Goal: Task Accomplishment & Management: Use online tool/utility

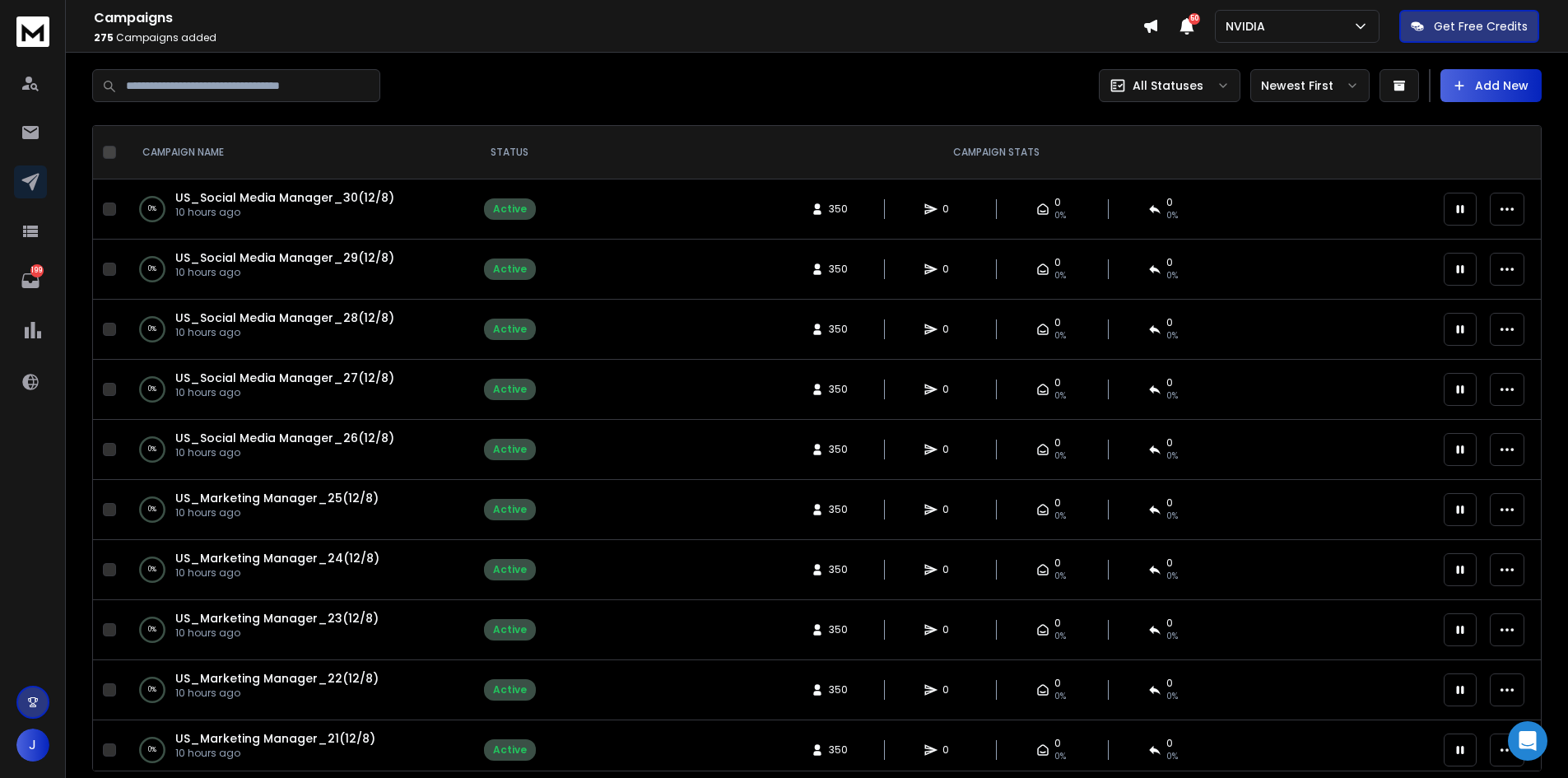
click at [534, 88] on div at bounding box center [455, 86] width 726 height 33
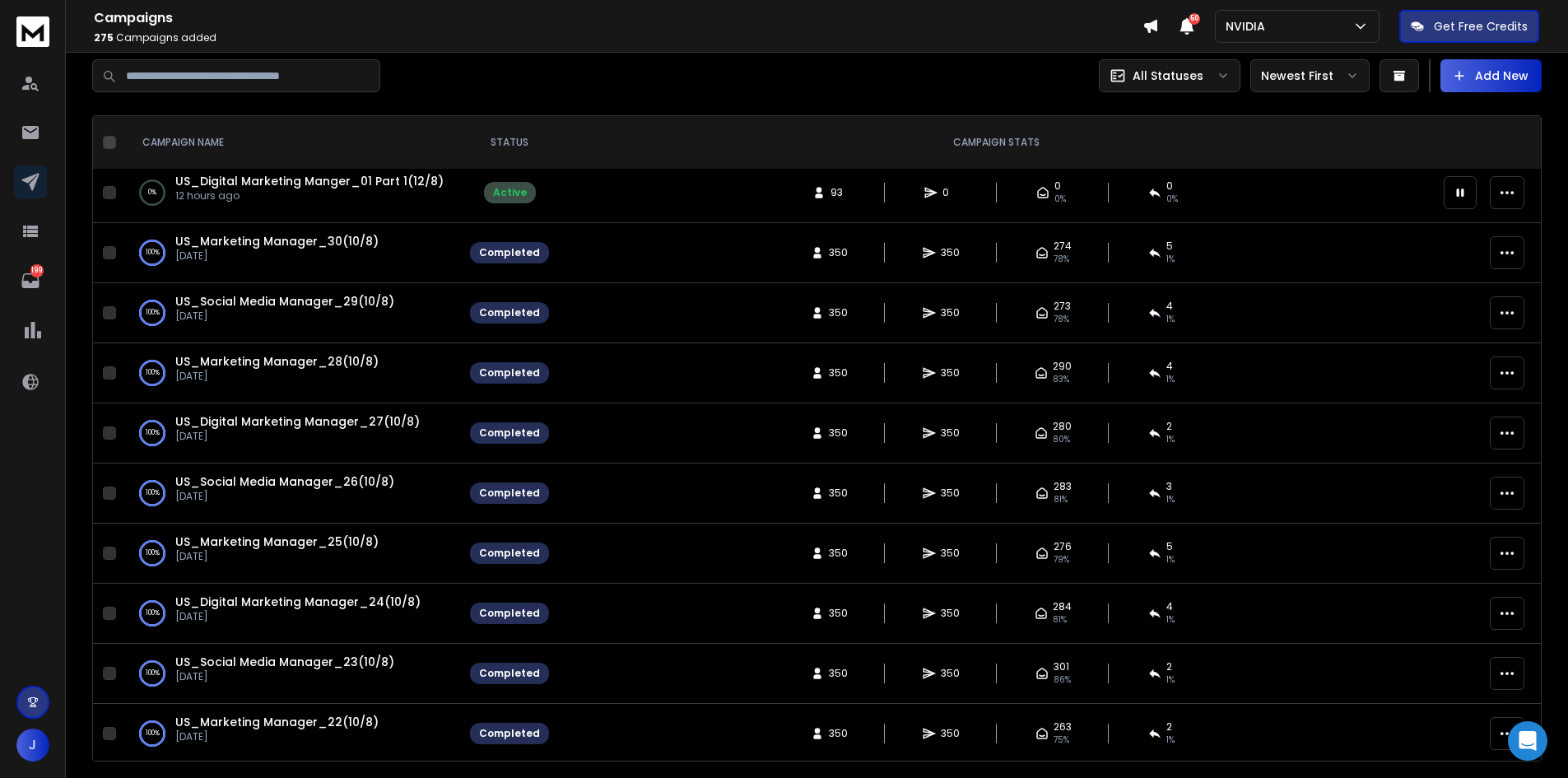
scroll to position [1811, 0]
click at [922, 91] on div "Campaigns 275 Campaigns Added All Statuses Newest First Add New" at bounding box center [1180, 75] width 726 height 33
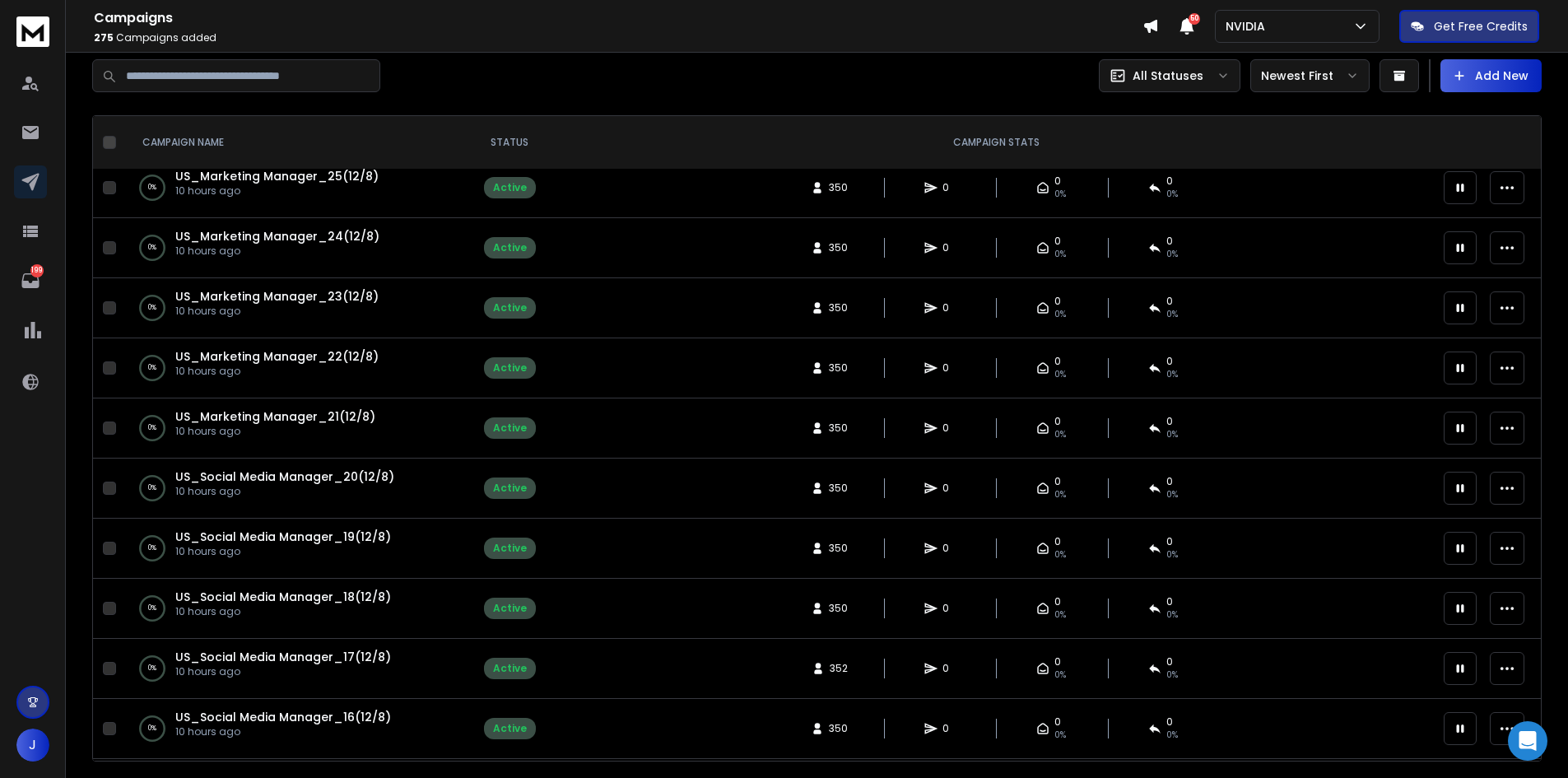
scroll to position [0, 0]
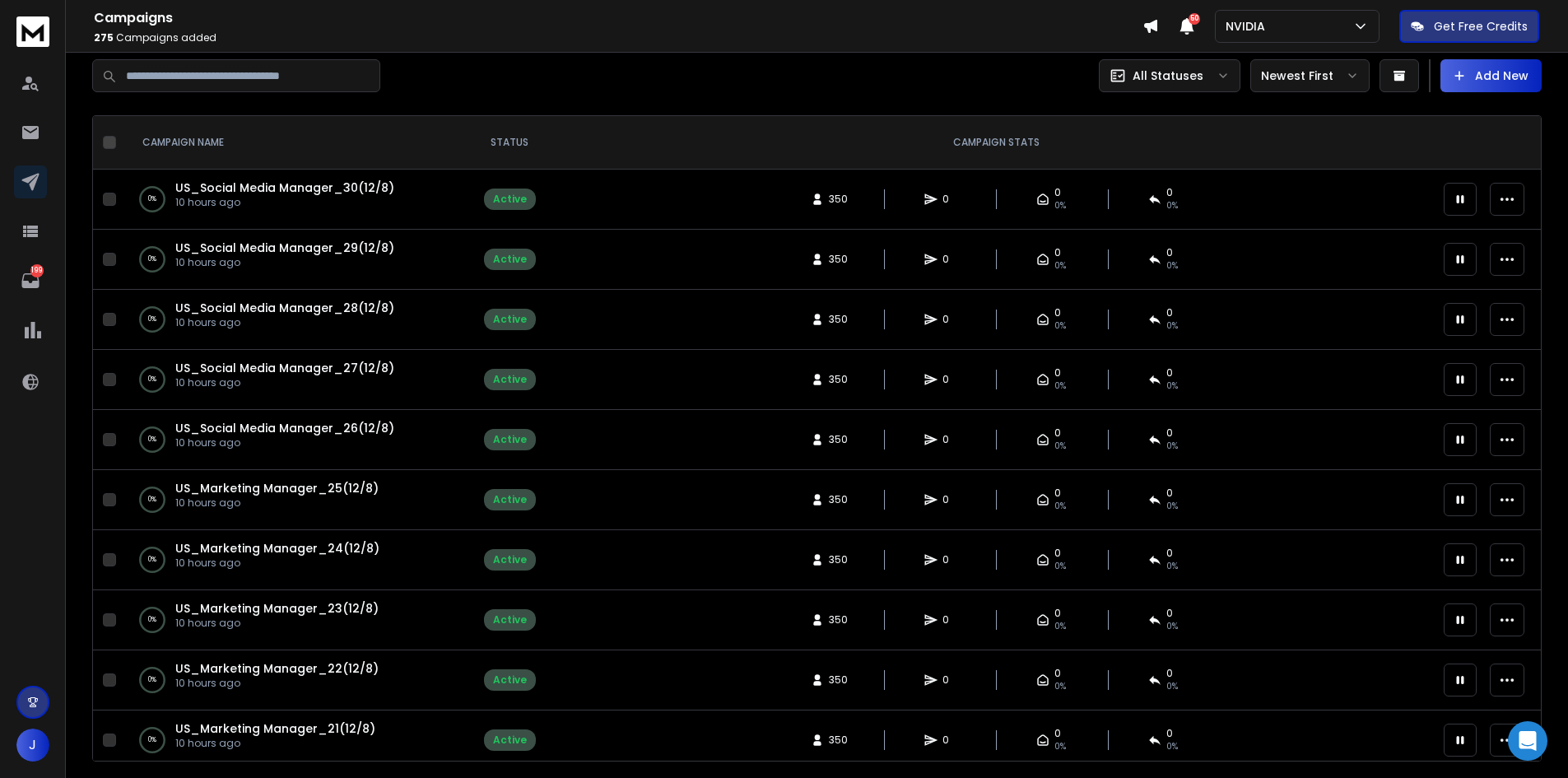
drag, startPoint x: 347, startPoint y: 485, endPoint x: 627, endPoint y: 61, distance: 508.1
click at [627, 61] on div at bounding box center [455, 75] width 726 height 33
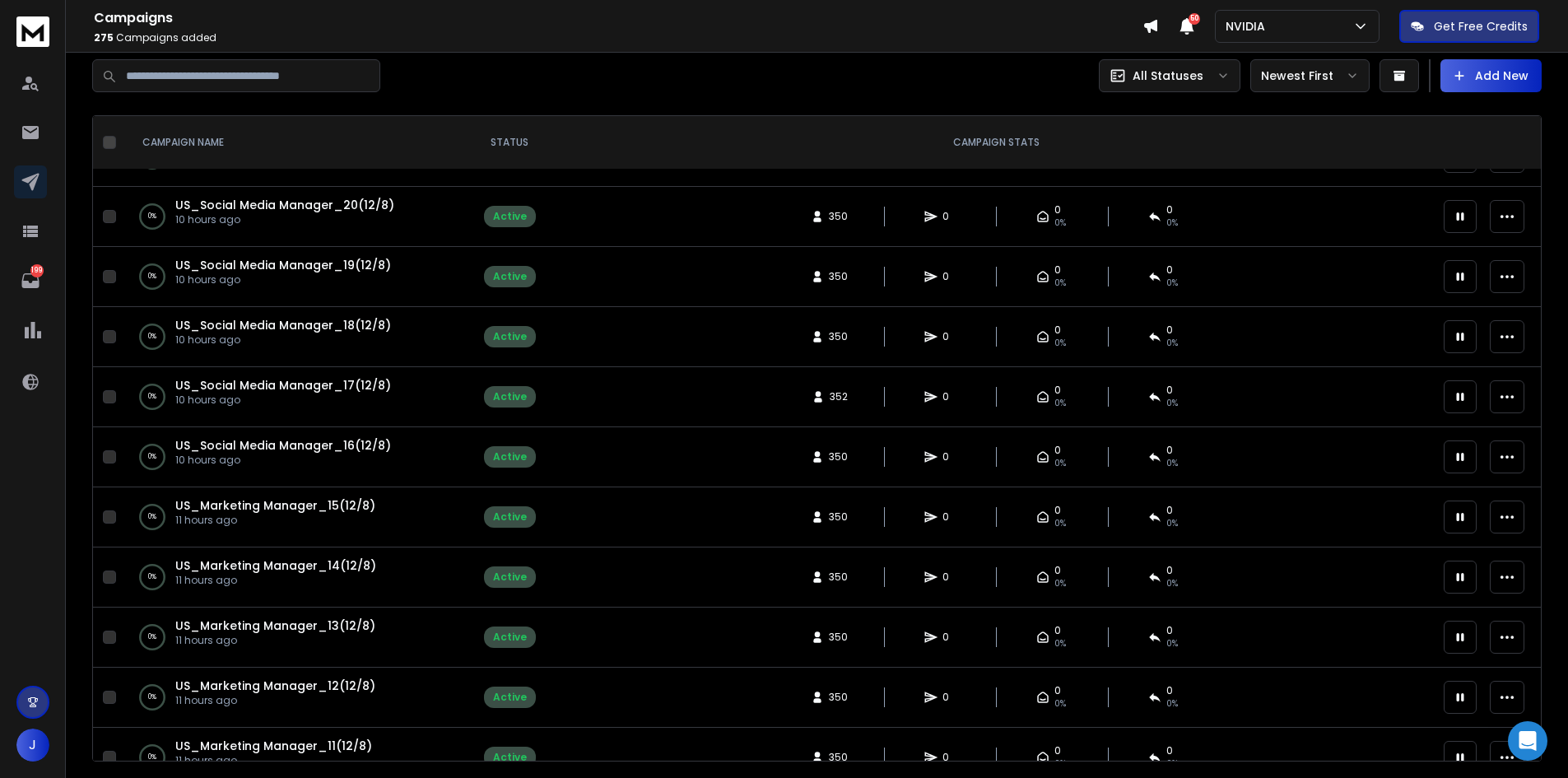
scroll to position [658, 0]
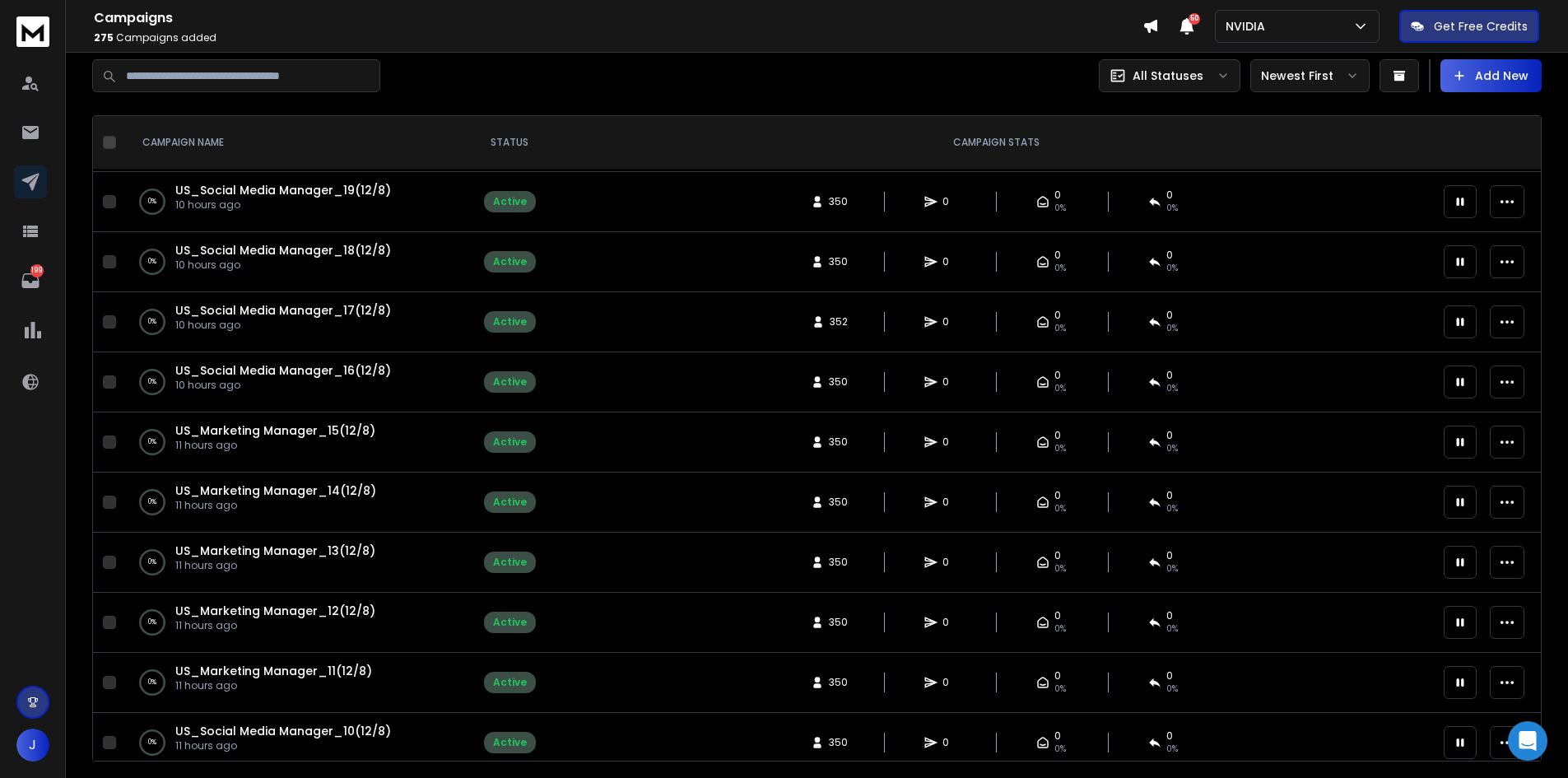
click at [739, 16] on h1 "Campaigns" at bounding box center [618, 18] width 1049 height 19
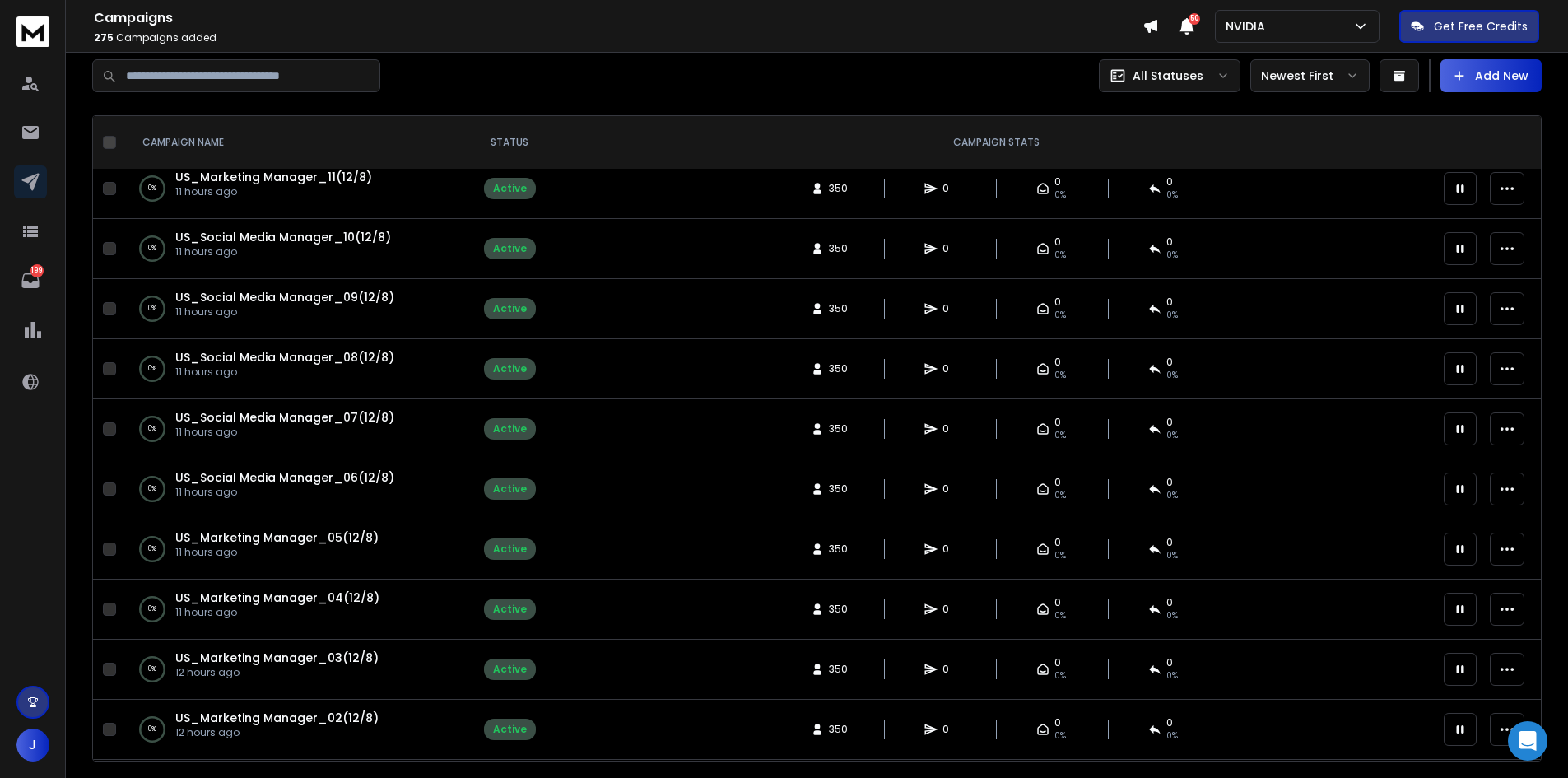
scroll to position [1318, 0]
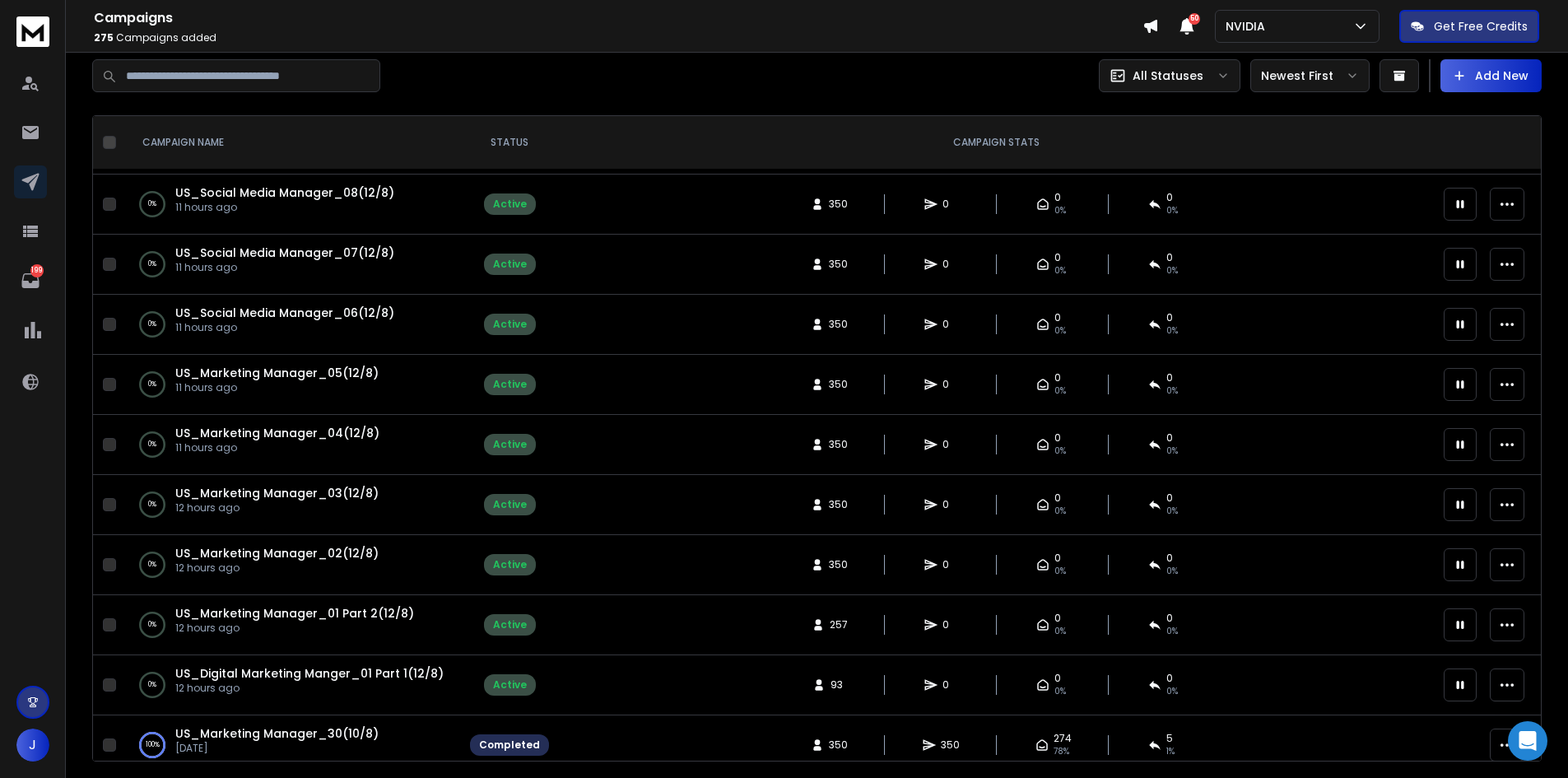
click at [600, 63] on div at bounding box center [455, 75] width 726 height 33
click at [691, 53] on div "Campaigns 275 Campaigns Added All Statuses Newest First Add New CAMPAIGN NAME S…" at bounding box center [816, 410] width 1502 height 736
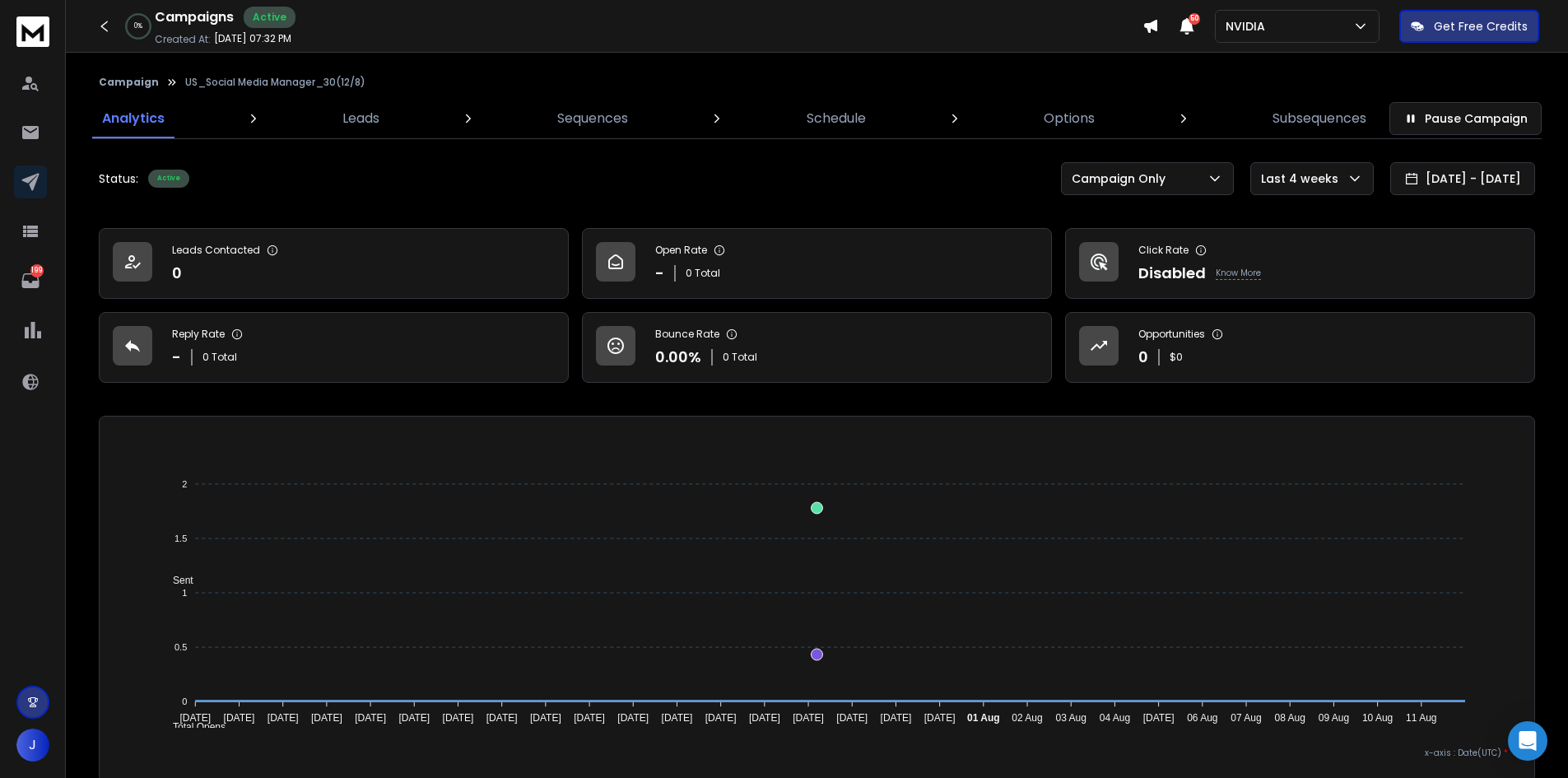
click at [485, 186] on div "Status: Active Pause Campaign Campaign Only Last 4 weeks 14 Jul 2025 - 12 Aug 2…" at bounding box center [816, 178] width 1436 height 33
click at [361, 120] on p "Leads" at bounding box center [360, 119] width 37 height 19
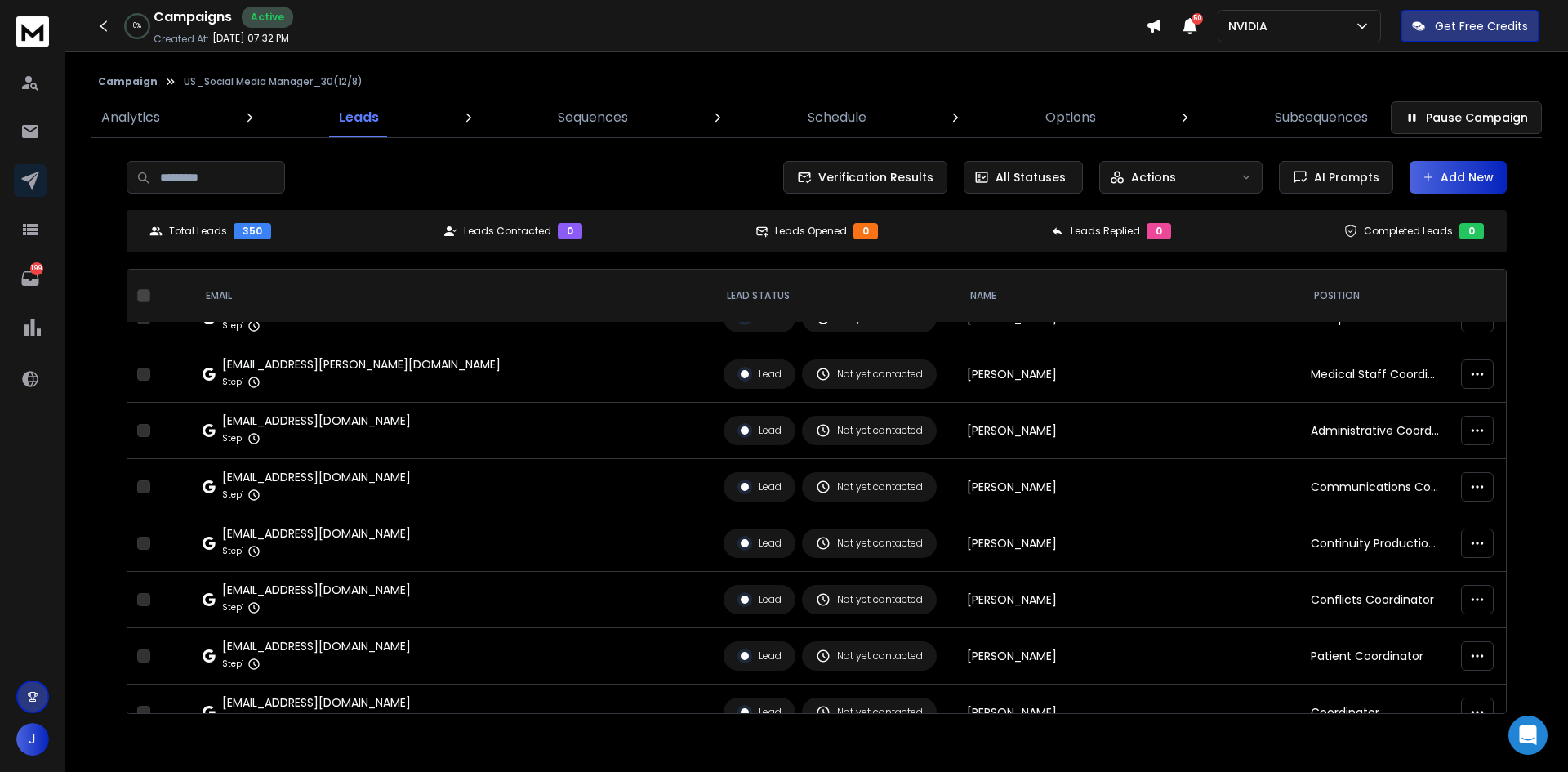
scroll to position [6077, 0]
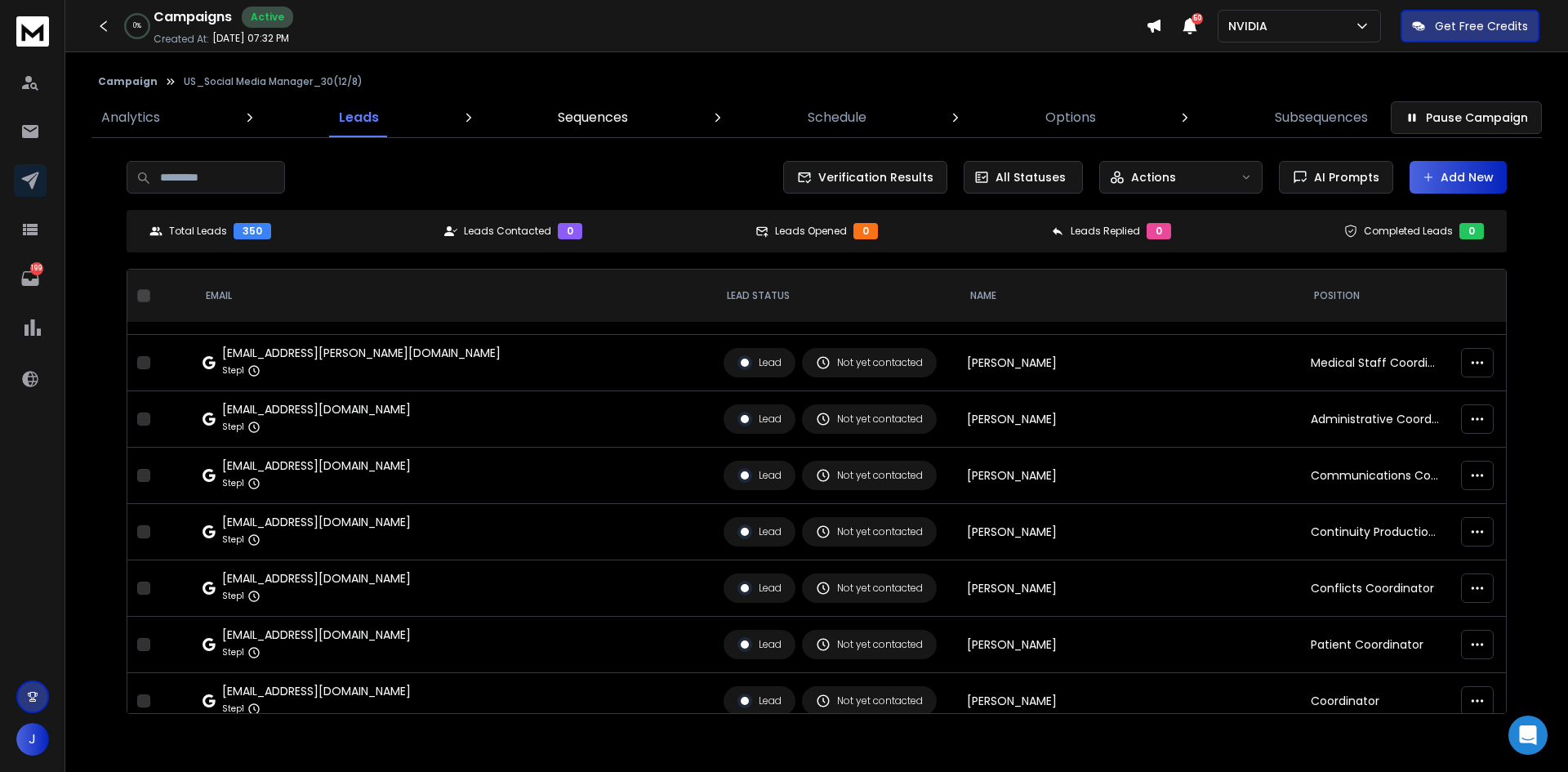
click at [590, 110] on p "Sequences" at bounding box center [592, 118] width 70 height 19
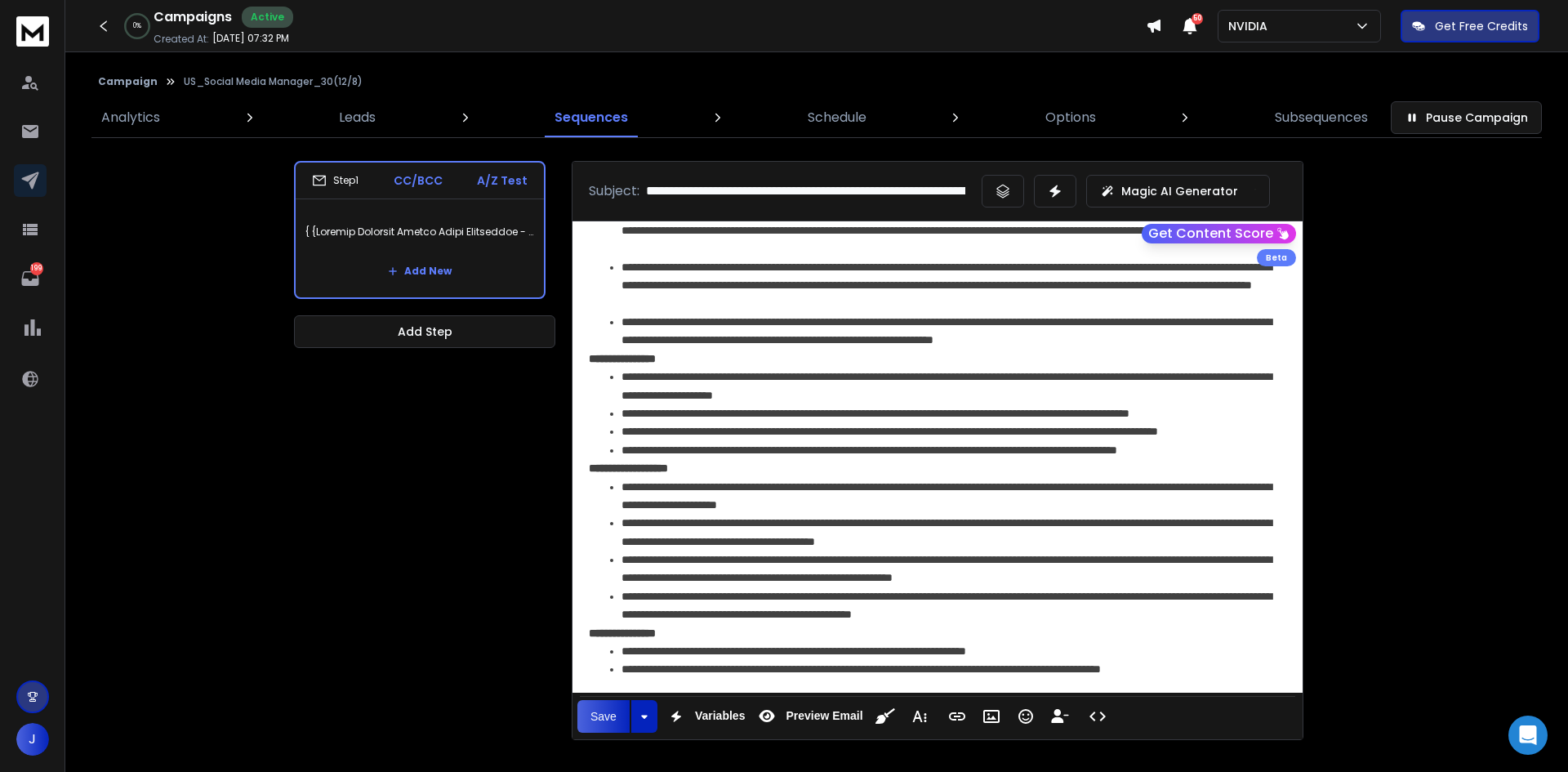
scroll to position [485, 0]
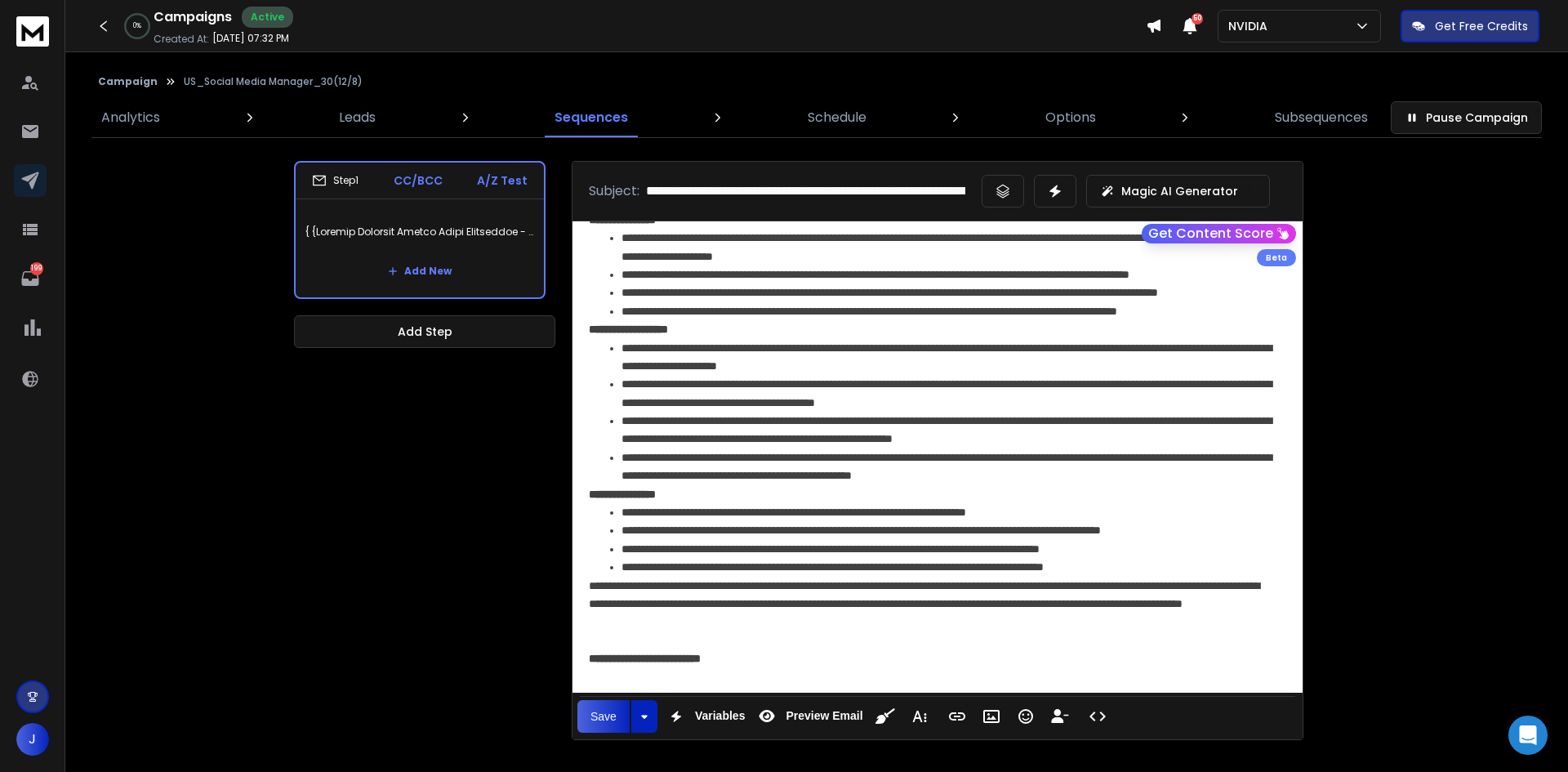
click at [664, 653] on strong "**********" at bounding box center [671, 658] width 58 height 11
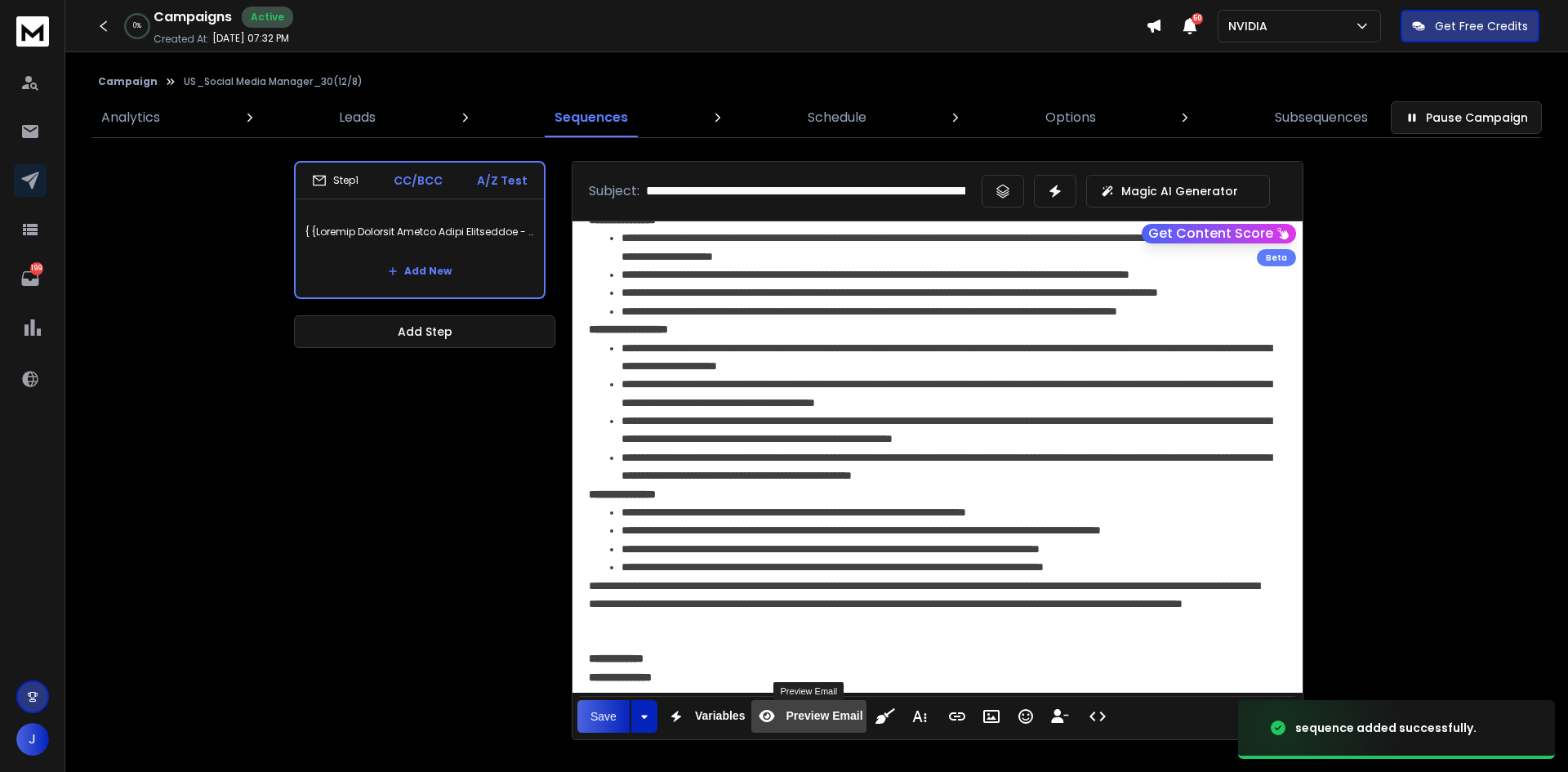
click at [832, 709] on span "Preview Email" at bounding box center [823, 716] width 83 height 14
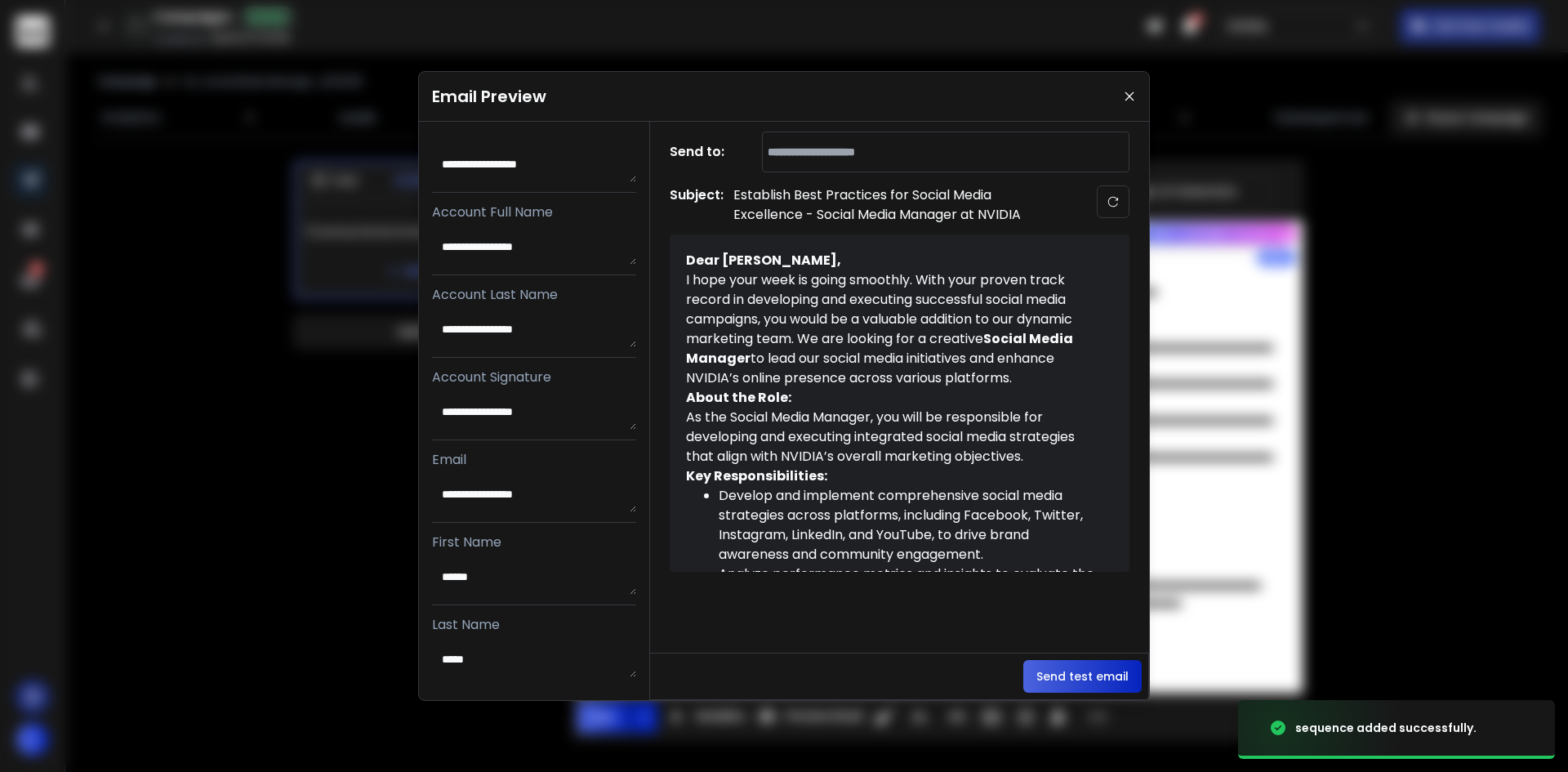
scroll to position [164, 0]
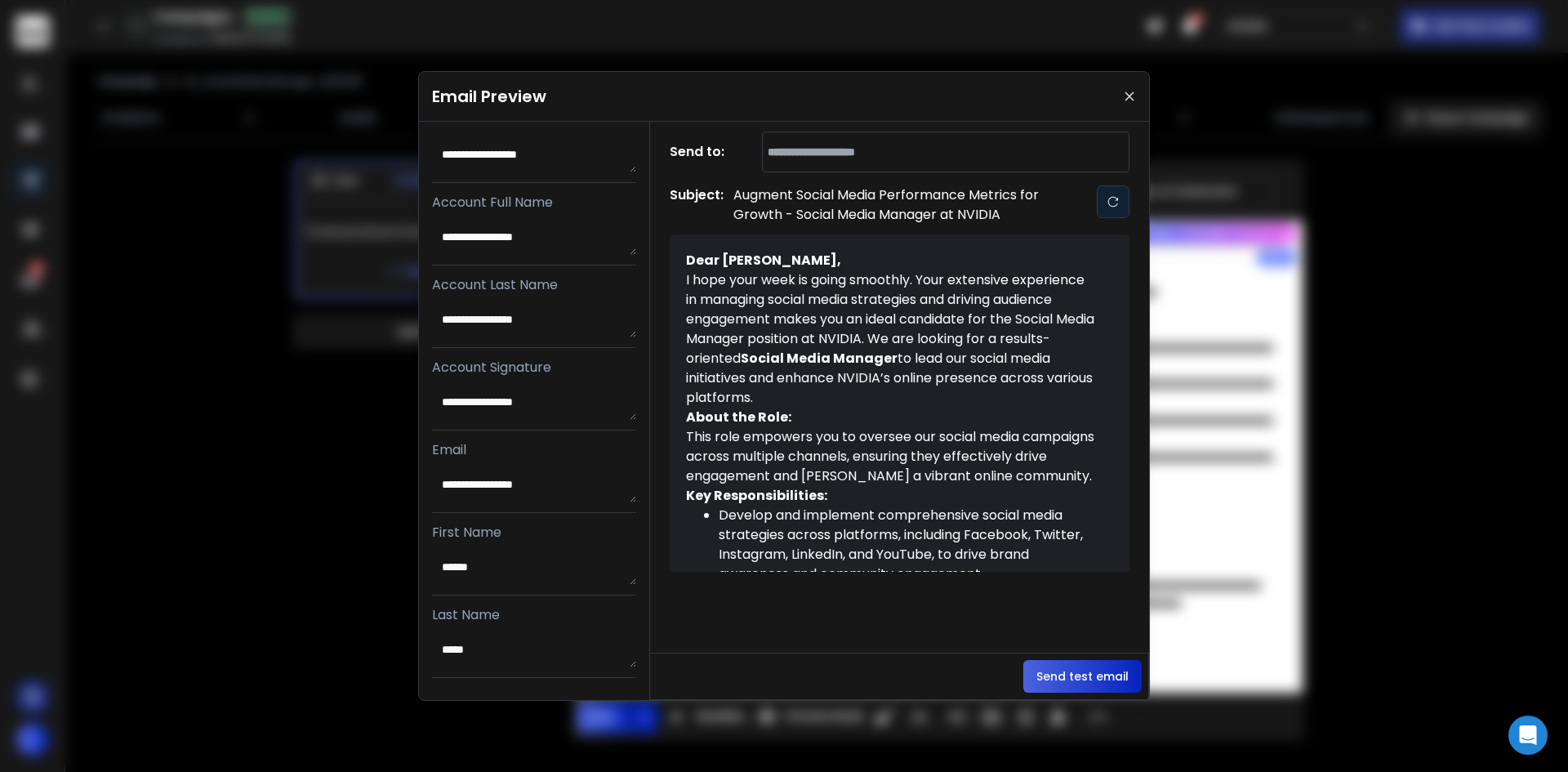
click at [1100, 199] on button at bounding box center [1113, 202] width 33 height 33
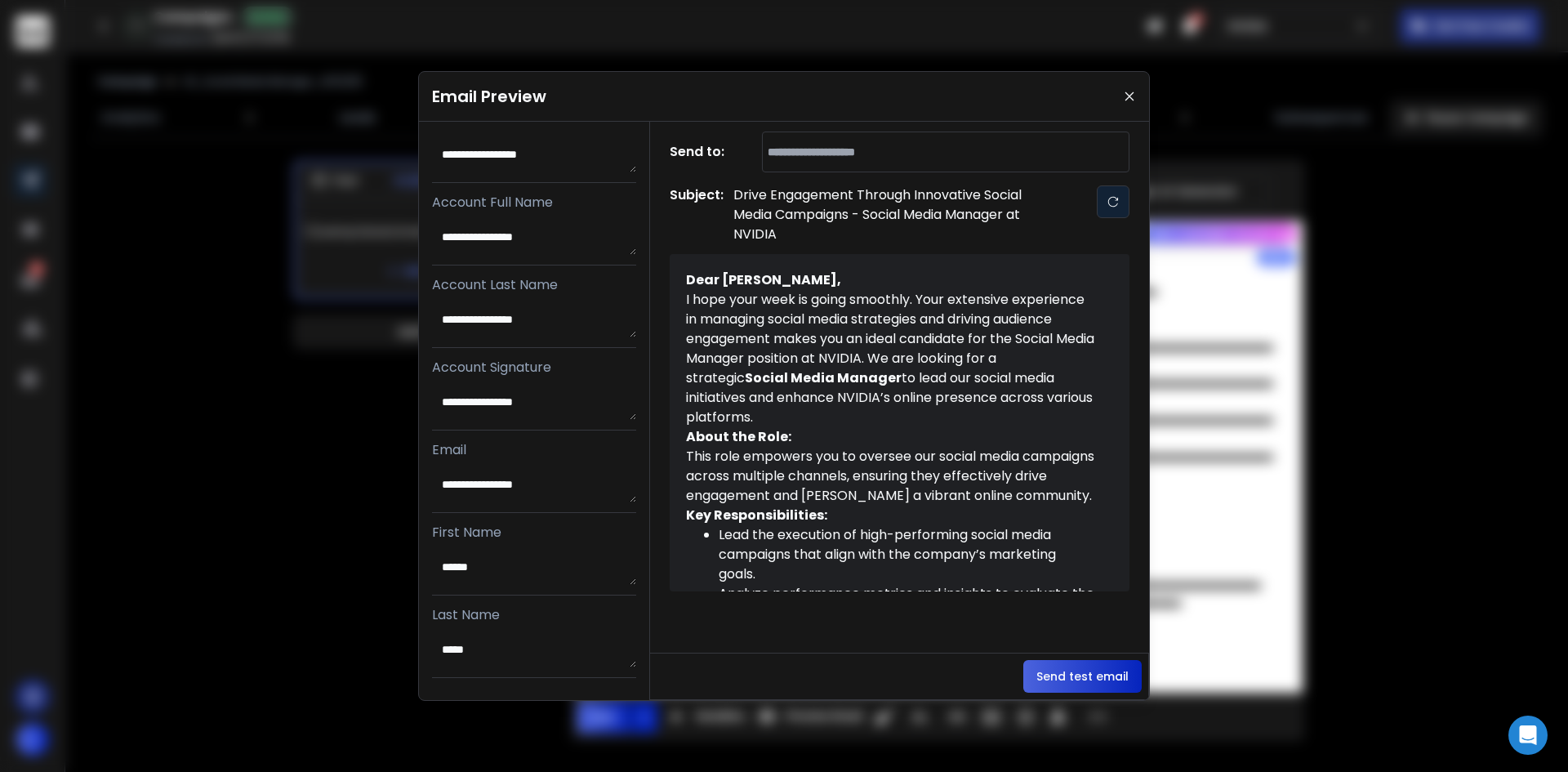
click at [1100, 199] on button at bounding box center [1113, 202] width 33 height 33
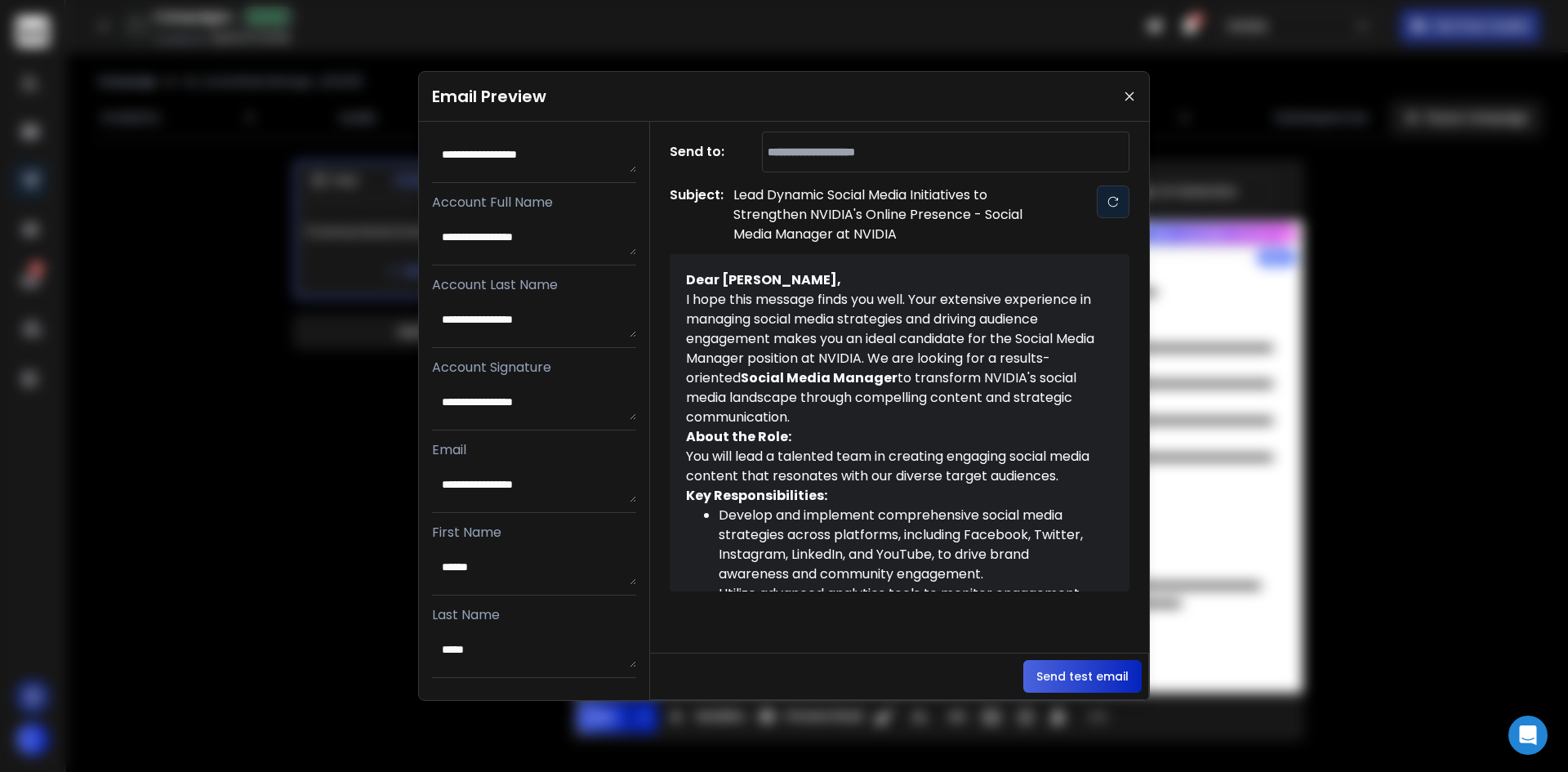
click at [1116, 189] on button at bounding box center [1113, 202] width 33 height 33
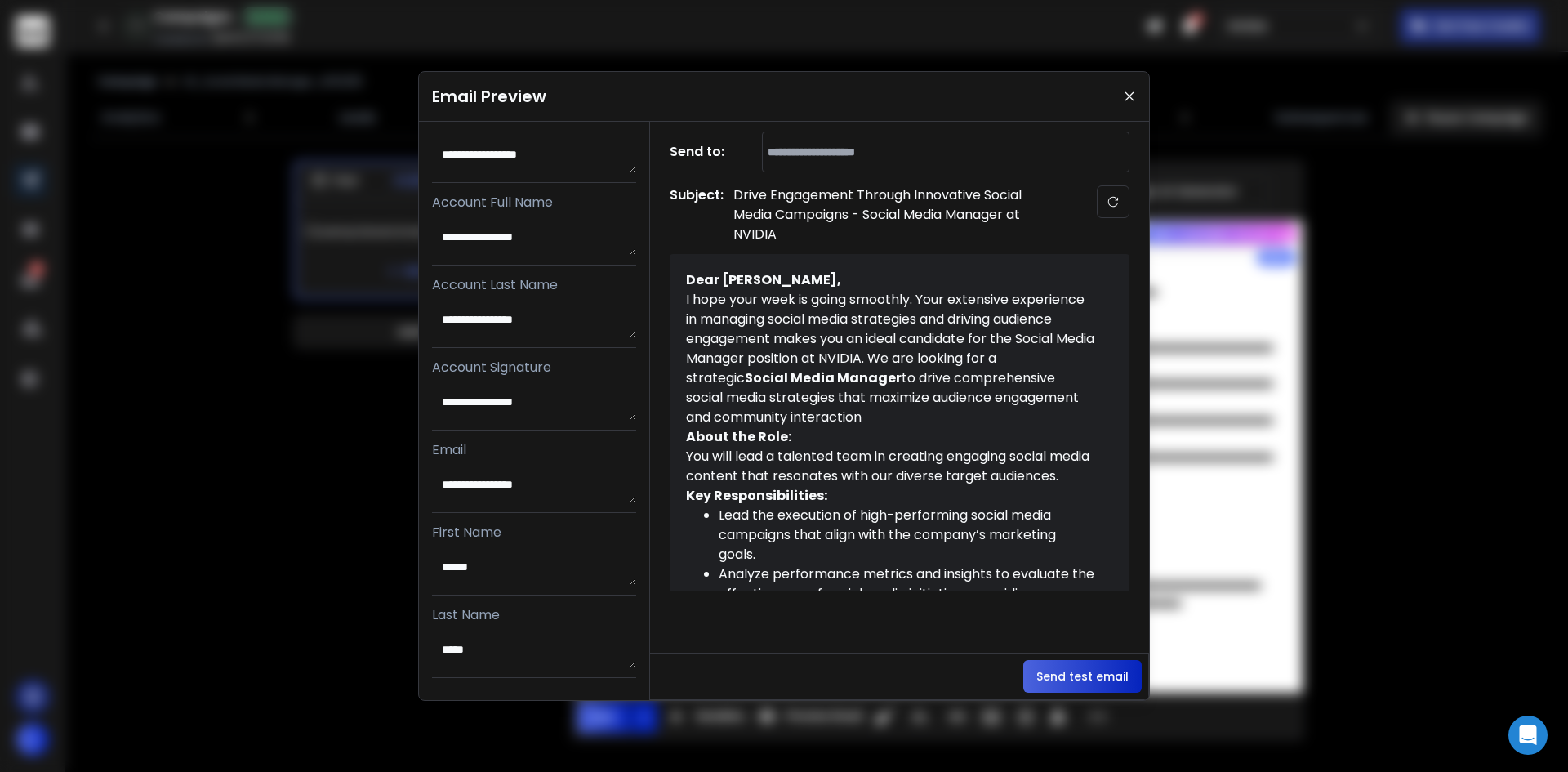
click at [1132, 92] on icon at bounding box center [1129, 97] width 13 height 13
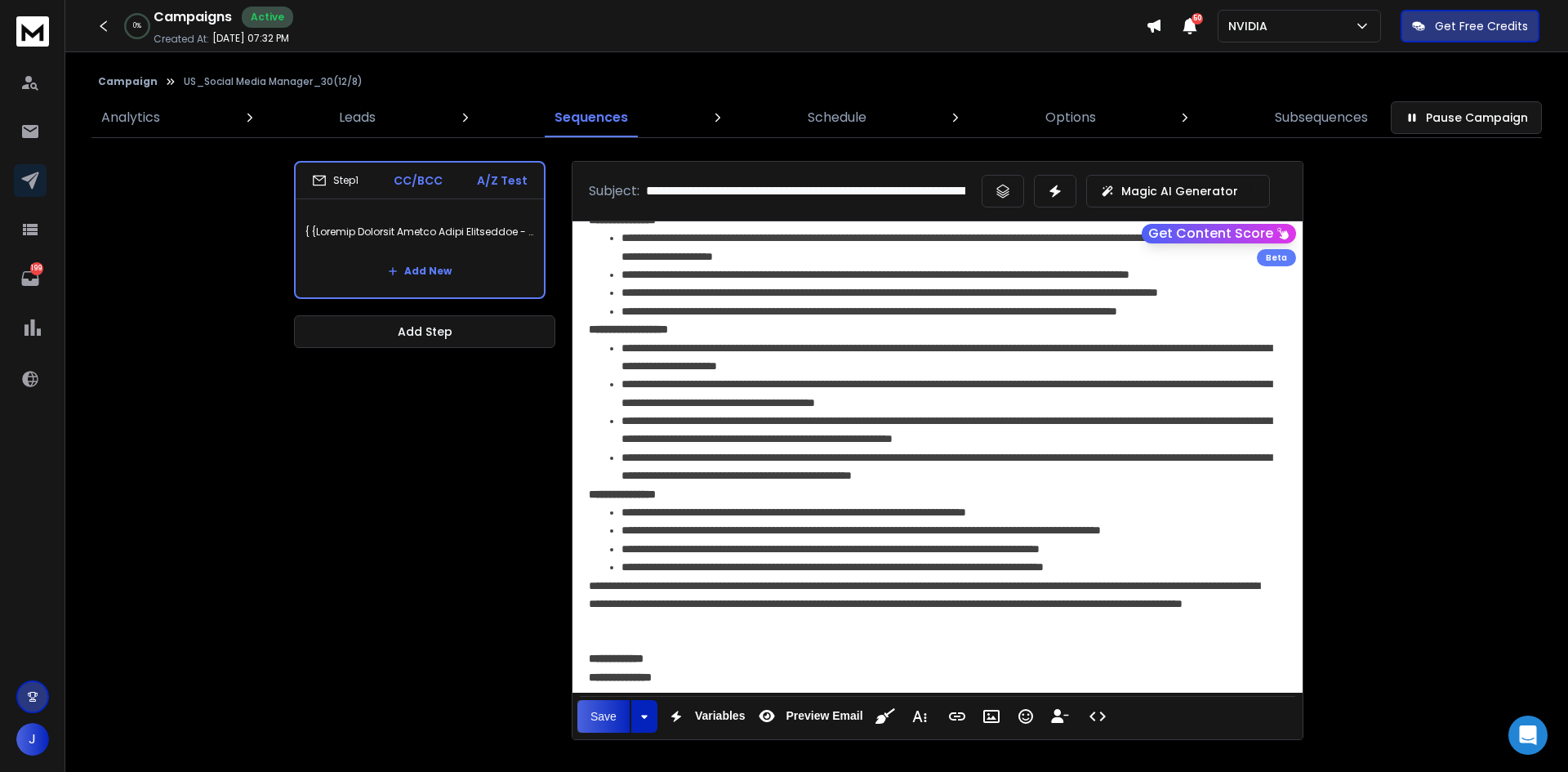
scroll to position [0, 0]
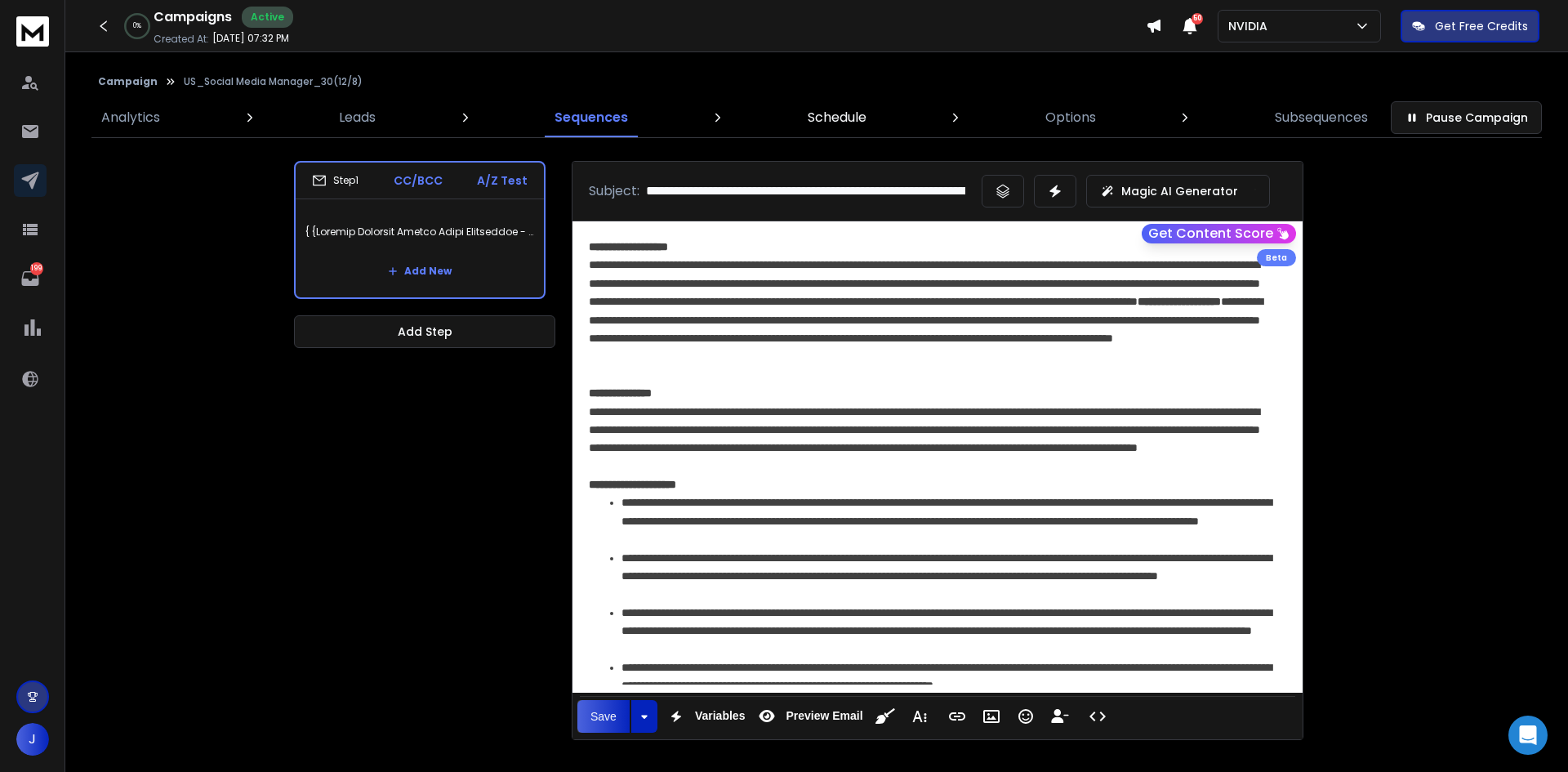
click at [830, 109] on p "Schedule" at bounding box center [837, 118] width 58 height 19
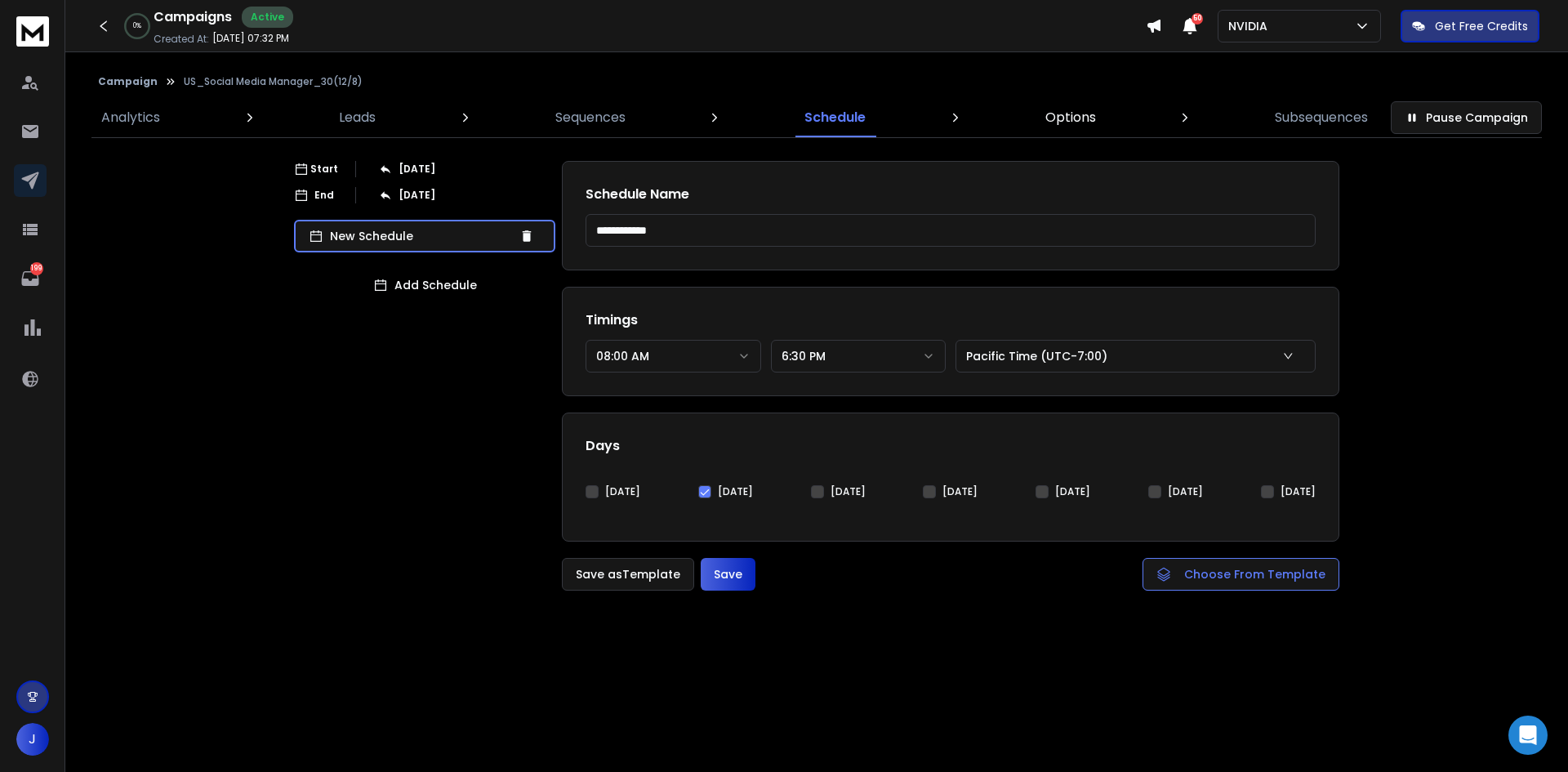
click at [1045, 123] on p "Options" at bounding box center [1070, 118] width 51 height 19
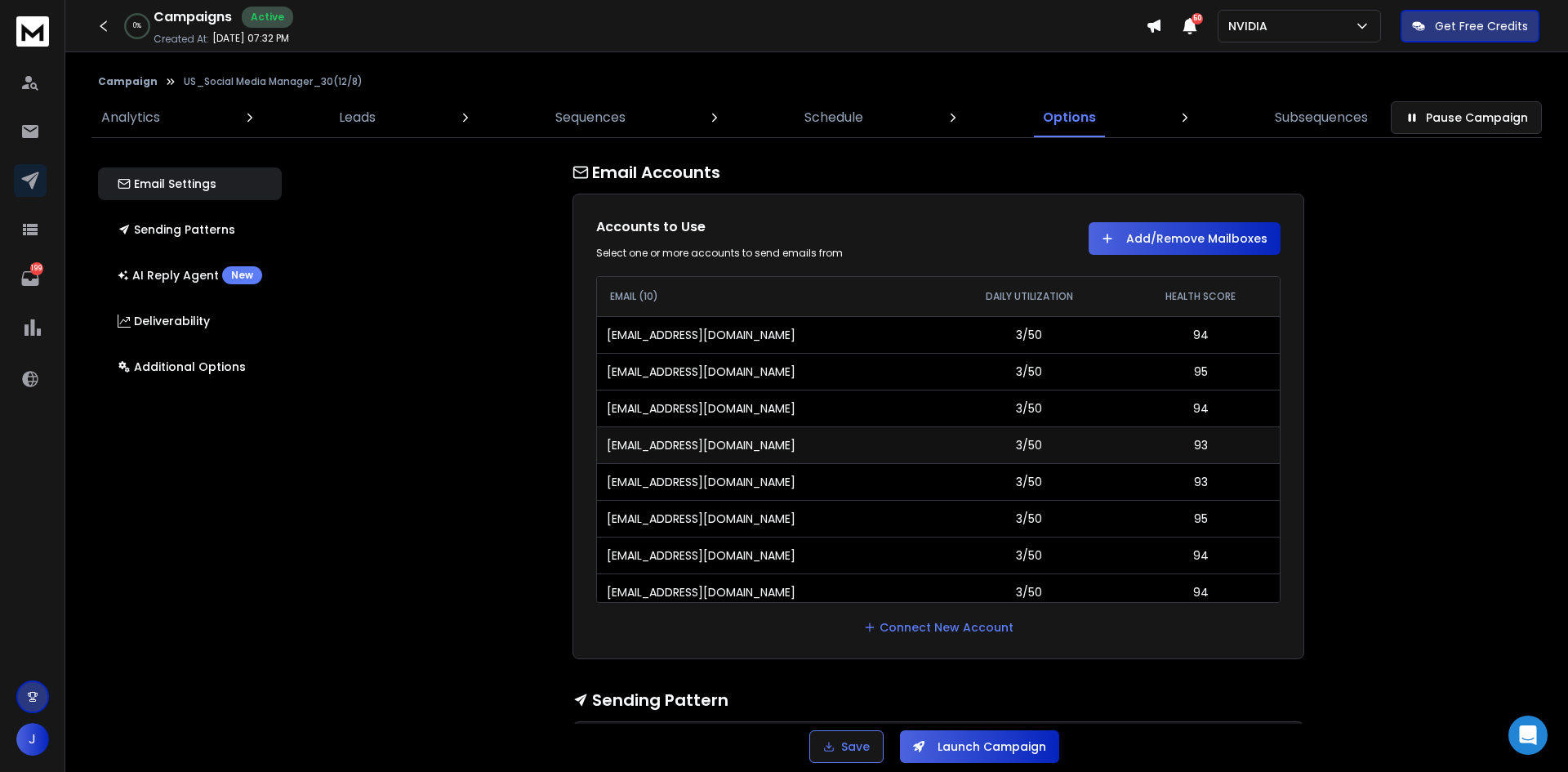
click at [794, 439] on p "goldenopportunities@personalizedcareerdevelopmentnvidia.com" at bounding box center [701, 445] width 188 height 16
click at [795, 440] on p "goldenopportunities@personalizedcareerdevelopmentnvidia.com" at bounding box center [701, 445] width 188 height 16
copy p "goldenopportunities@personalizedcareerdevelopmentnvidia.com"
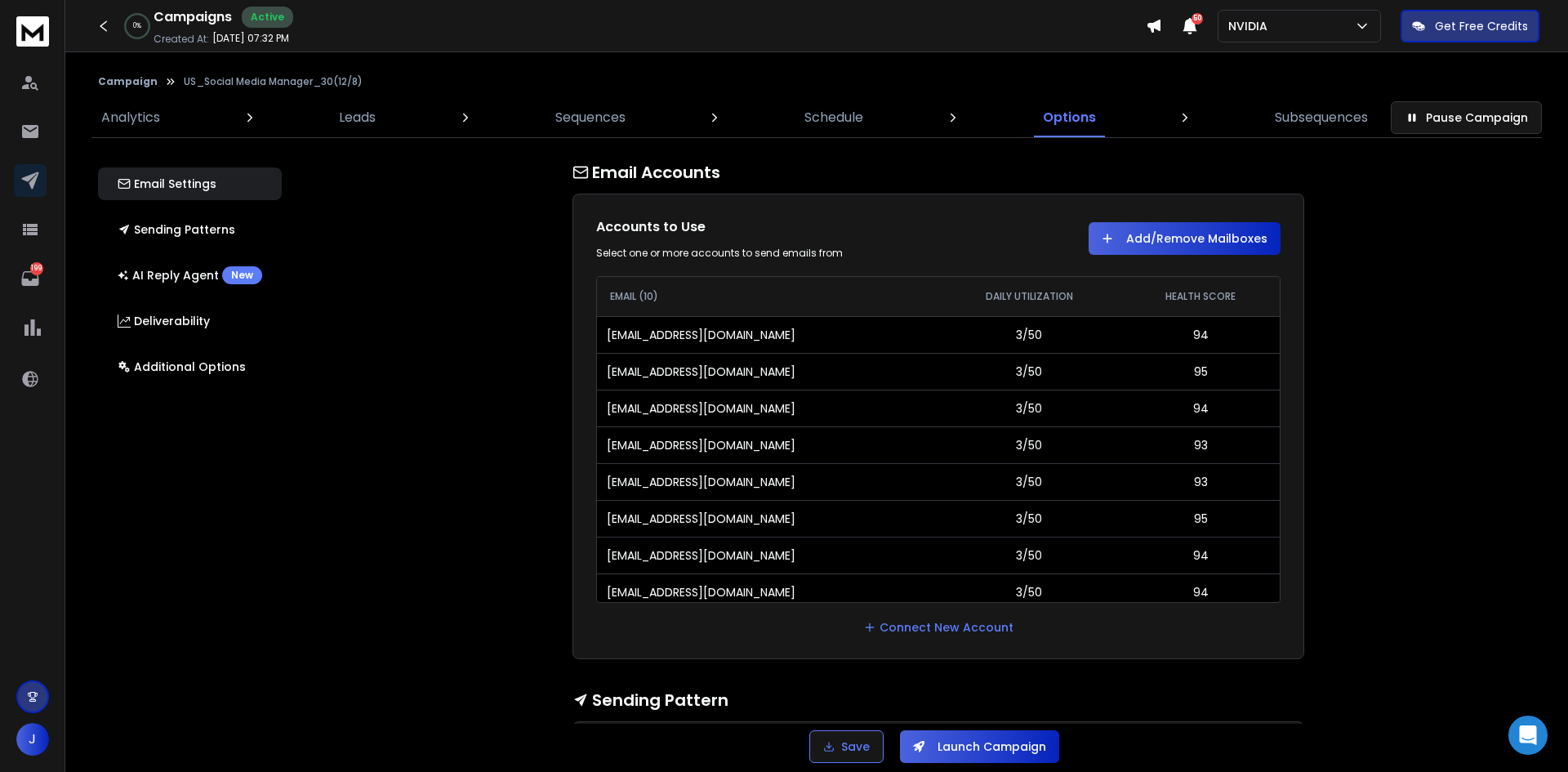
click at [485, 426] on div "Email Accounts Accounts to Use Select one or more accounts to send emails from …" at bounding box center [947, 442] width 1279 height 563
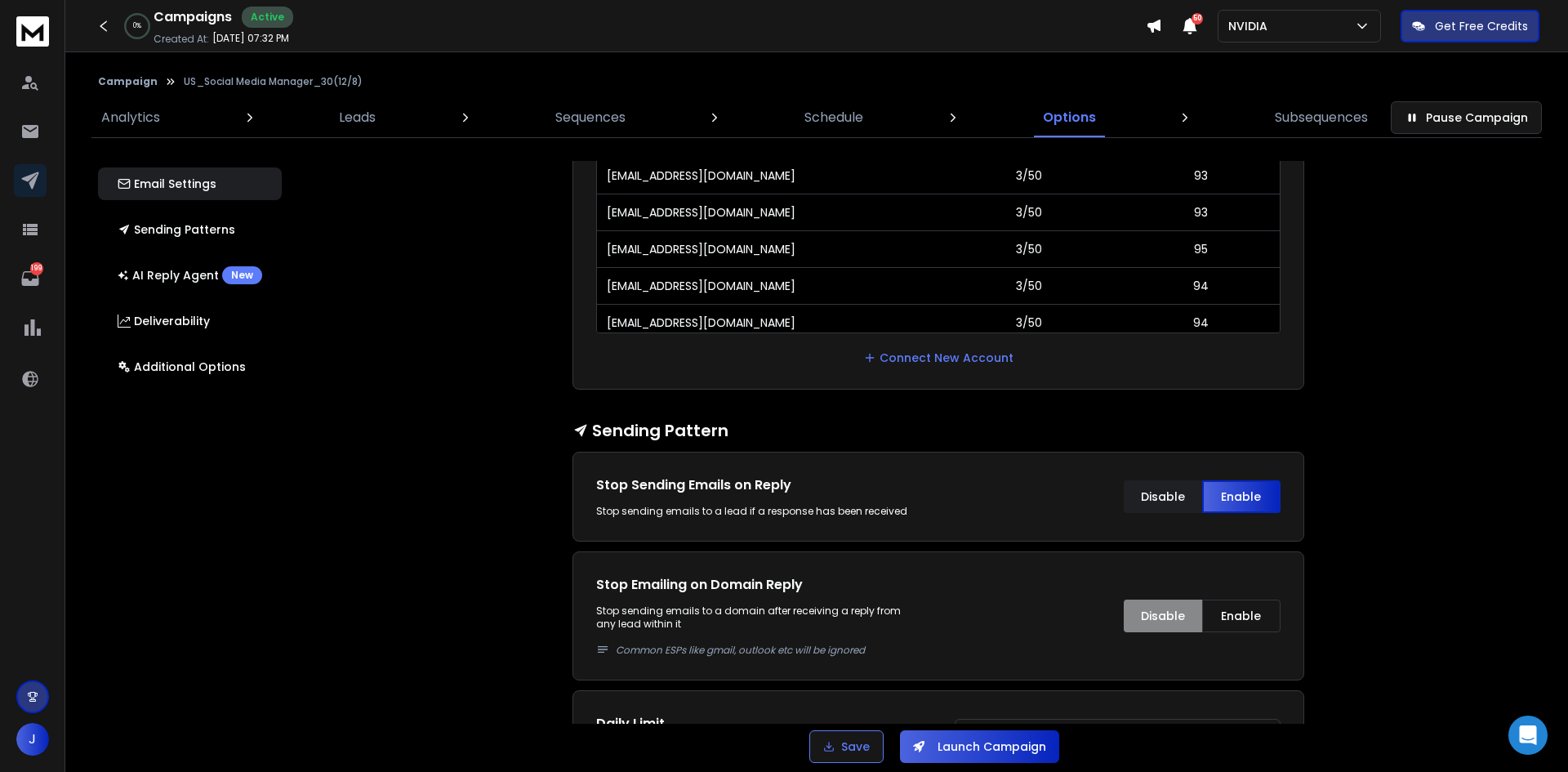
scroll to position [164, 0]
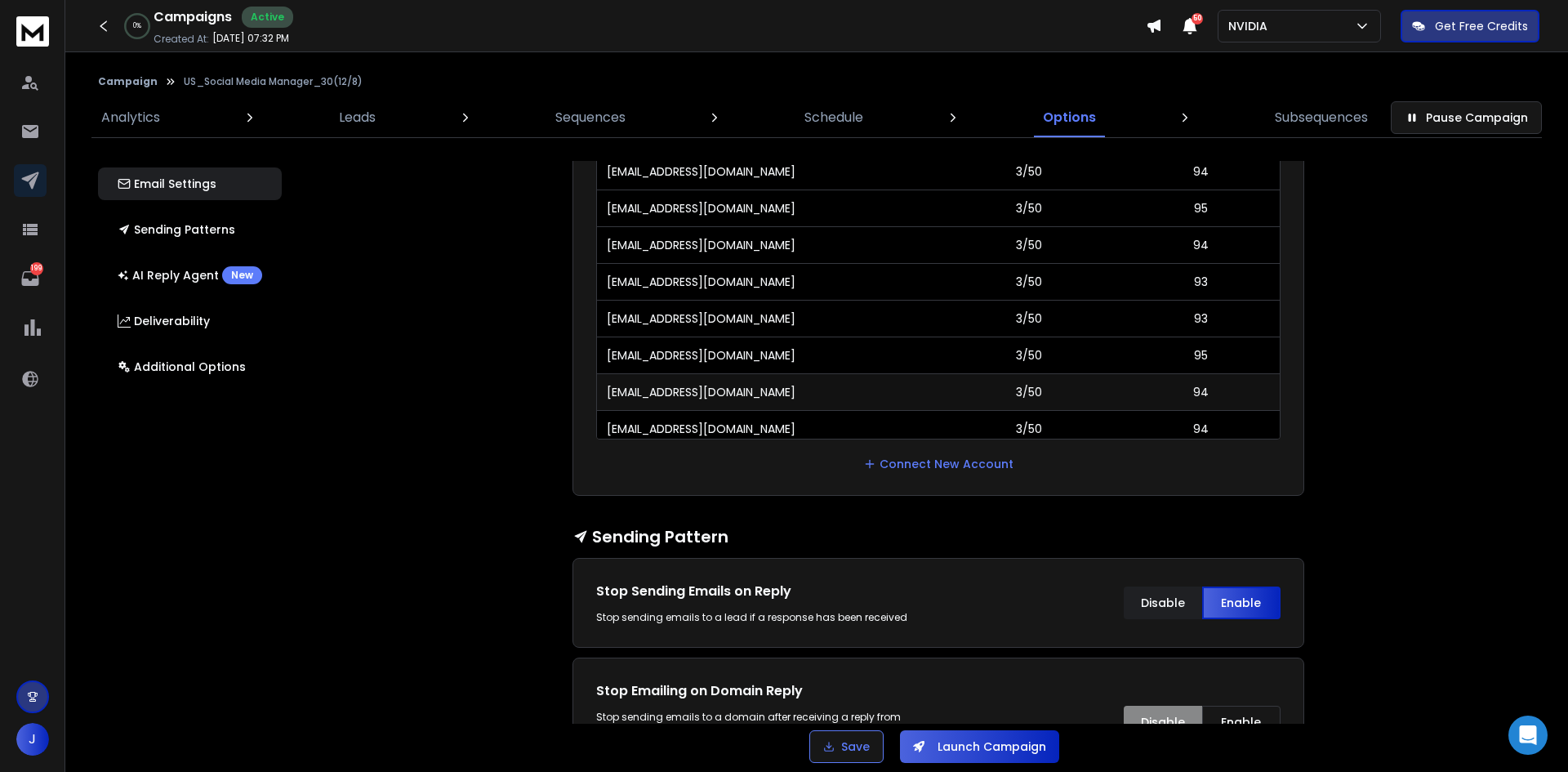
click at [796, 380] on td "workforcegrowth@nvidiacareergrowthoptimizationplatform.com" at bounding box center [766, 391] width 339 height 36
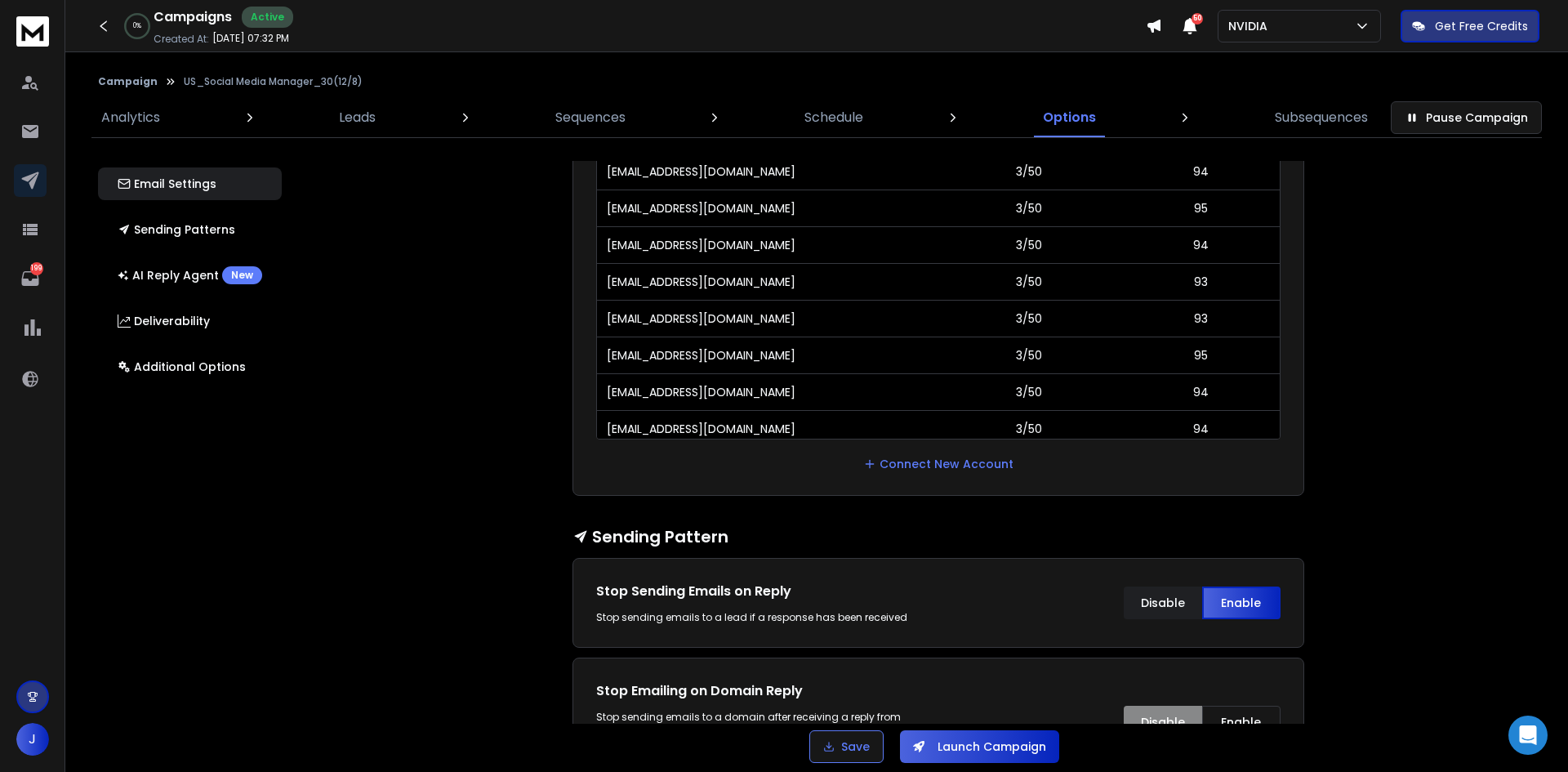
click at [537, 402] on div "Email Accounts Accounts to Use Select one or more accounts to send emails from …" at bounding box center [947, 442] width 1279 height 563
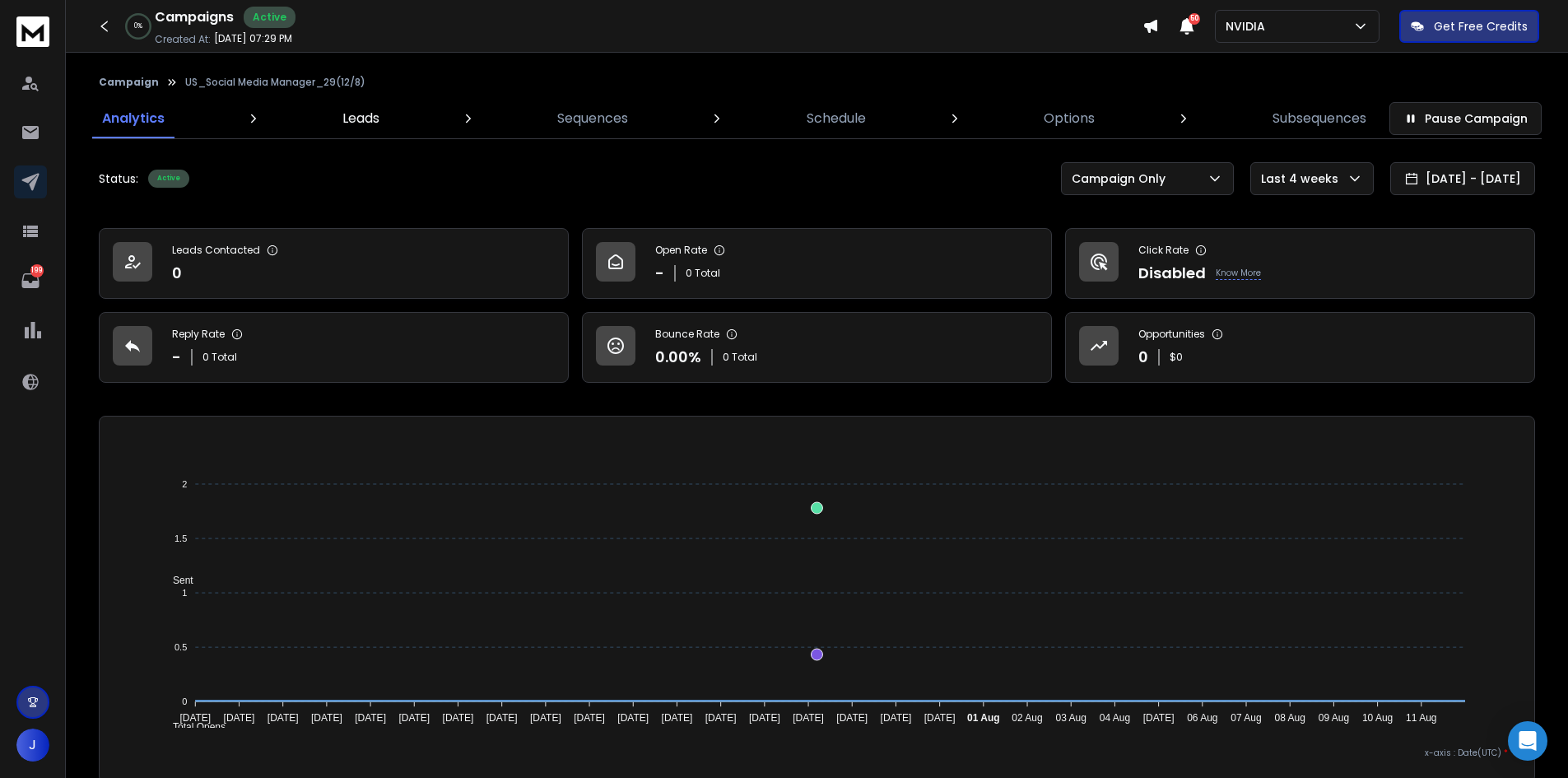
click at [370, 125] on p "Leads" at bounding box center [360, 119] width 37 height 19
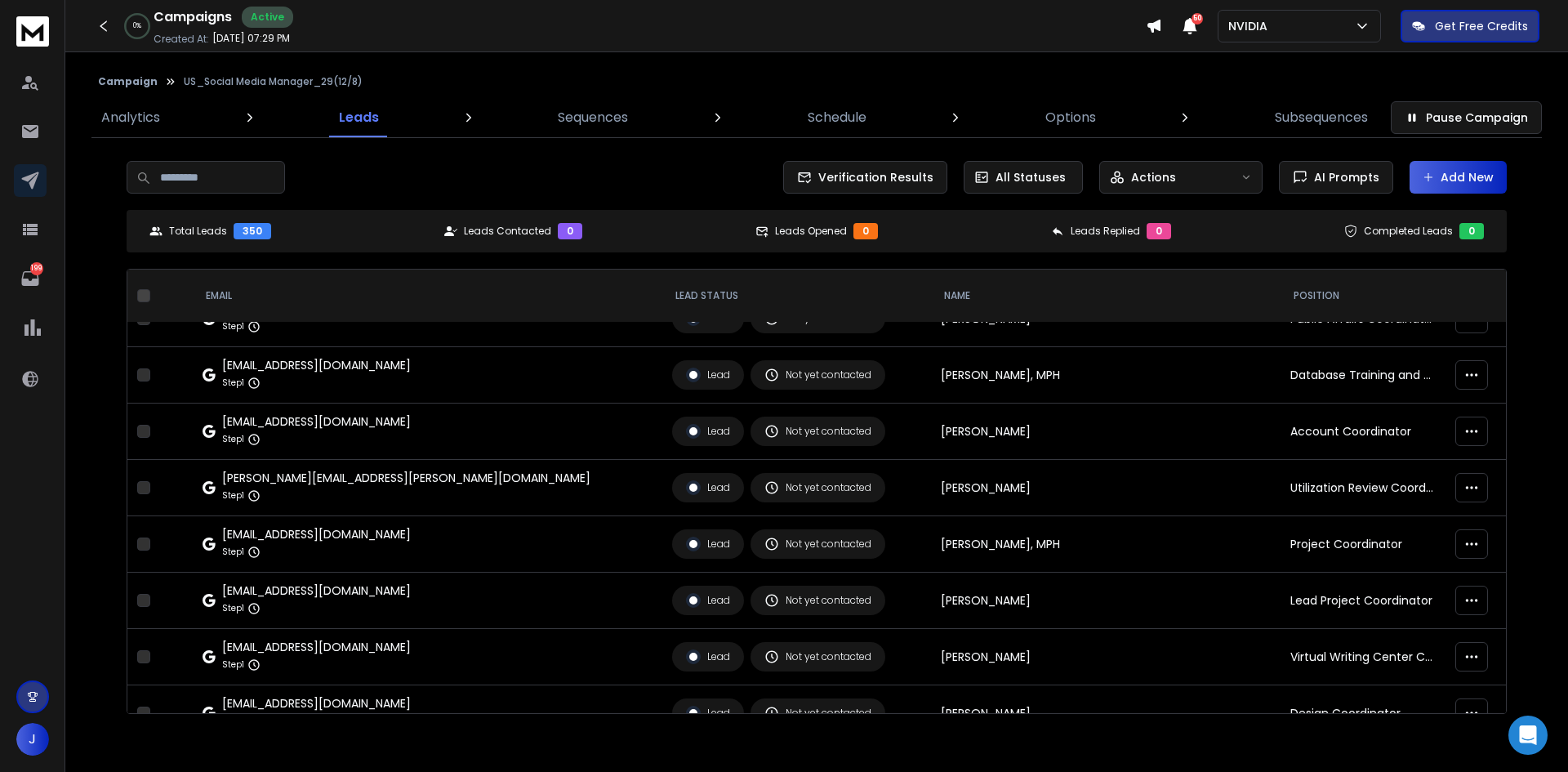
scroll to position [4238, 0]
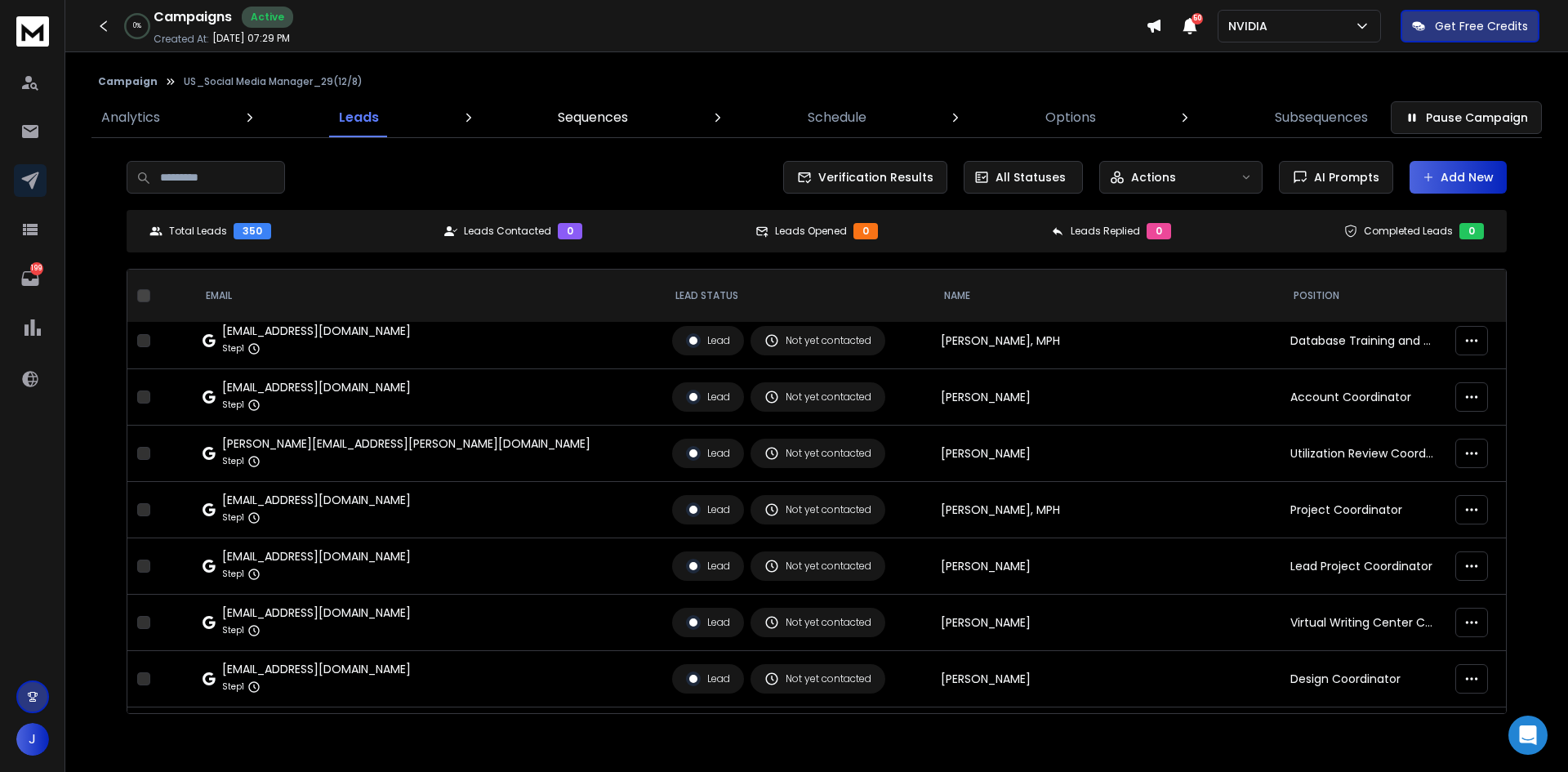
click at [562, 101] on link "Sequences" at bounding box center [593, 117] width 90 height 39
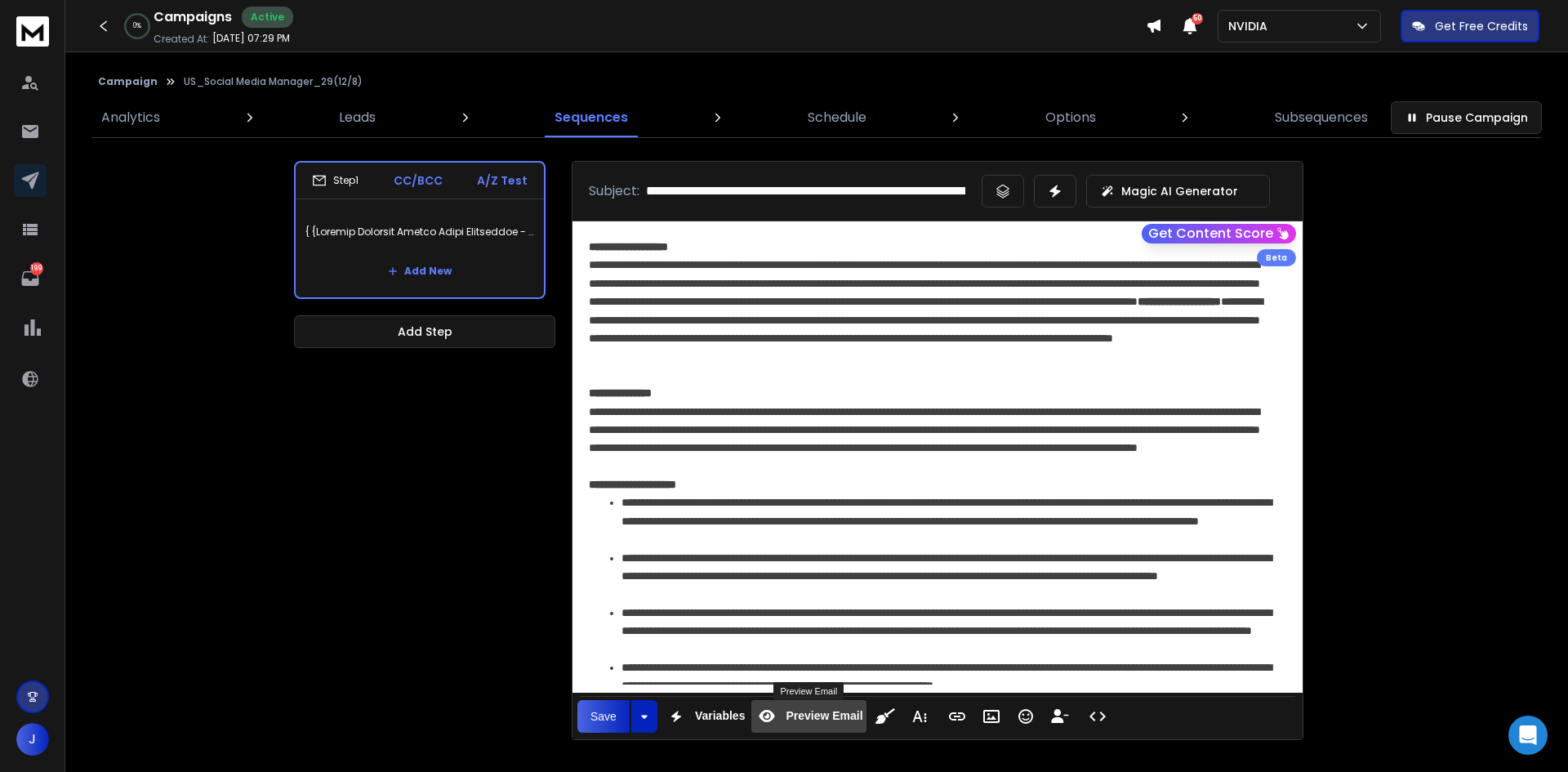
click at [807, 720] on span "Preview Email" at bounding box center [823, 716] width 83 height 14
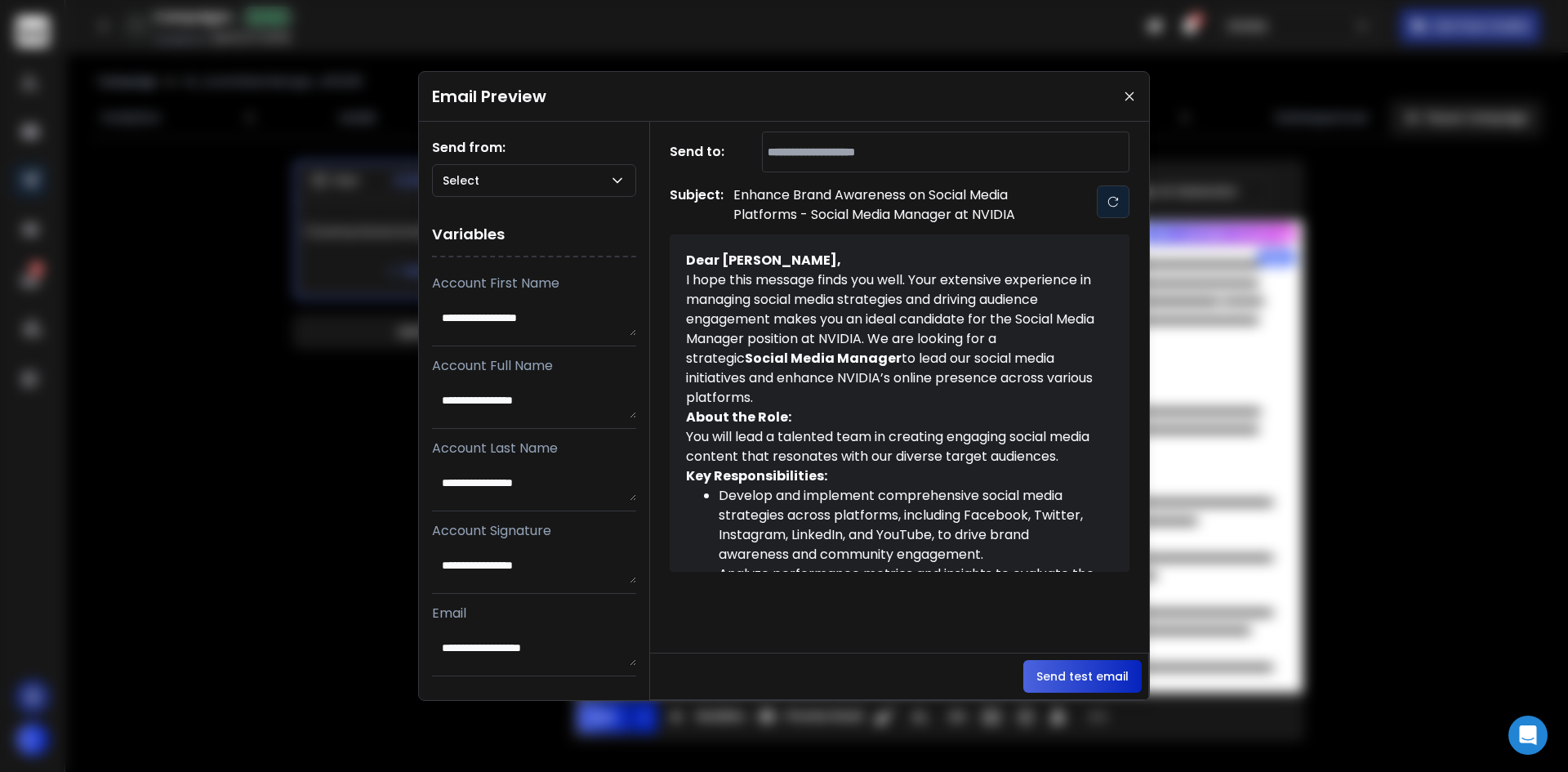
click at [1122, 193] on button at bounding box center [1113, 202] width 33 height 33
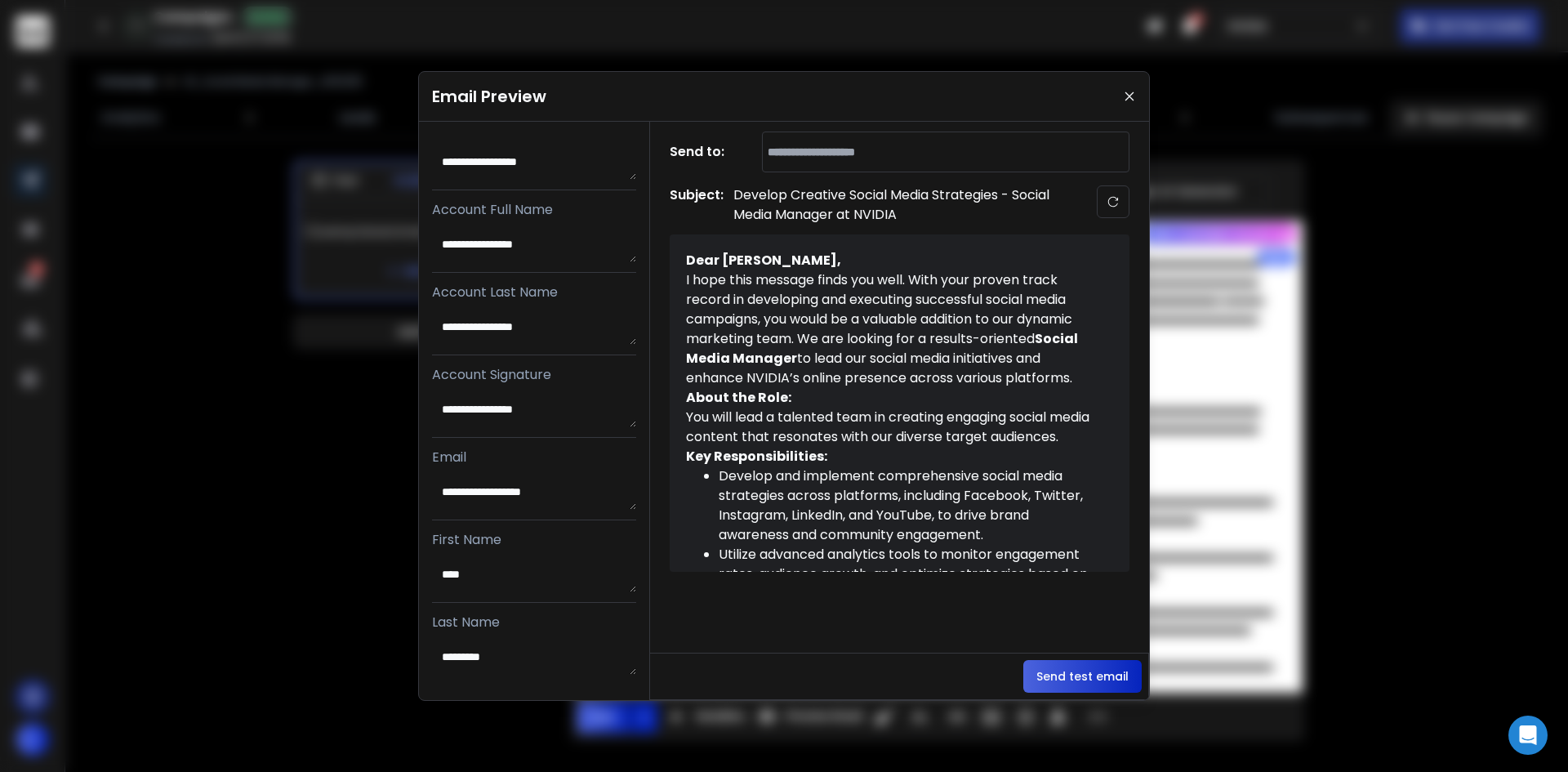
scroll to position [164, 0]
click at [1095, 201] on div "Subject: Develop Creative Social Media Strategies - Social Media Manager at NVI…" at bounding box center [899, 205] width 460 height 39
click at [1100, 203] on button at bounding box center [1113, 202] width 33 height 33
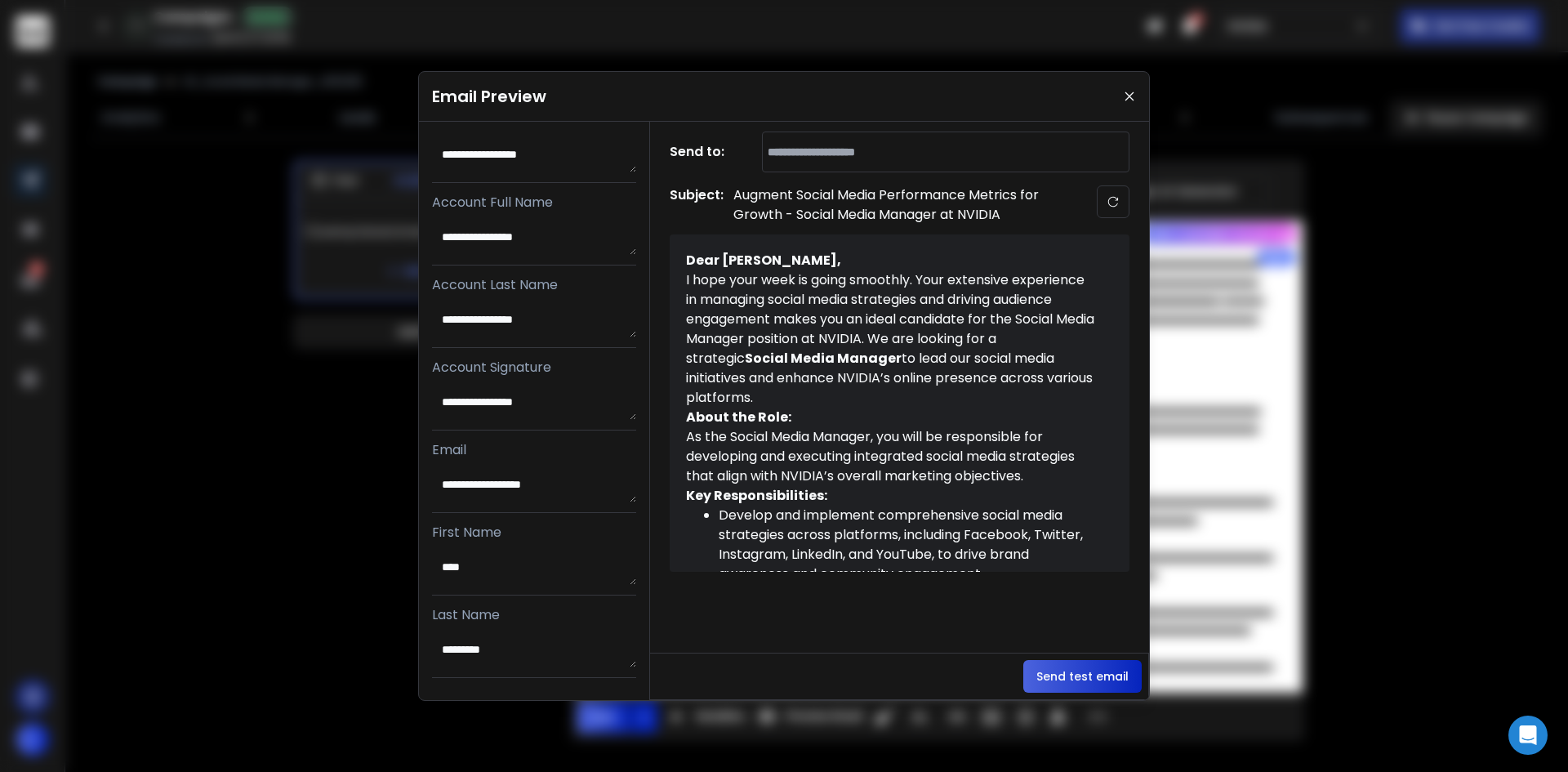
click at [1131, 98] on icon at bounding box center [1129, 97] width 13 height 13
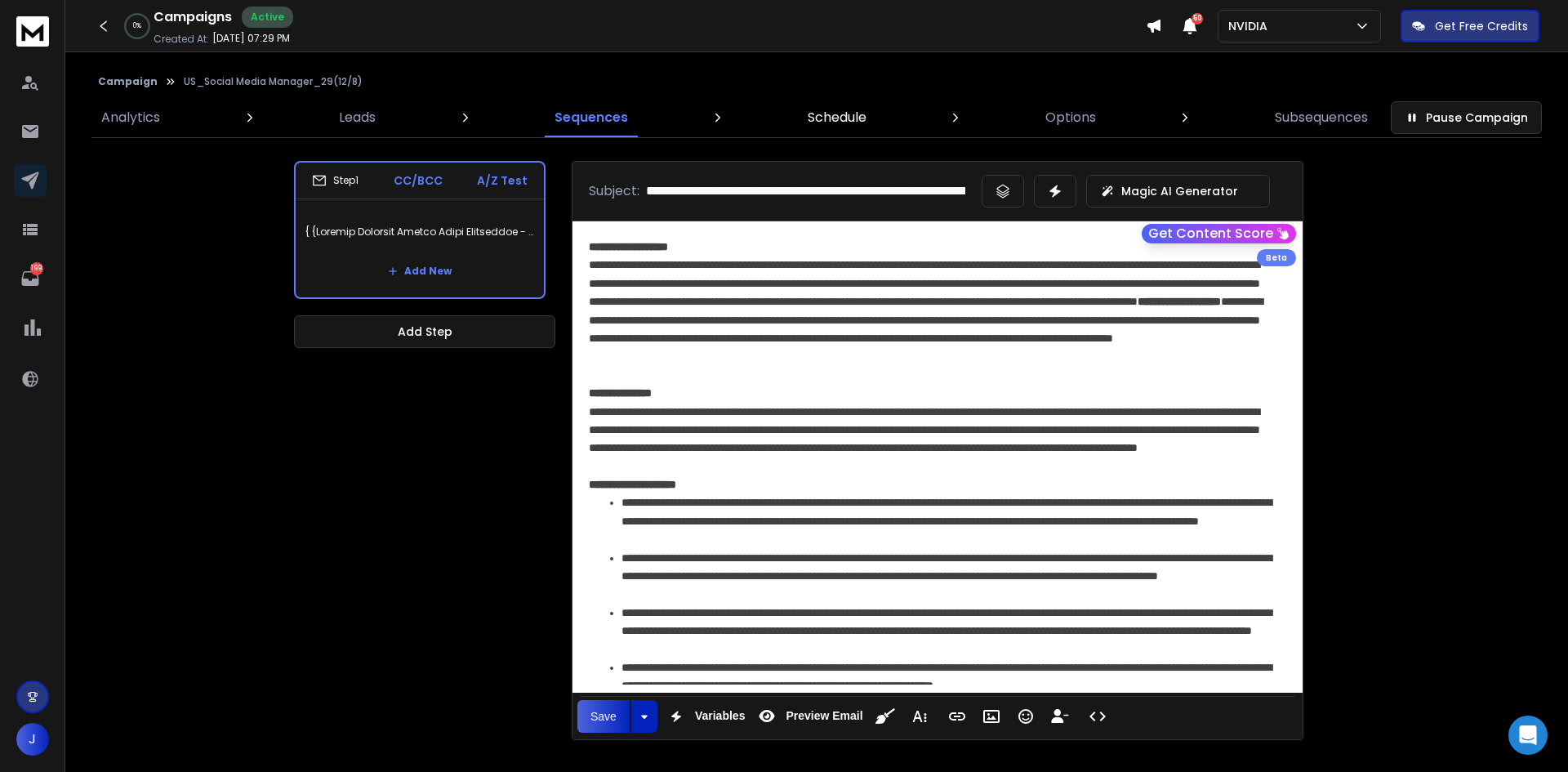
click at [838, 132] on link "Schedule" at bounding box center [837, 117] width 78 height 39
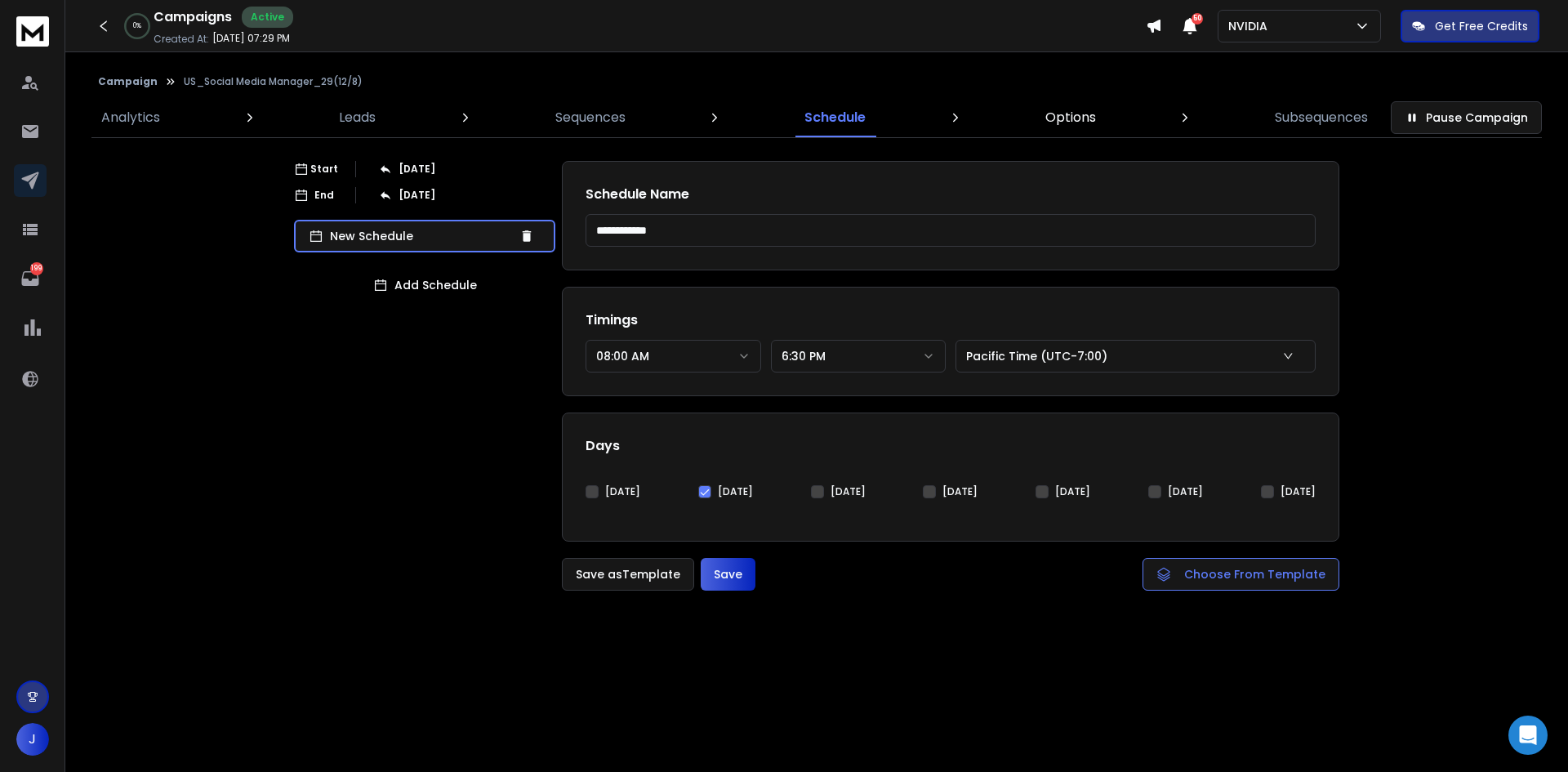
click at [1092, 115] on p "Options" at bounding box center [1070, 118] width 51 height 19
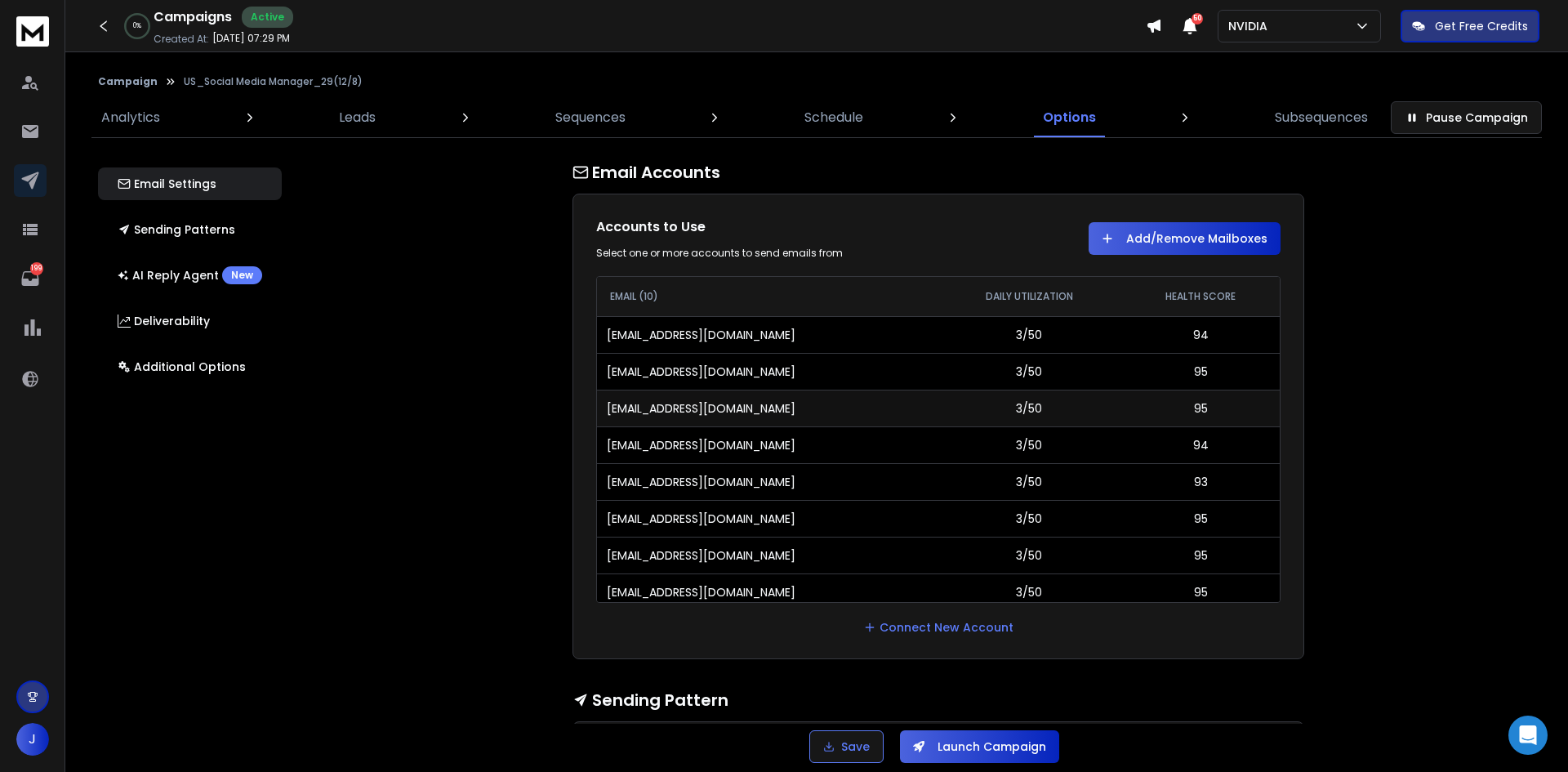
click at [795, 416] on p "goldenopportunities@futureworkforceplanningnvidia.com" at bounding box center [701, 408] width 188 height 16
click at [874, 419] on td "goldenopportunities@futureworkforceplanningnvidia.com" at bounding box center [766, 408] width 339 height 36
copy p "goldenopportunities@futureworkforceplanningnvidia.com"
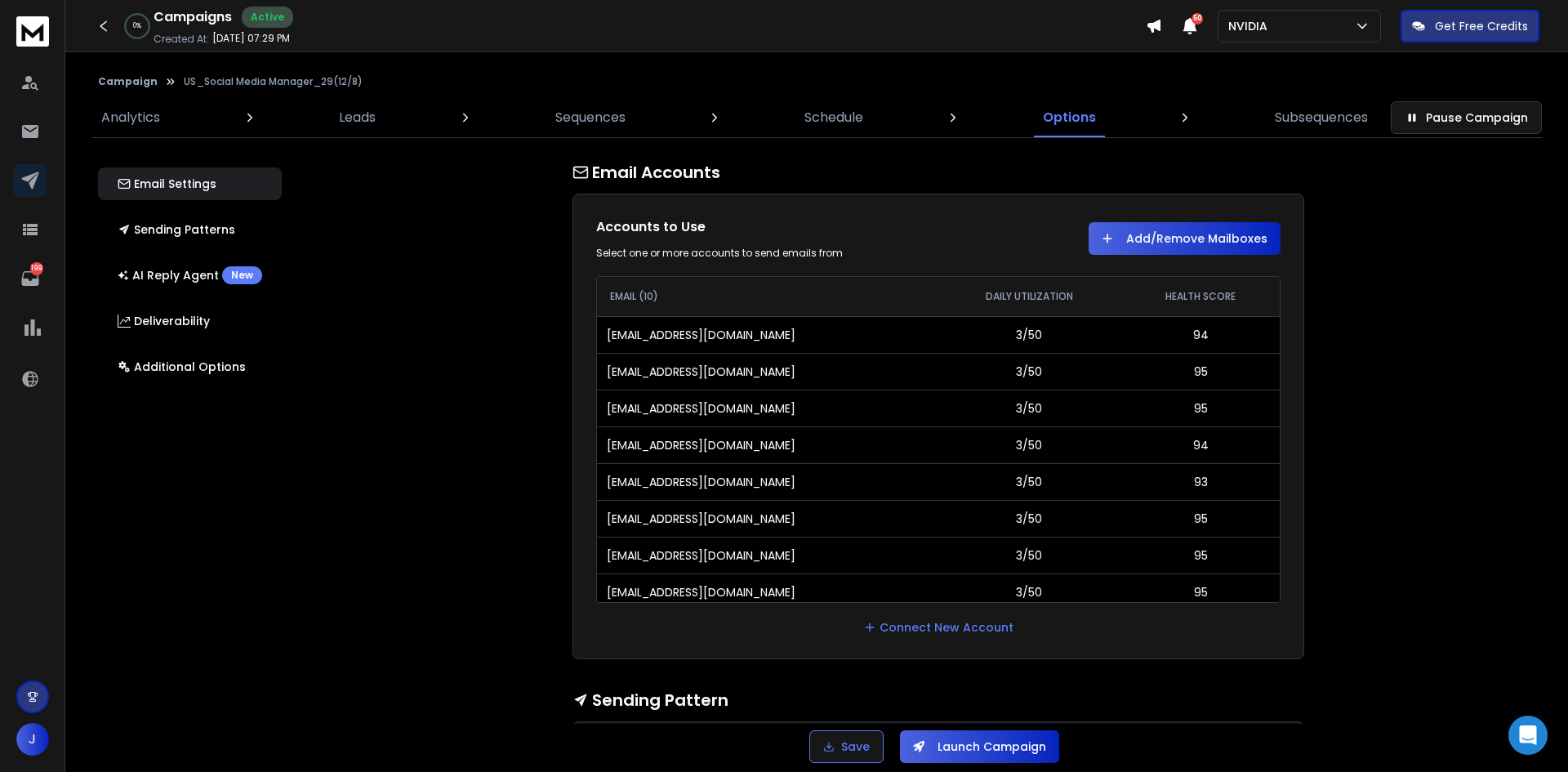
click at [1298, 458] on div "Email Accounts Accounts to Use Select one or more accounts to send emails from …" at bounding box center [947, 442] width 1279 height 563
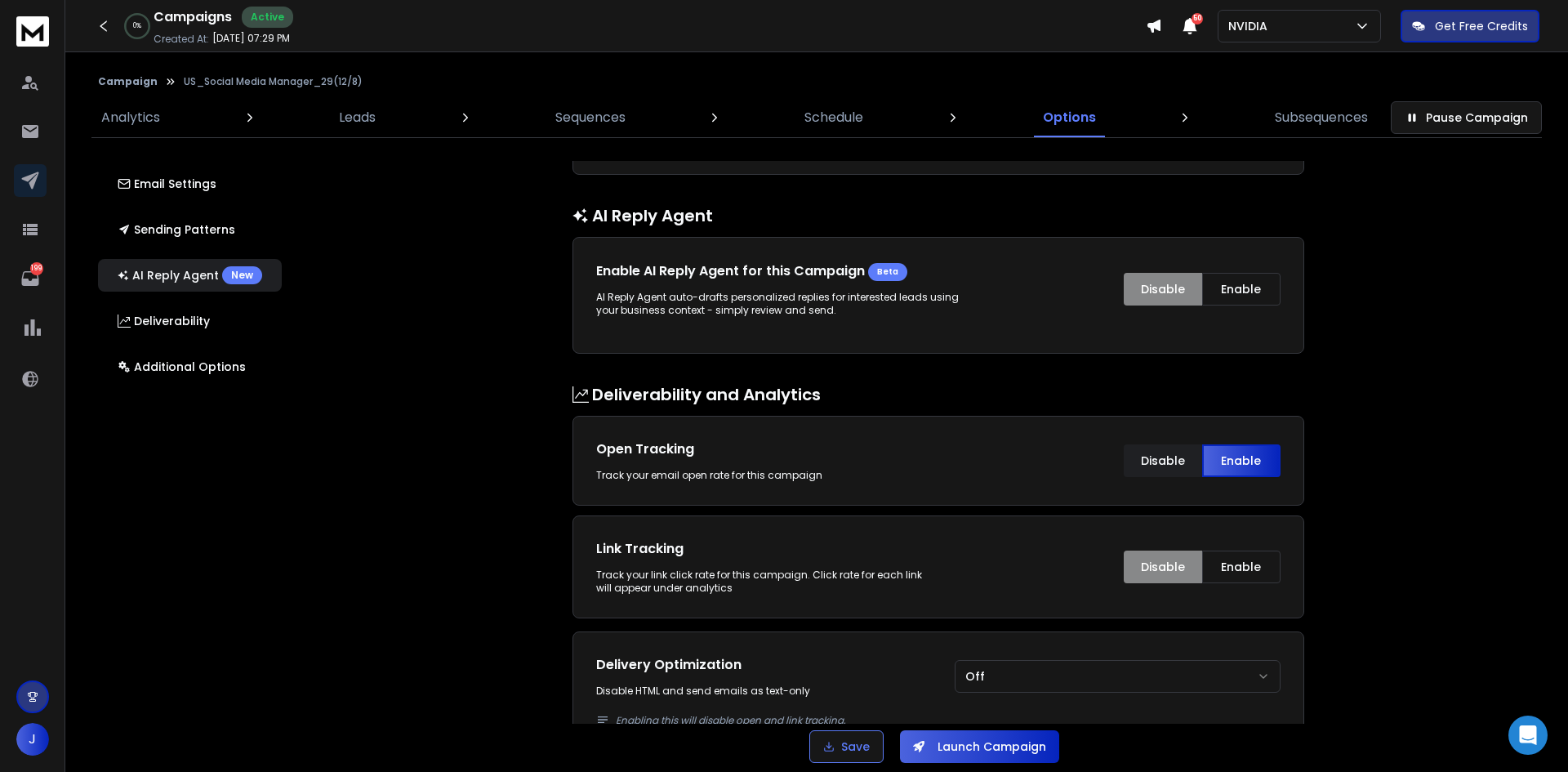
scroll to position [1634, 0]
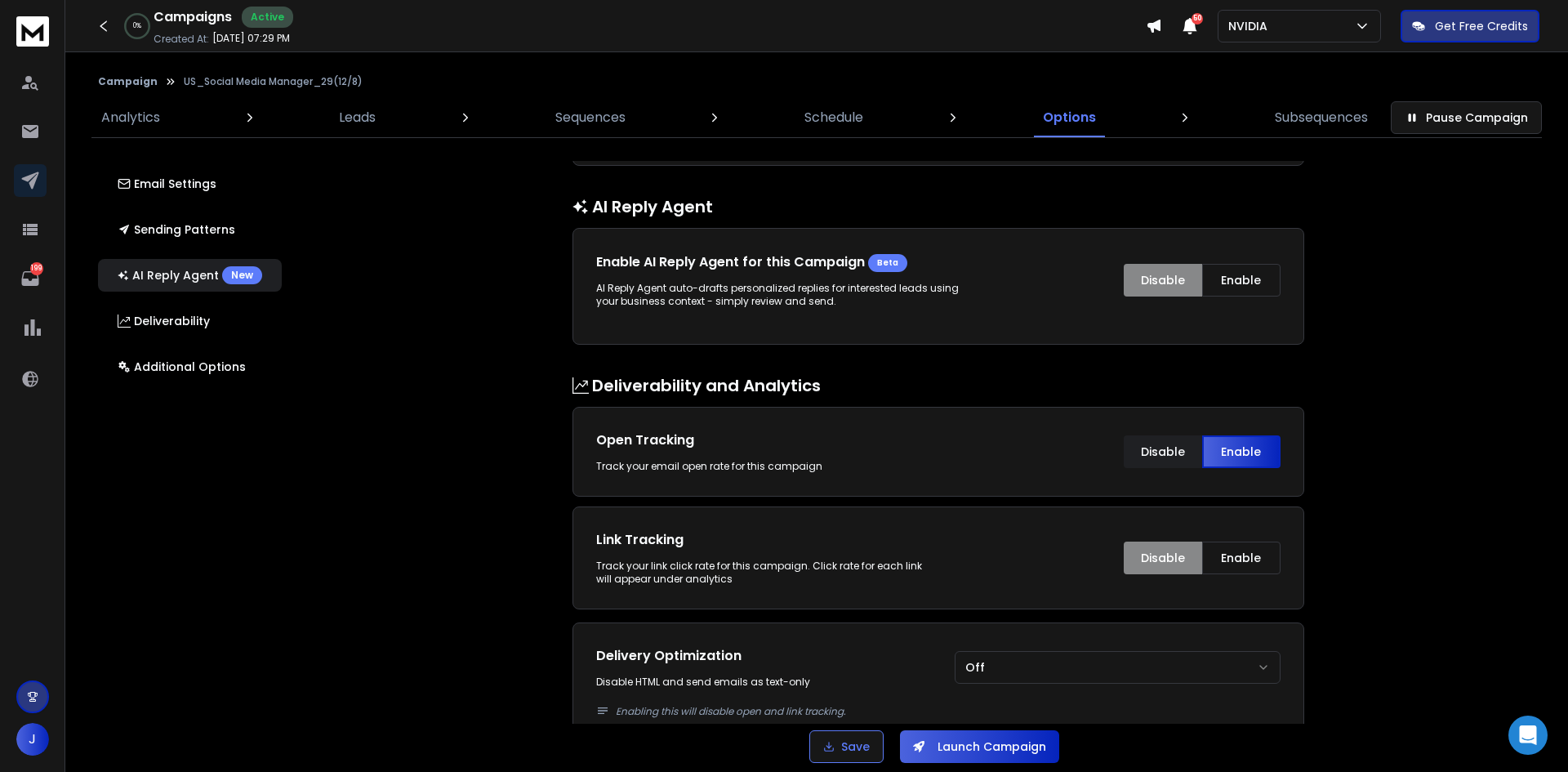
click at [1430, 385] on div "Email Accounts Accounts to Use Select one or more accounts to send emails from …" at bounding box center [947, 442] width 1279 height 563
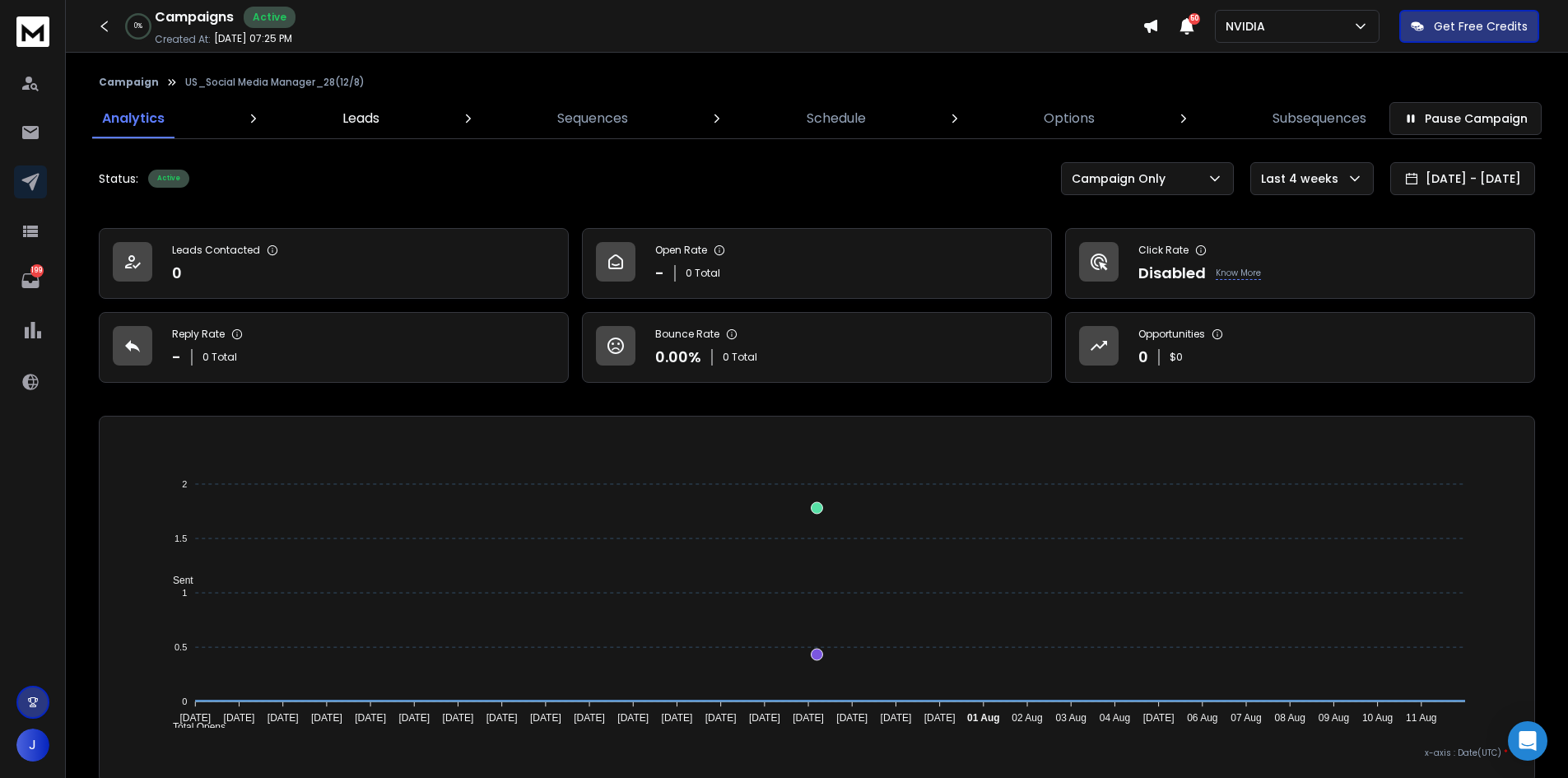
click at [349, 116] on p "Leads" at bounding box center [360, 119] width 37 height 19
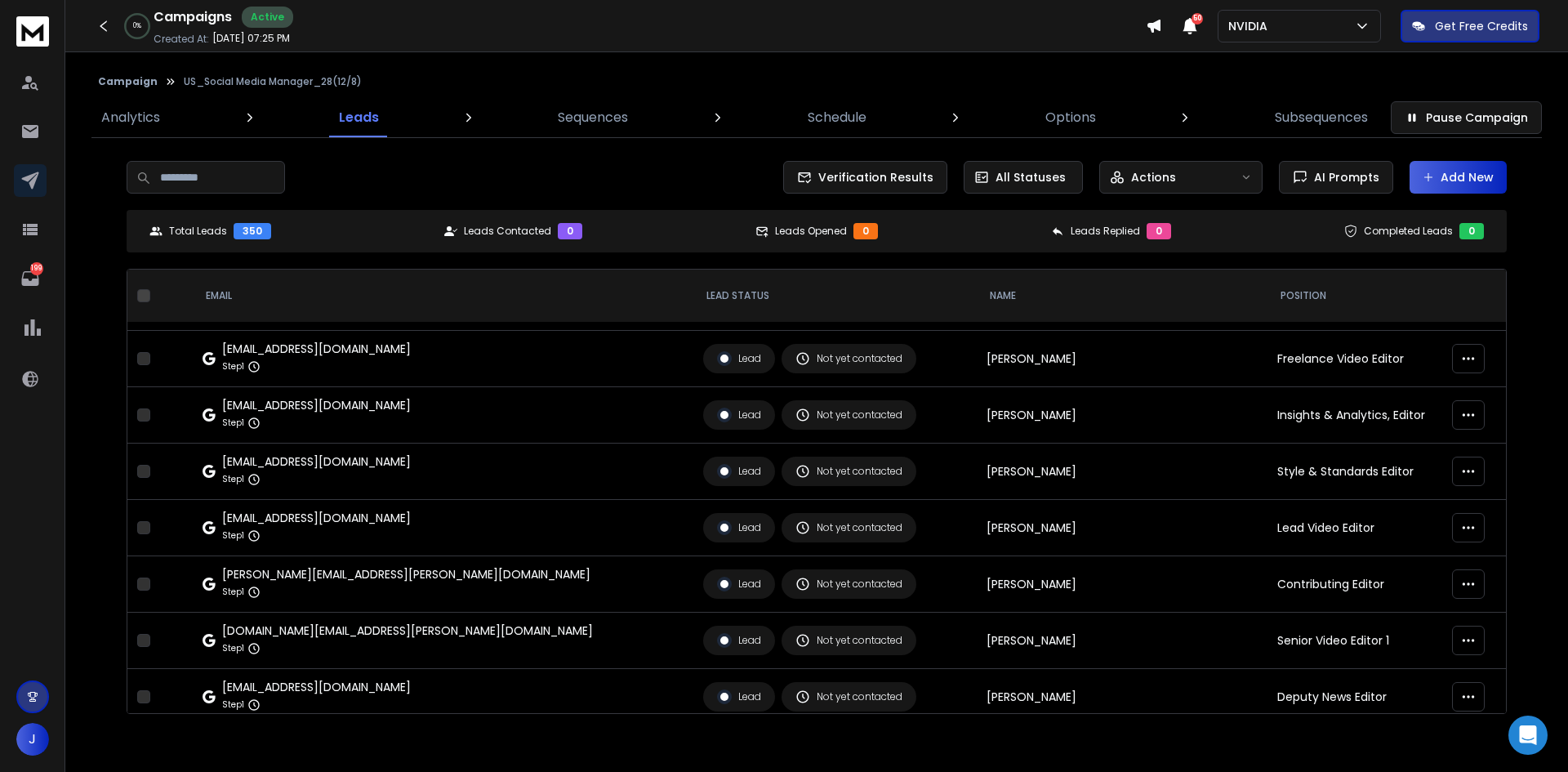
scroll to position [2931, 0]
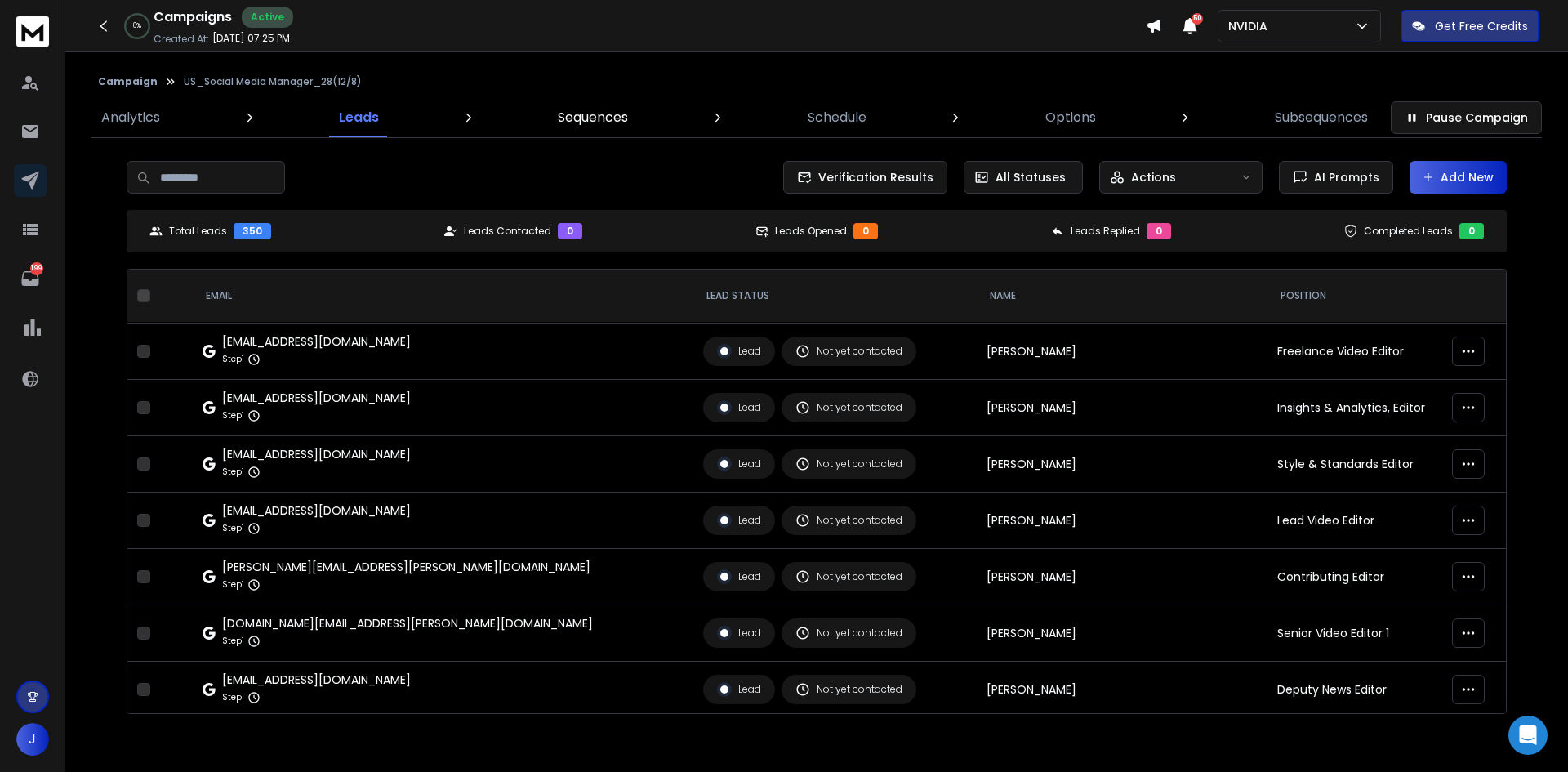
click at [589, 115] on p "Sequences" at bounding box center [592, 118] width 70 height 19
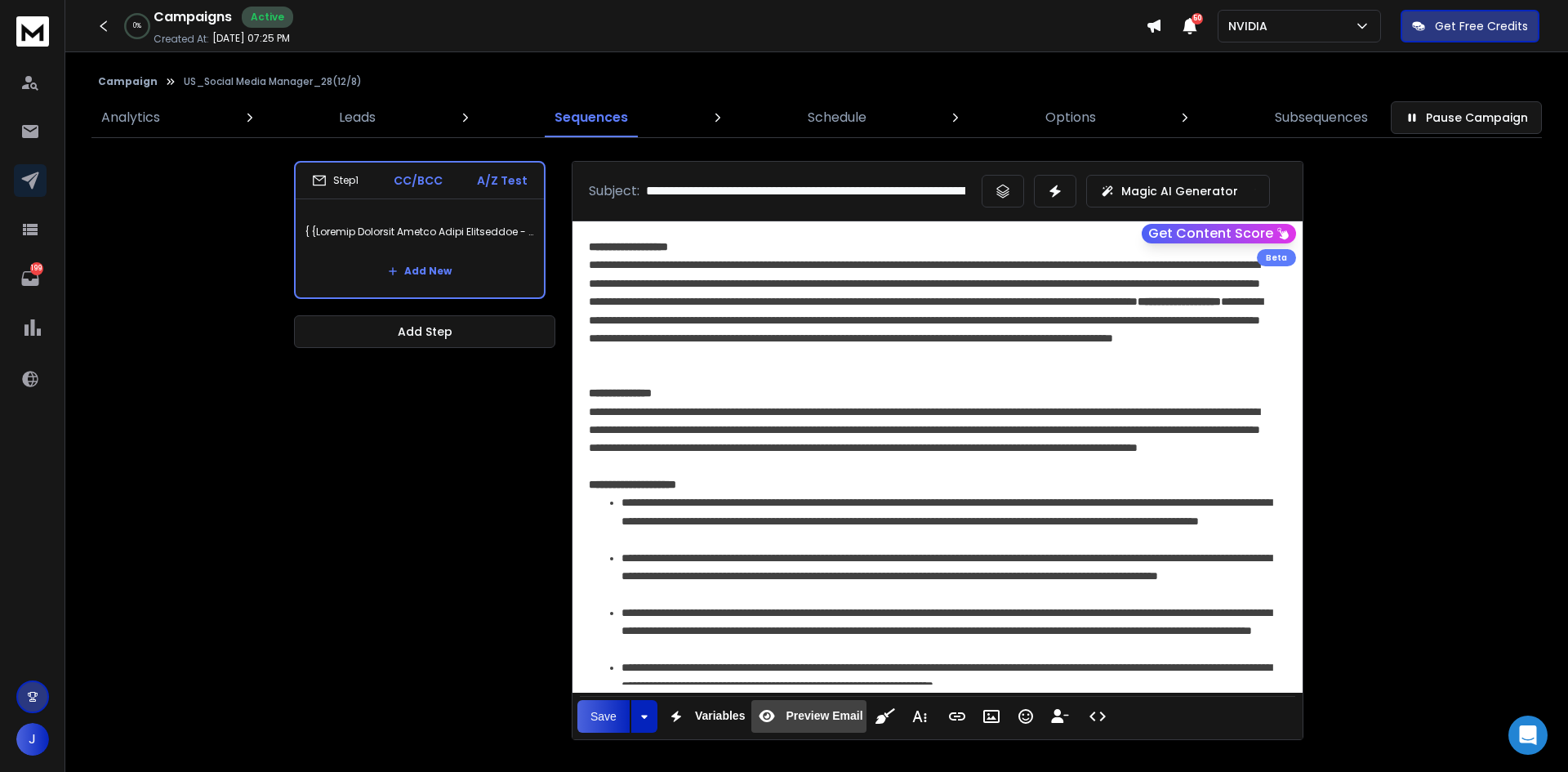
click at [819, 719] on span "Preview Email" at bounding box center [823, 716] width 83 height 14
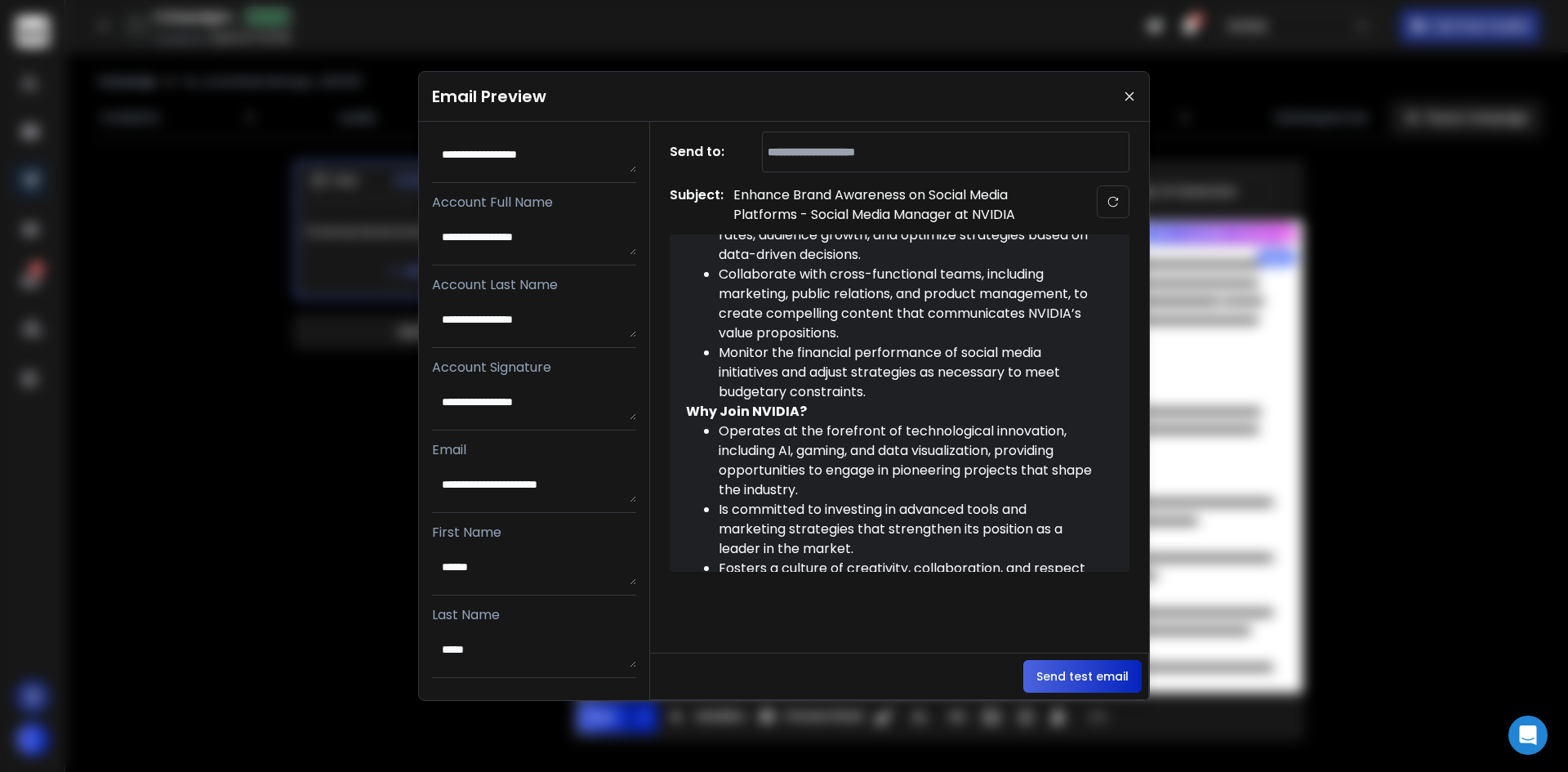
scroll to position [522, 0]
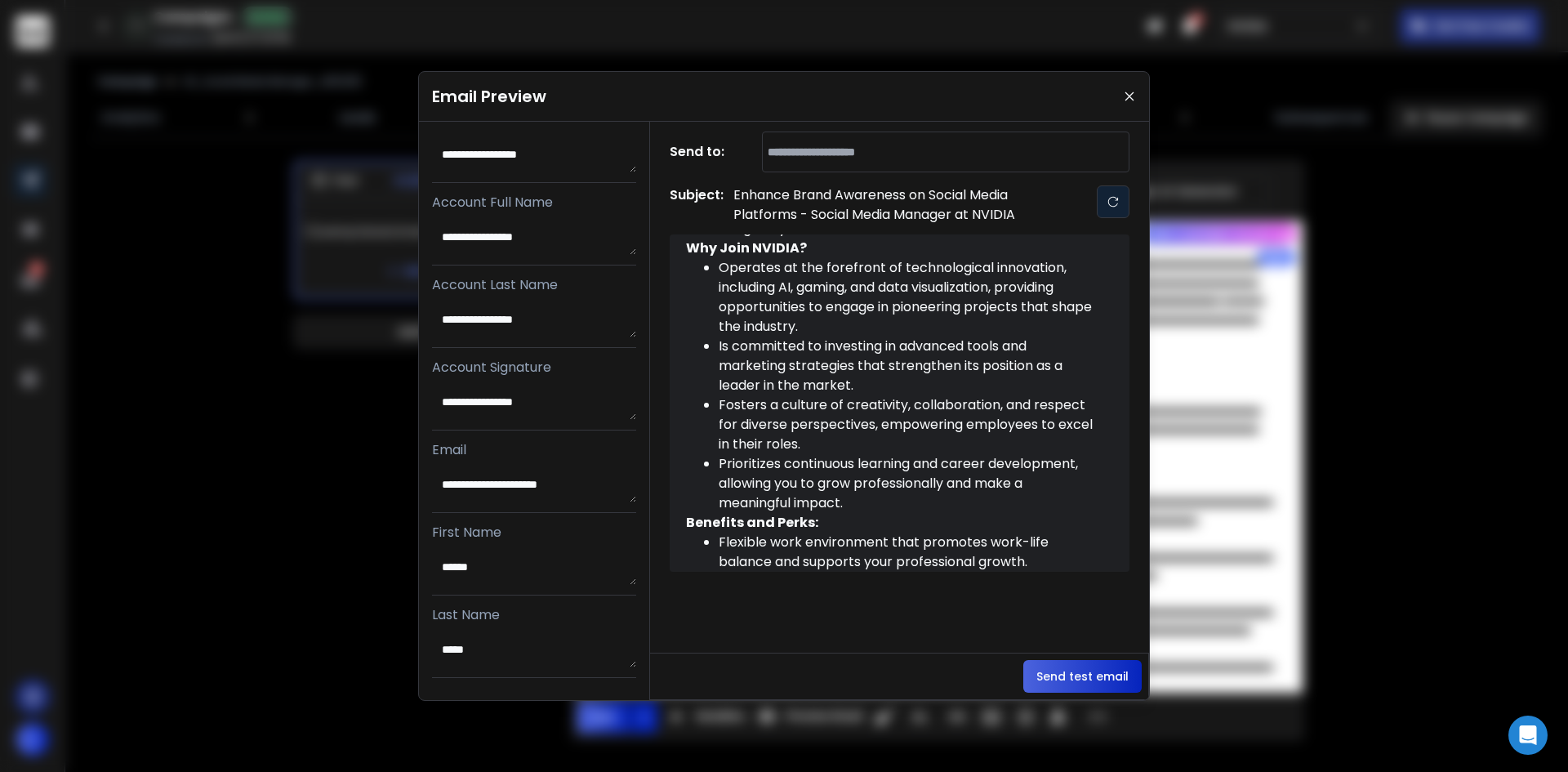
click at [1125, 213] on button at bounding box center [1113, 202] width 33 height 33
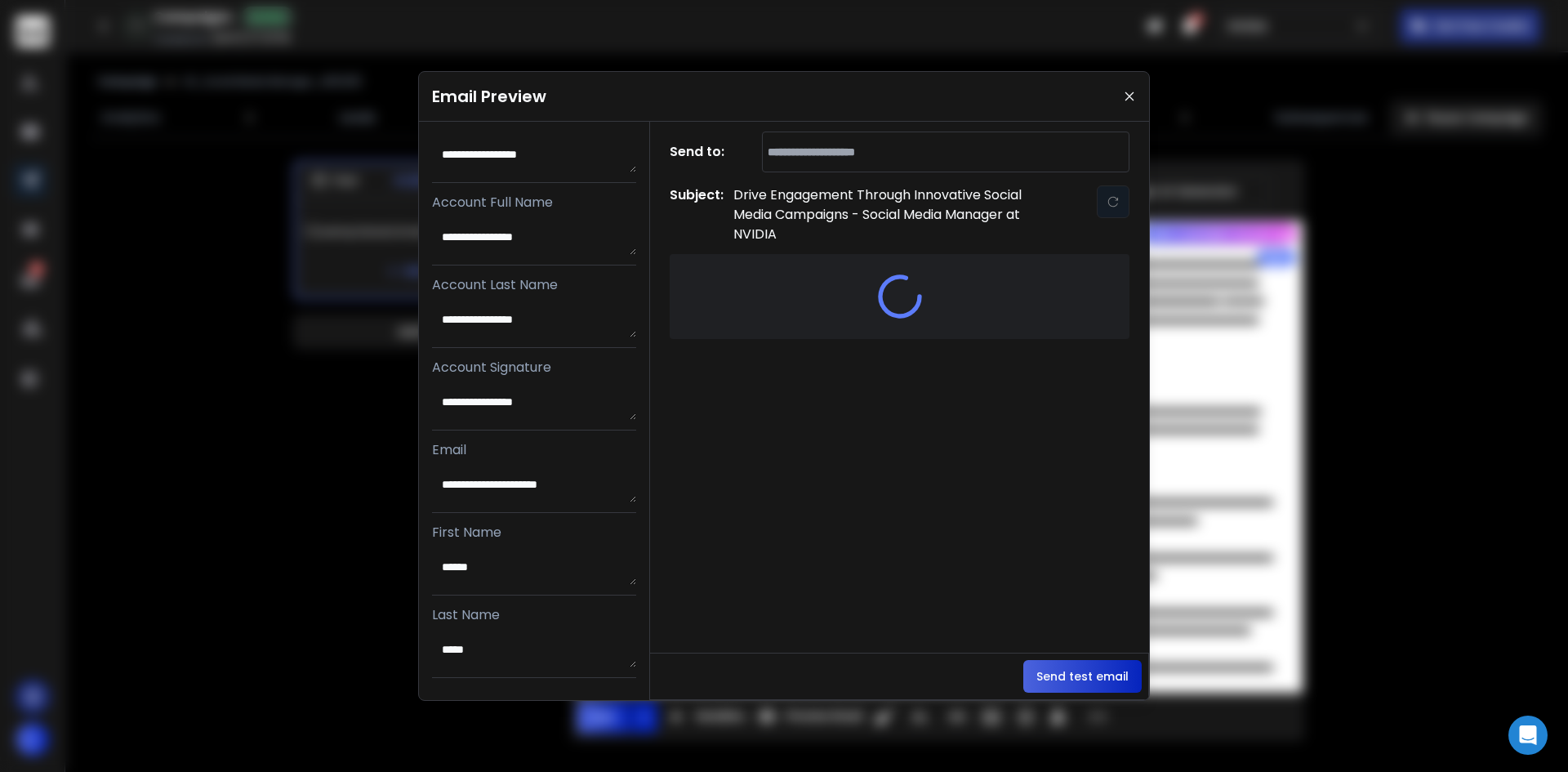
scroll to position [0, 0]
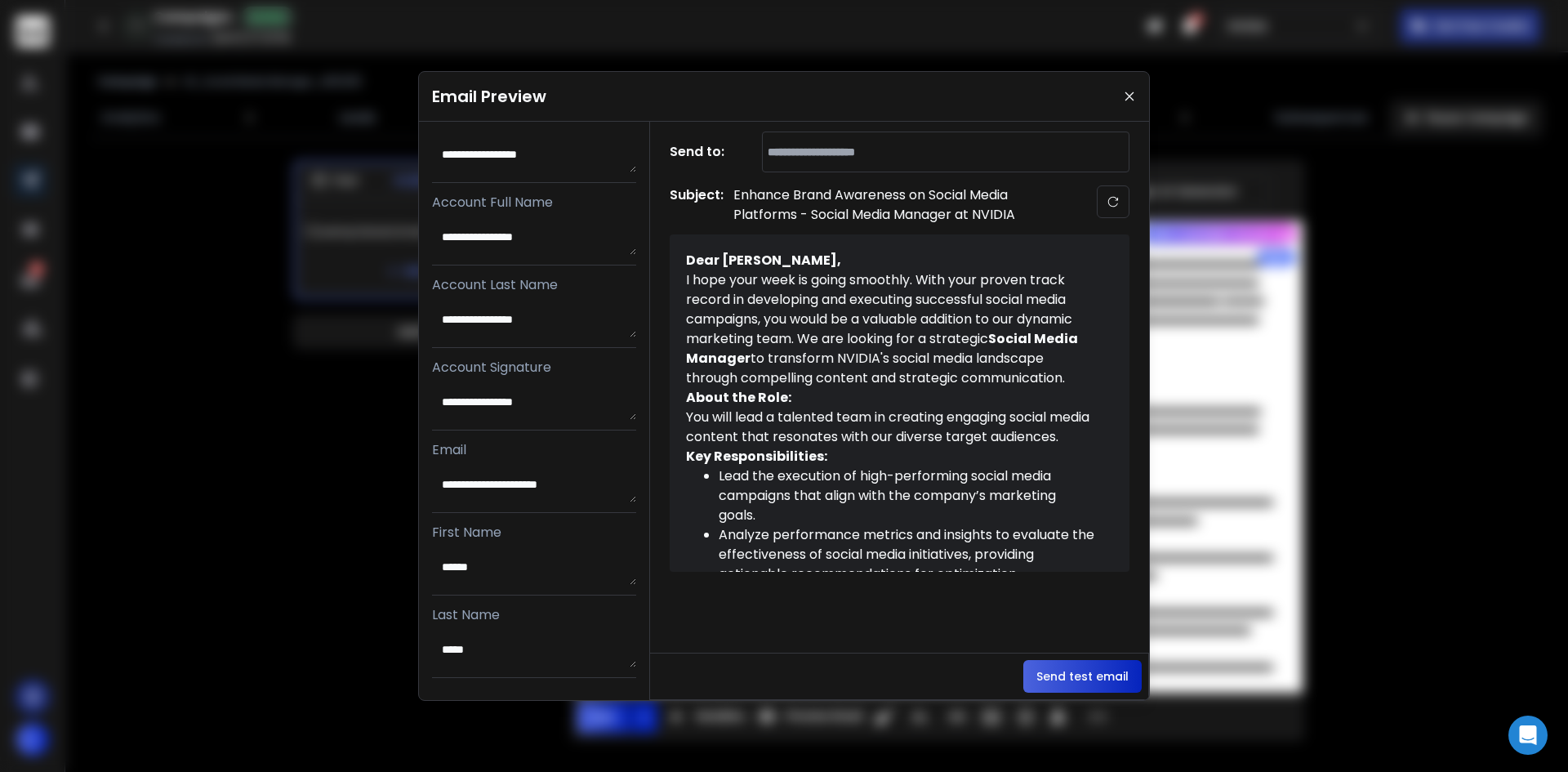
click at [1122, 210] on button at bounding box center [1113, 202] width 33 height 33
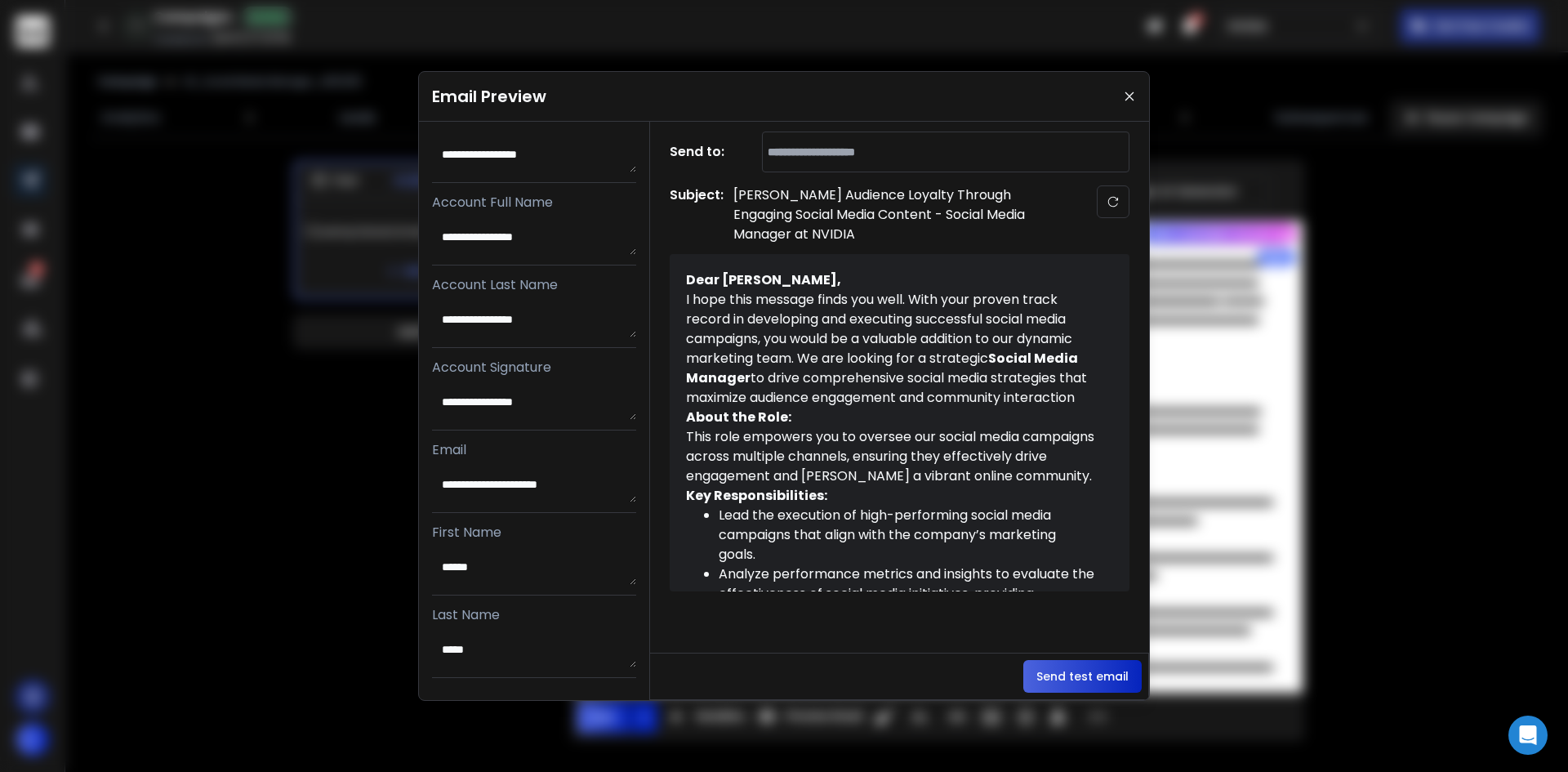
click at [1122, 210] on button at bounding box center [1113, 202] width 33 height 33
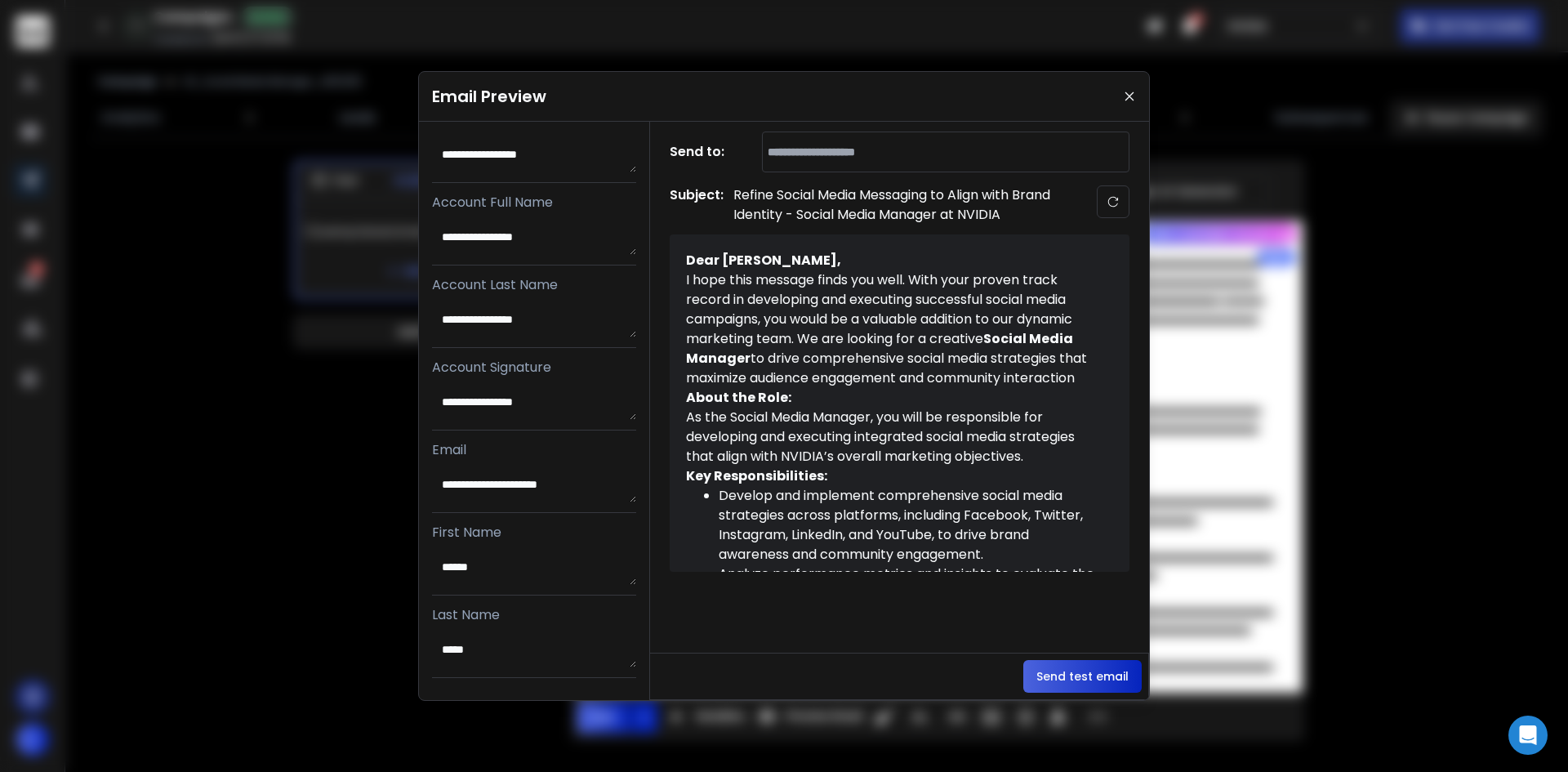
click at [1125, 98] on icon at bounding box center [1129, 97] width 13 height 13
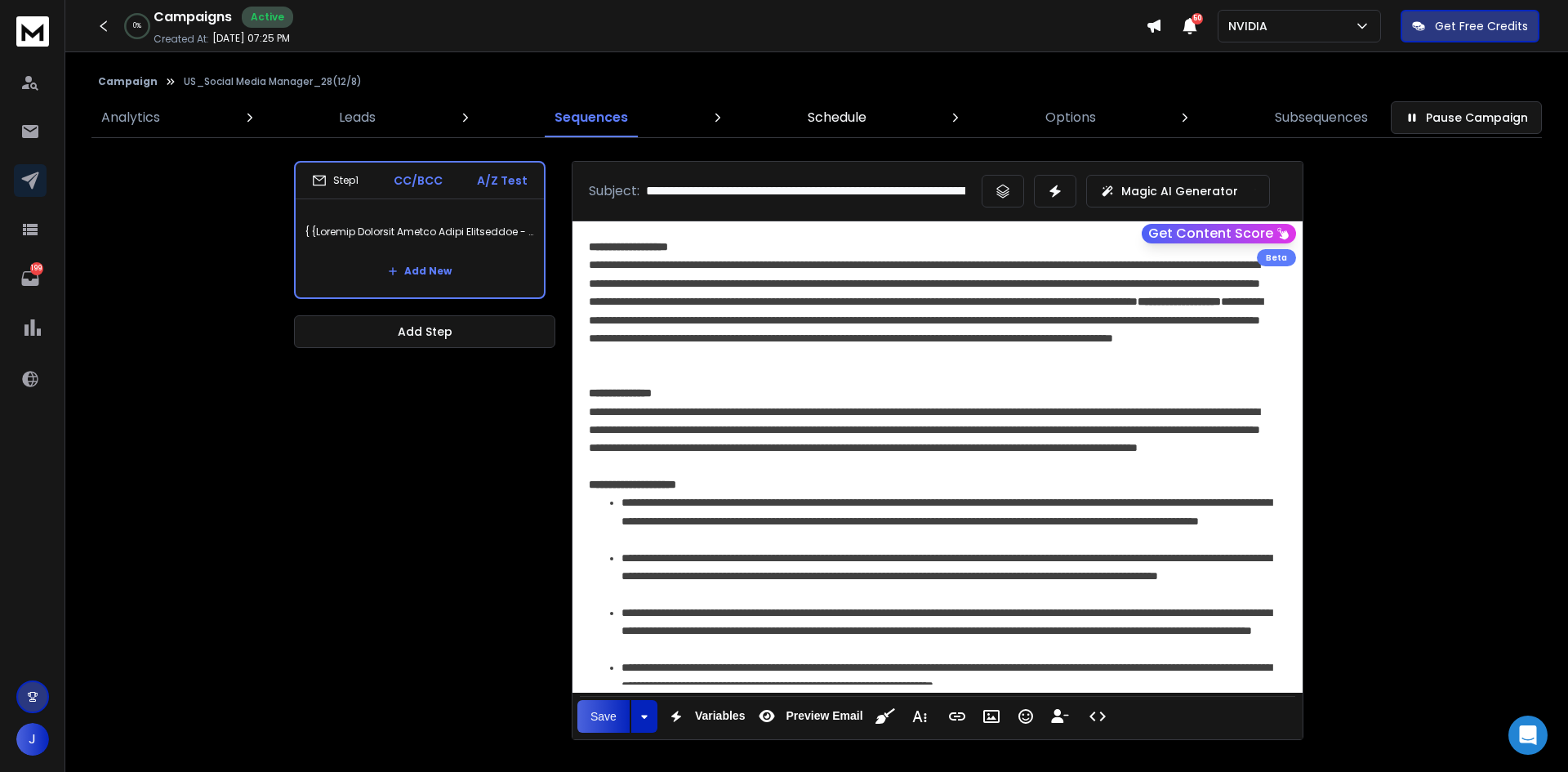
click at [826, 109] on p "Schedule" at bounding box center [837, 118] width 58 height 19
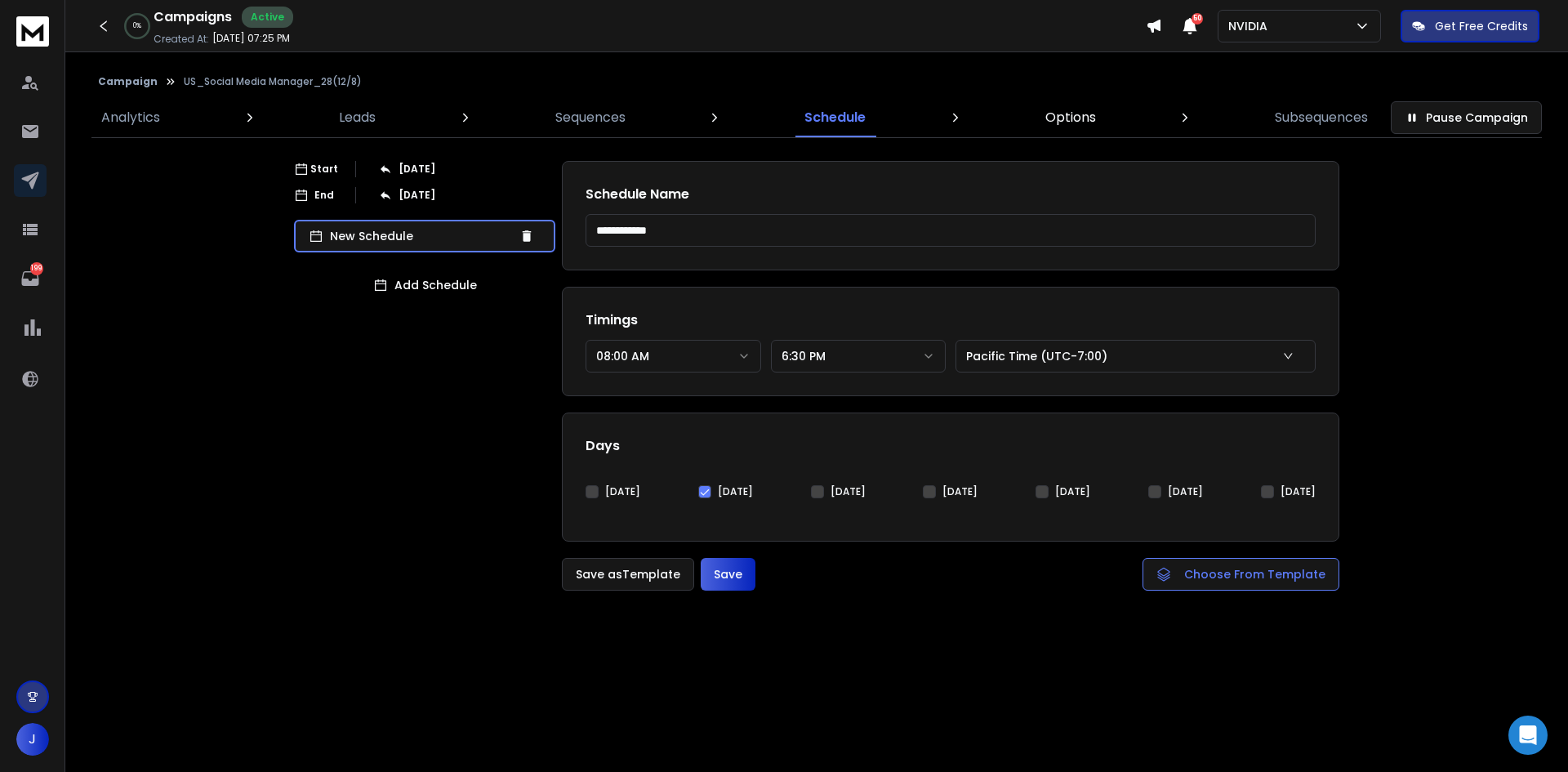
click at [1063, 131] on link "Options" at bounding box center [1070, 117] width 70 height 39
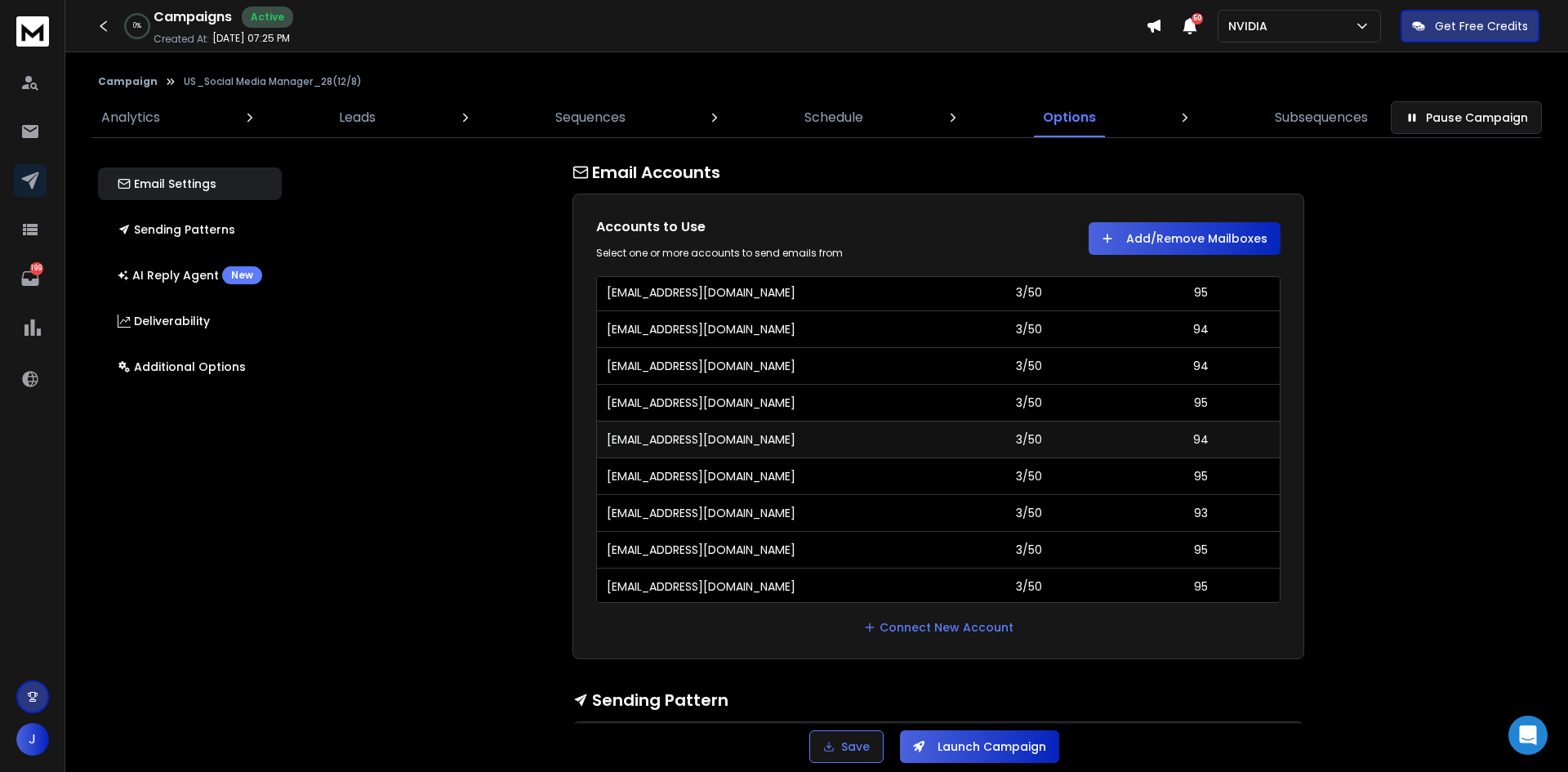
scroll to position [81, 0]
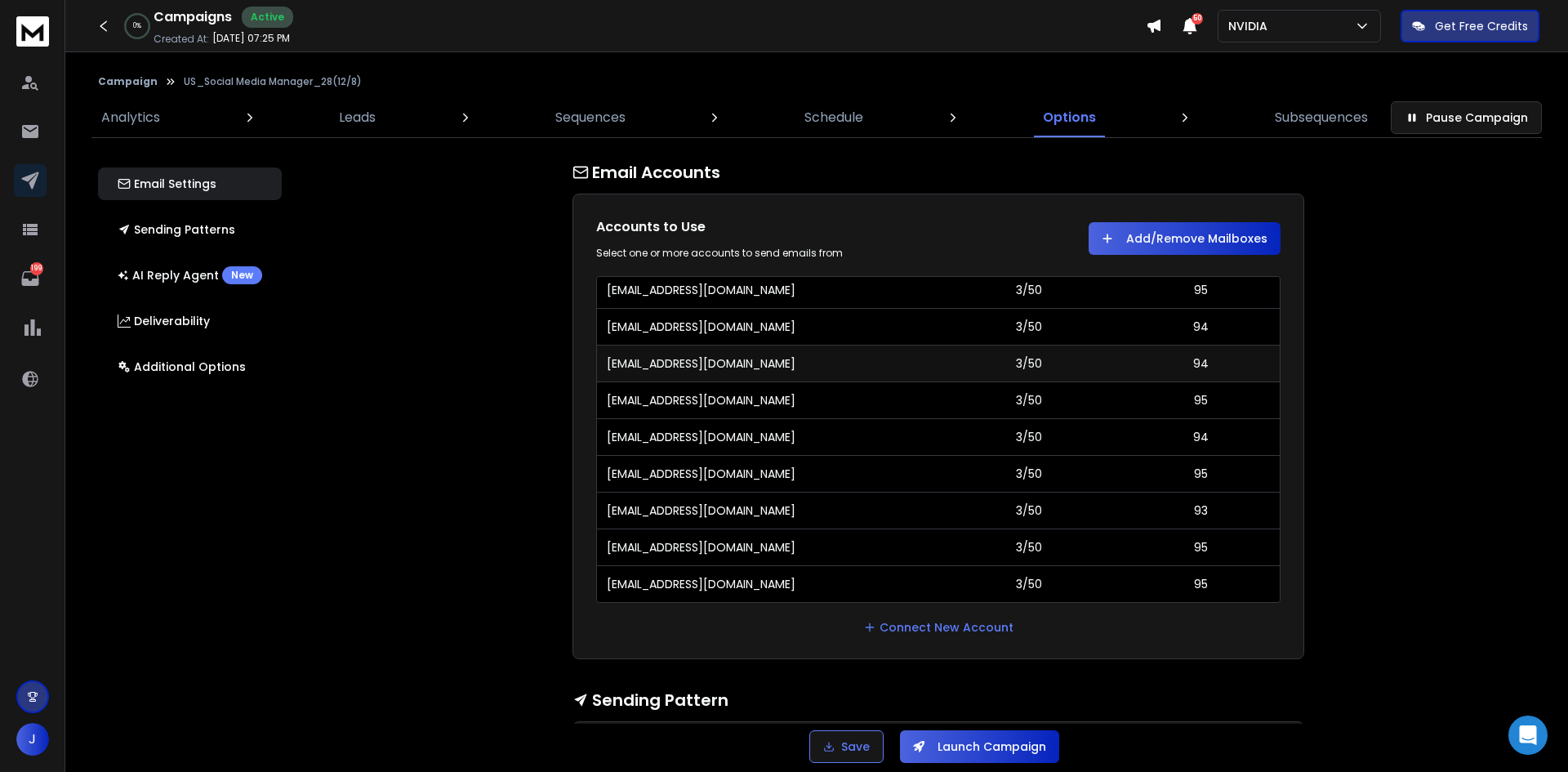
click at [795, 364] on p "employmentsolutions@nvidiahrworkforceoptimization.com" at bounding box center [701, 364] width 188 height 16
copy p "employmentsolutions@nvidiahrworkforceoptimization.com"
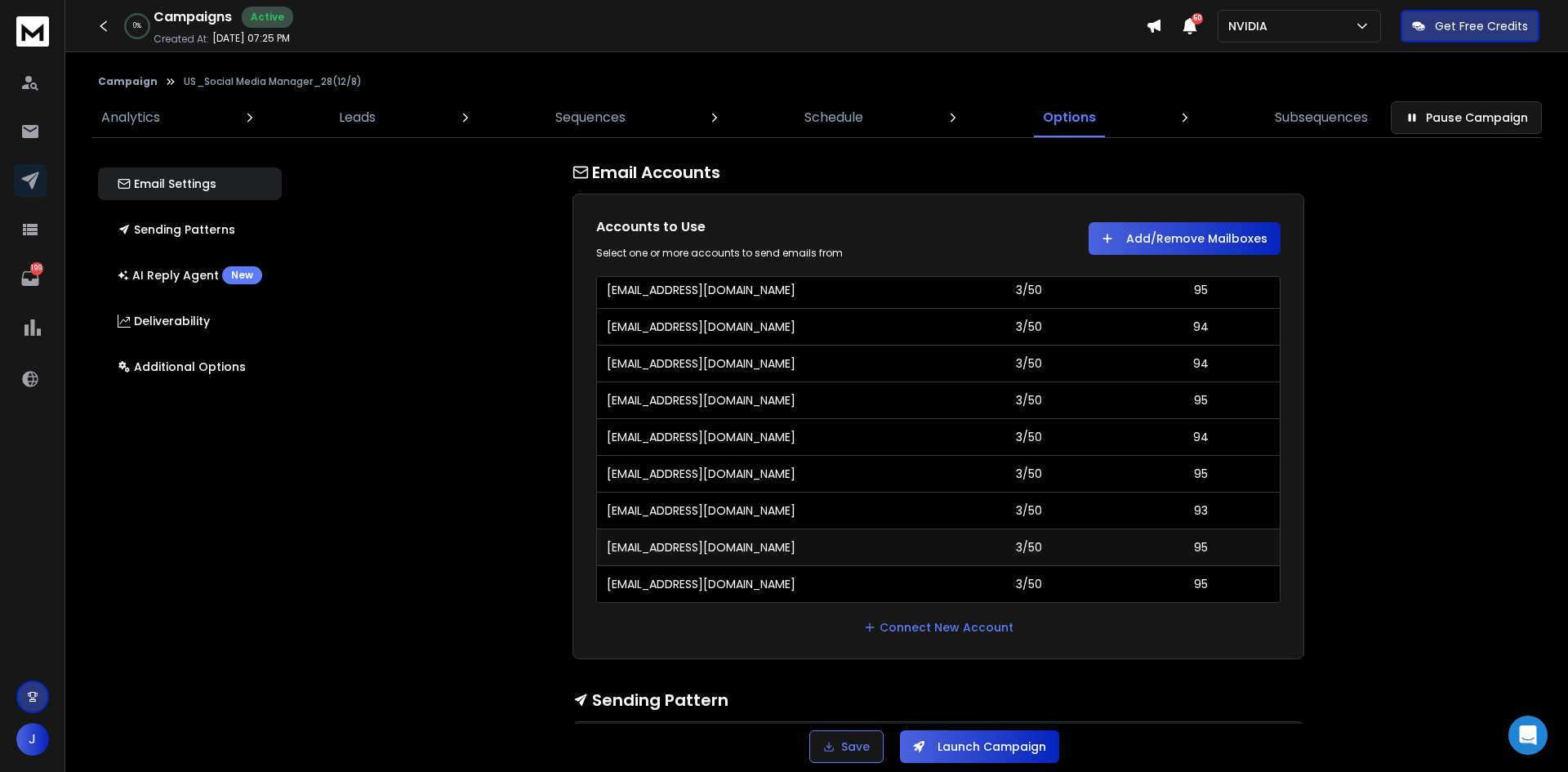
drag, startPoint x: 969, startPoint y: 547, endPoint x: 967, endPoint y: 532, distance: 15.1
click at [926, 546] on div "goldenopportunities@recruitmentoptimizationnvidia.com" at bounding box center [767, 547] width 320 height 16
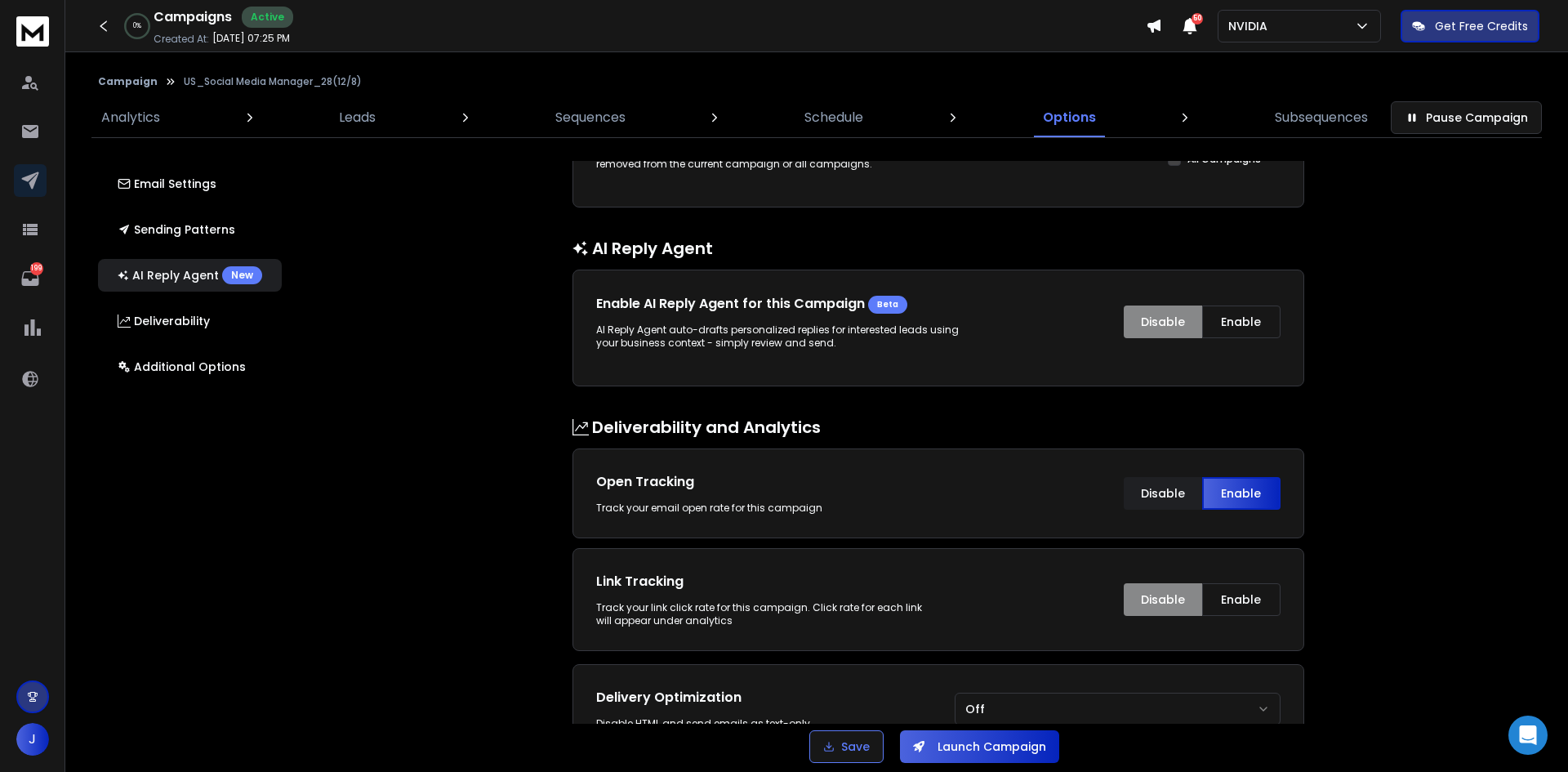
scroll to position [1798, 0]
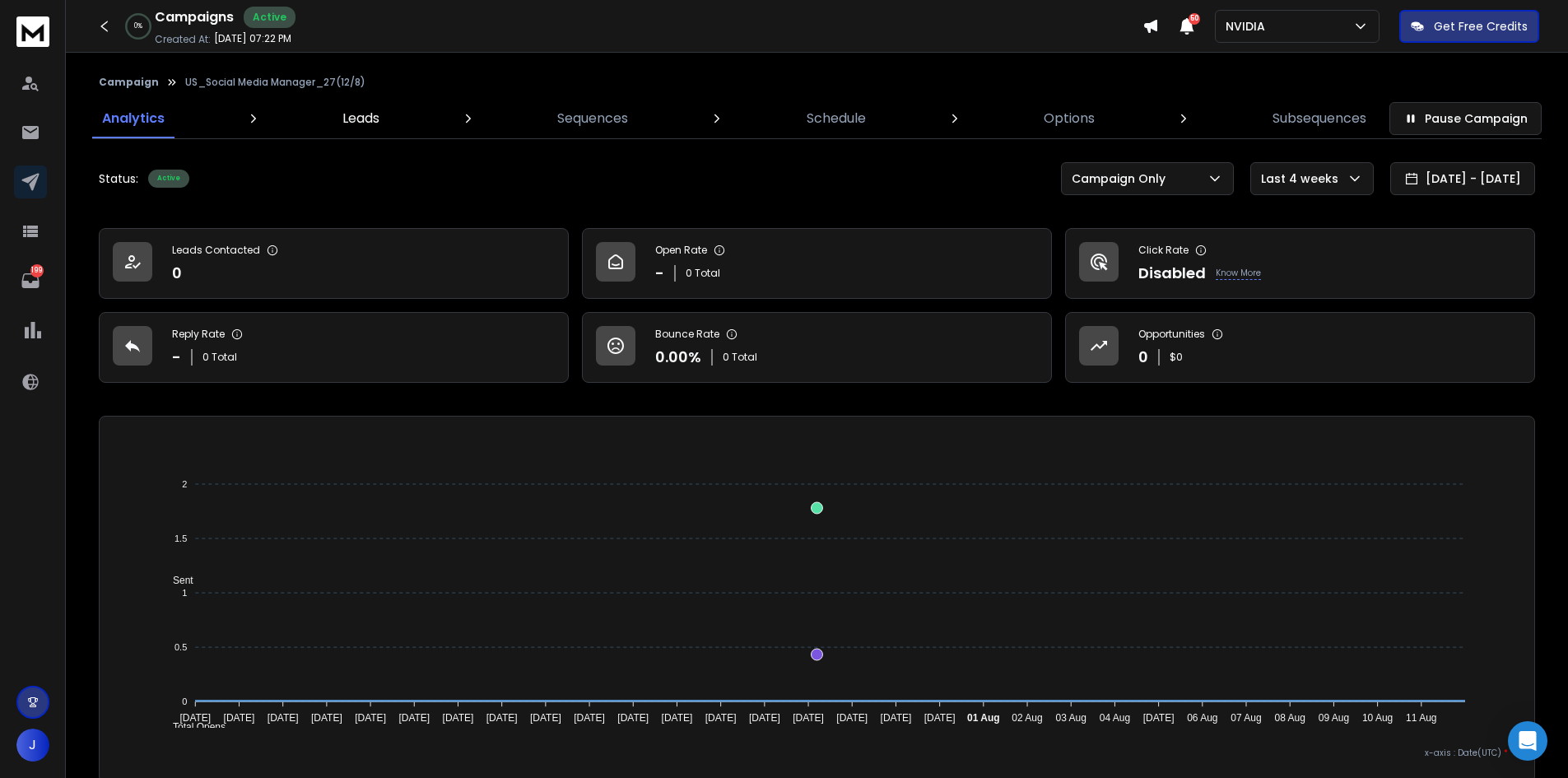
click at [362, 127] on p "Leads" at bounding box center [360, 119] width 37 height 19
click at [380, 121] on p "Leads" at bounding box center [360, 119] width 37 height 19
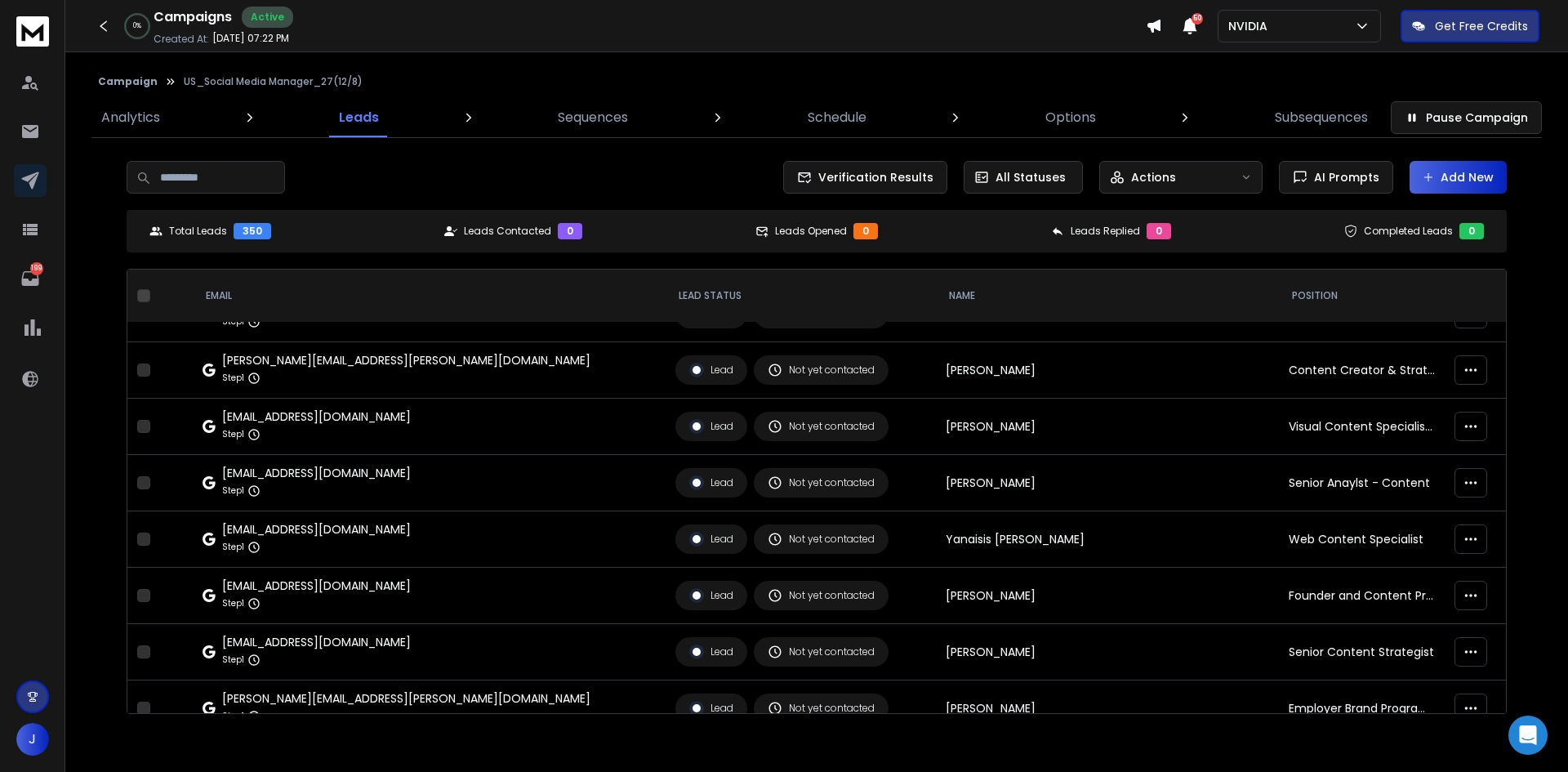
scroll to position [1961, 0]
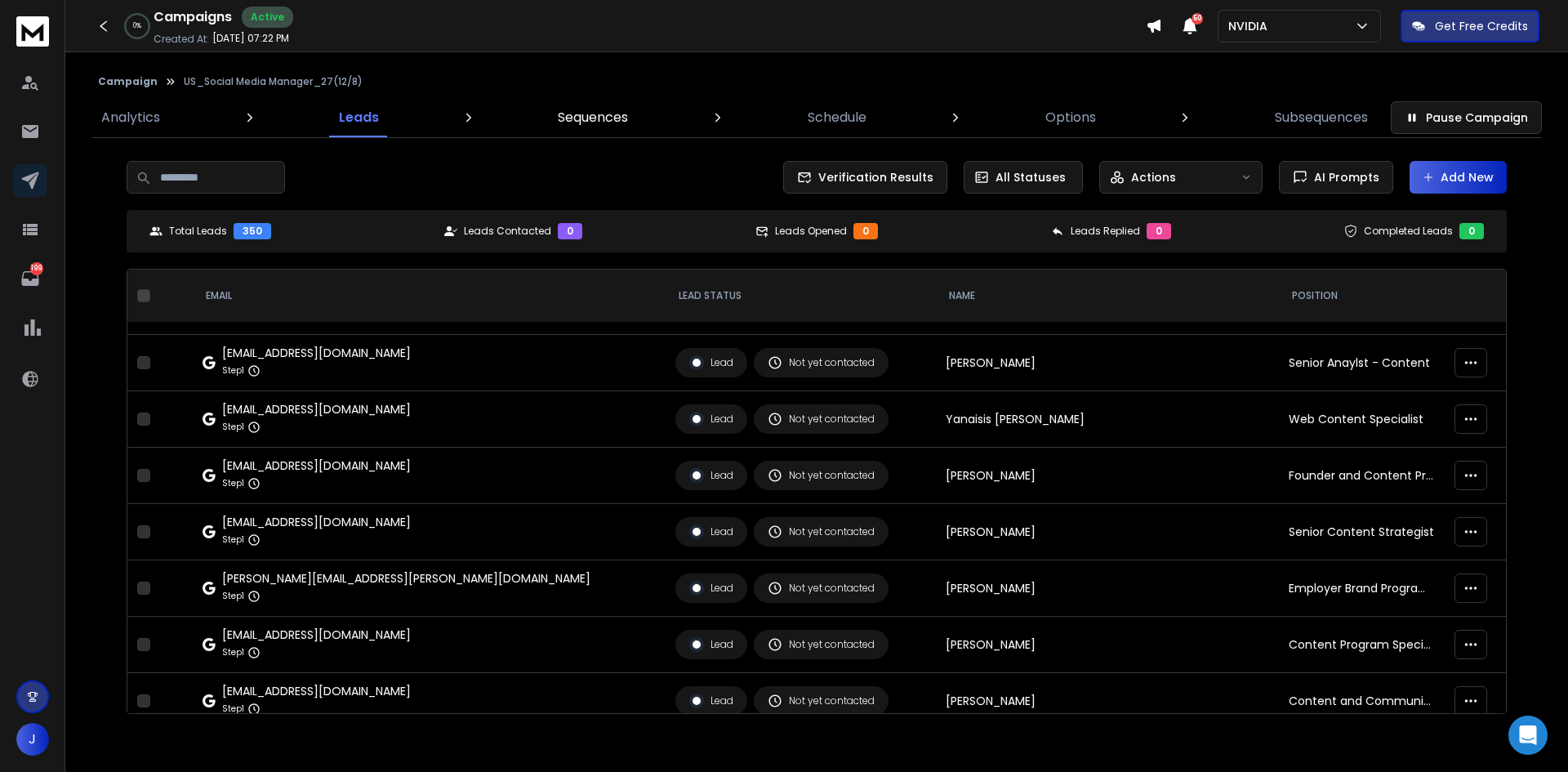
click at [586, 110] on p "Sequences" at bounding box center [592, 118] width 70 height 19
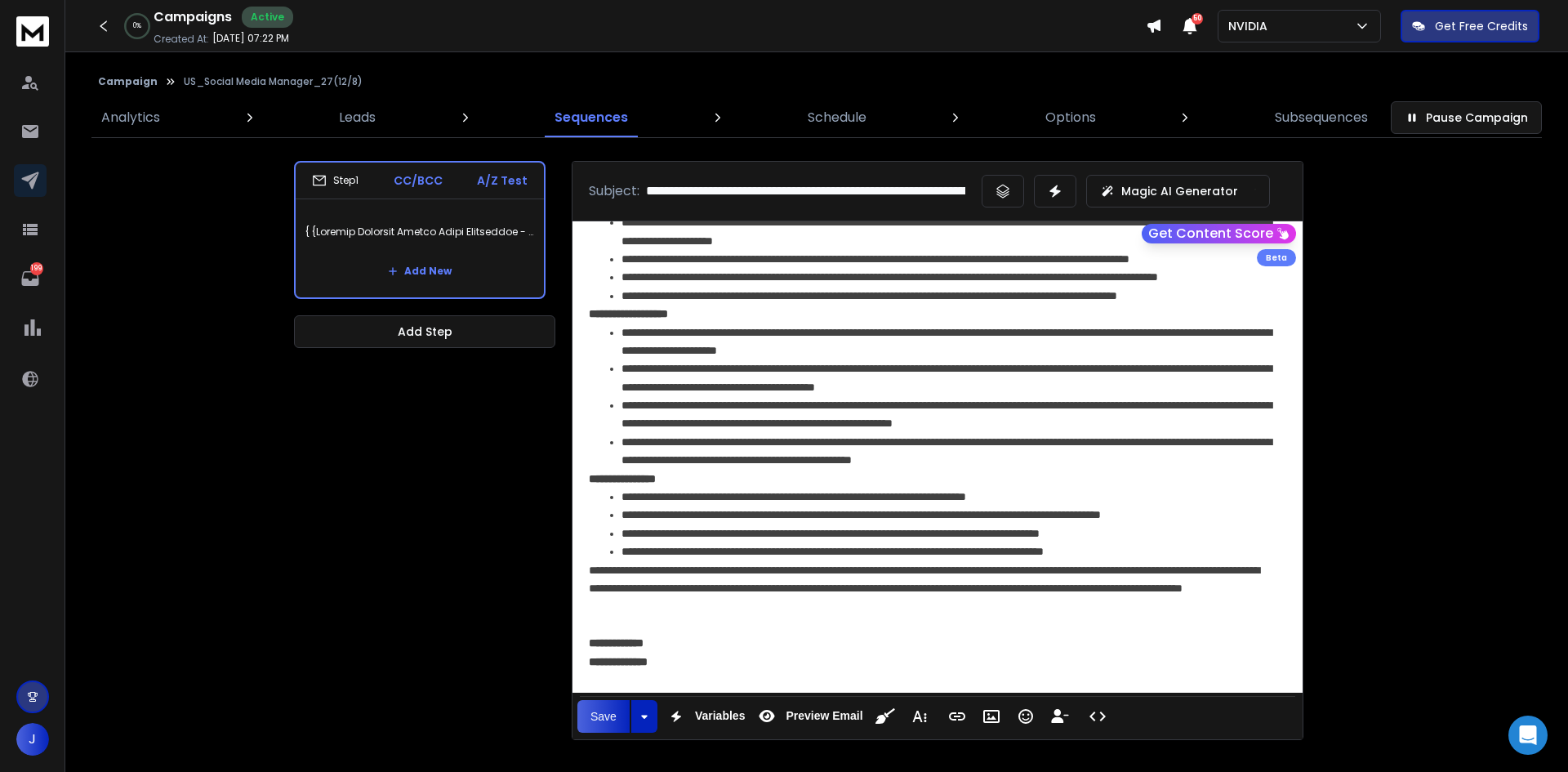
scroll to position [502, 0]
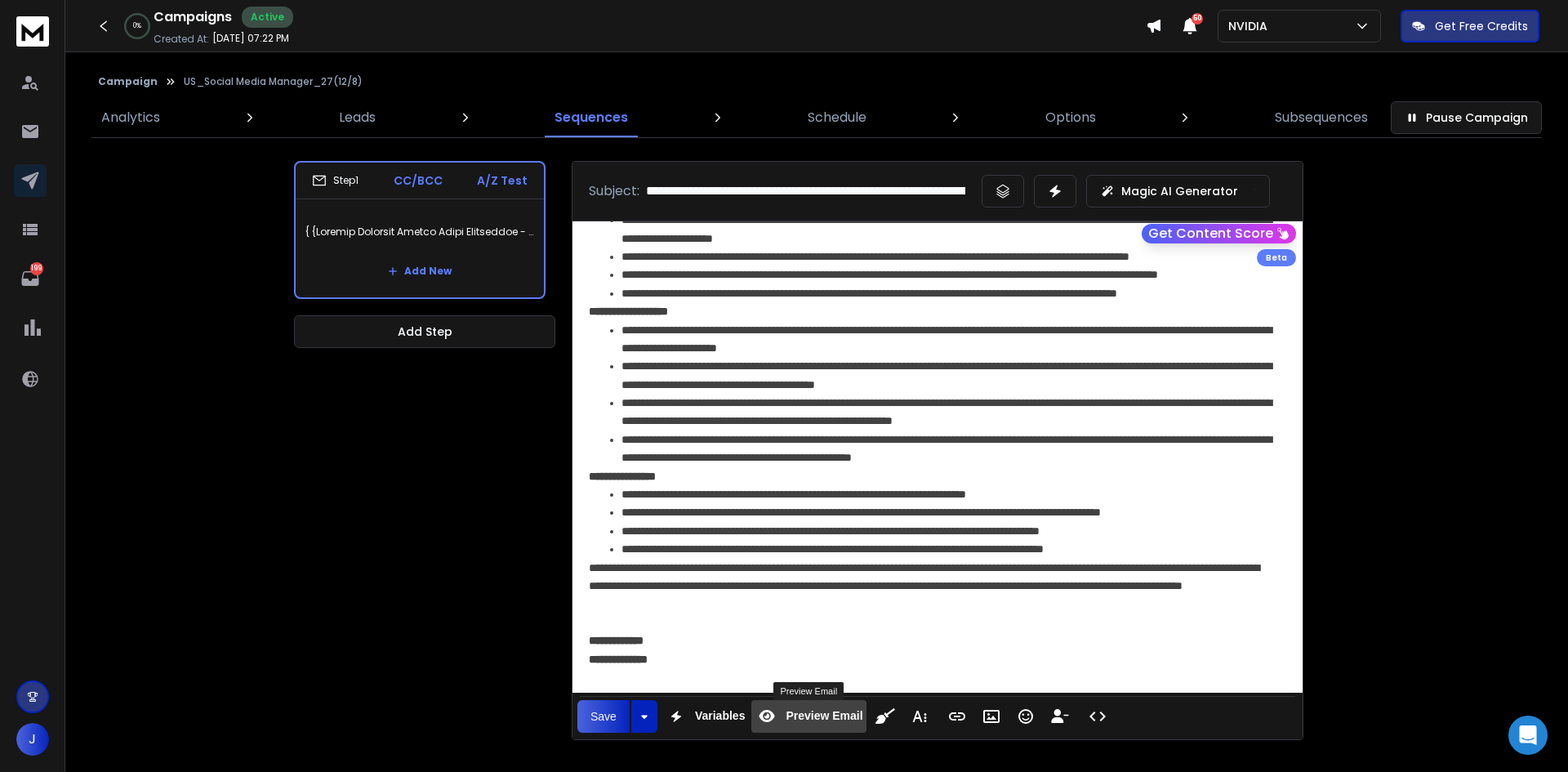
click at [845, 727] on div "Preview Email" at bounding box center [809, 717] width 115 height 27
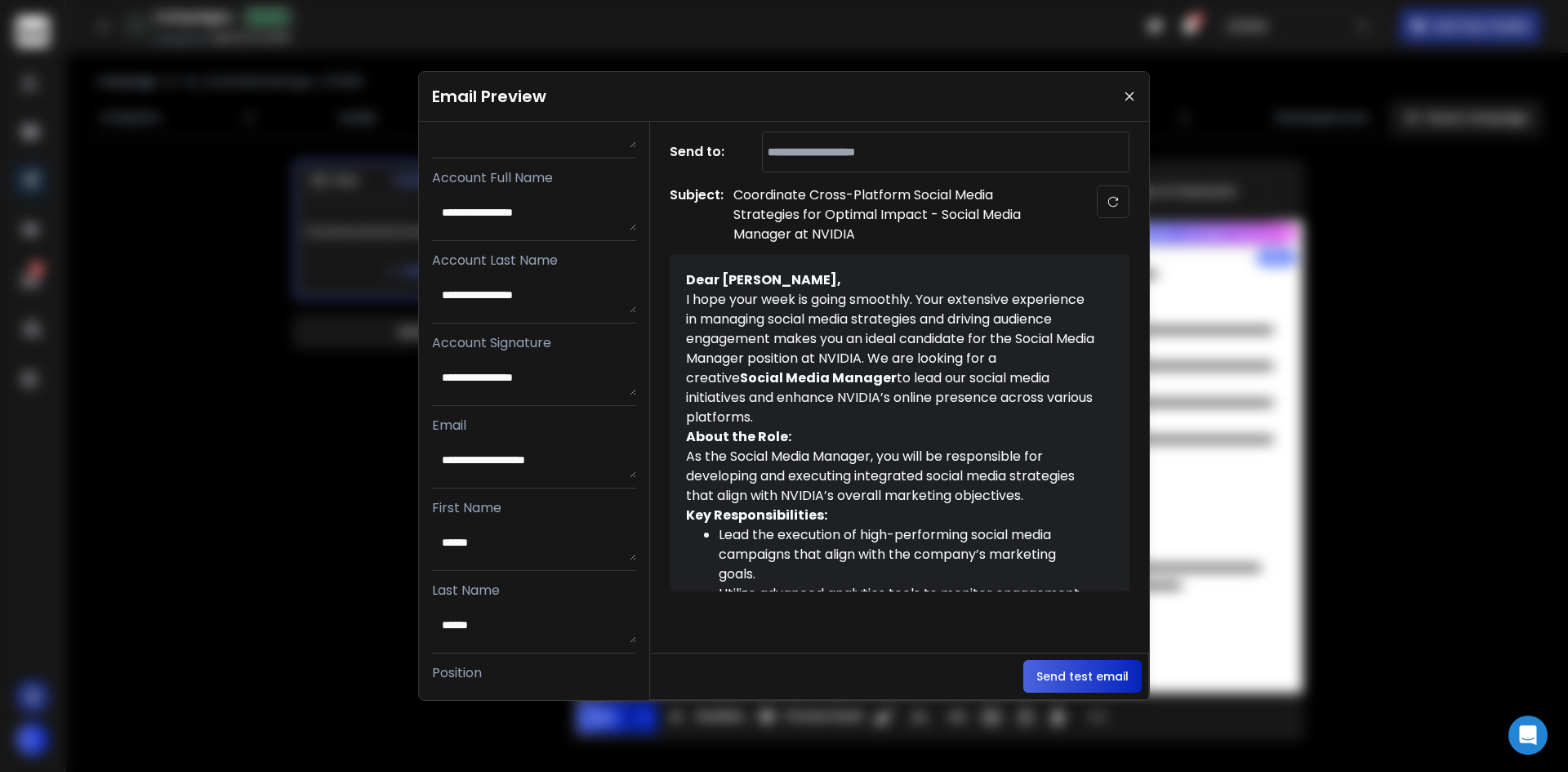
scroll to position [240, 0]
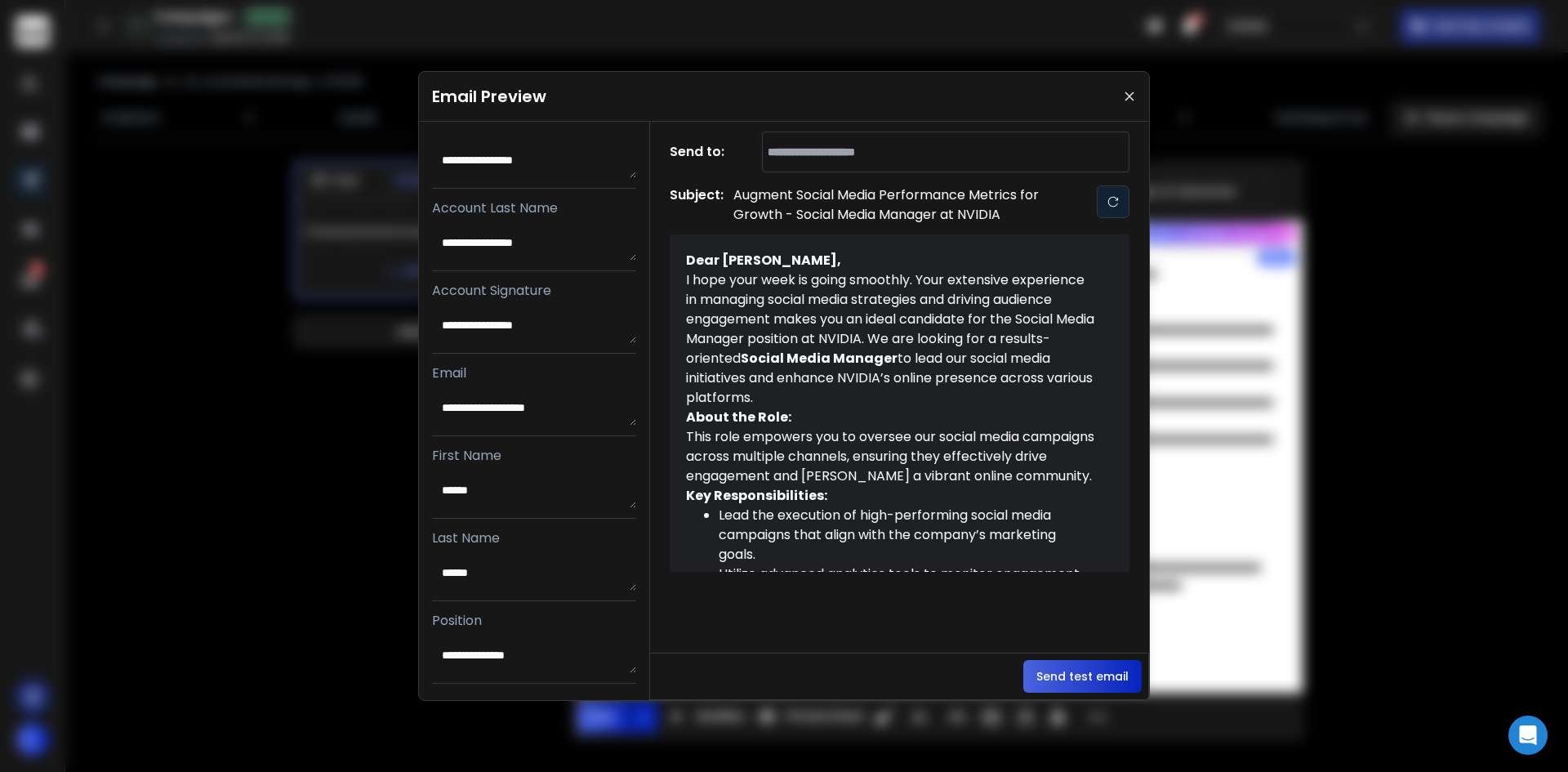
click at [1117, 198] on icon at bounding box center [1113, 202] width 11 height 11
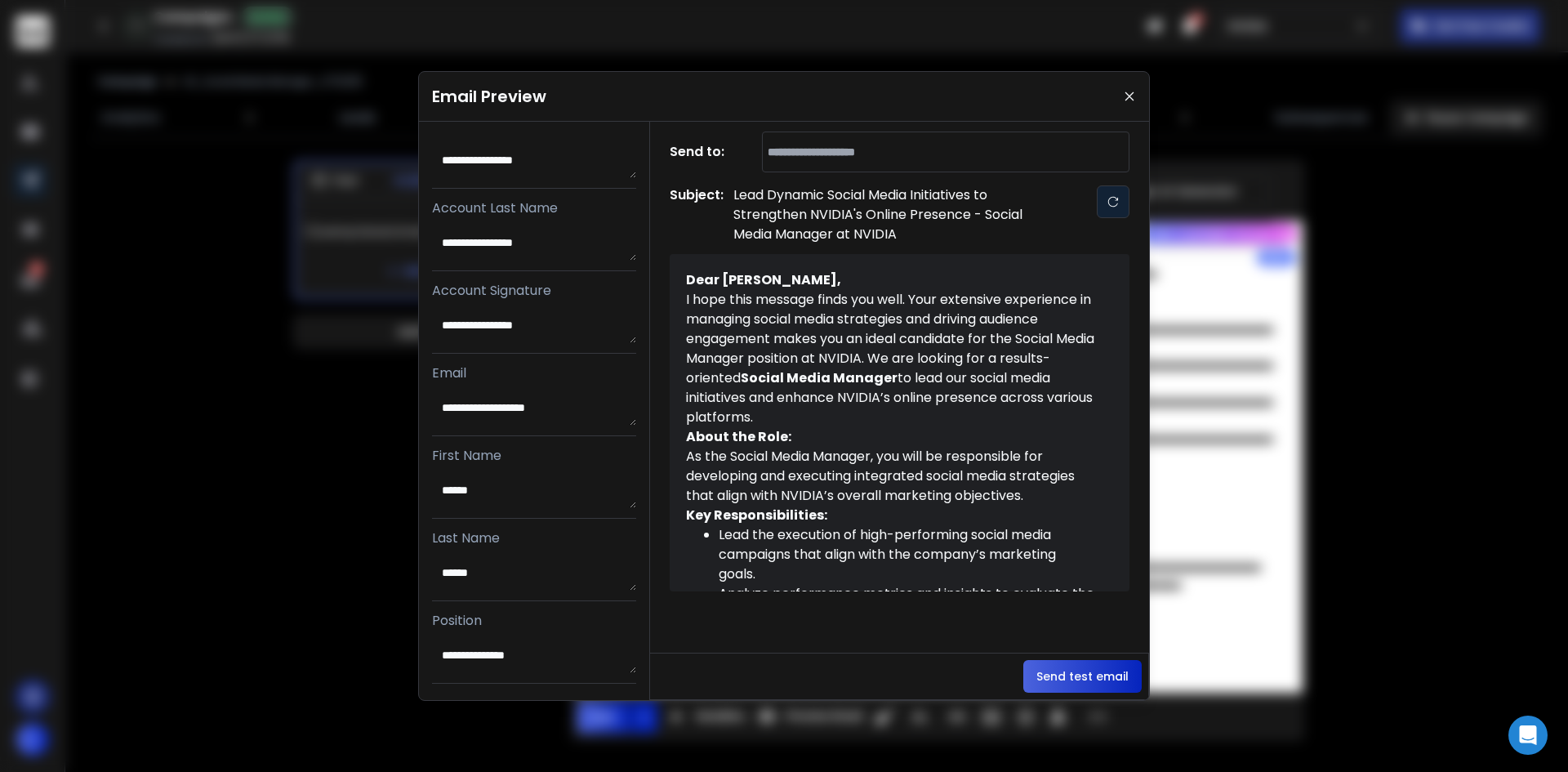
click at [1115, 198] on icon at bounding box center [1113, 202] width 10 height 10
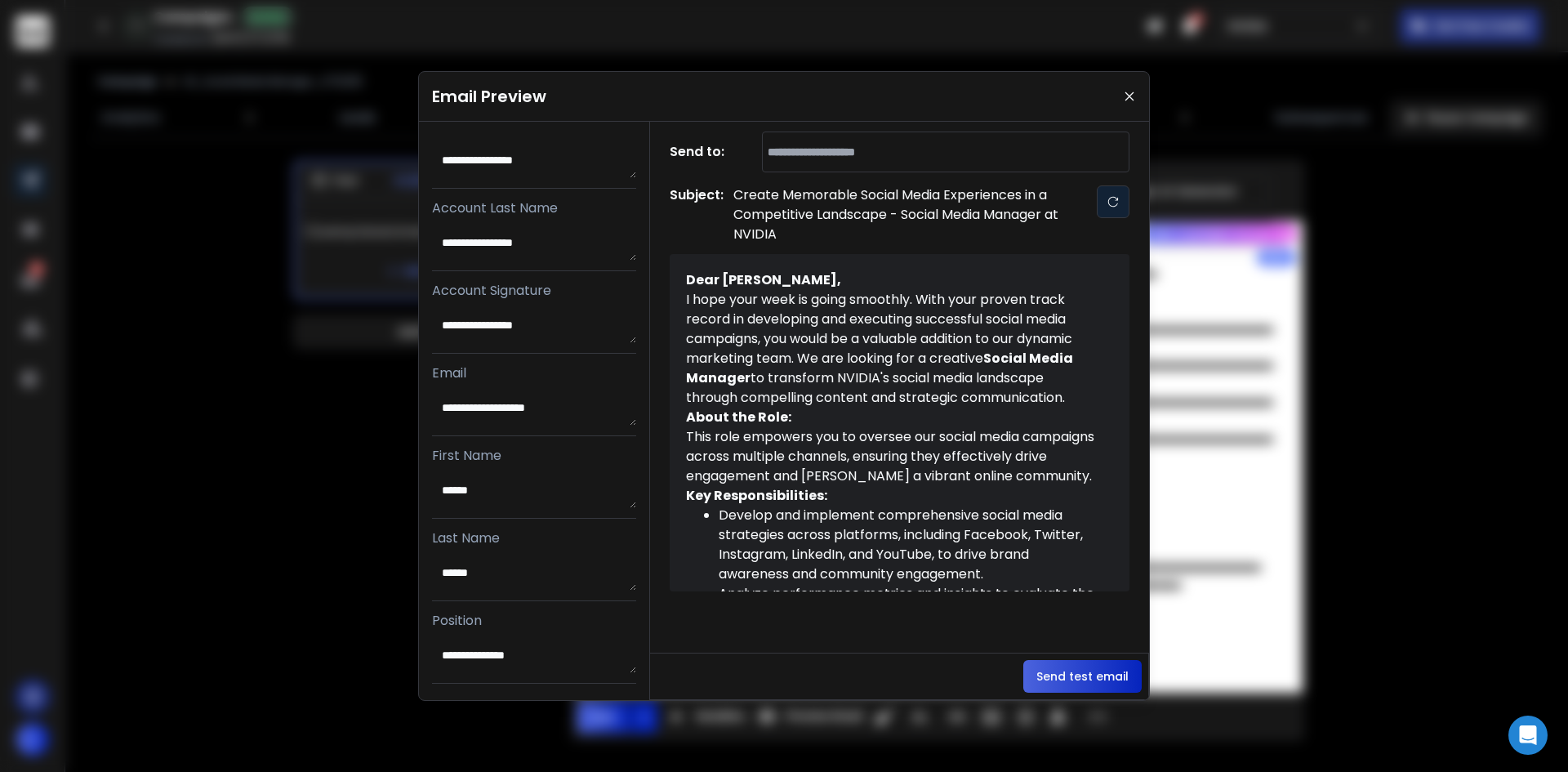
click at [1115, 198] on icon at bounding box center [1113, 202] width 10 height 10
click at [1128, 90] on icon at bounding box center [1129, 97] width 13 height 13
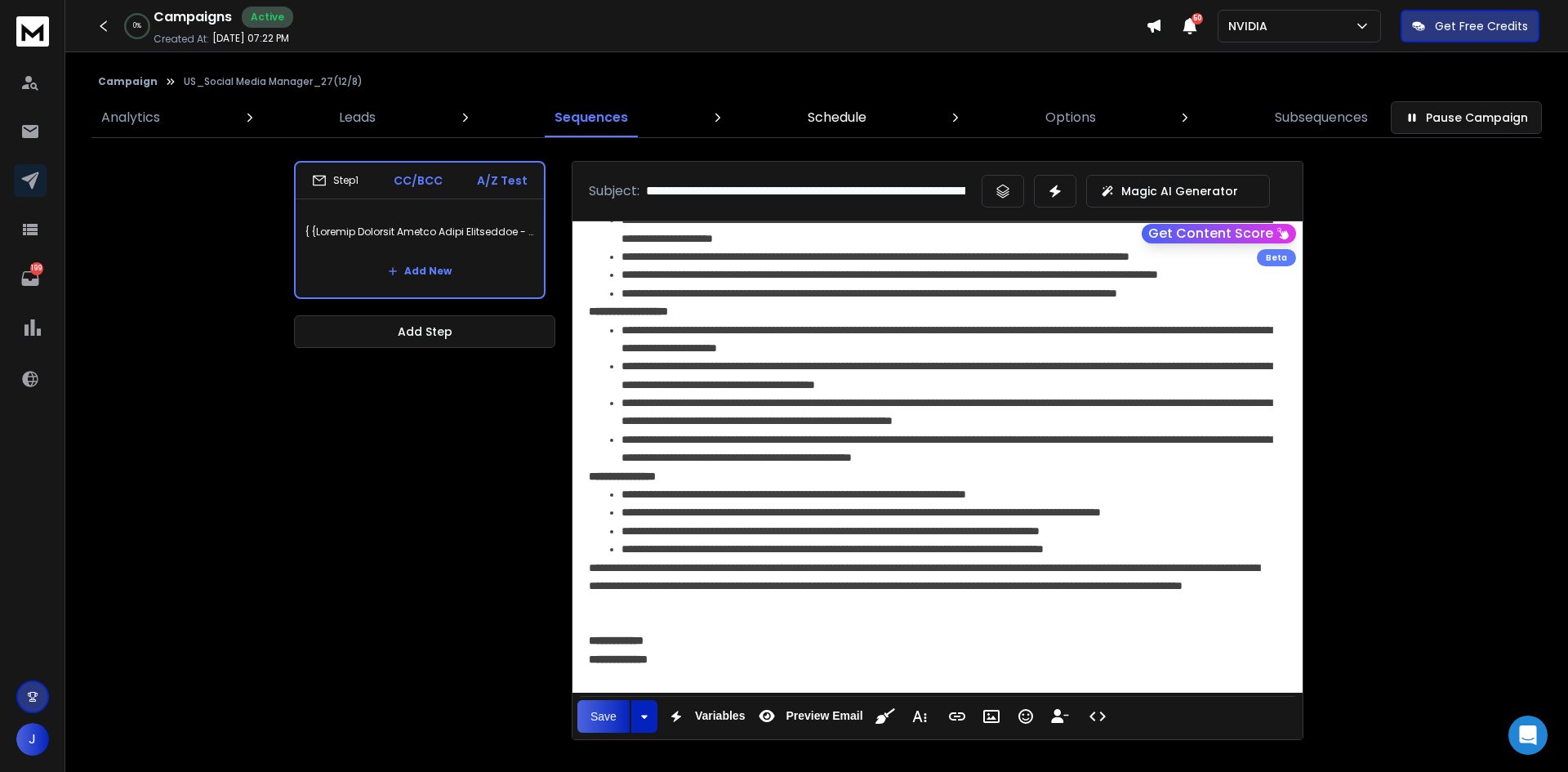
click at [875, 121] on link "Schedule" at bounding box center [837, 117] width 78 height 39
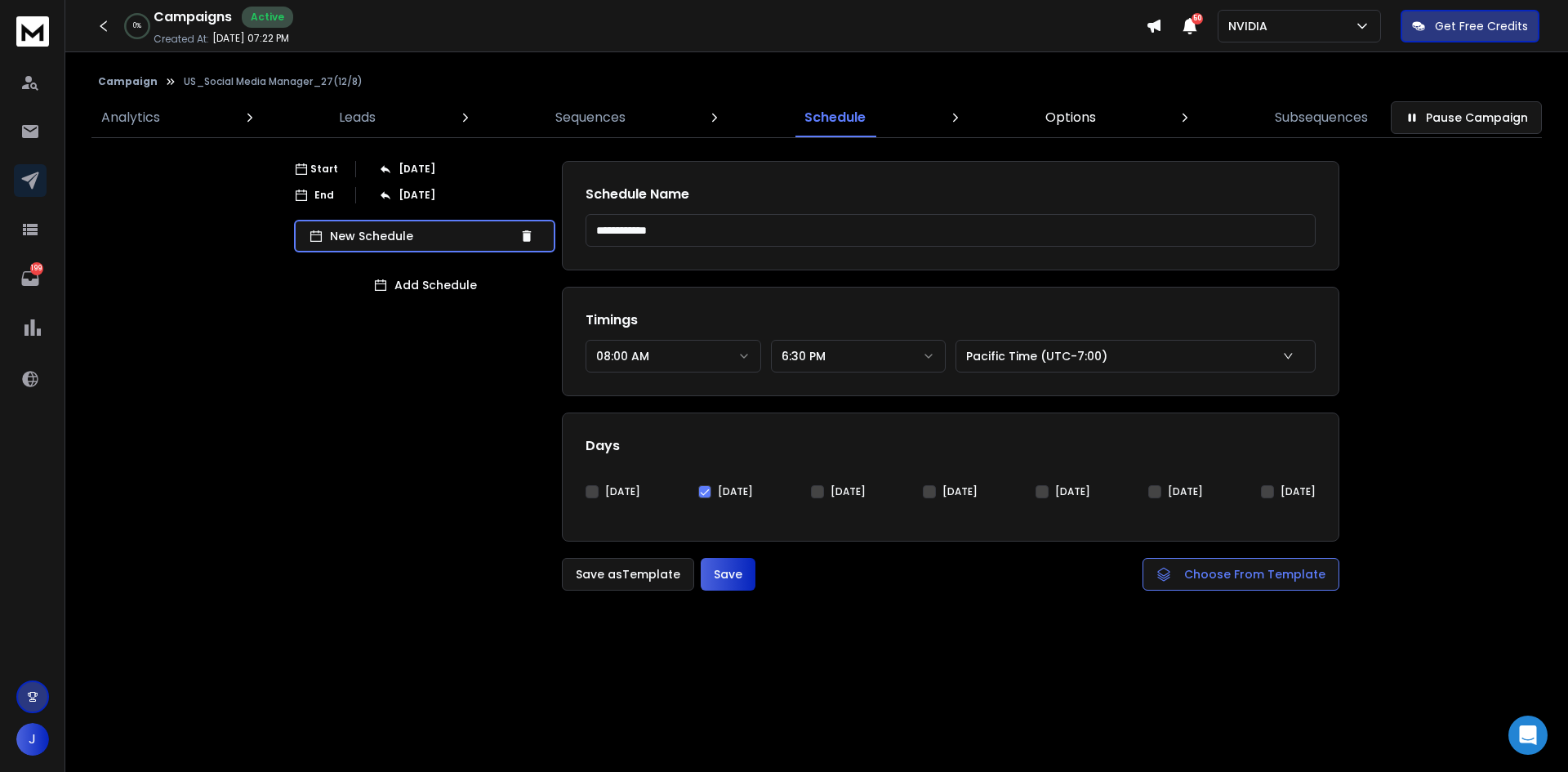
click at [1100, 135] on link "Options" at bounding box center [1070, 117] width 70 height 39
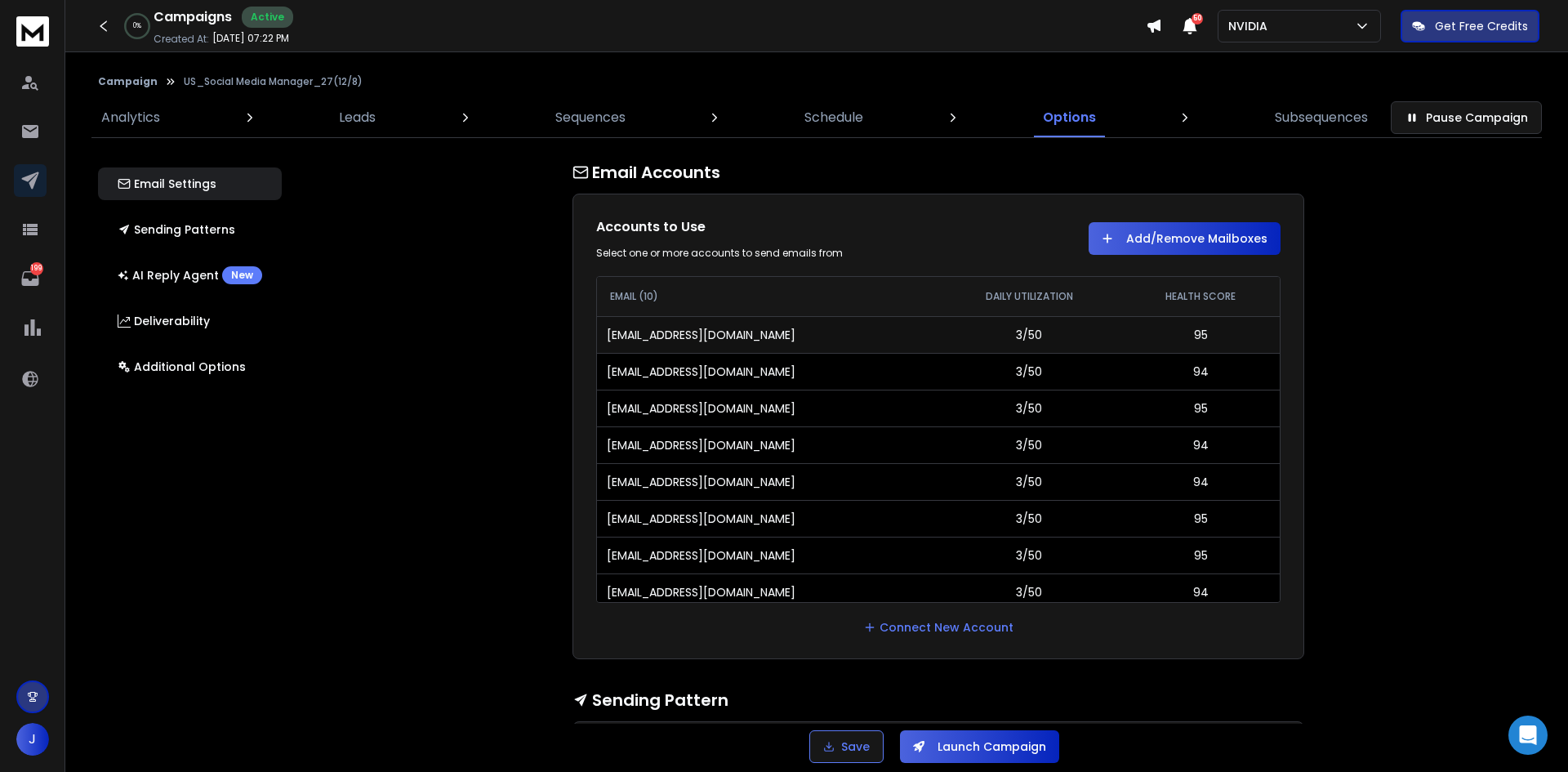
click at [795, 331] on p "opportunities@personnelselectionplatformnvidia.com" at bounding box center [701, 335] width 188 height 16
copy p "opportunities@personnelselectionplatformnvidia.com"
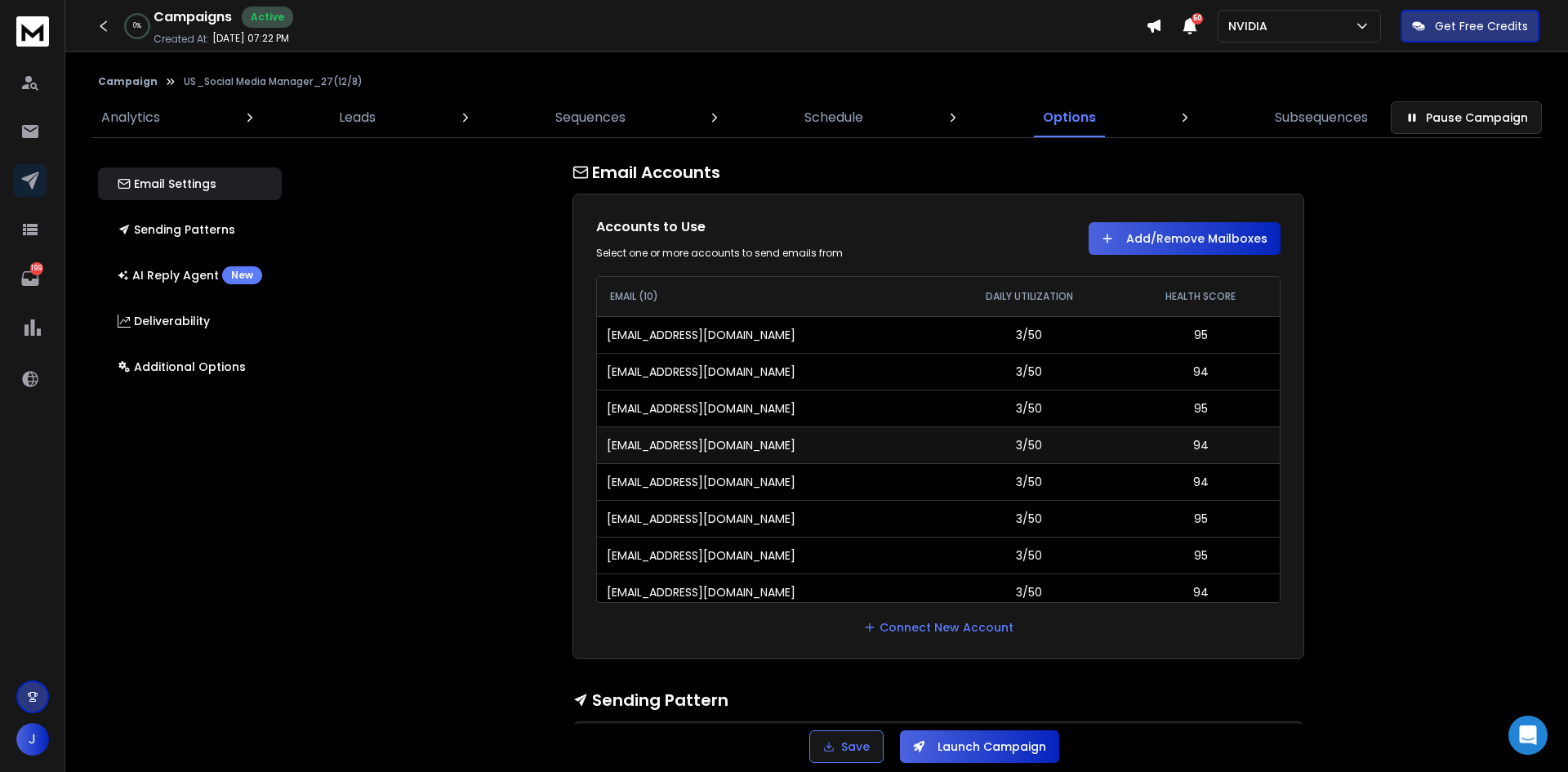
click at [926, 448] on div "nextopportunity@leadershiptalentplatformnvidia.com" at bounding box center [767, 445] width 320 height 16
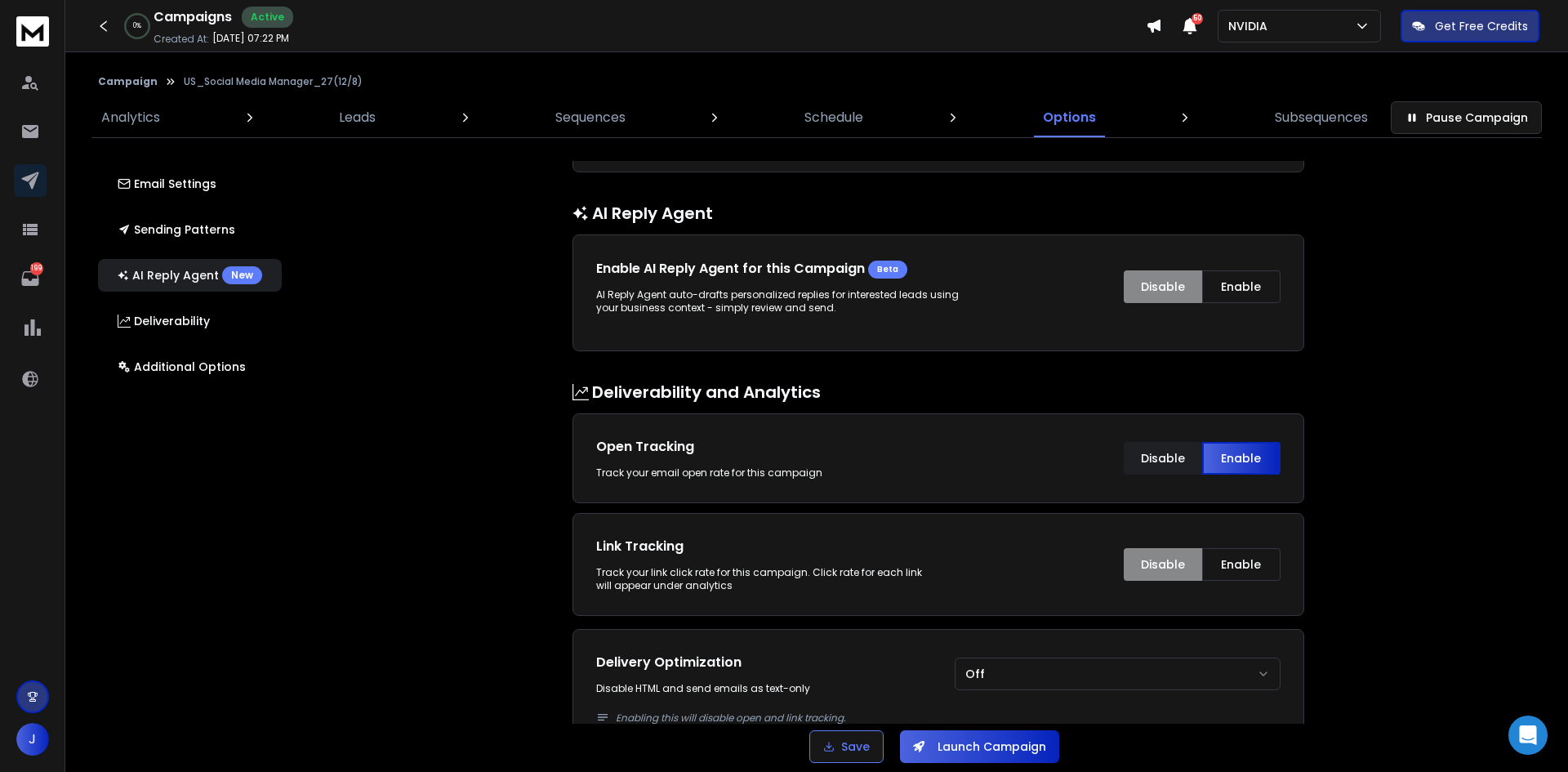
scroll to position [1634, 0]
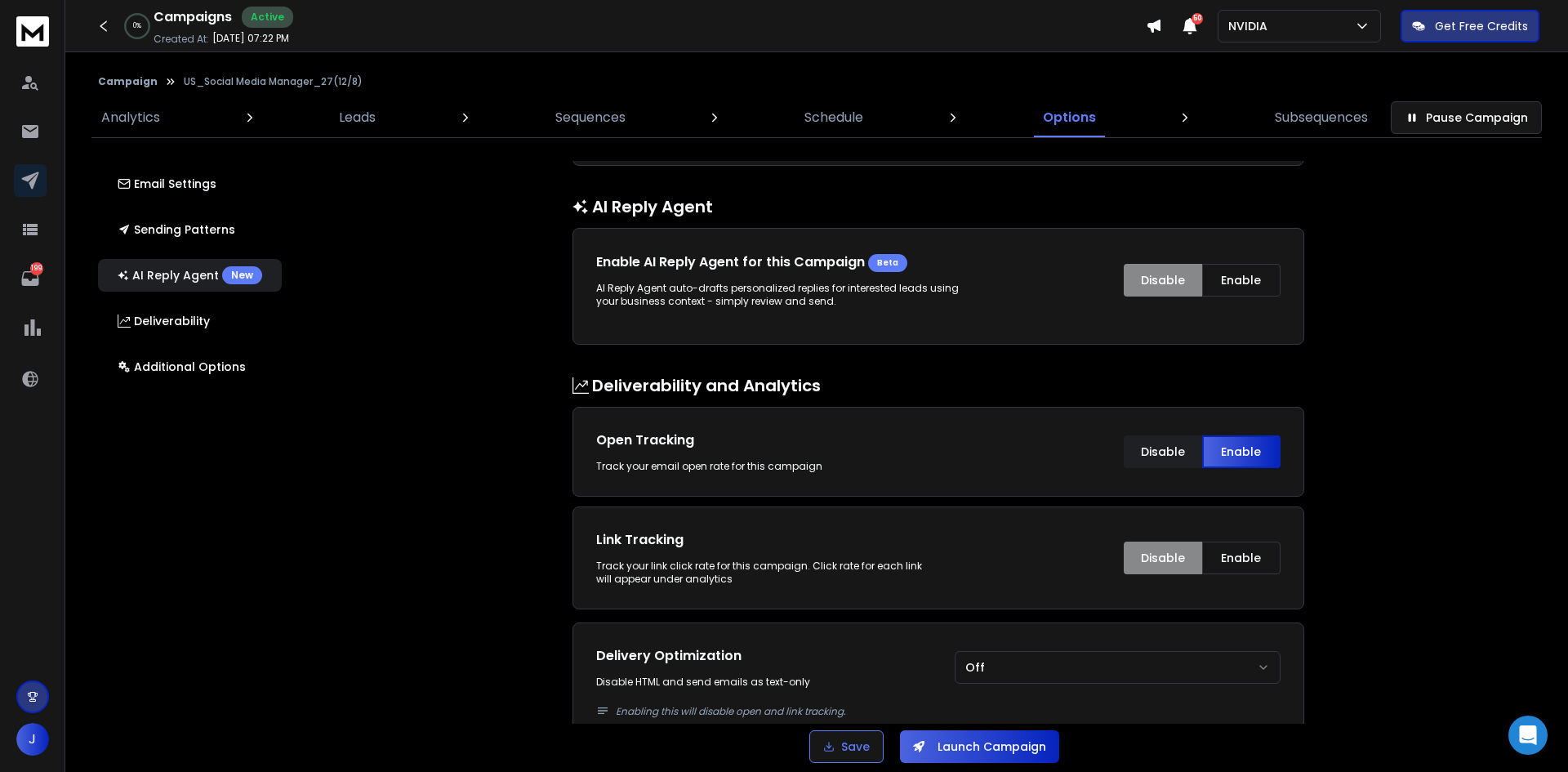
click at [1383, 489] on div "Email Accounts Accounts to Use Select one or more accounts to send emails from …" at bounding box center [947, 442] width 1279 height 563
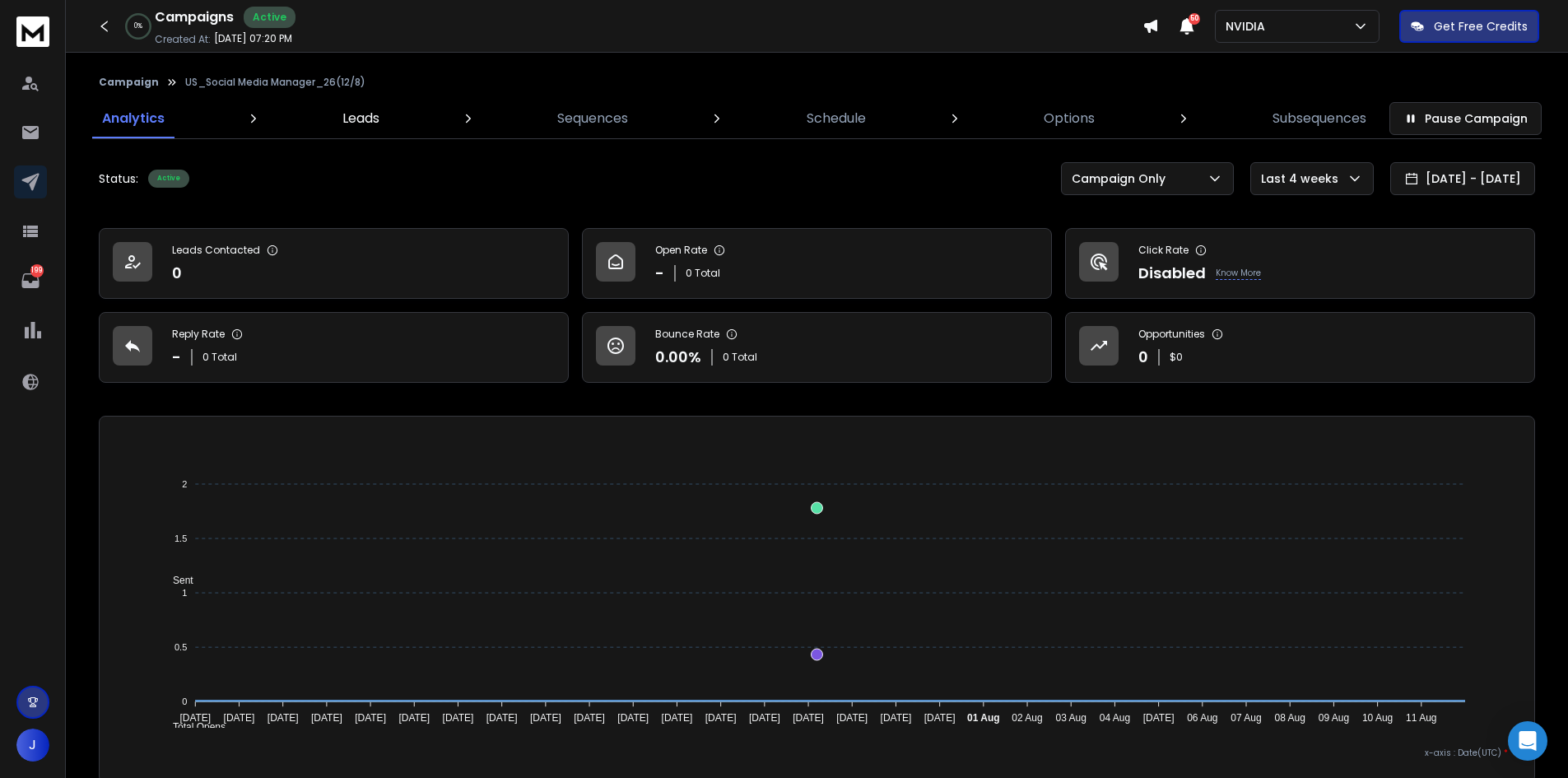
click at [372, 119] on p "Leads" at bounding box center [360, 119] width 37 height 19
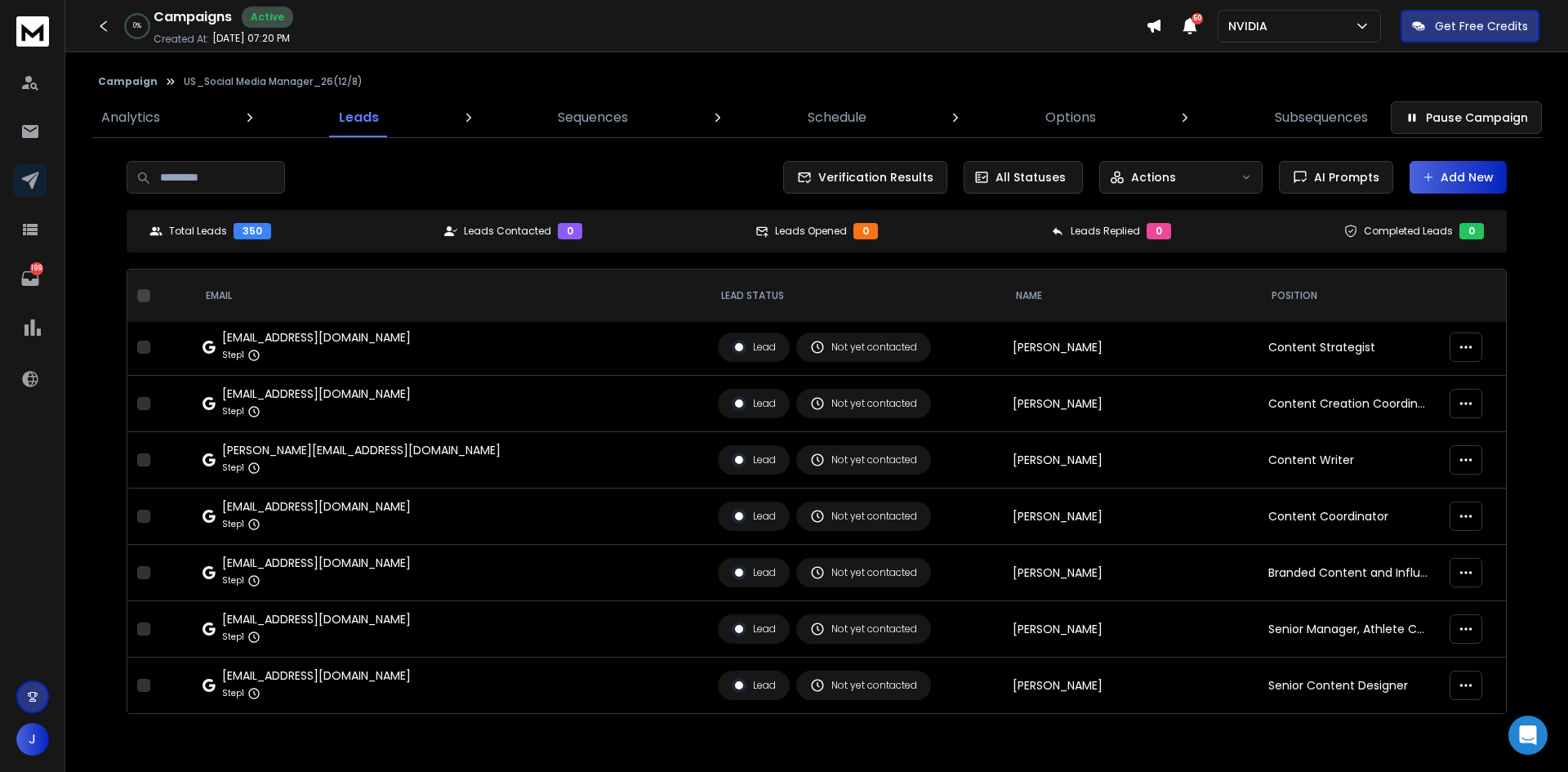
scroll to position [2440, 0]
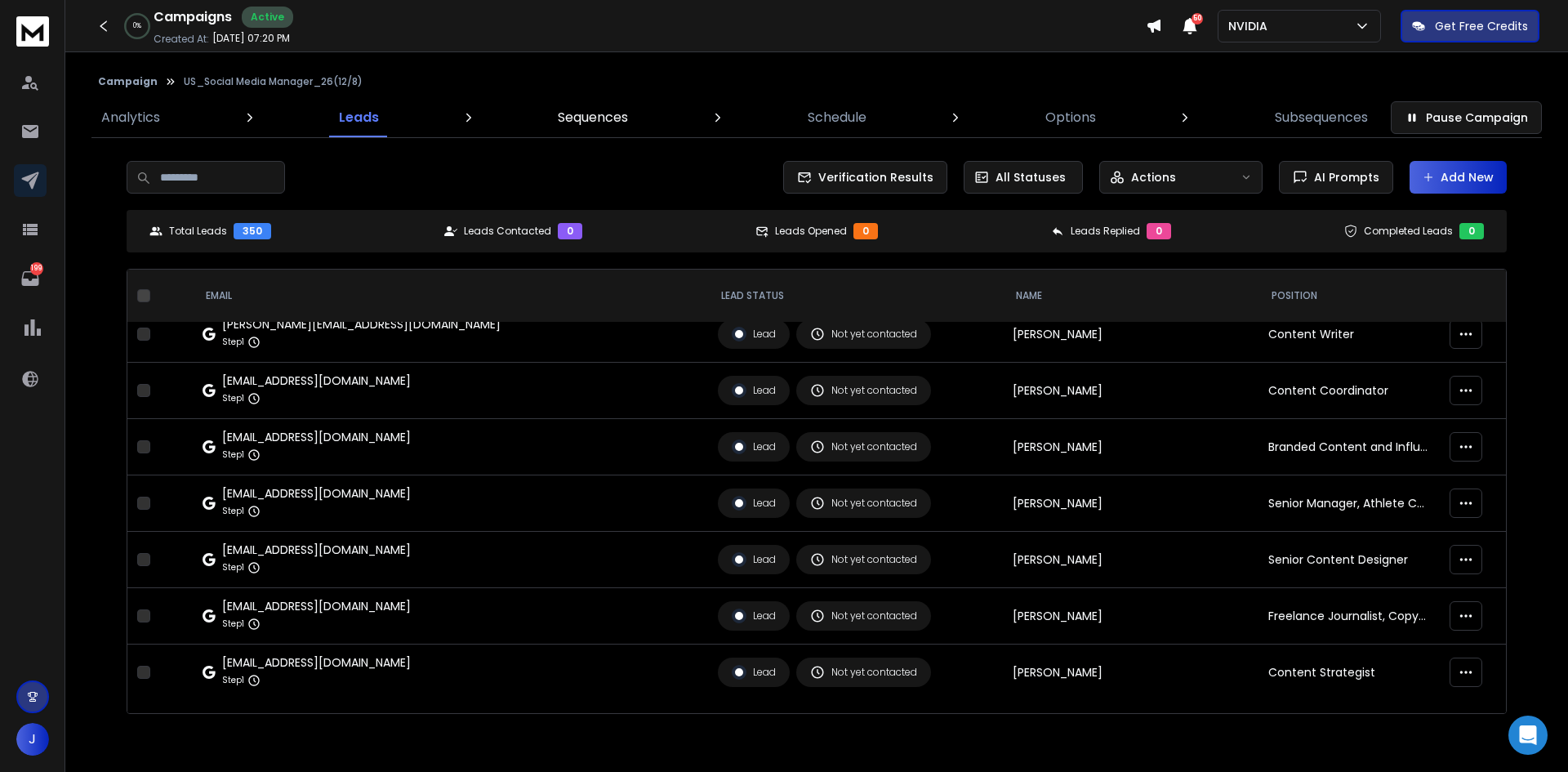
click at [593, 117] on p "Sequences" at bounding box center [592, 118] width 70 height 19
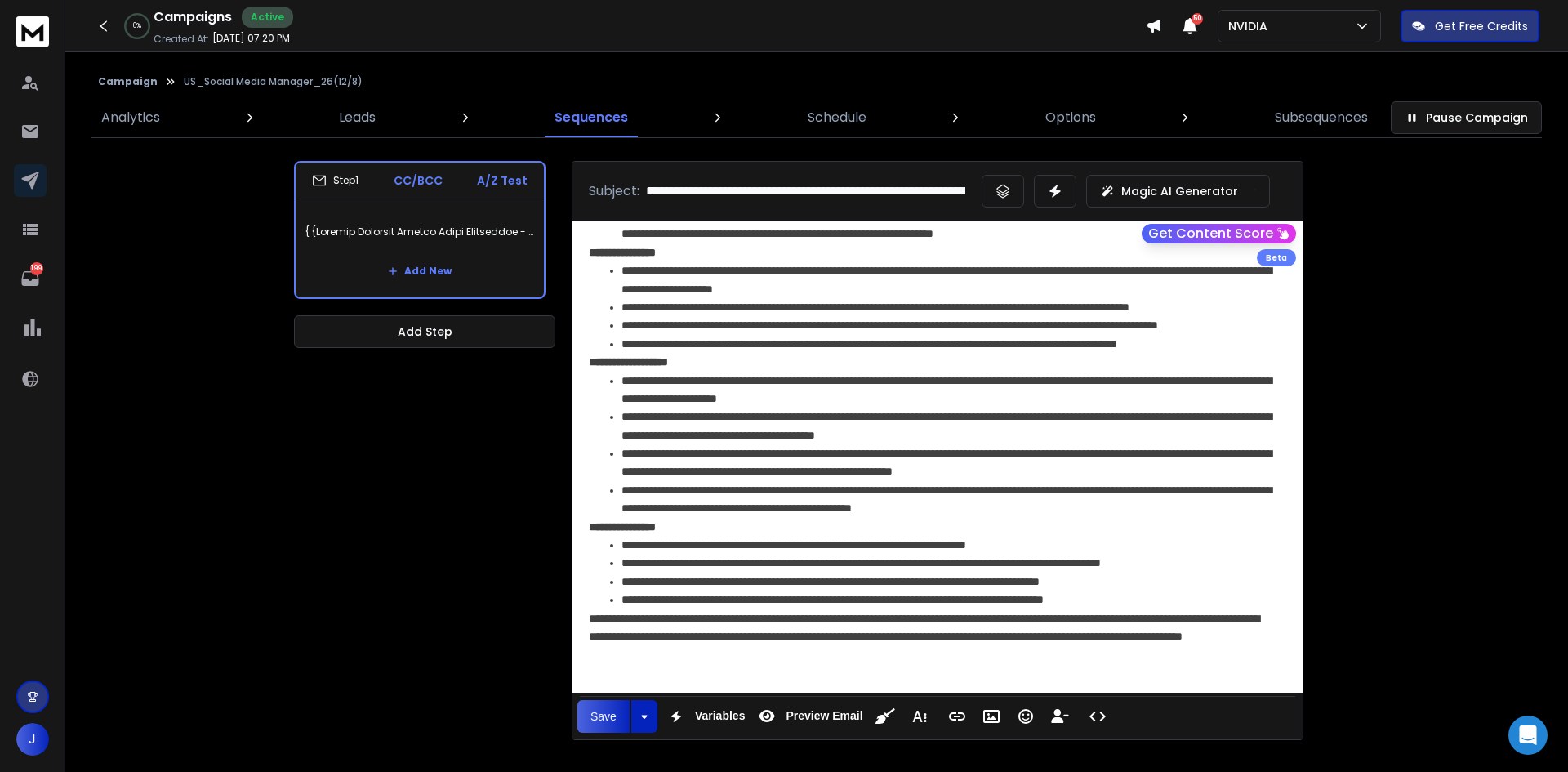
scroll to position [502, 0]
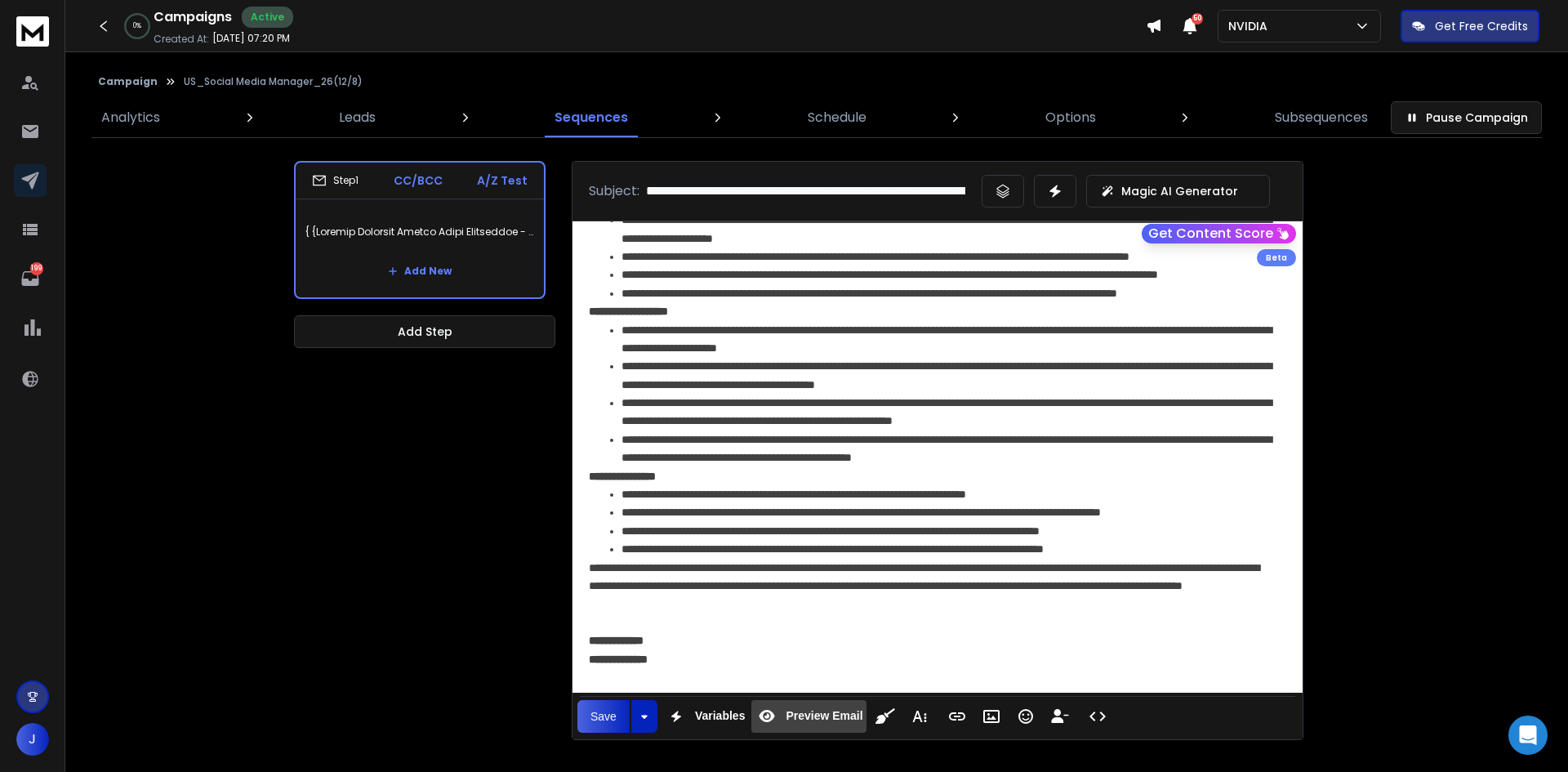
click at [842, 717] on span "Preview Email" at bounding box center [823, 716] width 83 height 14
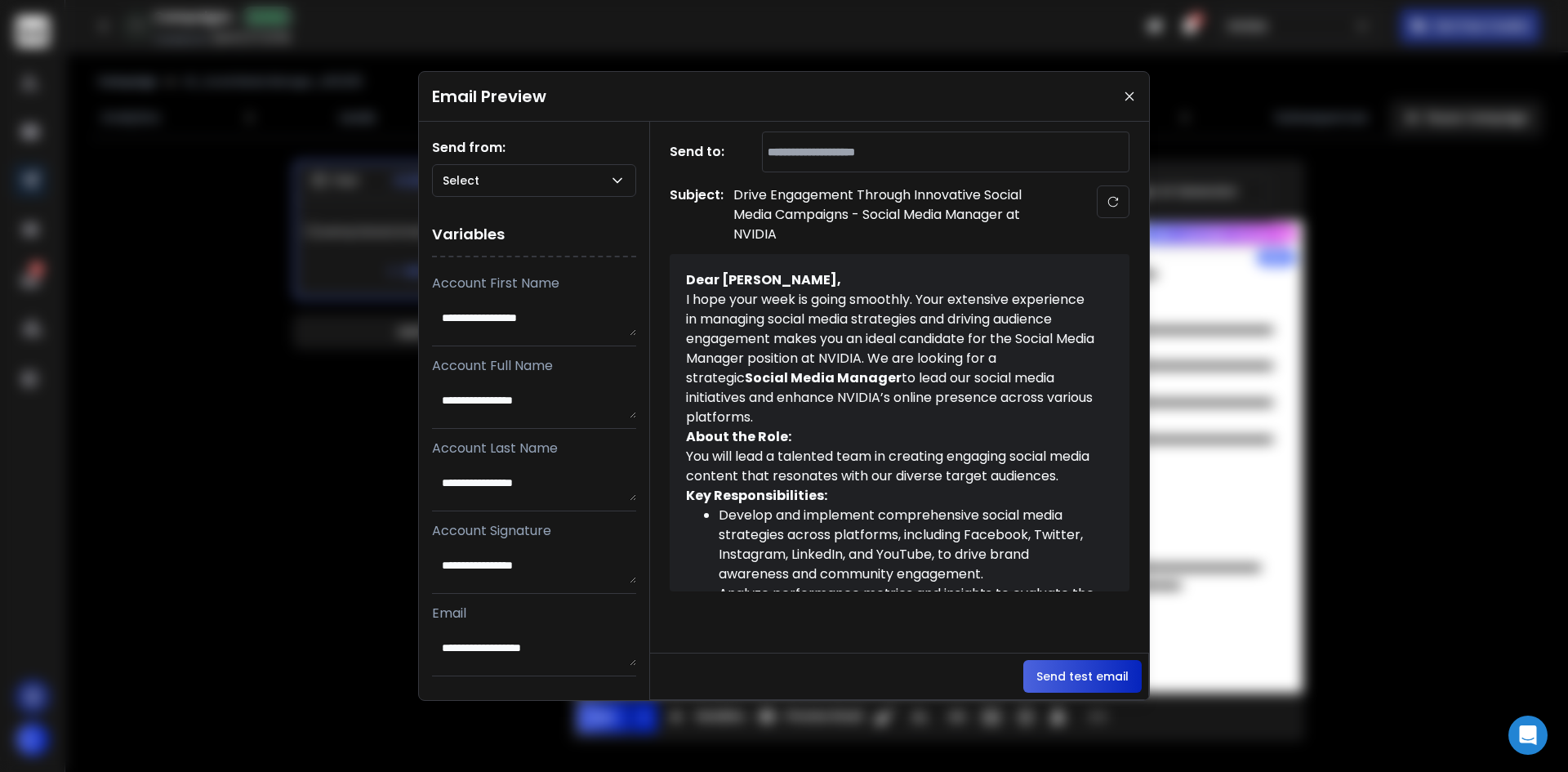
scroll to position [240, 0]
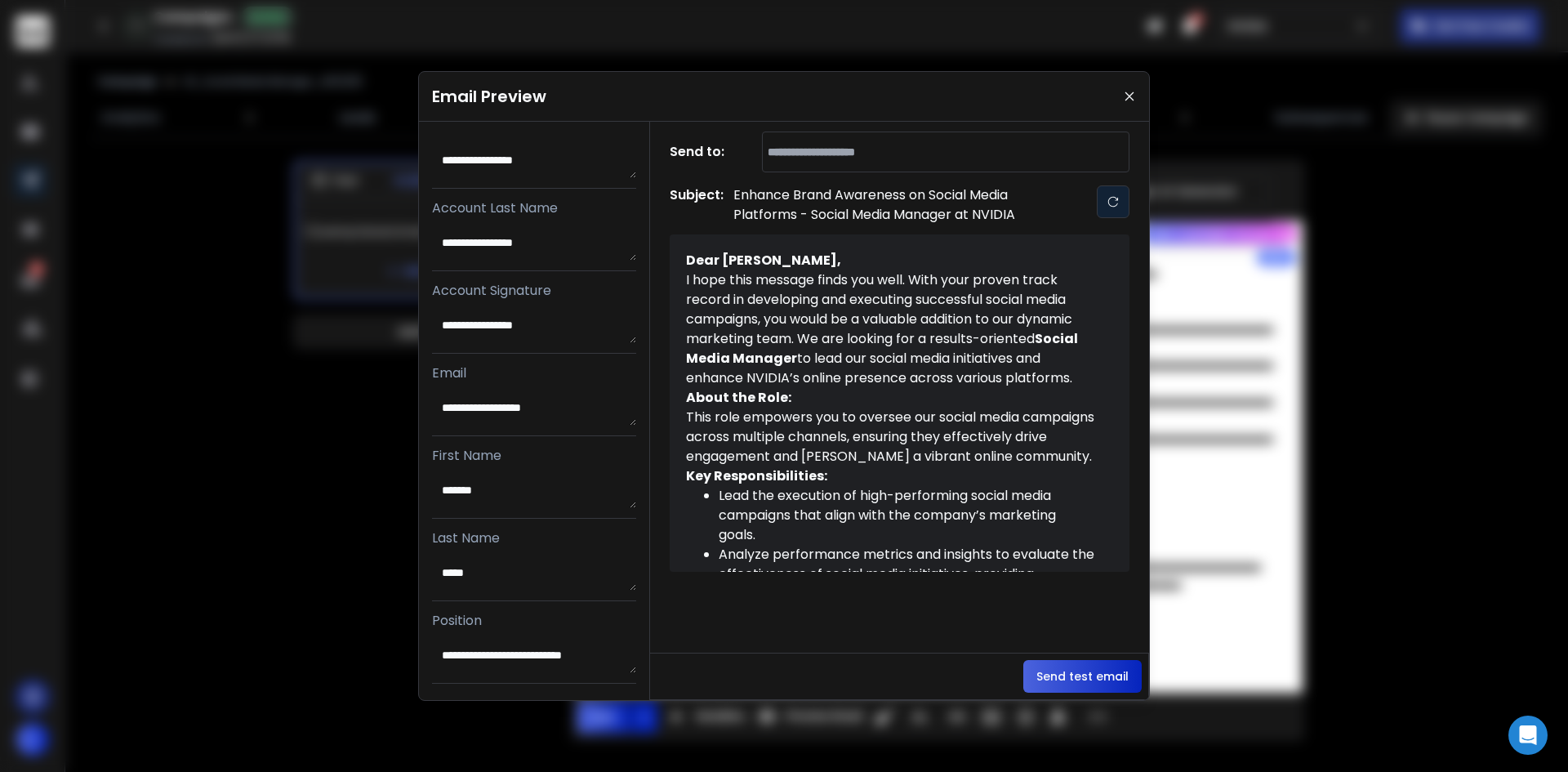
click at [1124, 209] on button at bounding box center [1113, 202] width 33 height 33
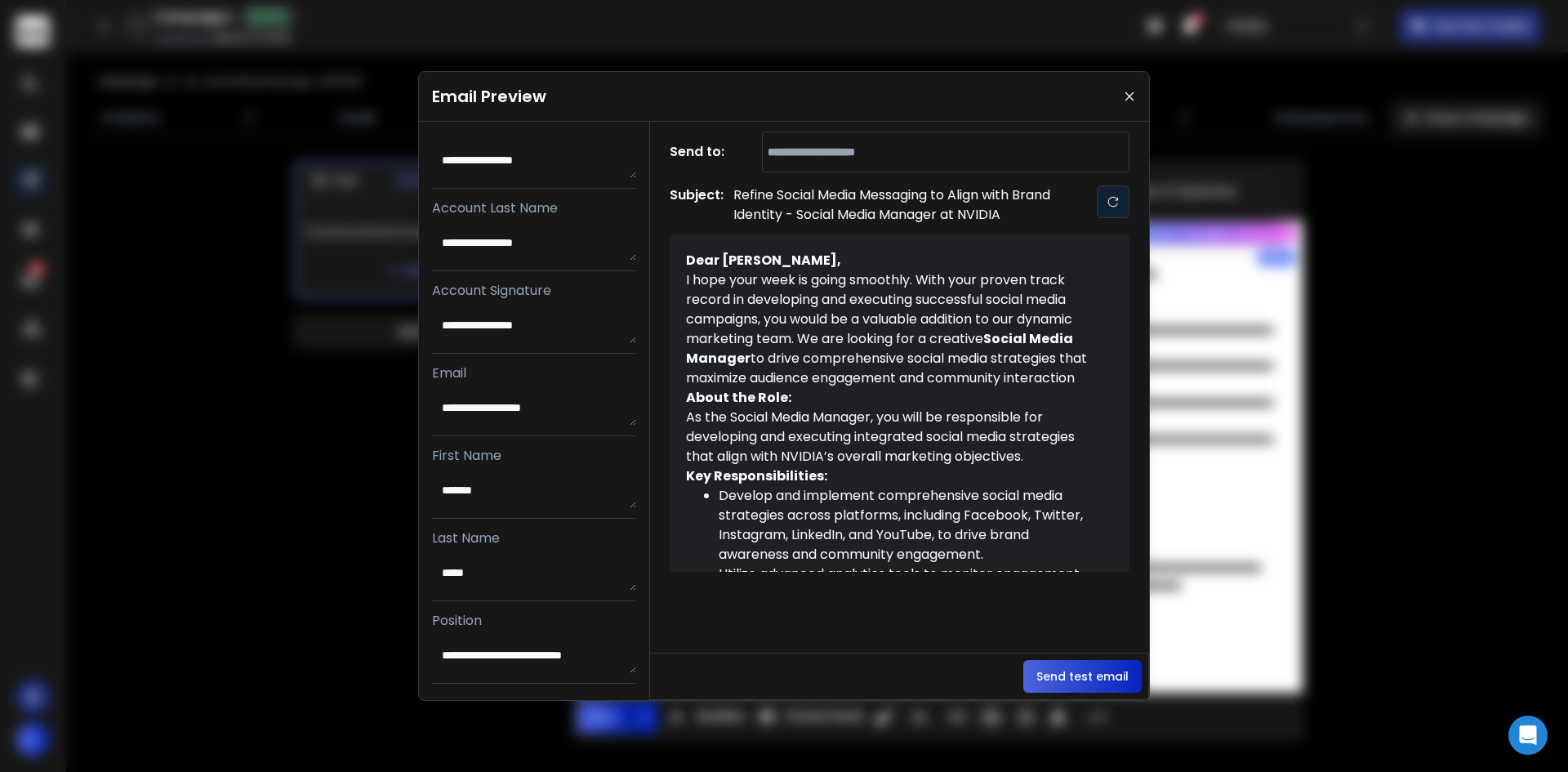
click at [1124, 209] on button at bounding box center [1113, 202] width 33 height 33
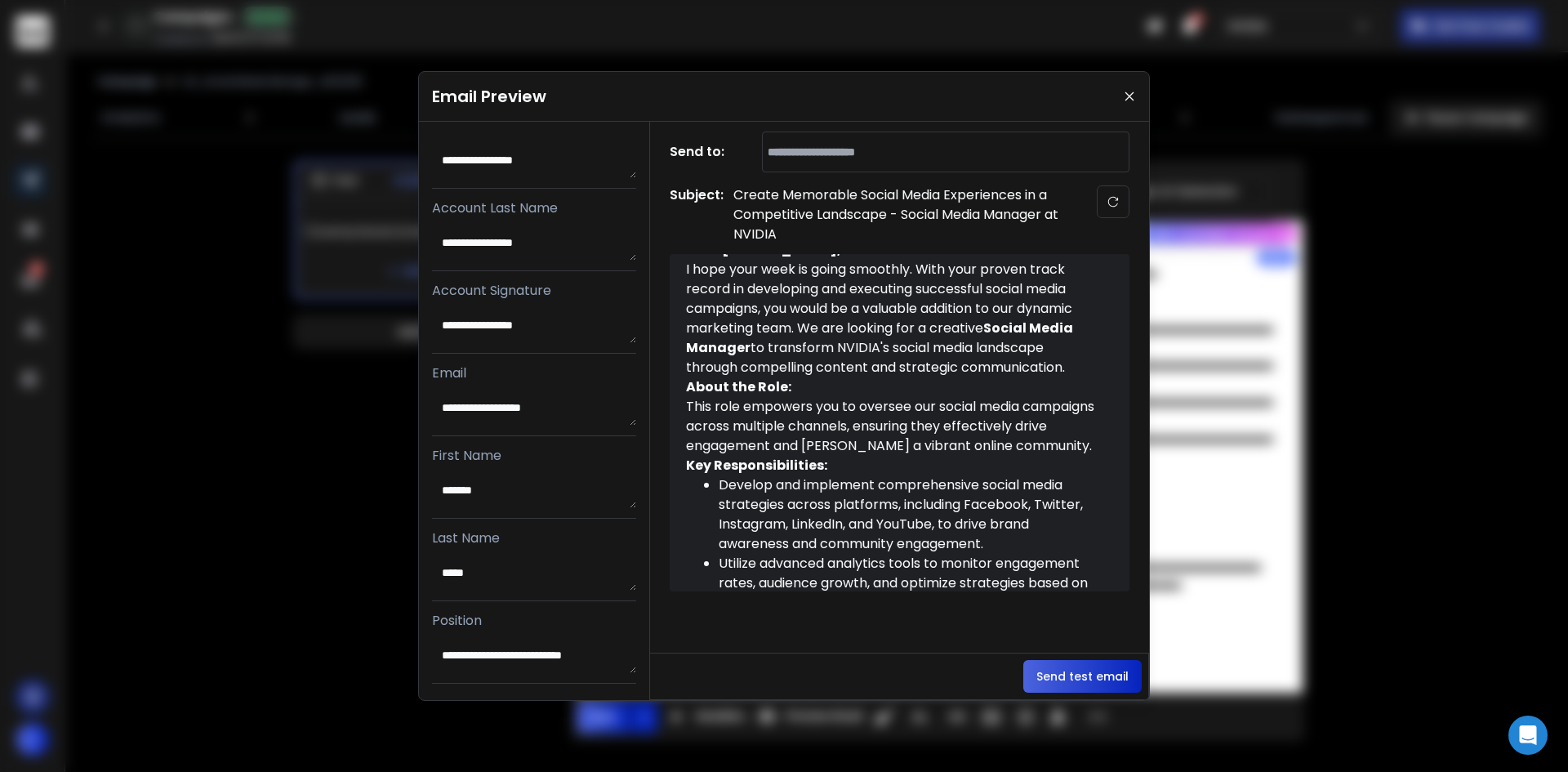
scroll to position [0, 0]
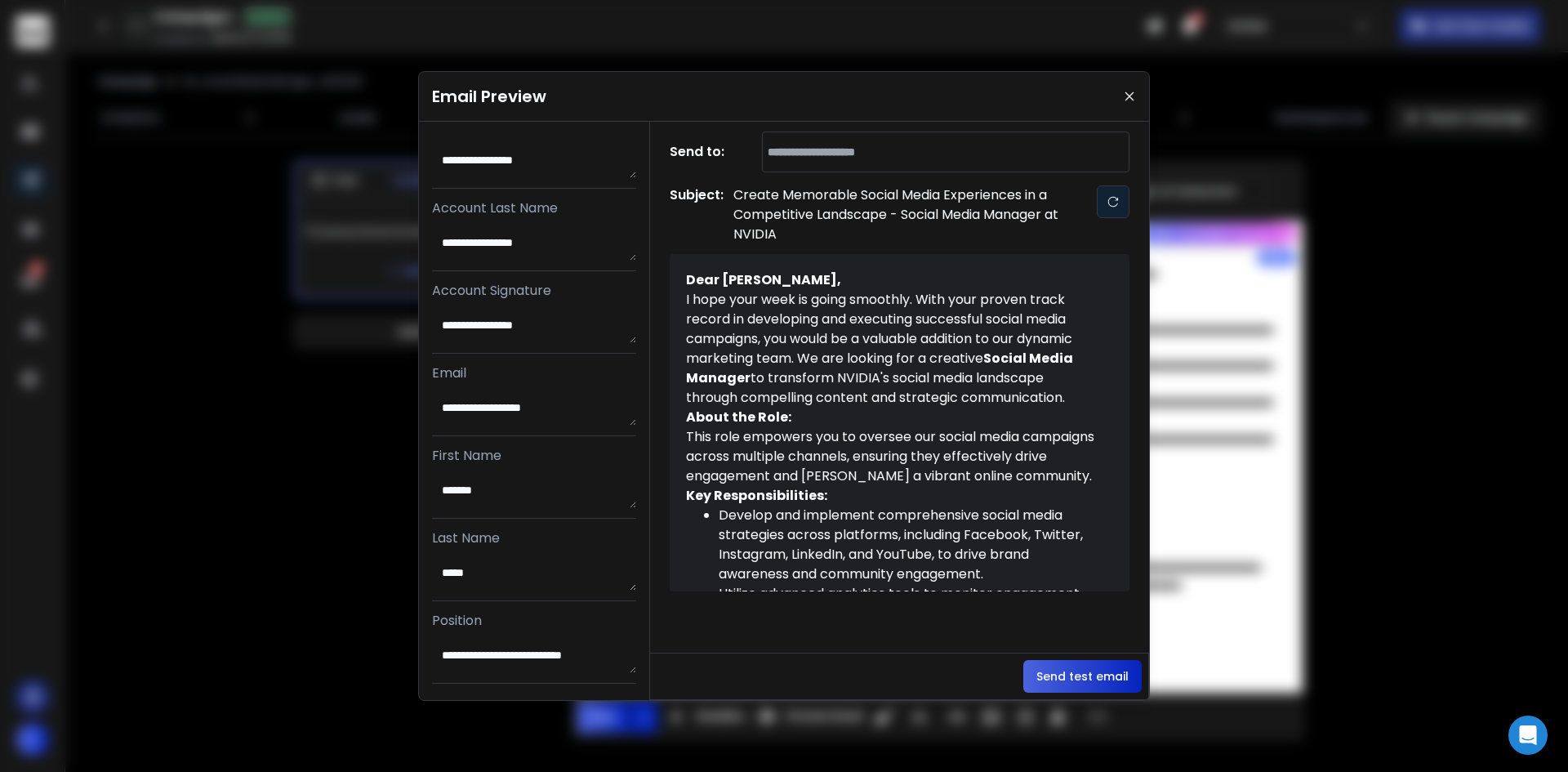
click at [1124, 193] on button at bounding box center [1113, 202] width 33 height 33
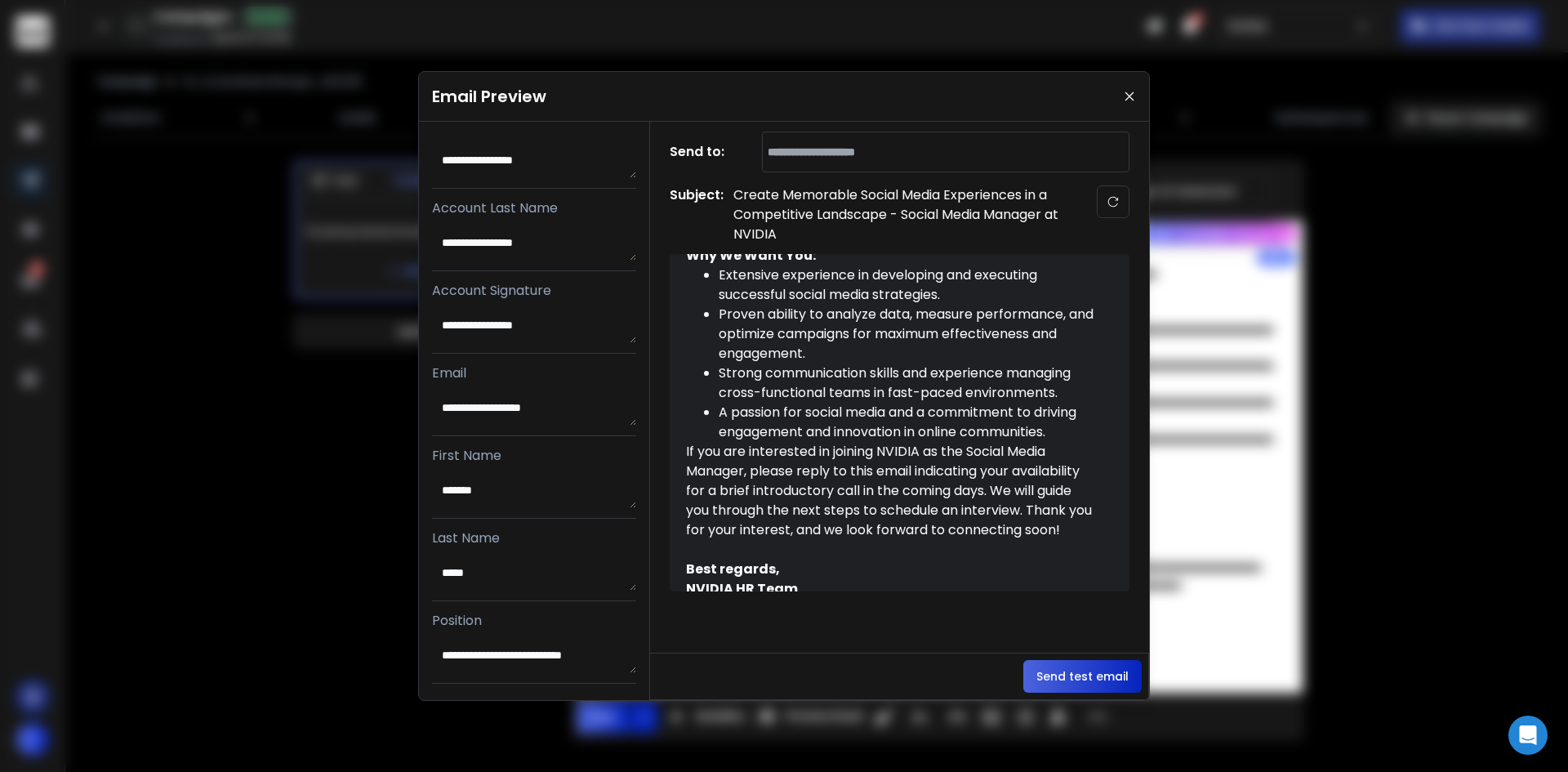
scroll to position [973, 0]
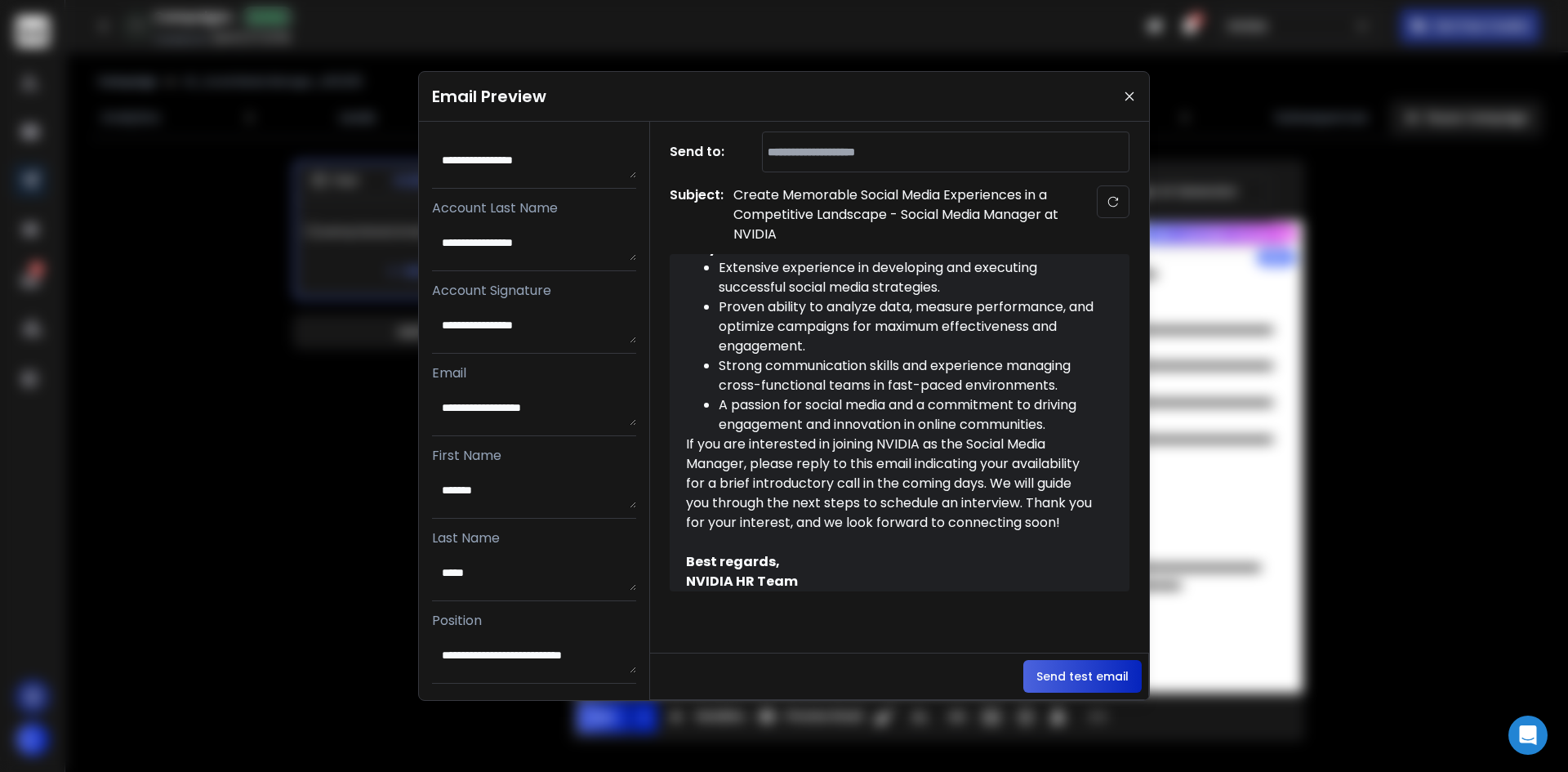
click at [1133, 103] on div "Email Preview" at bounding box center [784, 96] width 730 height 49
click at [1133, 102] on icon at bounding box center [1129, 97] width 13 height 13
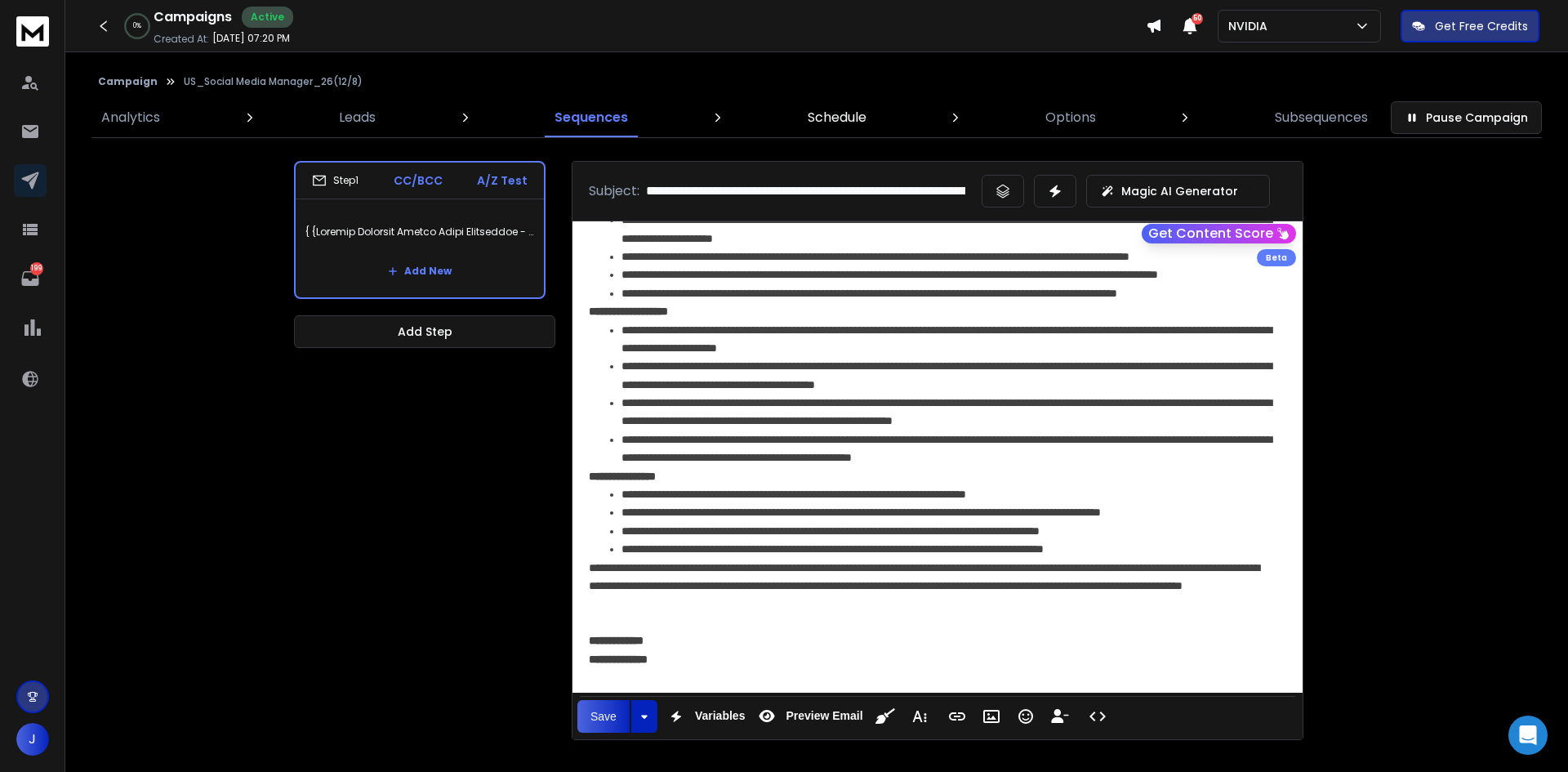
click at [844, 117] on p "Schedule" at bounding box center [837, 118] width 58 height 19
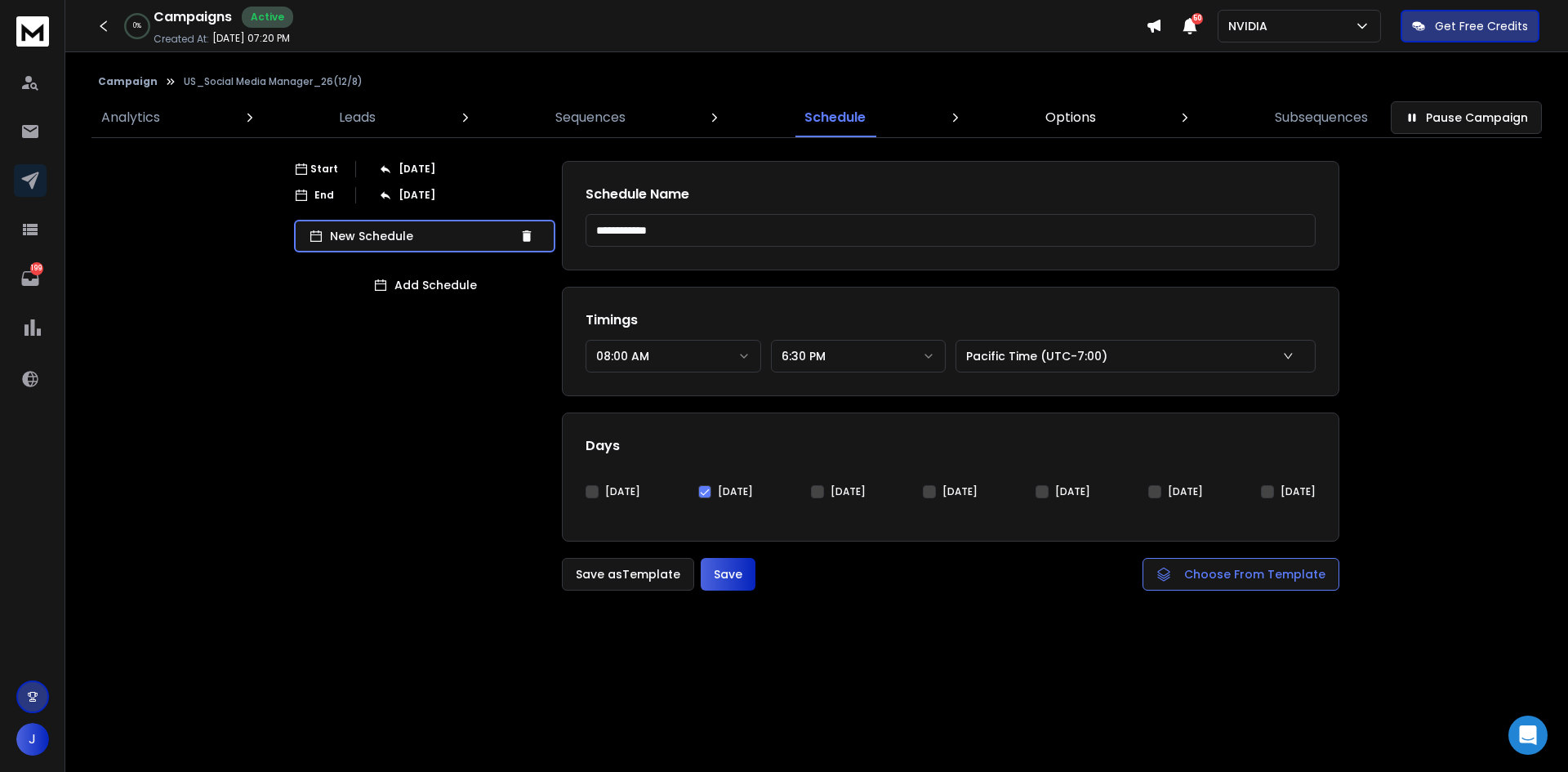
click at [1077, 117] on p "Options" at bounding box center [1070, 118] width 51 height 19
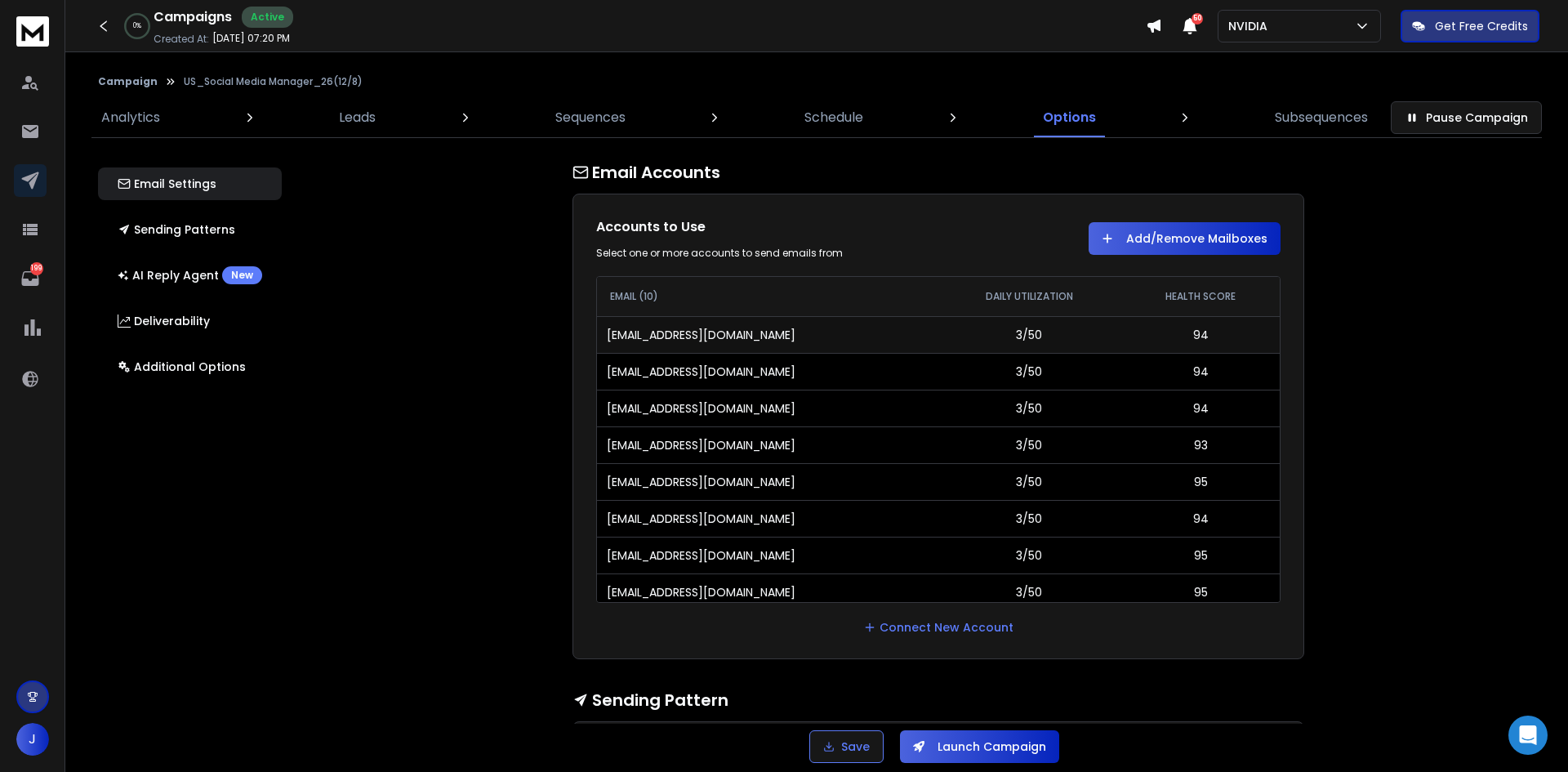
click at [795, 341] on p "[EMAIL_ADDRESS][DOMAIN_NAME]" at bounding box center [701, 335] width 188 height 16
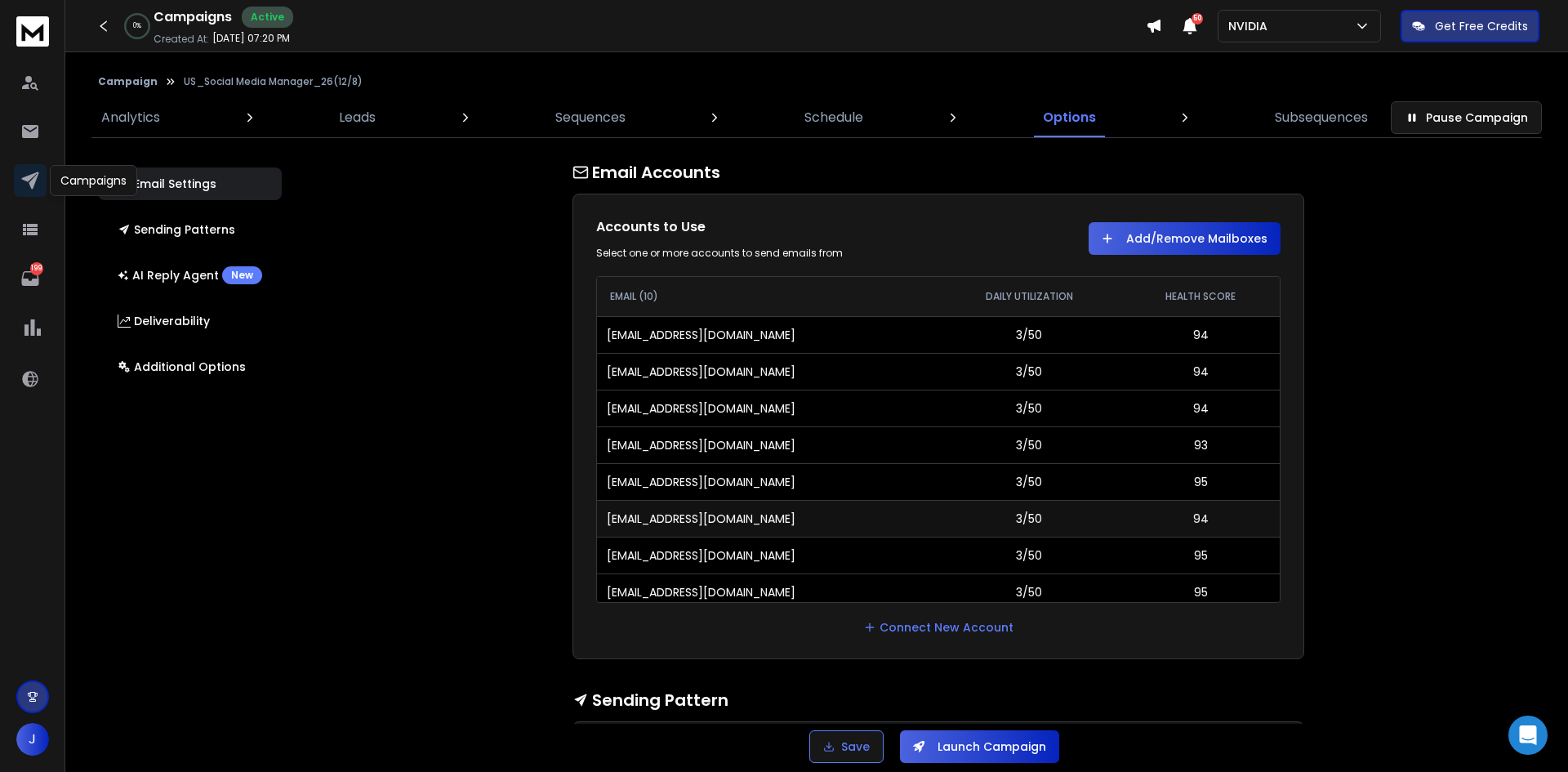
click at [912, 527] on td "[EMAIL_ADDRESS][DOMAIN_NAME]" at bounding box center [766, 518] width 339 height 36
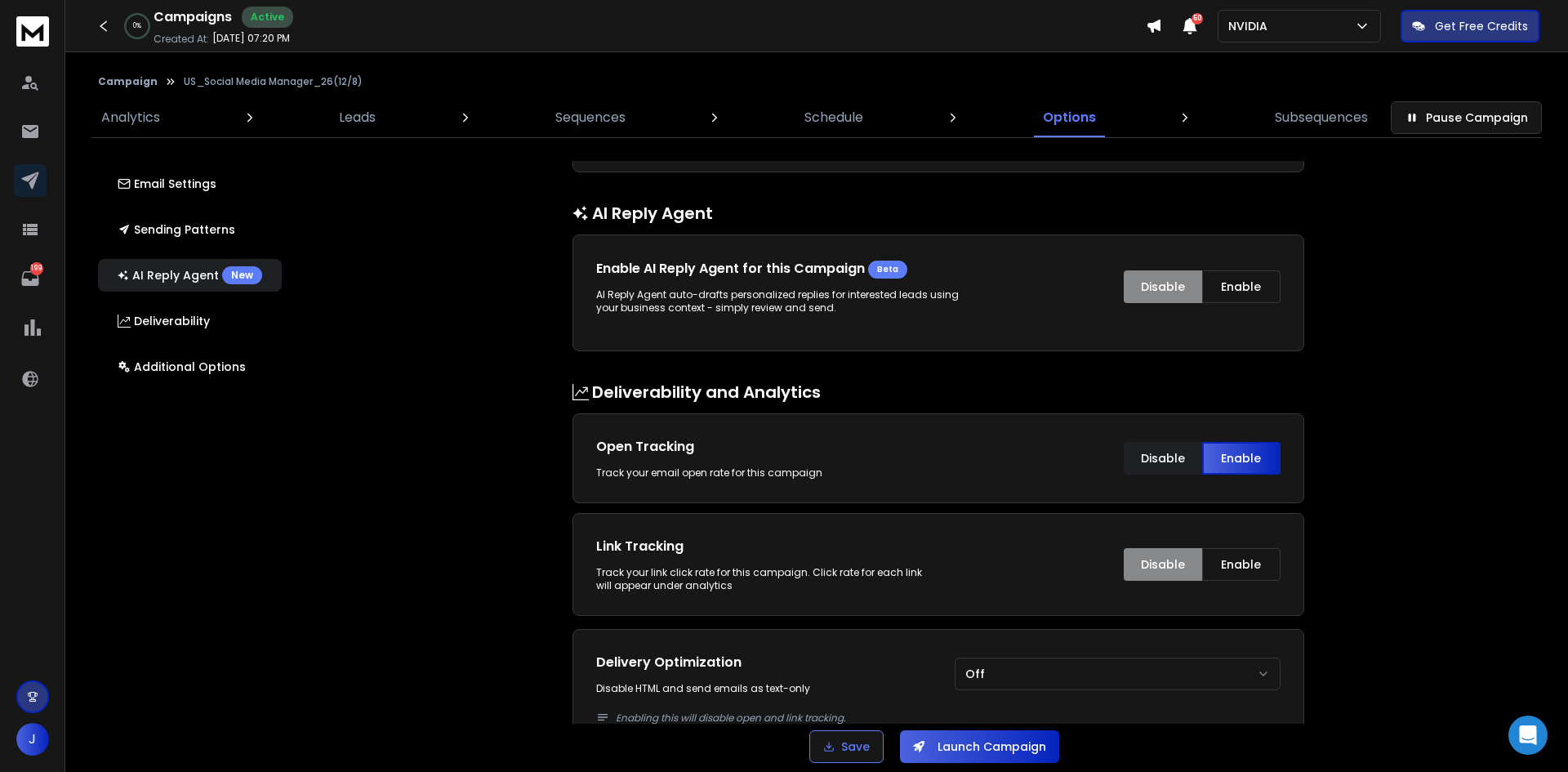
scroll to position [1634, 0]
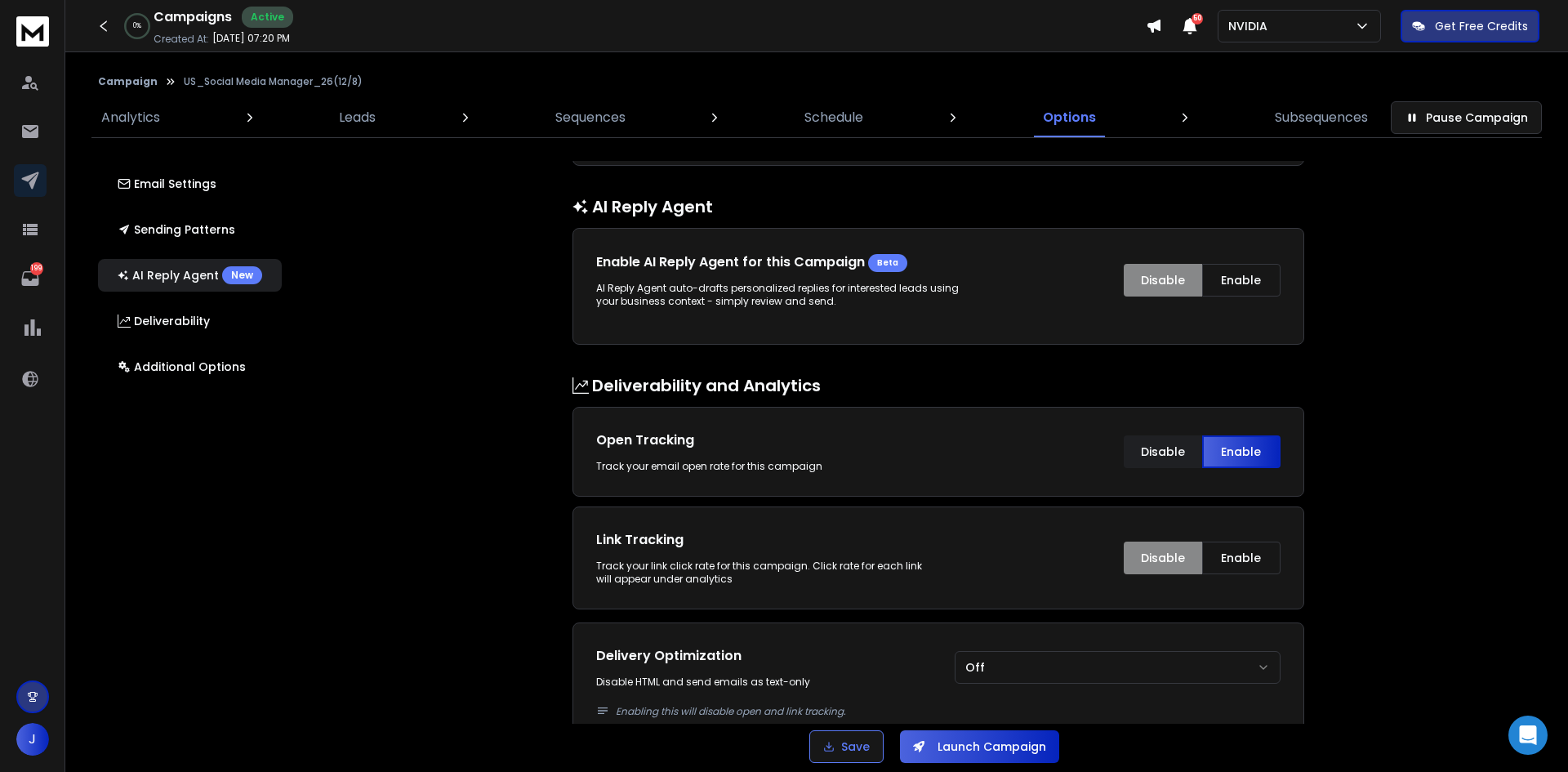
click at [1361, 552] on div "Email Accounts Accounts to Use Select one or more accounts to send emails from …" at bounding box center [947, 442] width 1279 height 563
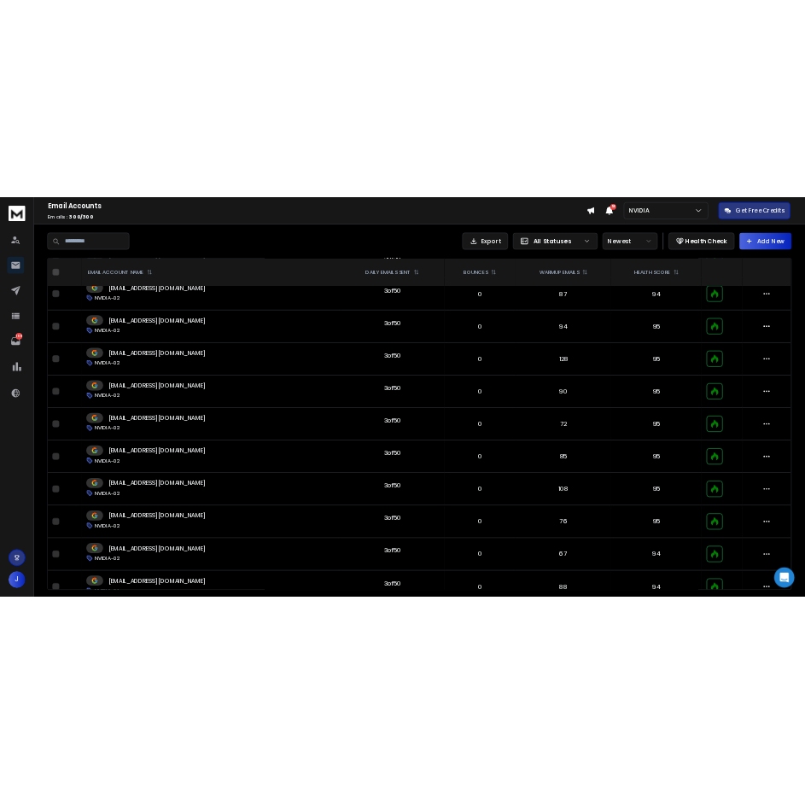
scroll to position [19135, 0]
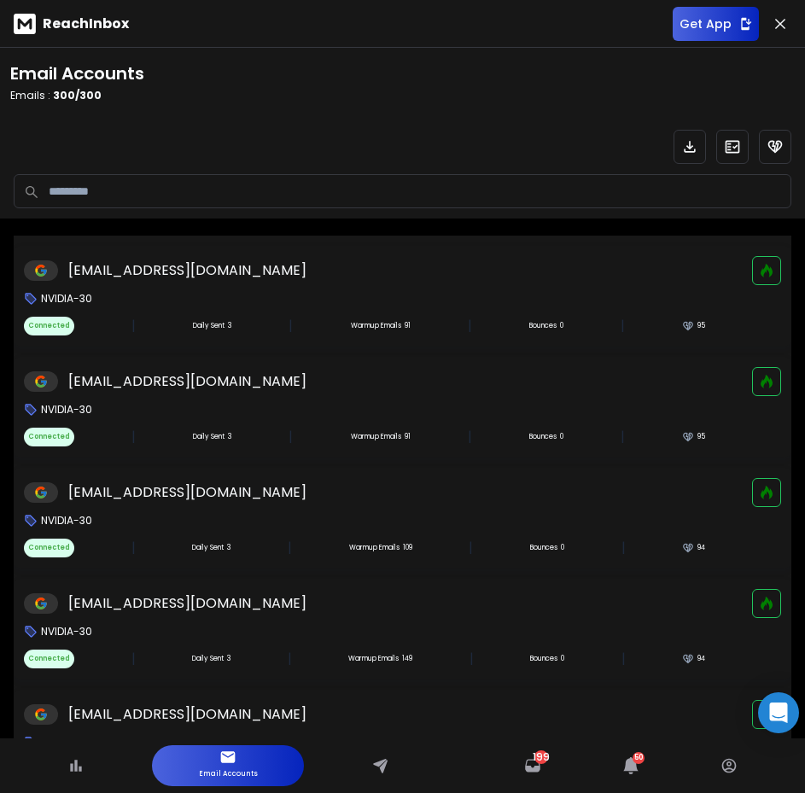
click at [454, 87] on div "Email Accounts Emails : 300 / 300" at bounding box center [402, 82] width 805 height 68
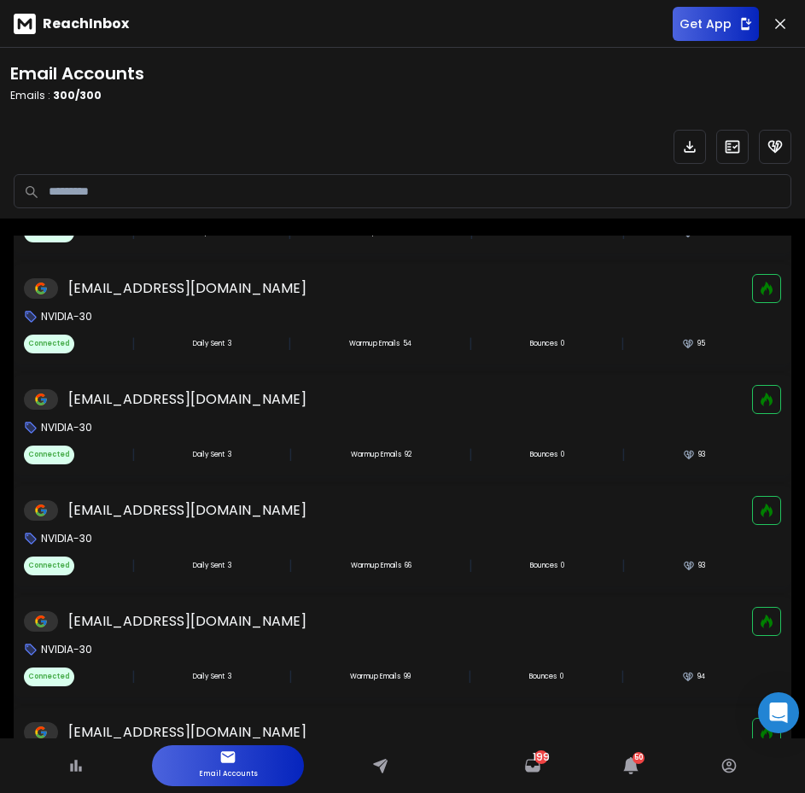
click at [571, 143] on div "Health Check" at bounding box center [403, 147] width 778 height 34
click at [334, 120] on div "Health Check" at bounding box center [402, 133] width 805 height 171
click at [389, 111] on div "Email Accounts Emails : 300 / 300" at bounding box center [402, 82] width 805 height 68
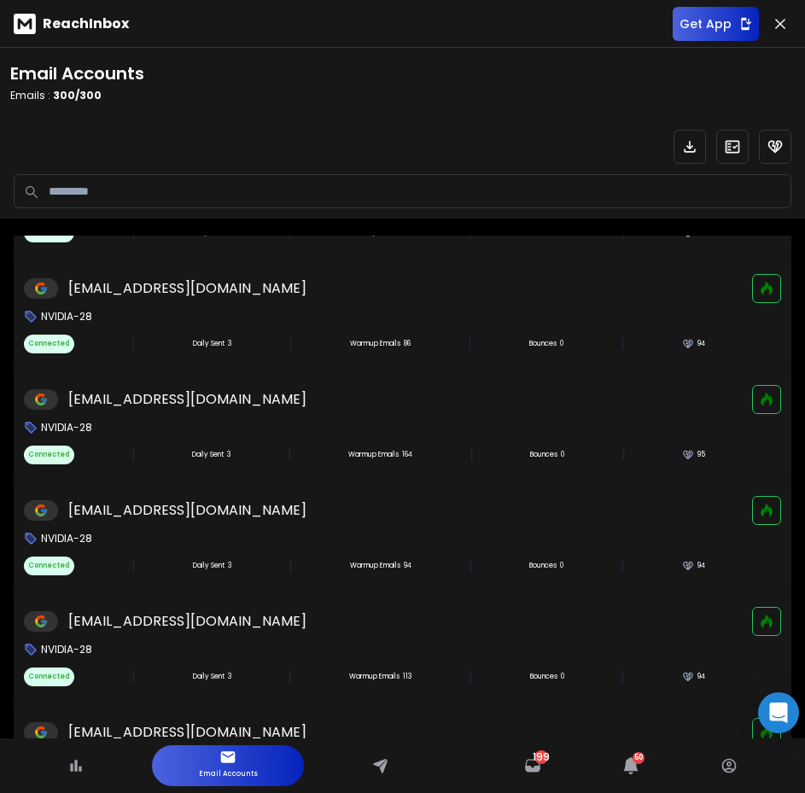
click at [361, 120] on div "Health Check" at bounding box center [402, 133] width 805 height 171
click at [436, 107] on div "Email Accounts Emails : 300 / 300" at bounding box center [402, 82] width 805 height 68
click at [317, 119] on div "Health Check" at bounding box center [402, 133] width 805 height 171
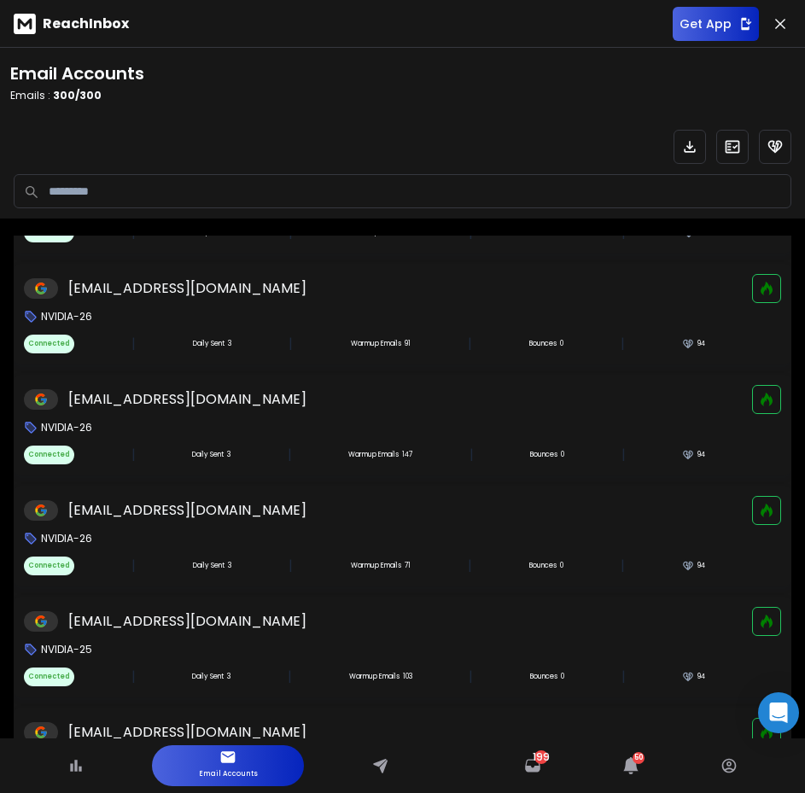
click at [350, 68] on div "Email Accounts Emails : 300 / 300" at bounding box center [402, 82] width 805 height 68
click at [393, 88] on div "Email Accounts Emails : 300 / 300" at bounding box center [402, 82] width 805 height 68
click at [574, 85] on div "Email Accounts Emails : 300 / 300" at bounding box center [402, 82] width 805 height 68
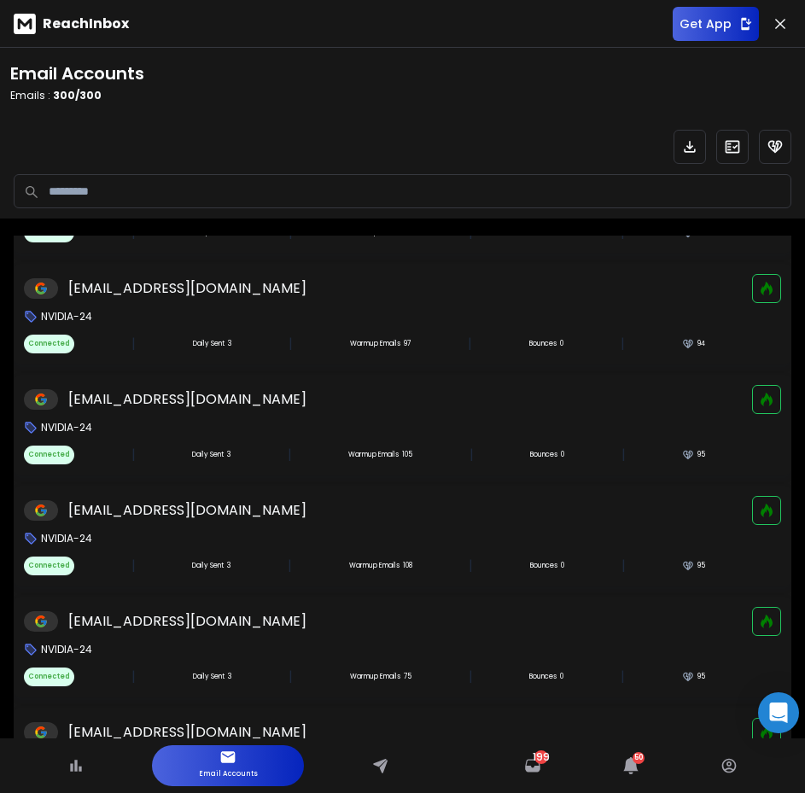
click at [383, 108] on div "Email Accounts Emails : 300 / 300" at bounding box center [402, 82] width 805 height 68
click at [331, 73] on div "Email Accounts Emails : 300 / 300" at bounding box center [402, 82] width 805 height 68
click at [388, 68] on div "Email Accounts Emails : 300 / 300" at bounding box center [402, 82] width 805 height 68
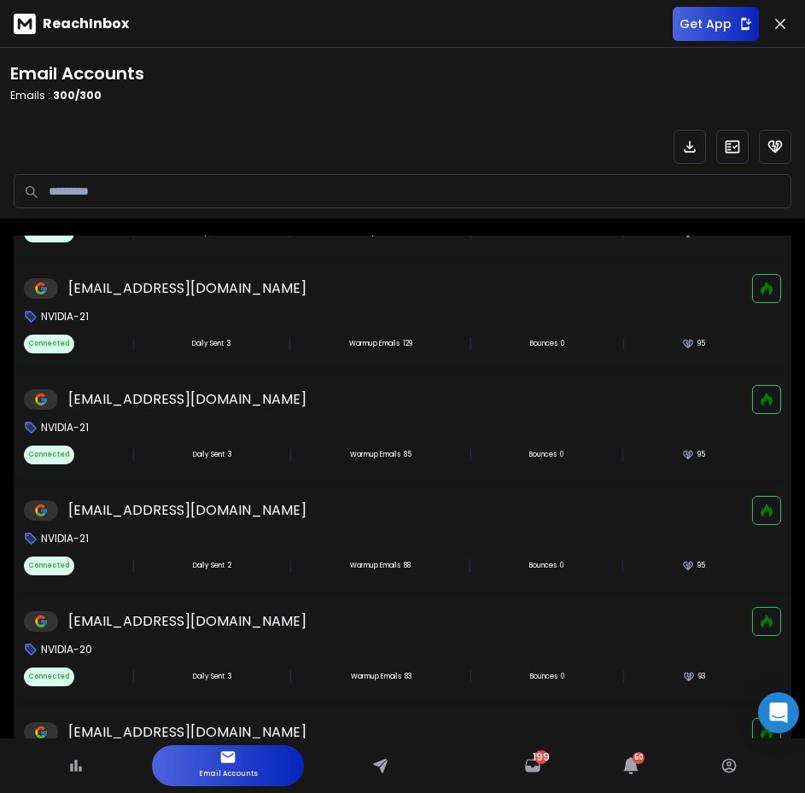
scroll to position [12974, 0]
click at [413, 89] on div "Email Accounts Emails : 300 / 300" at bounding box center [402, 82] width 805 height 68
click at [441, 79] on div "Email Accounts Emails : 300 / 300" at bounding box center [402, 82] width 805 height 68
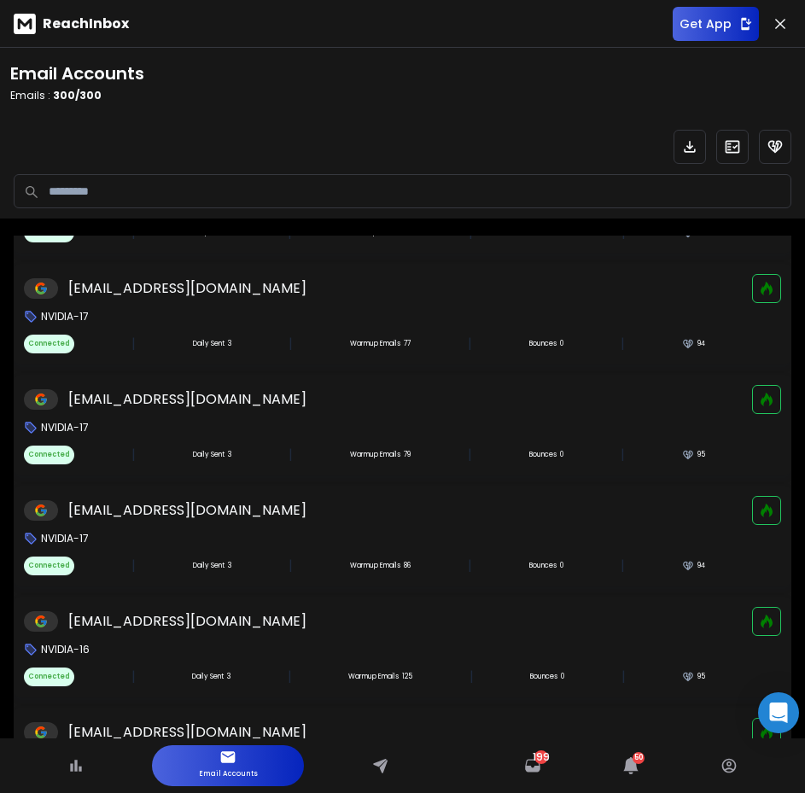
click at [516, 81] on div "Email Accounts Emails : 300 / 300" at bounding box center [402, 82] width 805 height 68
click at [190, 81] on div "Email Accounts Emails : 300 / 300" at bounding box center [402, 82] width 805 height 68
click at [495, 85] on div "Email Accounts Emails : 300 / 300" at bounding box center [402, 82] width 805 height 68
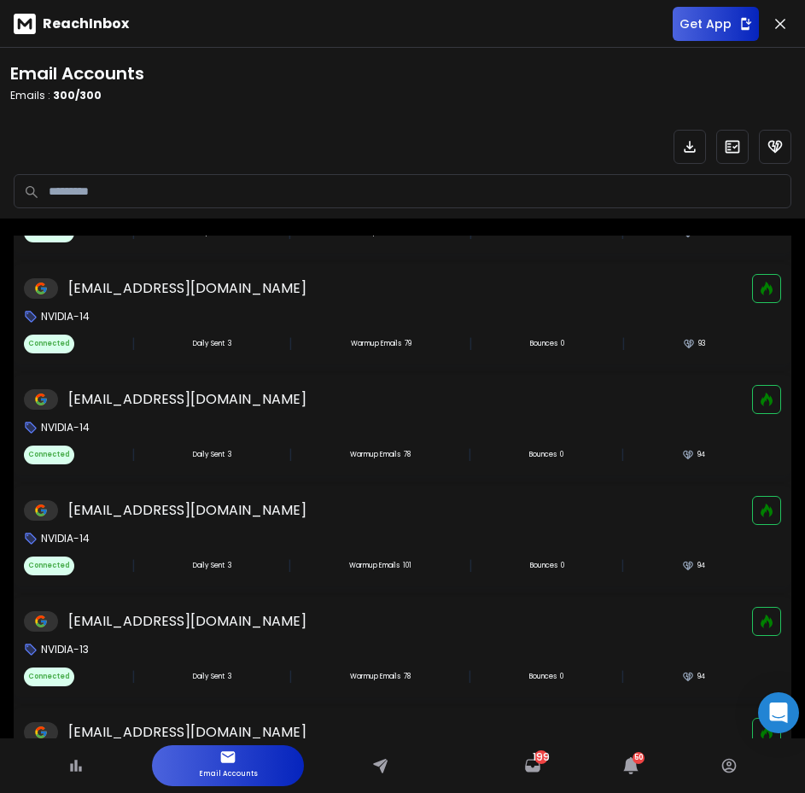
scroll to position [19525, 0]
click at [592, 98] on div "Email Accounts Emails : 300 / 300" at bounding box center [402, 82] width 805 height 68
click at [477, 91] on div "Email Accounts Emails : 300 / 300" at bounding box center [402, 82] width 805 height 68
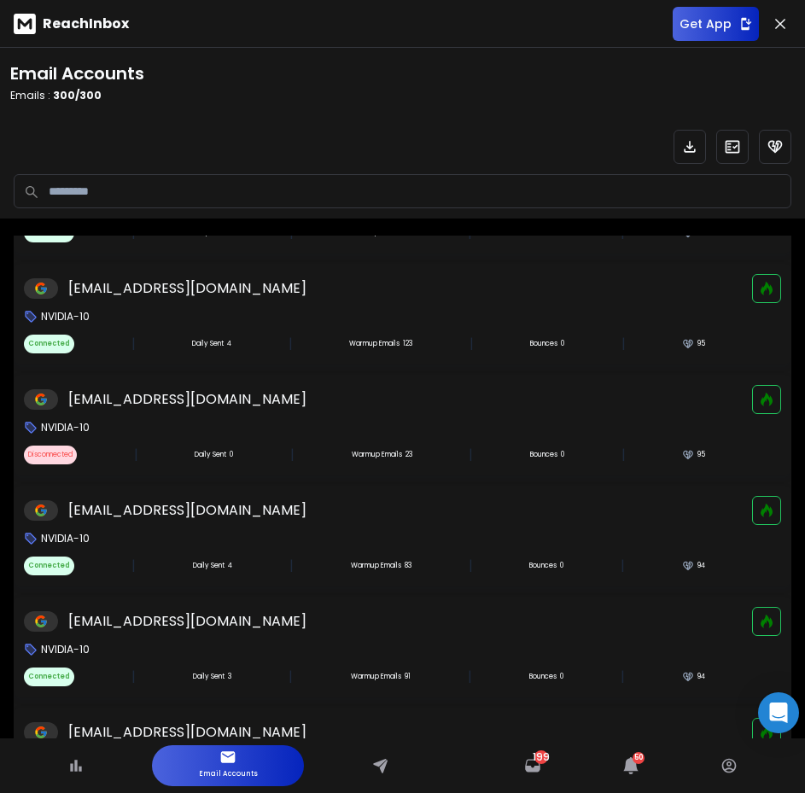
click at [542, 150] on div "Health Check" at bounding box center [403, 147] width 778 height 34
click at [589, 145] on div "Health Check" at bounding box center [403, 147] width 778 height 34
click at [387, 97] on div "Email Accounts Emails : 300 / 300" at bounding box center [402, 82] width 805 height 68
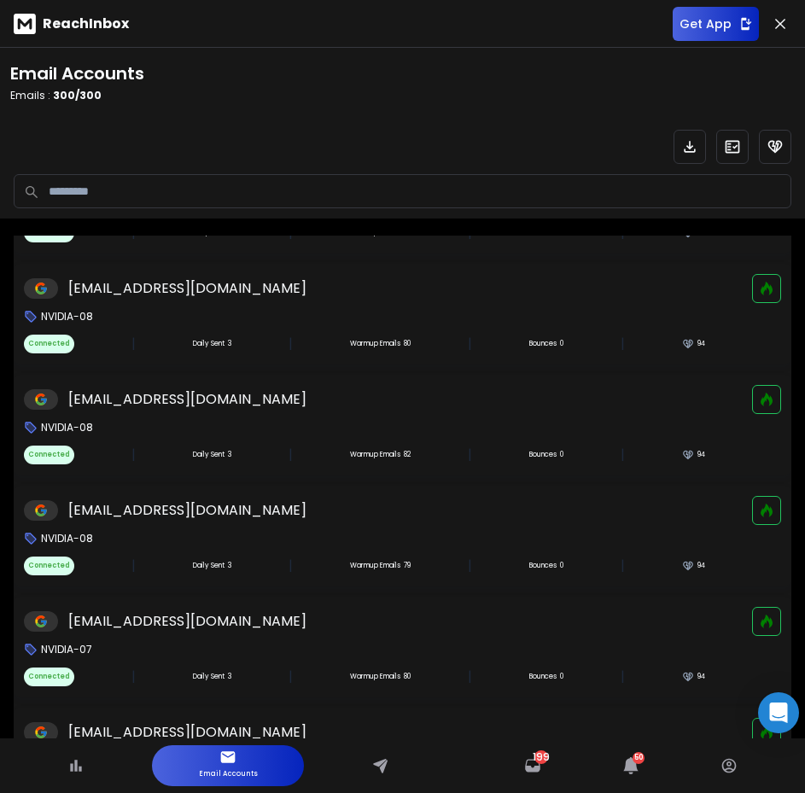
scroll to position [26187, 0]
click at [518, 104] on div "Email Accounts Emails : 300 / 300" at bounding box center [402, 82] width 805 height 68
click at [528, 114] on div "Email Accounts Emails : 300 / 300" at bounding box center [402, 82] width 805 height 68
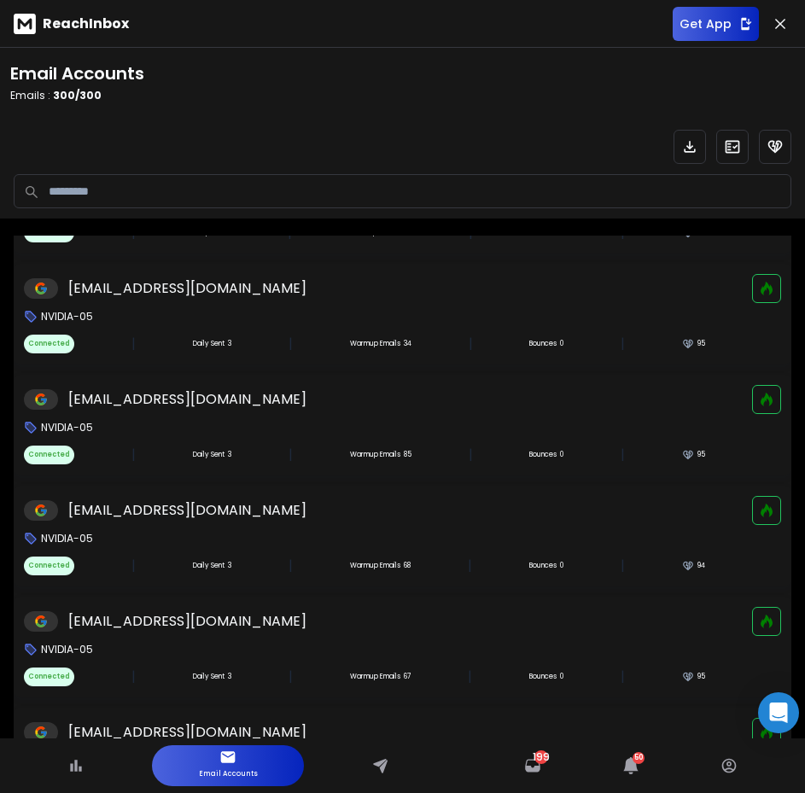
click at [524, 142] on div "Health Check" at bounding box center [403, 147] width 778 height 34
click at [600, 125] on div "Health Check" at bounding box center [402, 133] width 805 height 171
click at [320, 84] on div "Email Accounts Emails : 300 / 300" at bounding box center [402, 82] width 805 height 68
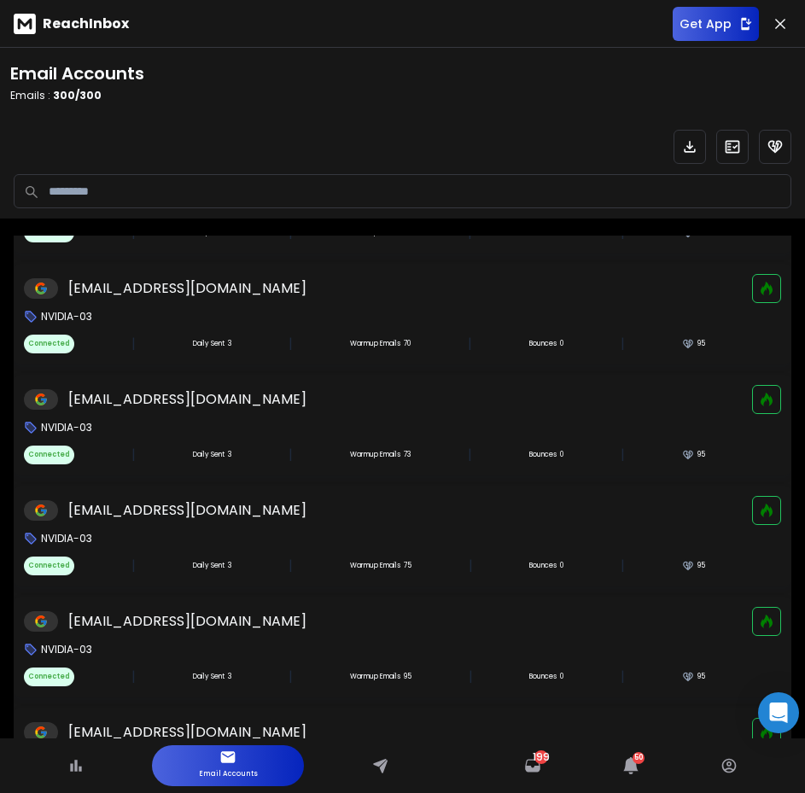
scroll to position [31628, 0]
click at [485, 138] on div "Health Check" at bounding box center [403, 147] width 778 height 34
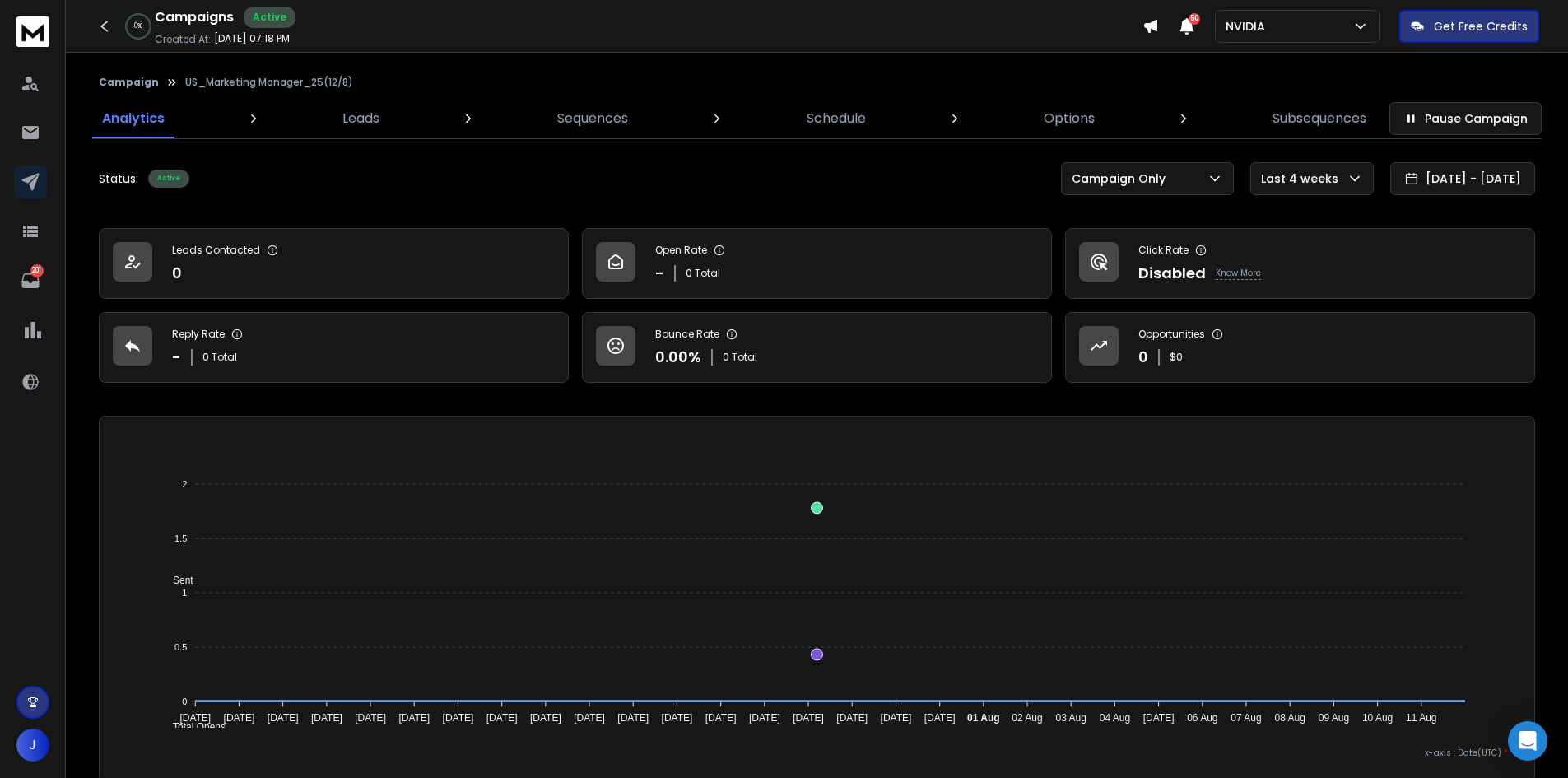
click at [479, 190] on div "Status: Active Pause Campaign Campaign Only Last 4 weeks [DATE] - [DATE]" at bounding box center [816, 178] width 1436 height 33
click at [526, 140] on div "Campaign US_Marketing Manager_25(12/8) Analytics Leads Sequences Schedule Optio…" at bounding box center [817, 559] width 1449 height 980
click at [342, 121] on p "Leads" at bounding box center [360, 119] width 37 height 19
click at [335, 111] on link "Leads" at bounding box center [360, 118] width 57 height 40
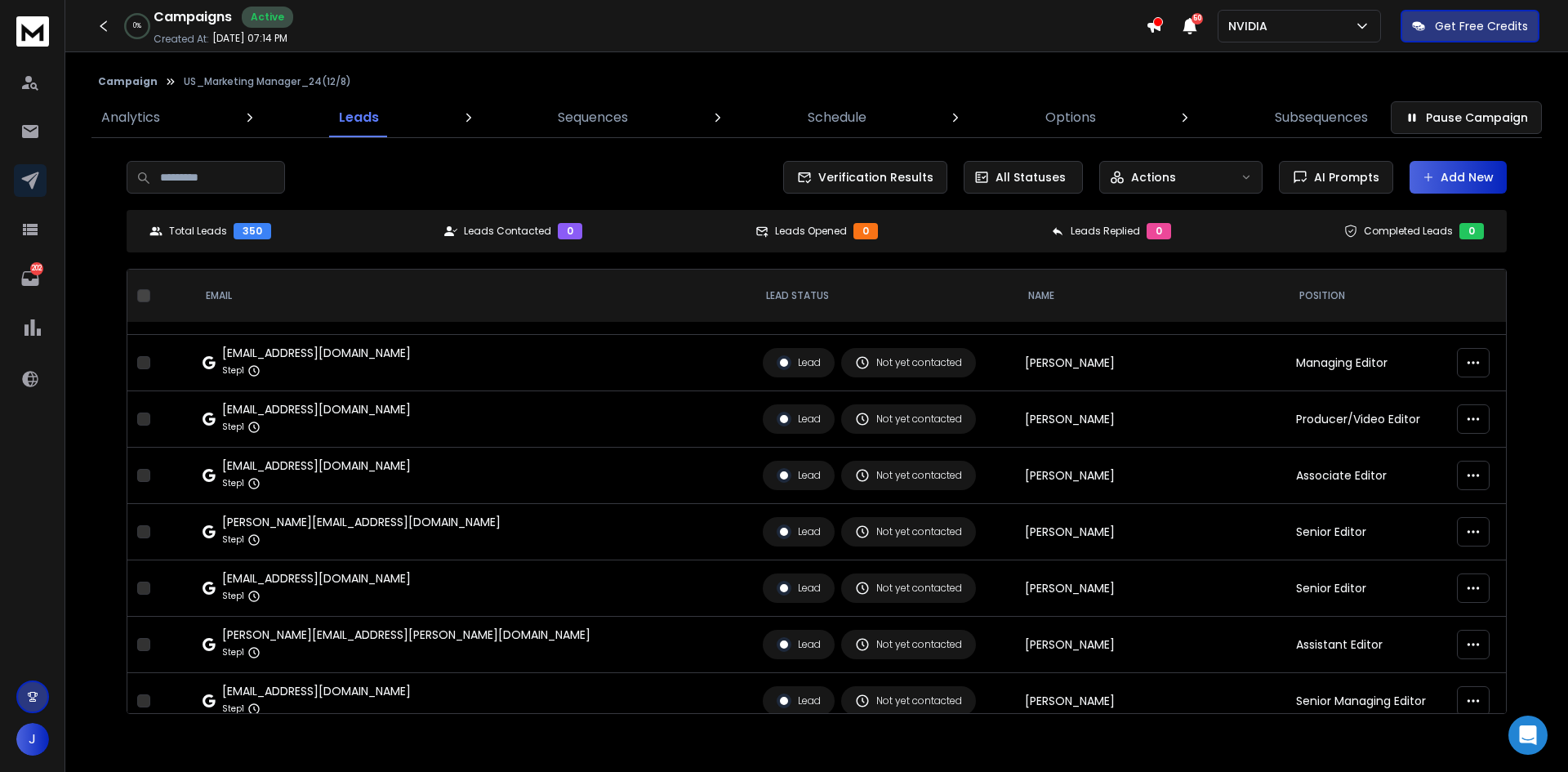
scroll to position [1961, 0]
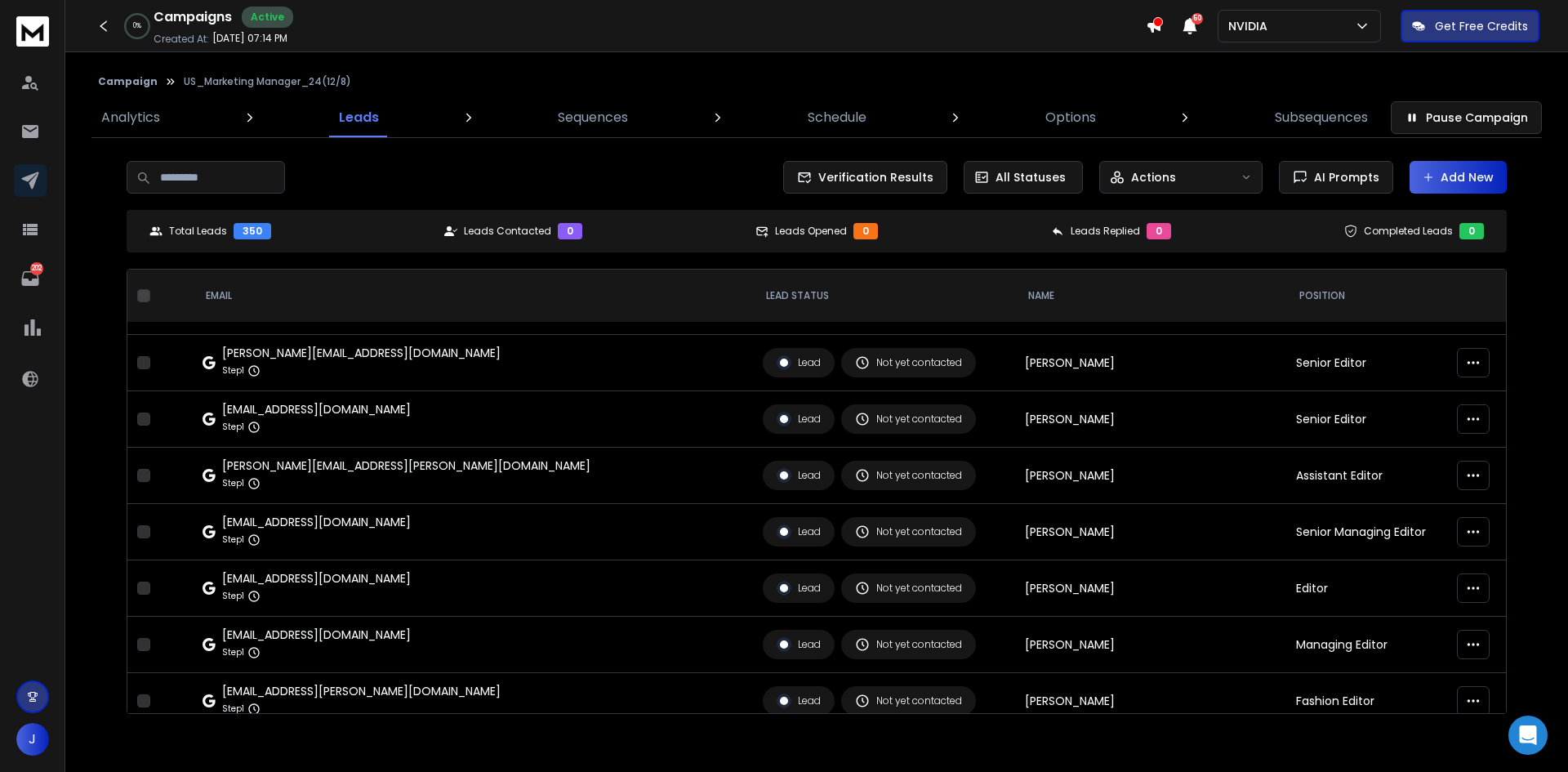
click at [607, 143] on div "Campaign US_Marketing Manager_24(12/8) Analytics Leads Sequences Schedule Optio…" at bounding box center [817, 386] width 1450 height 636
click at [605, 133] on link "Sequences" at bounding box center [593, 117] width 90 height 39
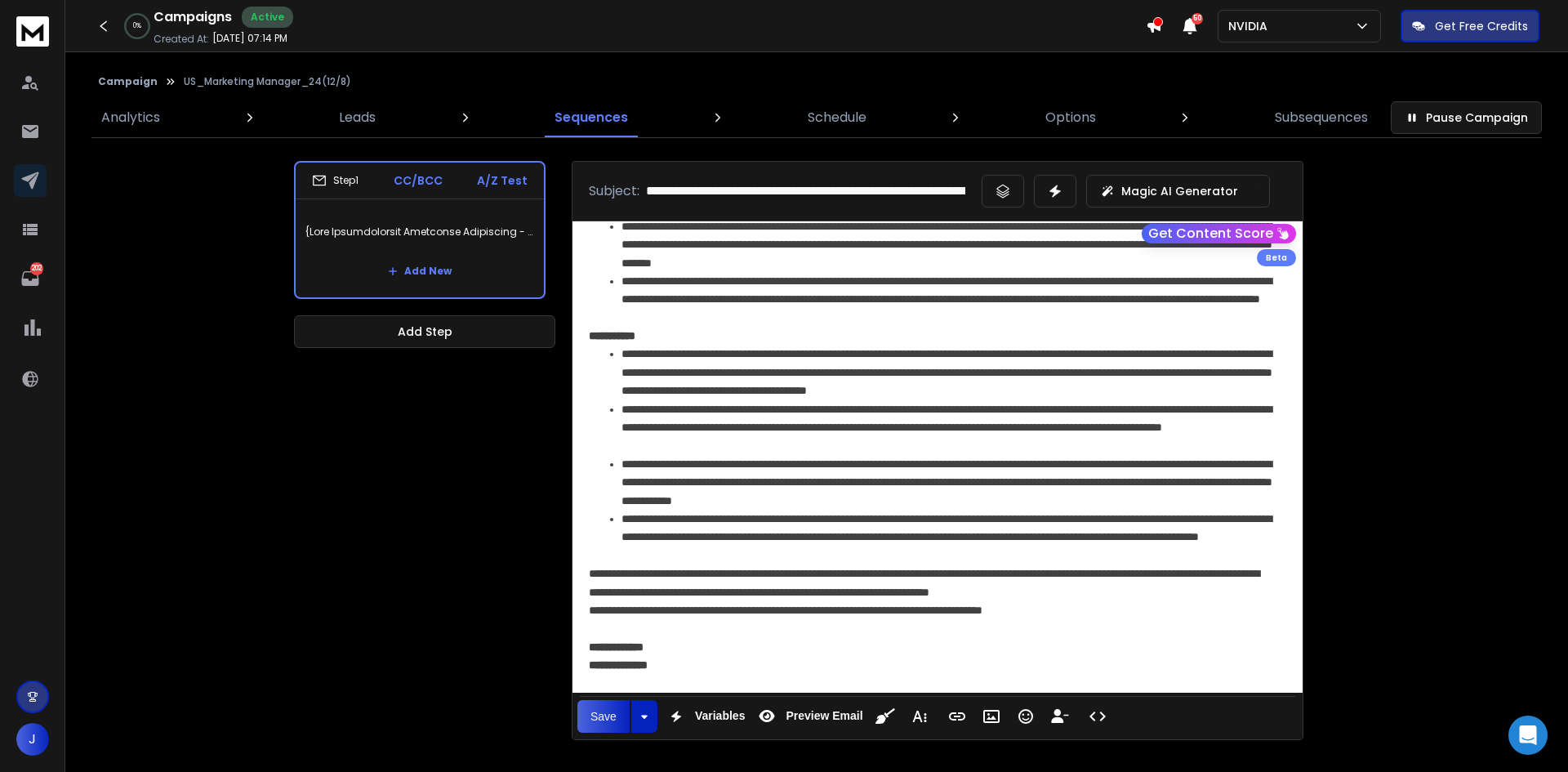
scroll to position [905, 0]
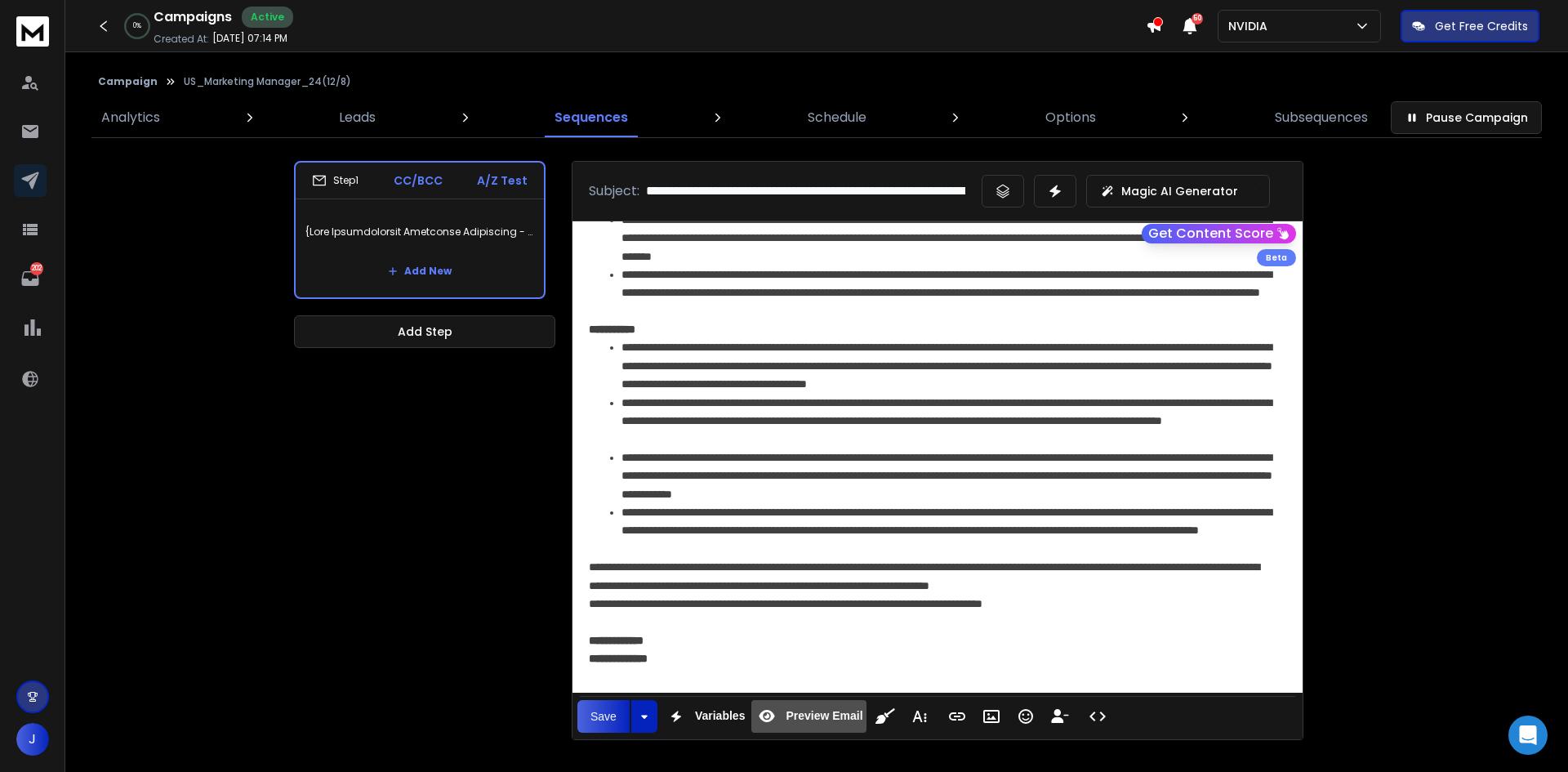
click at [821, 709] on div "Preview Email" at bounding box center [809, 717] width 115 height 27
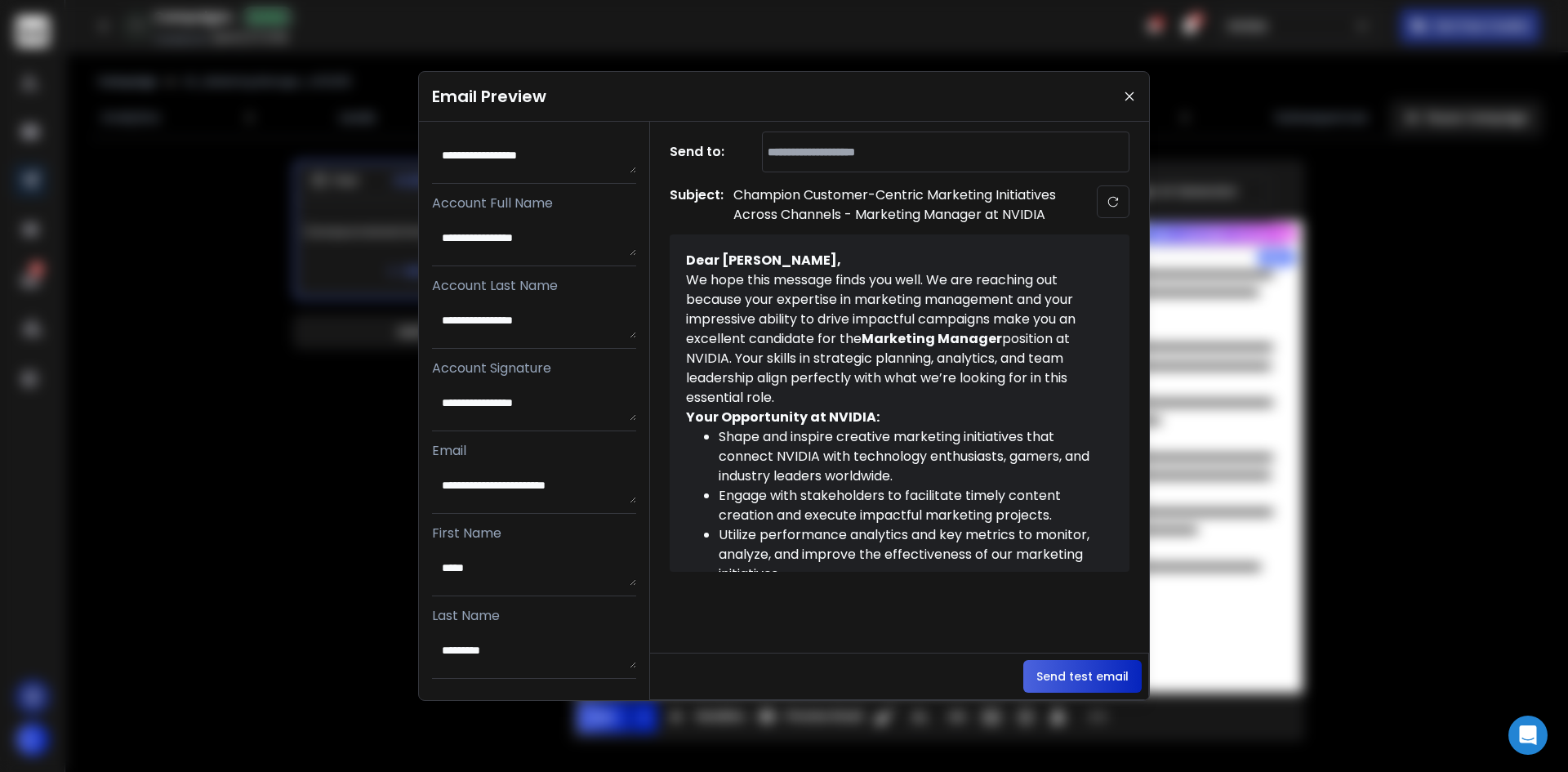
scroll to position [164, 0]
click at [1120, 202] on button at bounding box center [1113, 202] width 33 height 33
click at [1120, 200] on button at bounding box center [1113, 202] width 33 height 33
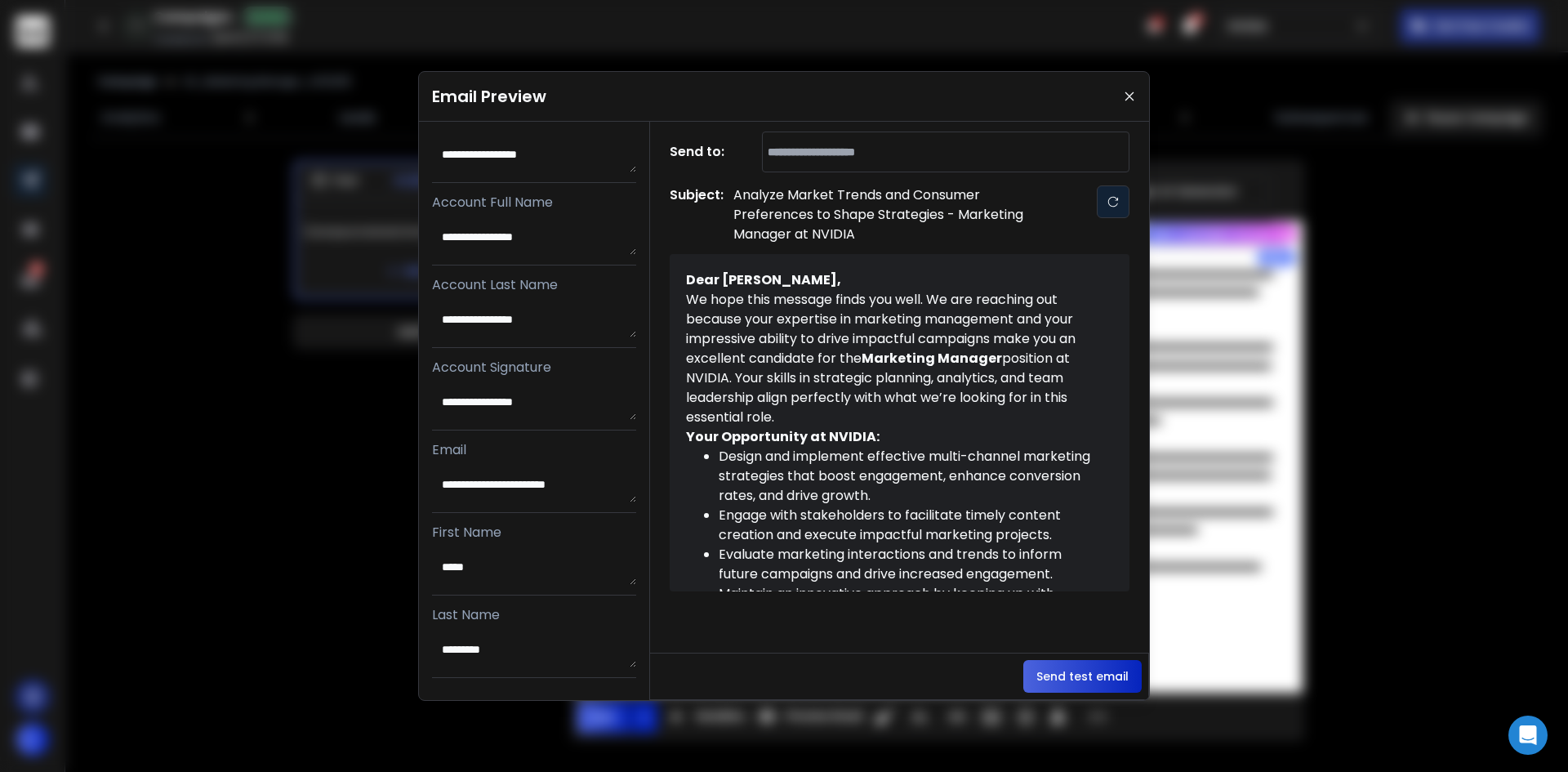
click at [1118, 200] on icon at bounding box center [1113, 202] width 10 height 10
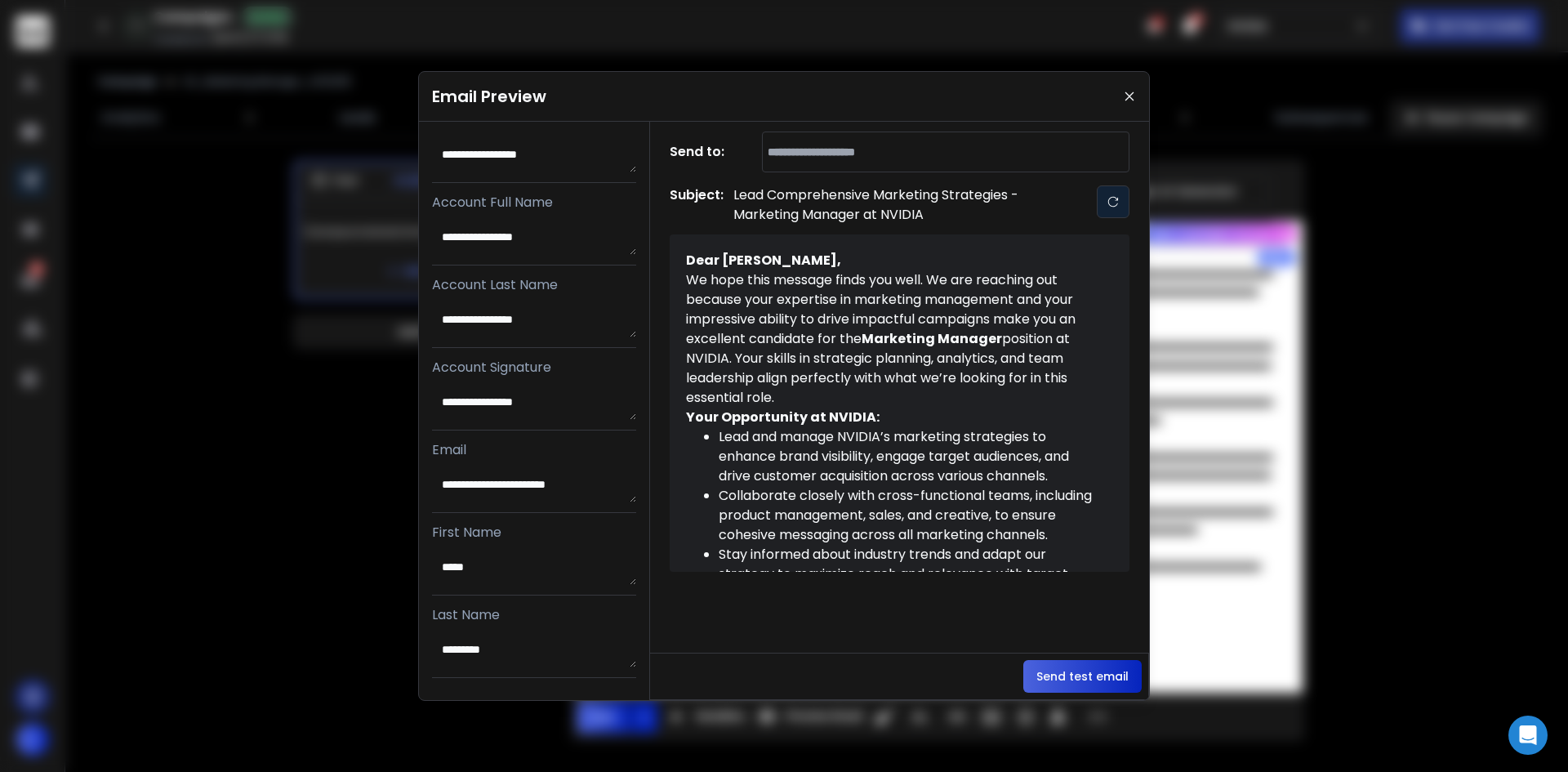
click at [1118, 200] on icon at bounding box center [1113, 202] width 10 height 10
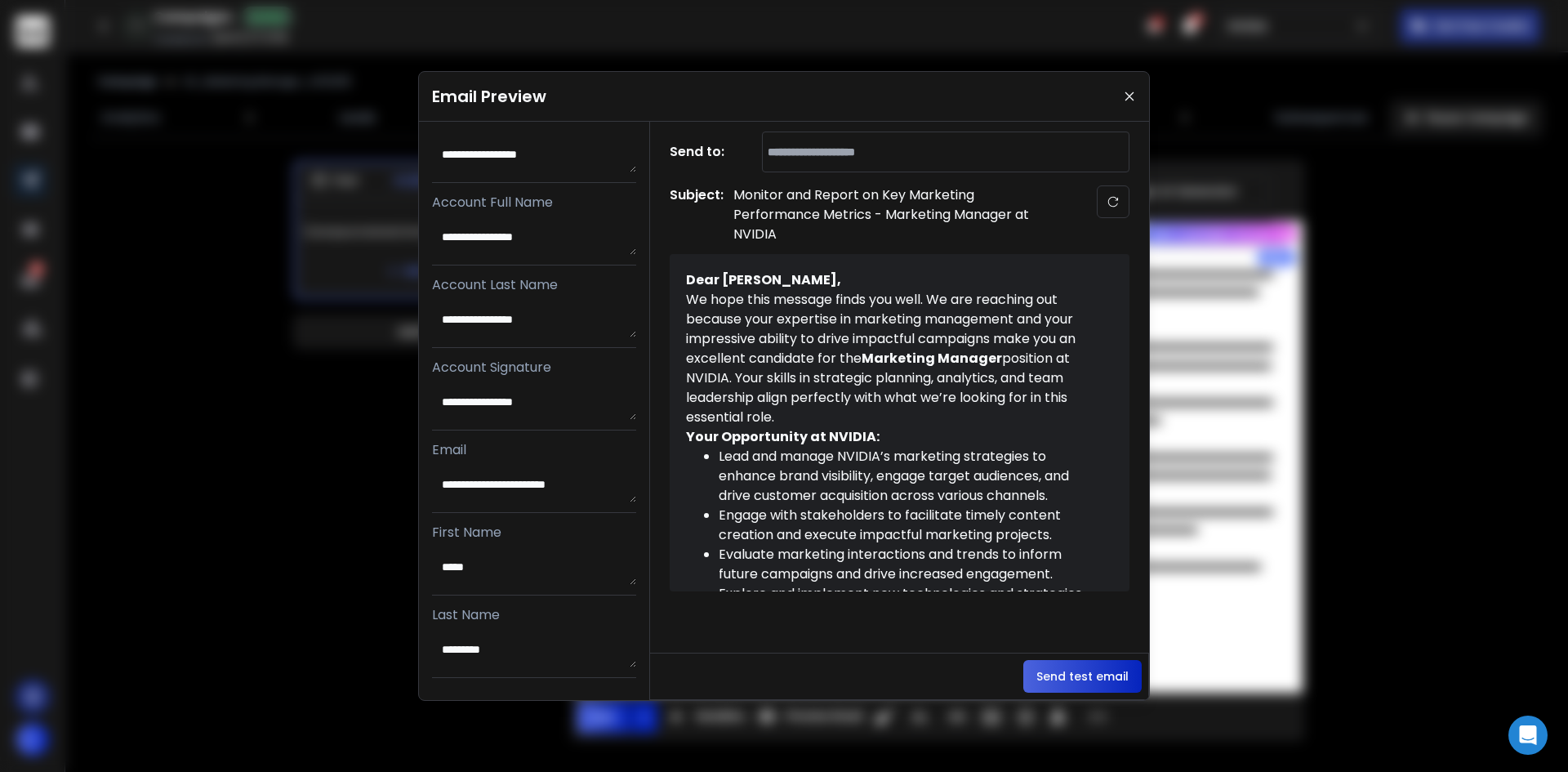
click at [1121, 97] on div "Email Preview" at bounding box center [784, 96] width 730 height 49
click at [1127, 97] on icon at bounding box center [1129, 97] width 13 height 13
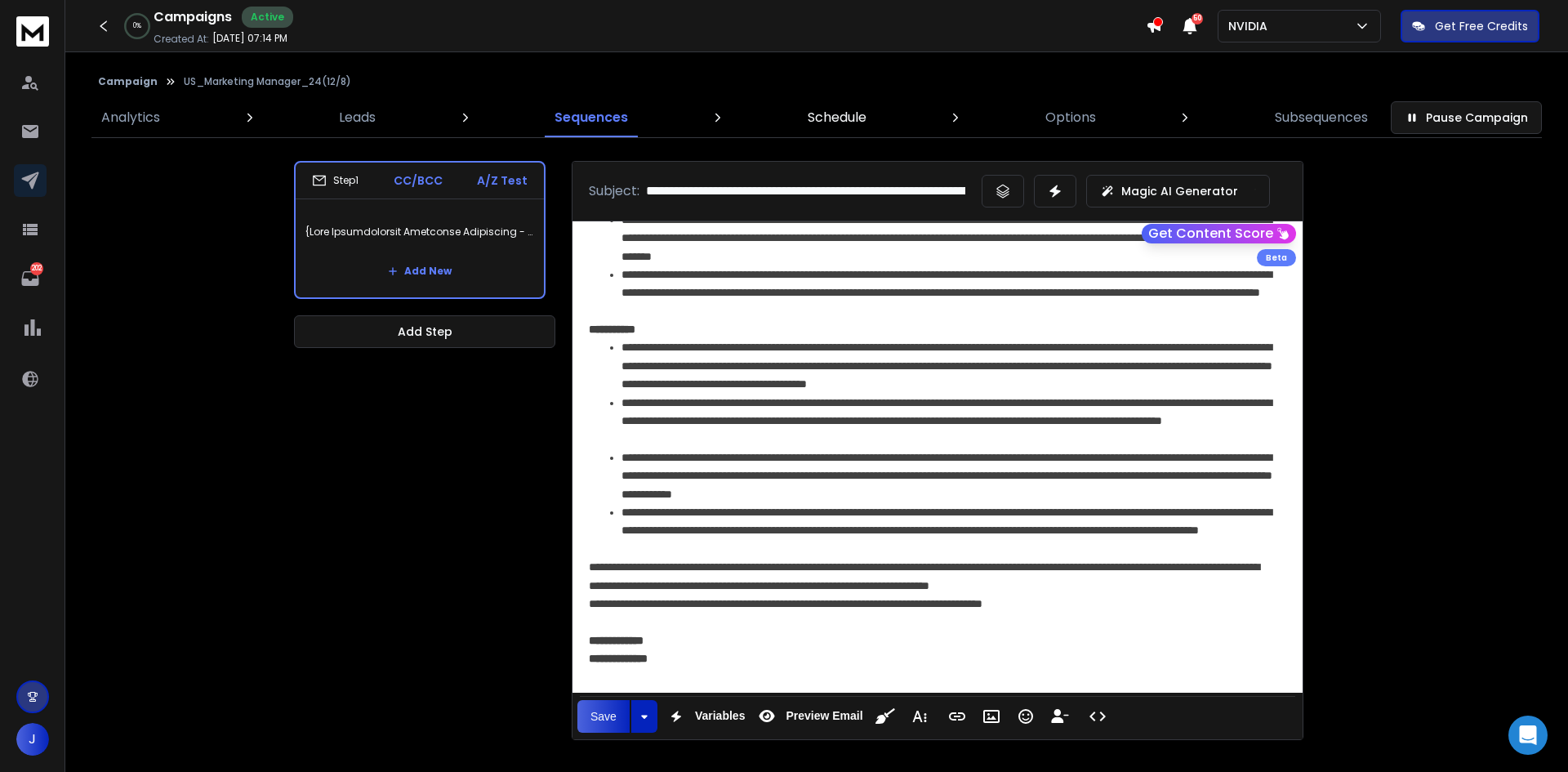
click at [851, 121] on p "Schedule" at bounding box center [837, 118] width 58 height 19
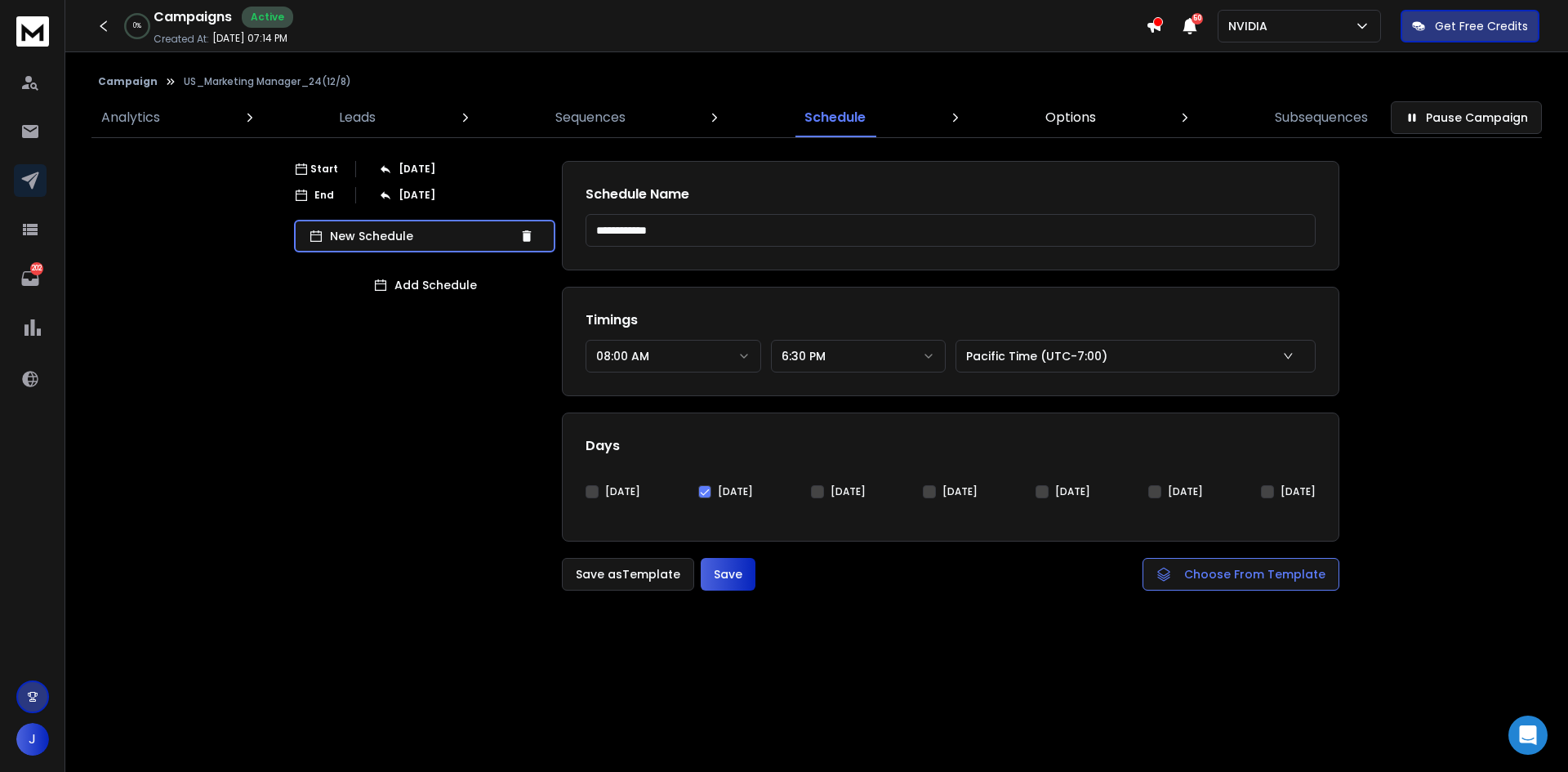
click at [1058, 114] on p "Options" at bounding box center [1070, 118] width 51 height 19
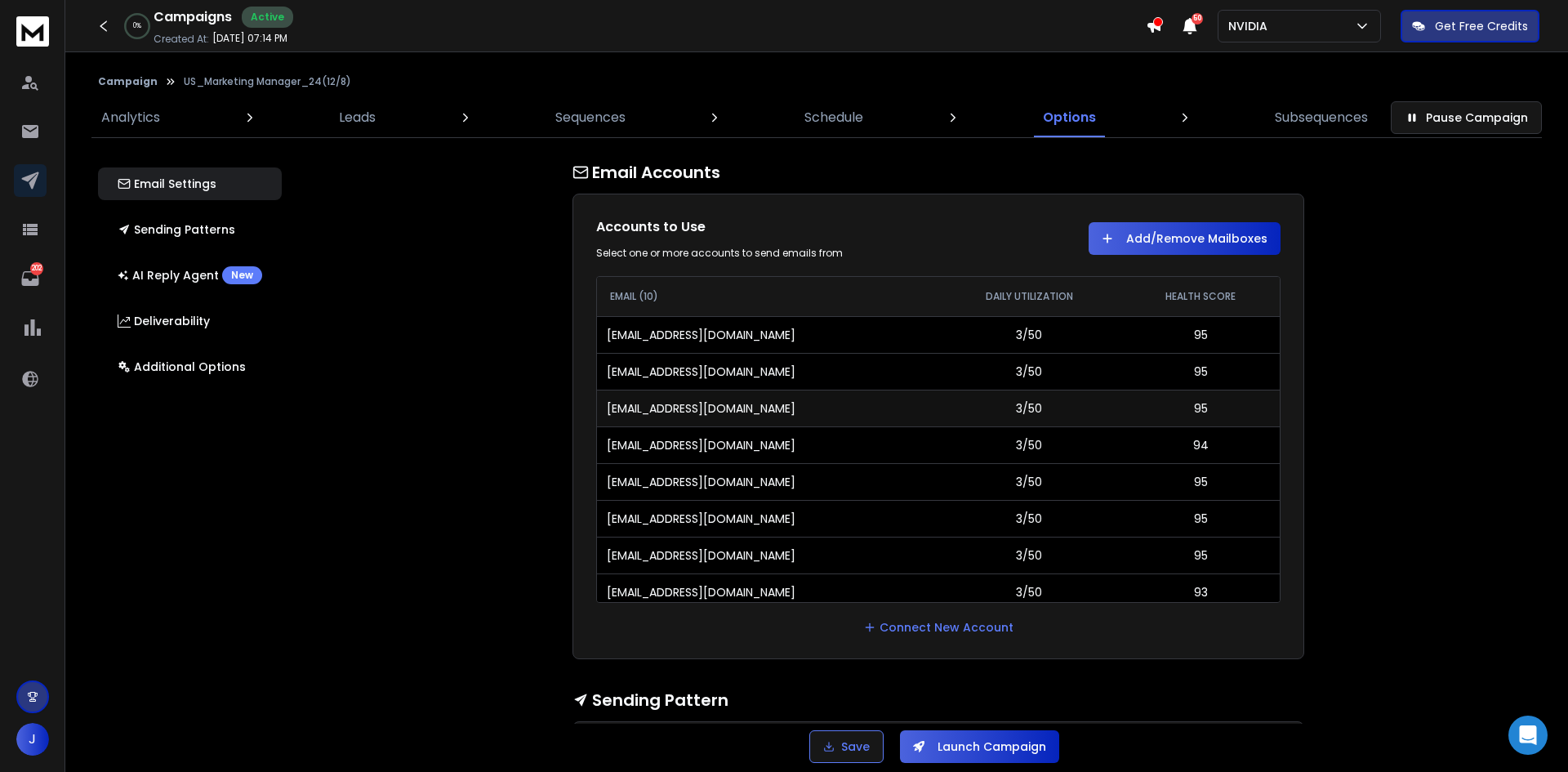
click at [814, 422] on td "[EMAIL_ADDRESS][DOMAIN_NAME]" at bounding box center [766, 408] width 339 height 36
click at [795, 414] on p "[EMAIL_ADDRESS][DOMAIN_NAME]" at bounding box center [701, 408] width 188 height 16
copy p "[EMAIL_ADDRESS][DOMAIN_NAME]"
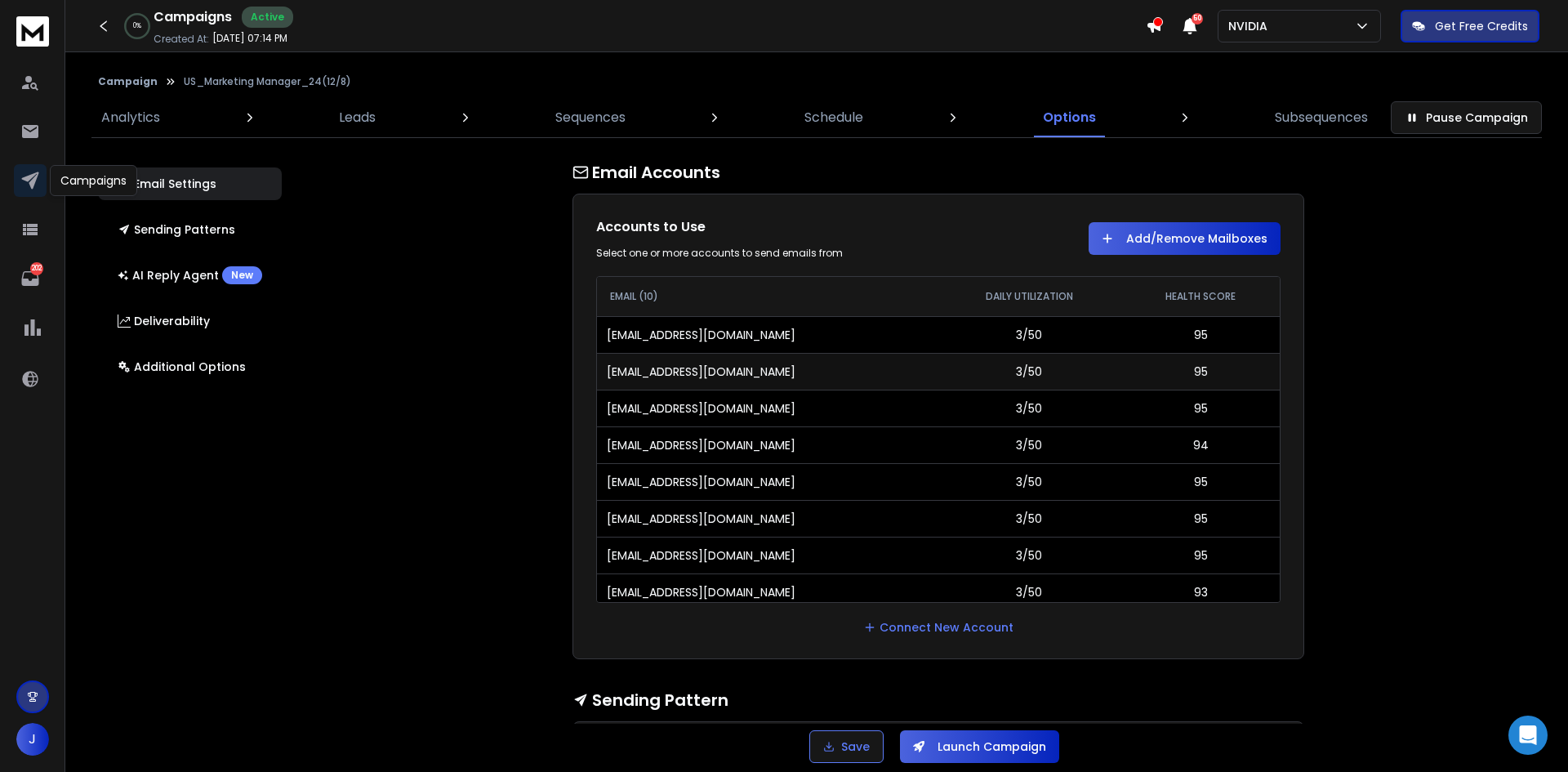
click at [1028, 369] on td "3/50" at bounding box center [1030, 371] width 185 height 36
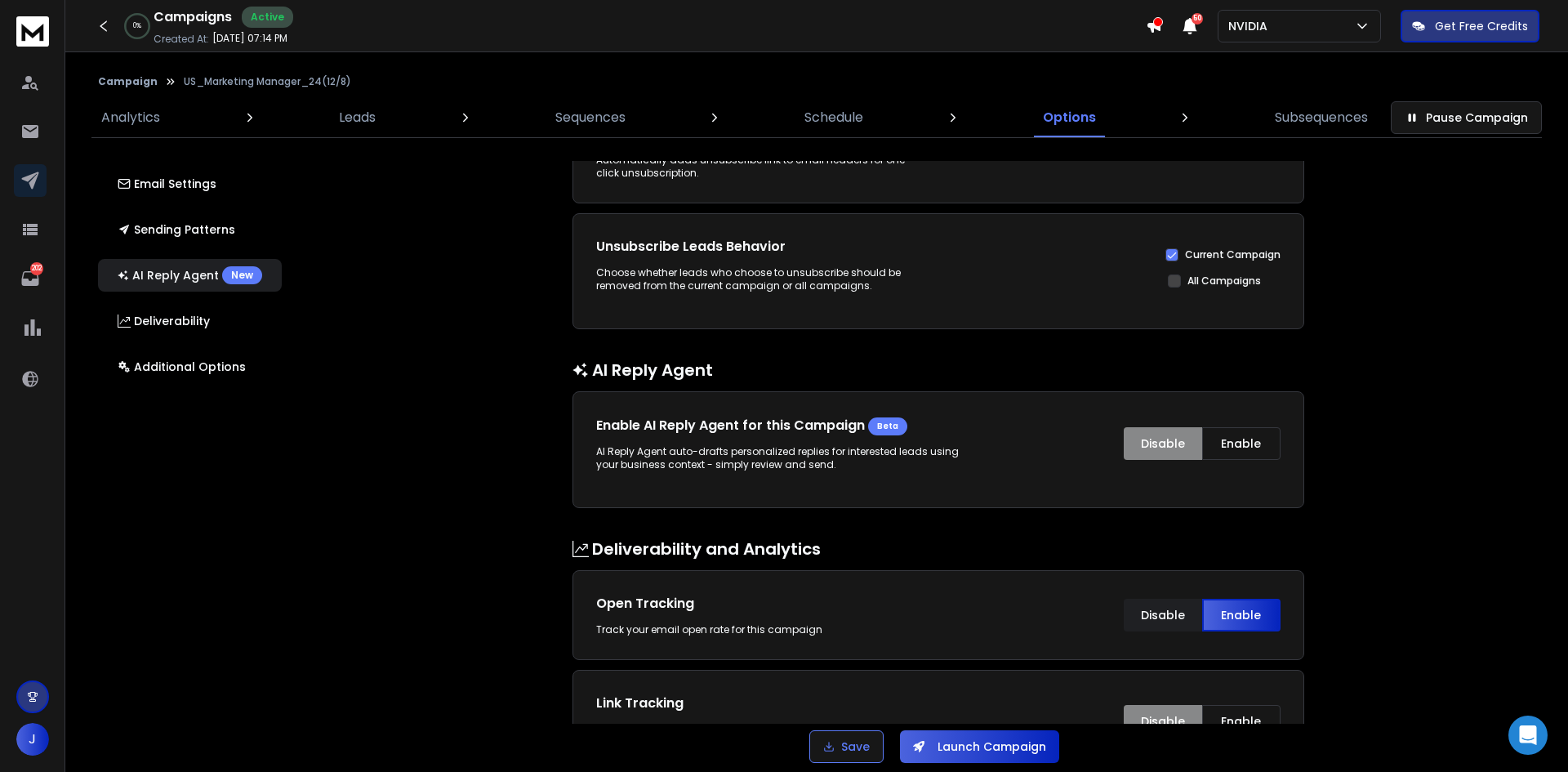
scroll to position [1798, 0]
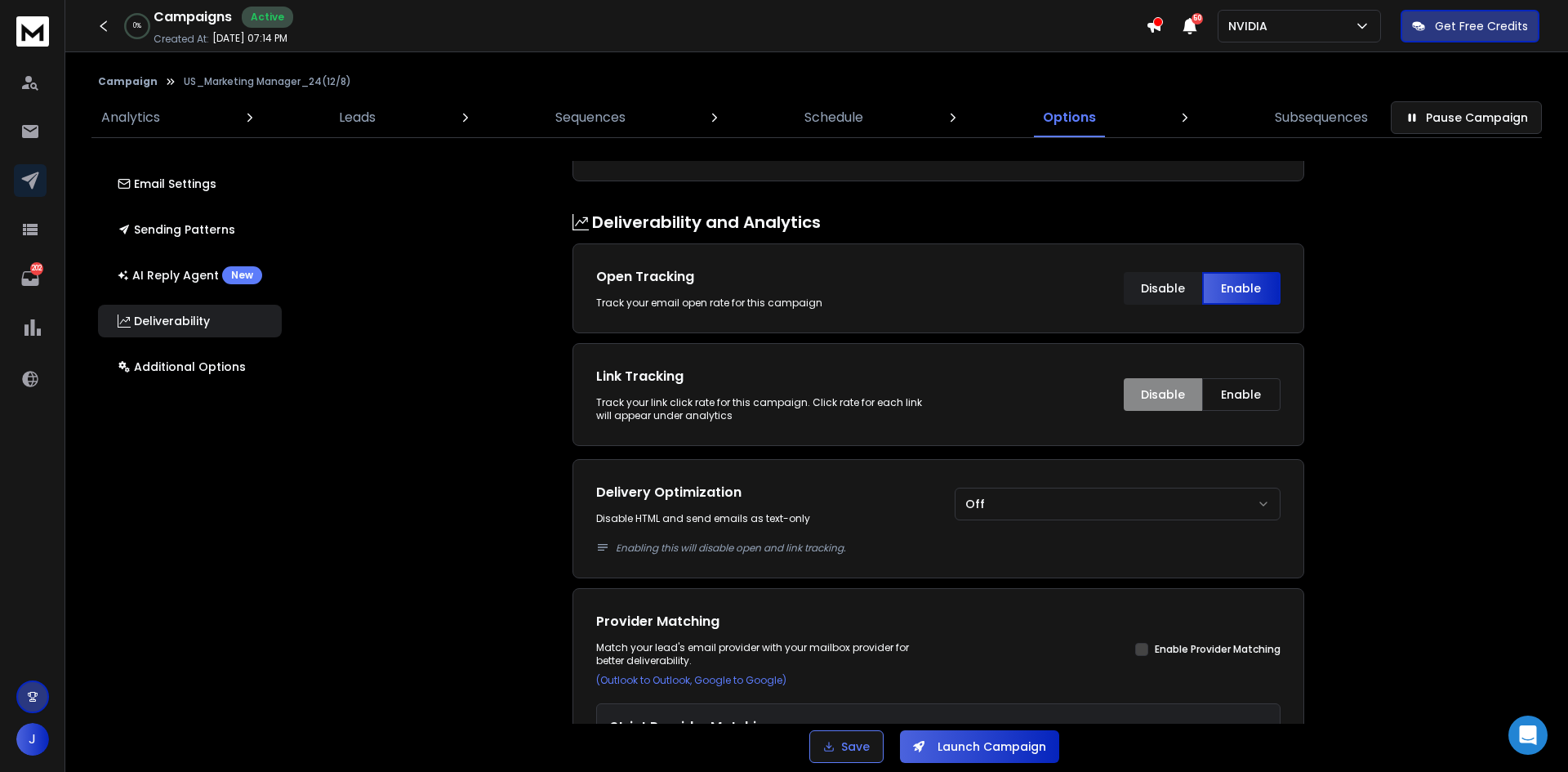
click at [1387, 395] on div "Email Accounts Accounts to Use Select one or more accounts to send emails from …" at bounding box center [947, 442] width 1279 height 563
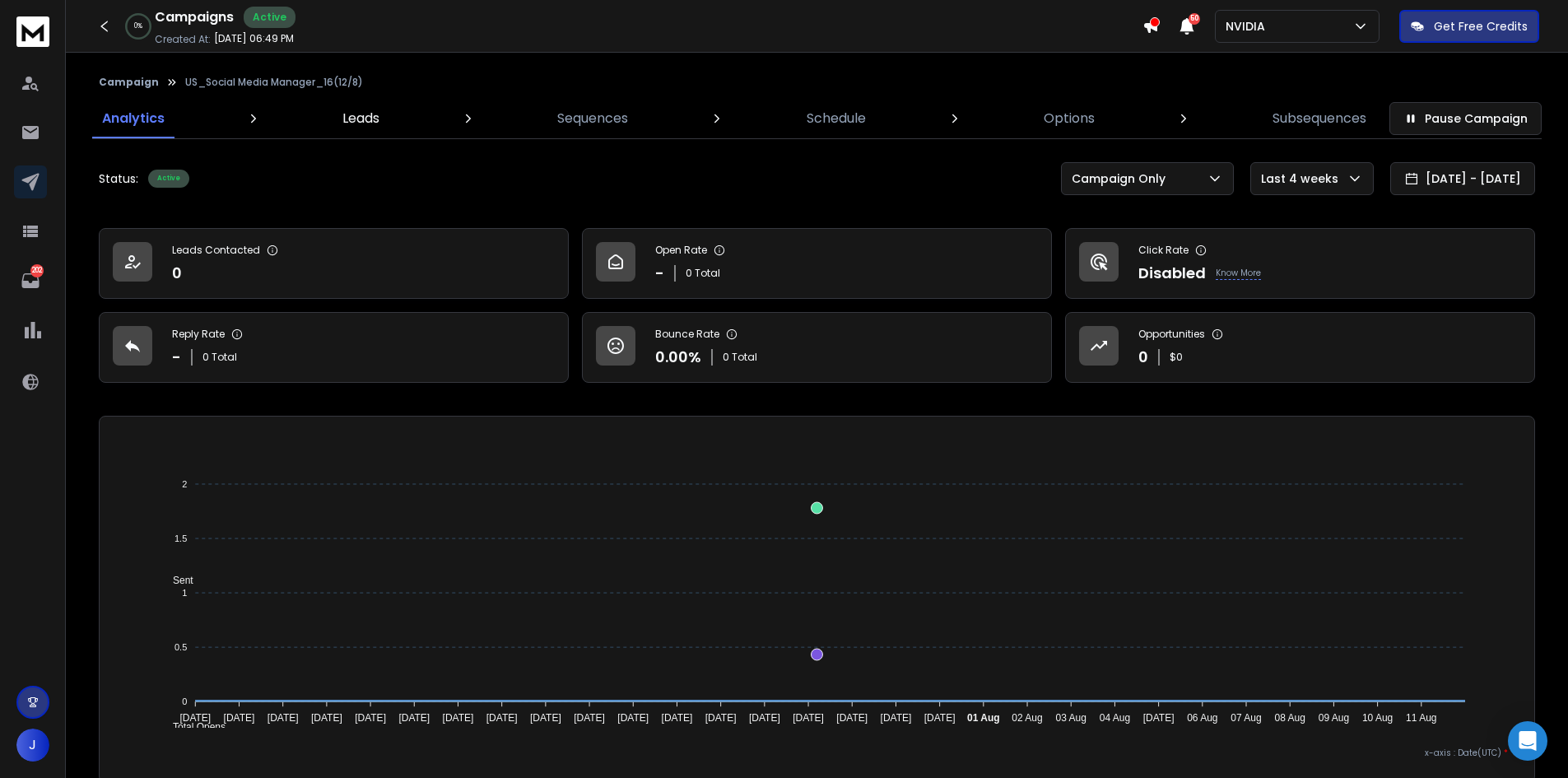
click at [379, 138] on link "Leads" at bounding box center [360, 118] width 57 height 40
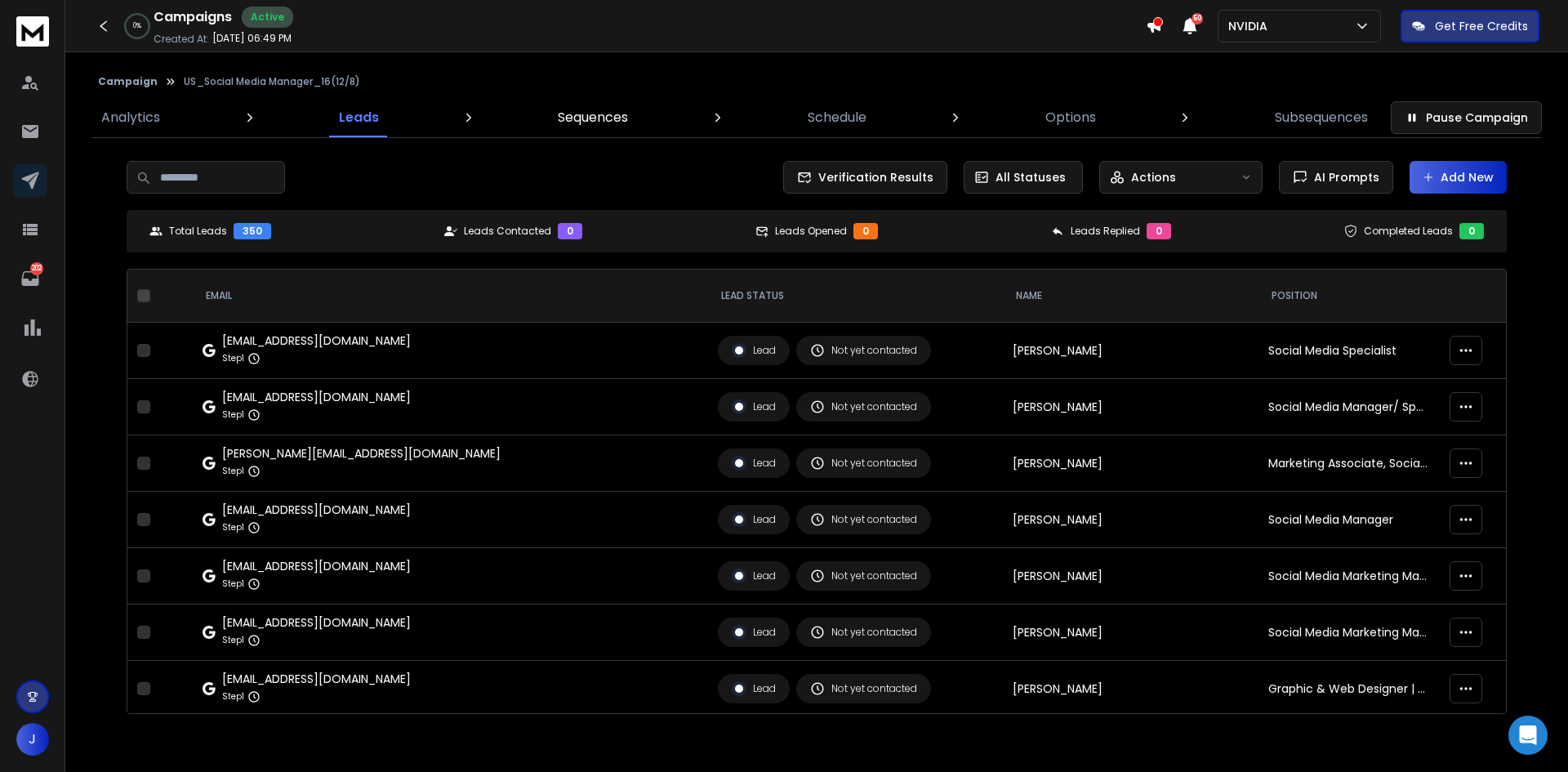
click at [602, 118] on p "Sequences" at bounding box center [592, 118] width 70 height 19
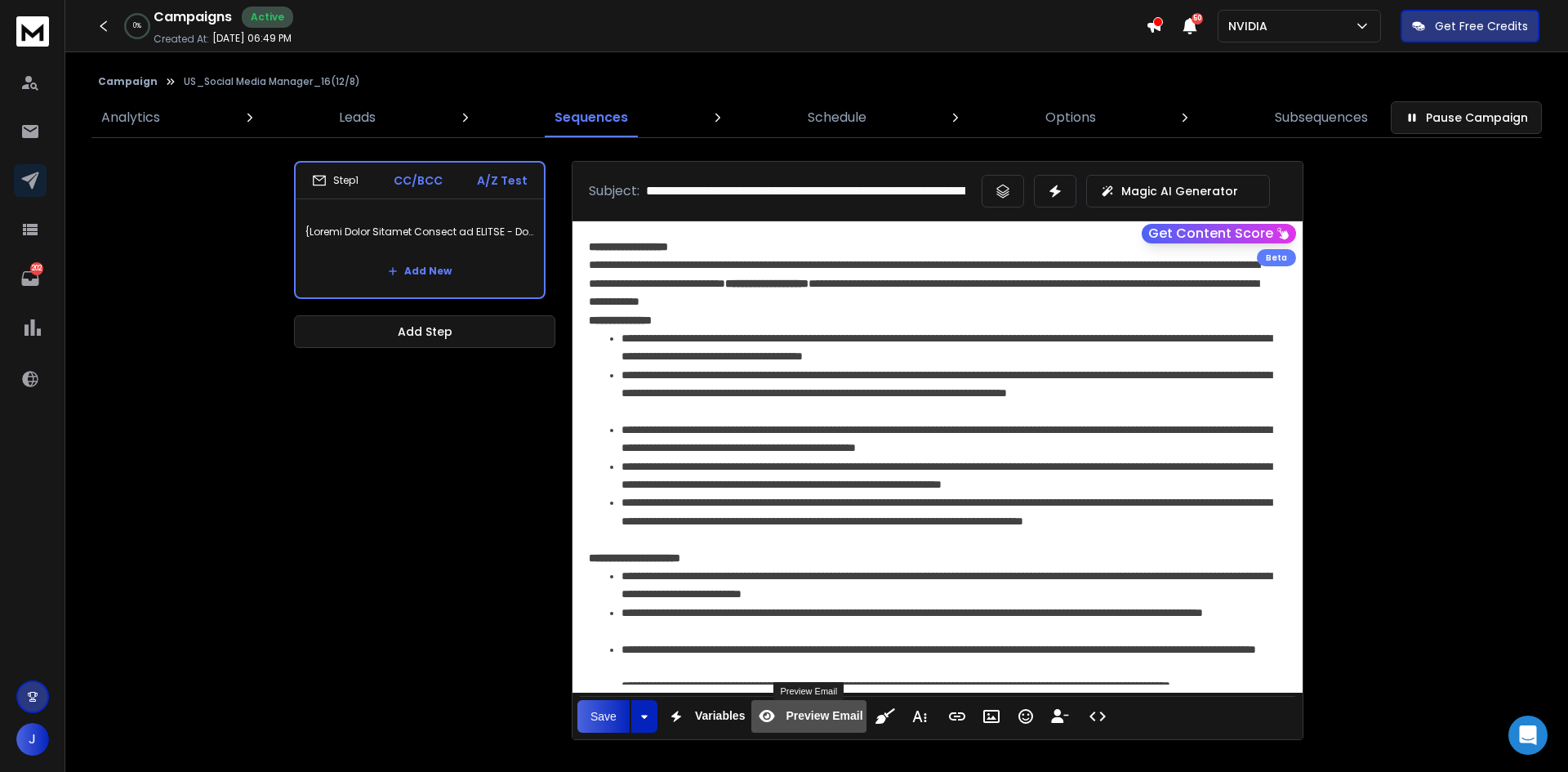
click at [833, 724] on div "Preview Email" at bounding box center [809, 717] width 115 height 27
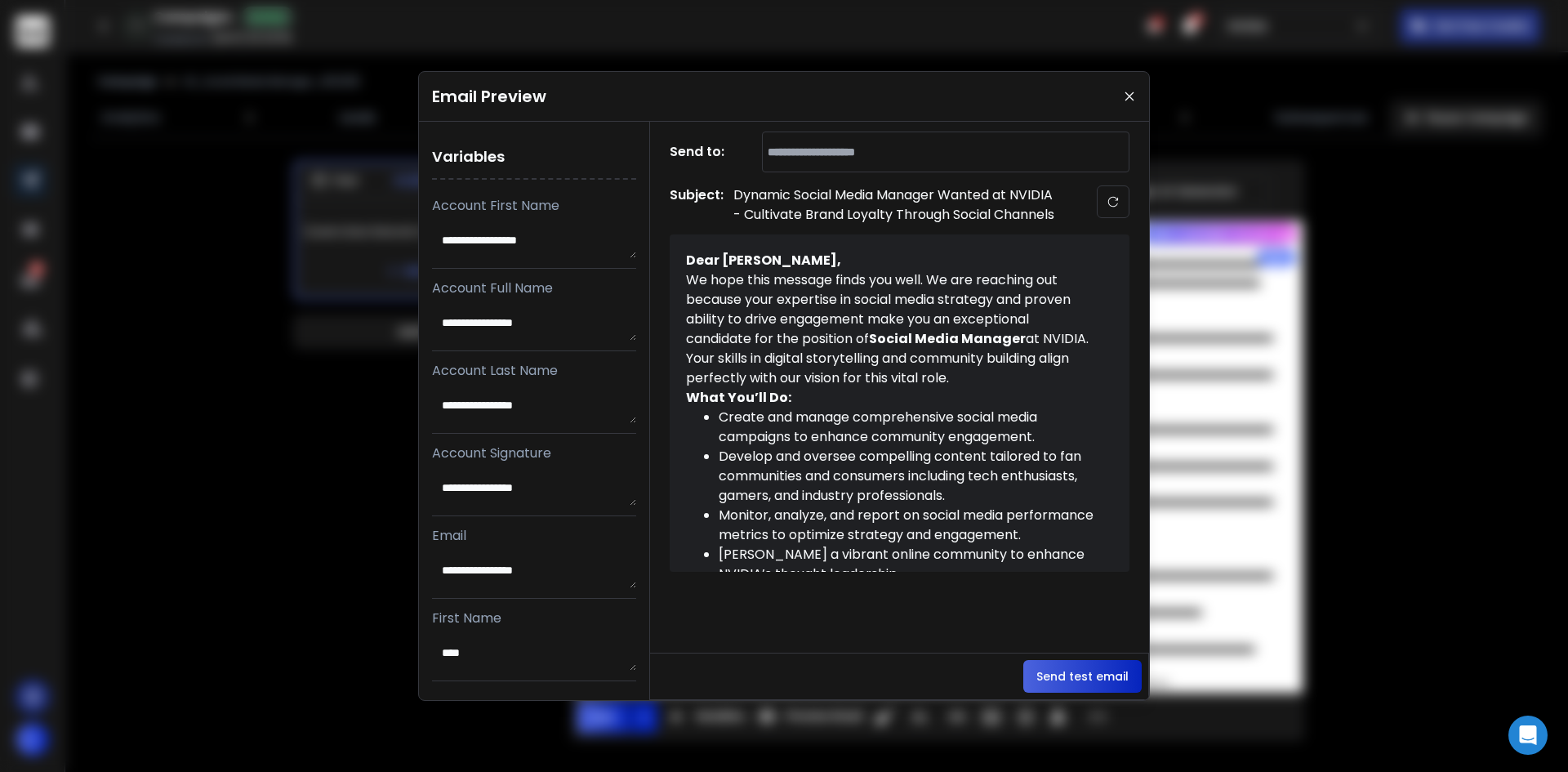
scroll to position [164, 0]
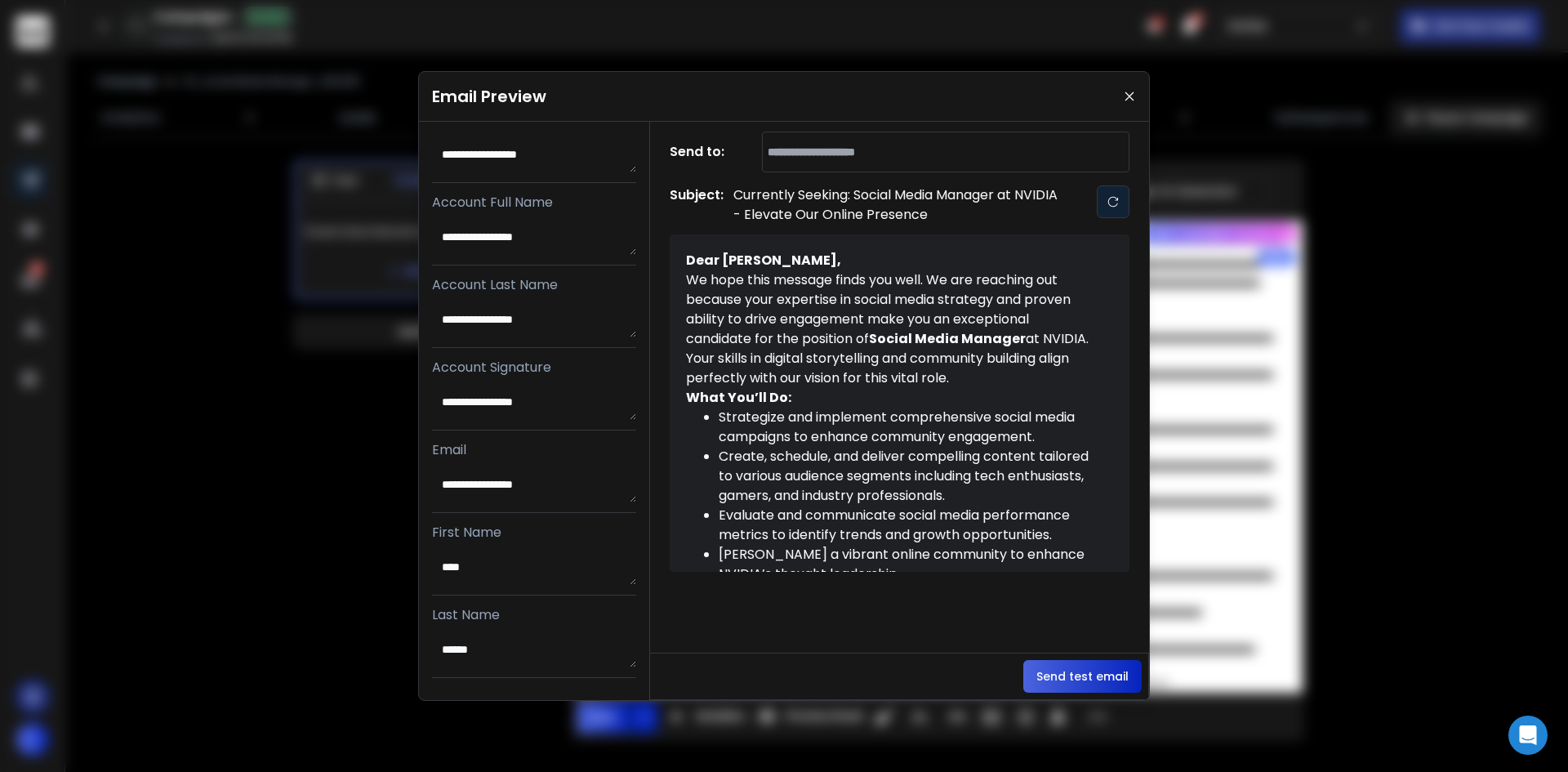
click at [1106, 204] on button at bounding box center [1113, 202] width 33 height 33
click at [1125, 96] on icon at bounding box center [1129, 97] width 13 height 13
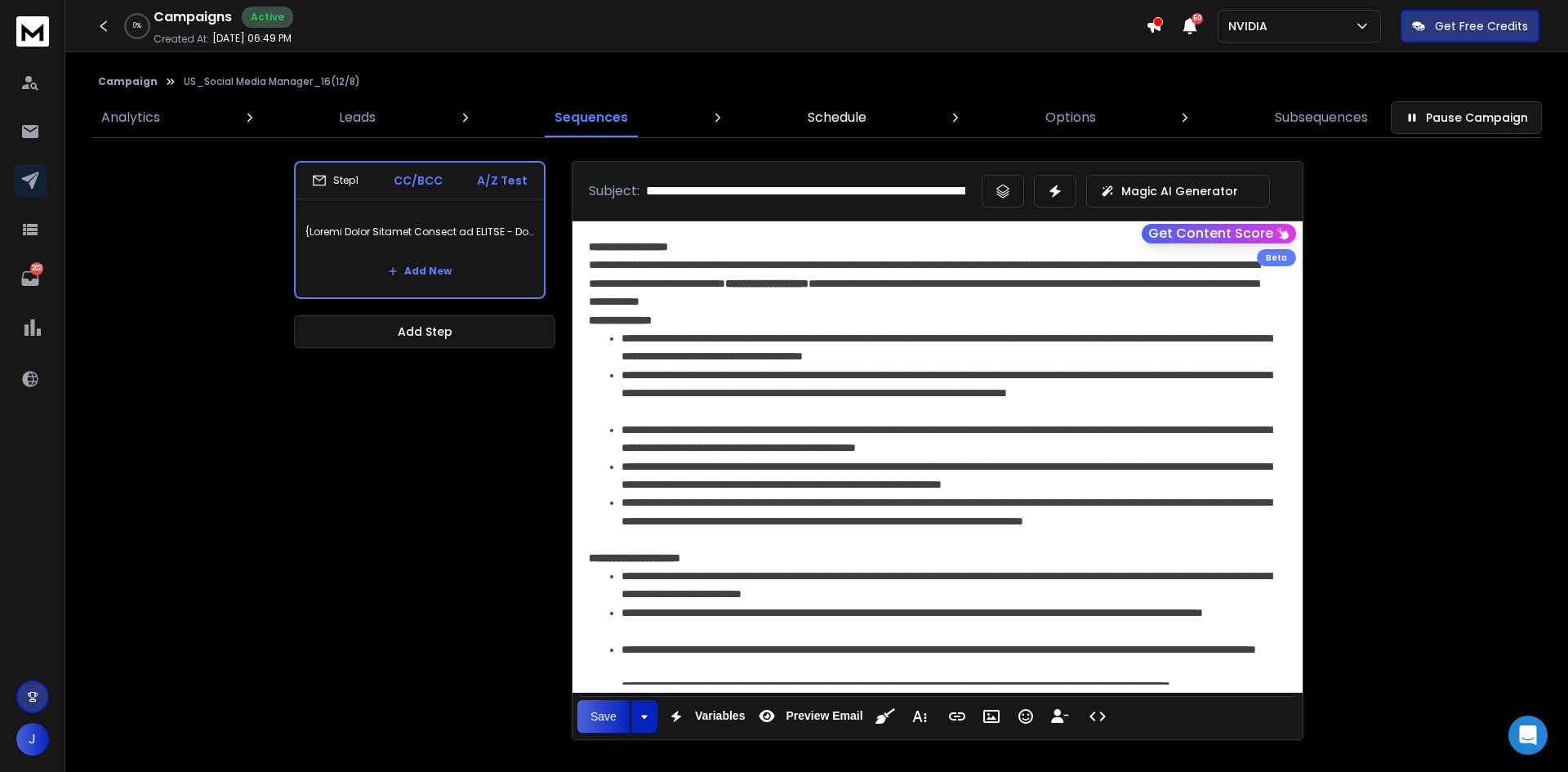
click at [861, 119] on p "Schedule" at bounding box center [837, 118] width 58 height 19
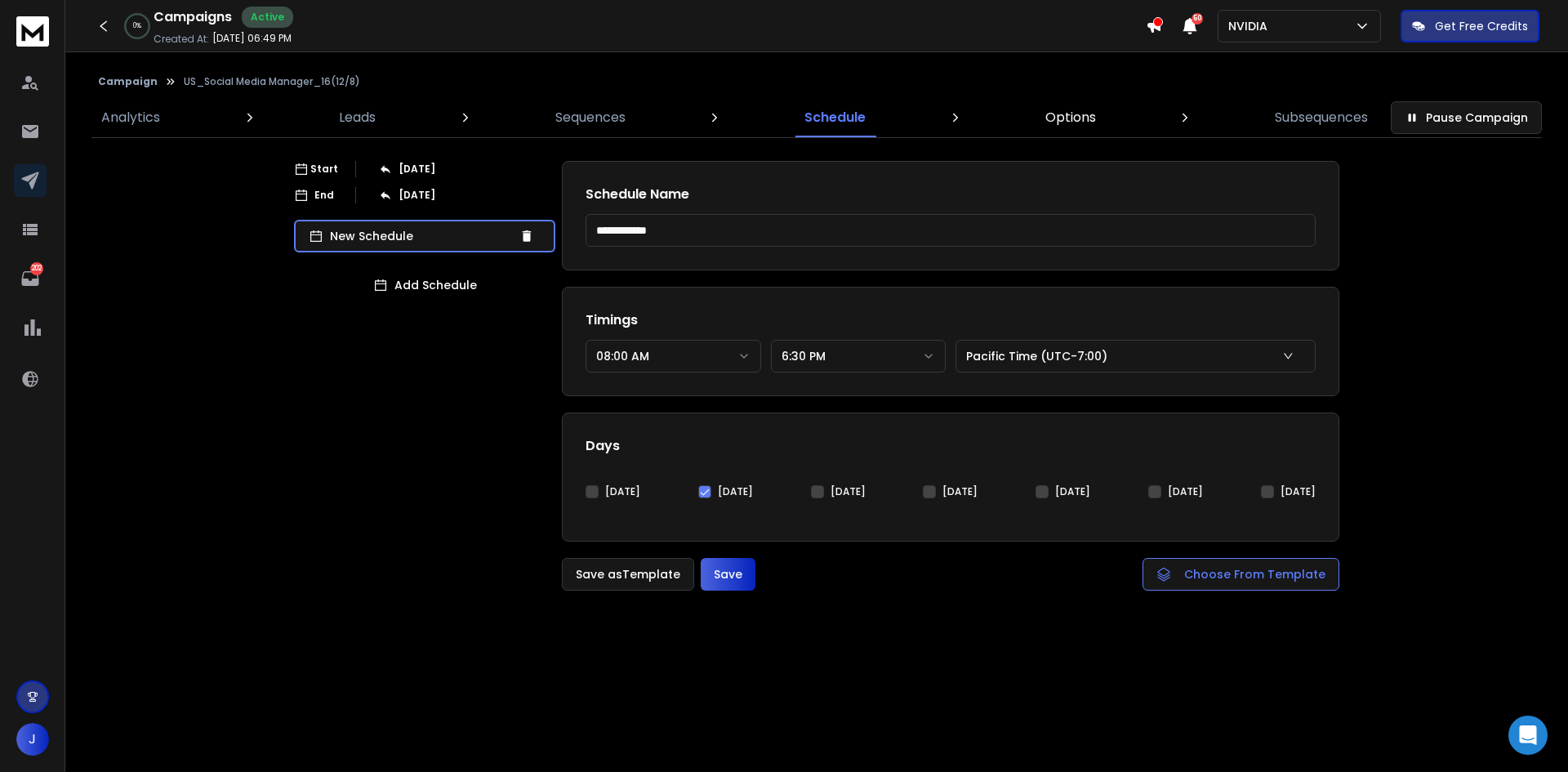
click at [1053, 112] on p "Options" at bounding box center [1070, 118] width 51 height 19
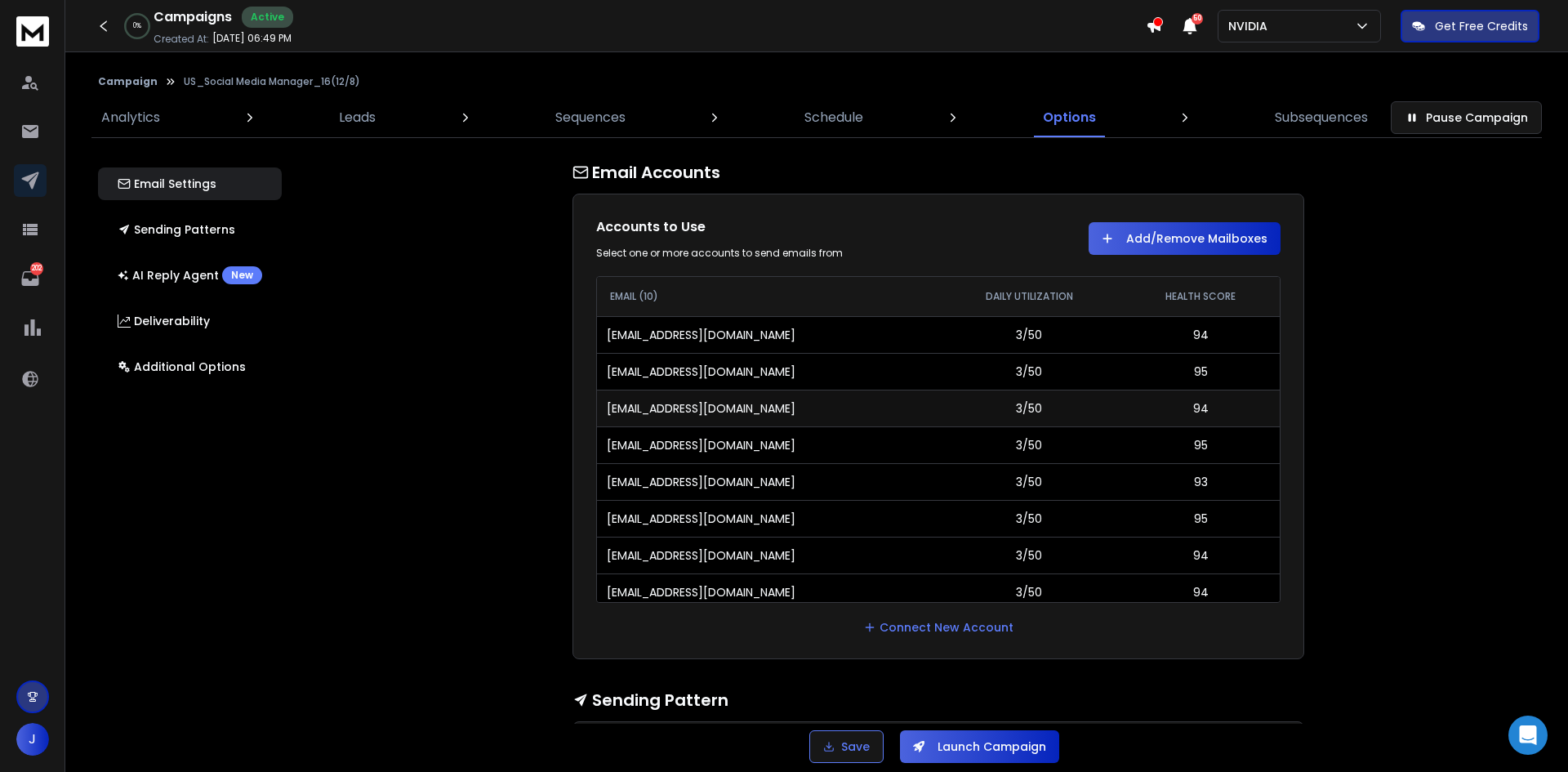
click at [795, 404] on p "[EMAIL_ADDRESS][DOMAIN_NAME]" at bounding box center [701, 408] width 188 height 16
copy p "[EMAIL_ADDRESS][DOMAIN_NAME]"
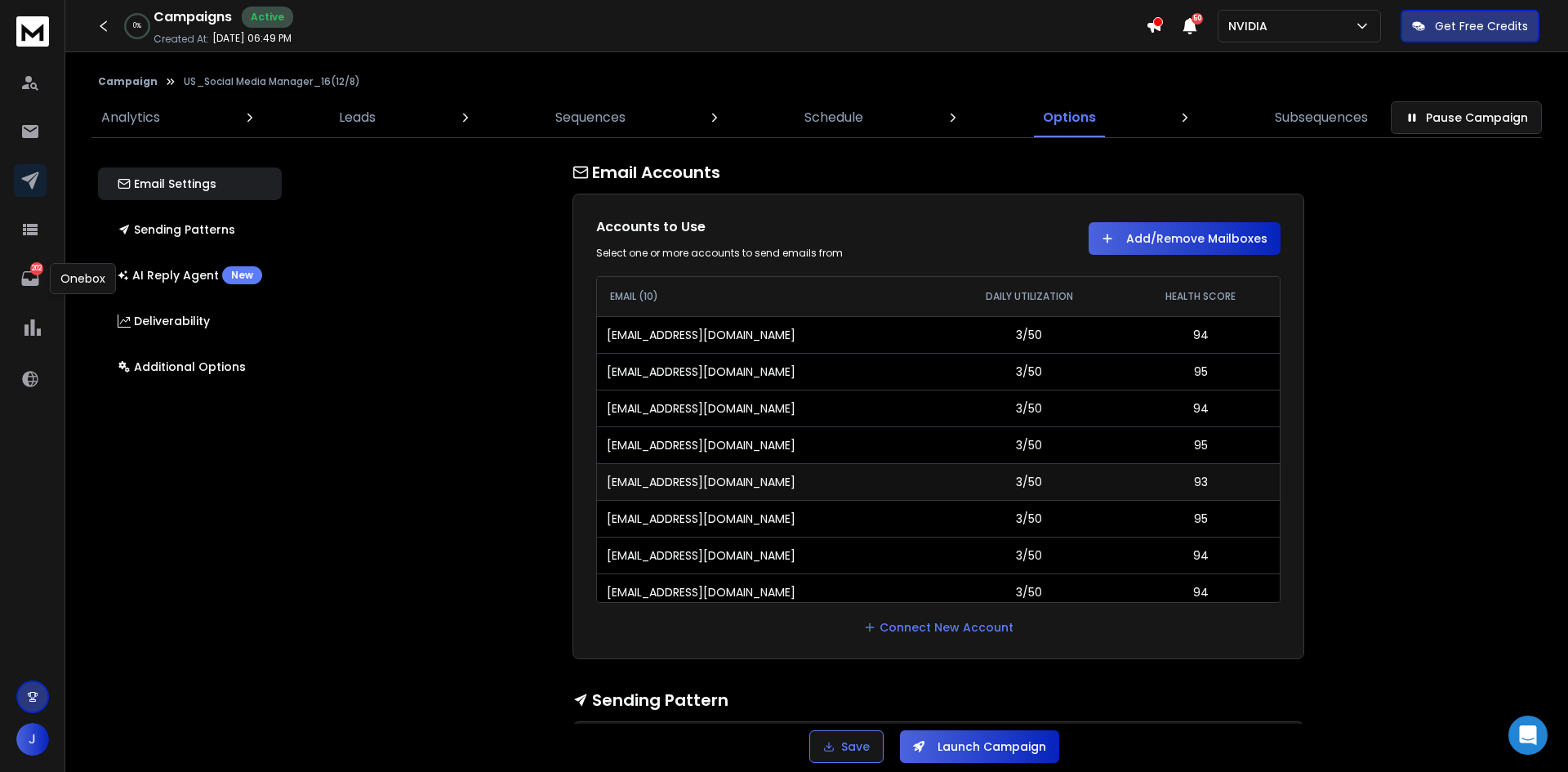
click at [1079, 481] on td "3/50" at bounding box center [1030, 481] width 185 height 36
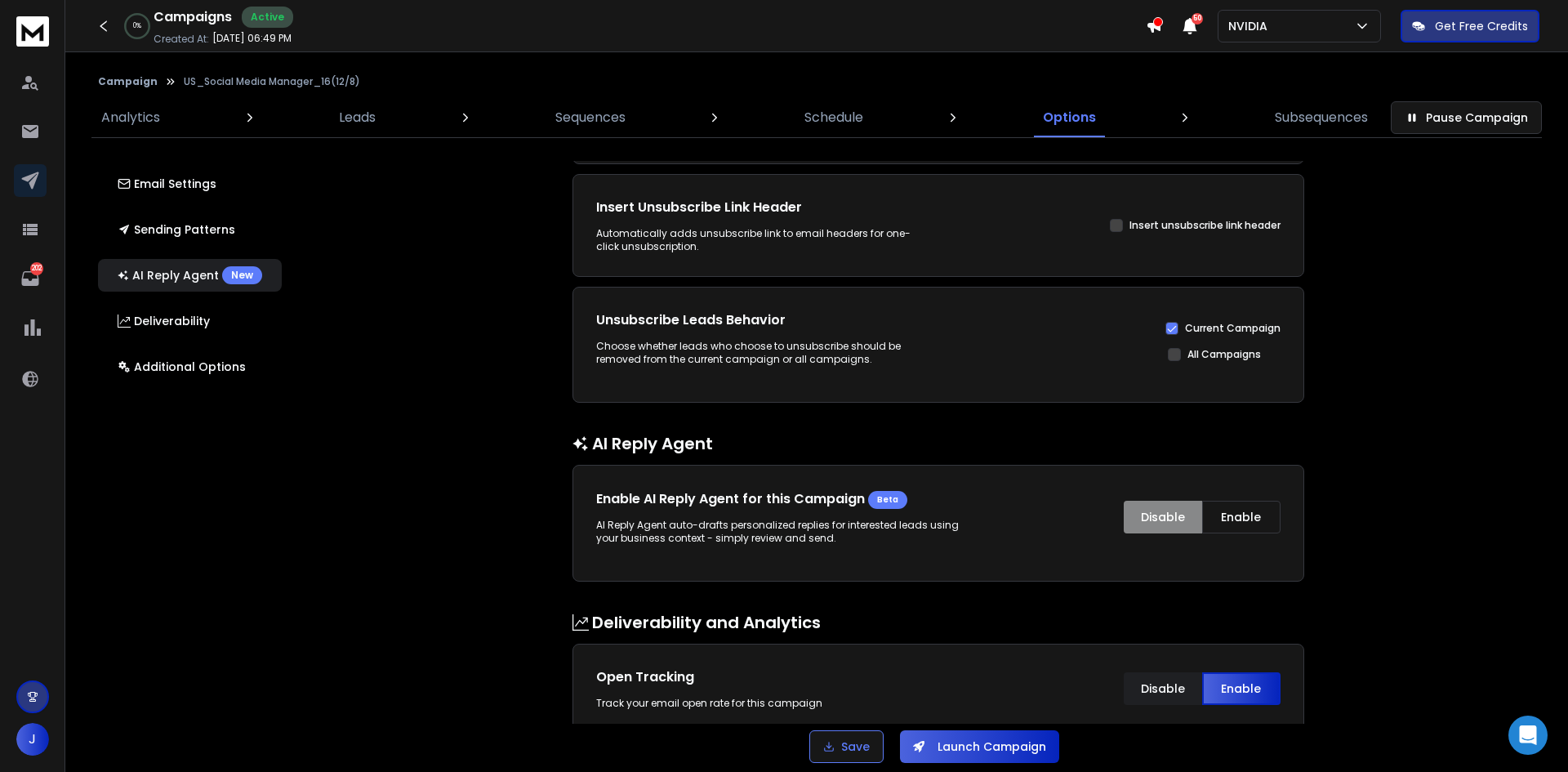
scroll to position [1634, 0]
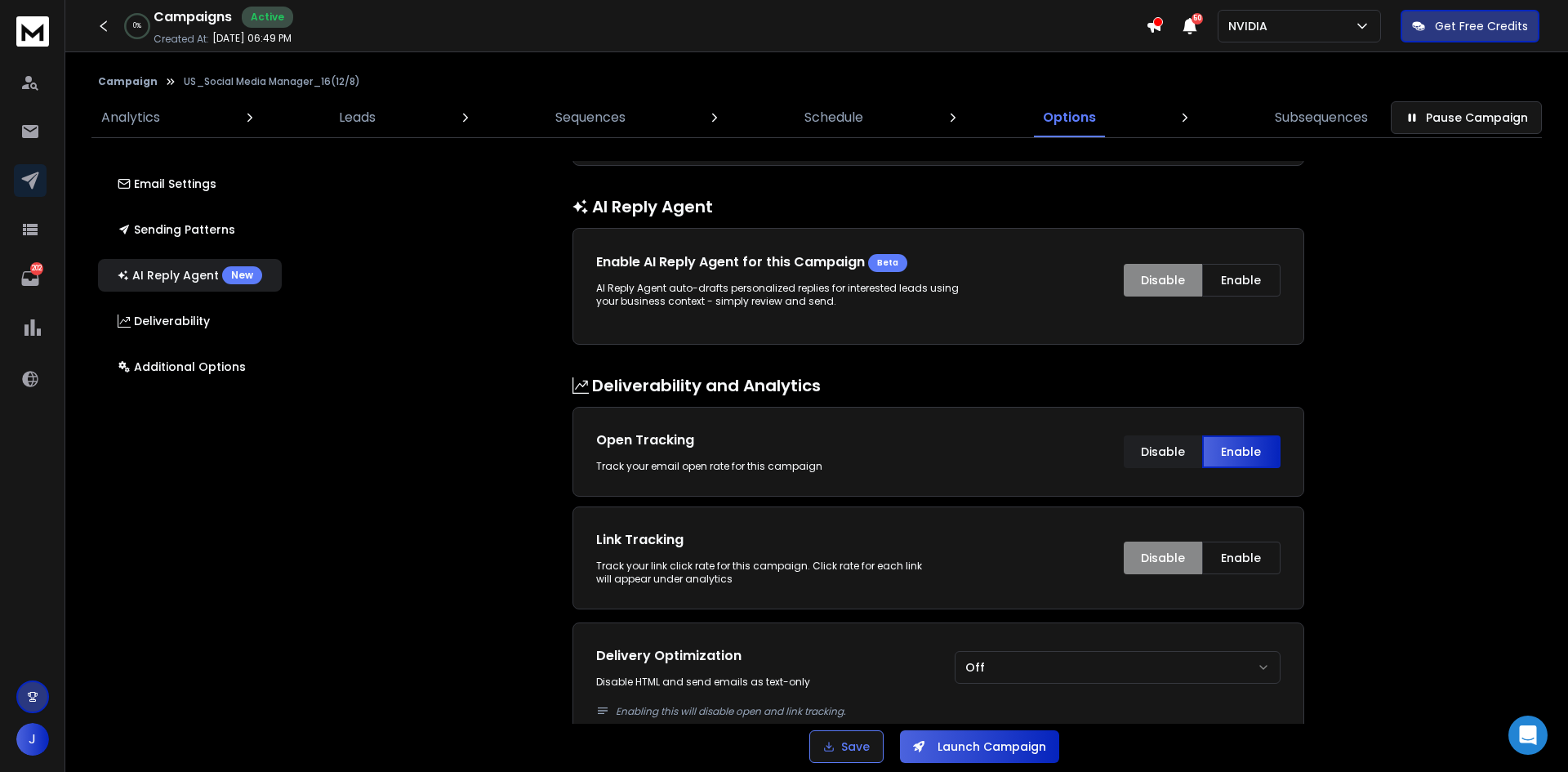
click at [1395, 475] on div "Email Accounts Accounts to Use Select one or more accounts to send emails from …" at bounding box center [947, 442] width 1279 height 563
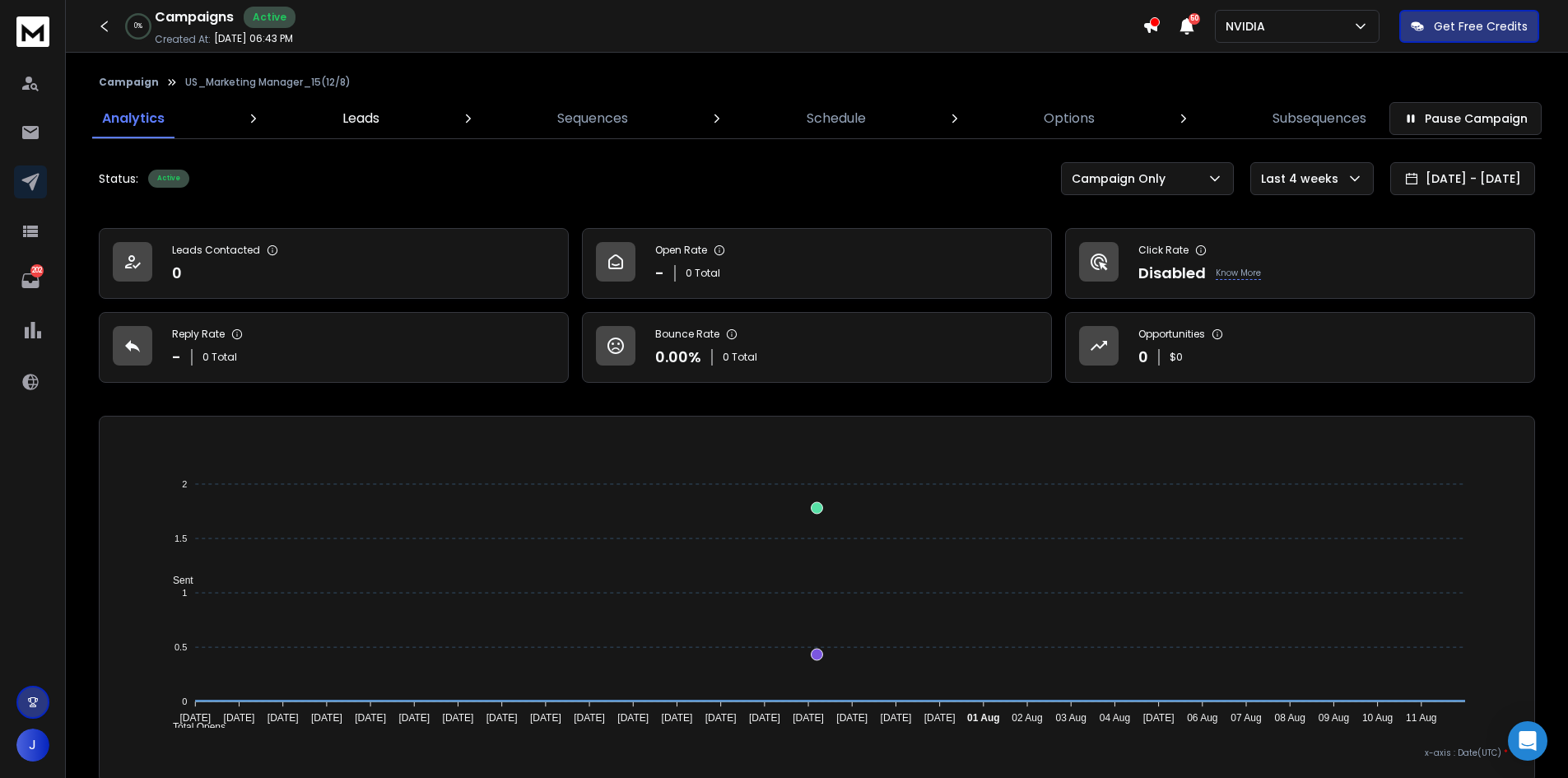
click at [347, 120] on p "Leads" at bounding box center [360, 119] width 37 height 19
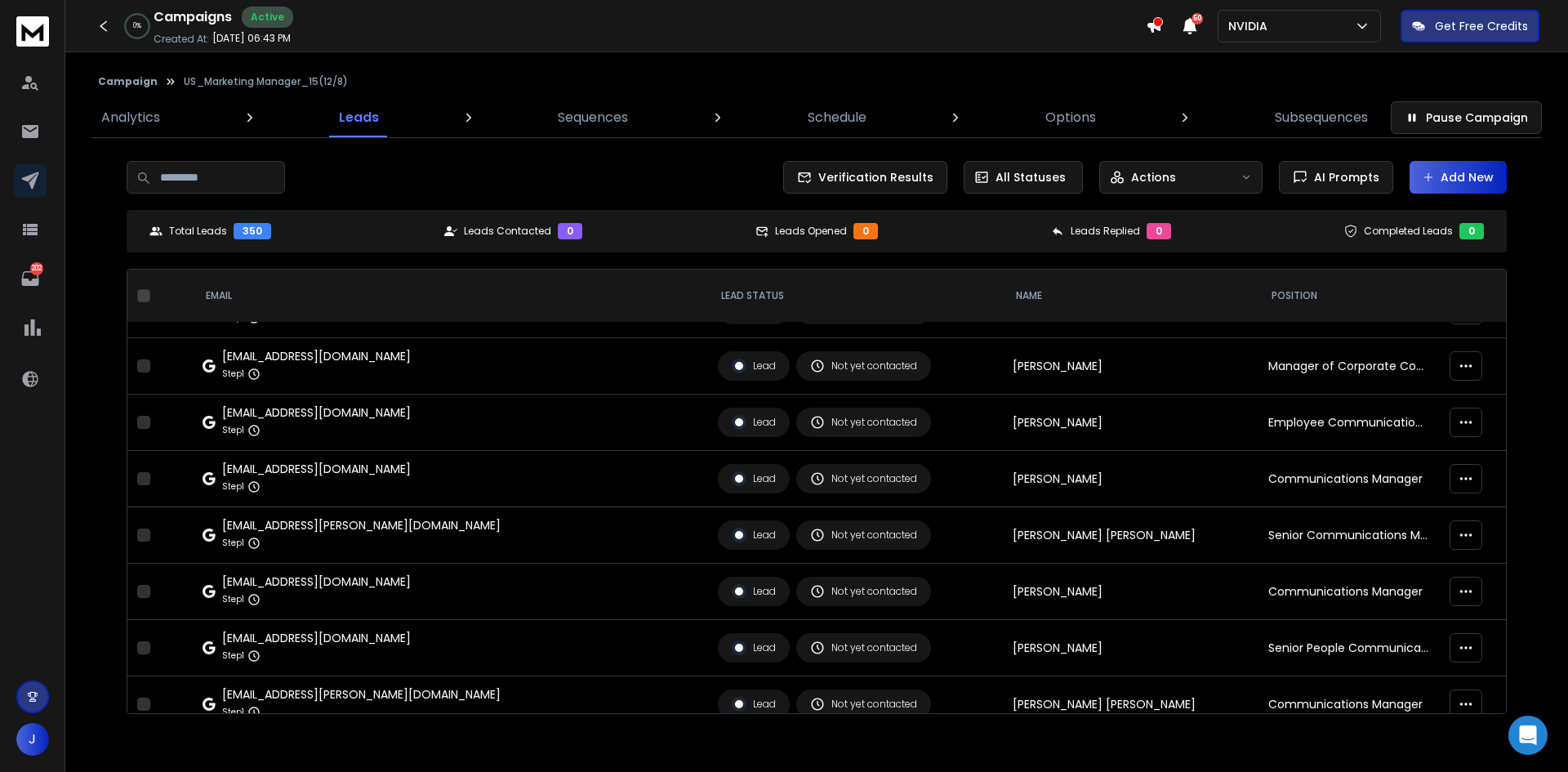
scroll to position [1961, 0]
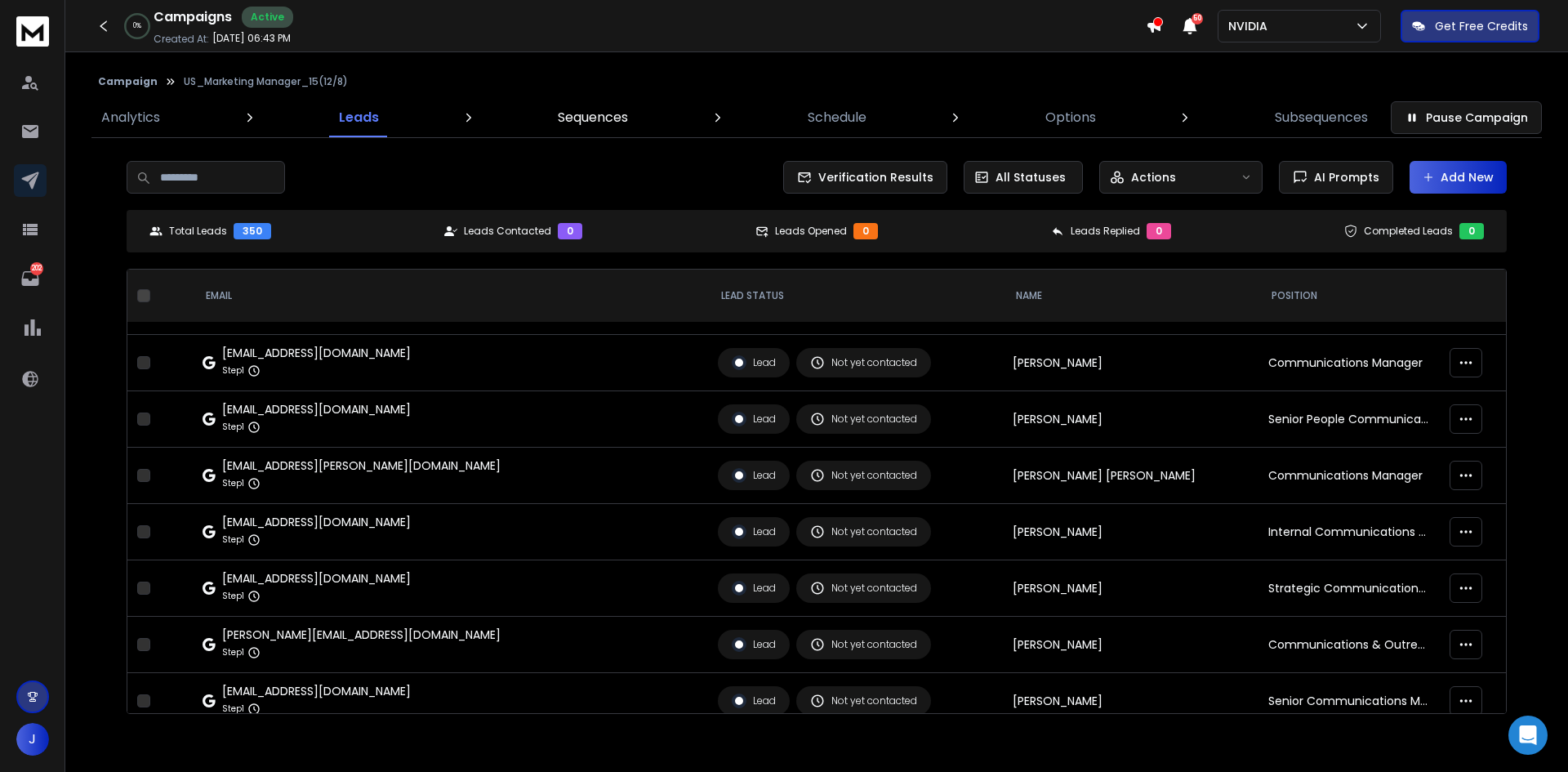
click at [597, 118] on p "Sequences" at bounding box center [592, 118] width 70 height 19
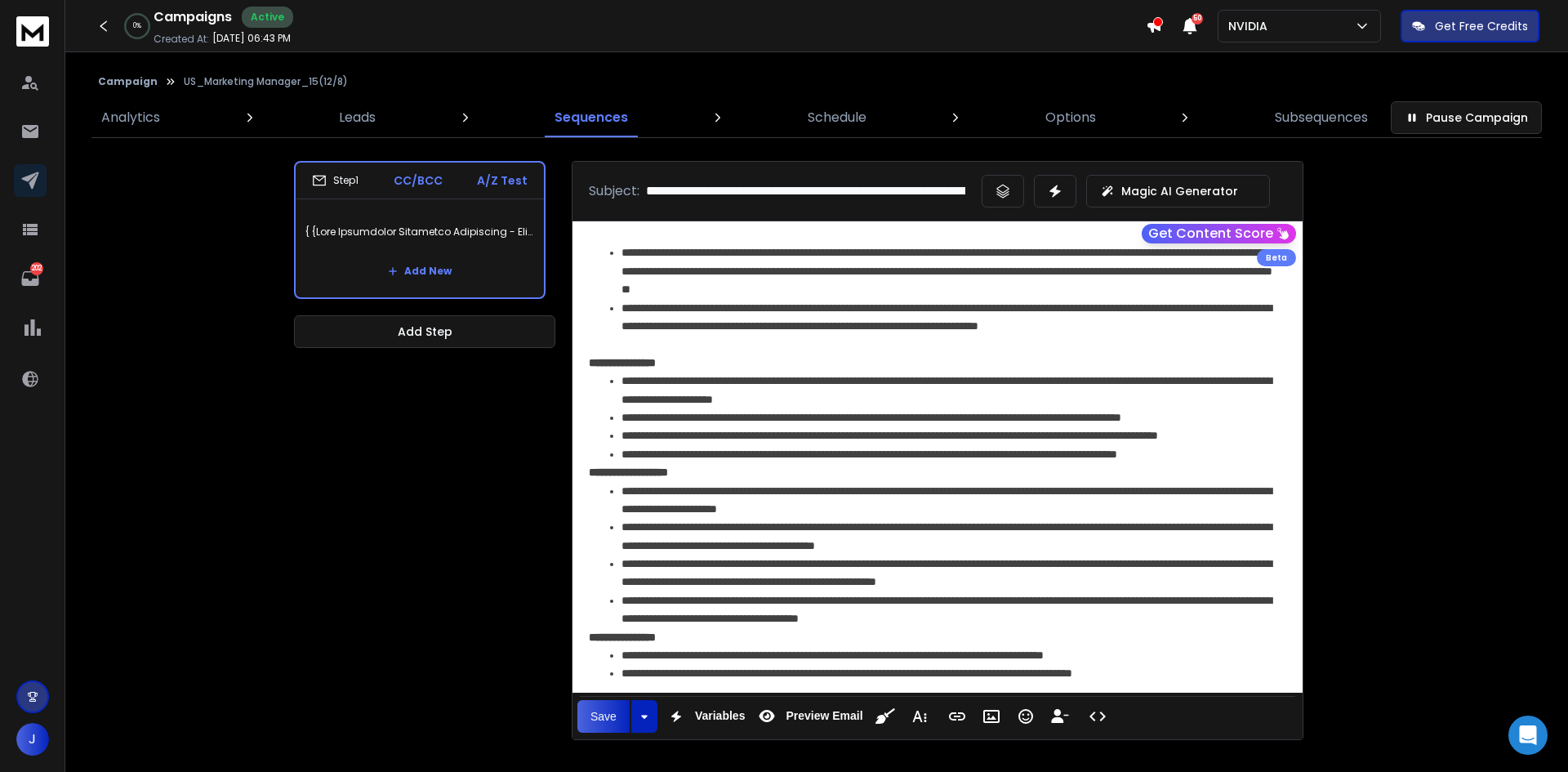
scroll to position [502, 0]
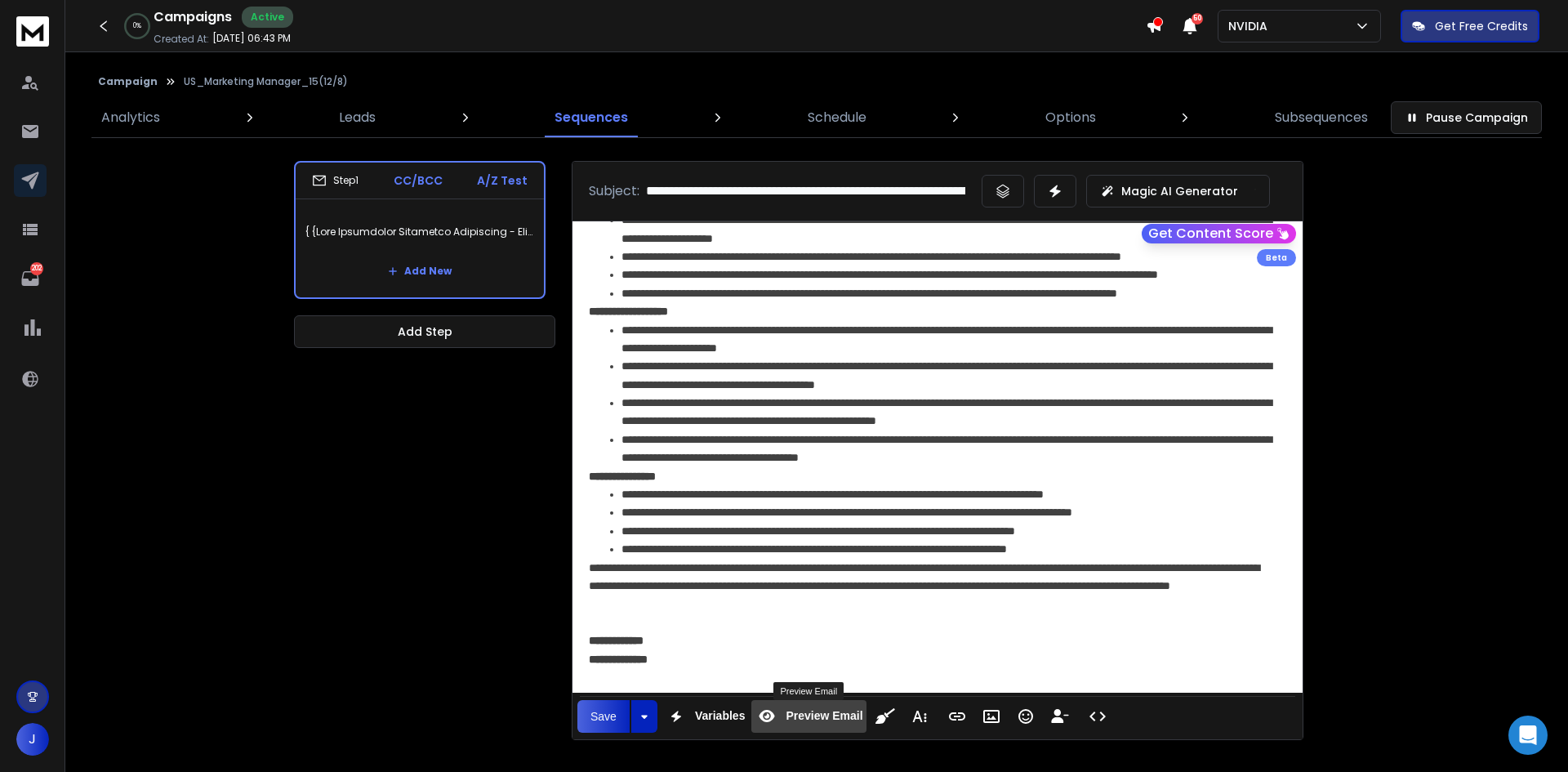
click at [828, 727] on div "Preview Email" at bounding box center [809, 717] width 115 height 27
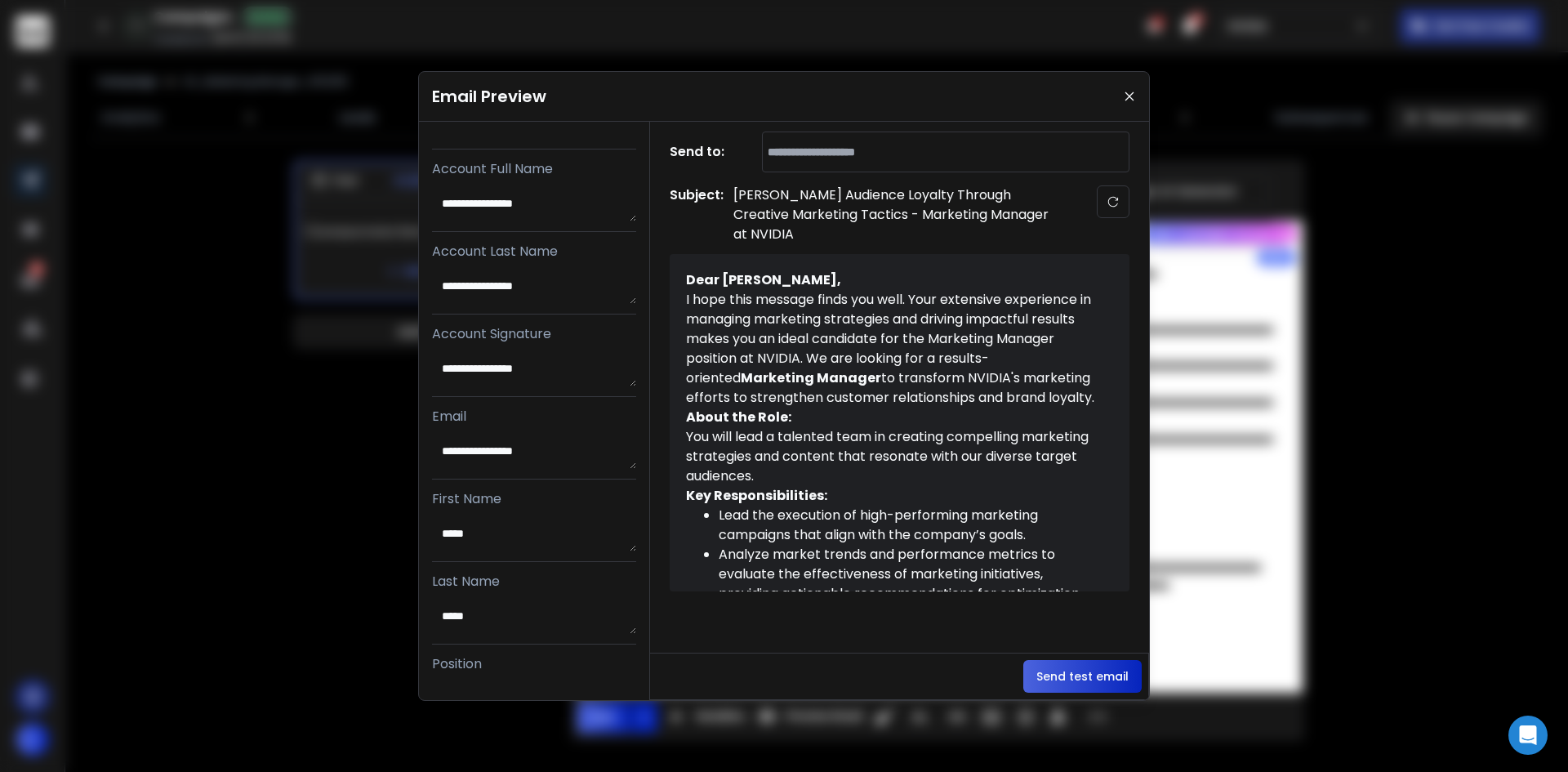
scroll to position [240, 0]
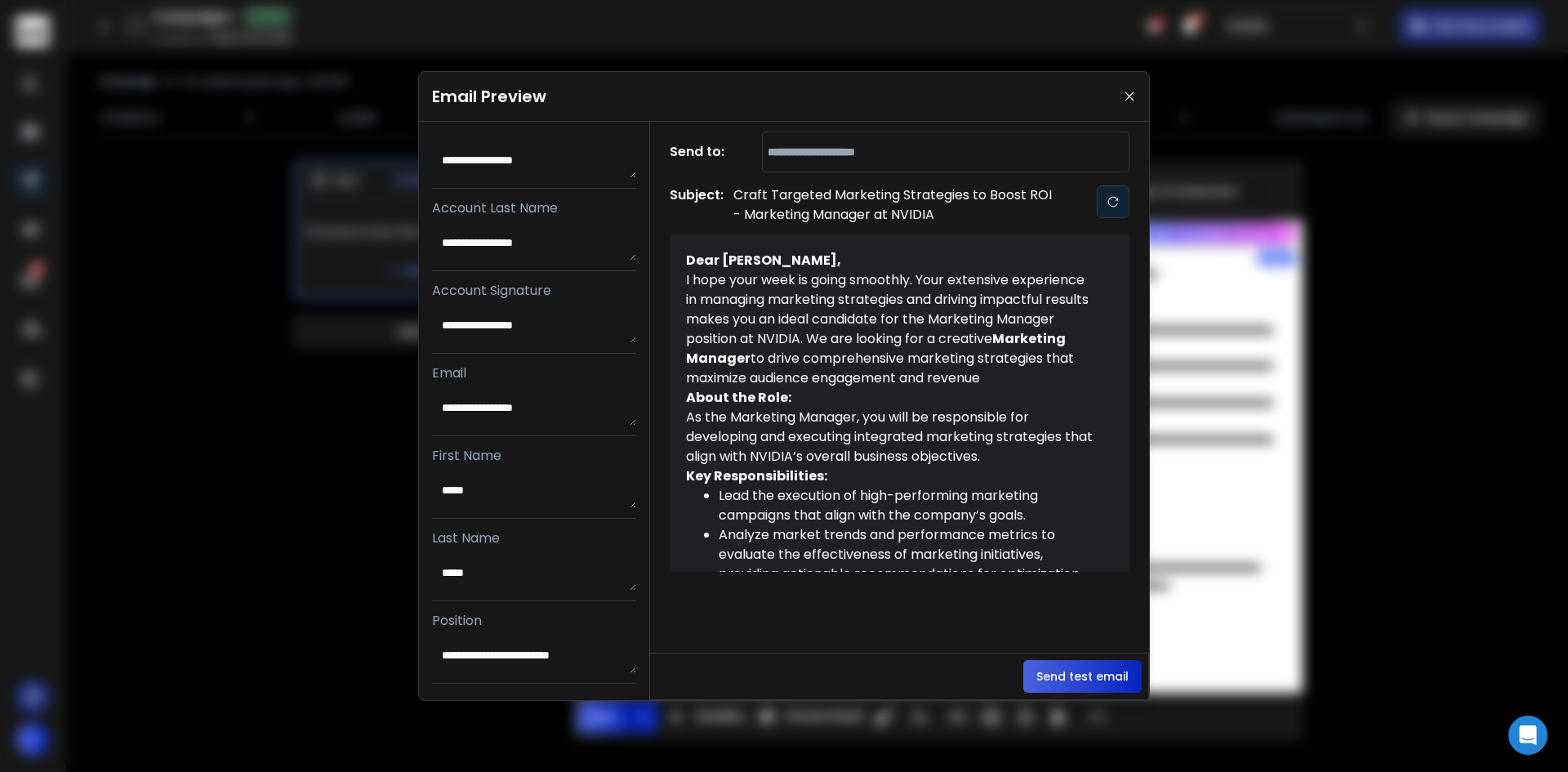
click at [1109, 206] on icon at bounding box center [1113, 202] width 11 height 11
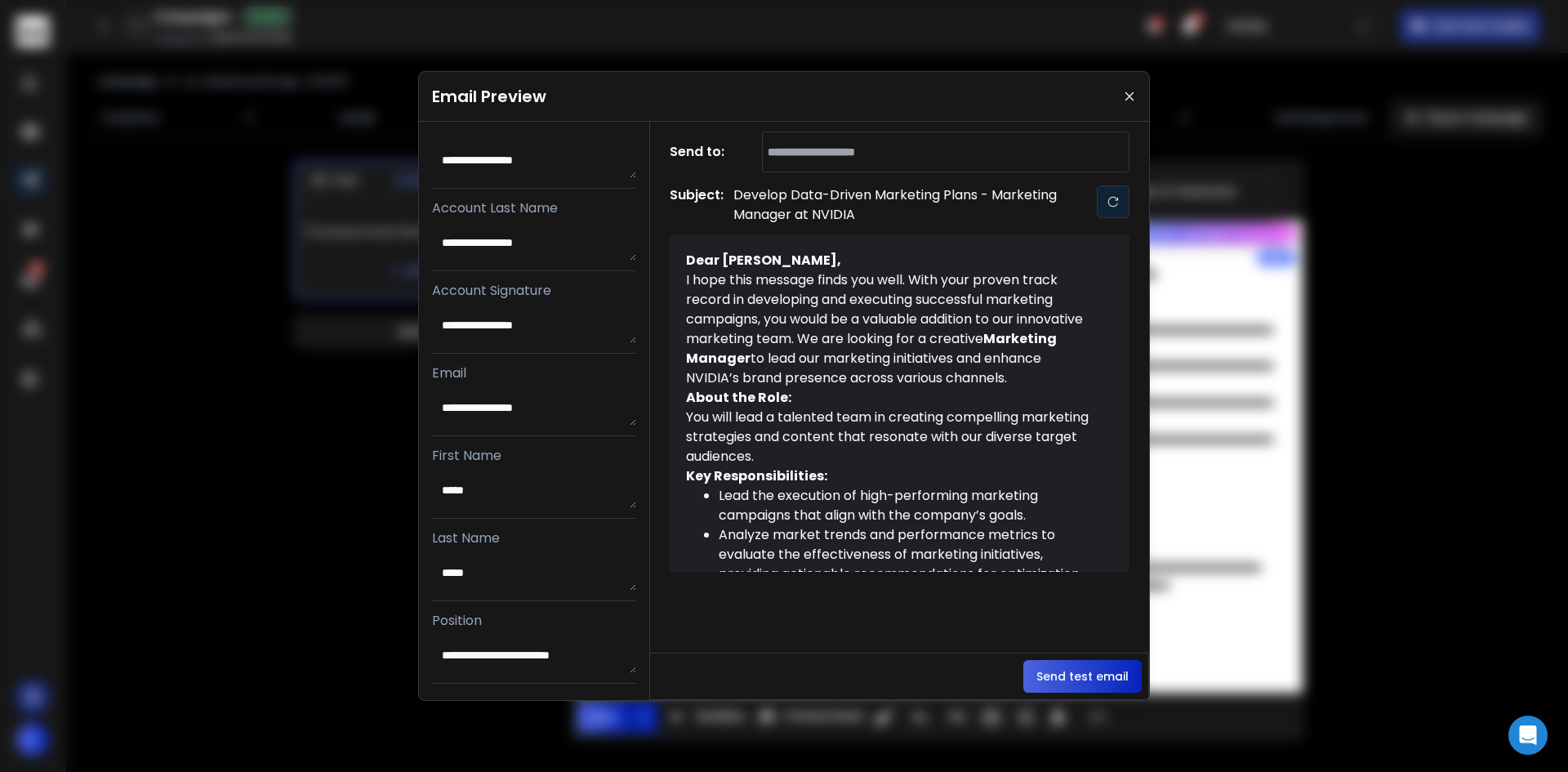
click at [1109, 206] on icon at bounding box center [1113, 202] width 11 height 11
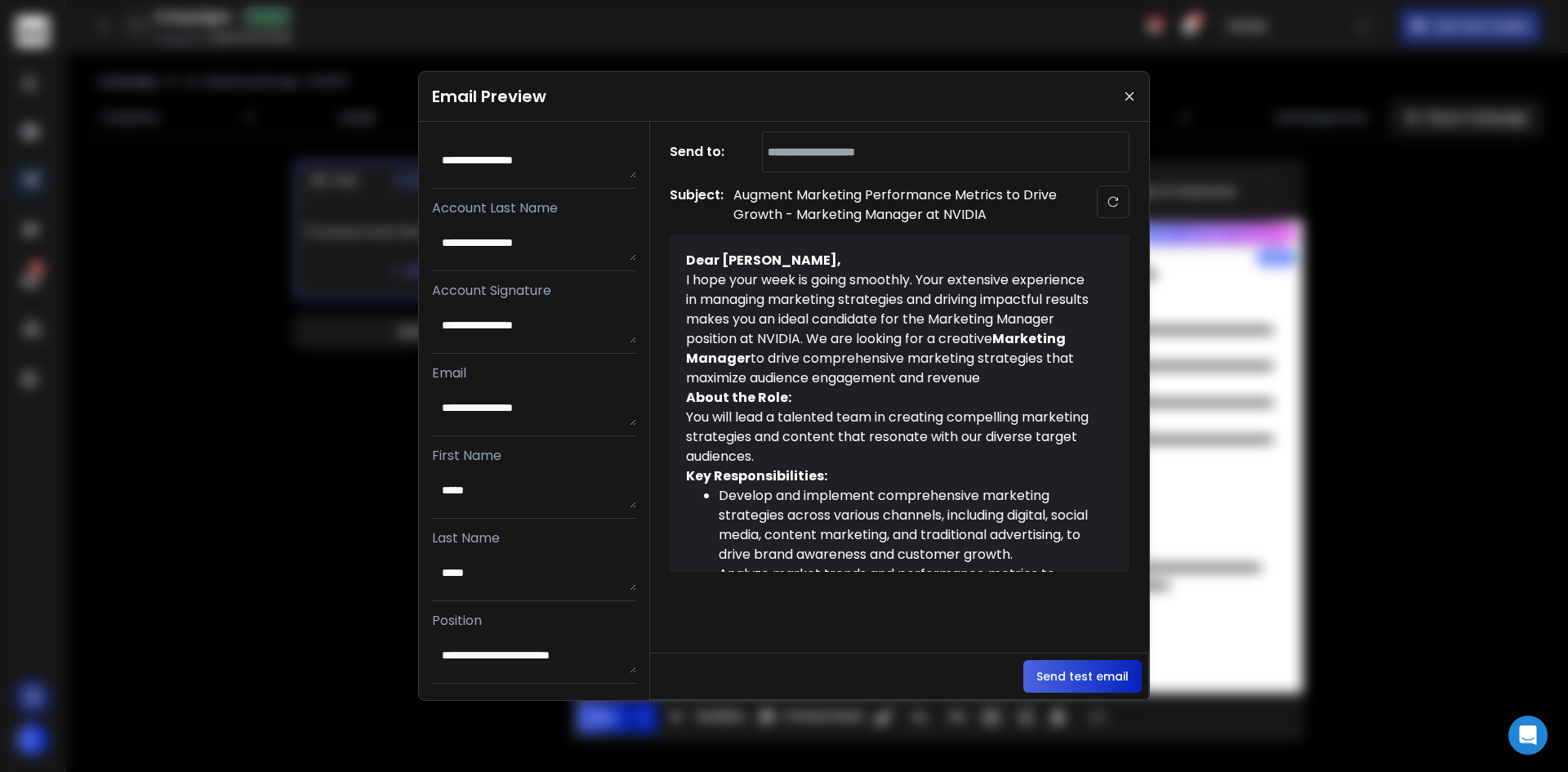
click at [1132, 89] on div "Email Preview" at bounding box center [784, 96] width 730 height 49
click at [1134, 97] on icon at bounding box center [1129, 97] width 13 height 13
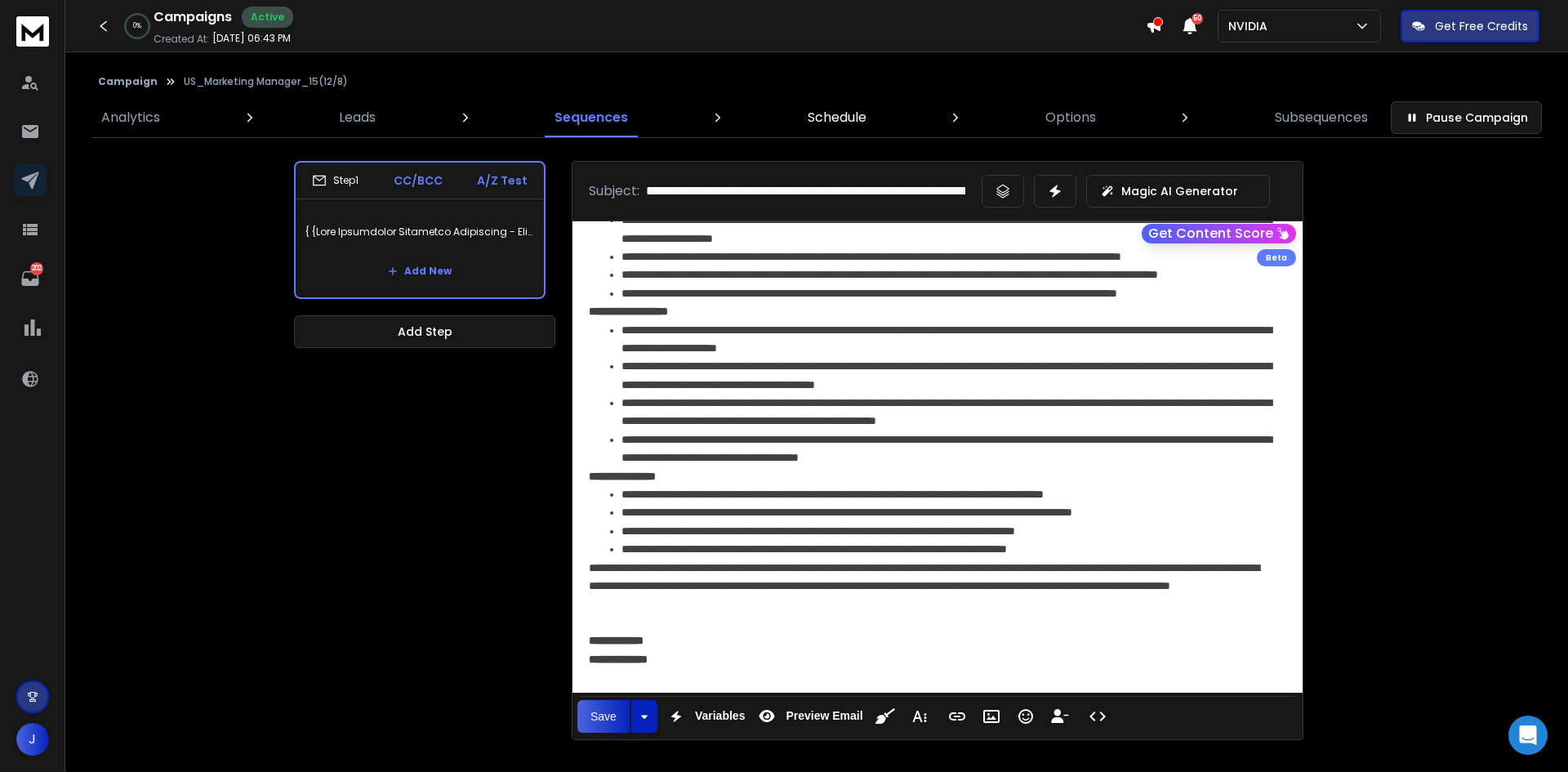
click at [803, 120] on link "Schedule" at bounding box center [837, 117] width 78 height 39
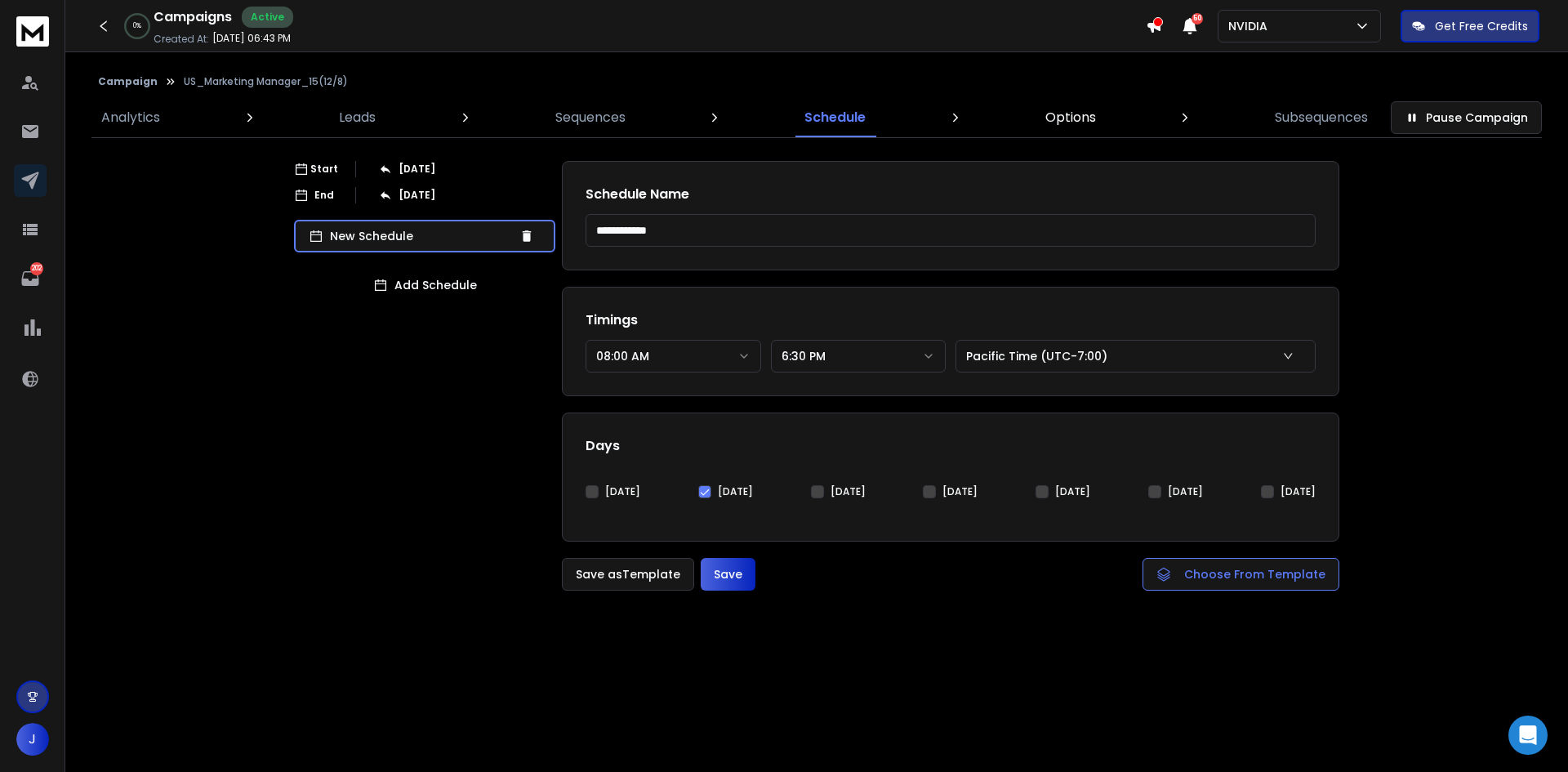
click at [1080, 113] on p "Options" at bounding box center [1070, 118] width 51 height 19
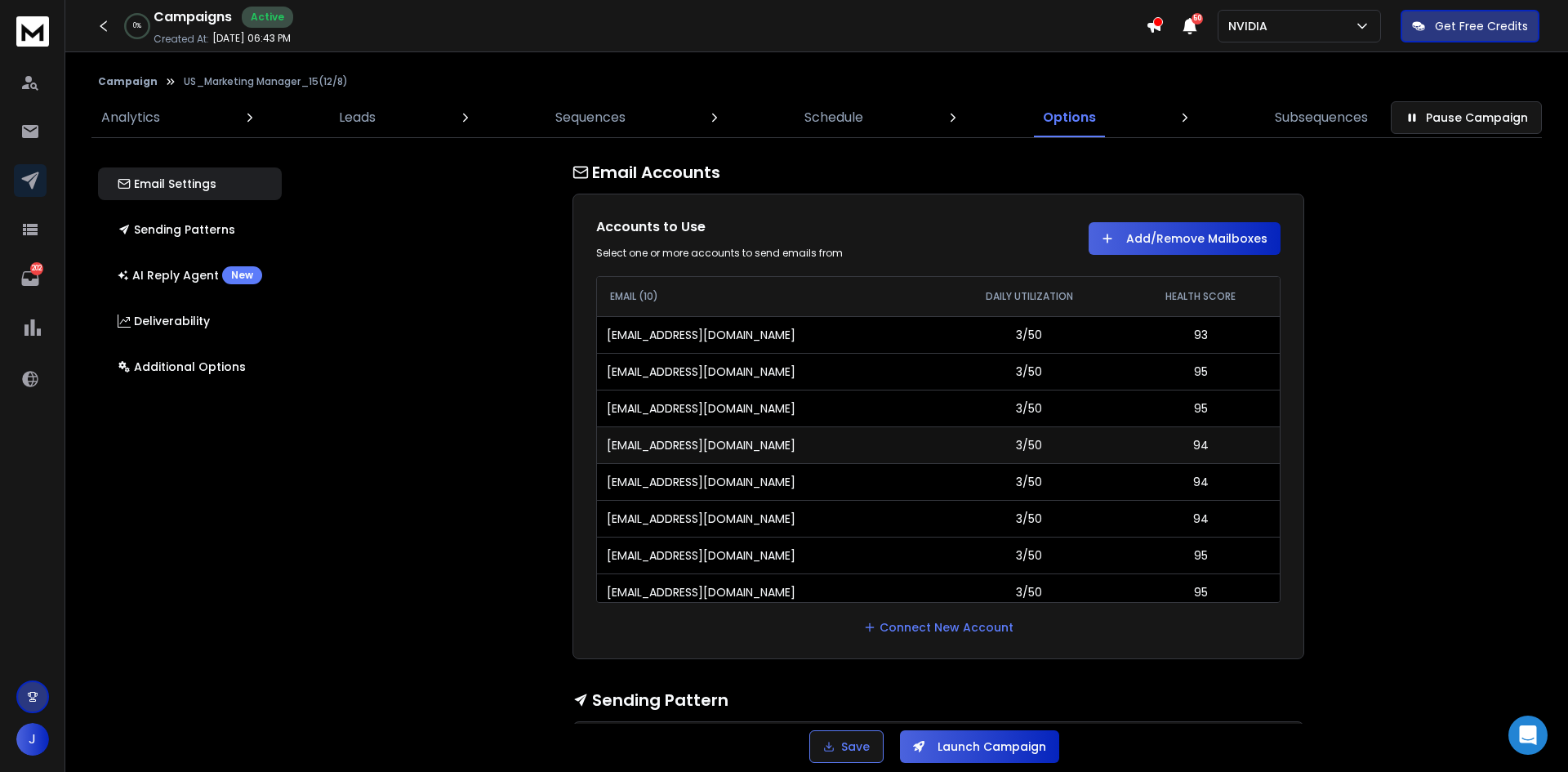
click at [849, 453] on td "[EMAIL_ADDRESS][DOMAIN_NAME]" at bounding box center [766, 445] width 339 height 36
copy p "[EMAIL_ADDRESS][DOMAIN_NAME]"
click at [806, 435] on td "[EMAIL_ADDRESS][DOMAIN_NAME]" at bounding box center [766, 445] width 339 height 36
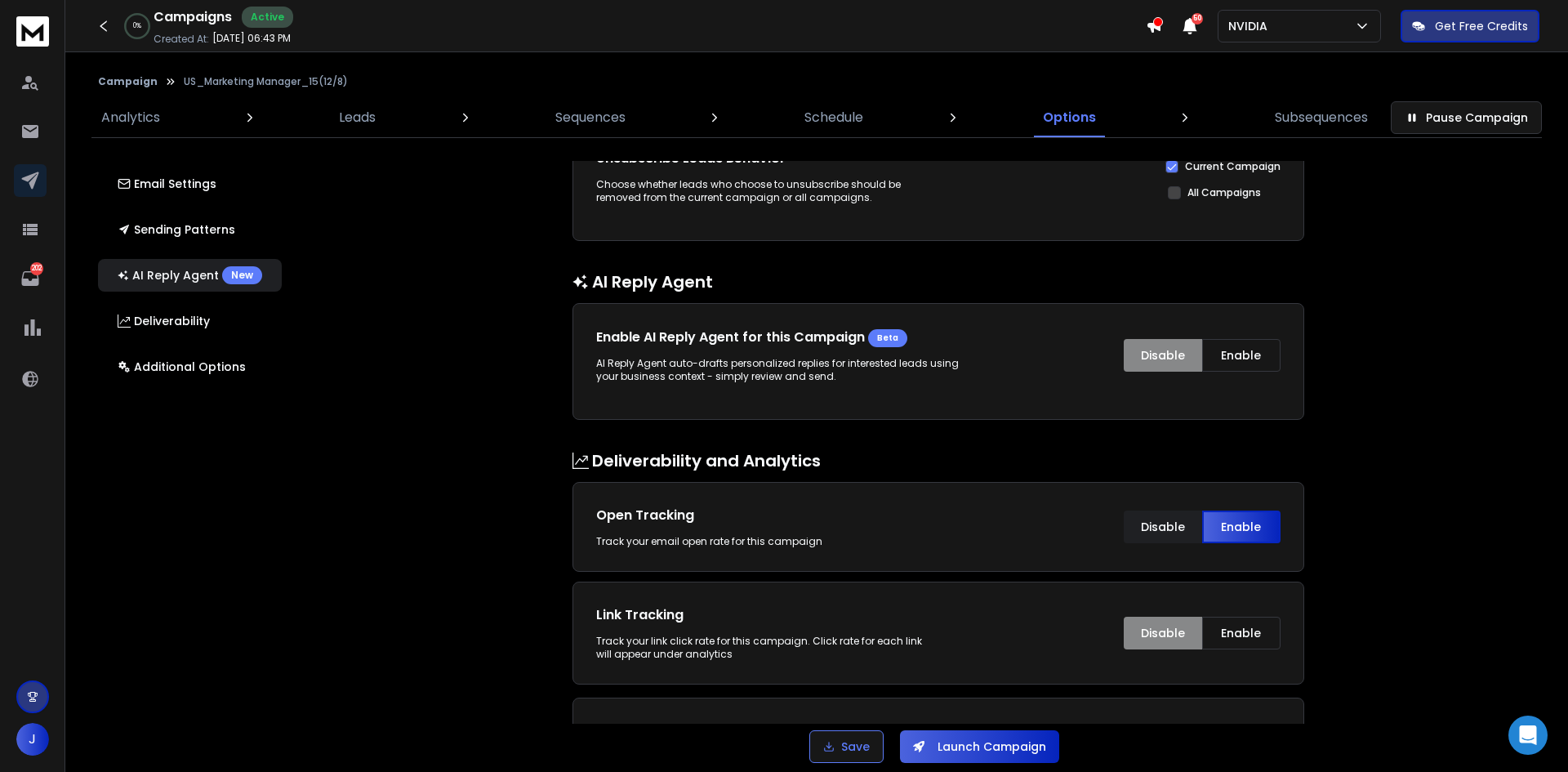
scroll to position [1634, 0]
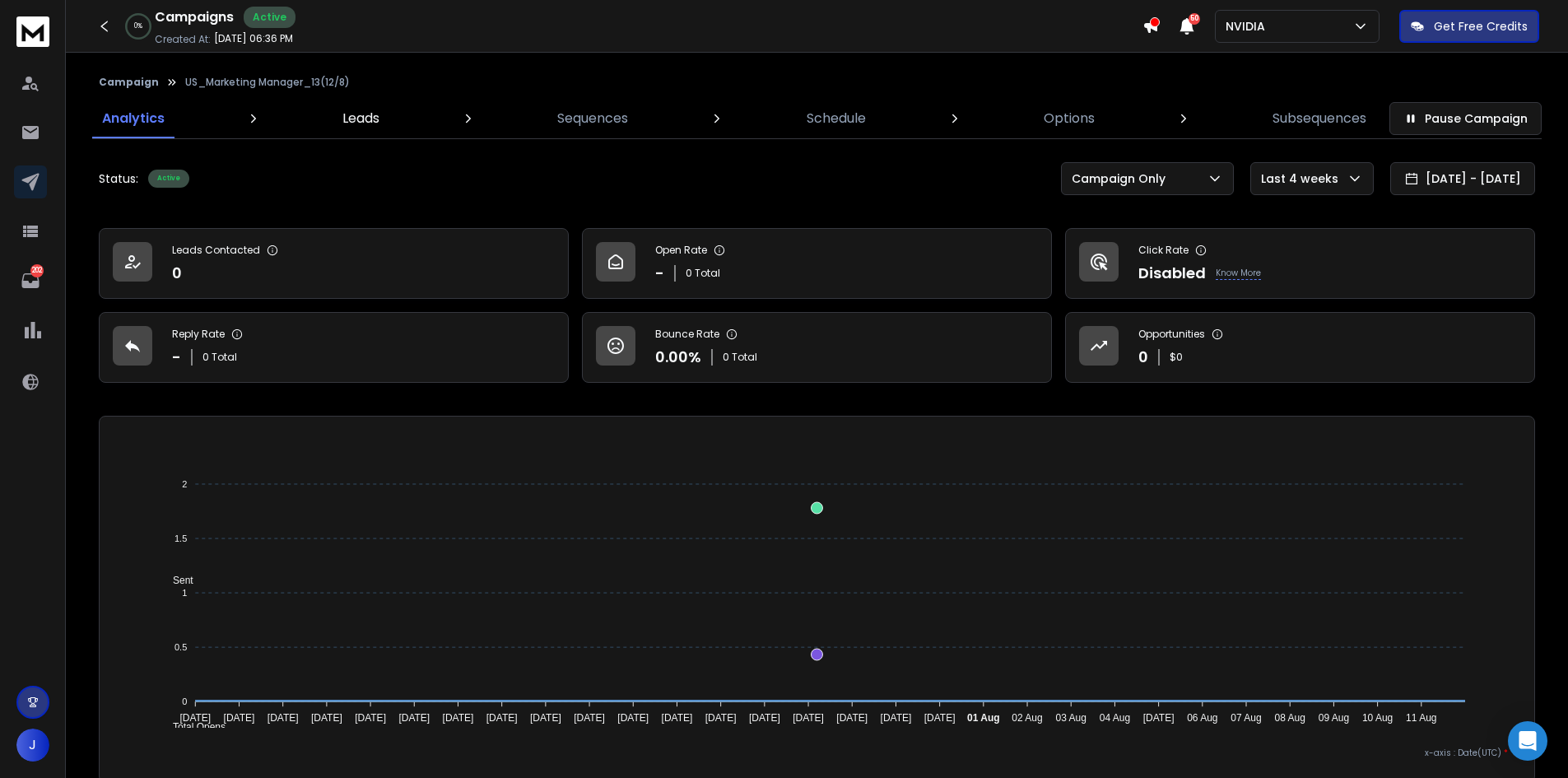
click at [376, 113] on p "Leads" at bounding box center [360, 119] width 37 height 19
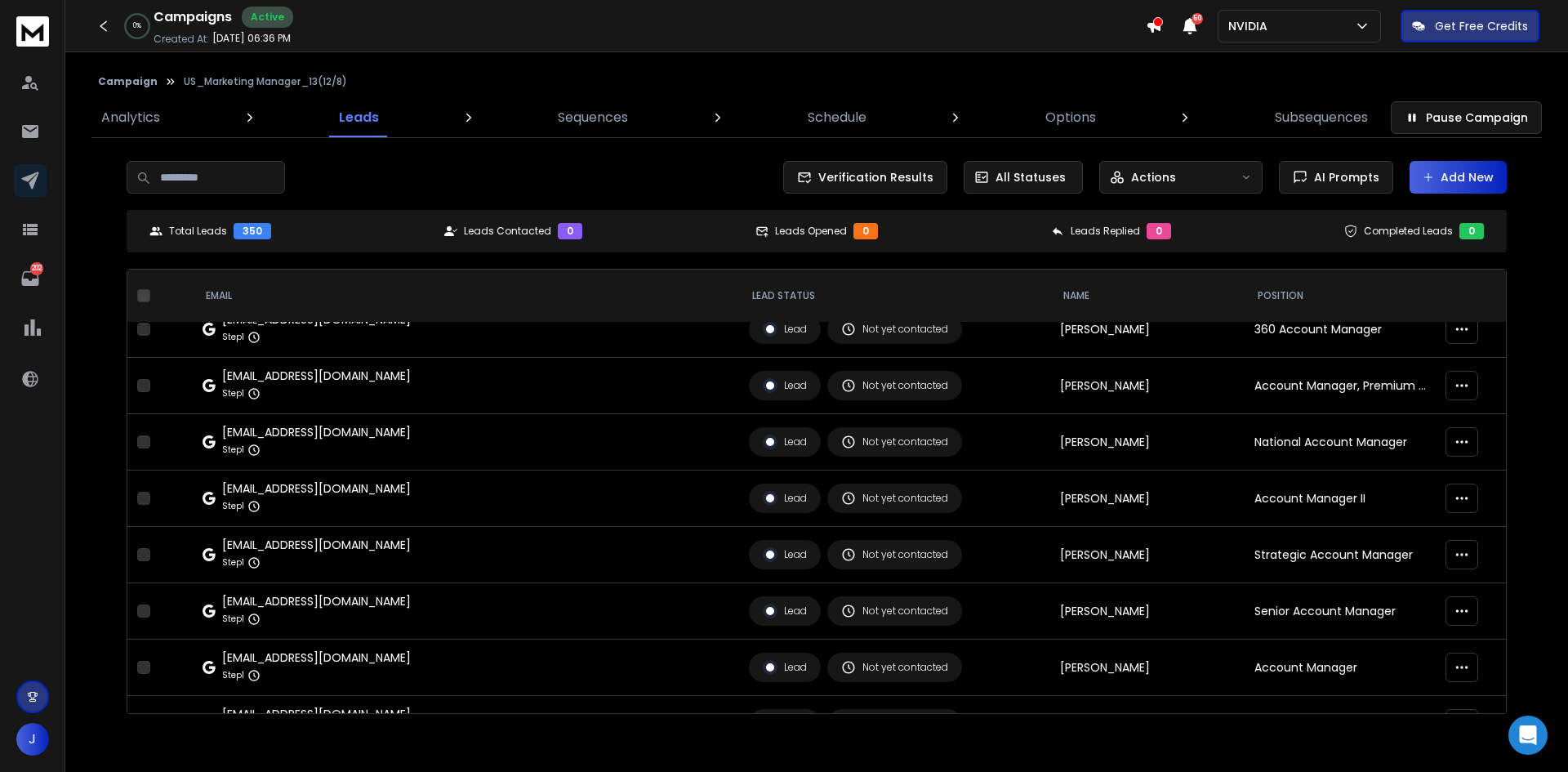
scroll to position [981, 0]
click at [591, 106] on link "Sequences" at bounding box center [593, 117] width 90 height 39
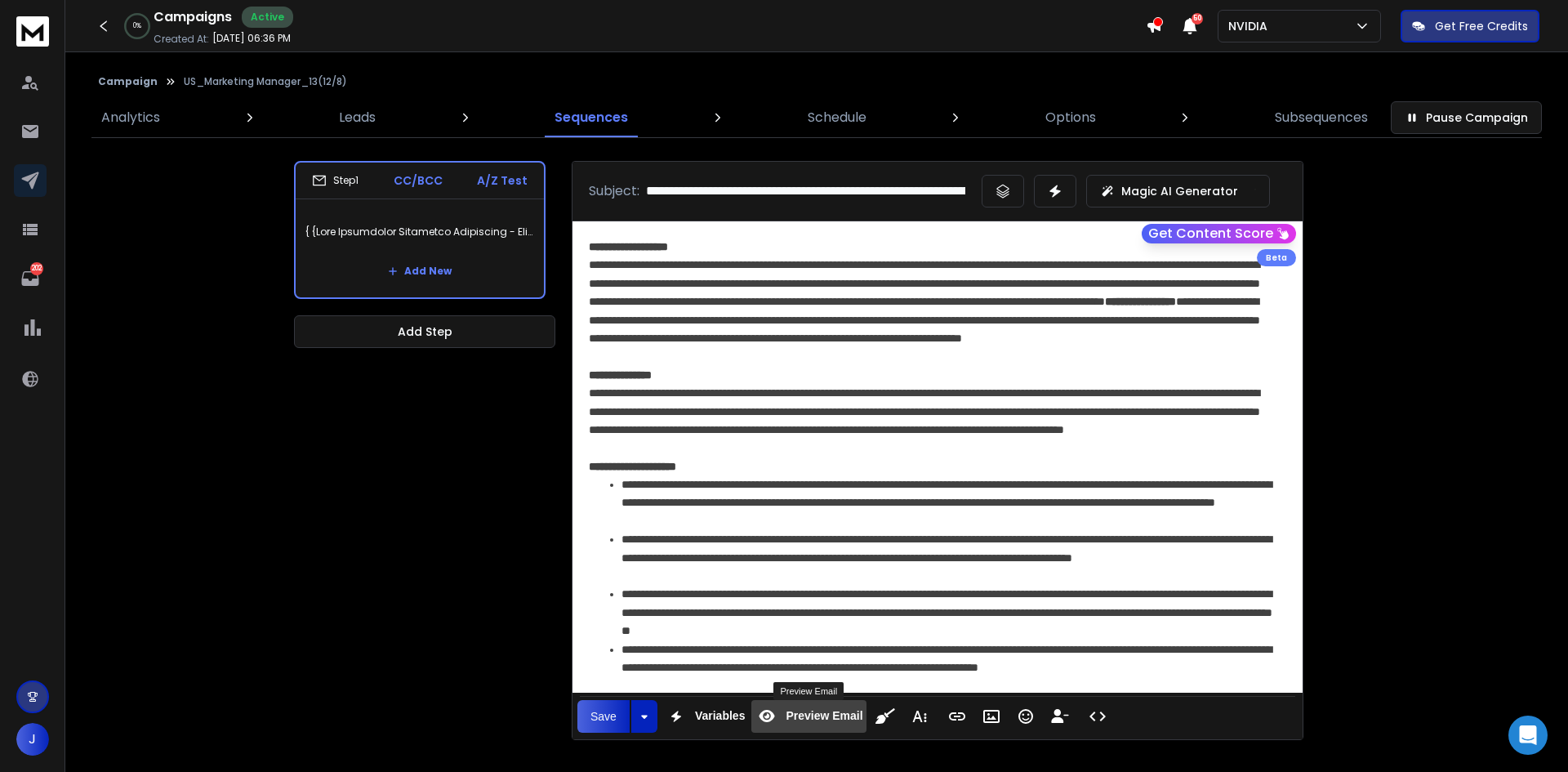
click at [822, 718] on span "Preview Email" at bounding box center [823, 716] width 83 height 14
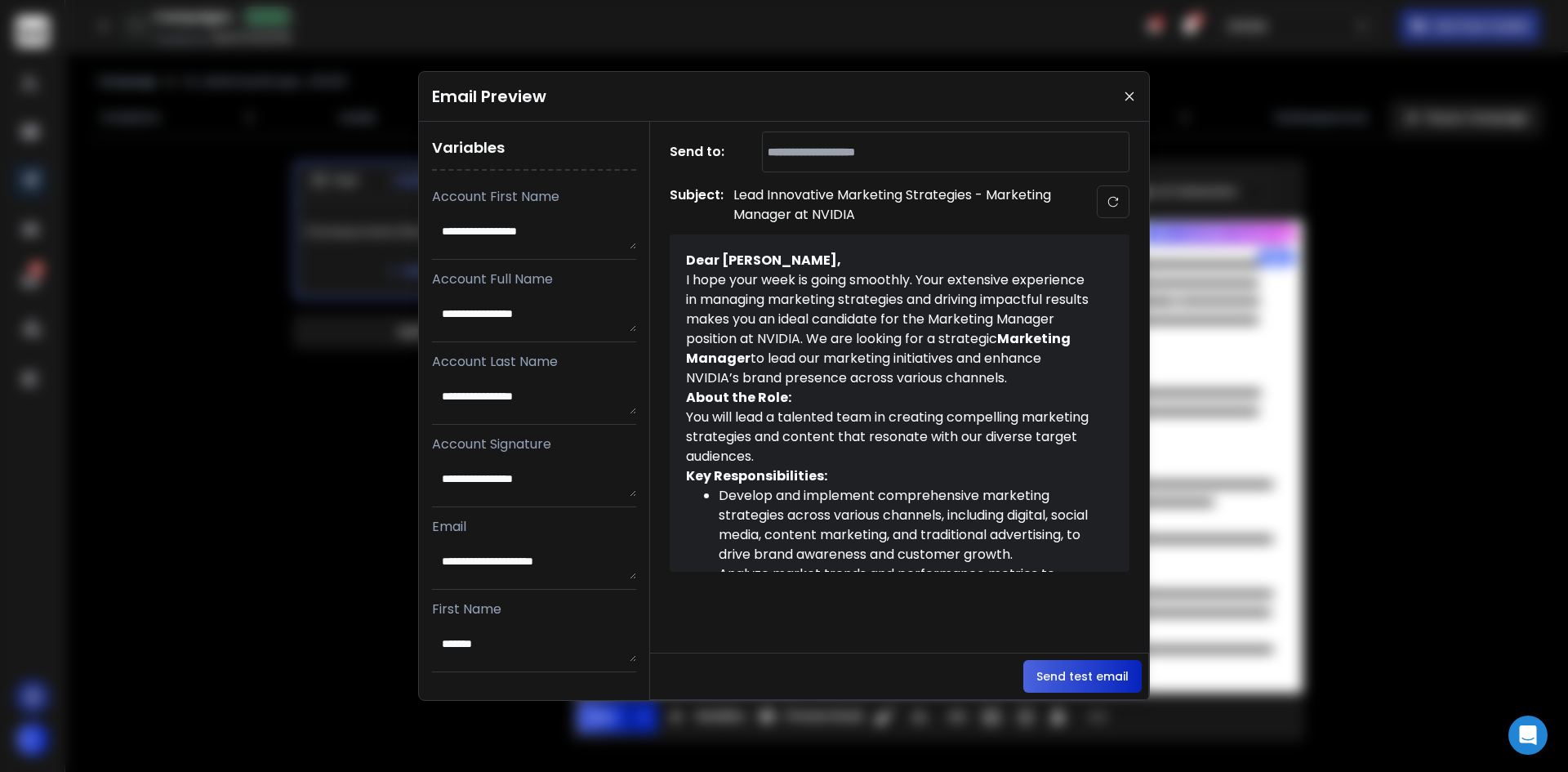
scroll to position [164, 0]
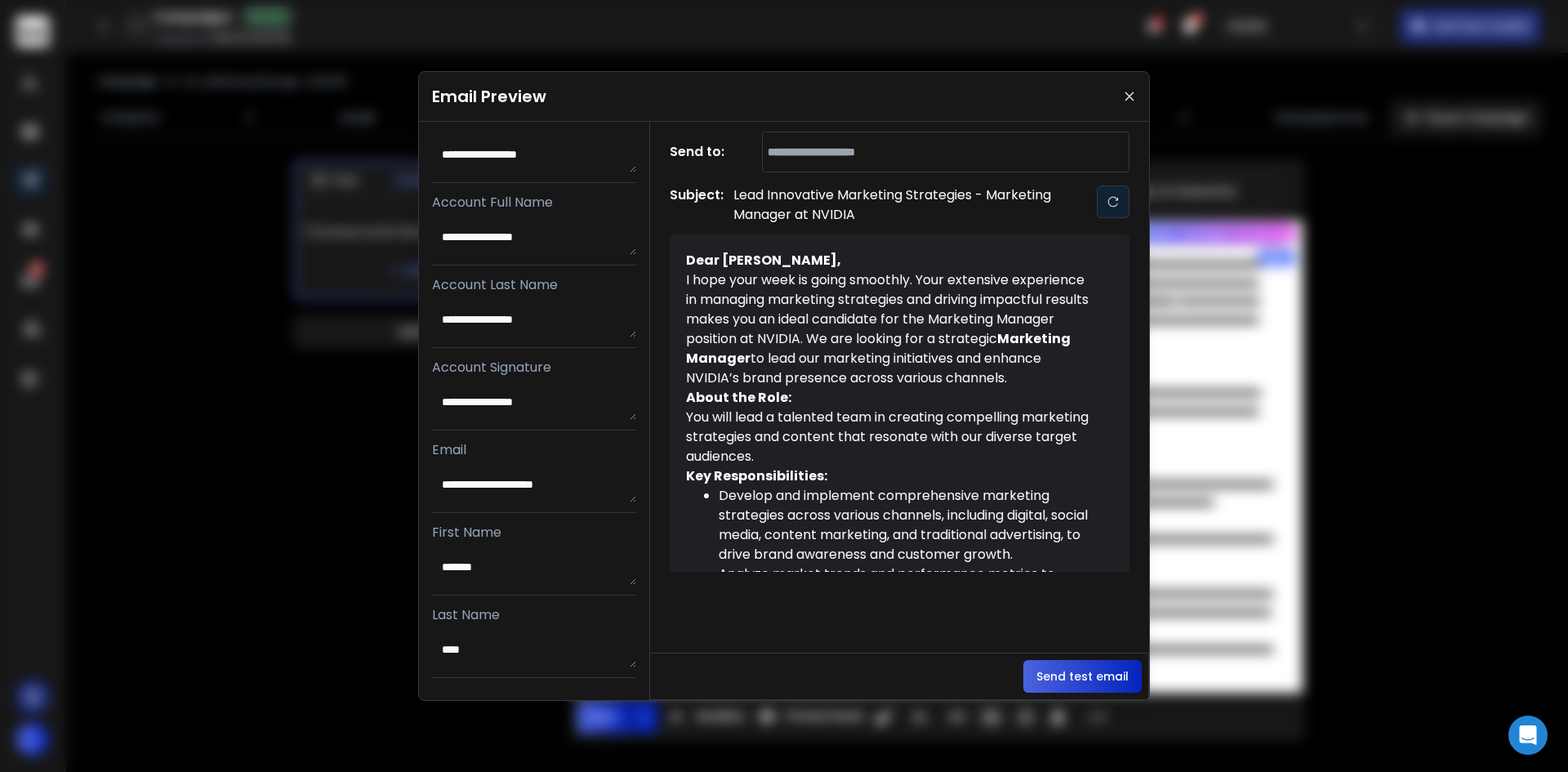
click at [1111, 197] on icon at bounding box center [1113, 202] width 11 height 11
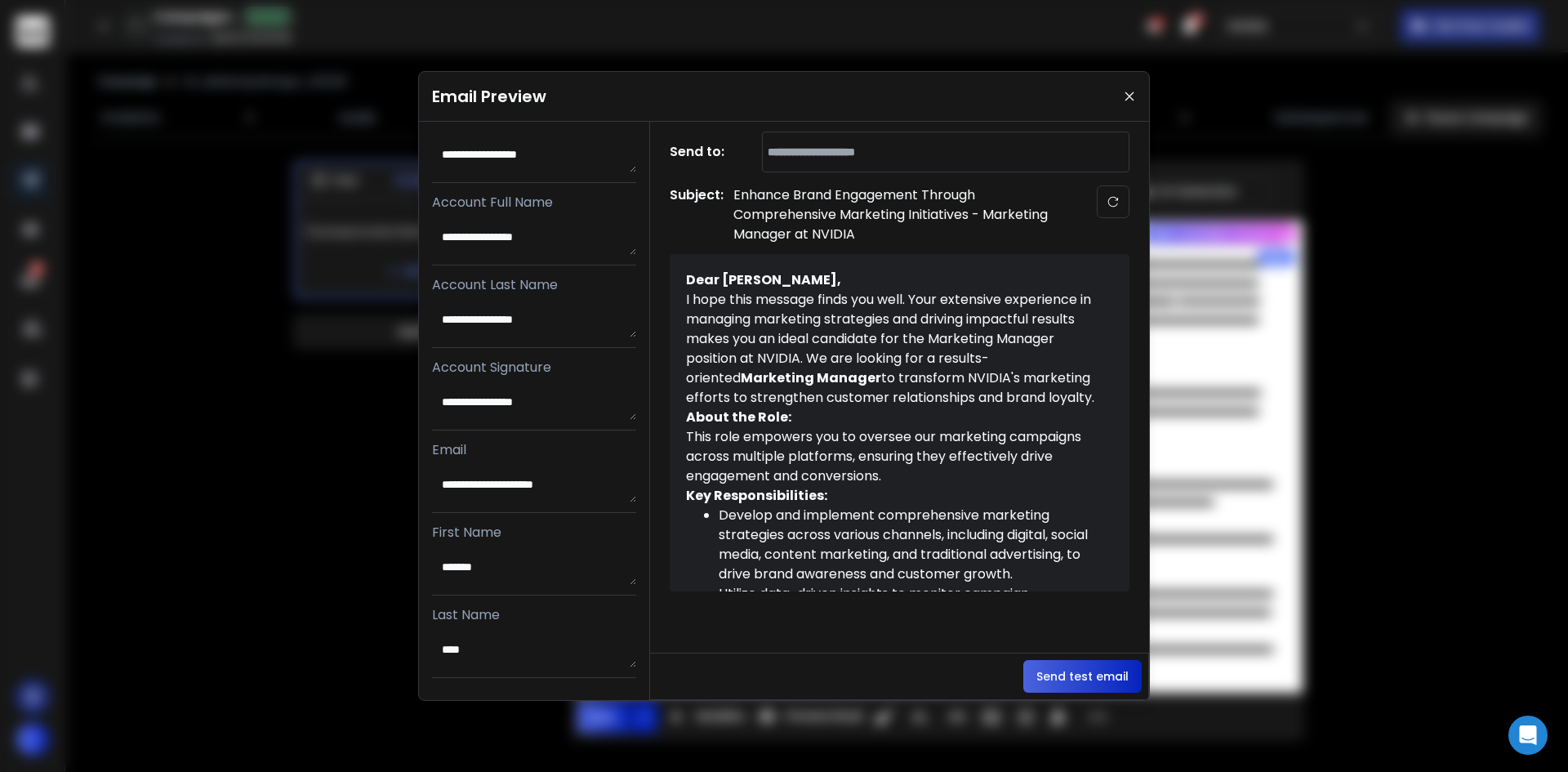
click at [1112, 90] on div "Email Preview" at bounding box center [784, 96] width 730 height 49
click at [1122, 88] on div "Email Preview" at bounding box center [784, 96] width 730 height 49
click at [1128, 95] on icon at bounding box center [1129, 97] width 13 height 13
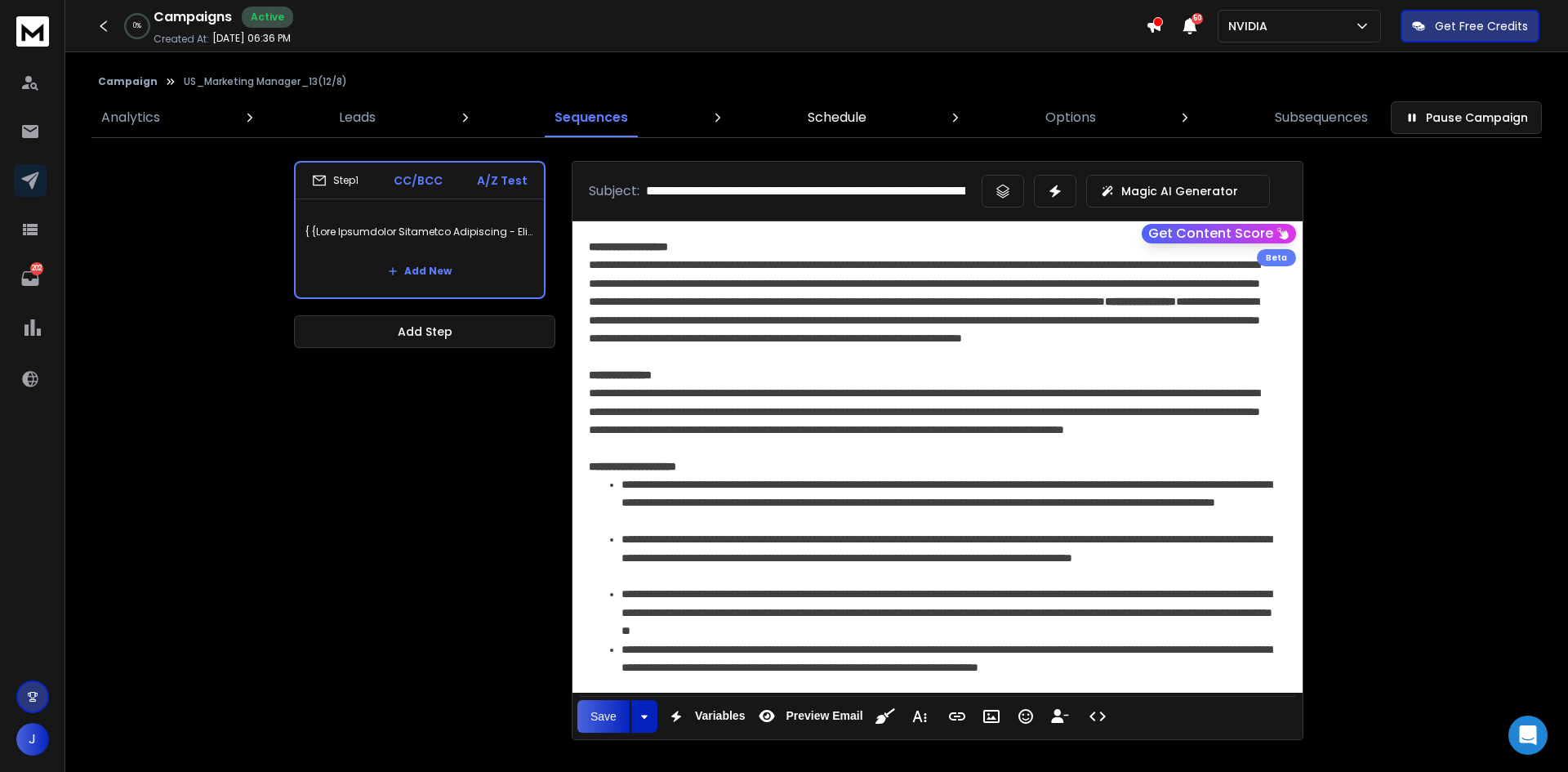
click at [811, 135] on link "Schedule" at bounding box center [837, 117] width 78 height 39
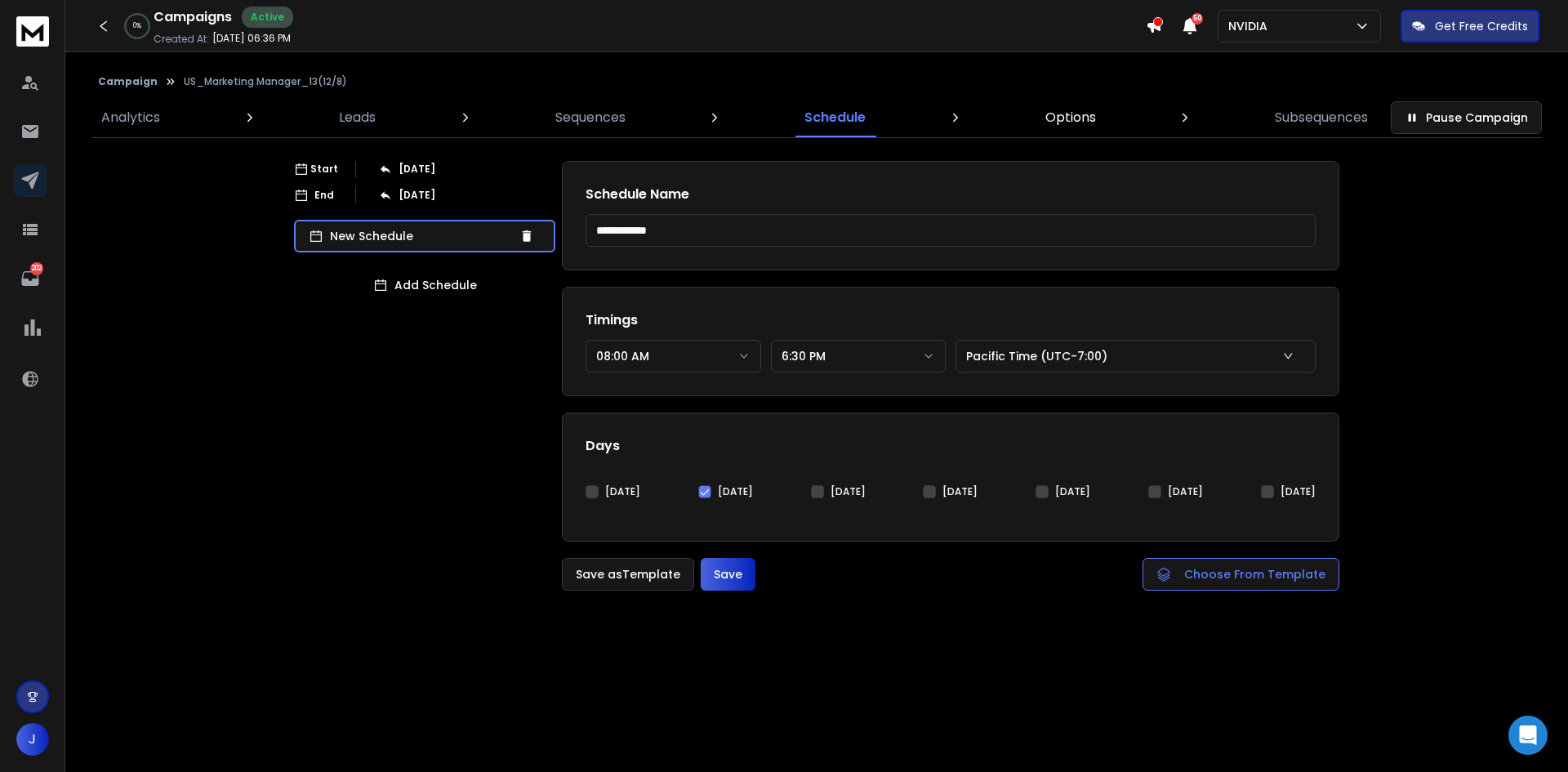
click at [1073, 114] on p "Options" at bounding box center [1070, 118] width 51 height 19
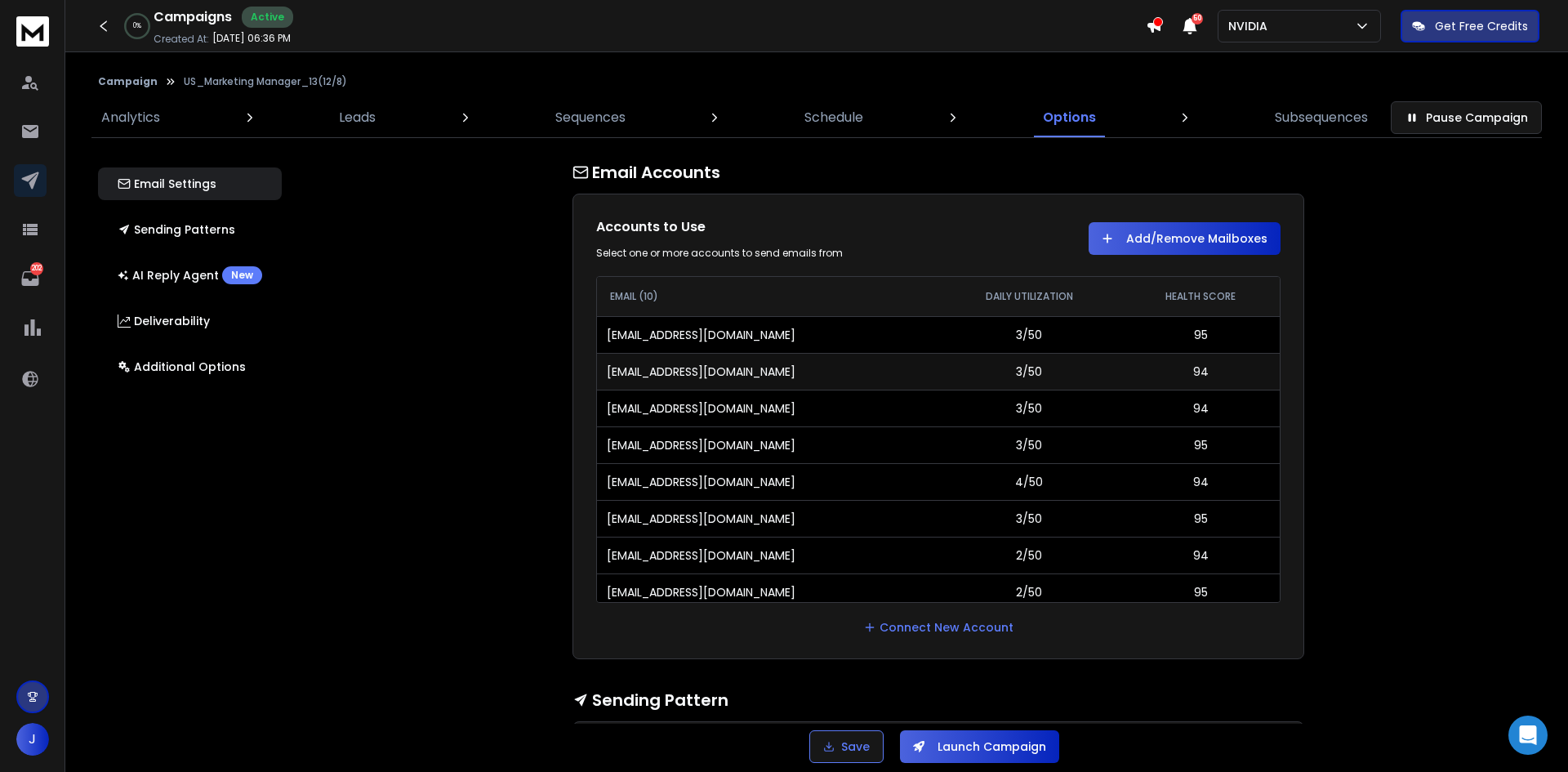
click at [833, 362] on td "nowhiring@organizationaltalentpoolnvidia.com" at bounding box center [766, 371] width 339 height 36
click at [795, 367] on p "nowhiring@organizationaltalentpoolnvidia.com" at bounding box center [701, 371] width 188 height 16
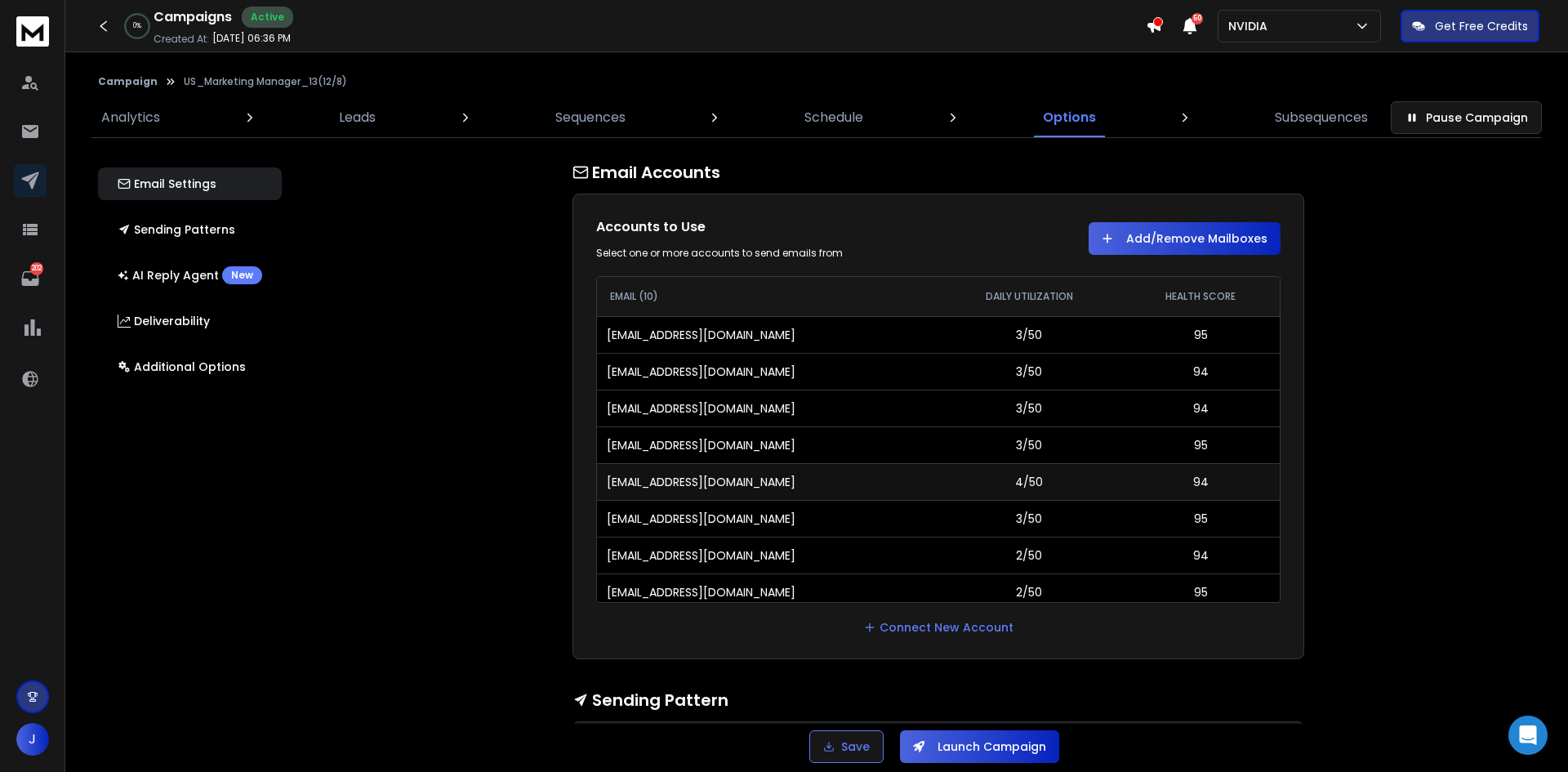
click at [1100, 465] on td "4/50" at bounding box center [1030, 481] width 185 height 36
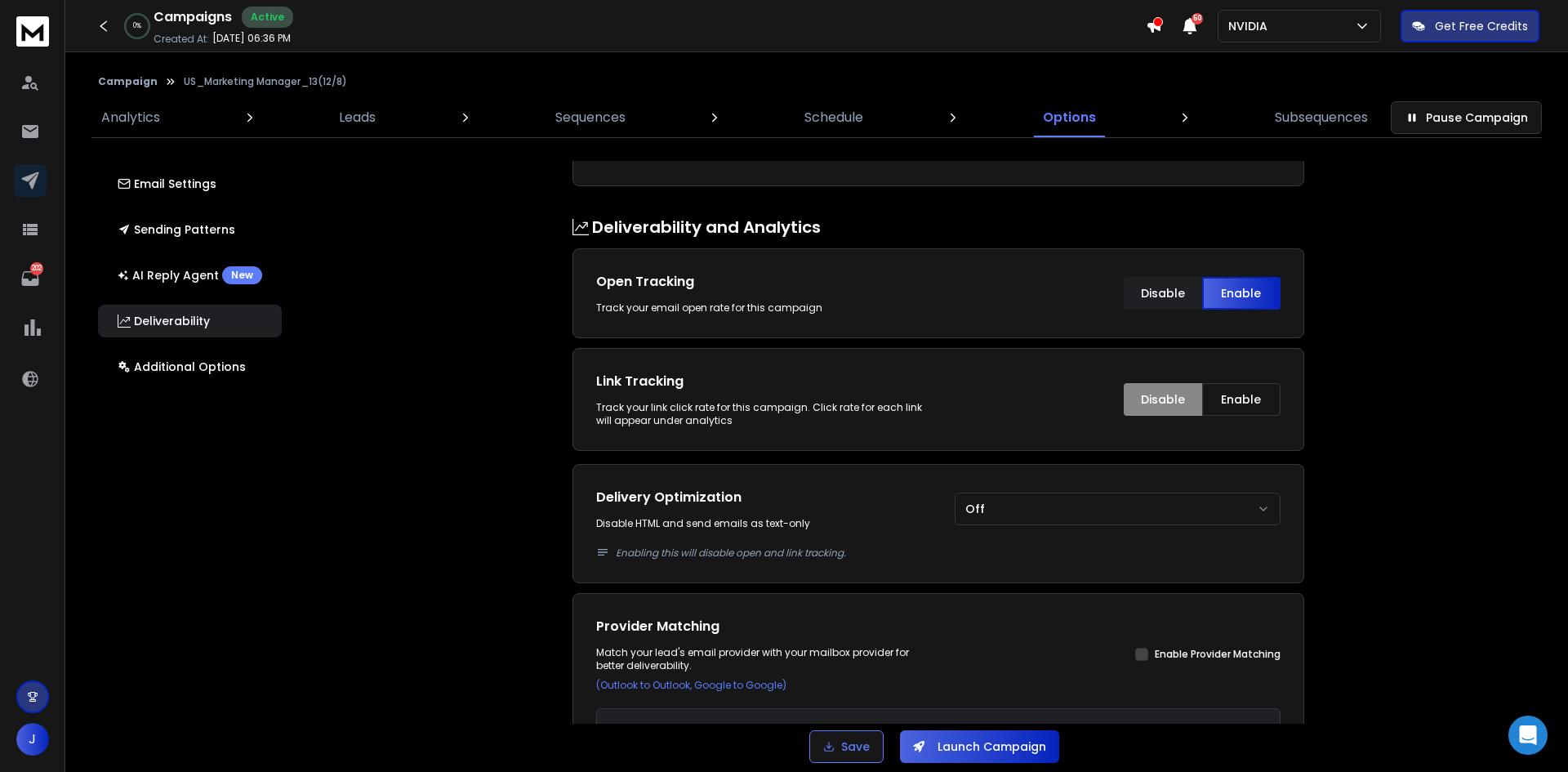
scroll to position [1798, 0]
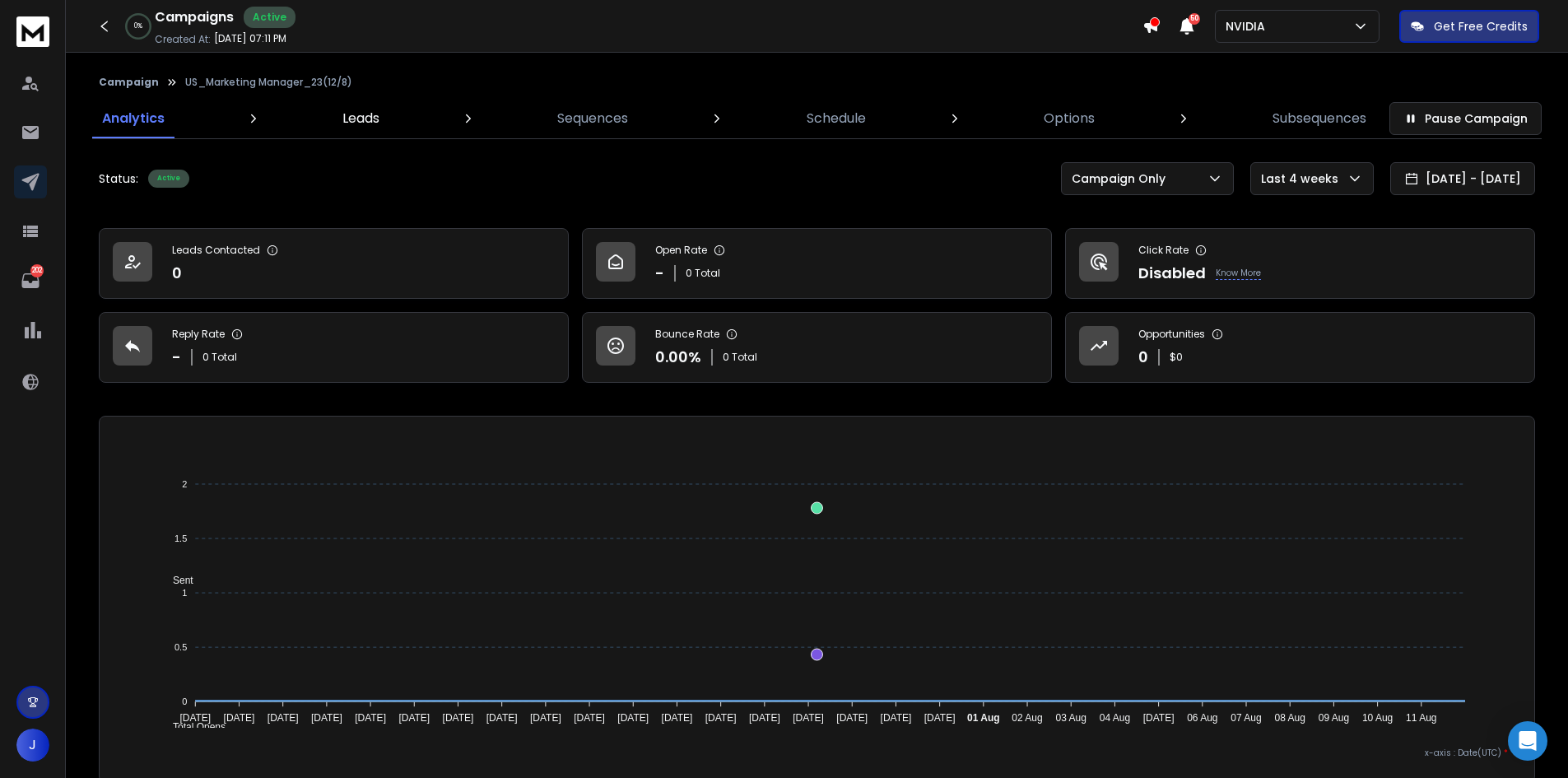
click at [353, 129] on link "Leads" at bounding box center [360, 118] width 57 height 40
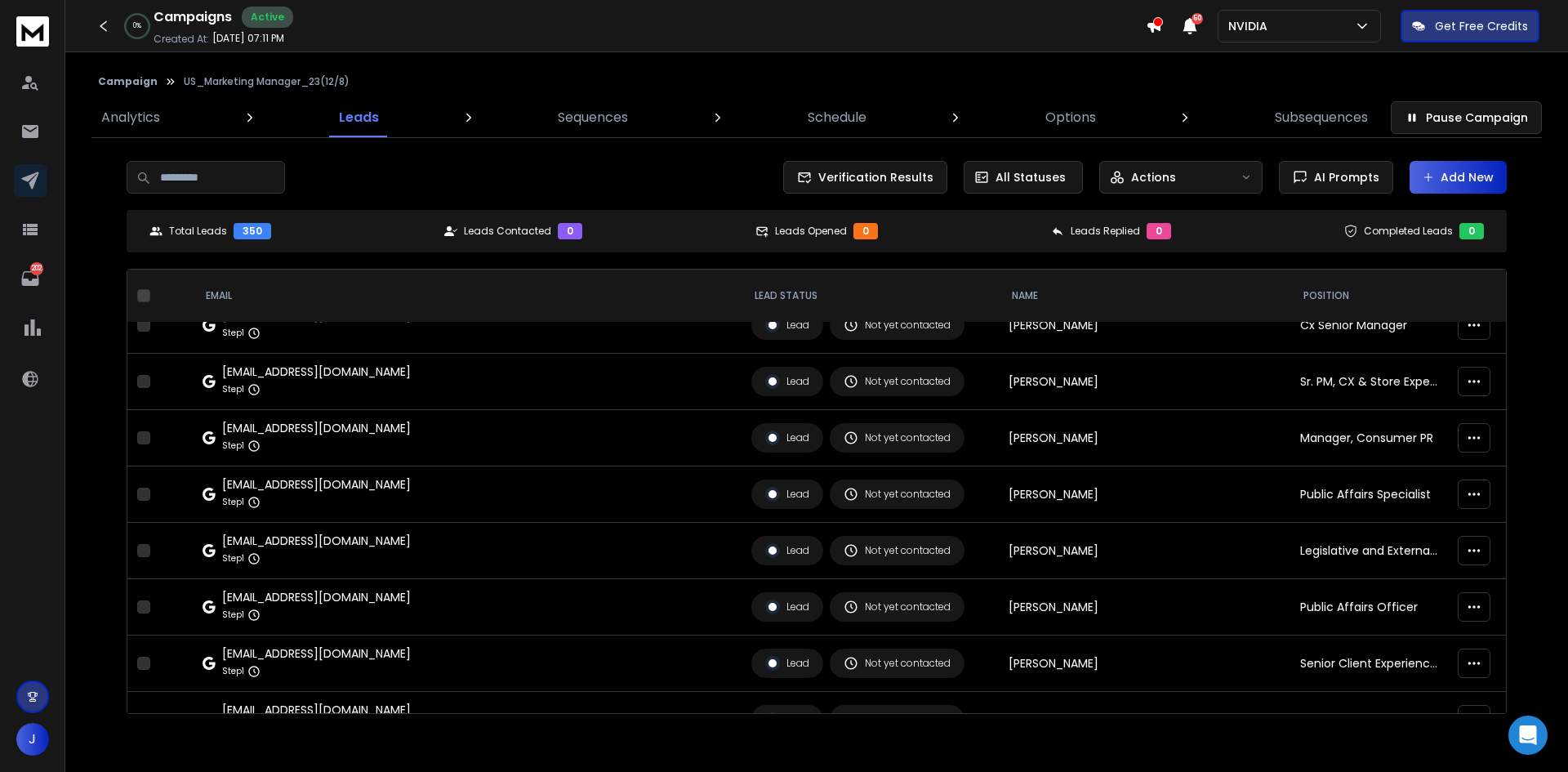
scroll to position [2125, 0]
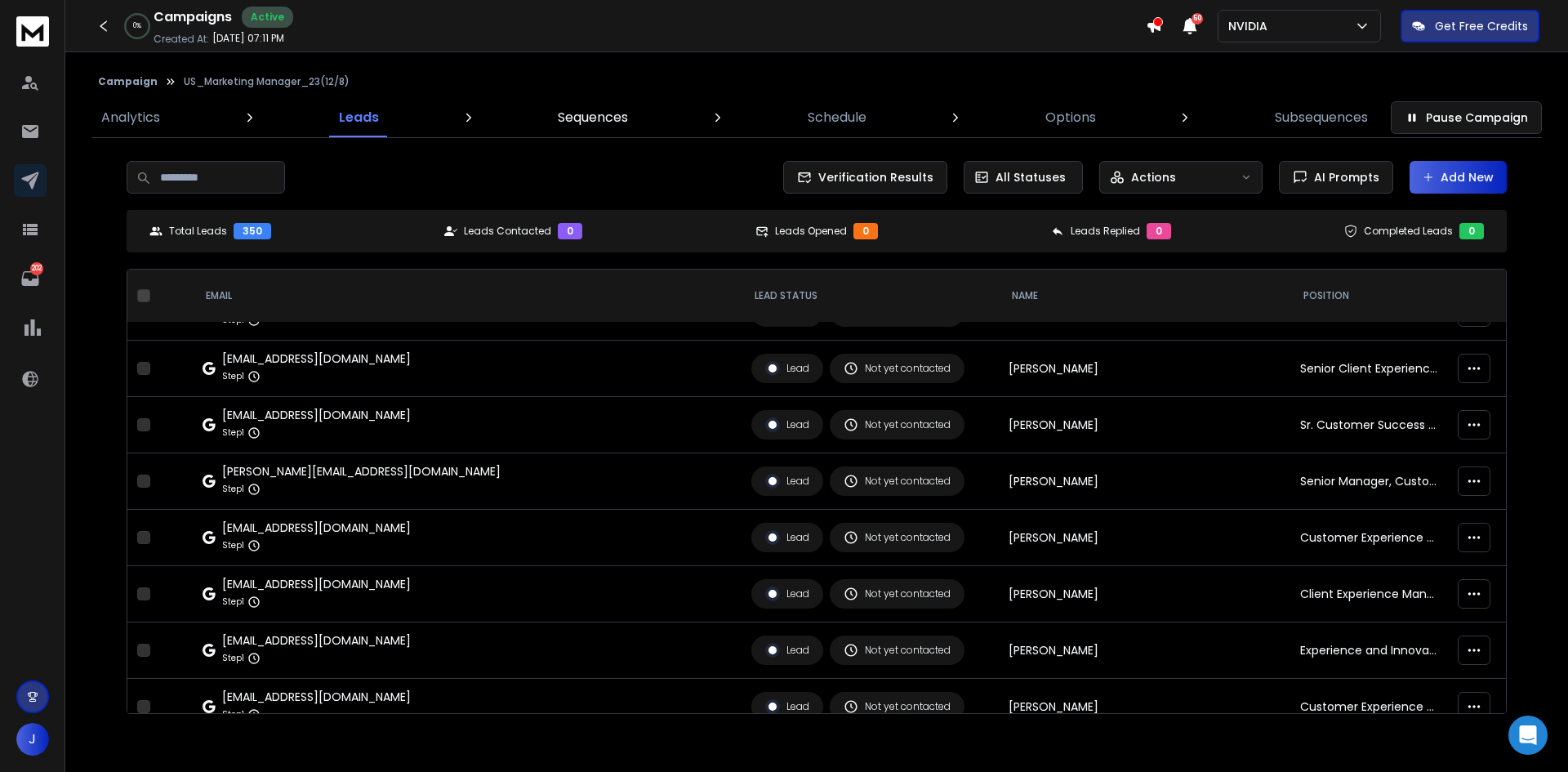
click at [577, 107] on link "Sequences" at bounding box center [593, 117] width 90 height 39
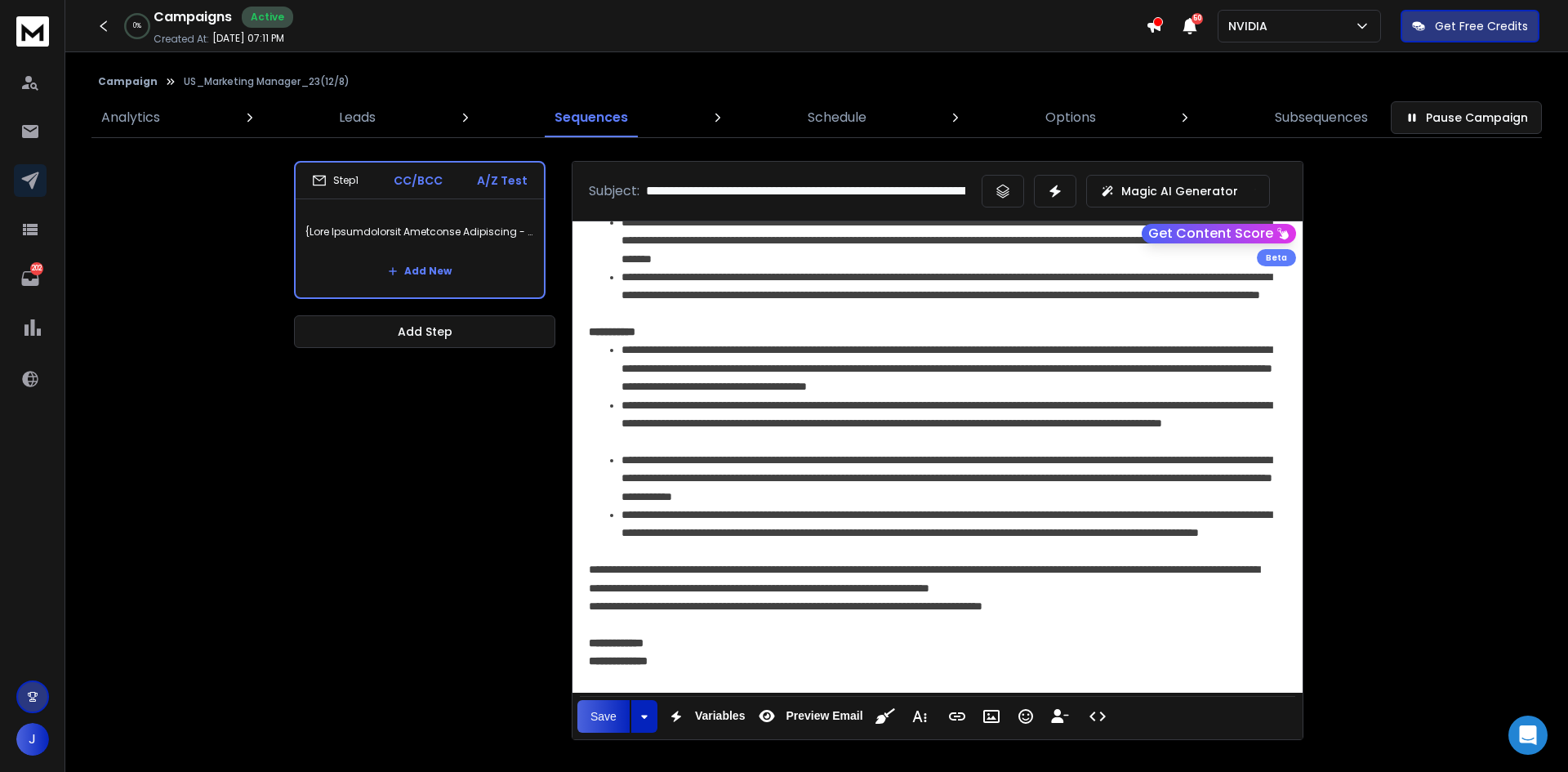
scroll to position [905, 0]
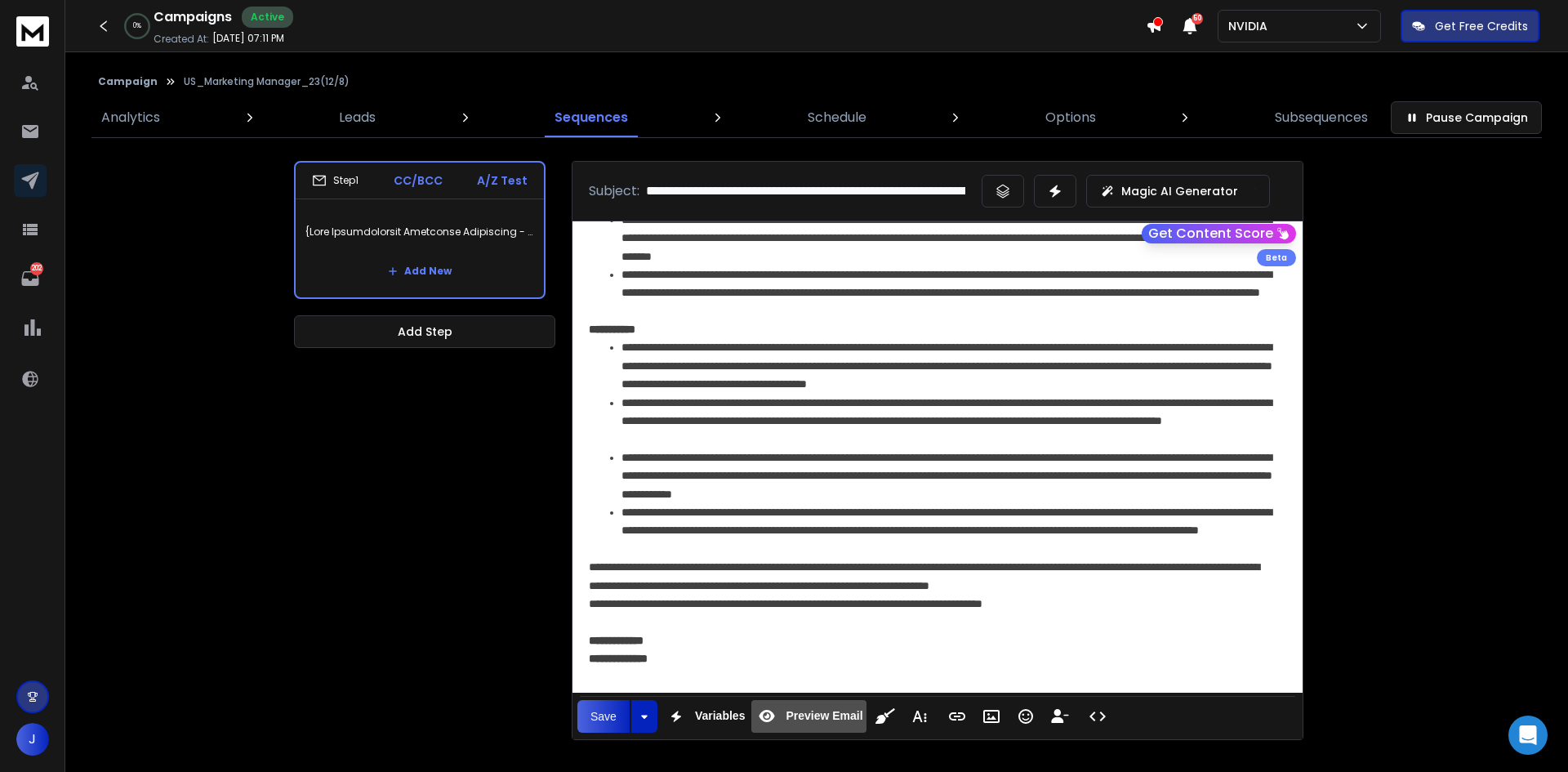
click at [801, 716] on span "Preview Email" at bounding box center [823, 716] width 83 height 14
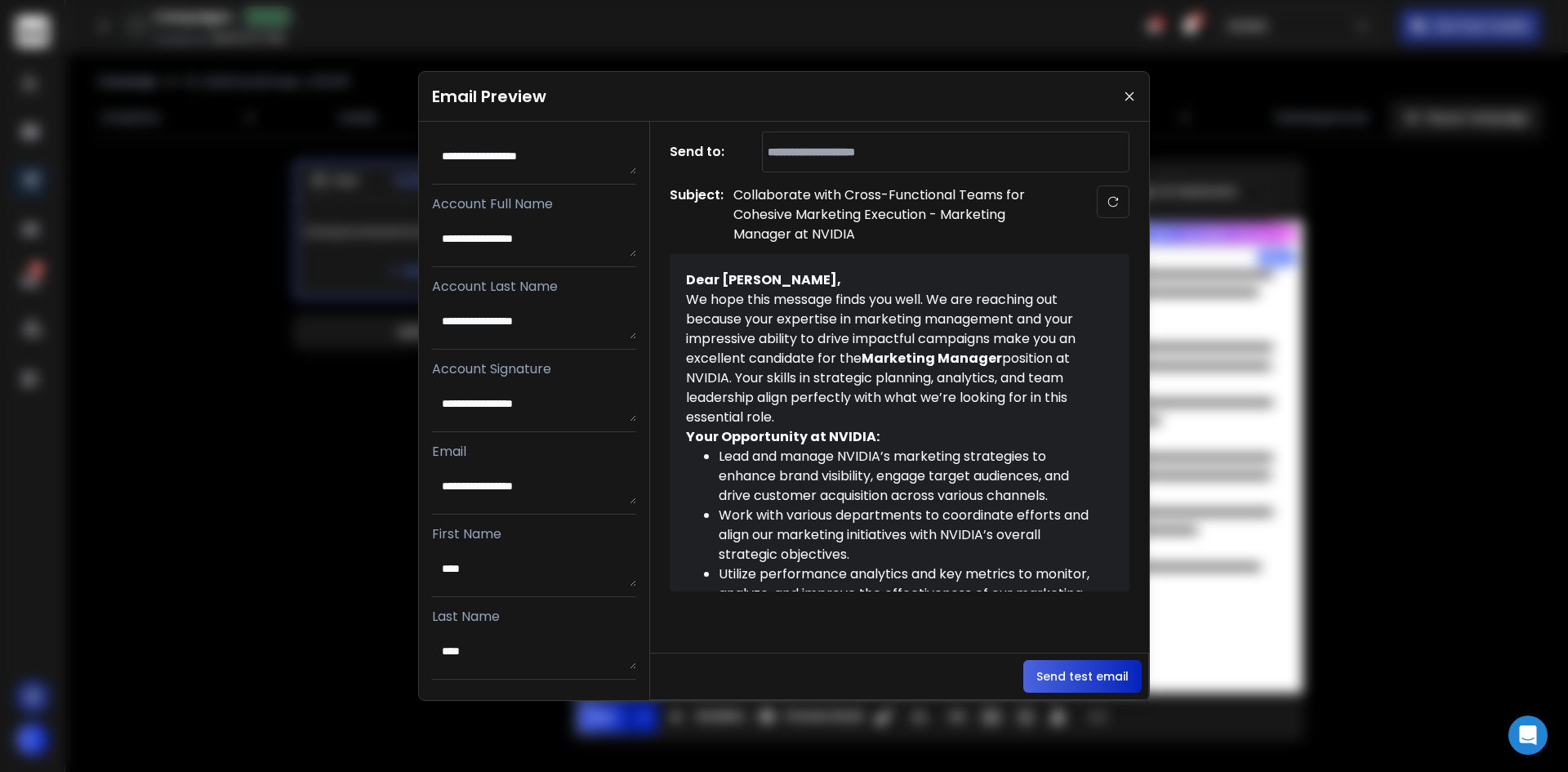
scroll to position [164, 0]
click at [1110, 206] on icon at bounding box center [1113, 202] width 11 height 11
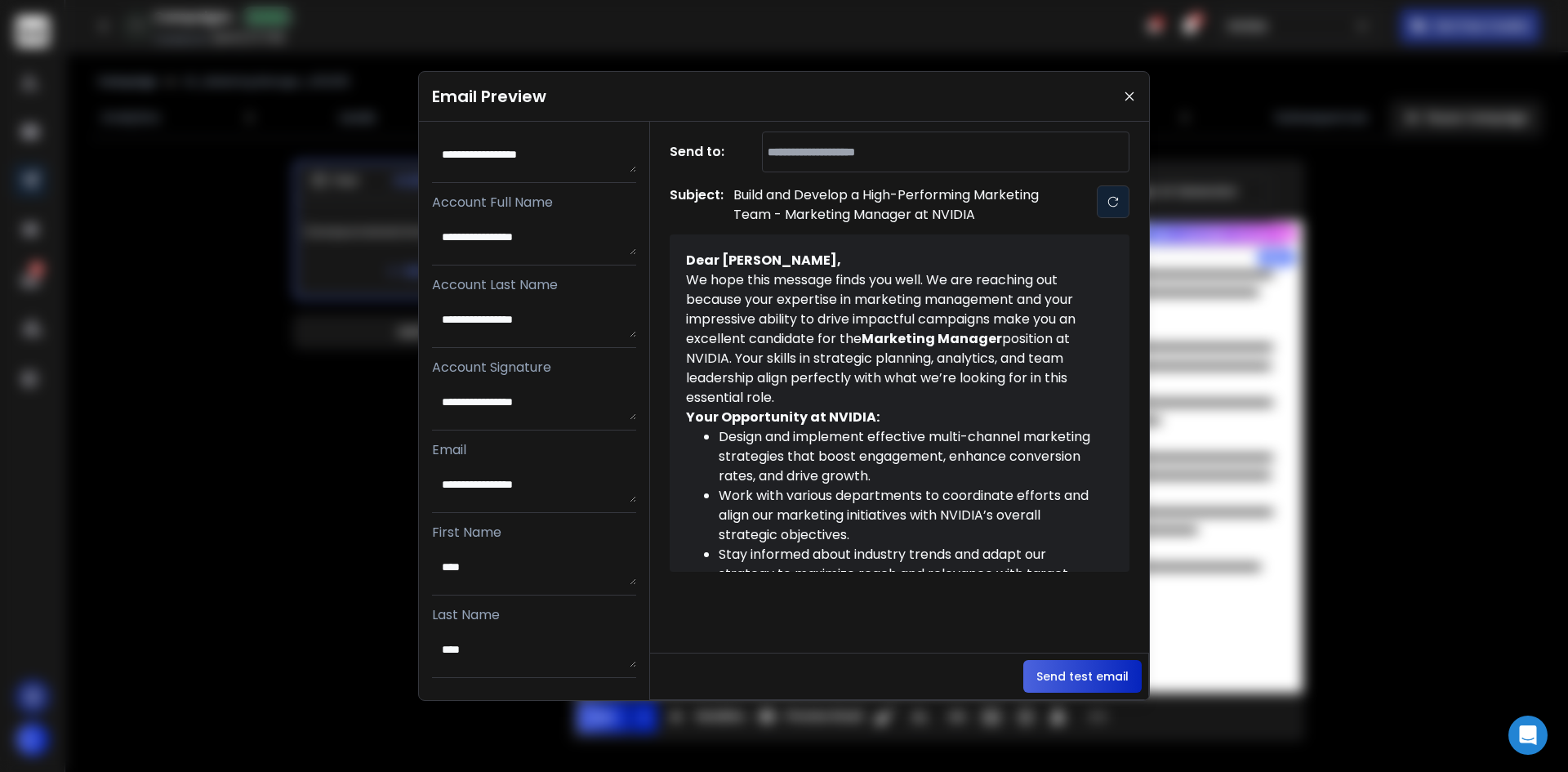
click at [1110, 206] on icon at bounding box center [1113, 202] width 11 height 11
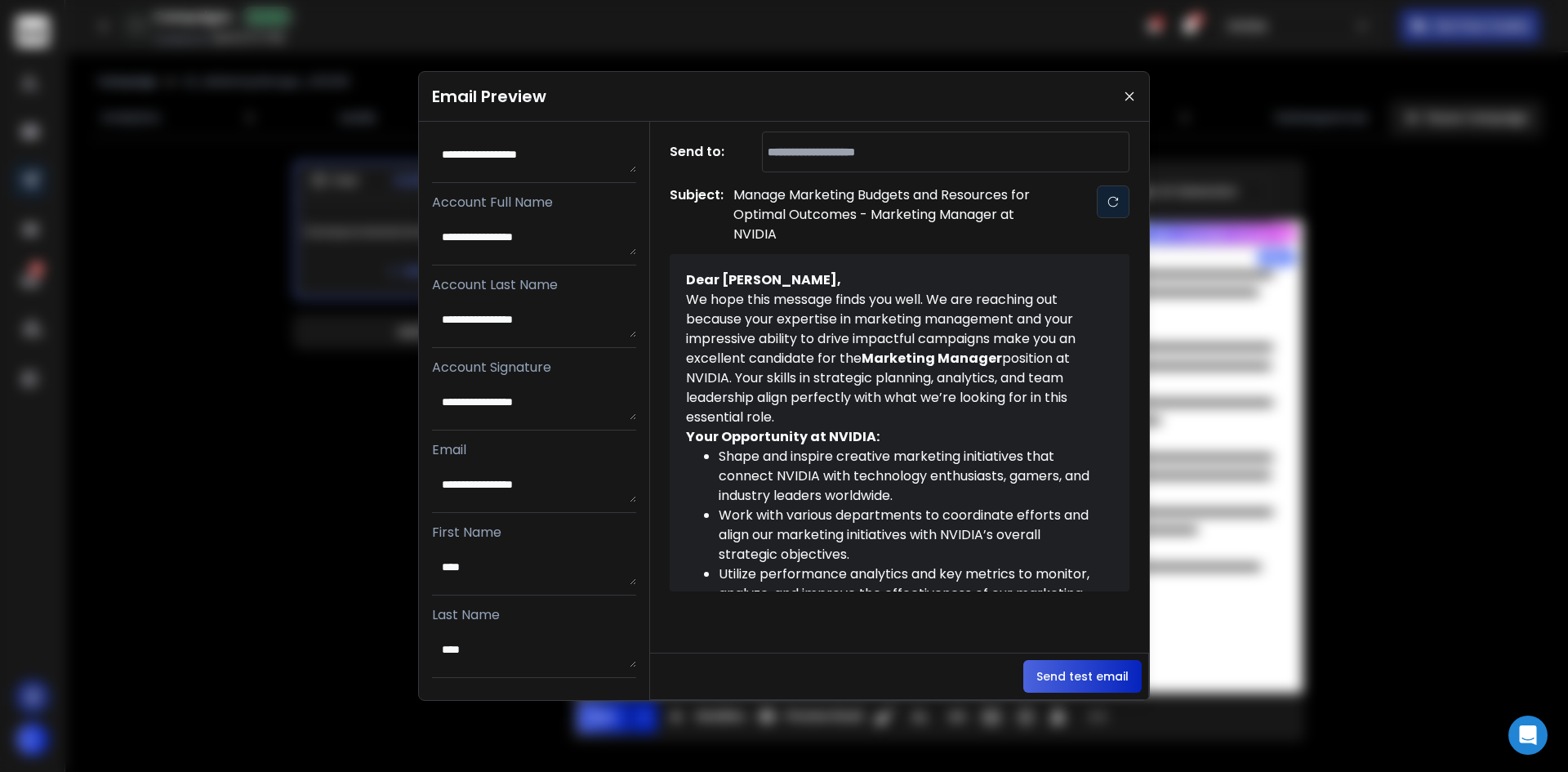
click at [1110, 206] on icon at bounding box center [1113, 202] width 11 height 11
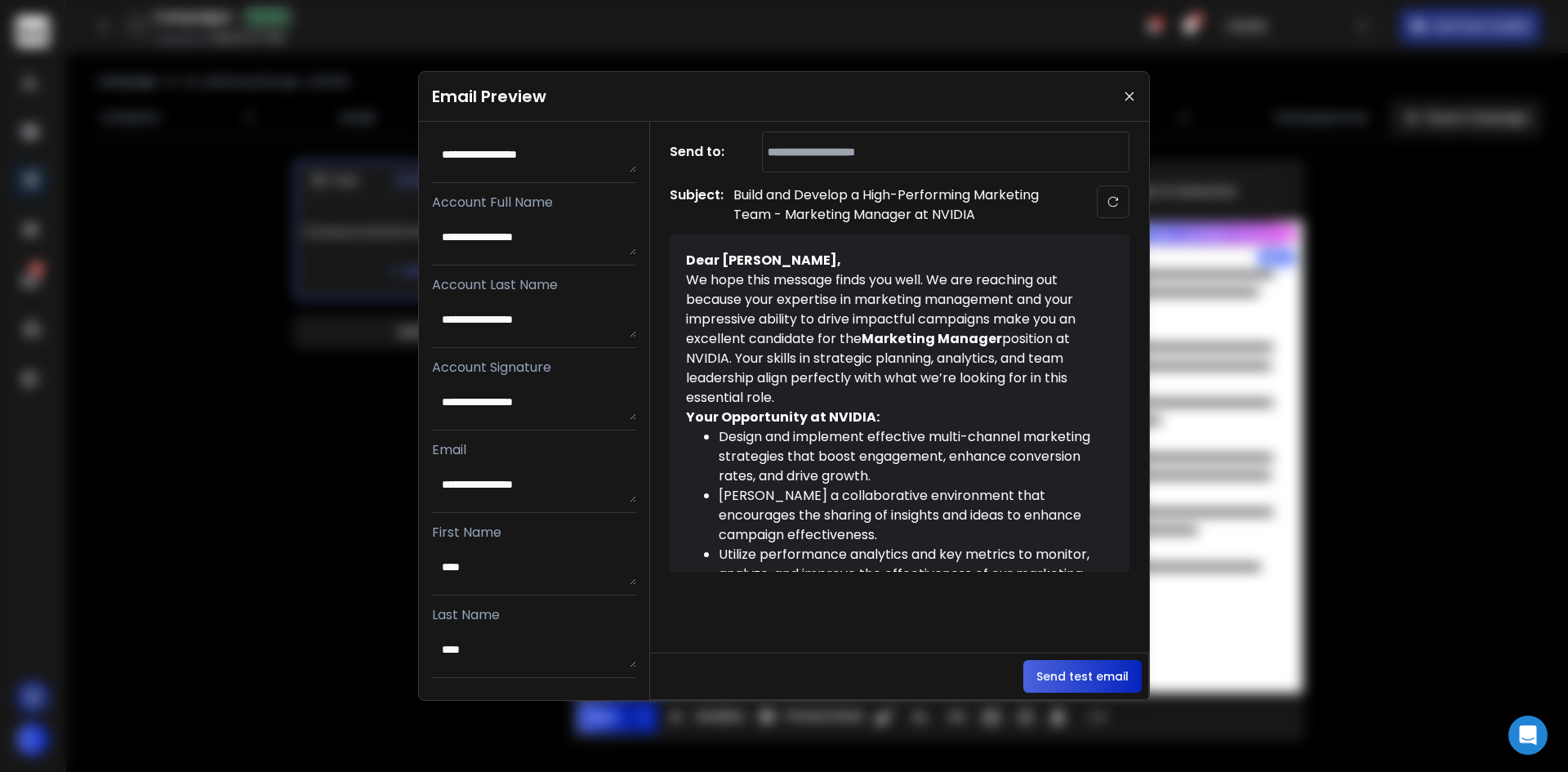
click at [1124, 101] on icon at bounding box center [1129, 97] width 13 height 13
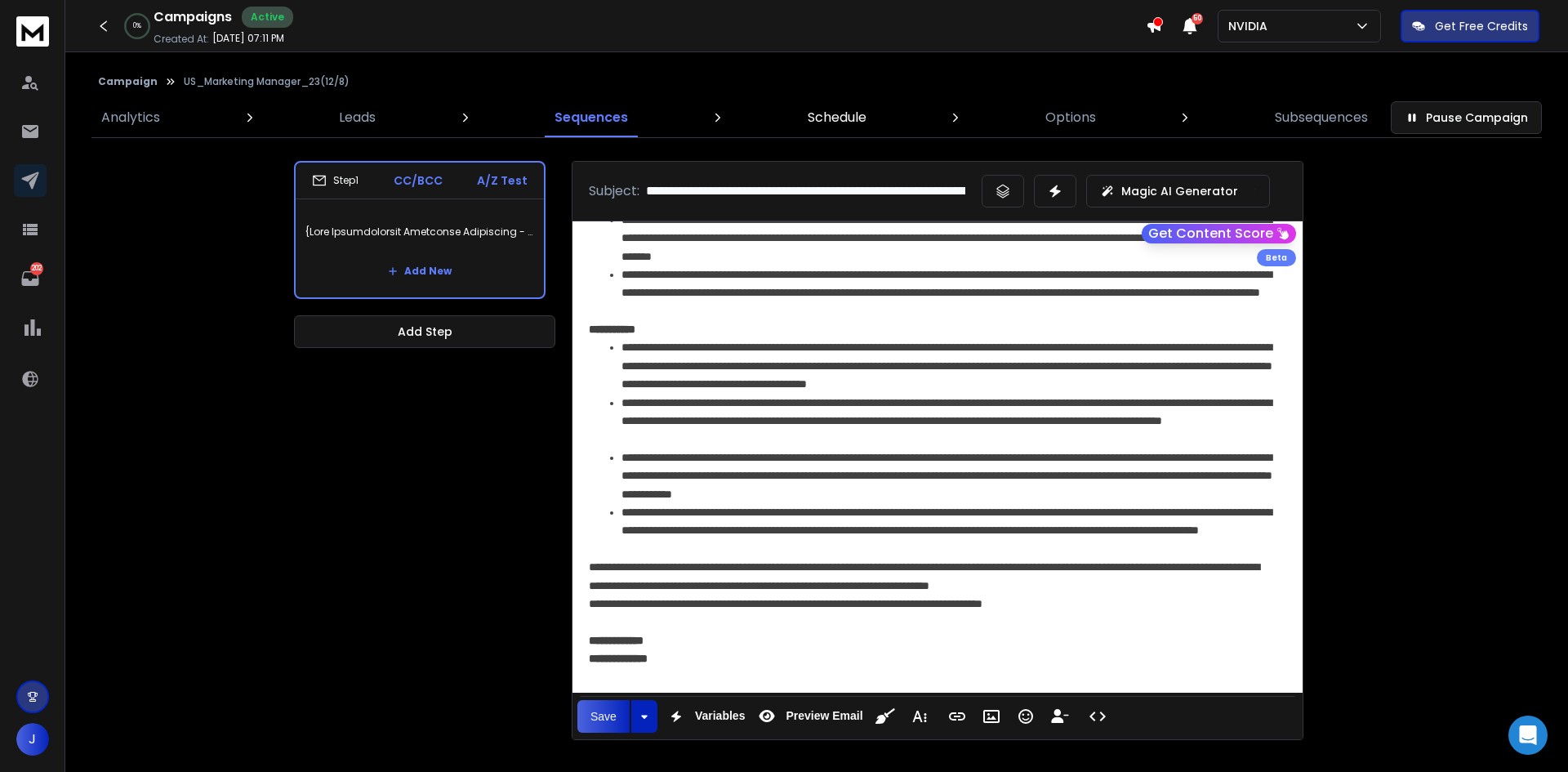
click at [841, 123] on p "Schedule" at bounding box center [837, 118] width 58 height 19
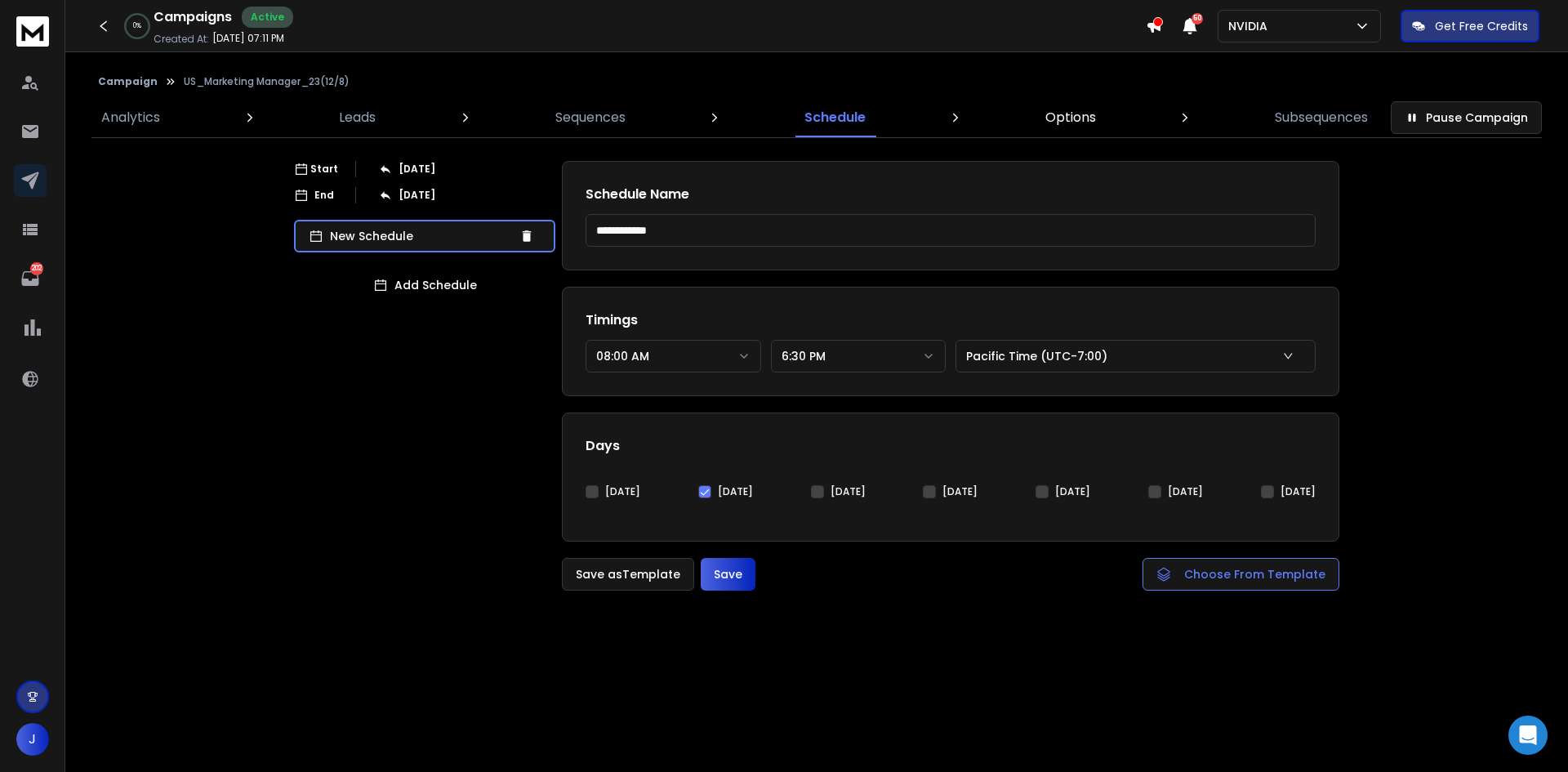
click at [1066, 121] on p "Options" at bounding box center [1070, 118] width 51 height 19
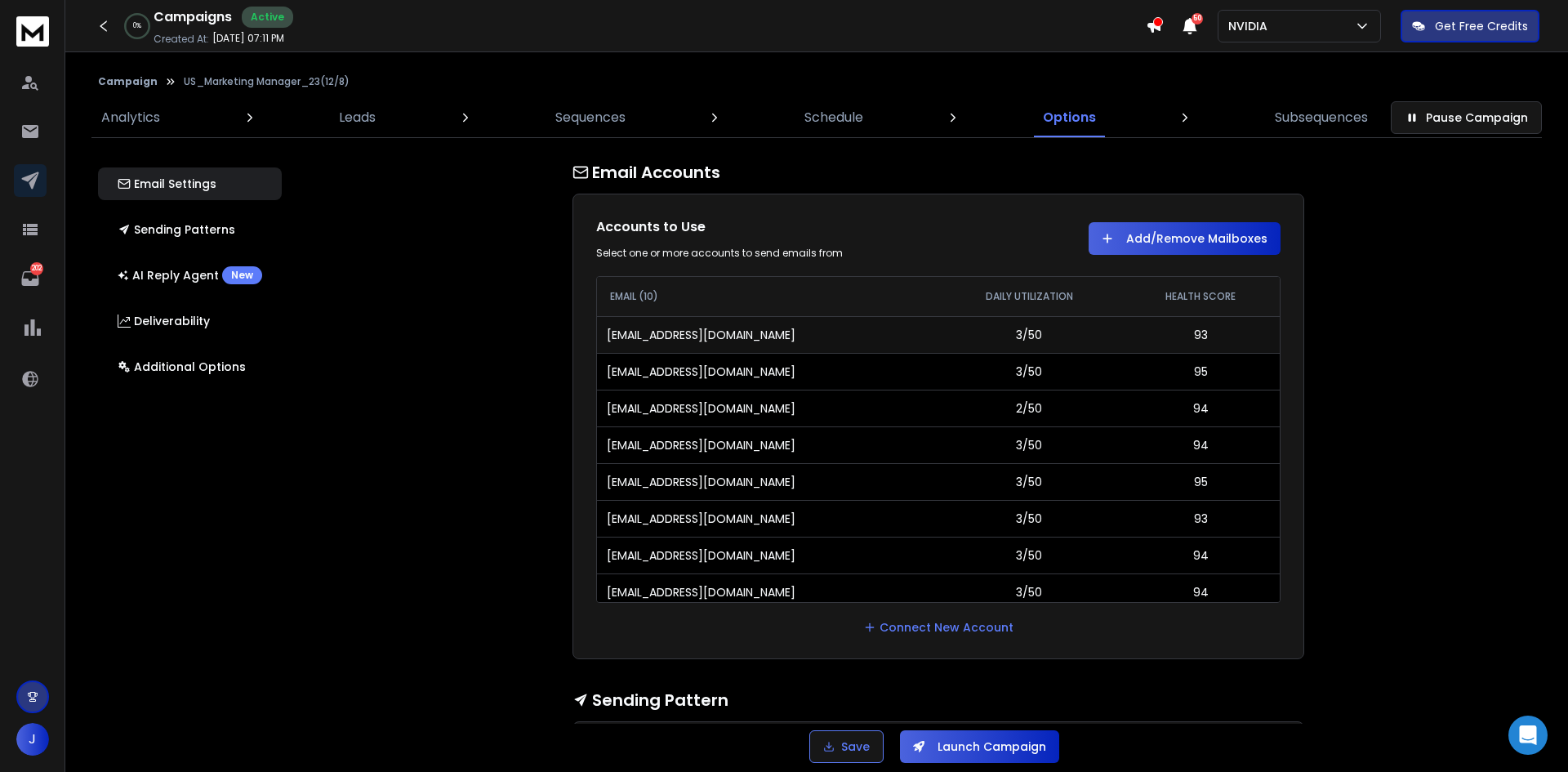
click at [795, 336] on p "[EMAIL_ADDRESS][DOMAIN_NAME]" at bounding box center [701, 335] width 188 height 16
click at [795, 334] on p "[EMAIL_ADDRESS][DOMAIN_NAME]" at bounding box center [701, 335] width 188 height 16
copy p "[EMAIL_ADDRESS][DOMAIN_NAME]"
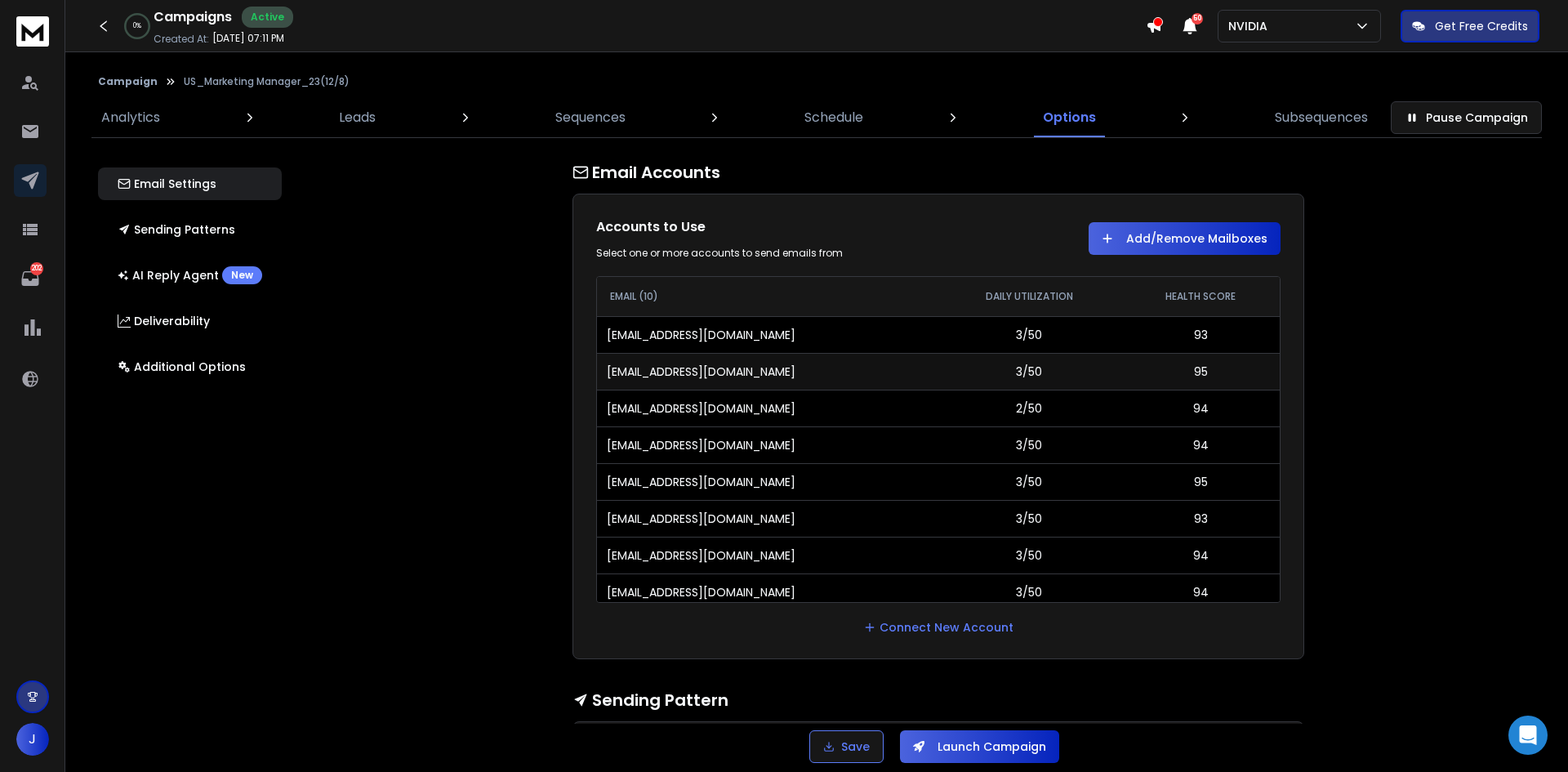
click at [937, 354] on td "[EMAIL_ADDRESS][DOMAIN_NAME]" at bounding box center [766, 371] width 339 height 36
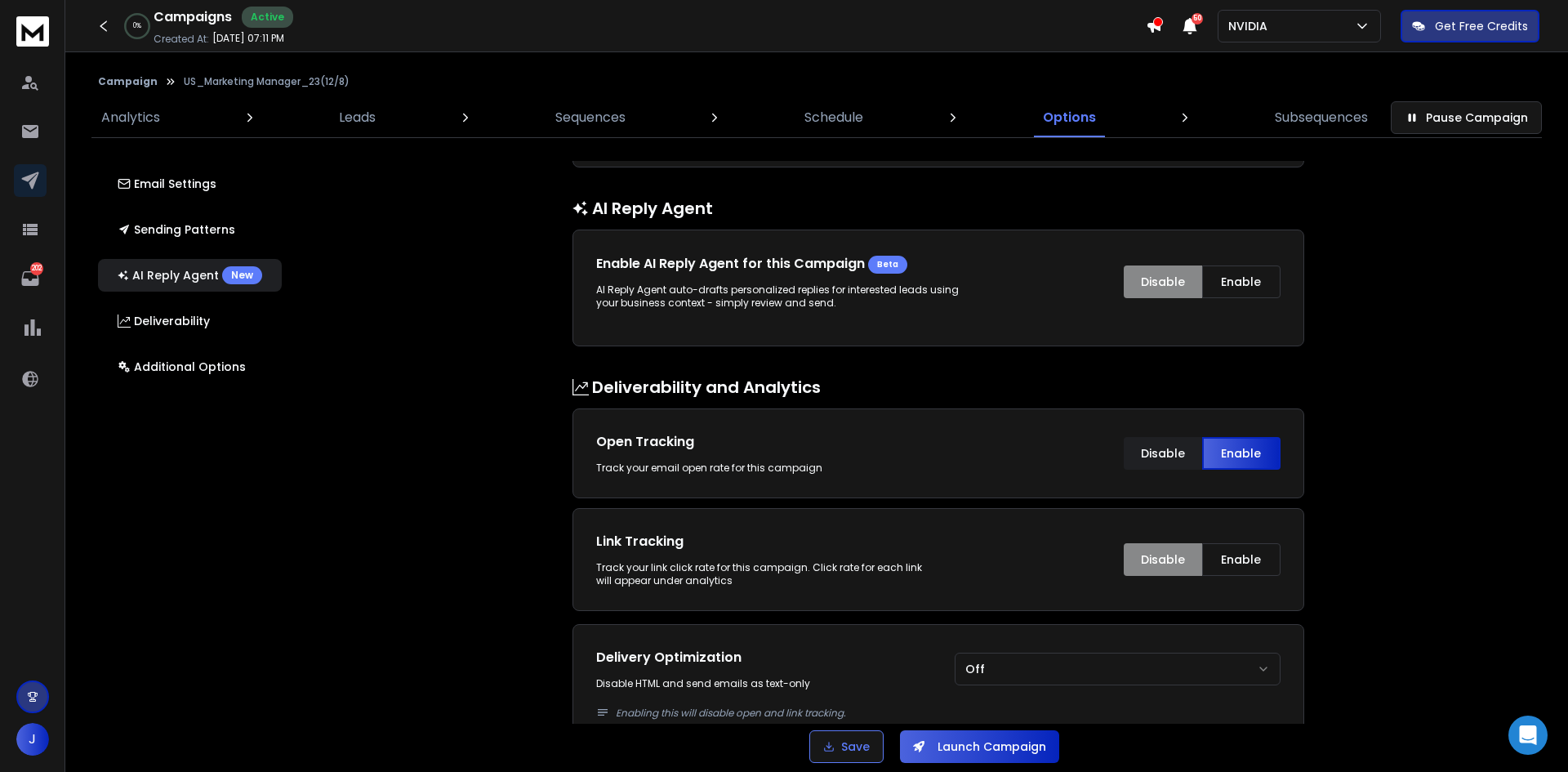
scroll to position [1634, 0]
click at [1434, 423] on div "Email Accounts Accounts to Use Select one or more accounts to send emails from …" at bounding box center [947, 442] width 1279 height 563
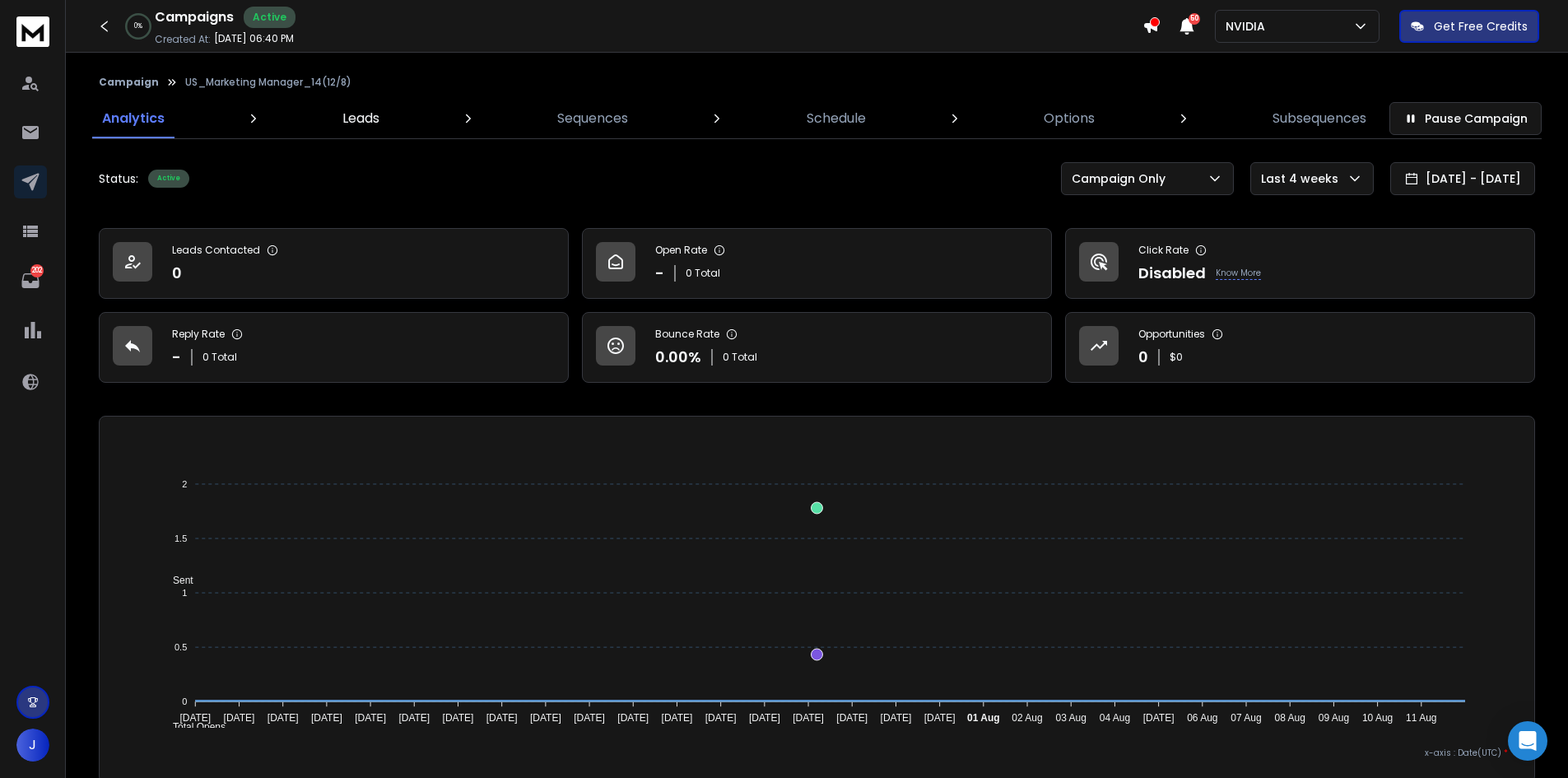
click at [370, 123] on p "Leads" at bounding box center [360, 119] width 37 height 19
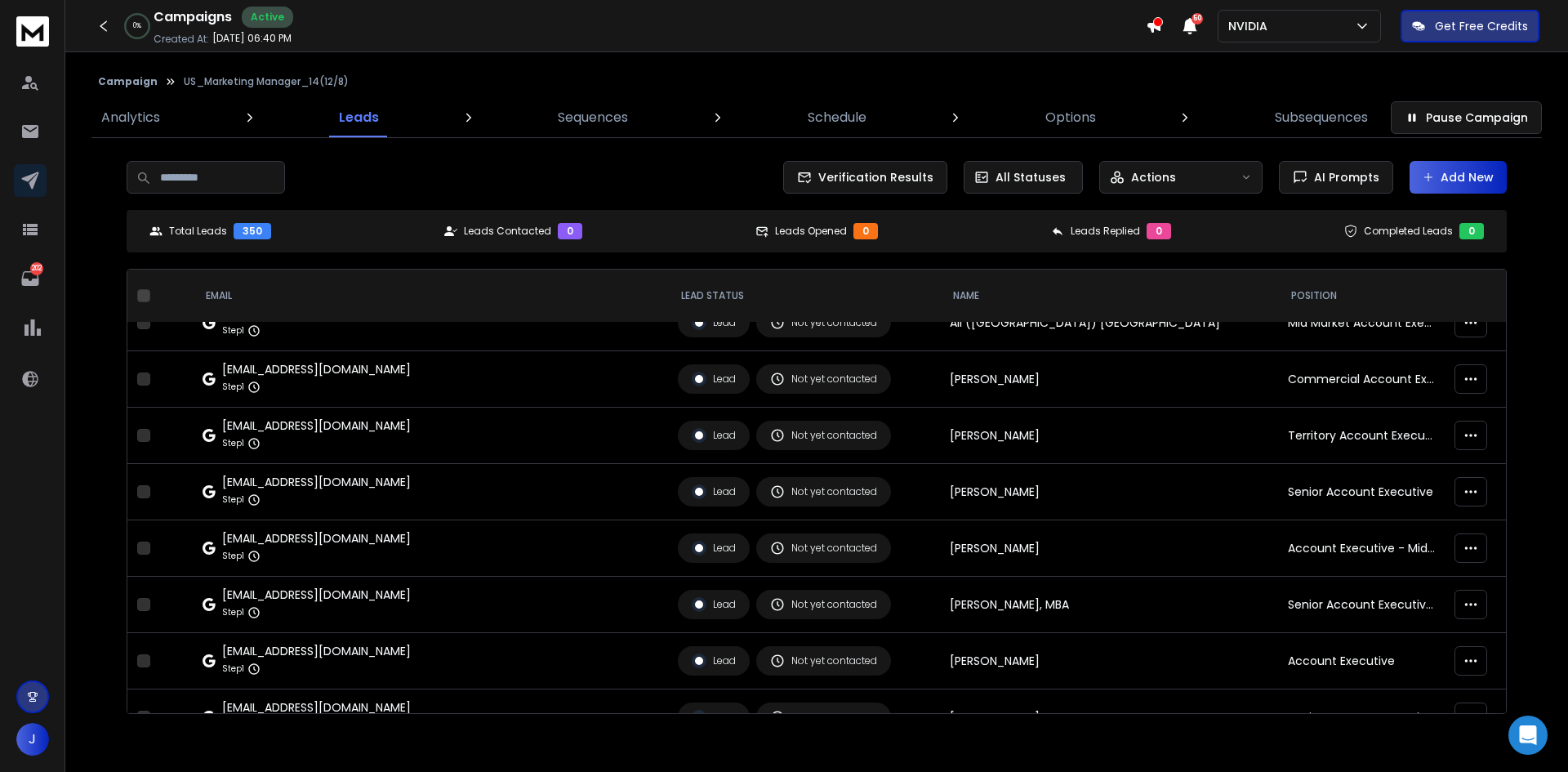
scroll to position [1961, 0]
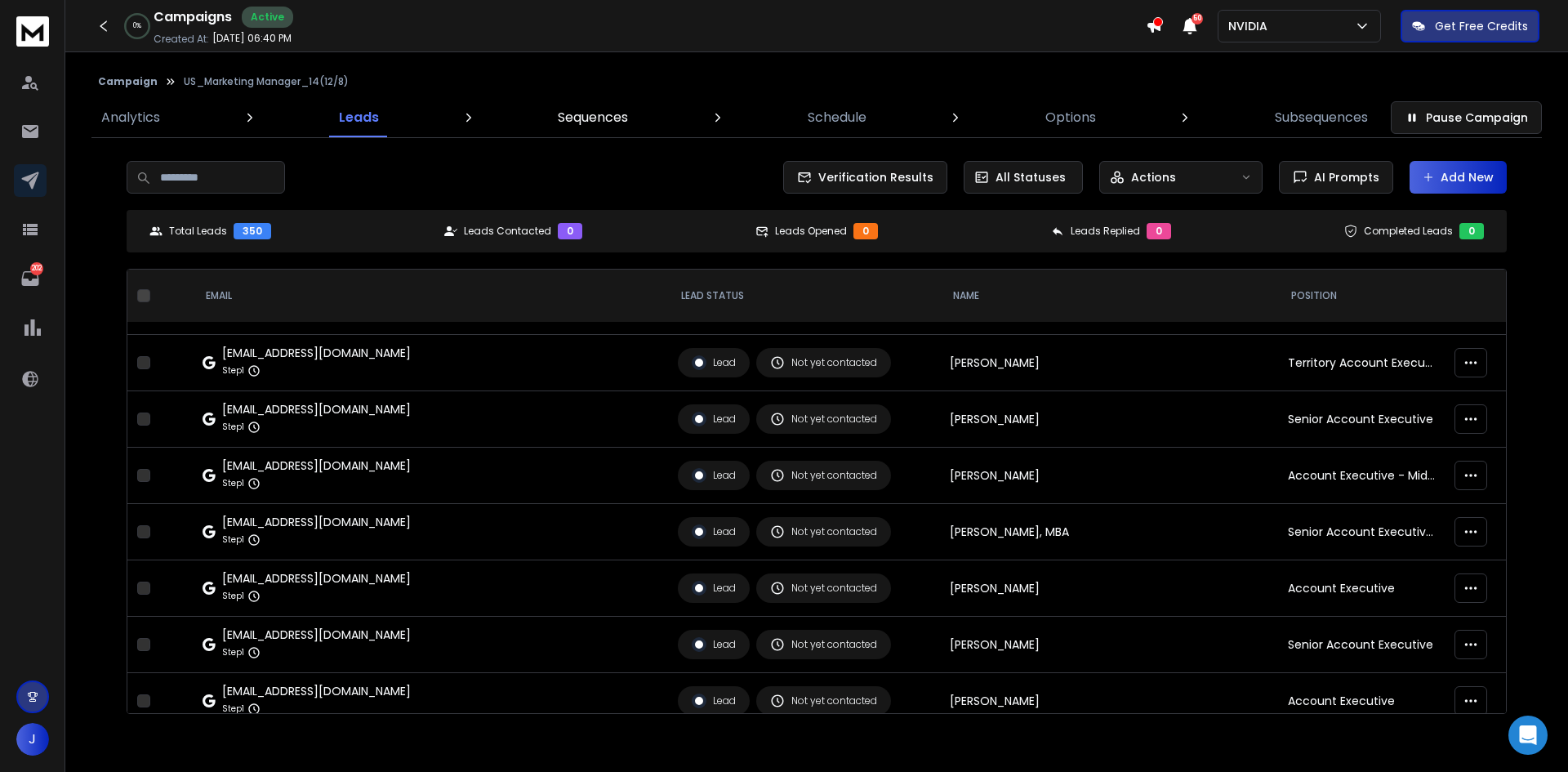
click at [601, 127] on link "Sequences" at bounding box center [593, 117] width 90 height 39
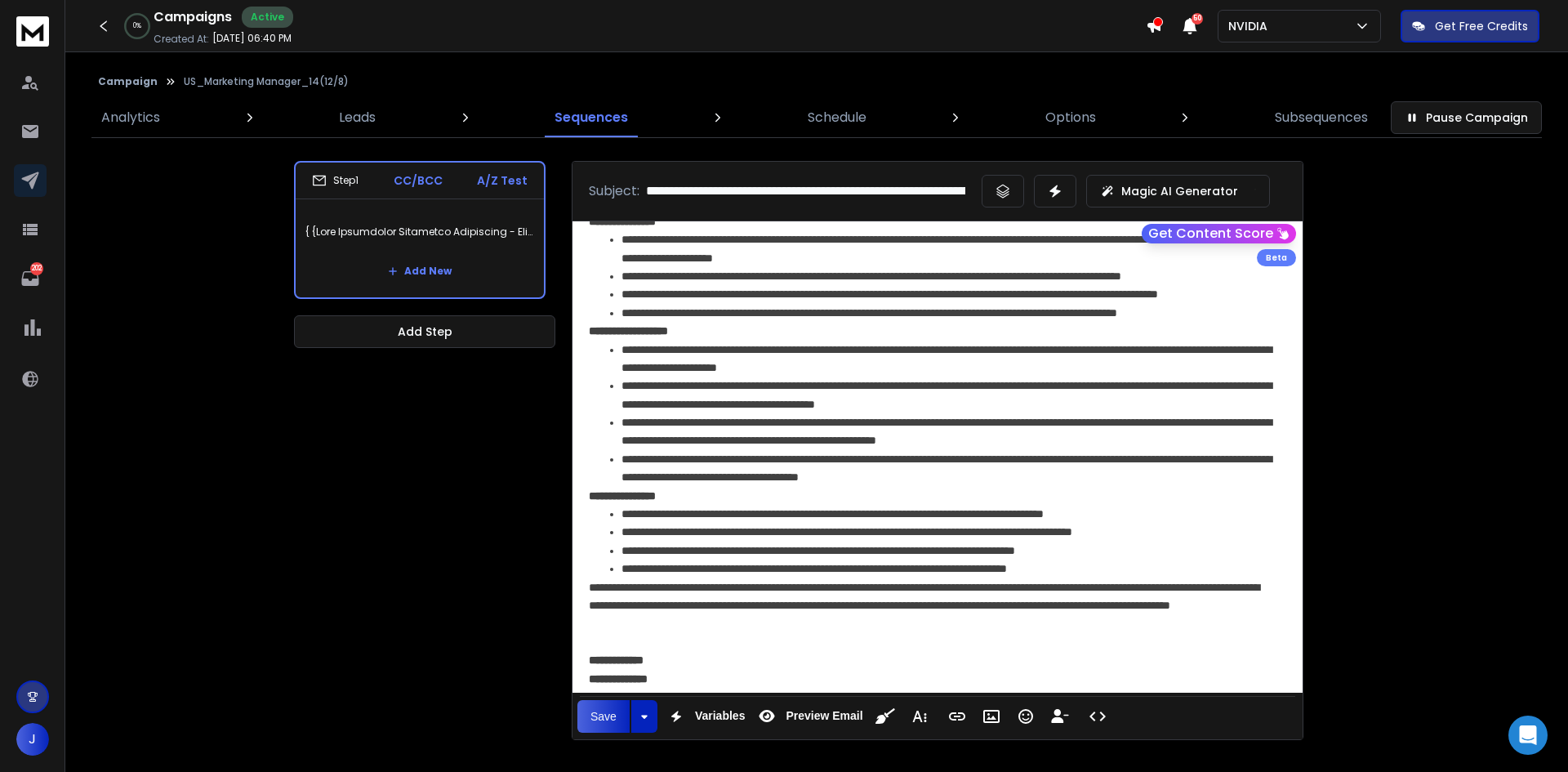
scroll to position [502, 0]
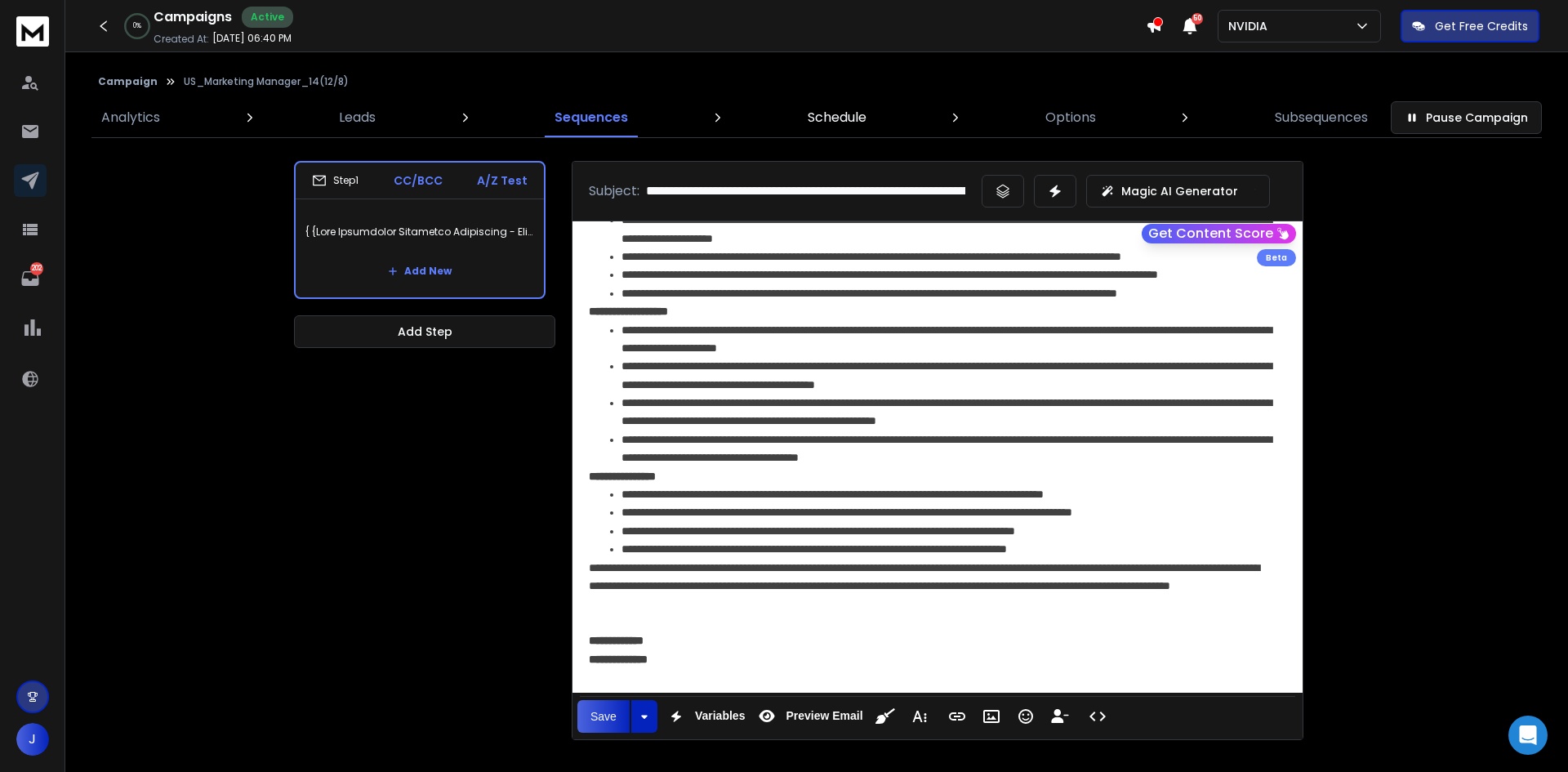
click at [817, 110] on p "Schedule" at bounding box center [837, 118] width 58 height 19
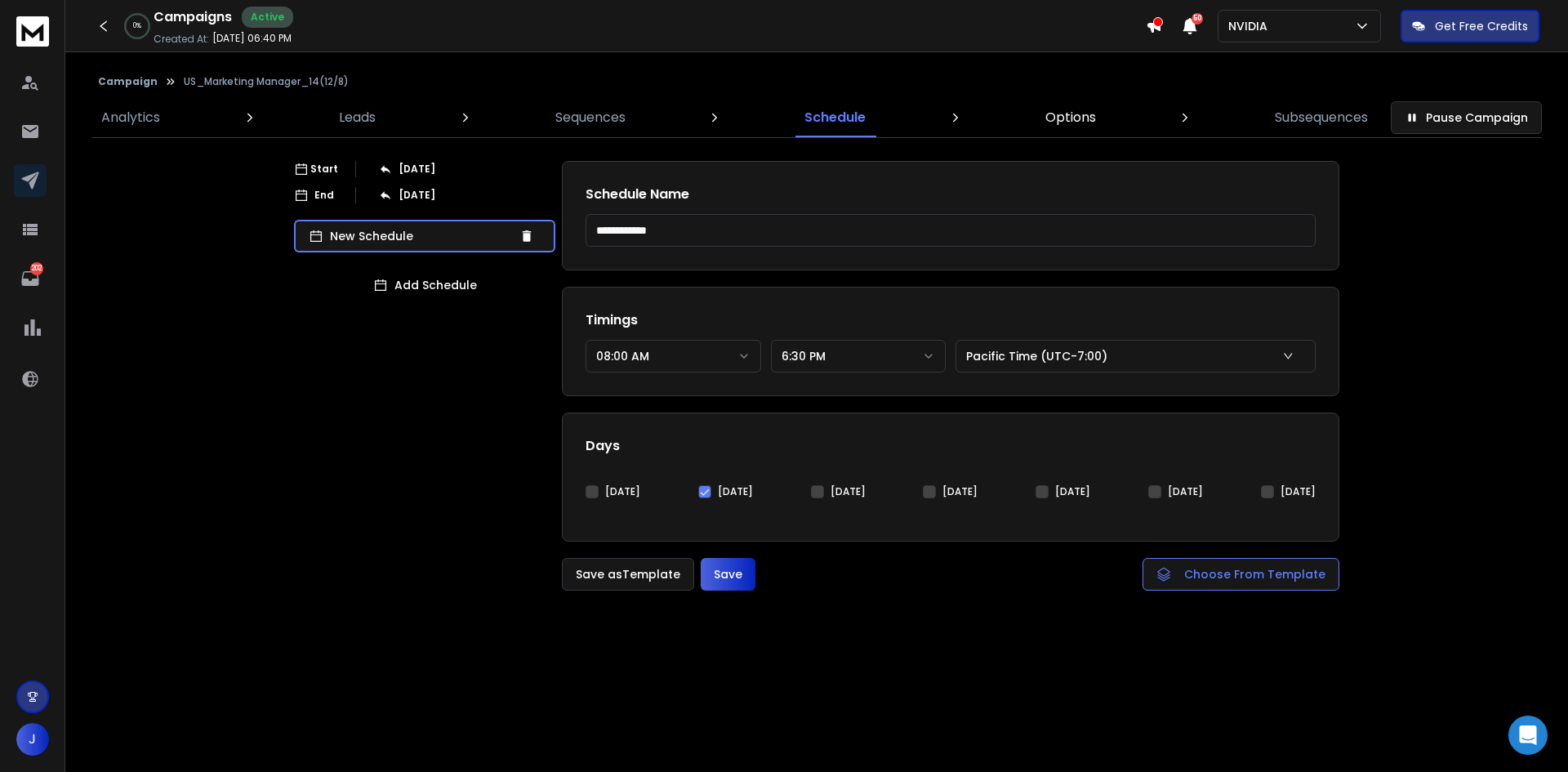
click at [1035, 126] on link "Options" at bounding box center [1070, 117] width 70 height 39
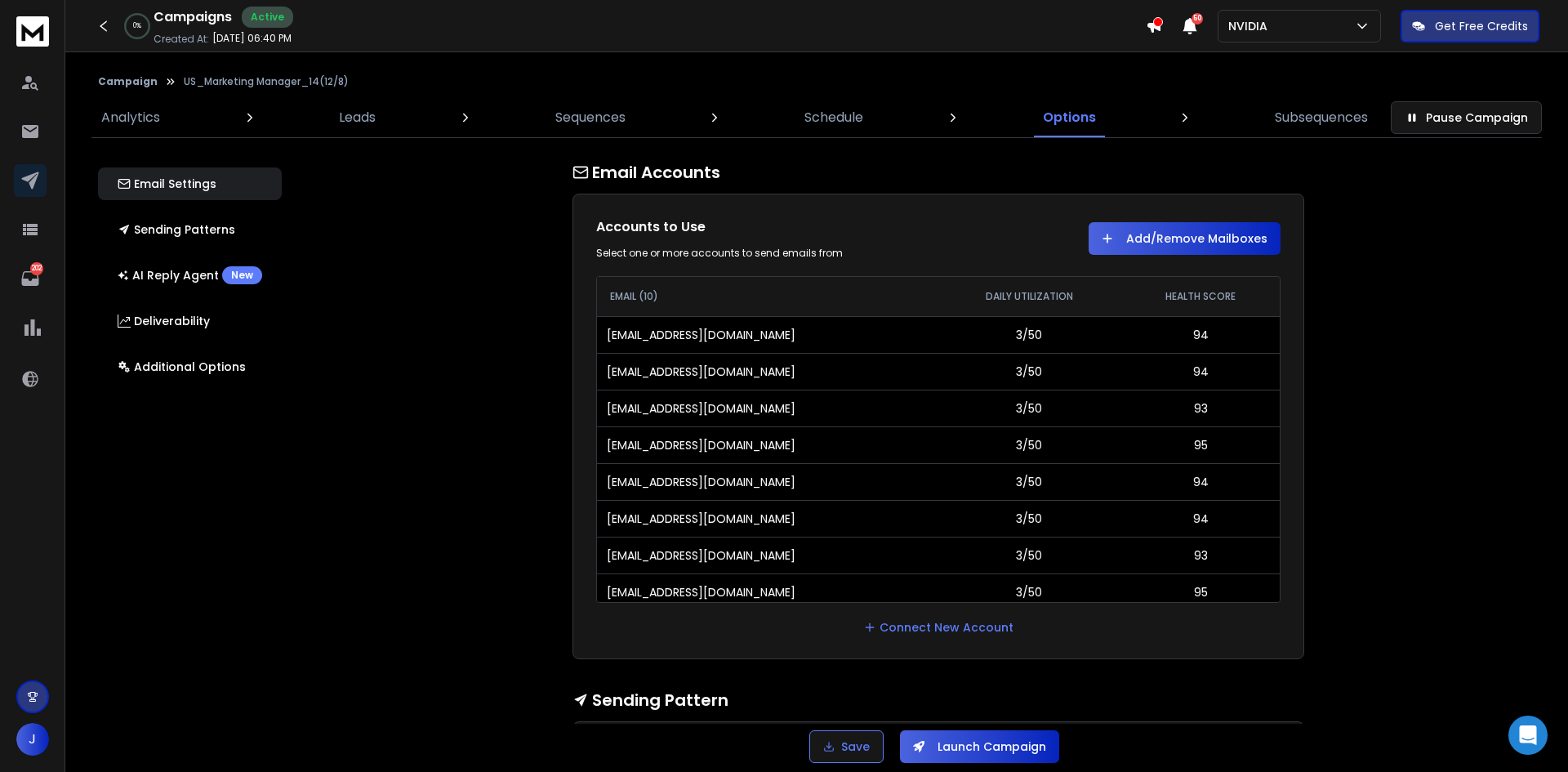
click at [789, 336] on p "[EMAIL_ADDRESS][DOMAIN_NAME]" at bounding box center [701, 335] width 188 height 16
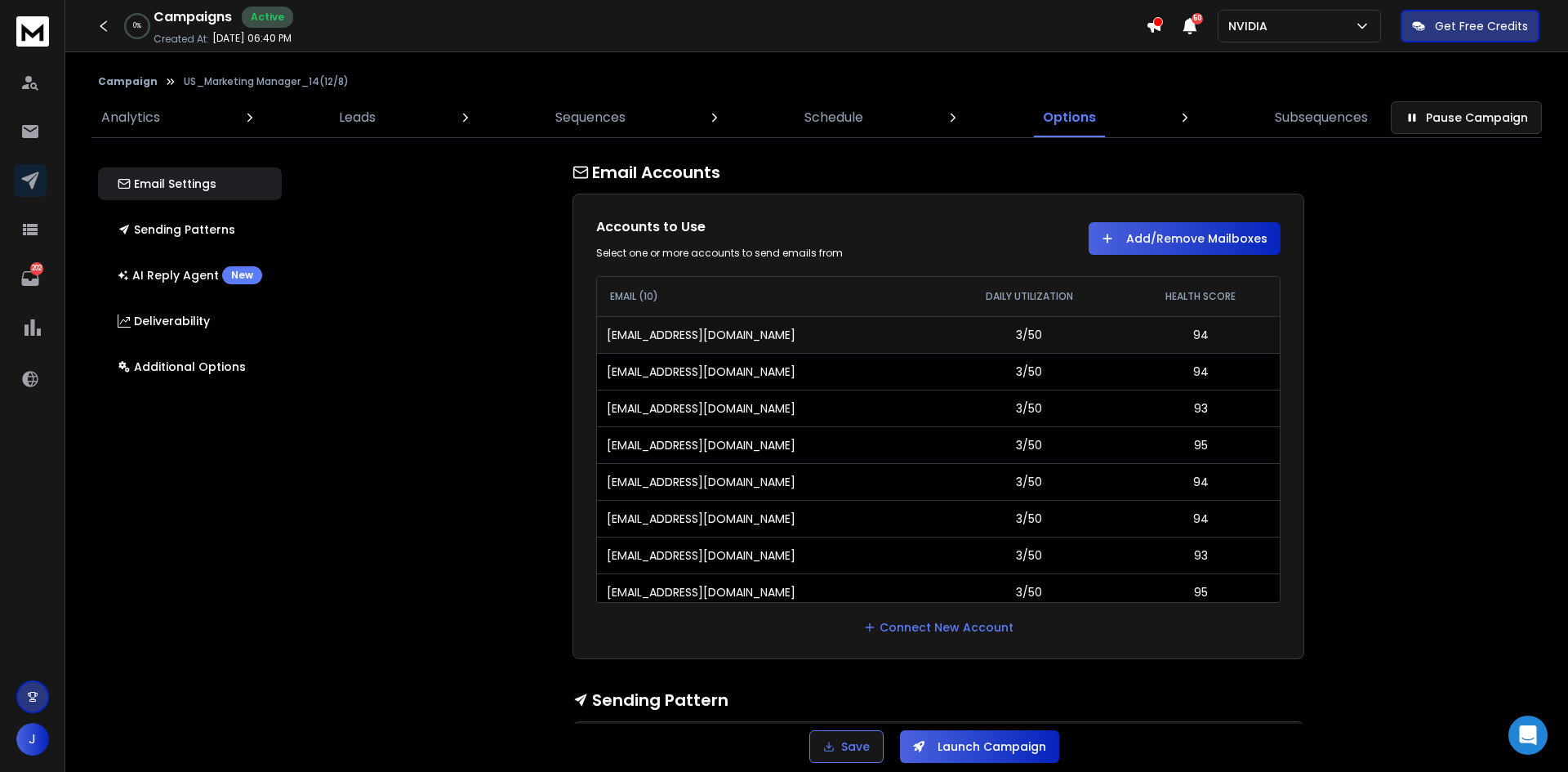
click at [788, 336] on p "[EMAIL_ADDRESS][DOMAIN_NAME]" at bounding box center [701, 335] width 188 height 16
click at [788, 335] on p "[EMAIL_ADDRESS][DOMAIN_NAME]" at bounding box center [701, 335] width 188 height 16
copy p "[EMAIL_ADDRESS][DOMAIN_NAME]"
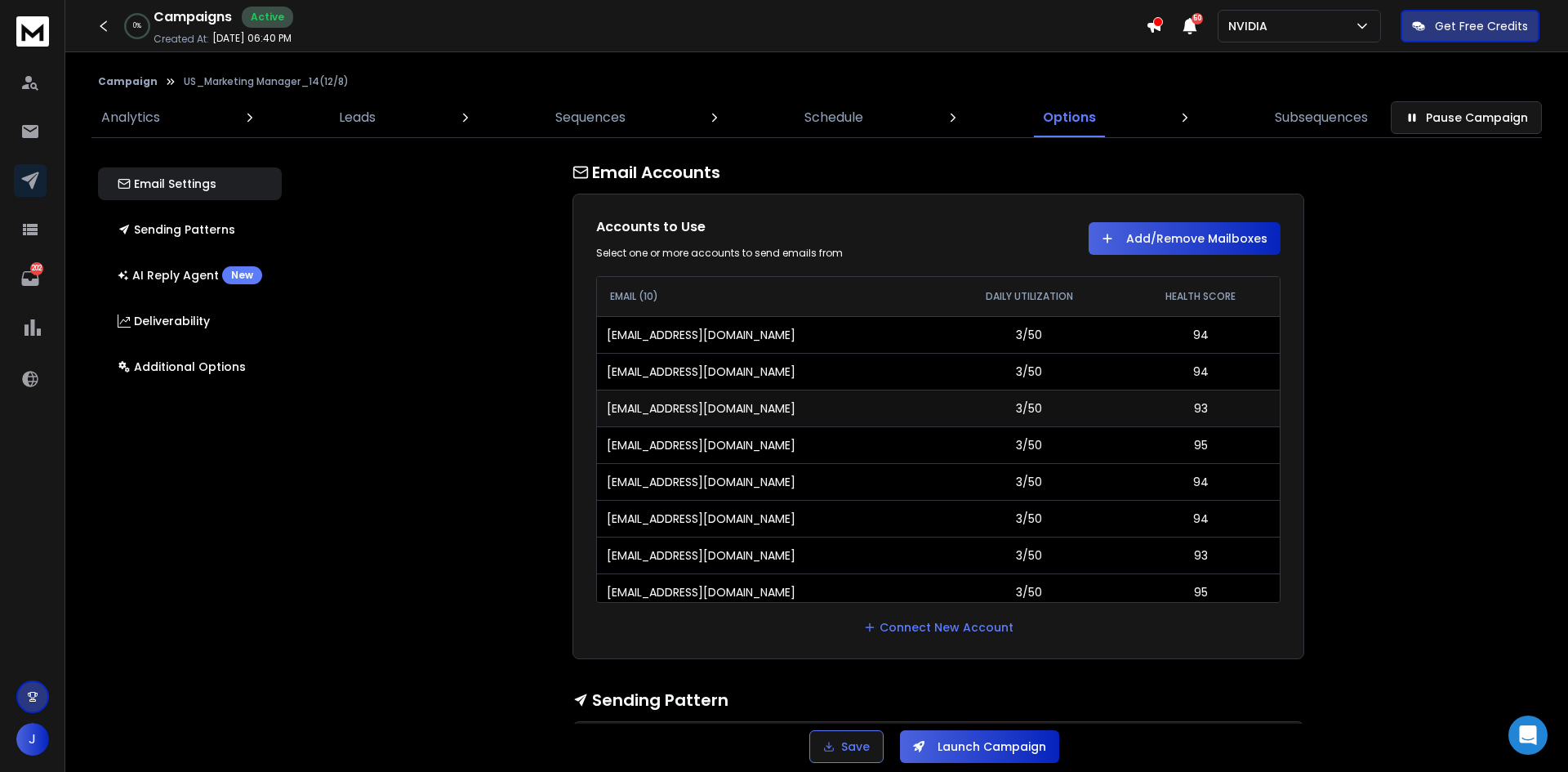
click at [937, 395] on td "[EMAIL_ADDRESS][DOMAIN_NAME]" at bounding box center [766, 408] width 339 height 36
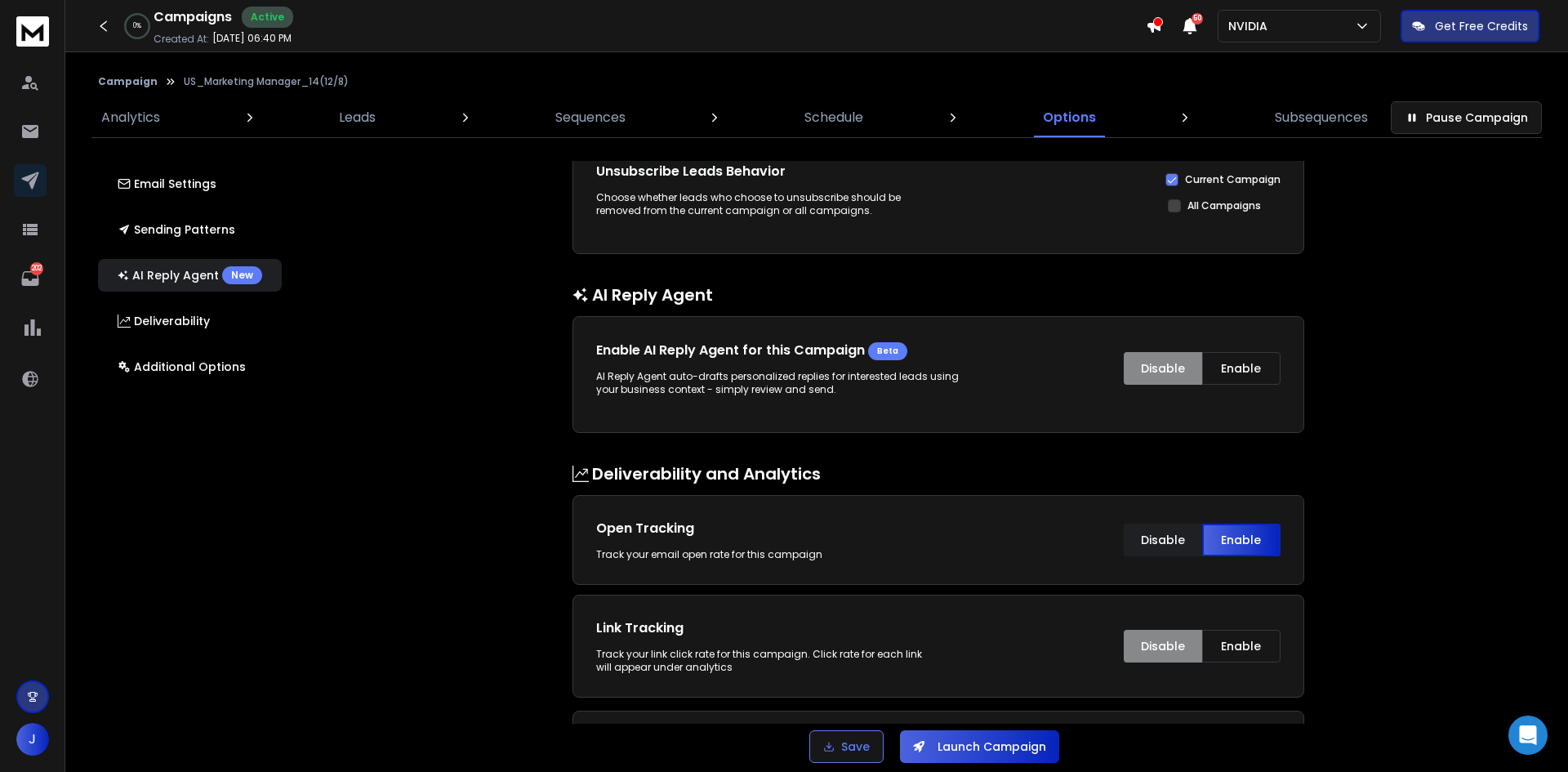
scroll to position [1634, 0]
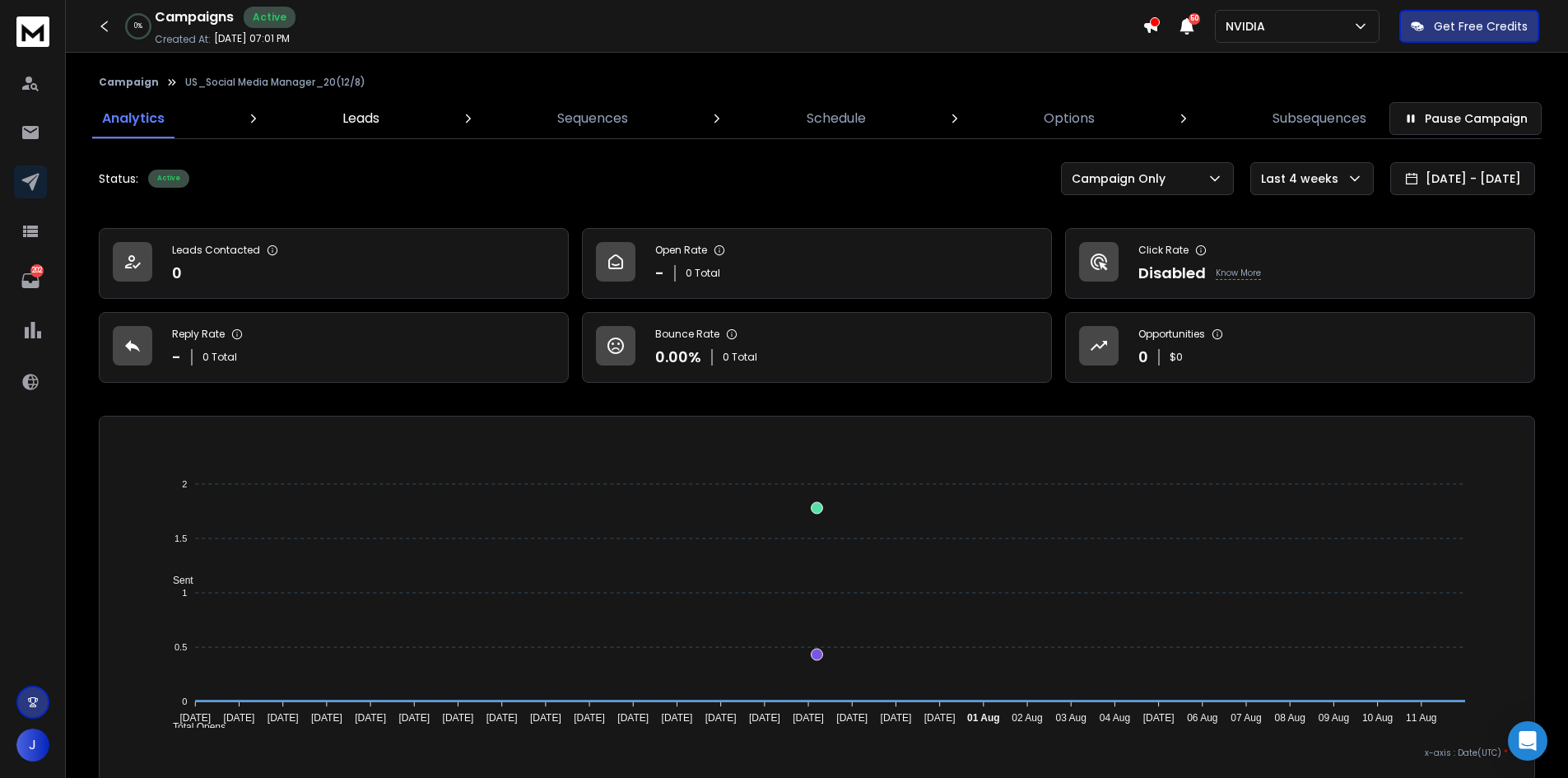
click at [369, 127] on p "Leads" at bounding box center [360, 119] width 37 height 19
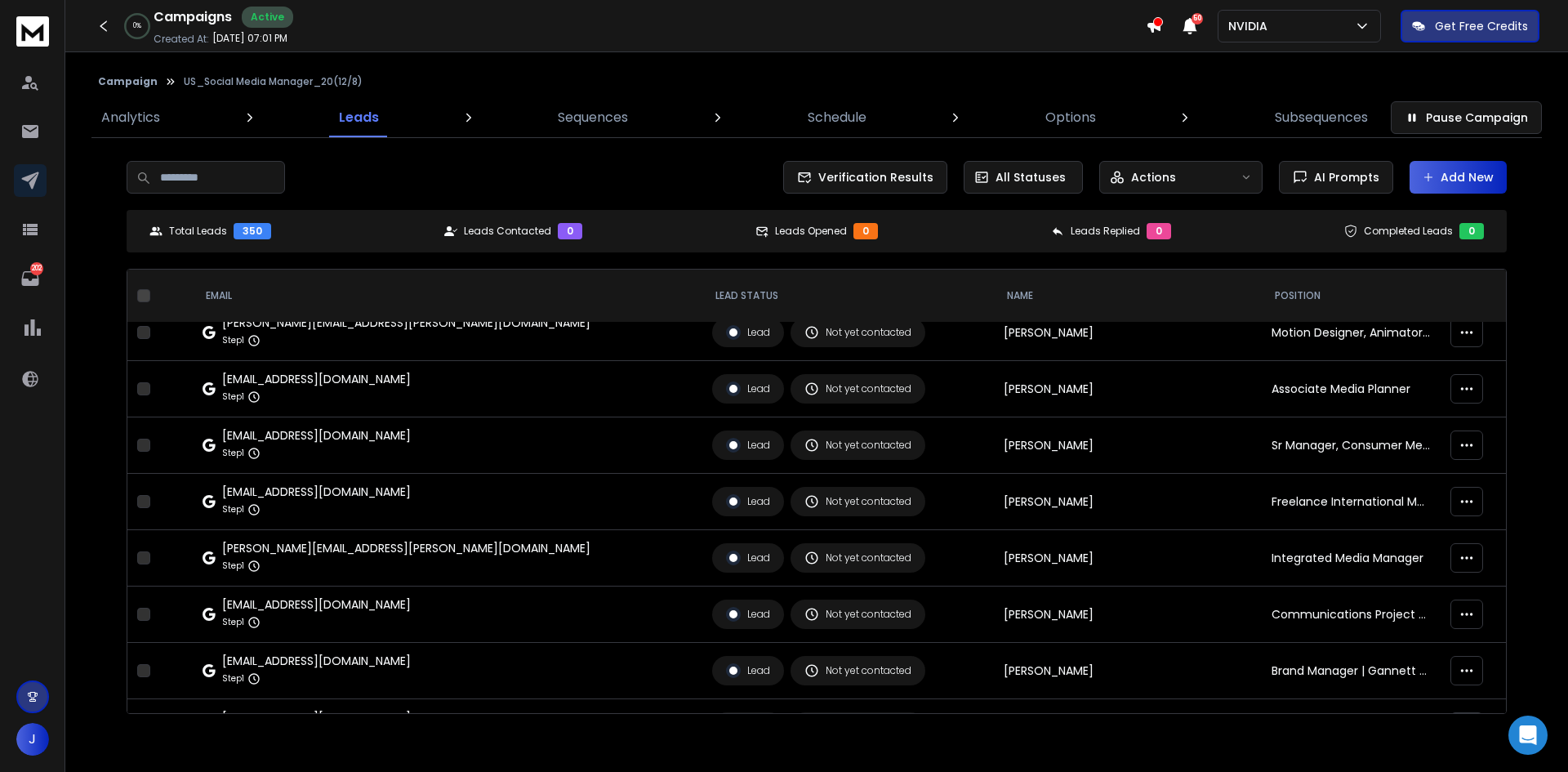
scroll to position [1470, 0]
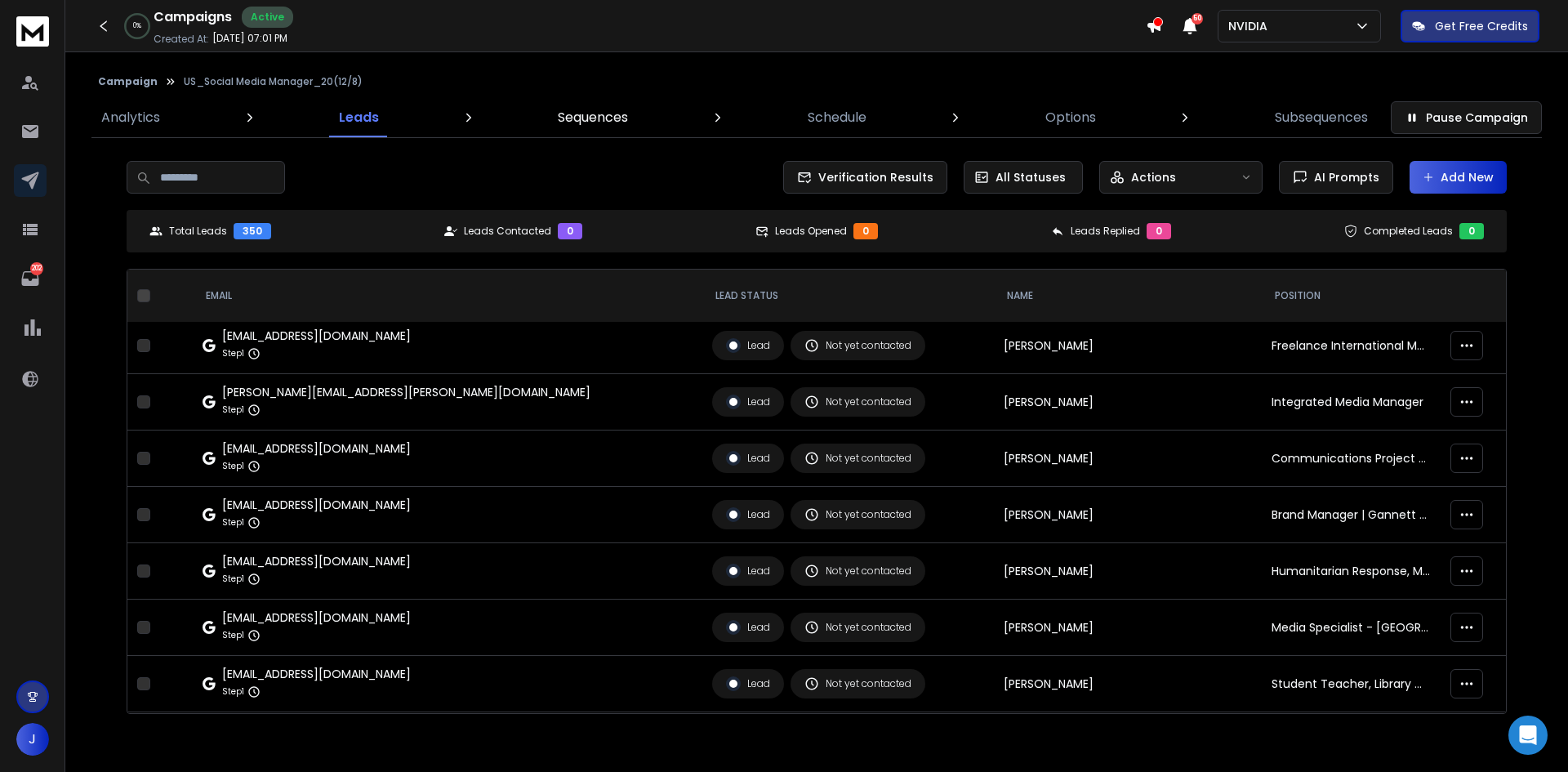
click at [577, 119] on p "Sequences" at bounding box center [592, 118] width 70 height 19
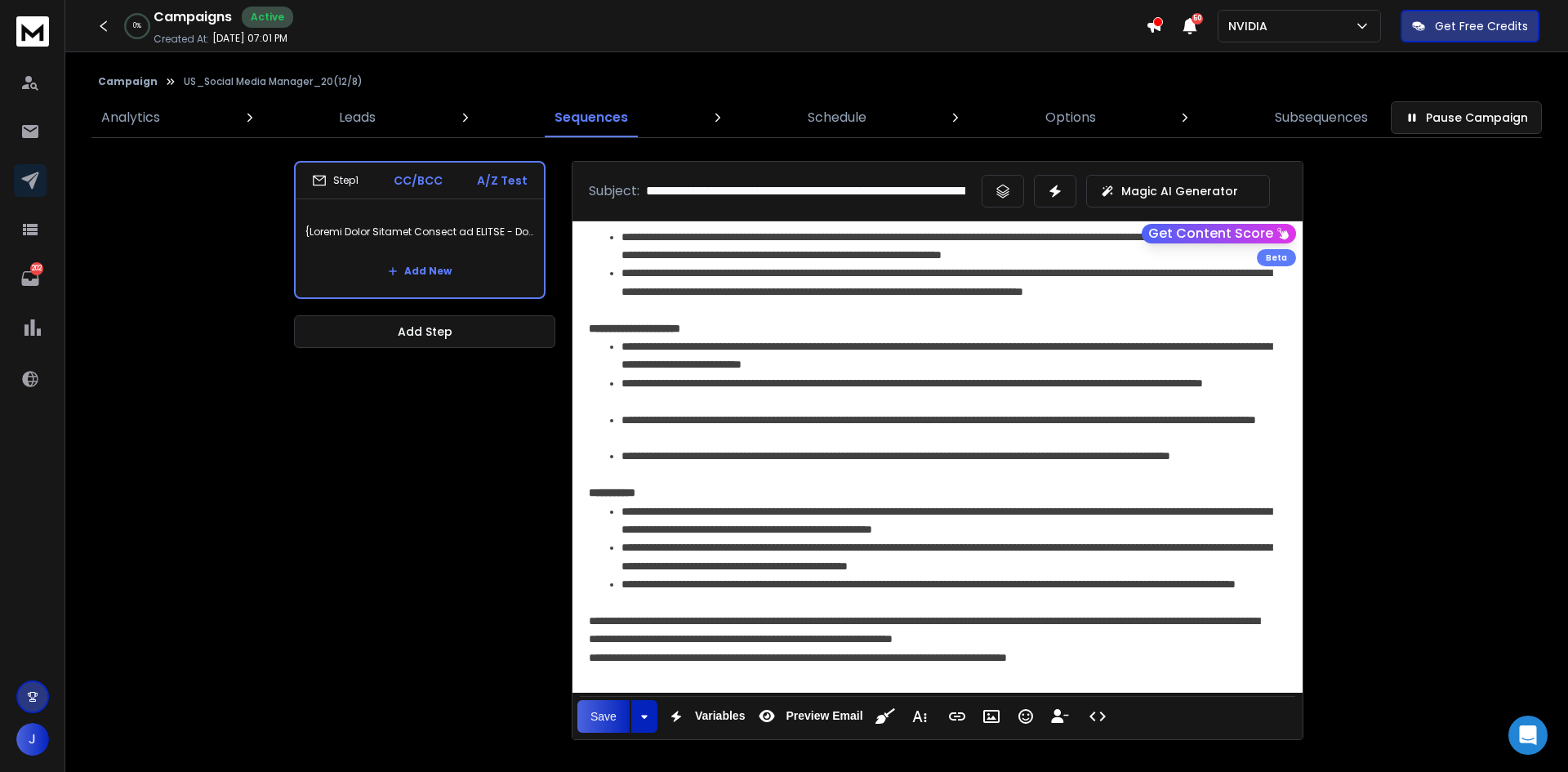
scroll to position [283, 0]
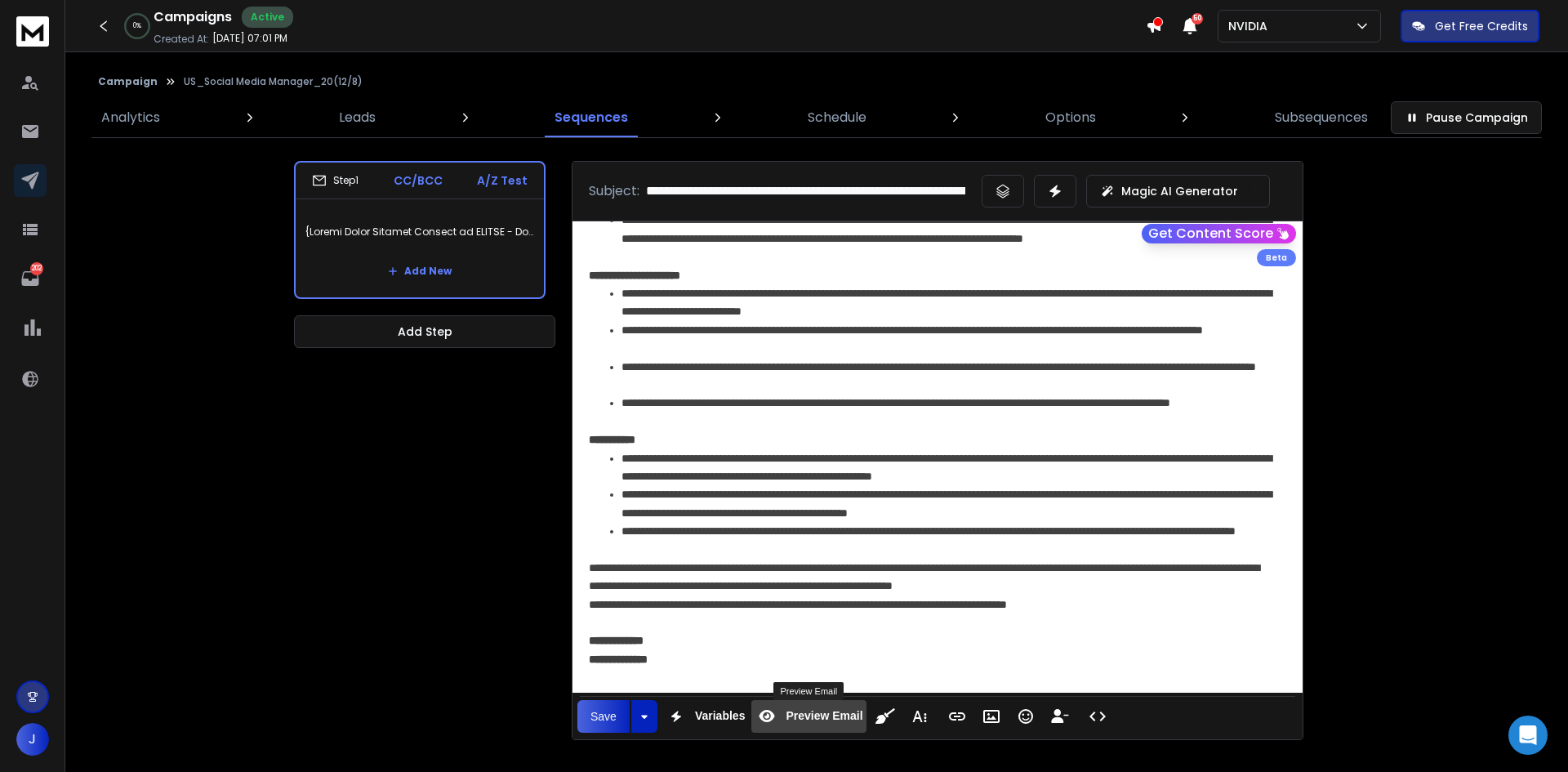
click at [844, 720] on span "Preview Email" at bounding box center [823, 716] width 83 height 14
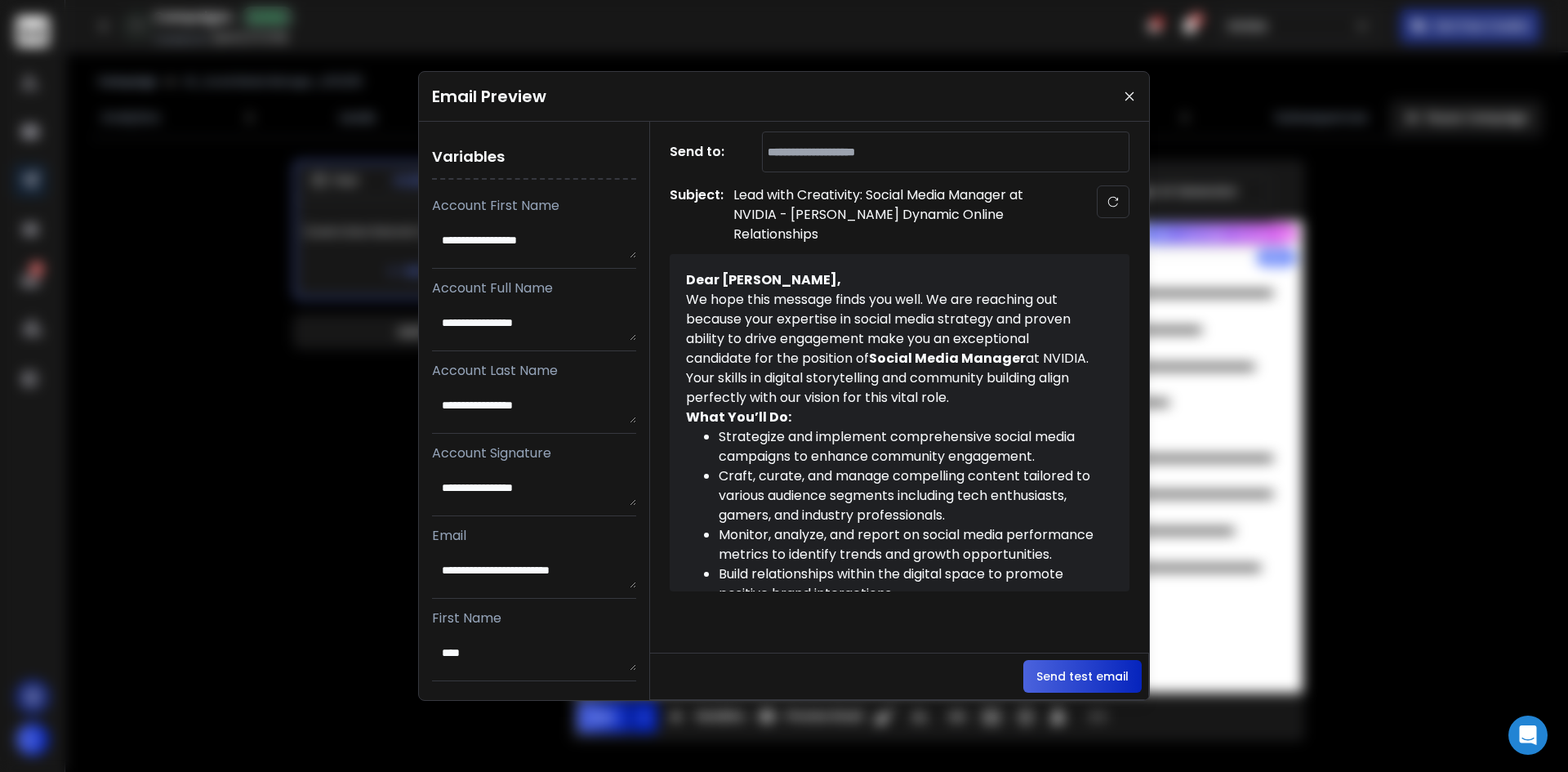
scroll to position [240, 0]
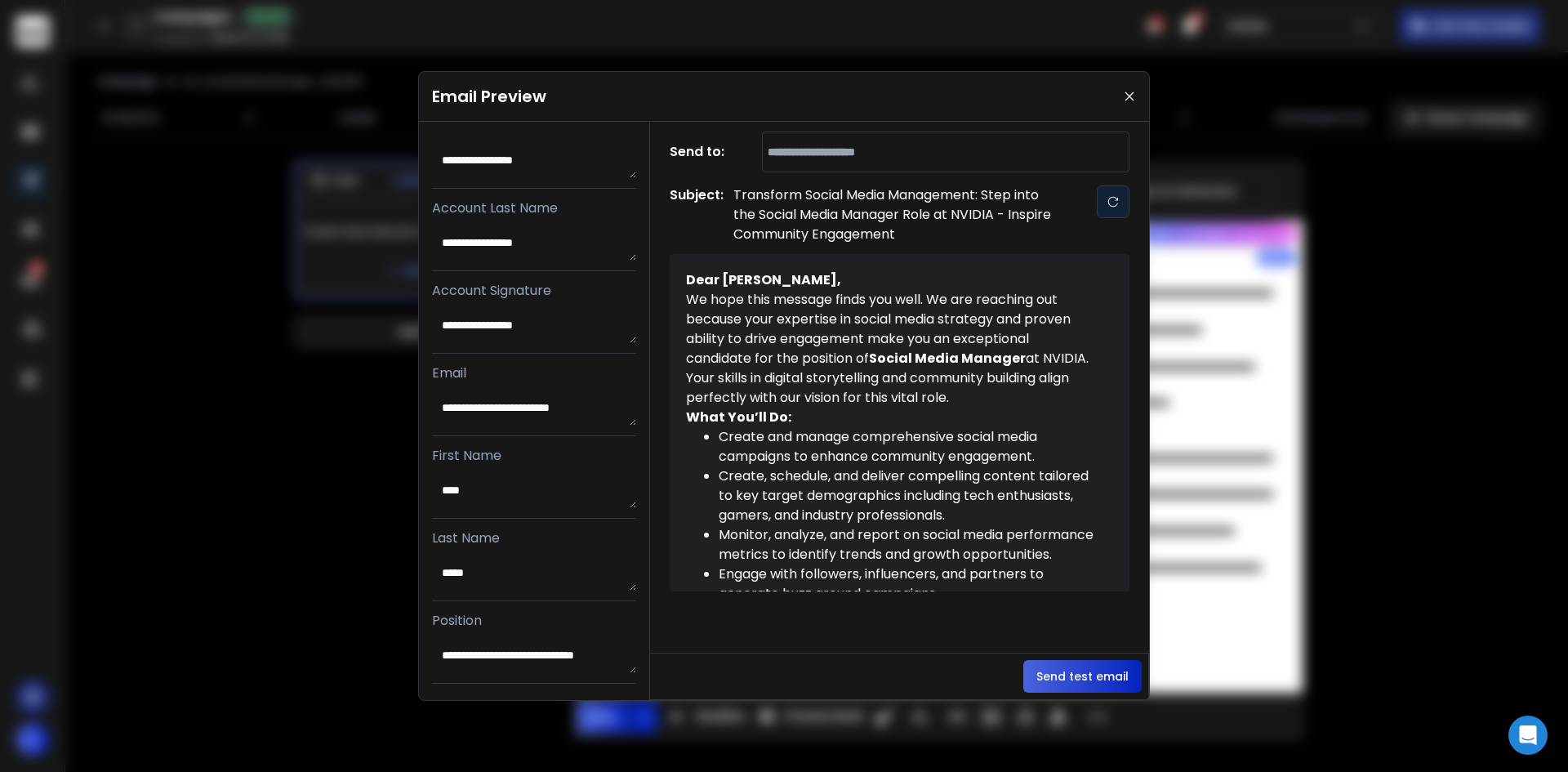
click at [1119, 207] on button at bounding box center [1113, 202] width 33 height 33
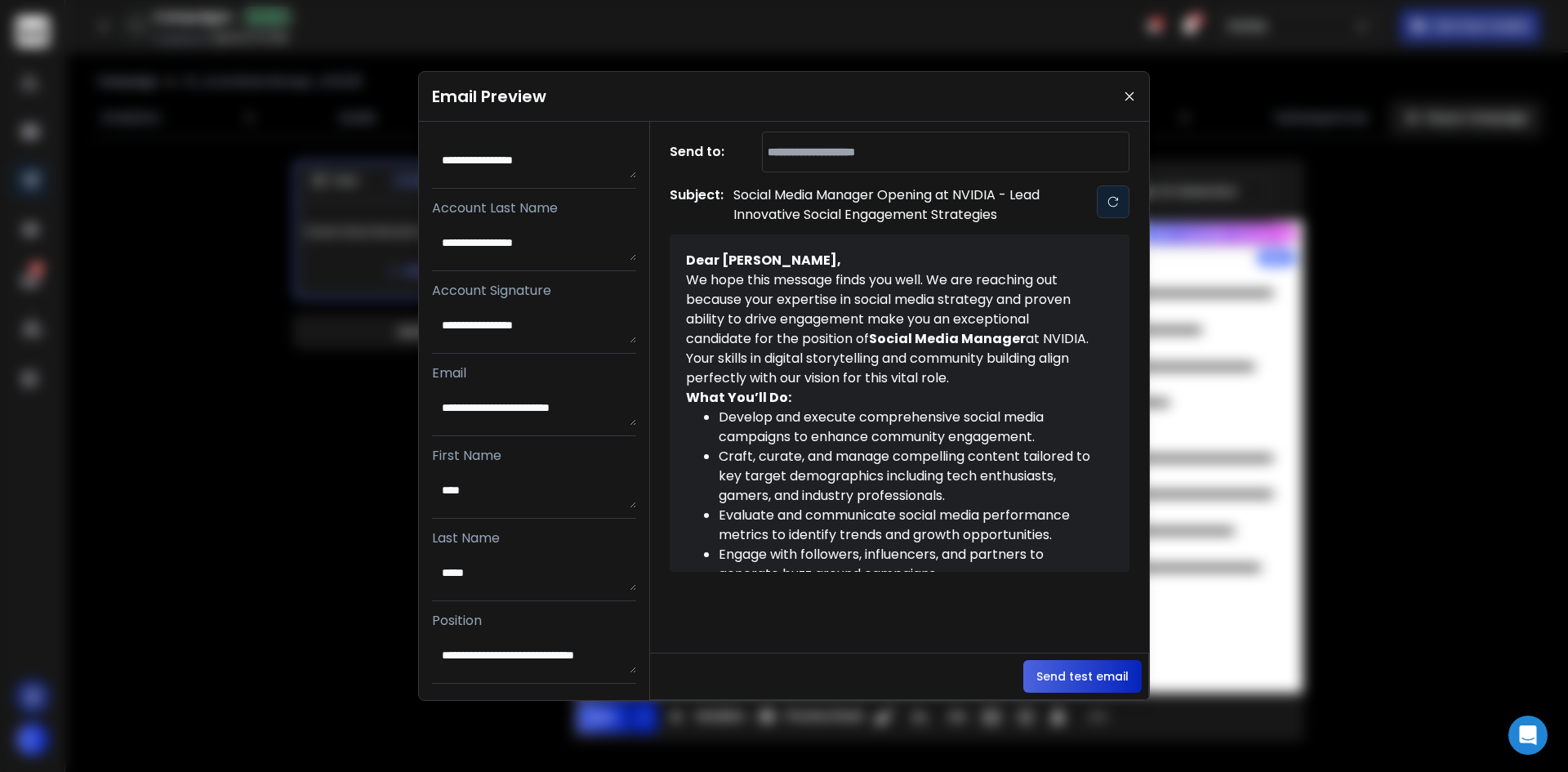
click at [1117, 204] on icon at bounding box center [1113, 202] width 10 height 10
click at [1117, 203] on icon at bounding box center [1113, 202] width 11 height 11
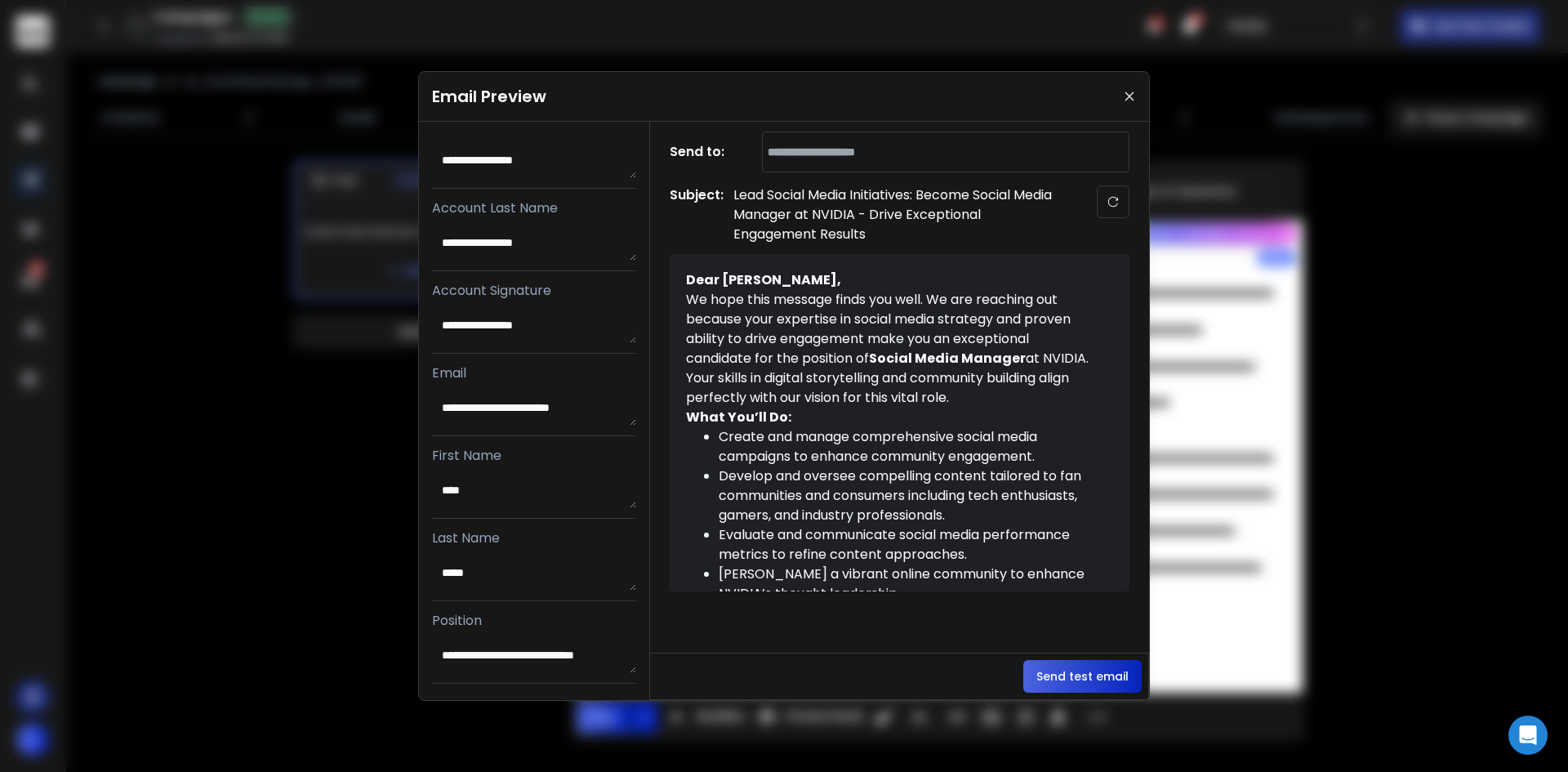
click at [1134, 89] on div "Email Preview" at bounding box center [784, 96] width 730 height 49
click at [1134, 91] on icon at bounding box center [1129, 97] width 13 height 13
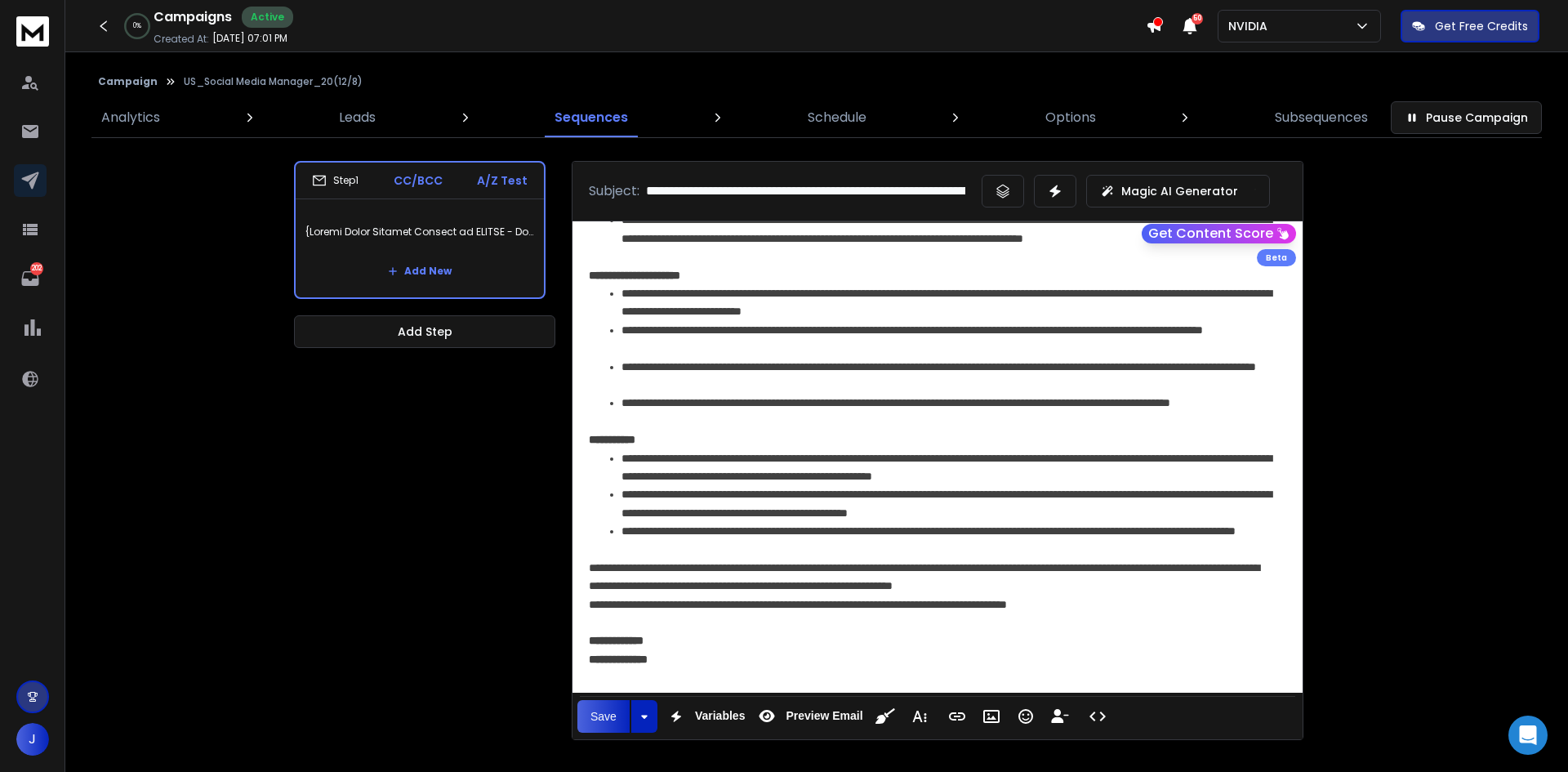
click at [1134, 91] on div "Campaign US_Social Media Manager_20(12/8)" at bounding box center [817, 81] width 1450 height 26
click at [809, 109] on p "Schedule" at bounding box center [837, 118] width 58 height 19
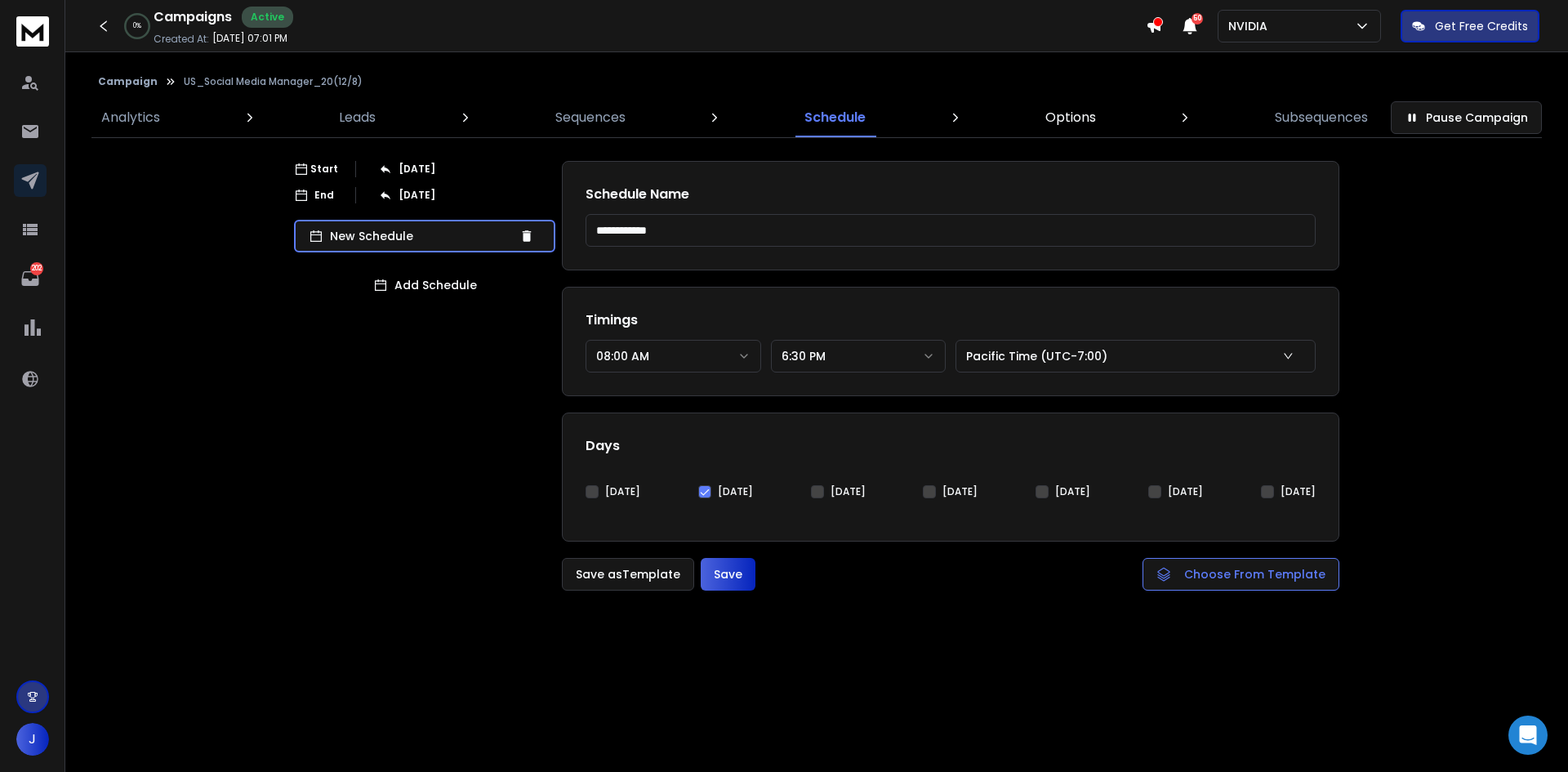
click at [1059, 130] on link "Options" at bounding box center [1070, 117] width 70 height 39
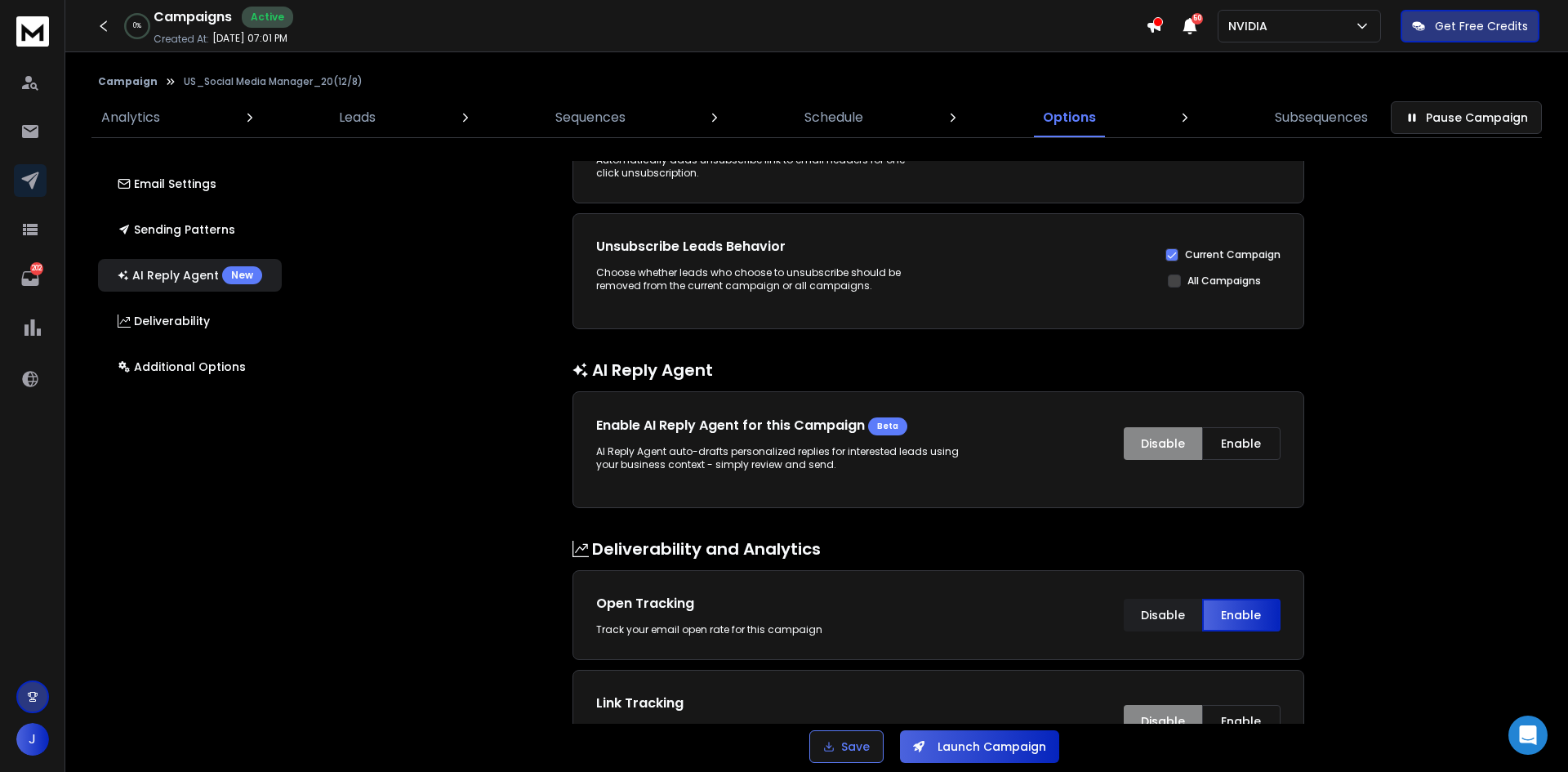
scroll to position [1798, 0]
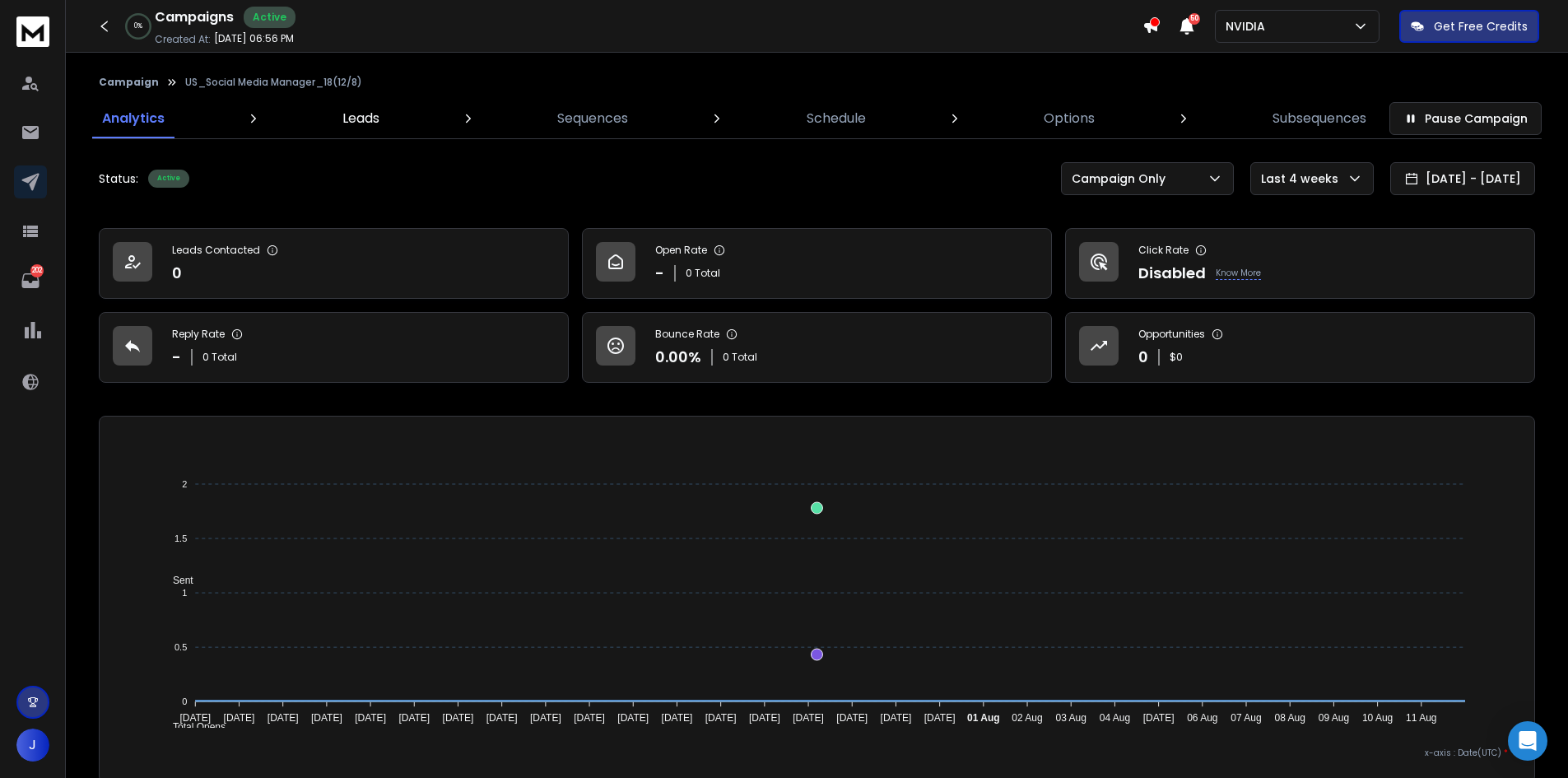
click at [363, 131] on link "Leads" at bounding box center [360, 118] width 57 height 40
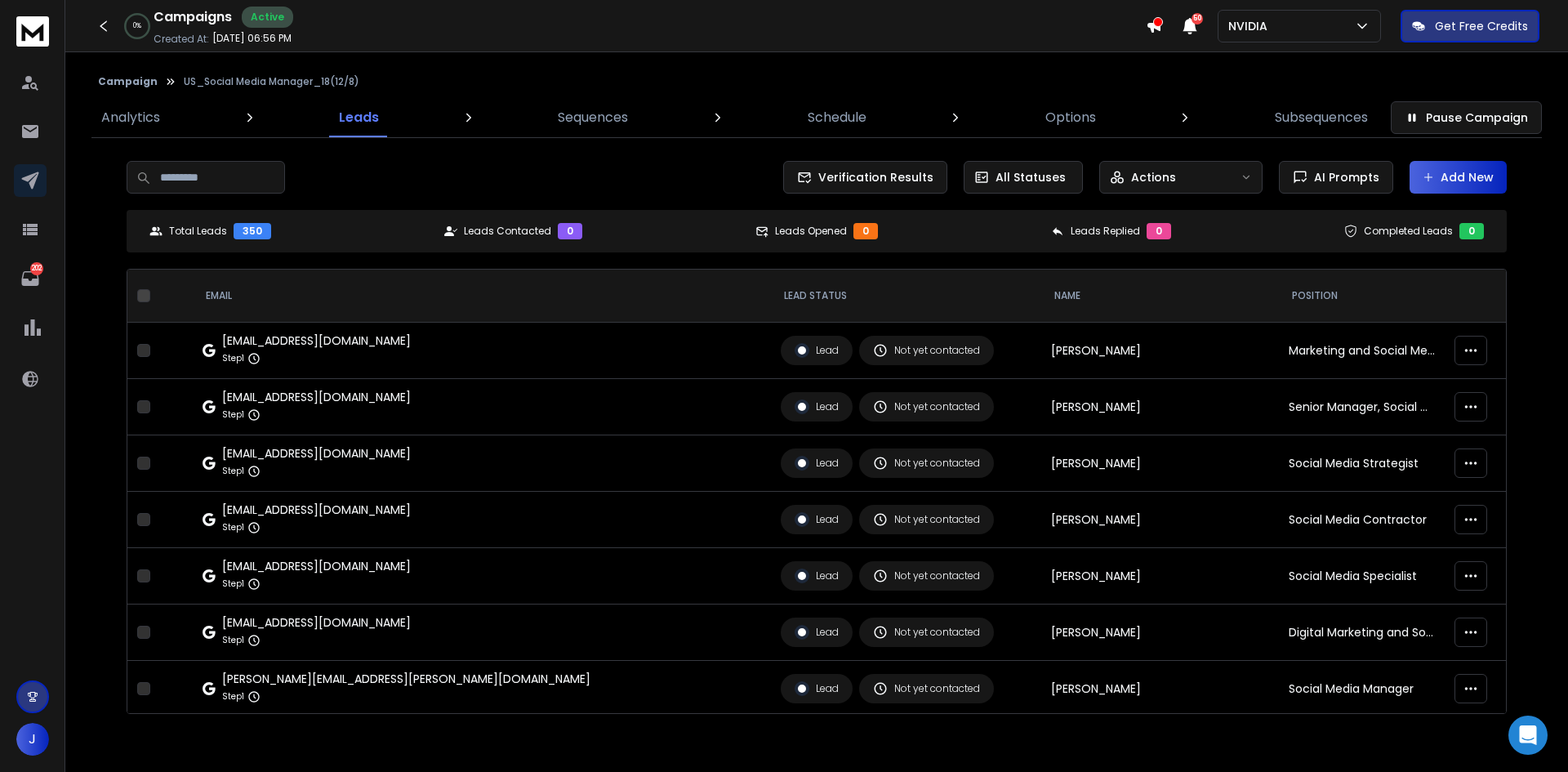
click at [583, 96] on div "Campaign US_Social Media Manager_18(12/8) Analytics Leads Sequences Schedule Op…" at bounding box center [817, 103] width 1450 height 70
click at [588, 103] on link "Sequences" at bounding box center [593, 117] width 90 height 39
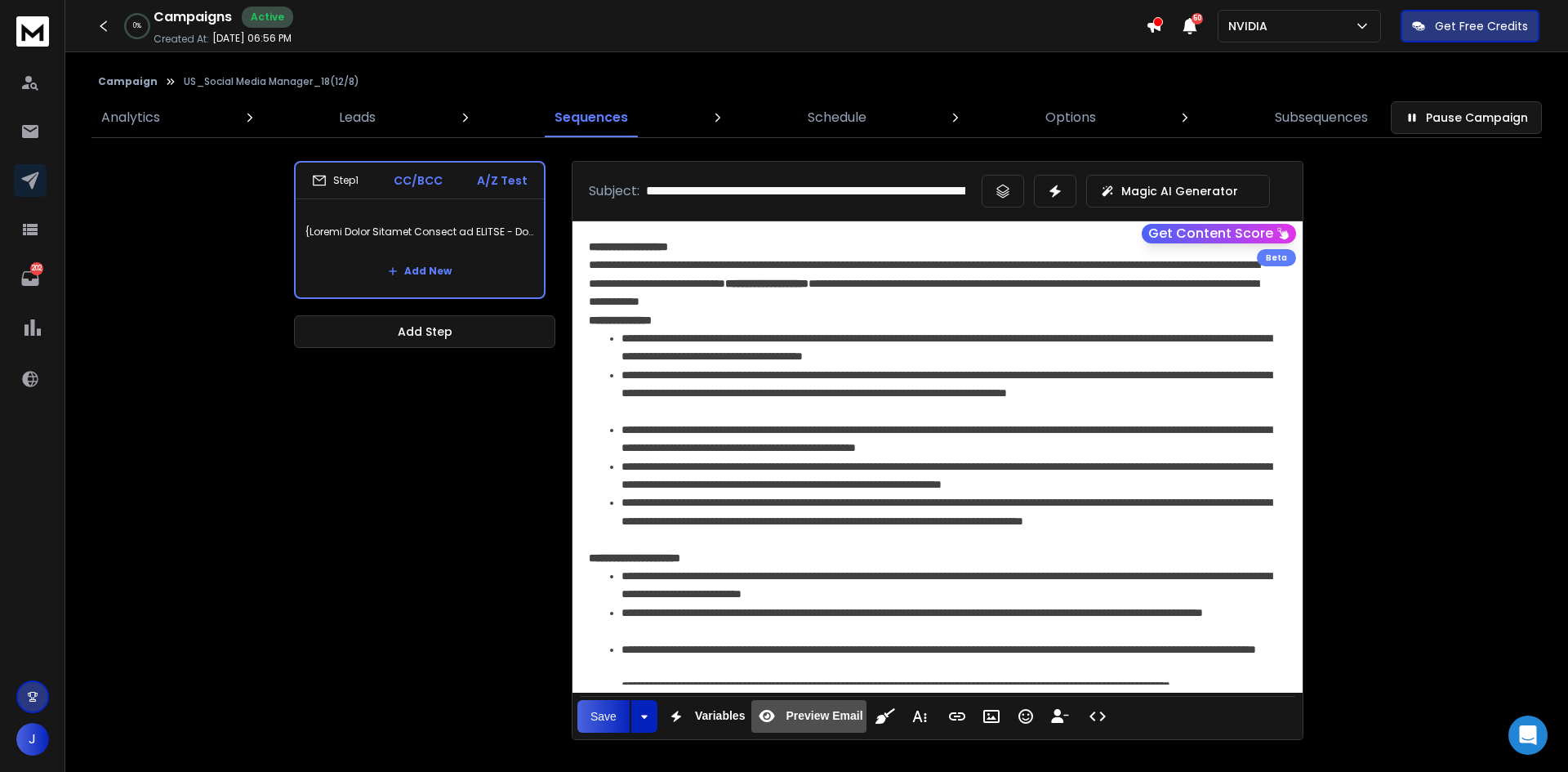
click at [817, 722] on span "Preview Email" at bounding box center [823, 716] width 83 height 14
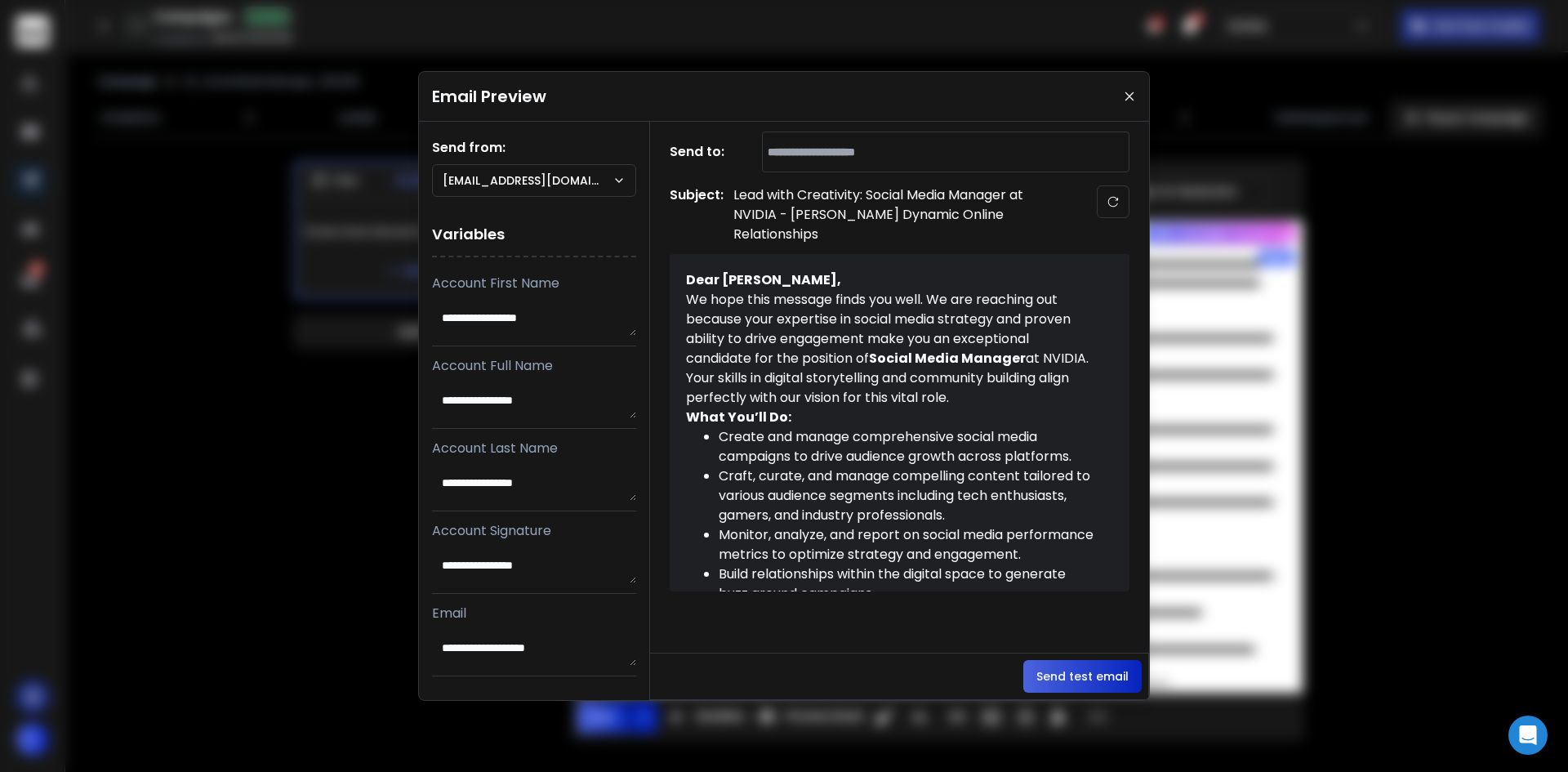
click at [1126, 174] on div "Send to:" at bounding box center [899, 152] width 460 height 48
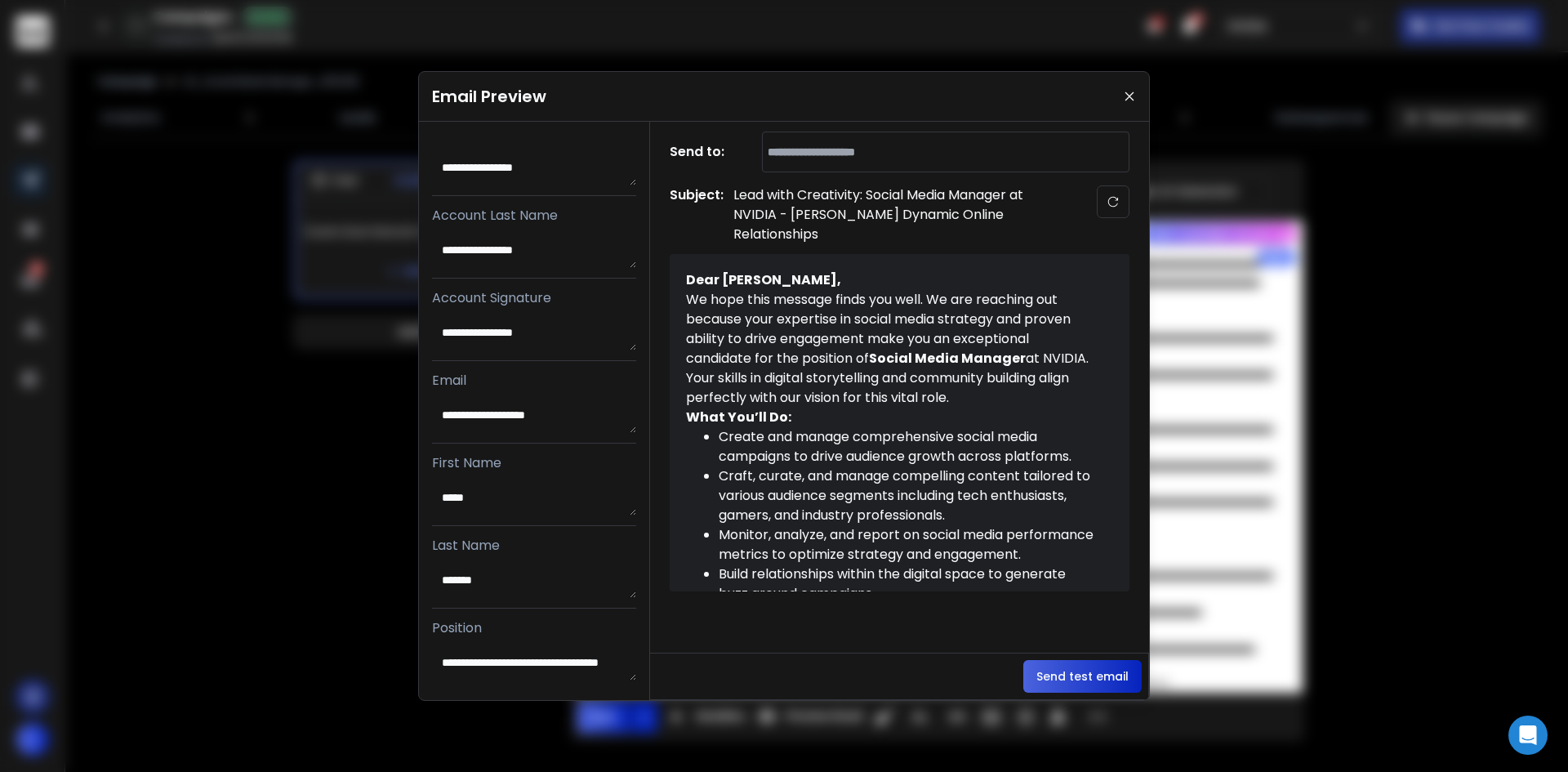
scroll to position [240, 0]
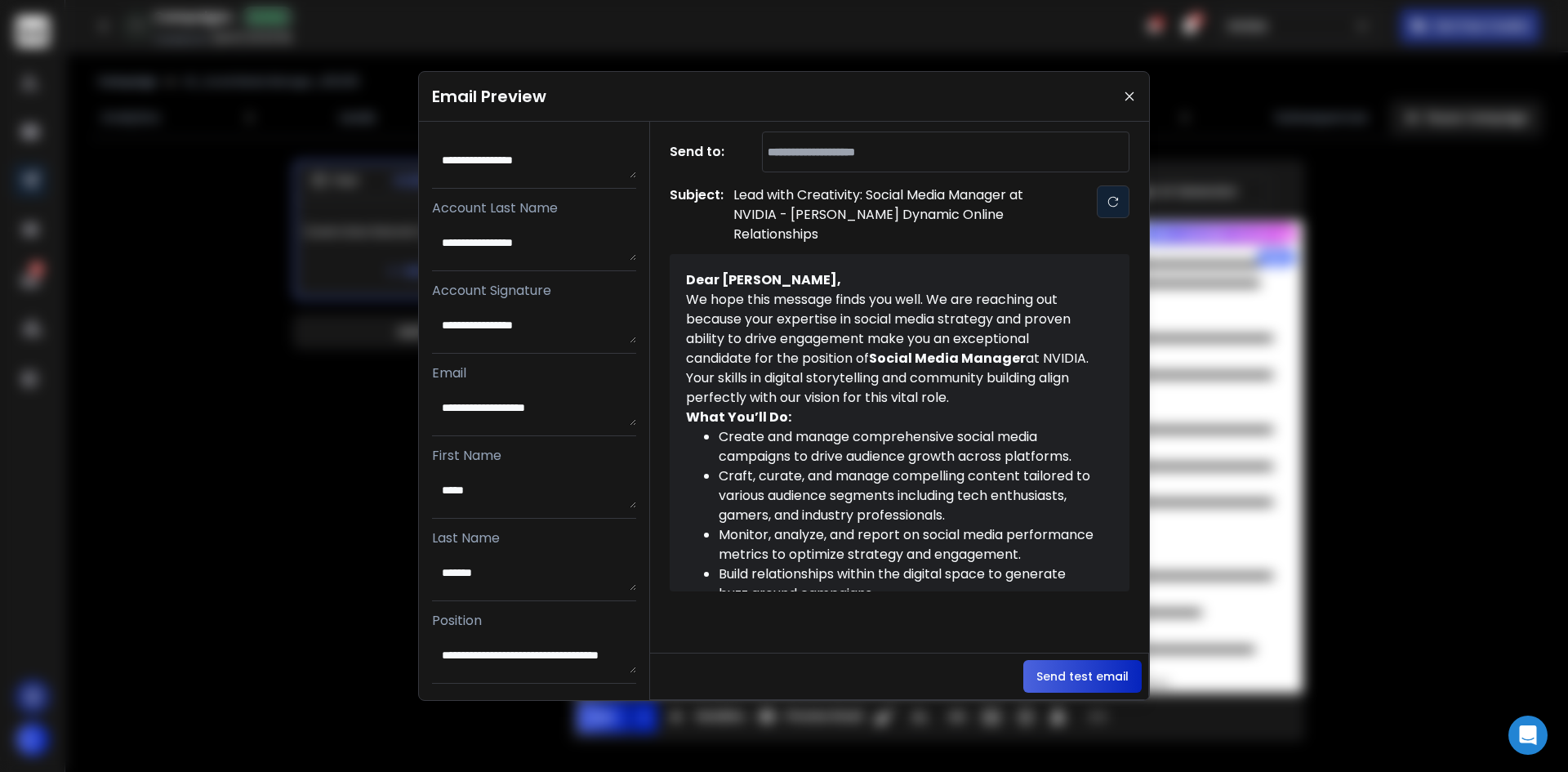
click at [1115, 199] on icon at bounding box center [1113, 202] width 11 height 11
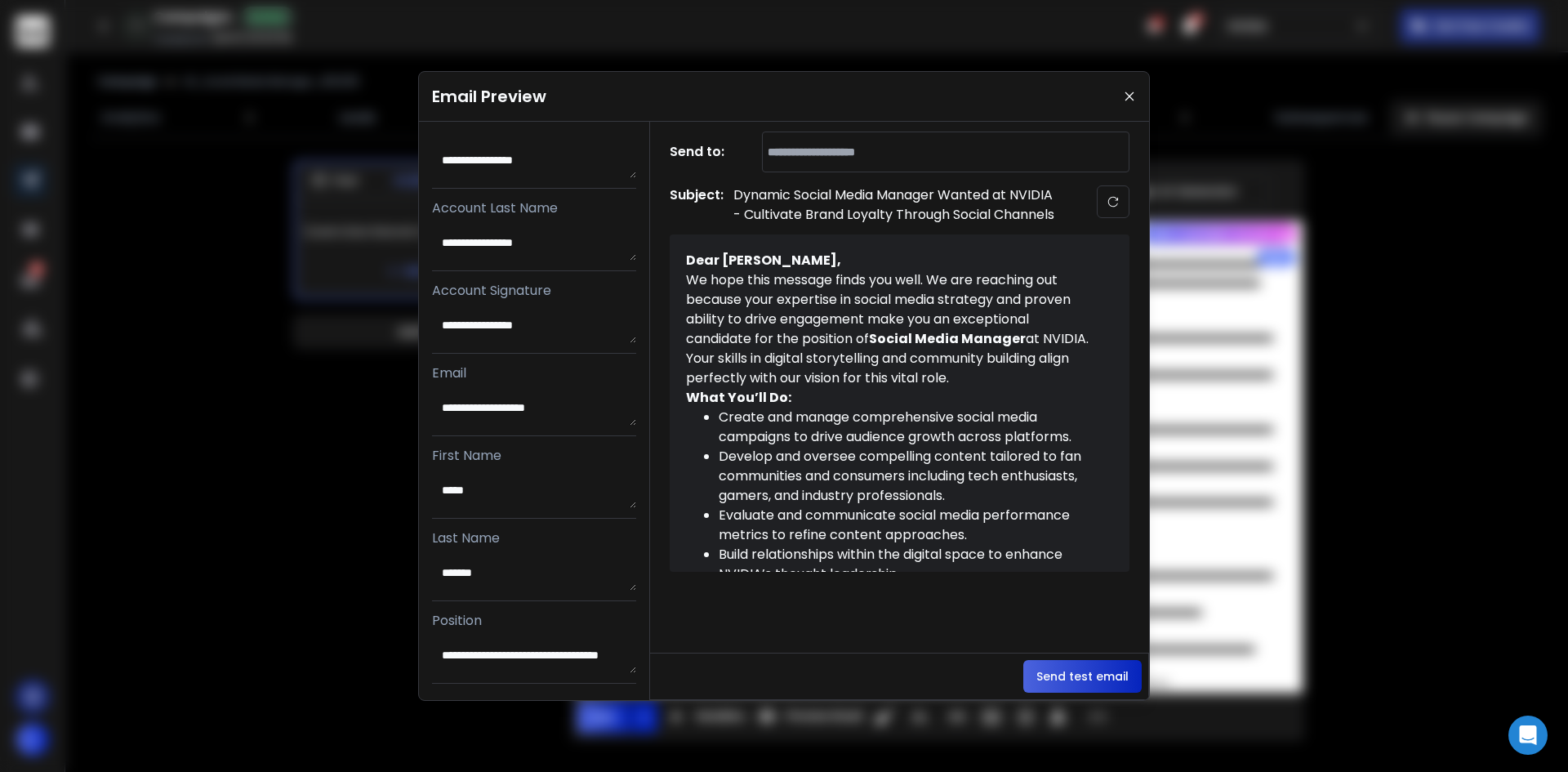
click at [1128, 103] on div "Email Preview" at bounding box center [784, 96] width 730 height 49
click at [1128, 95] on icon at bounding box center [1129, 97] width 13 height 13
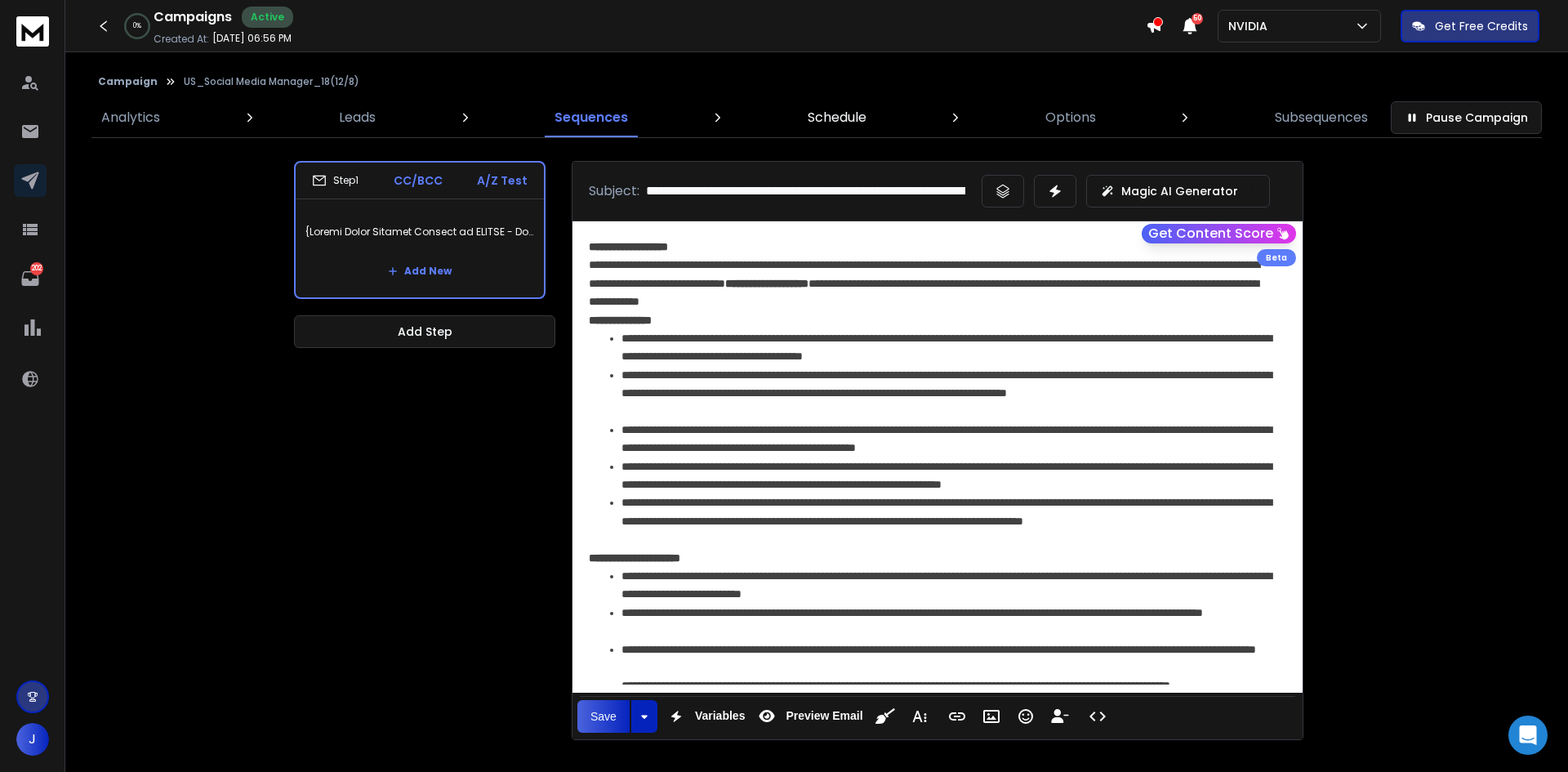
click at [815, 132] on link "Schedule" at bounding box center [837, 117] width 78 height 39
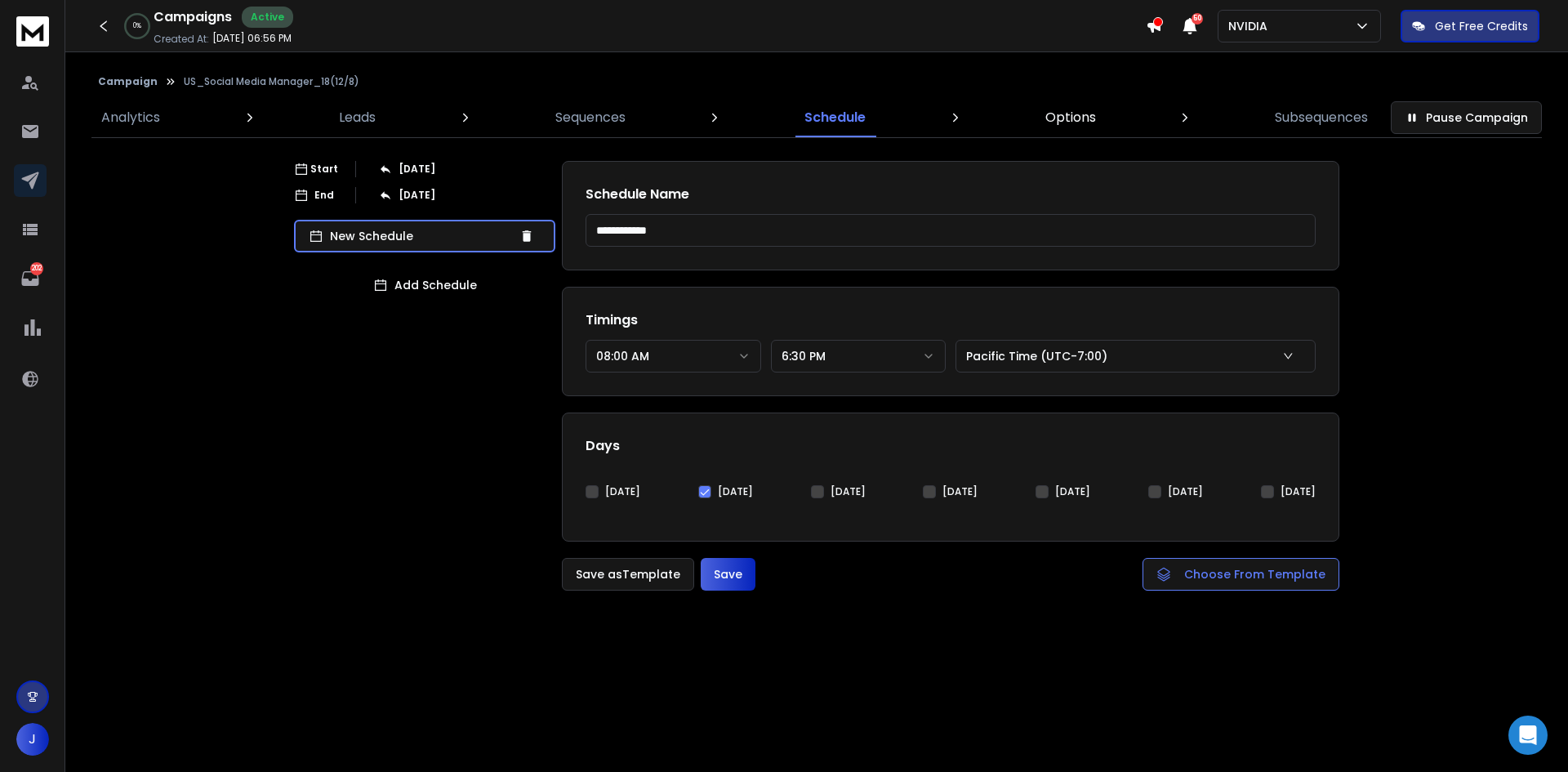
click at [1085, 135] on link "Options" at bounding box center [1070, 117] width 70 height 39
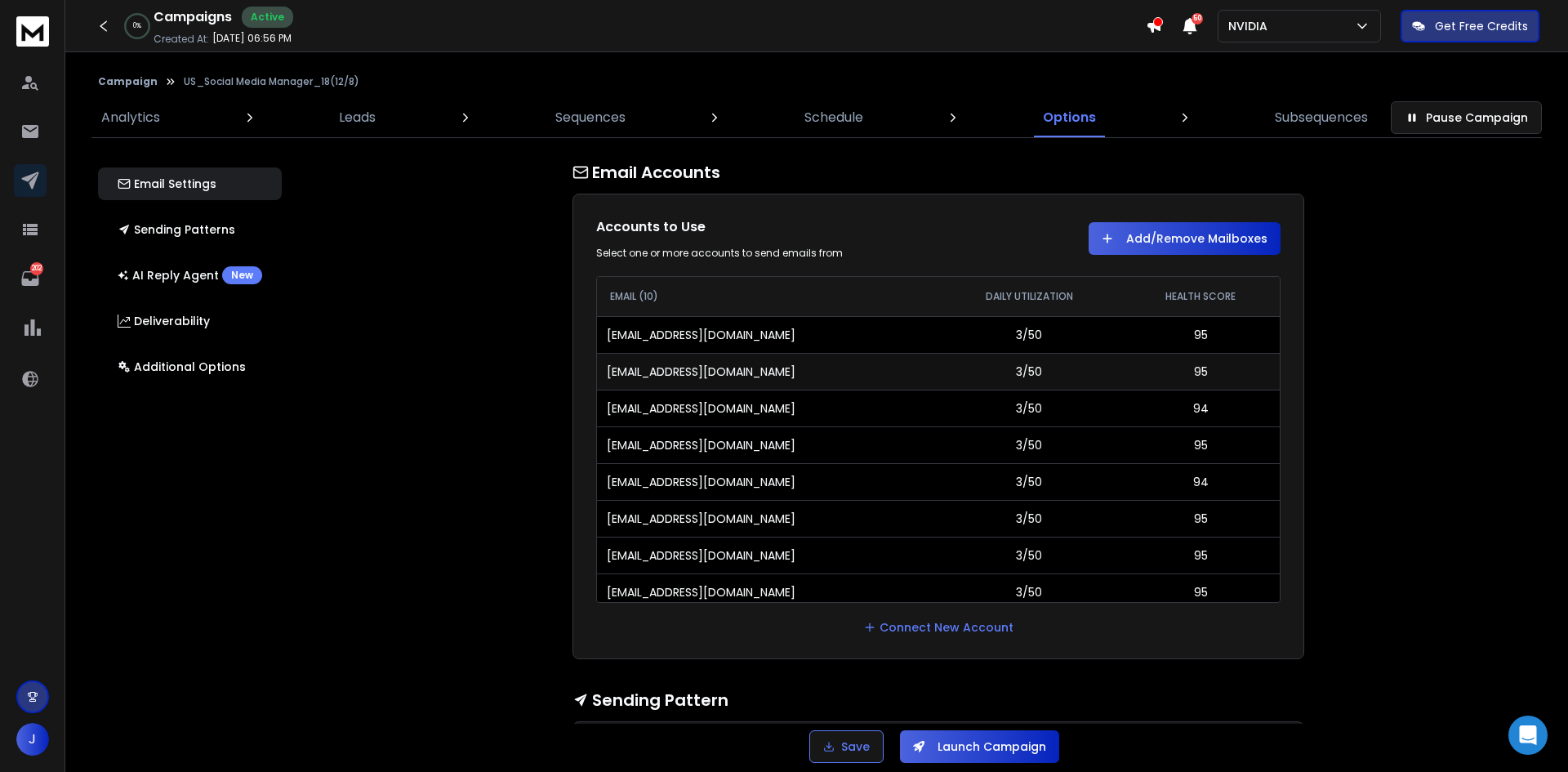
click at [876, 358] on td "wearehiring@hrdatamanagementsystemnvidia.com" at bounding box center [766, 371] width 339 height 36
copy p "wearehiring@hrdatamanagementsystemnvidia.com"
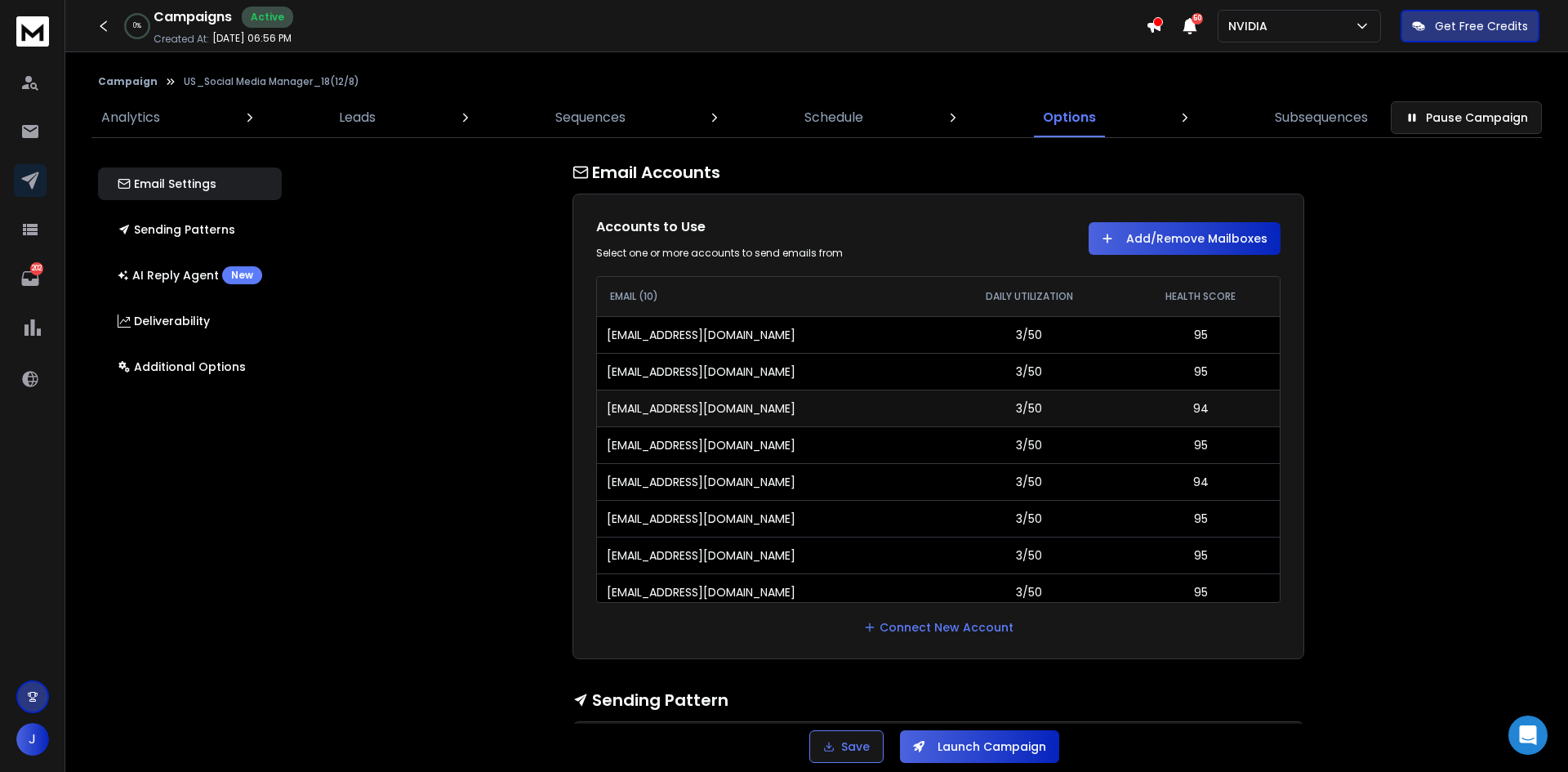
click at [1053, 402] on td "3/50" at bounding box center [1030, 408] width 185 height 36
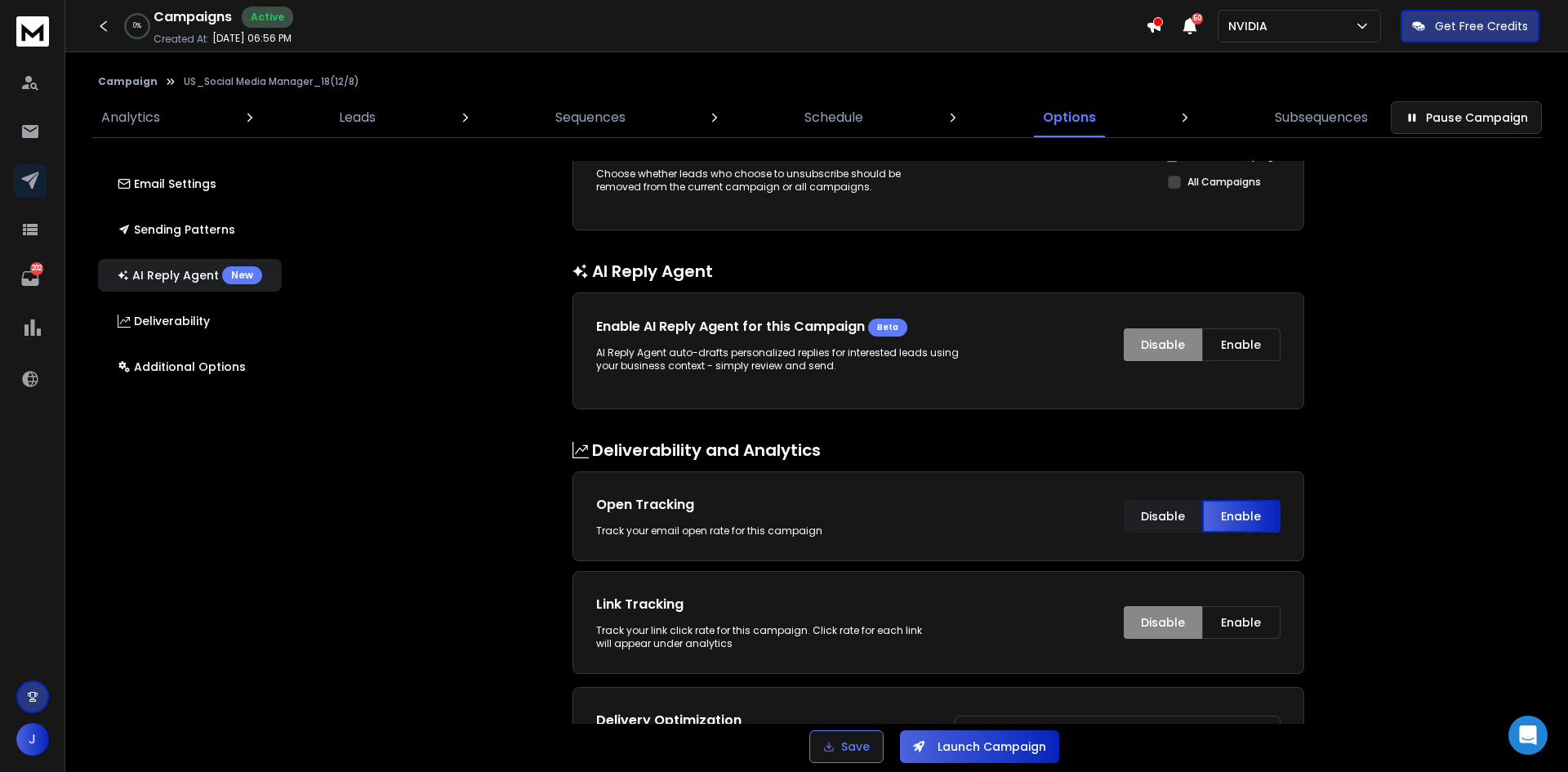
scroll to position [1798, 0]
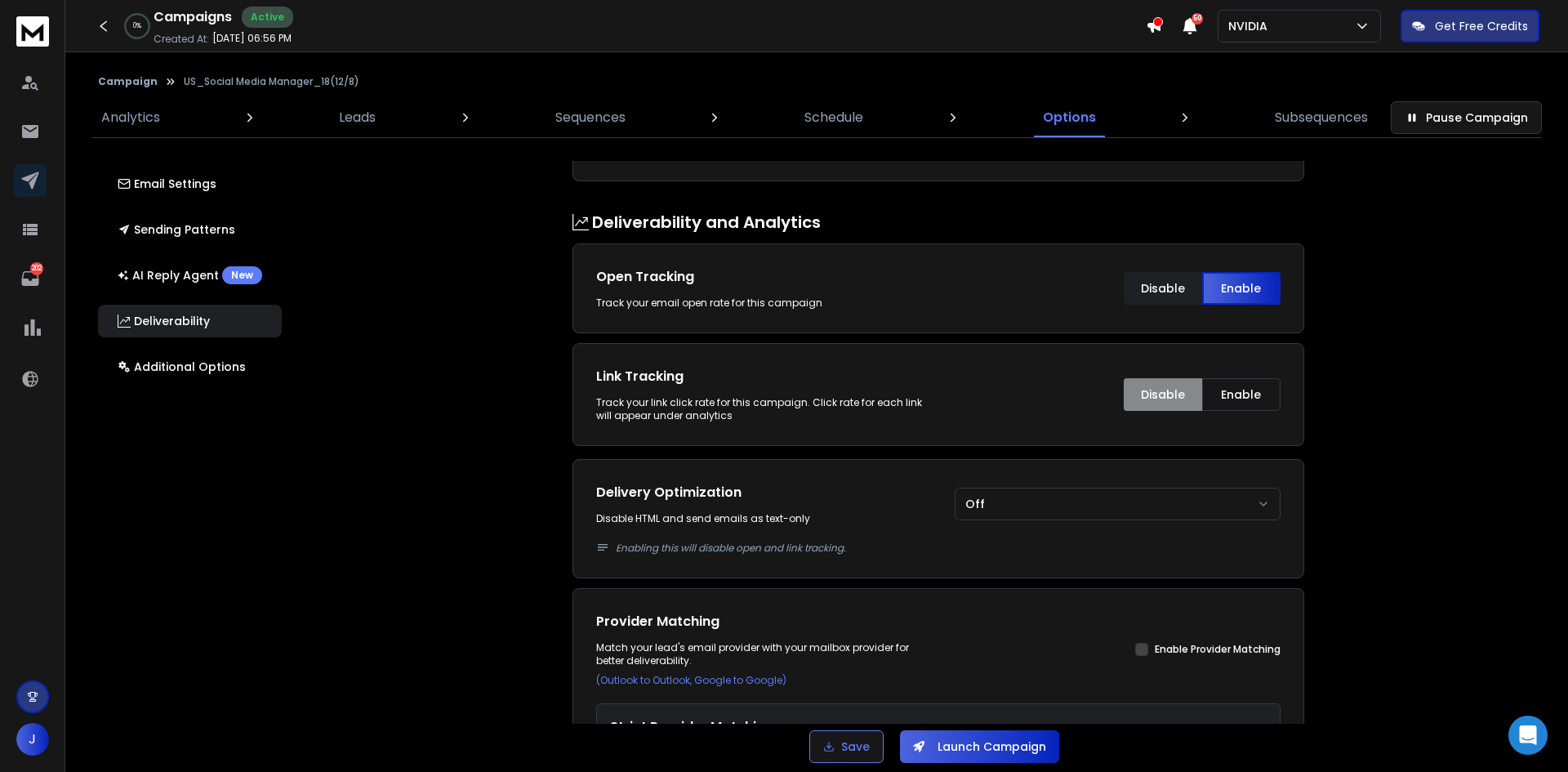
click at [1381, 383] on div "Email Accounts Accounts to Use Select one or more accounts to send emails from …" at bounding box center [947, 442] width 1279 height 563
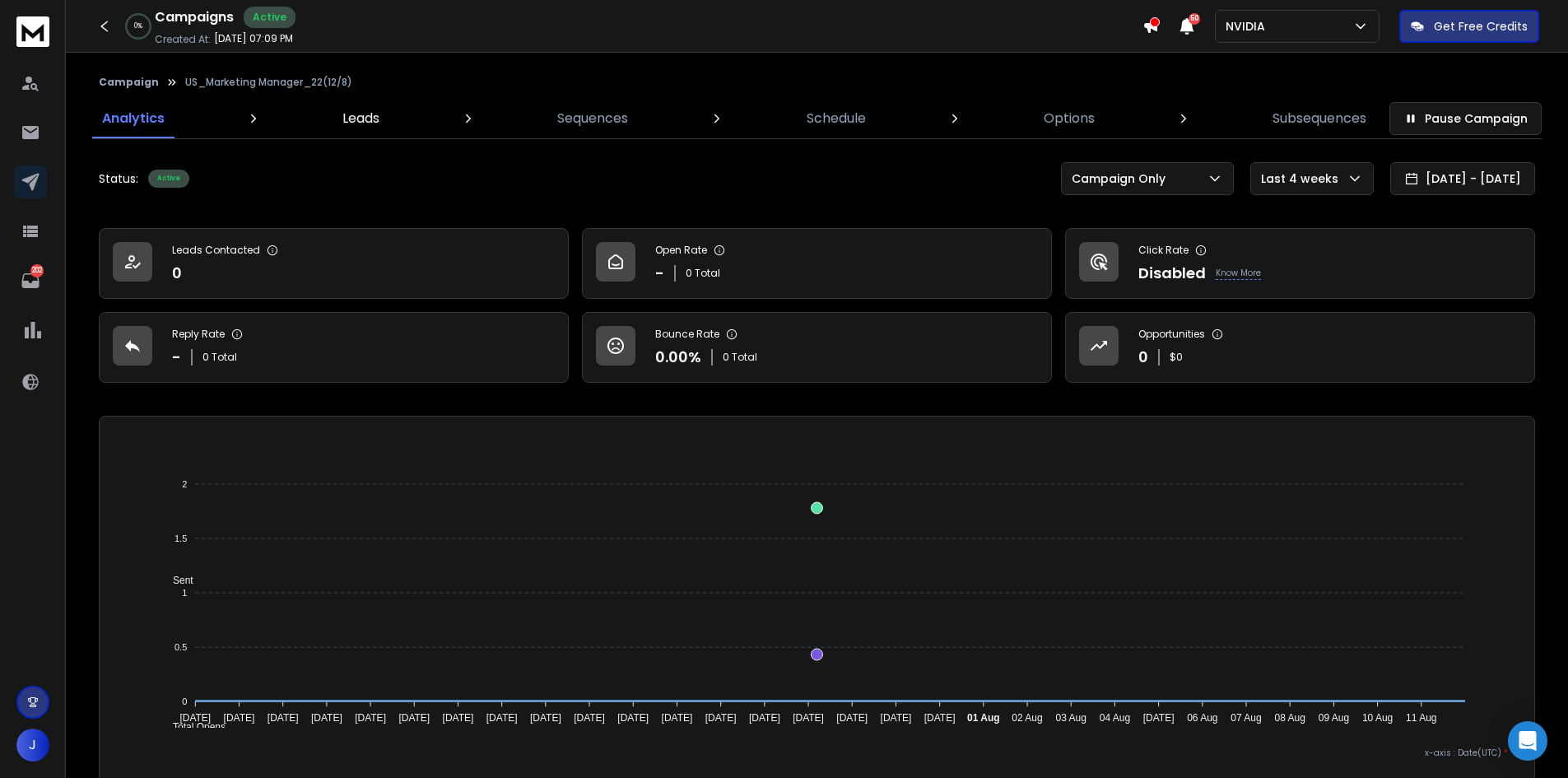
click at [355, 116] on p "Leads" at bounding box center [360, 119] width 37 height 19
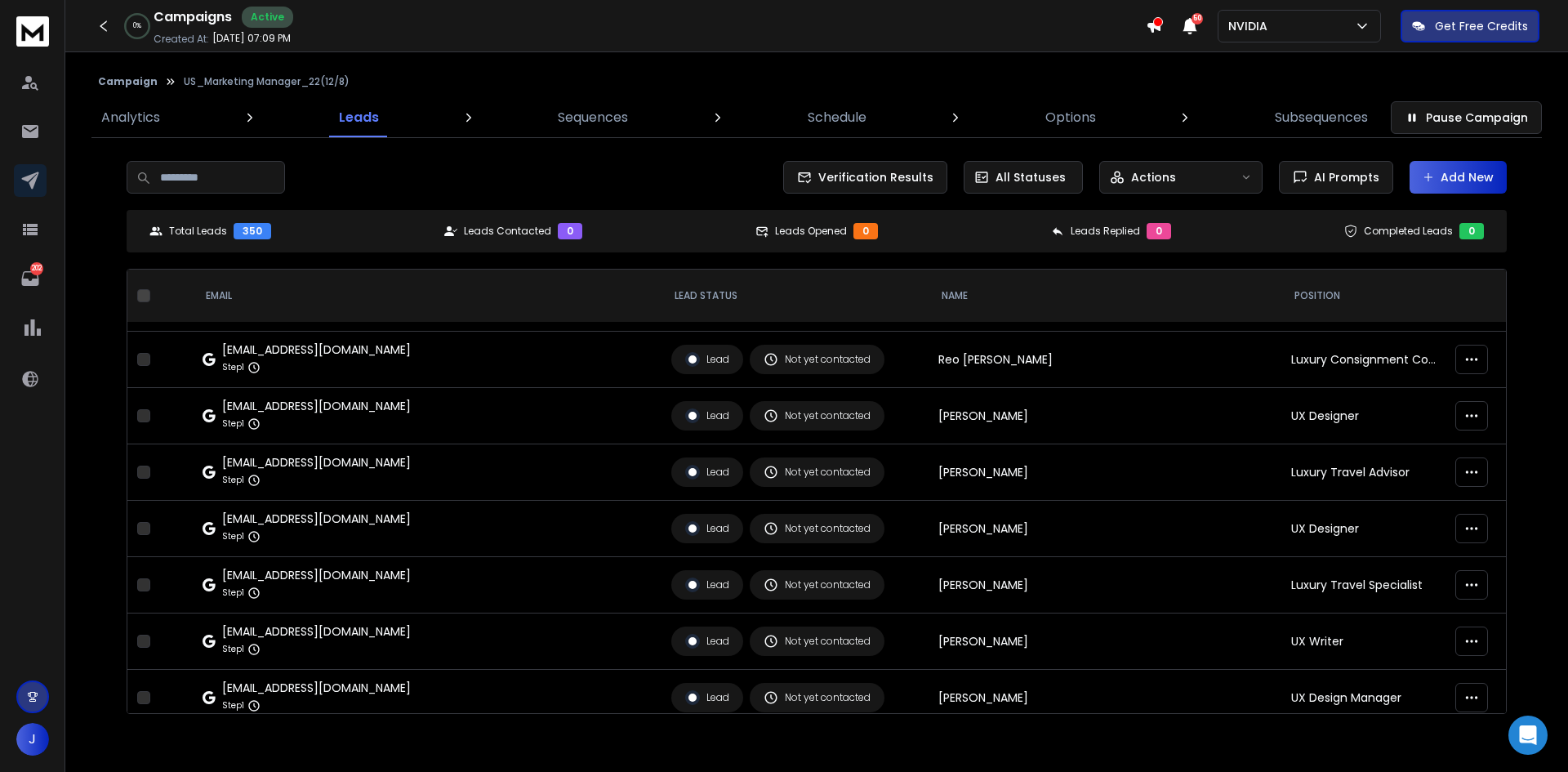
scroll to position [1798, 0]
click at [581, 126] on p "Sequences" at bounding box center [592, 118] width 70 height 19
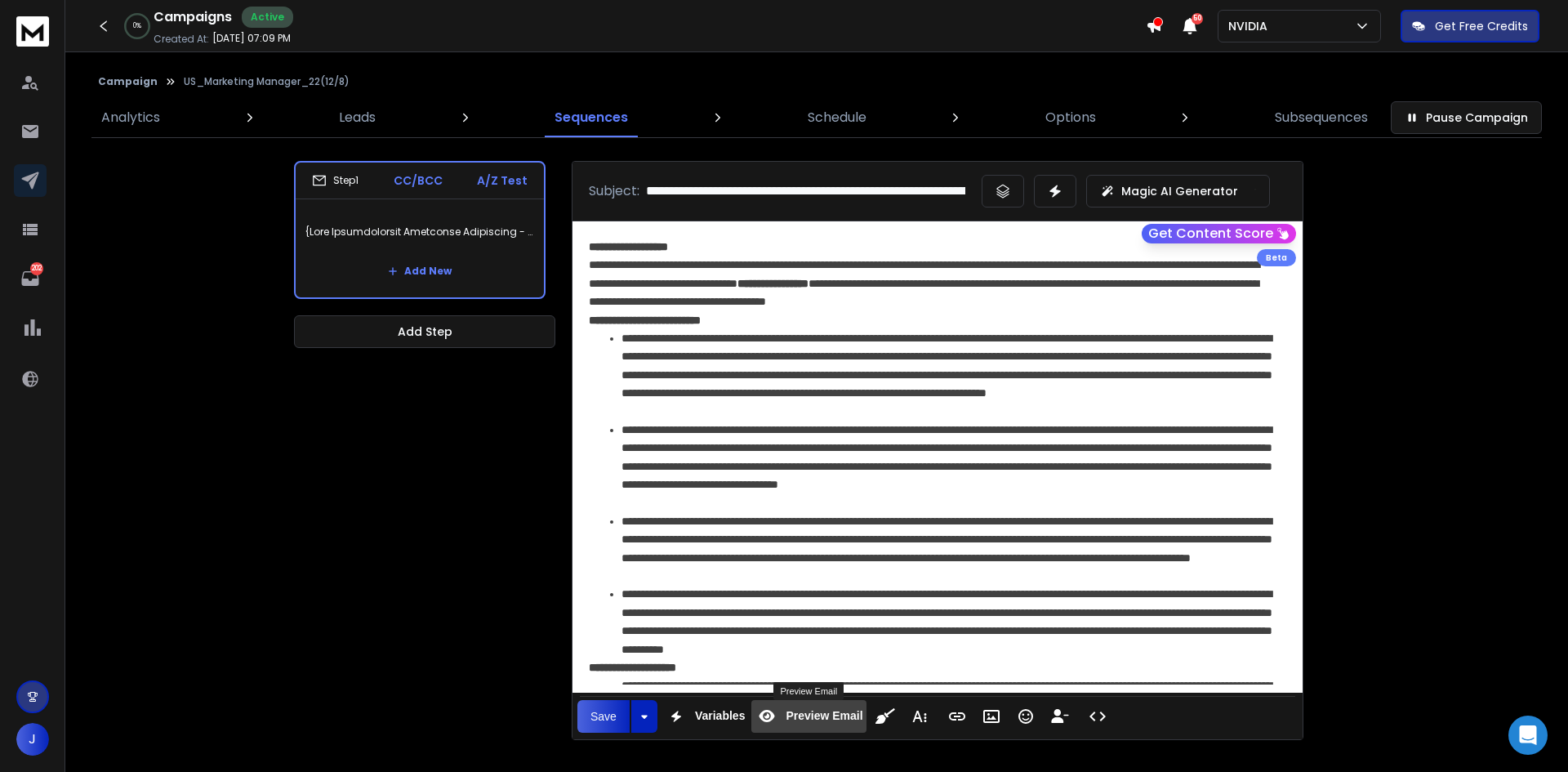
click at [828, 720] on span "Preview Email" at bounding box center [823, 716] width 83 height 14
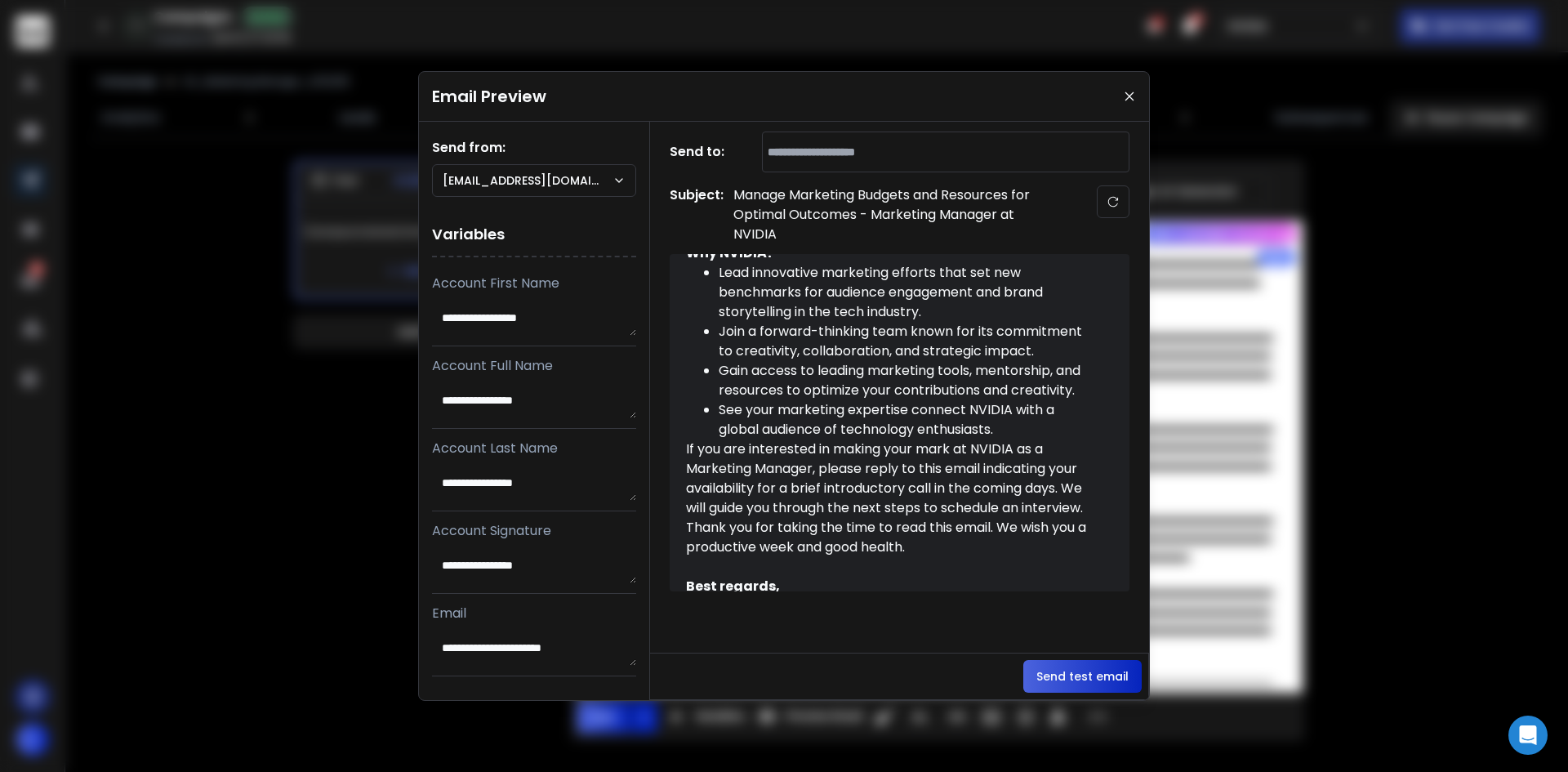
scroll to position [915, 0]
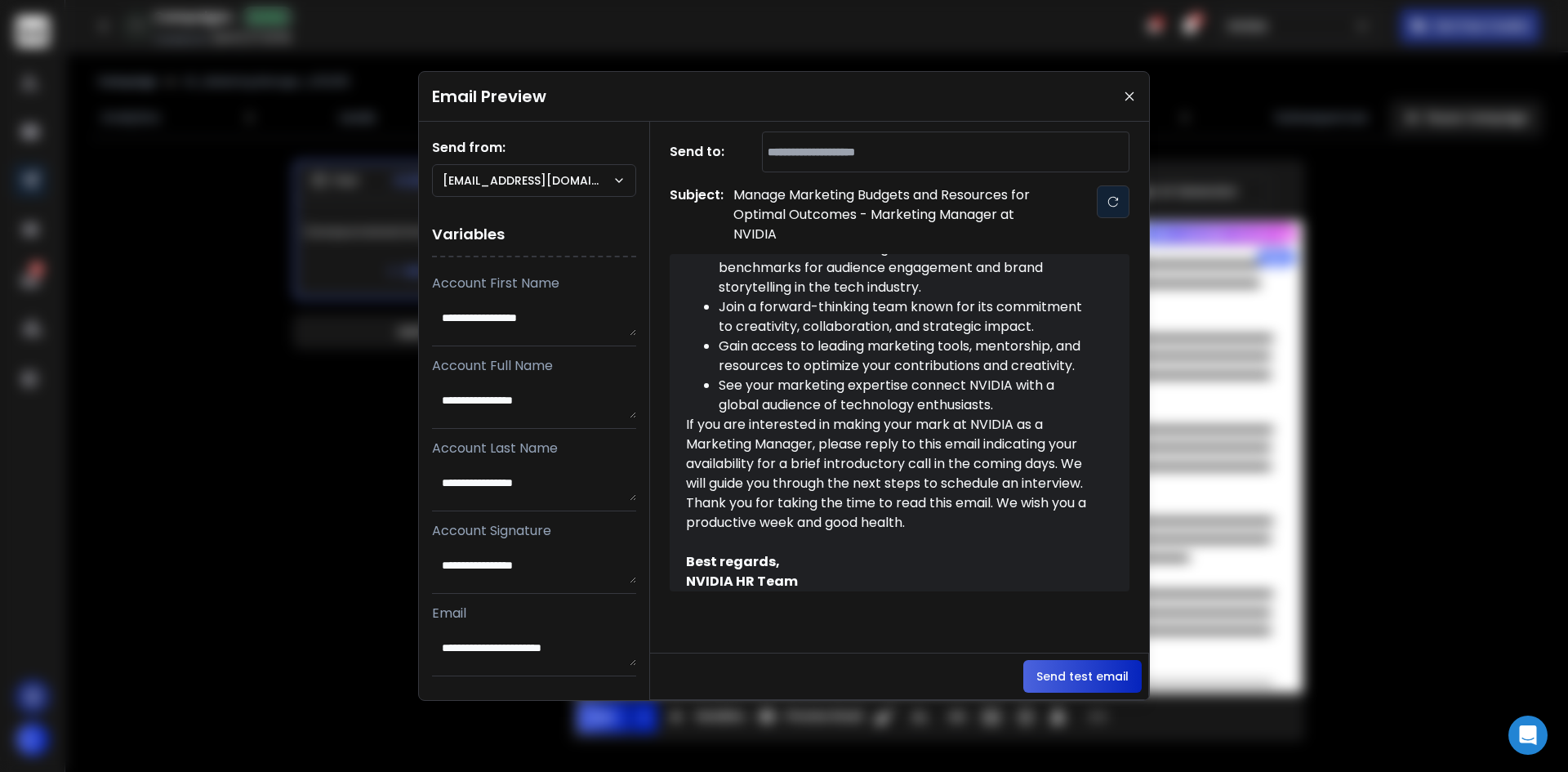
click at [1110, 199] on icon at bounding box center [1113, 202] width 10 height 10
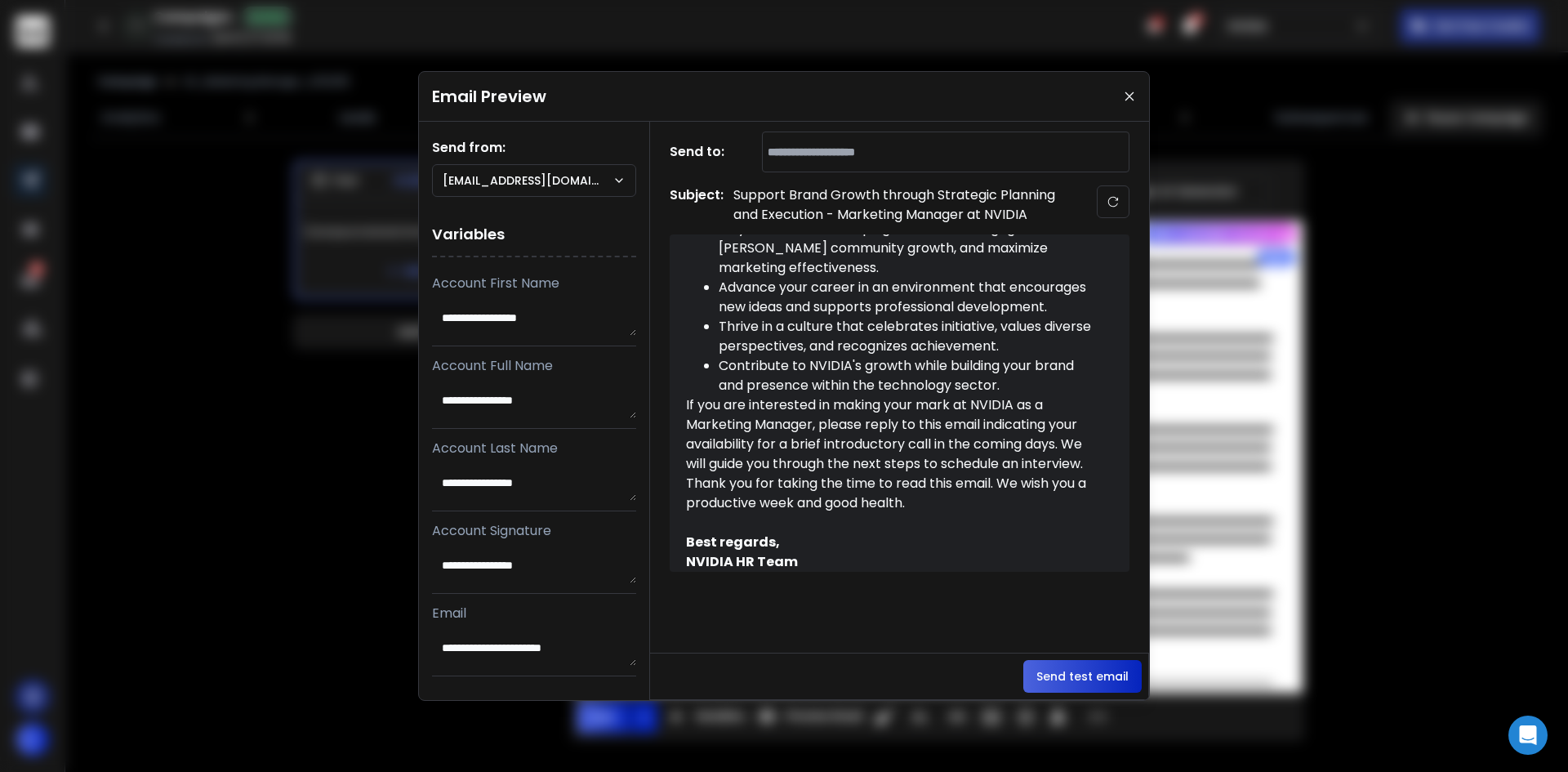
click at [1140, 98] on div "Email Preview" at bounding box center [784, 96] width 730 height 49
click at [1129, 102] on icon at bounding box center [1129, 97] width 13 height 13
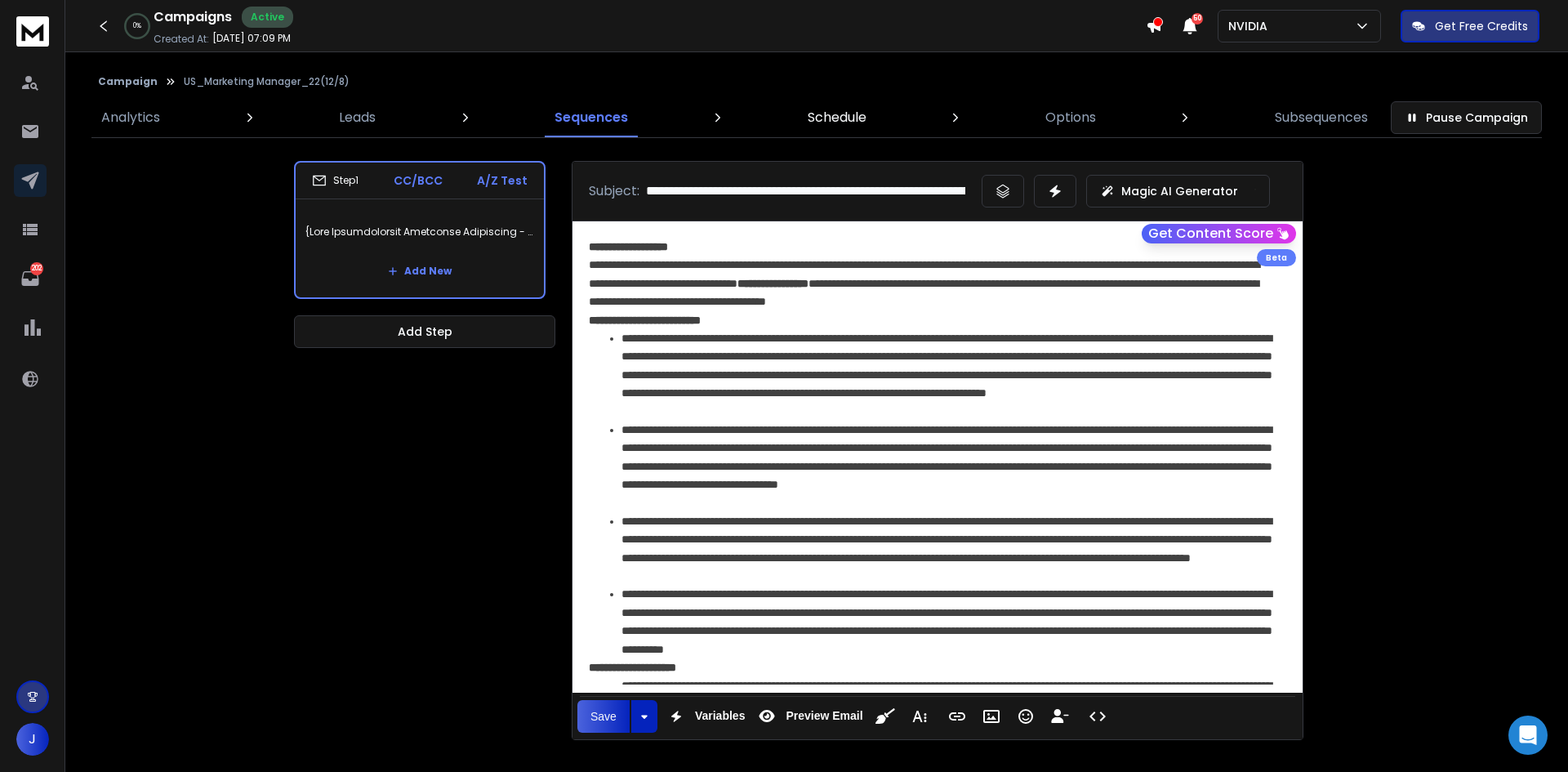
click at [853, 121] on p "Schedule" at bounding box center [837, 118] width 58 height 19
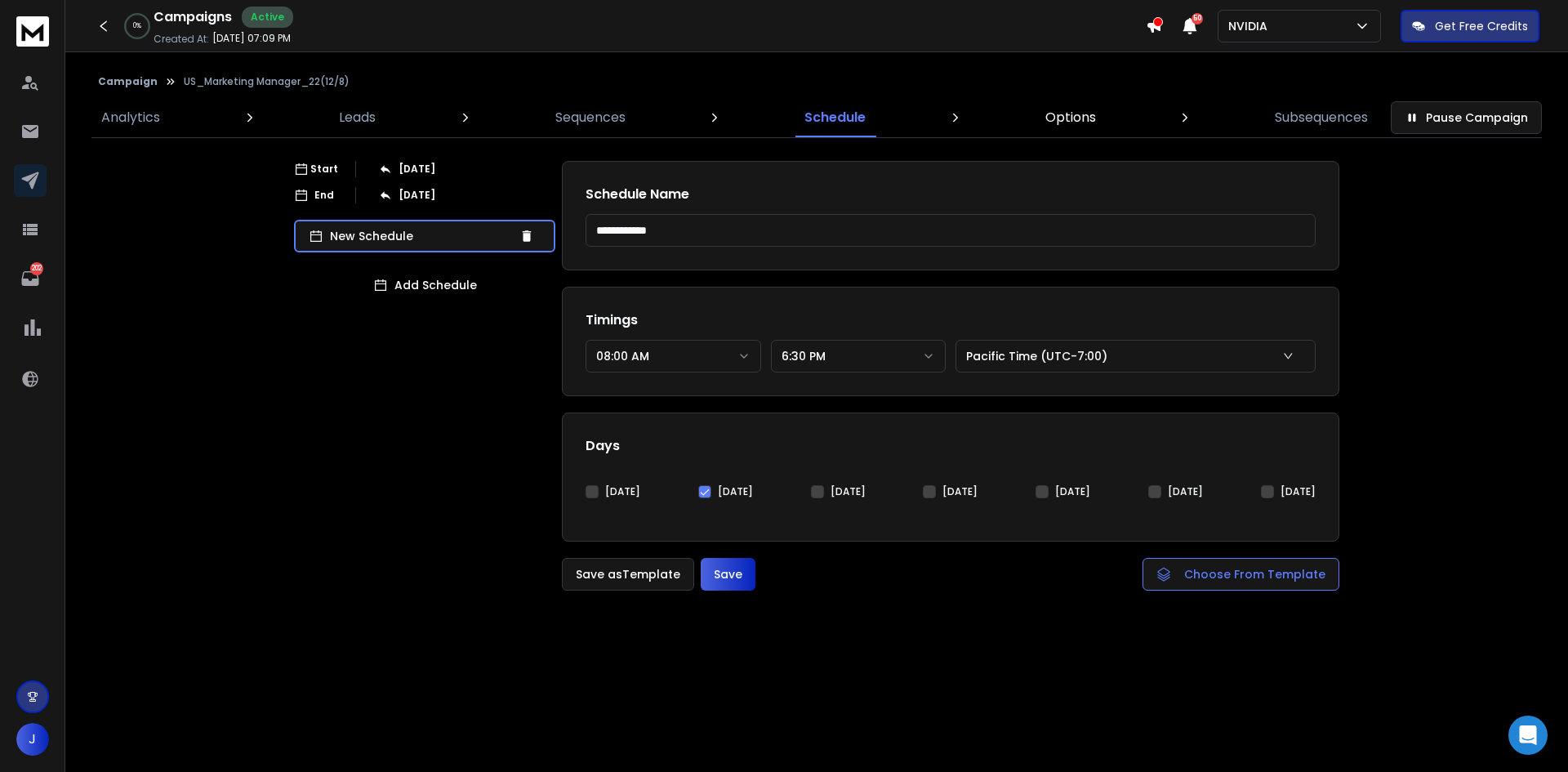
click at [1053, 118] on p "Options" at bounding box center [1070, 118] width 51 height 19
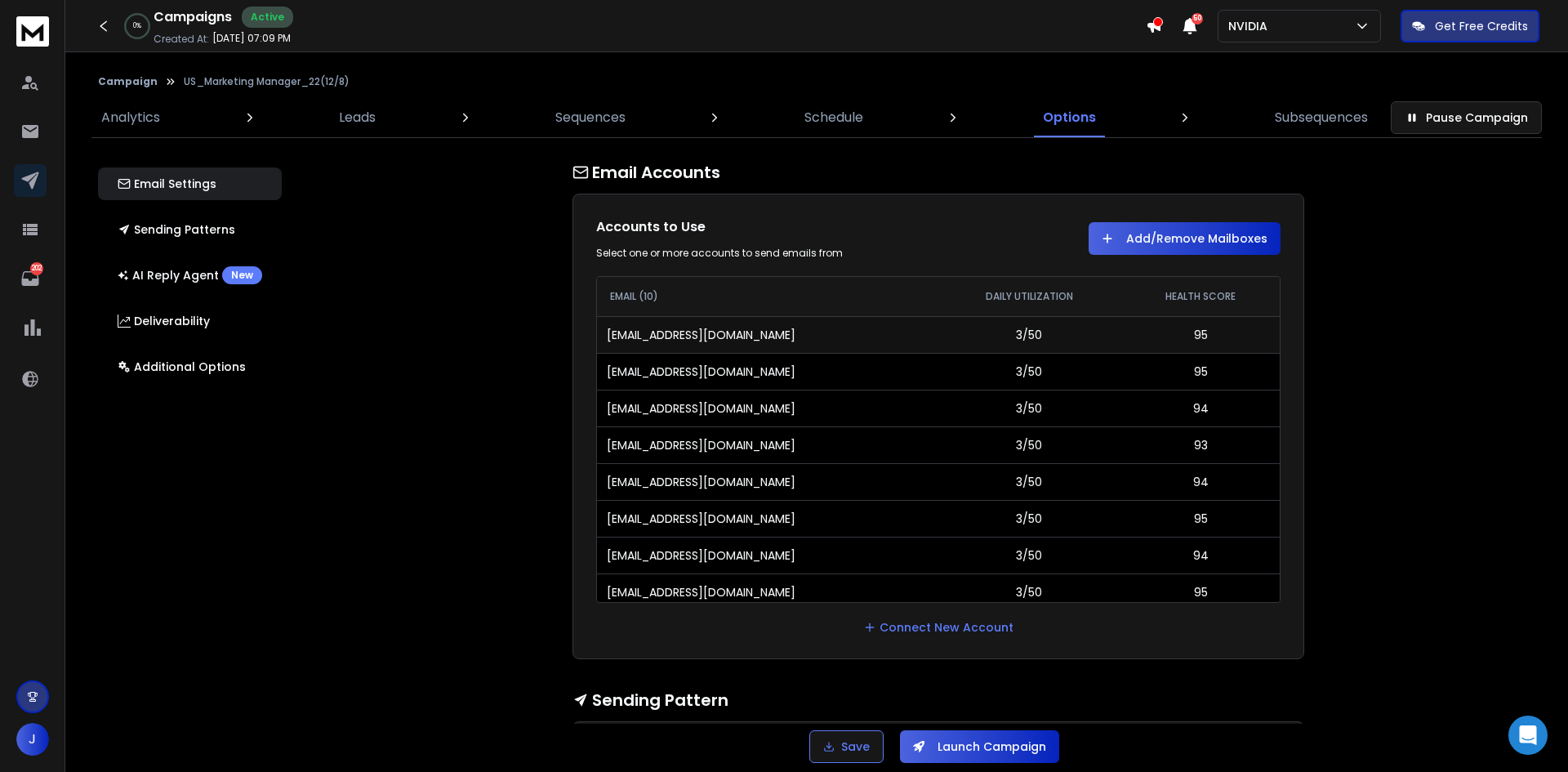
click at [795, 339] on p "[EMAIL_ADDRESS][DOMAIN_NAME]" at bounding box center [701, 335] width 188 height 16
copy p "[EMAIL_ADDRESS][DOMAIN_NAME]"
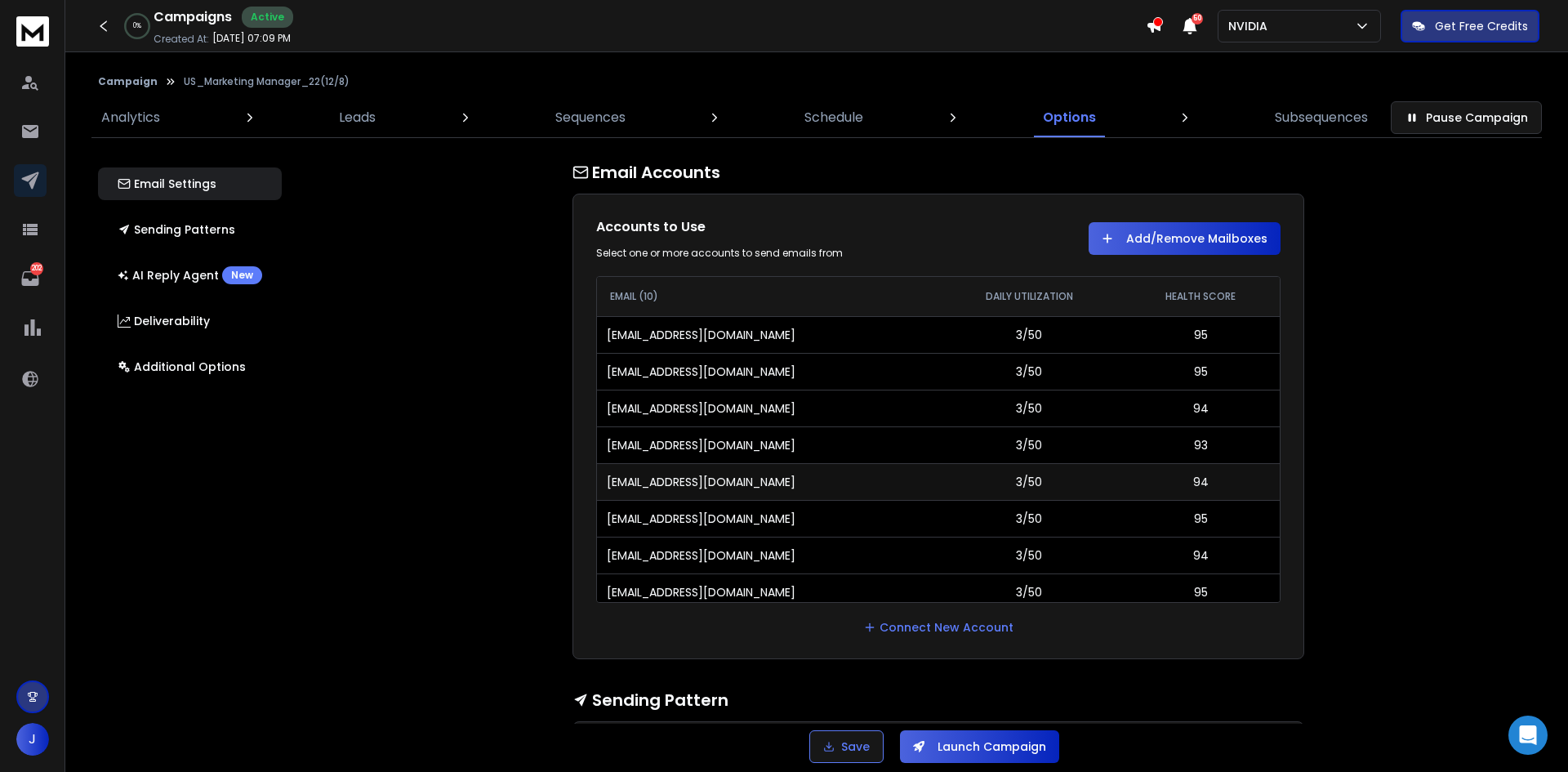
click at [926, 483] on div "[EMAIL_ADDRESS][DOMAIN_NAME]" at bounding box center [767, 481] width 320 height 16
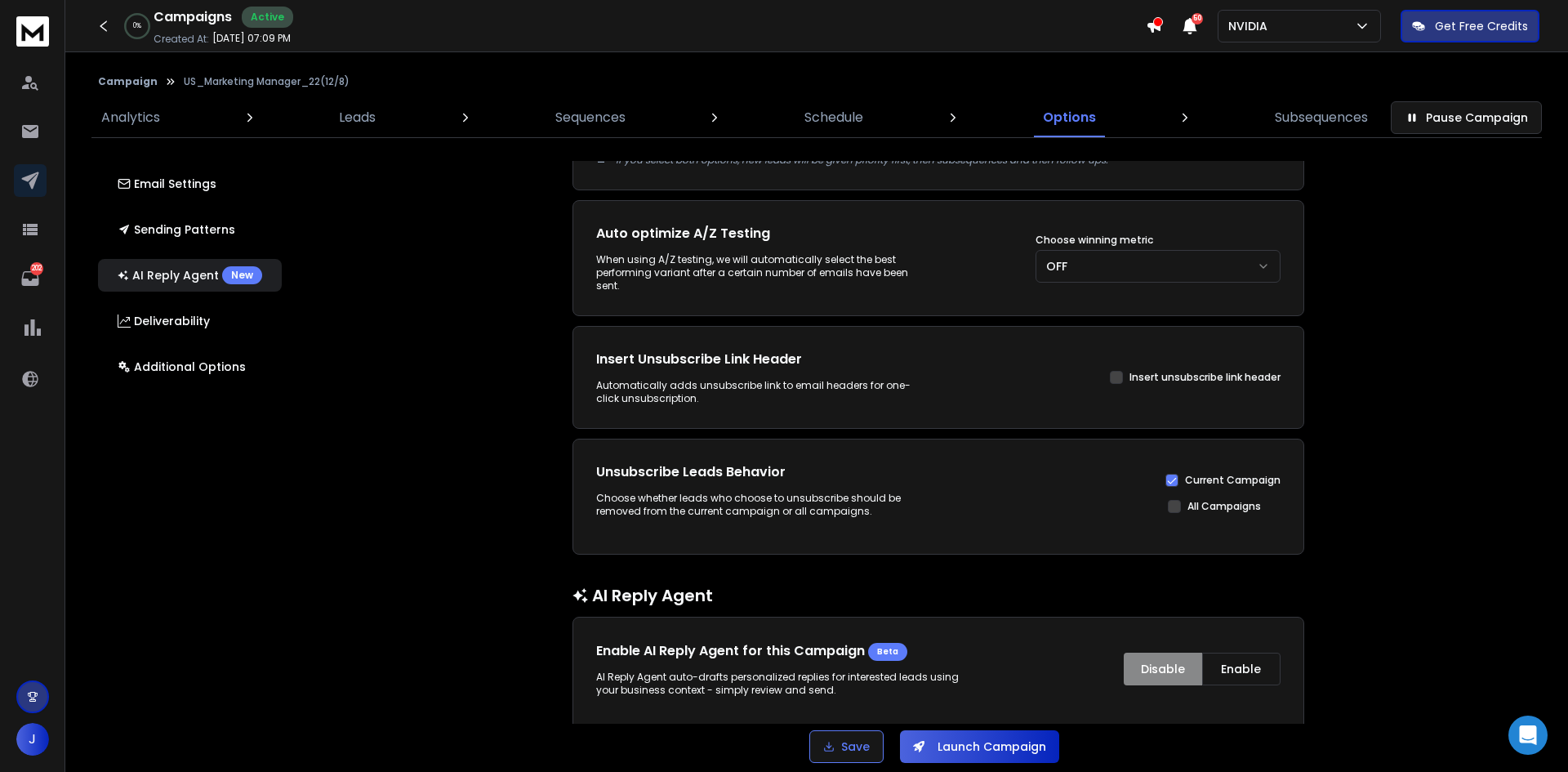
scroll to position [1634, 0]
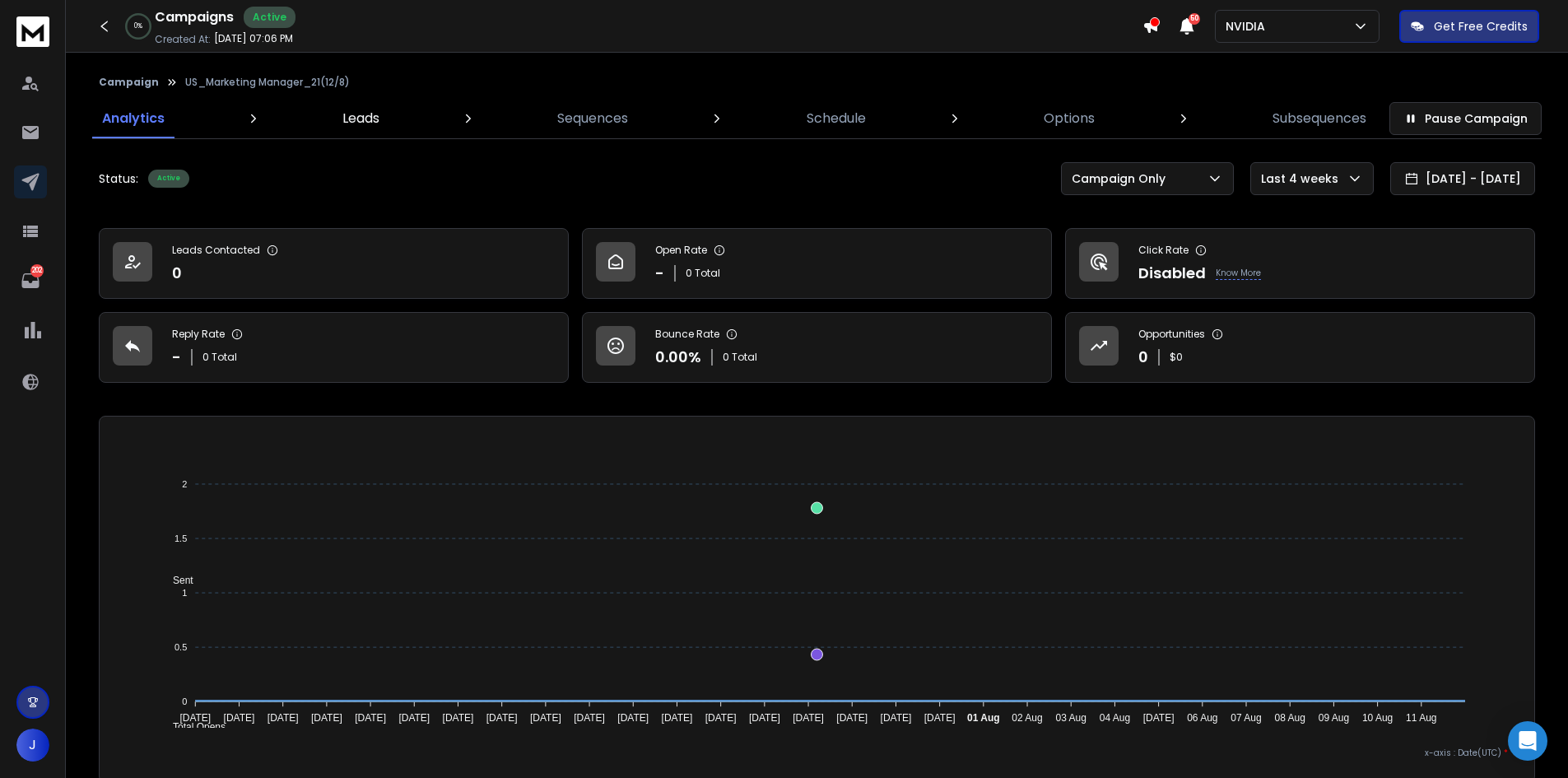
click at [340, 122] on link "Leads" at bounding box center [360, 118] width 57 height 40
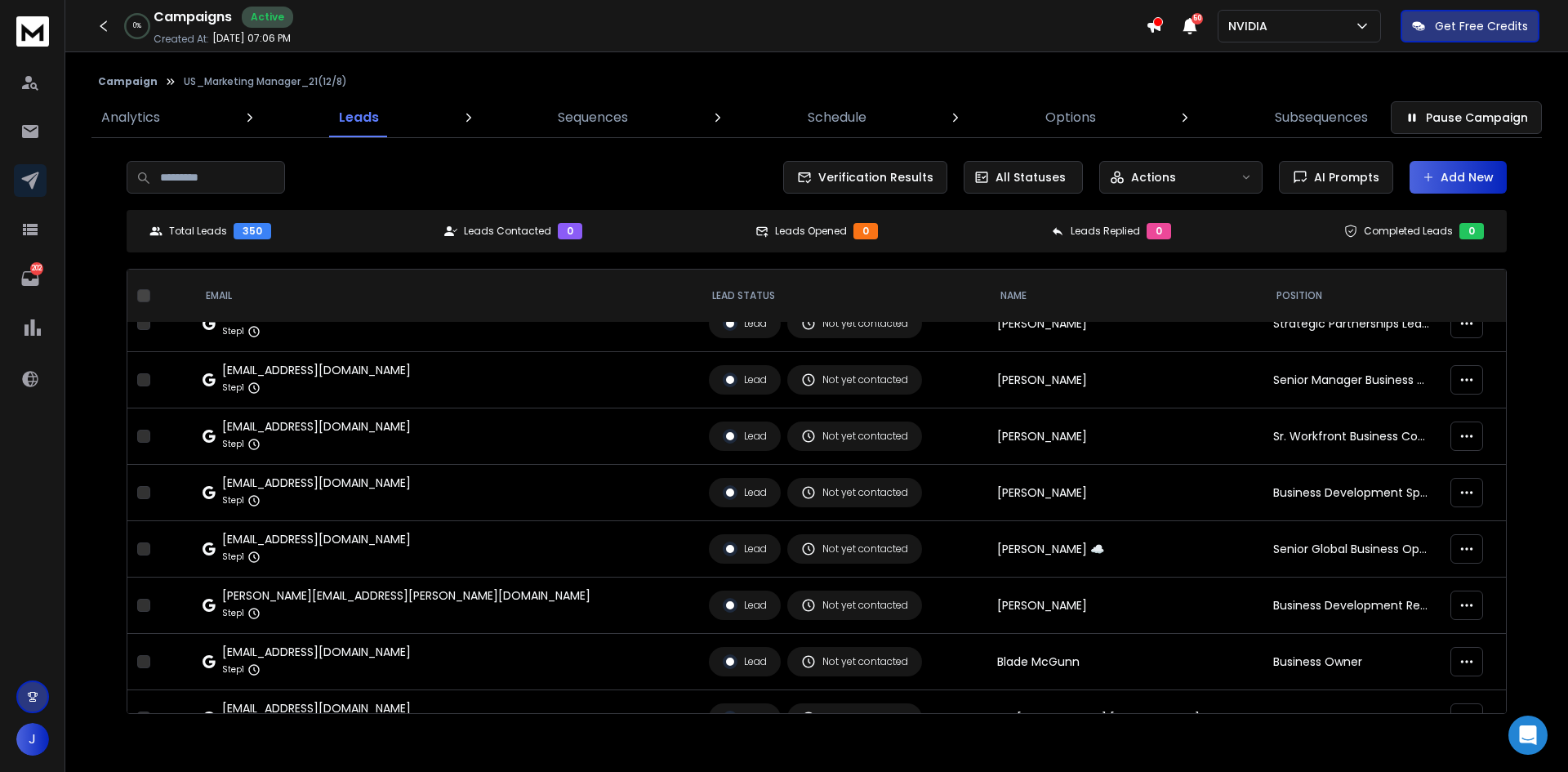
scroll to position [2440, 0]
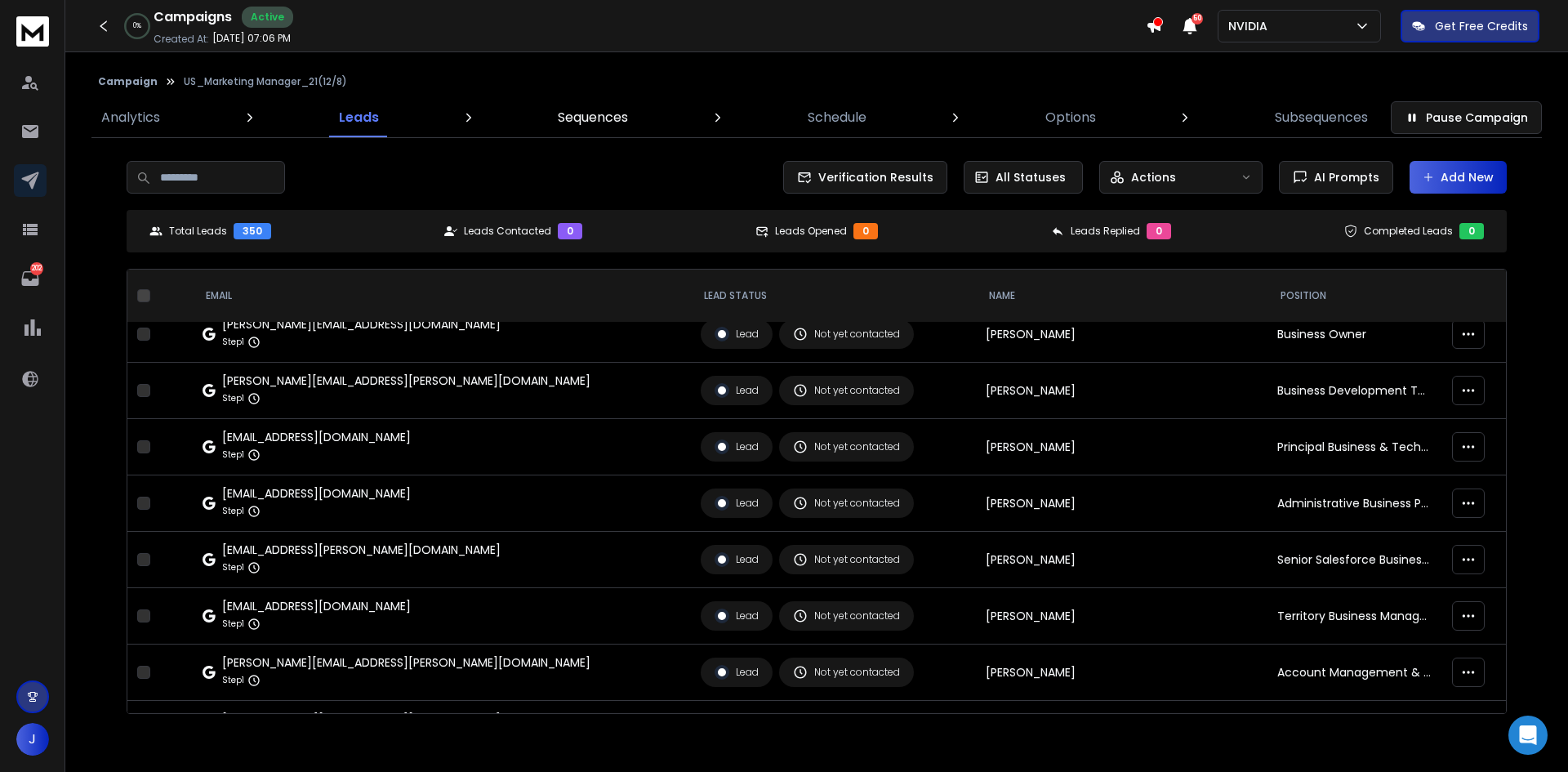
click at [599, 121] on p "Sequences" at bounding box center [592, 118] width 70 height 19
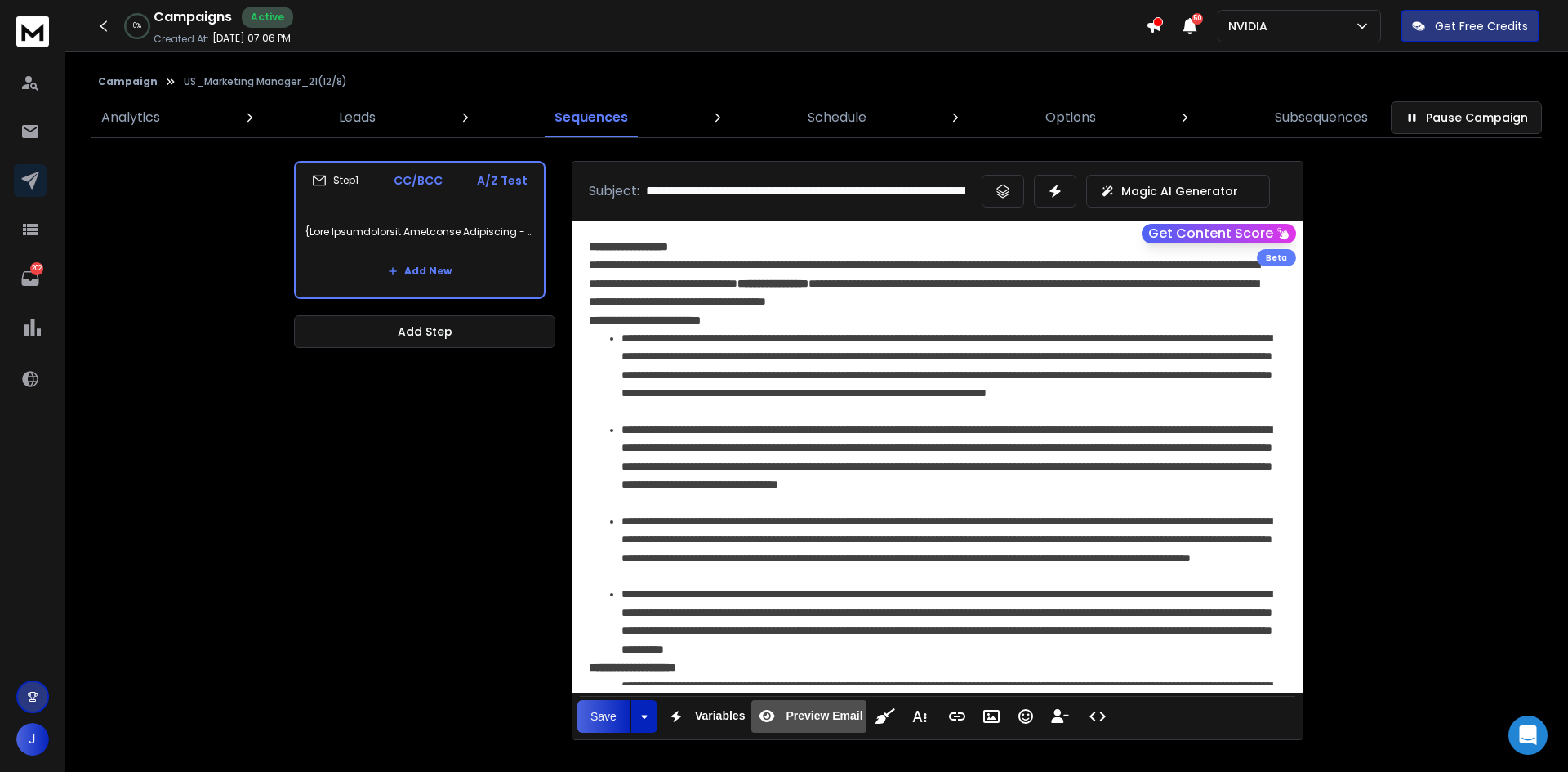
click at [846, 719] on span "Preview Email" at bounding box center [823, 716] width 83 height 14
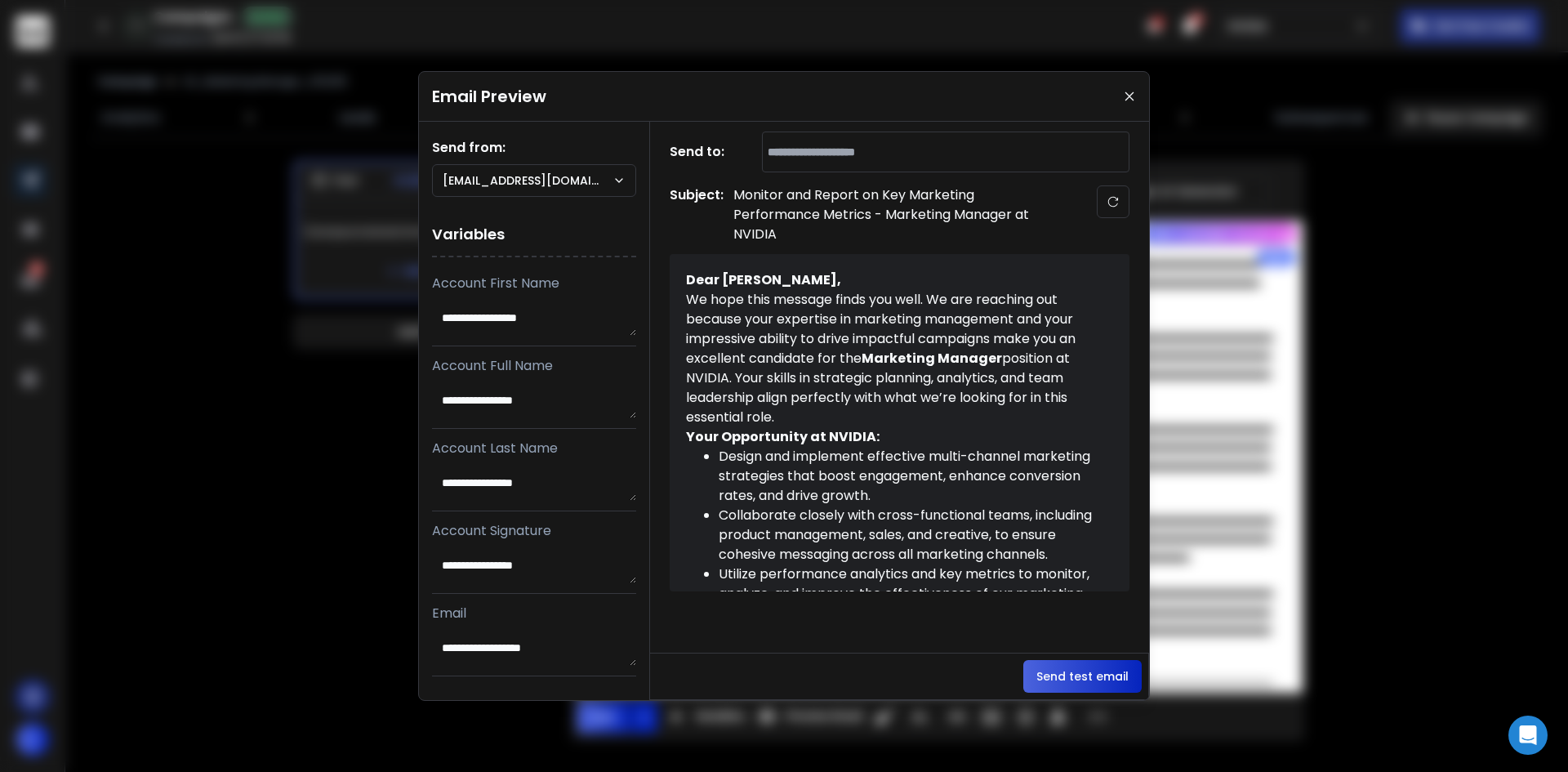
click at [1124, 196] on button at bounding box center [1113, 202] width 33 height 33
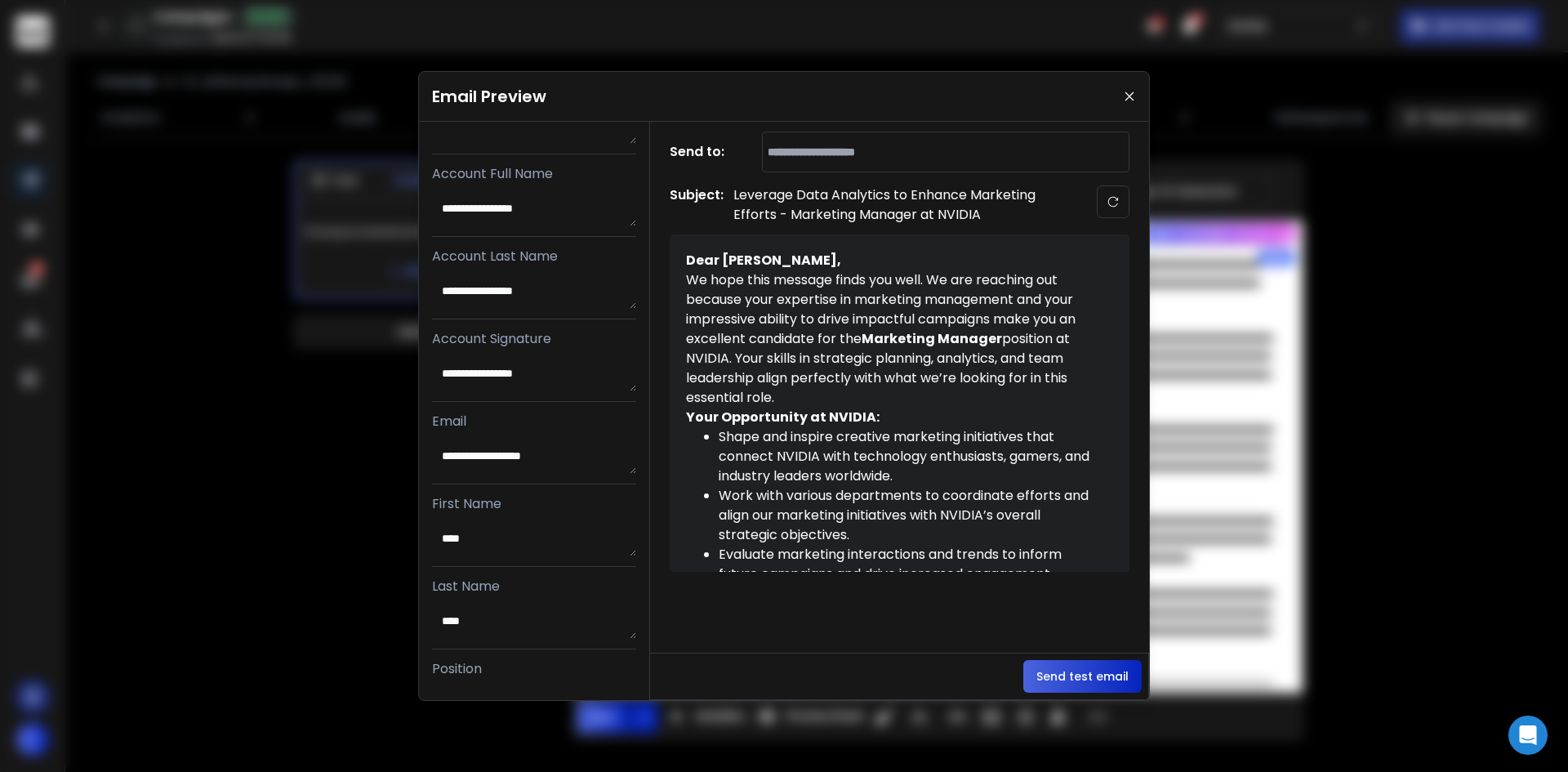
scroll to position [240, 0]
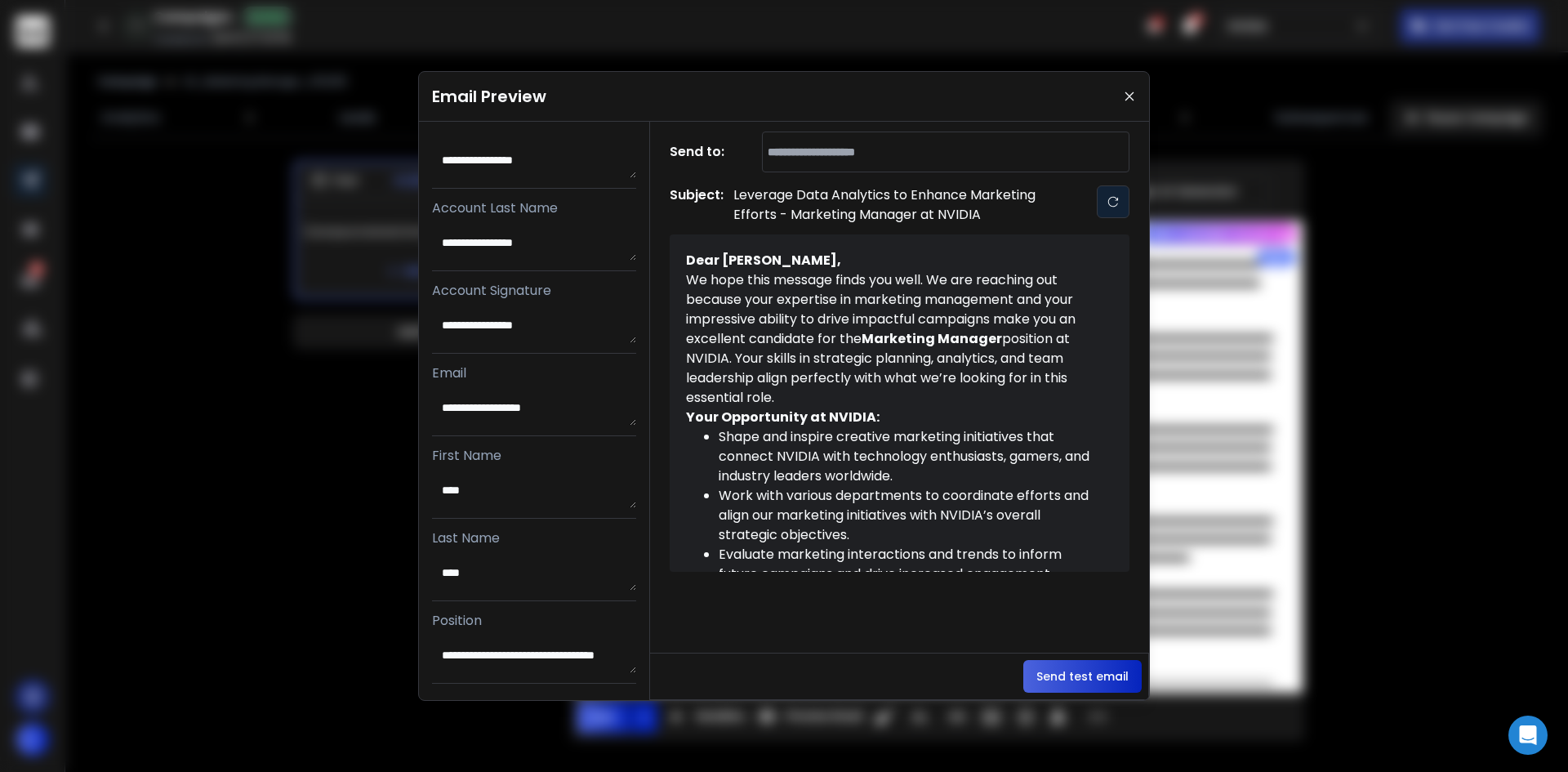
click at [1108, 209] on button at bounding box center [1113, 202] width 33 height 33
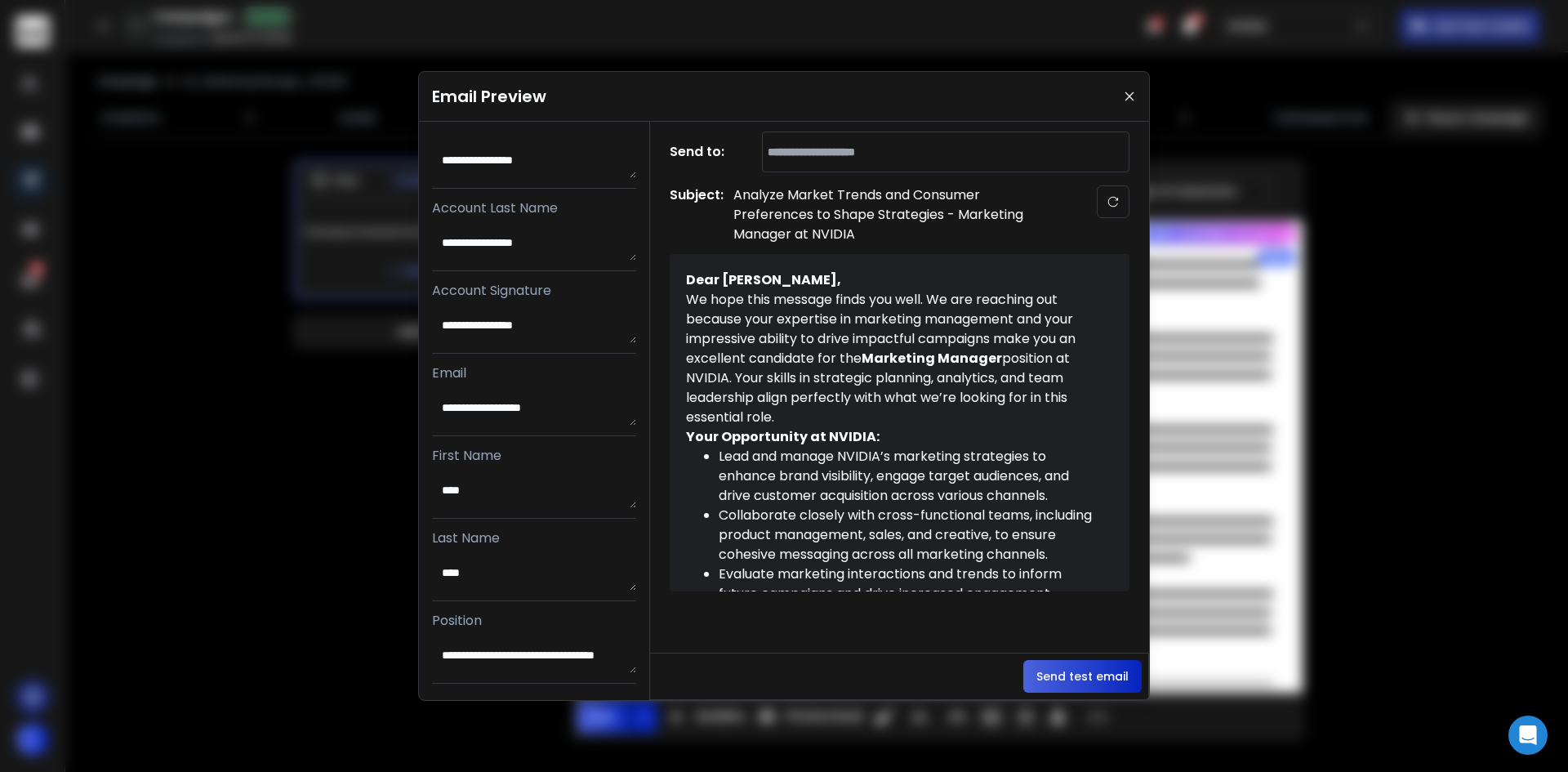
drag, startPoint x: 1130, startPoint y: 97, endPoint x: 1054, endPoint y: 100, distance: 76.1
click at [1129, 97] on icon at bounding box center [1129, 97] width 9 height 9
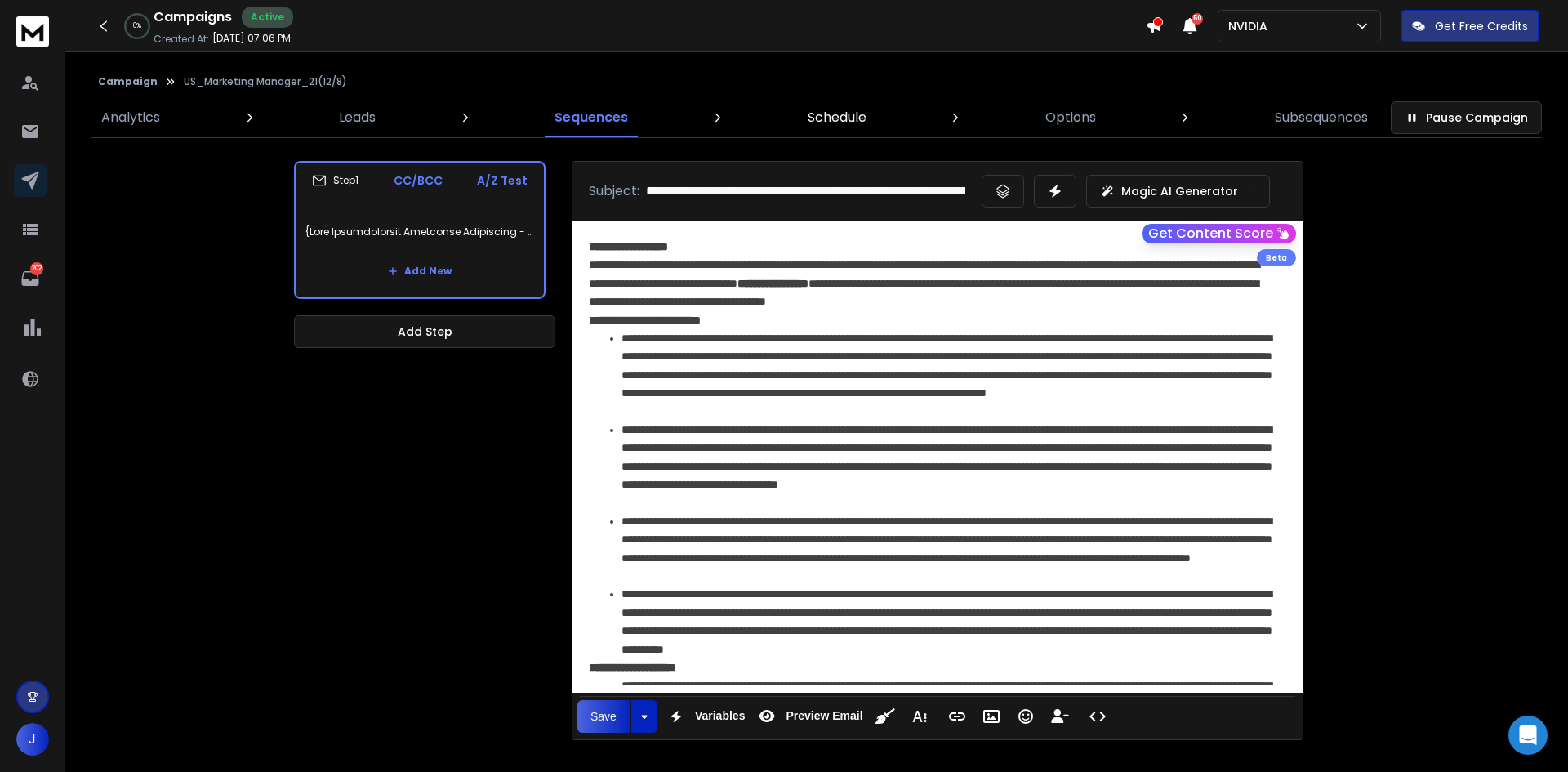
click at [821, 118] on p "Schedule" at bounding box center [837, 118] width 58 height 19
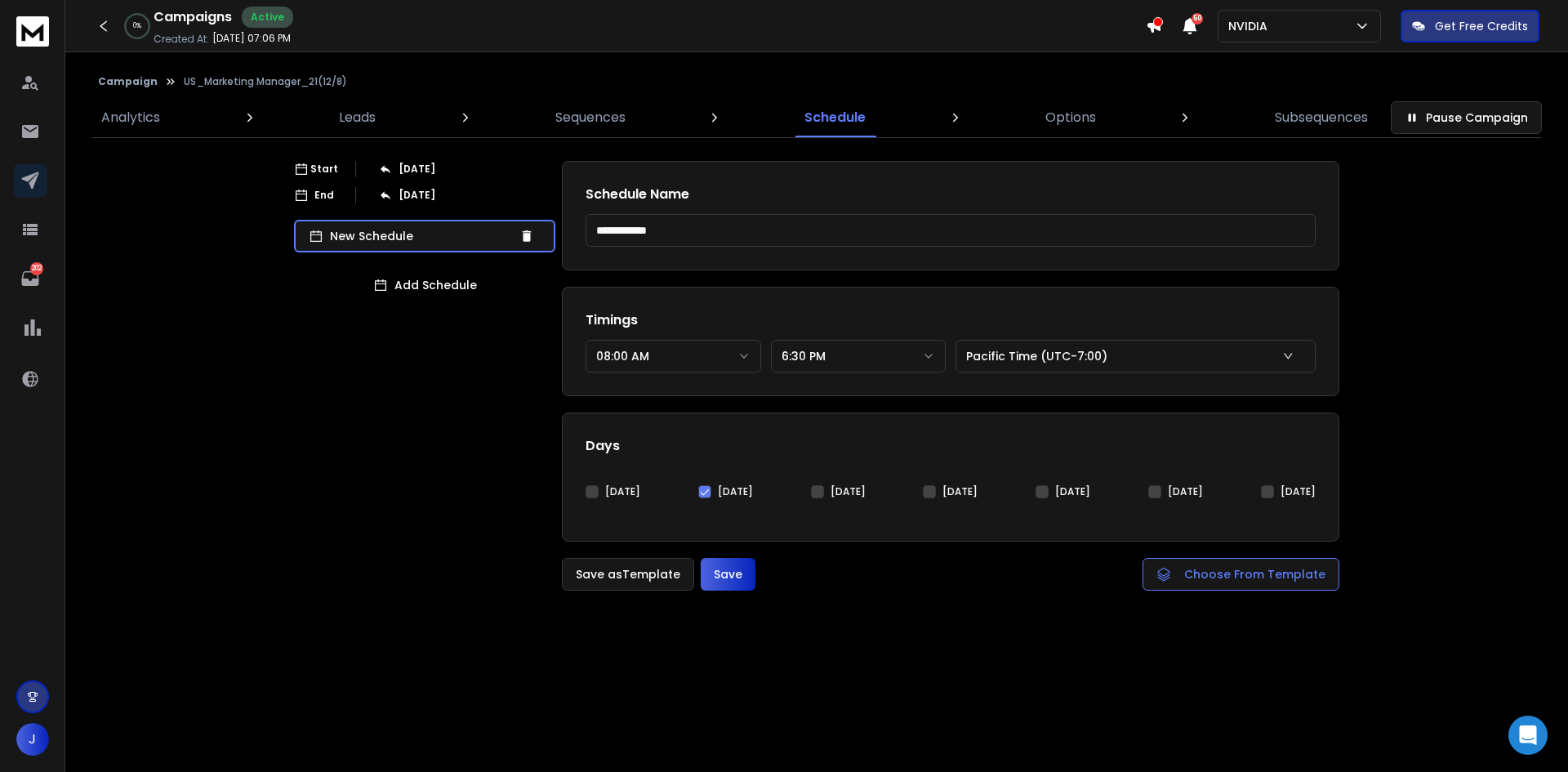
click at [1098, 142] on div "**********" at bounding box center [817, 333] width 1450 height 529
click at [1098, 126] on link "Options" at bounding box center [1070, 117] width 70 height 39
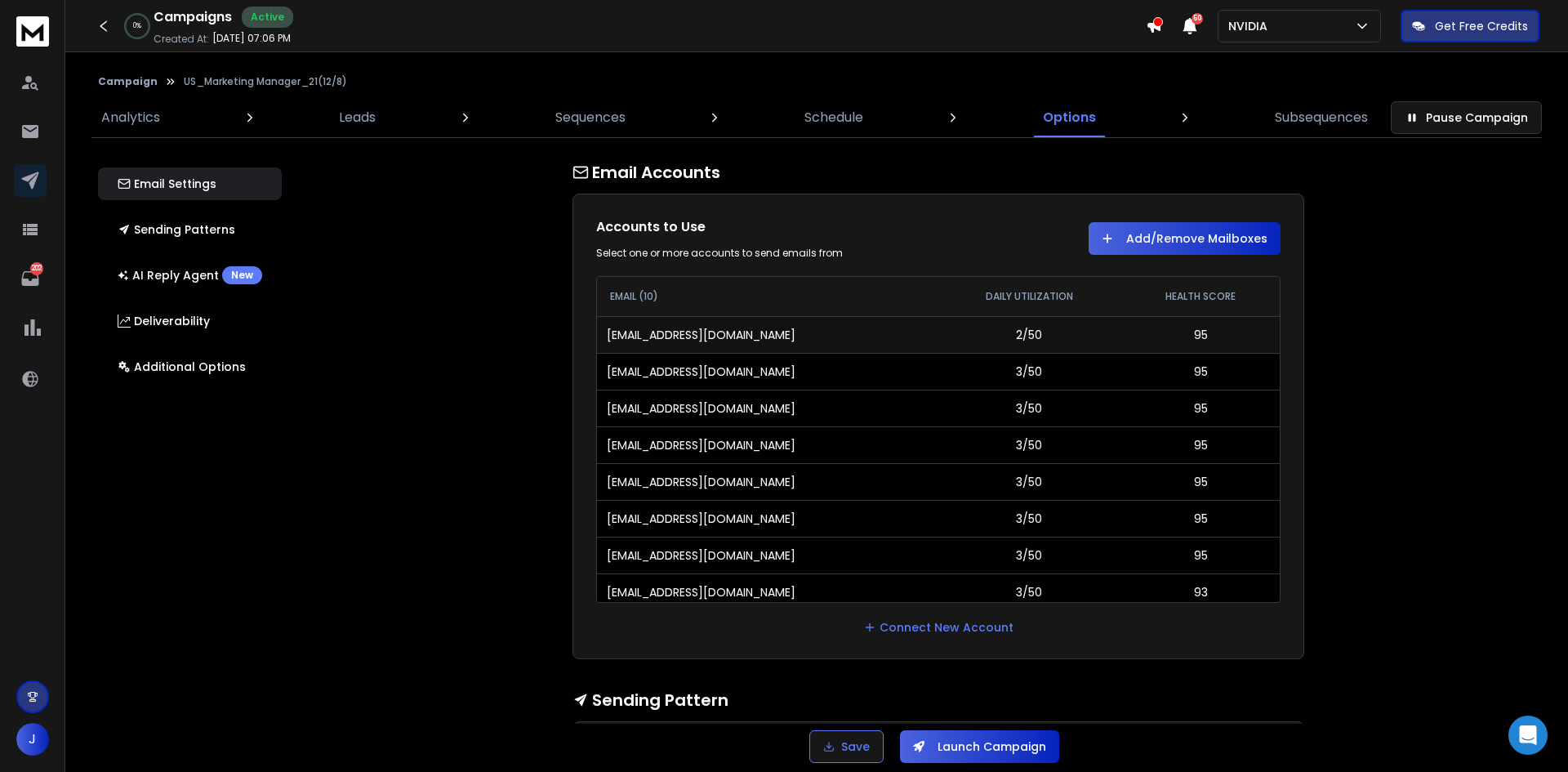
click at [795, 333] on p "[EMAIL_ADDRESS][DOMAIN_NAME]" at bounding box center [701, 335] width 188 height 16
copy p "[EMAIL_ADDRESS][DOMAIN_NAME]"
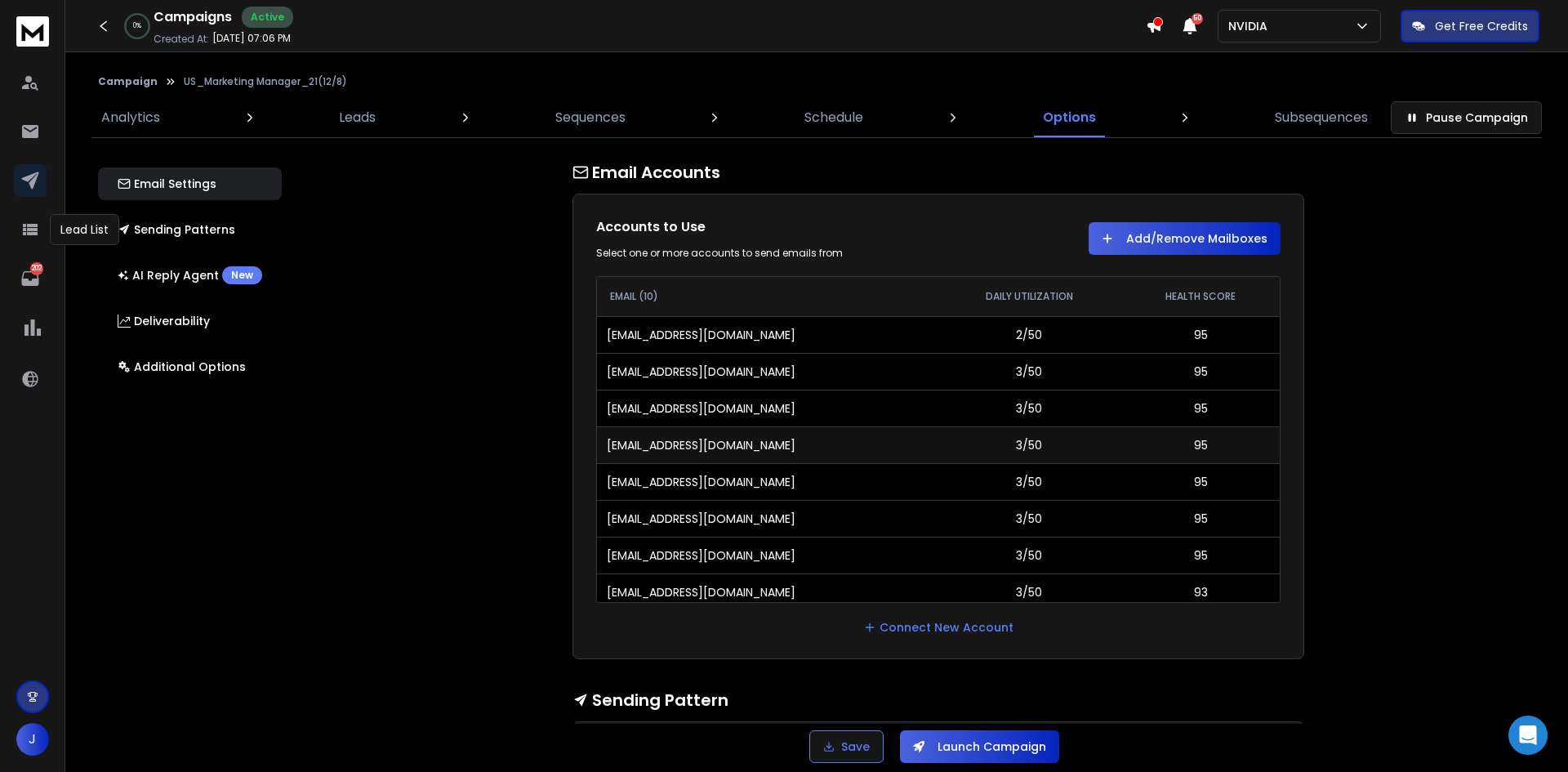
click at [1017, 458] on td "3/50" at bounding box center [1030, 445] width 185 height 36
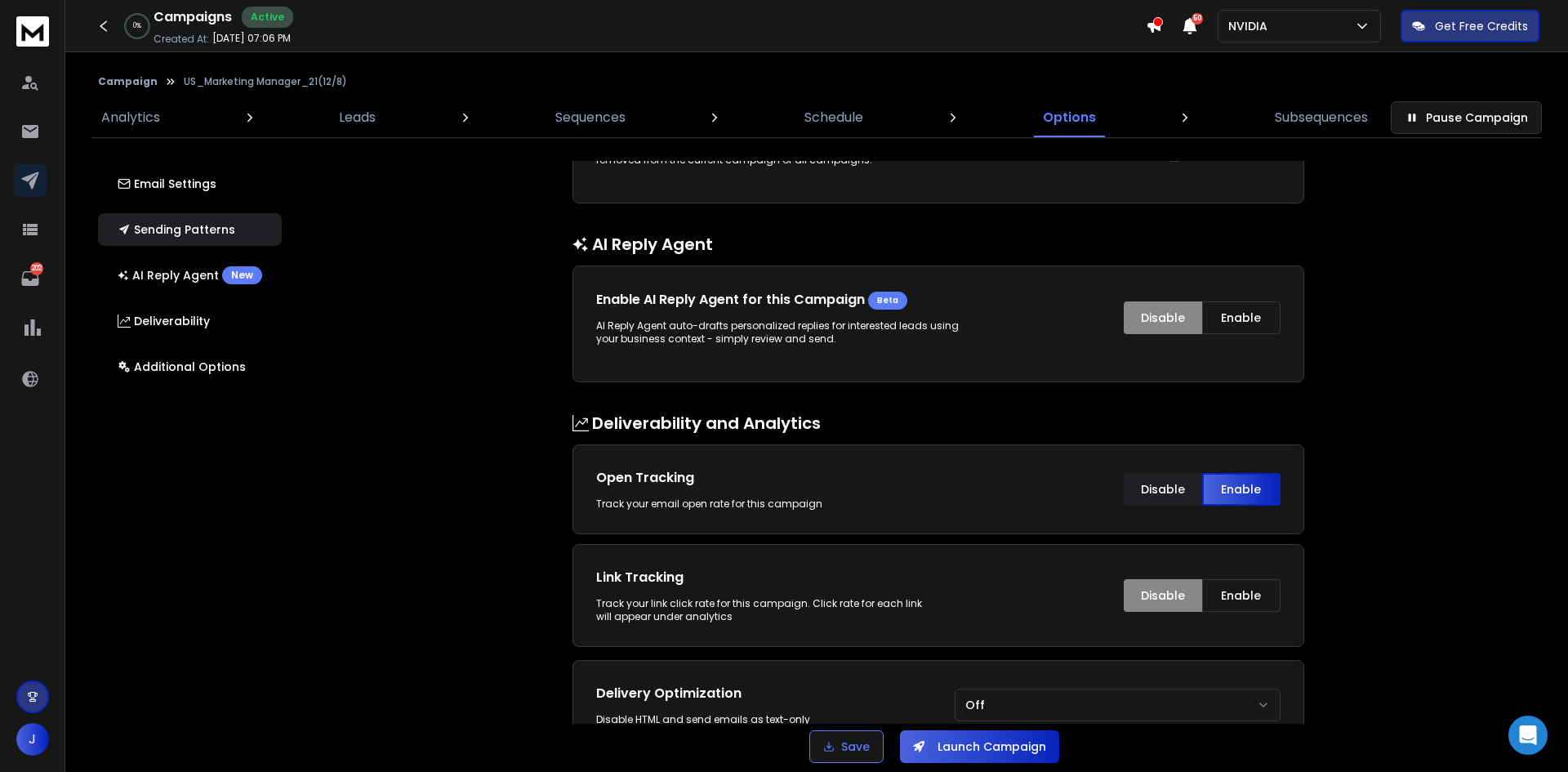
scroll to position [1634, 0]
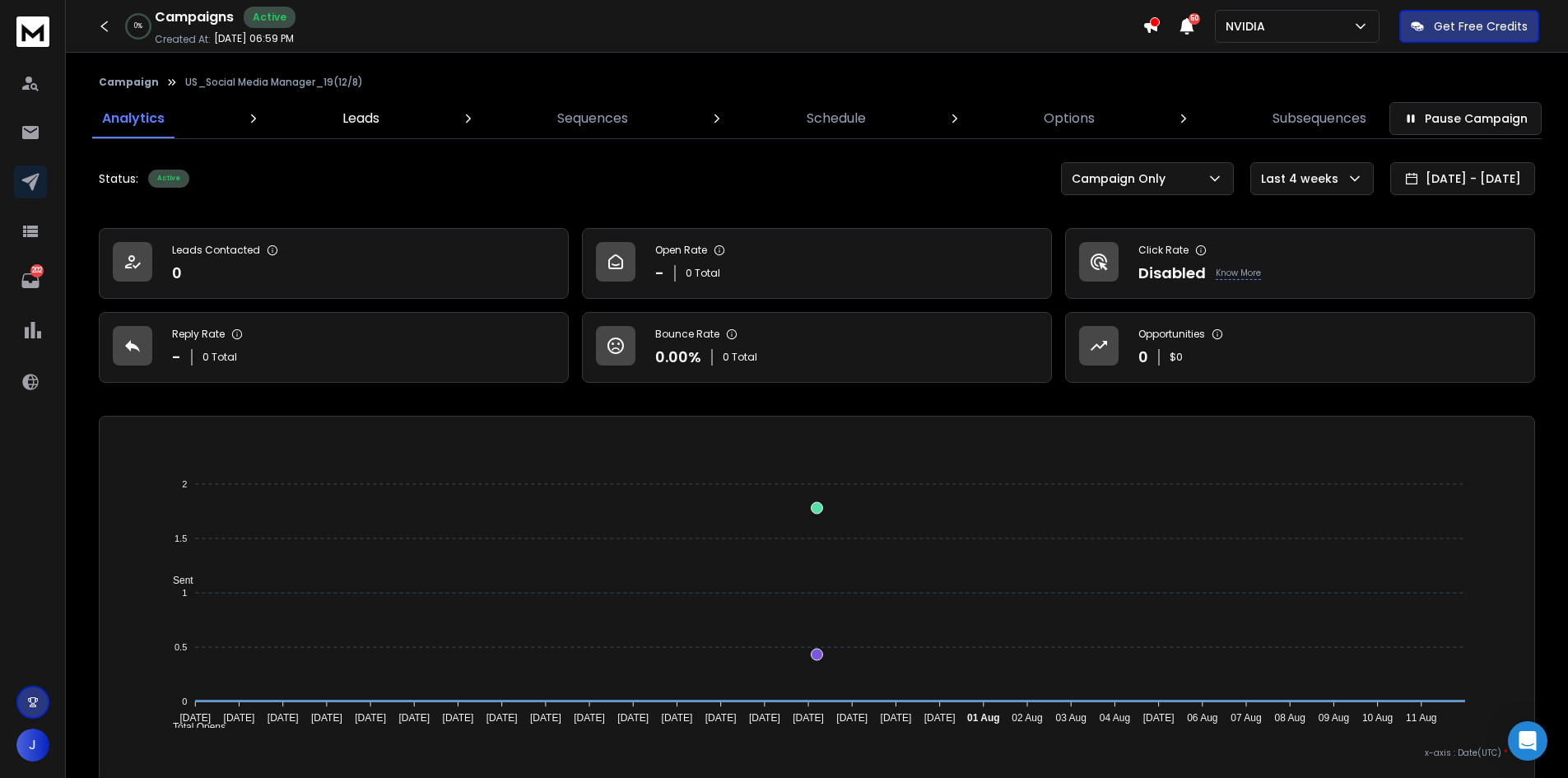
click at [374, 129] on link "Leads" at bounding box center [360, 118] width 57 height 40
click at [371, 118] on p "Leads" at bounding box center [360, 119] width 37 height 19
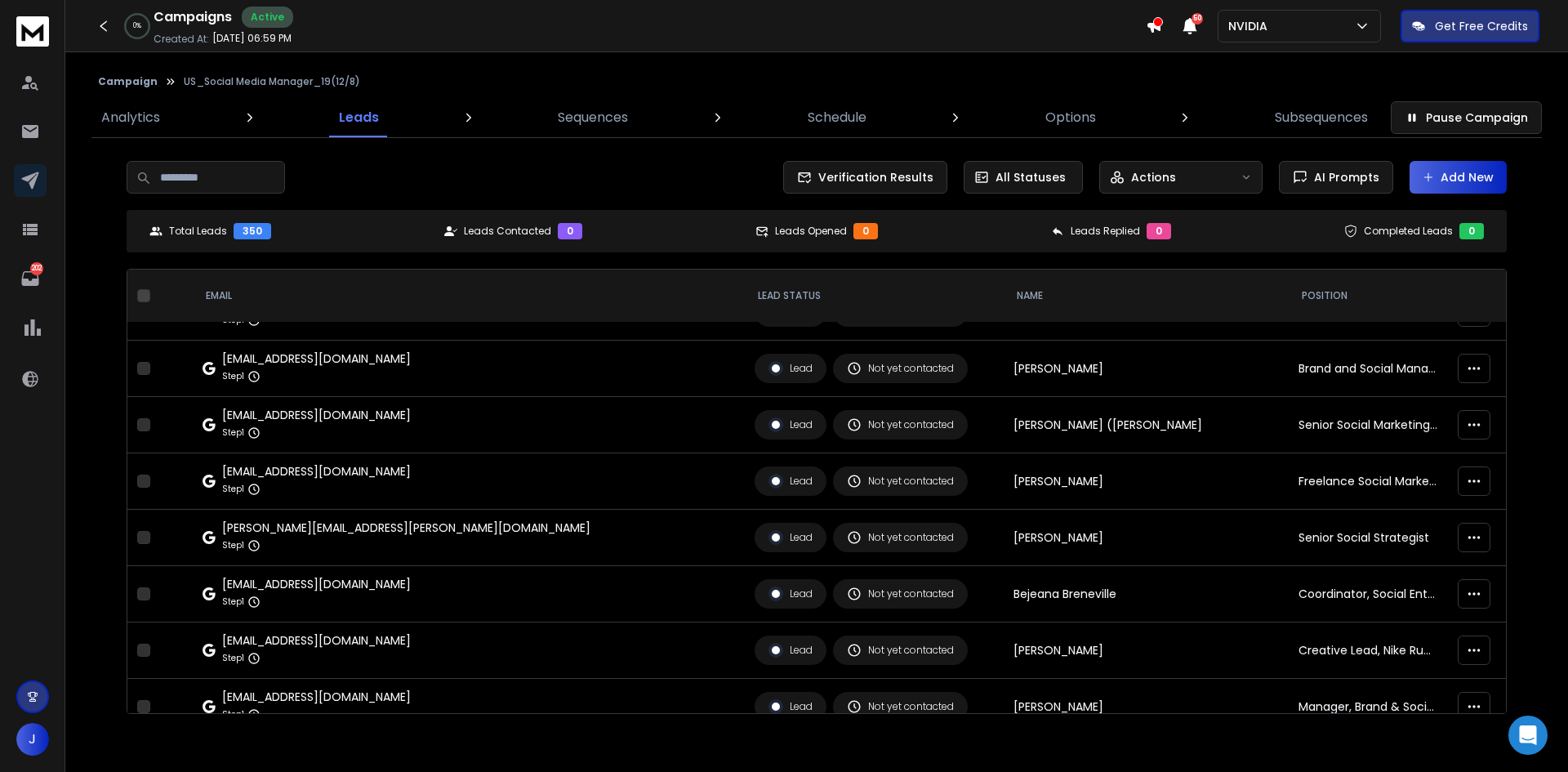
scroll to position [490, 0]
click at [607, 118] on p "Sequences" at bounding box center [592, 118] width 70 height 19
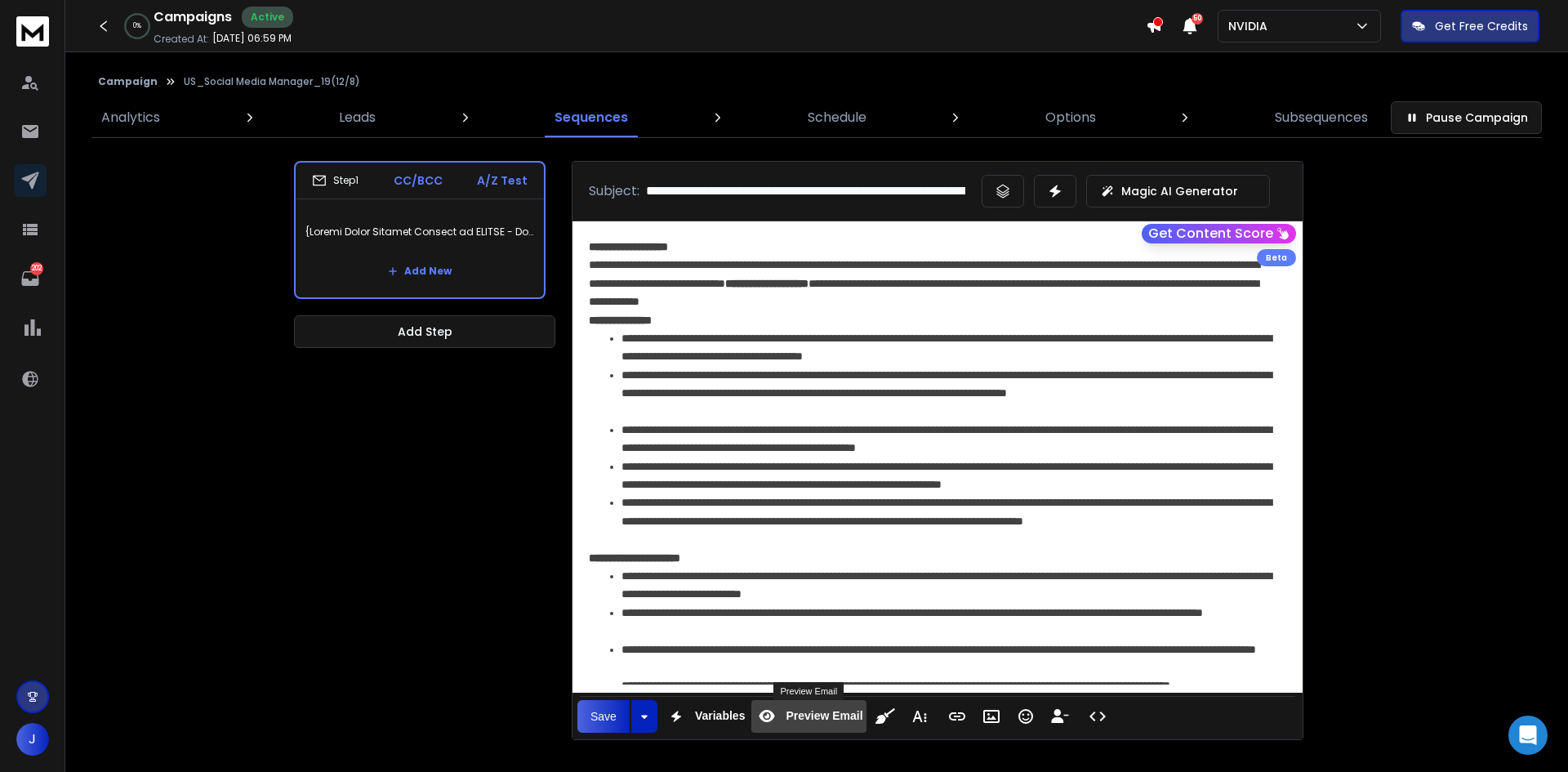
click at [841, 707] on div "Preview Email" at bounding box center [809, 717] width 115 height 27
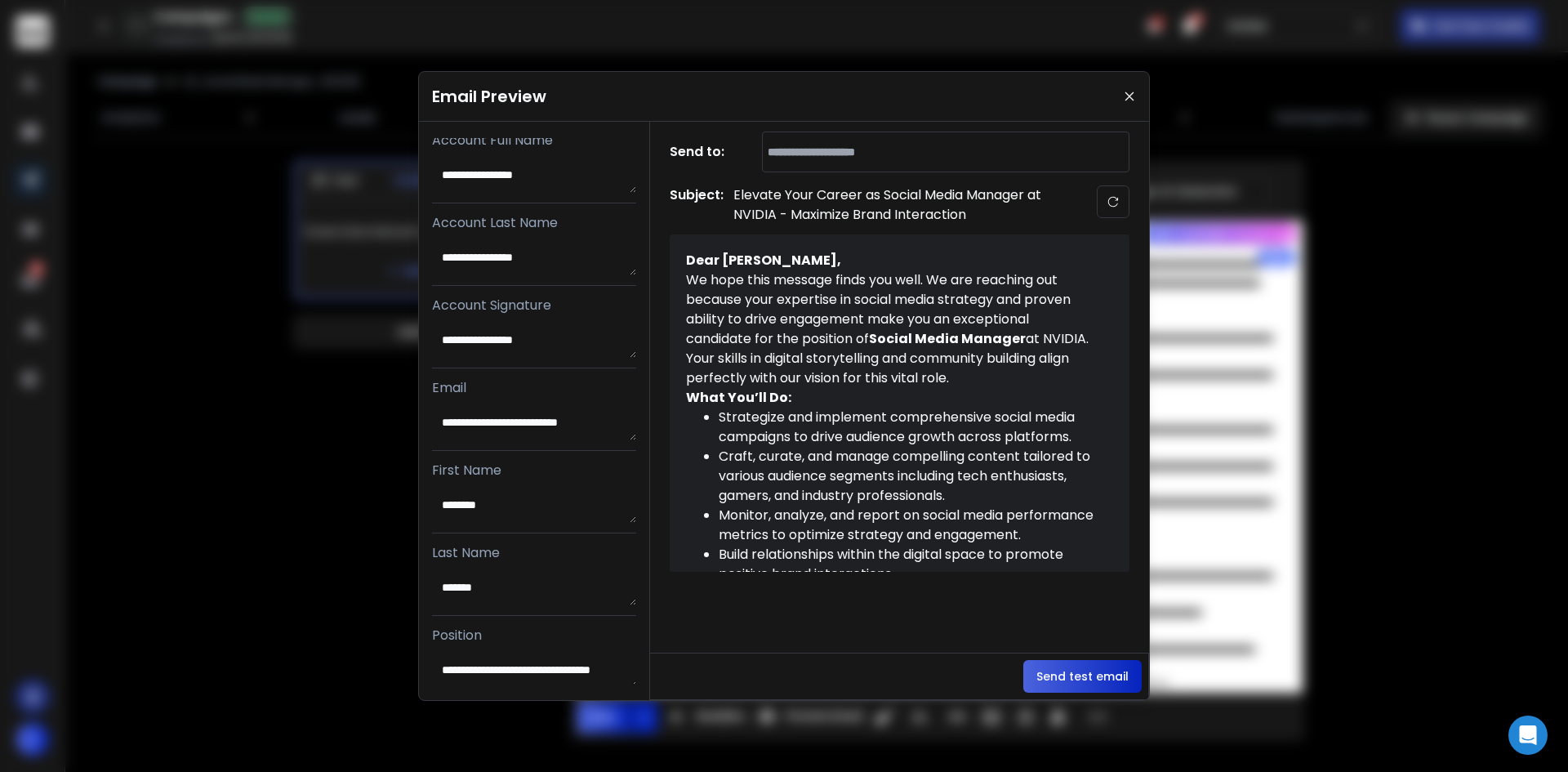
scroll to position [240, 0]
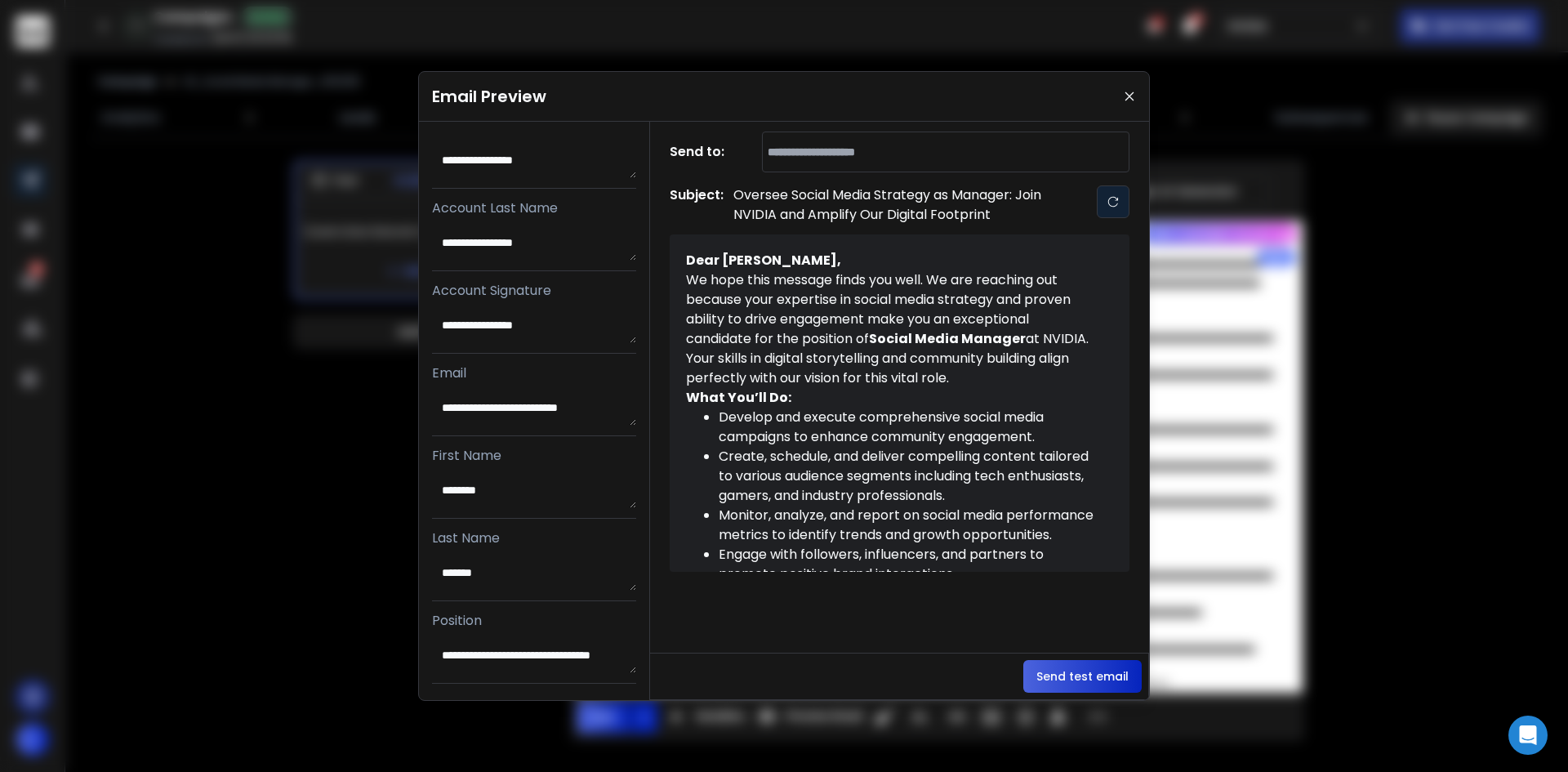
click at [1122, 201] on button at bounding box center [1113, 202] width 33 height 33
click at [1128, 90] on icon at bounding box center [1129, 97] width 13 height 13
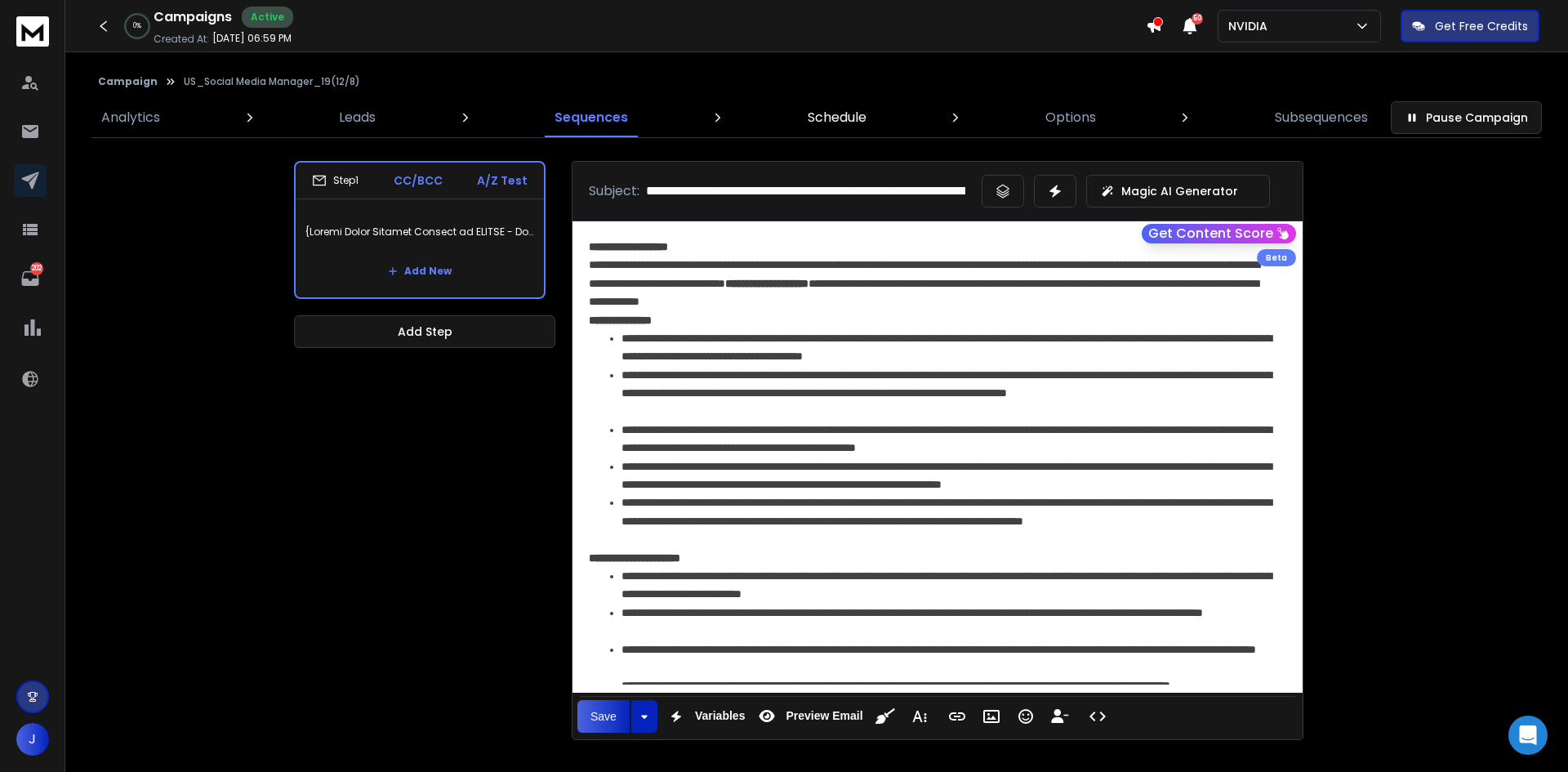
click at [842, 116] on p "Schedule" at bounding box center [837, 118] width 58 height 19
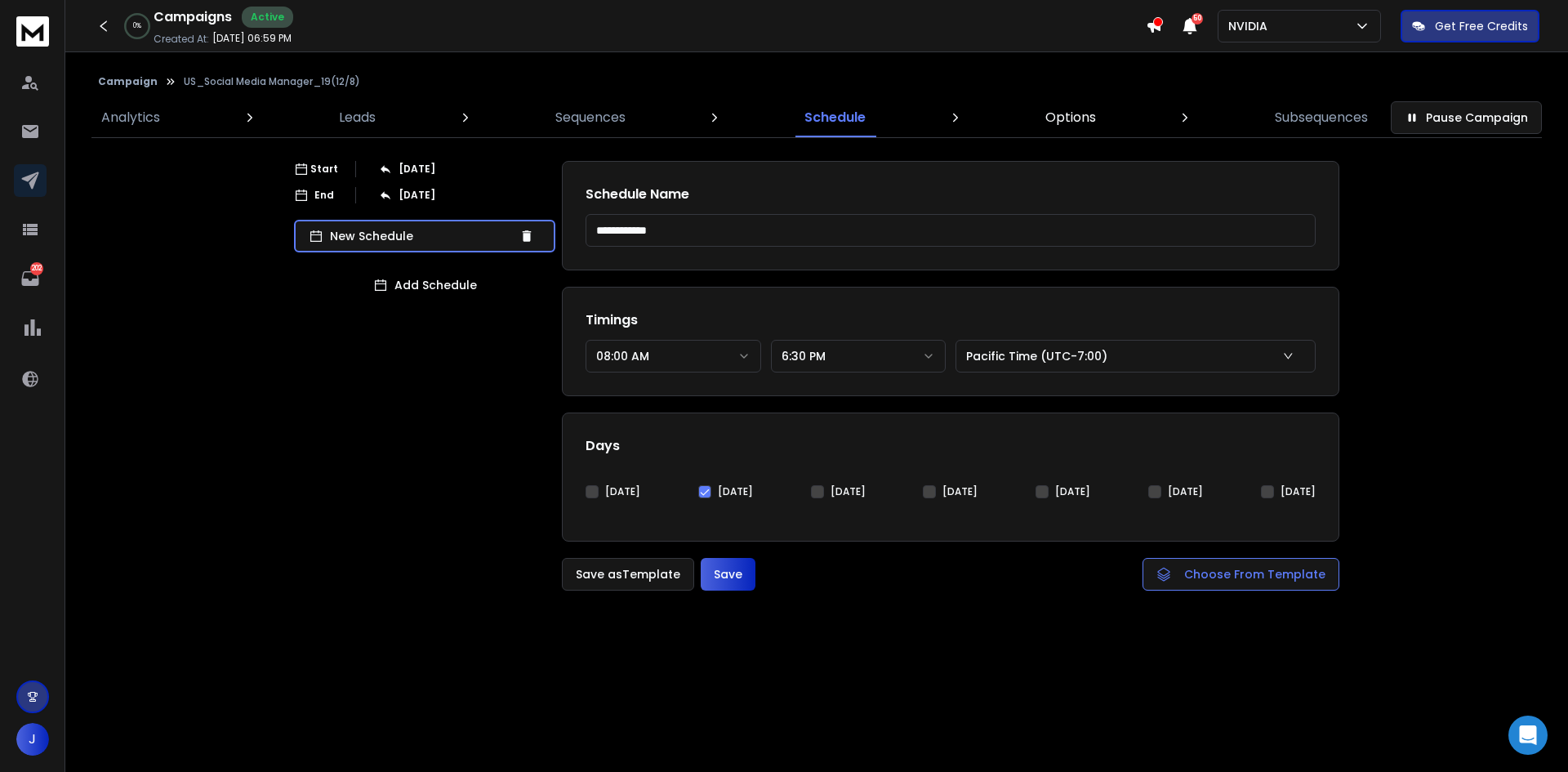
click at [1090, 121] on p "Options" at bounding box center [1070, 118] width 51 height 19
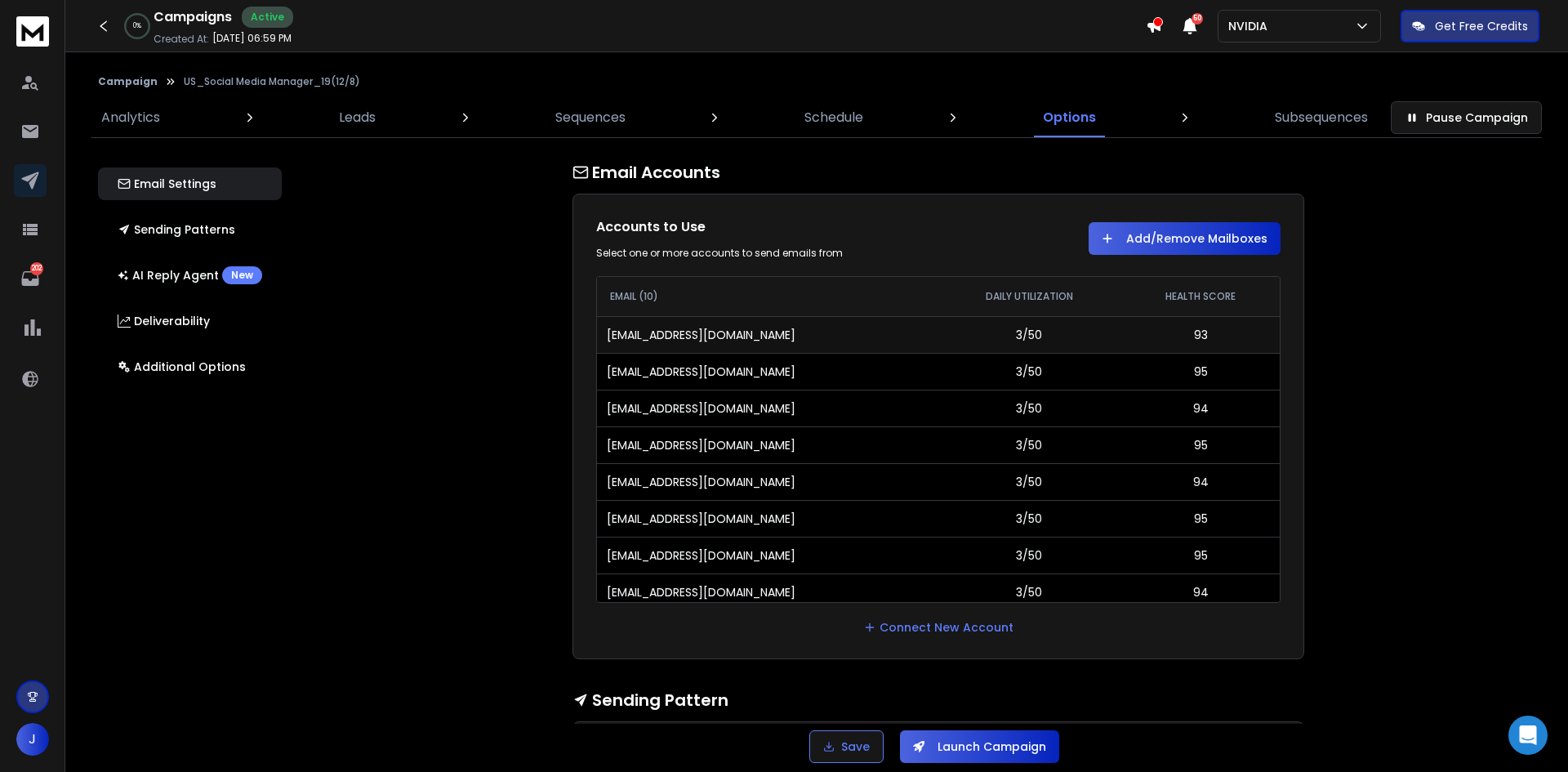
click at [861, 323] on td "askhr@recruitmentautomationplatformnvidia.com" at bounding box center [766, 335] width 339 height 36
copy p "askhr@recruitmentautomationplatformnvidia.com"
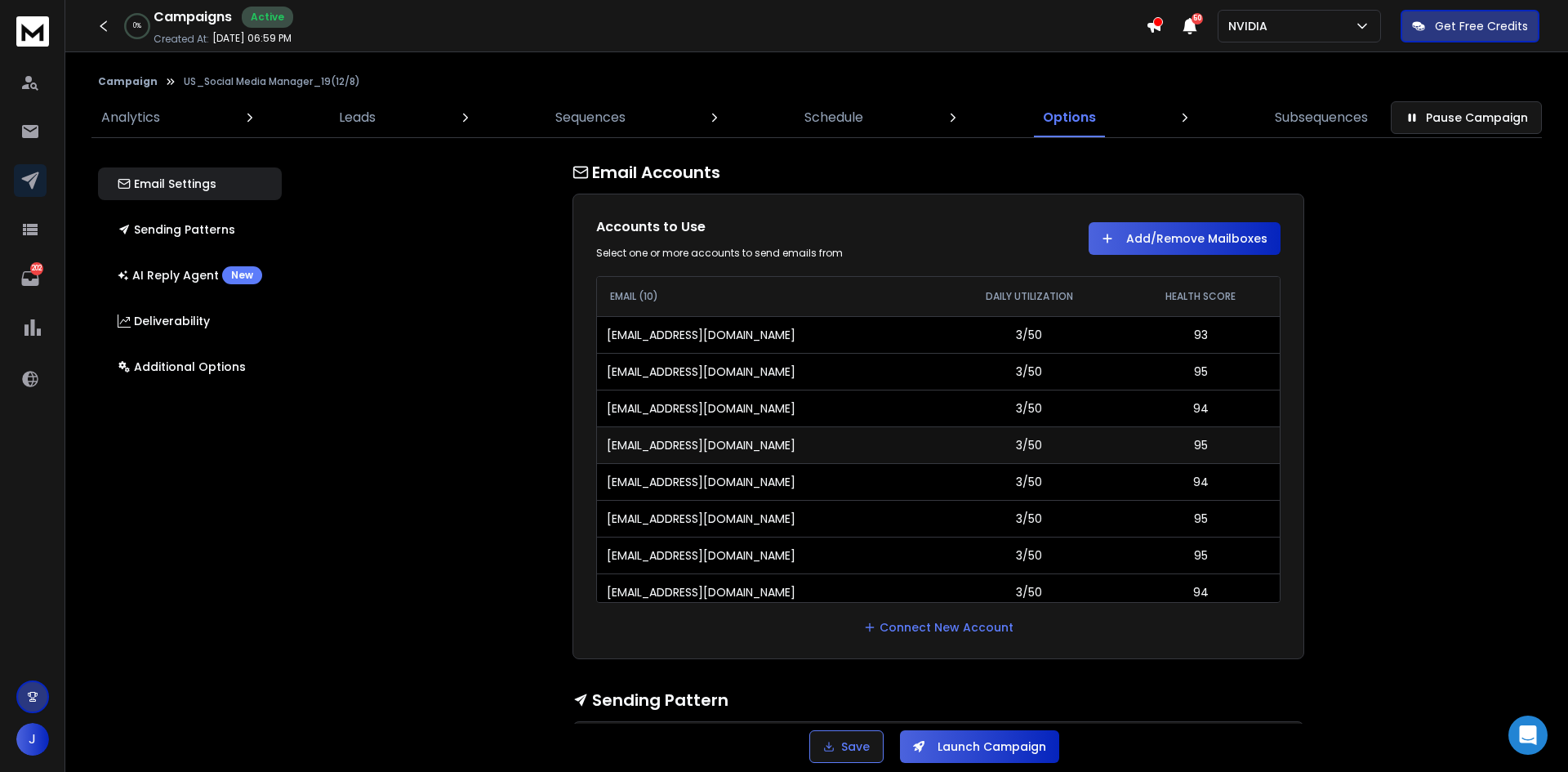
click at [1050, 442] on td "3/50" at bounding box center [1030, 445] width 185 height 36
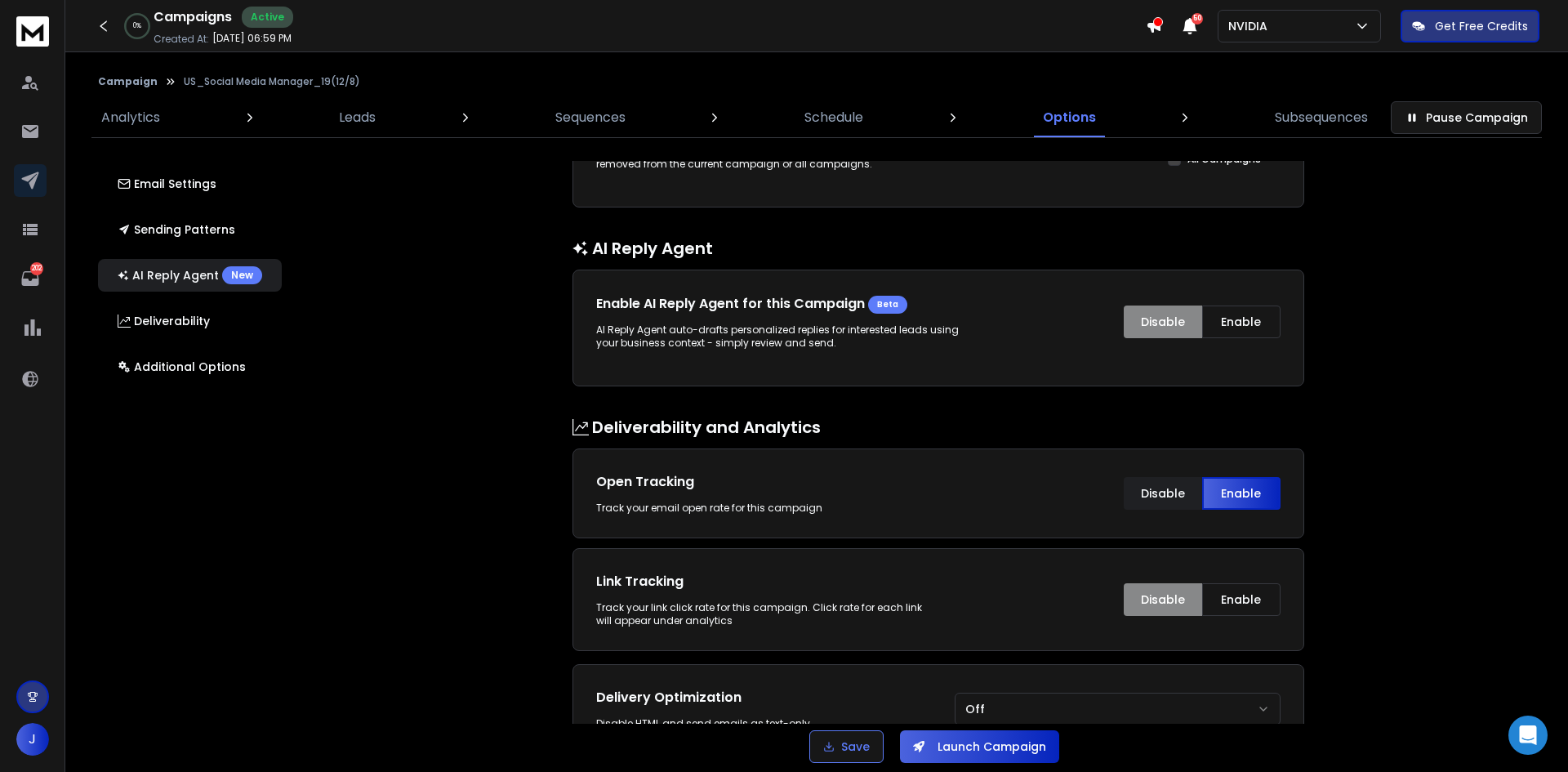
scroll to position [1634, 0]
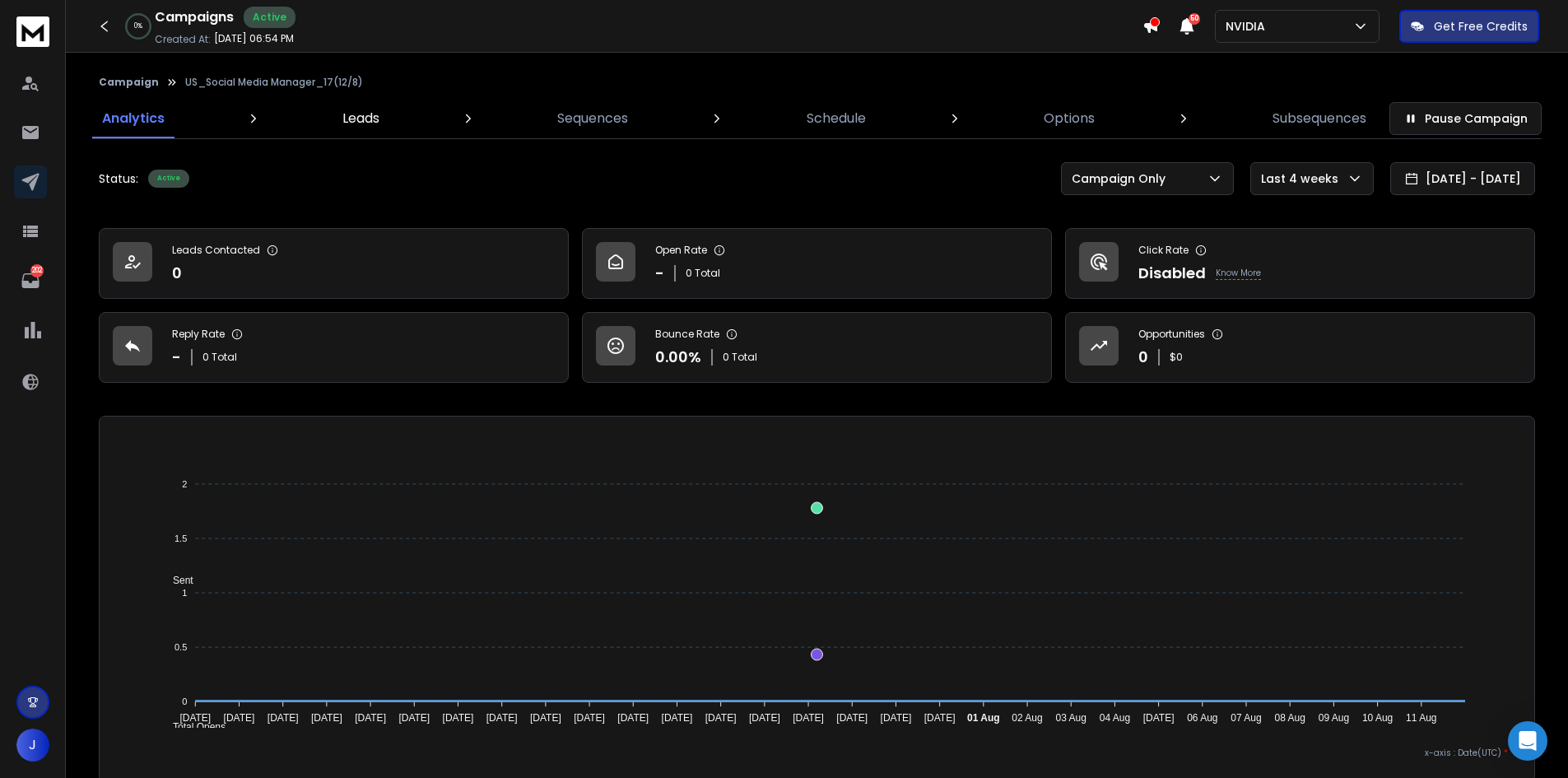
click at [341, 133] on link "Leads" at bounding box center [360, 118] width 57 height 40
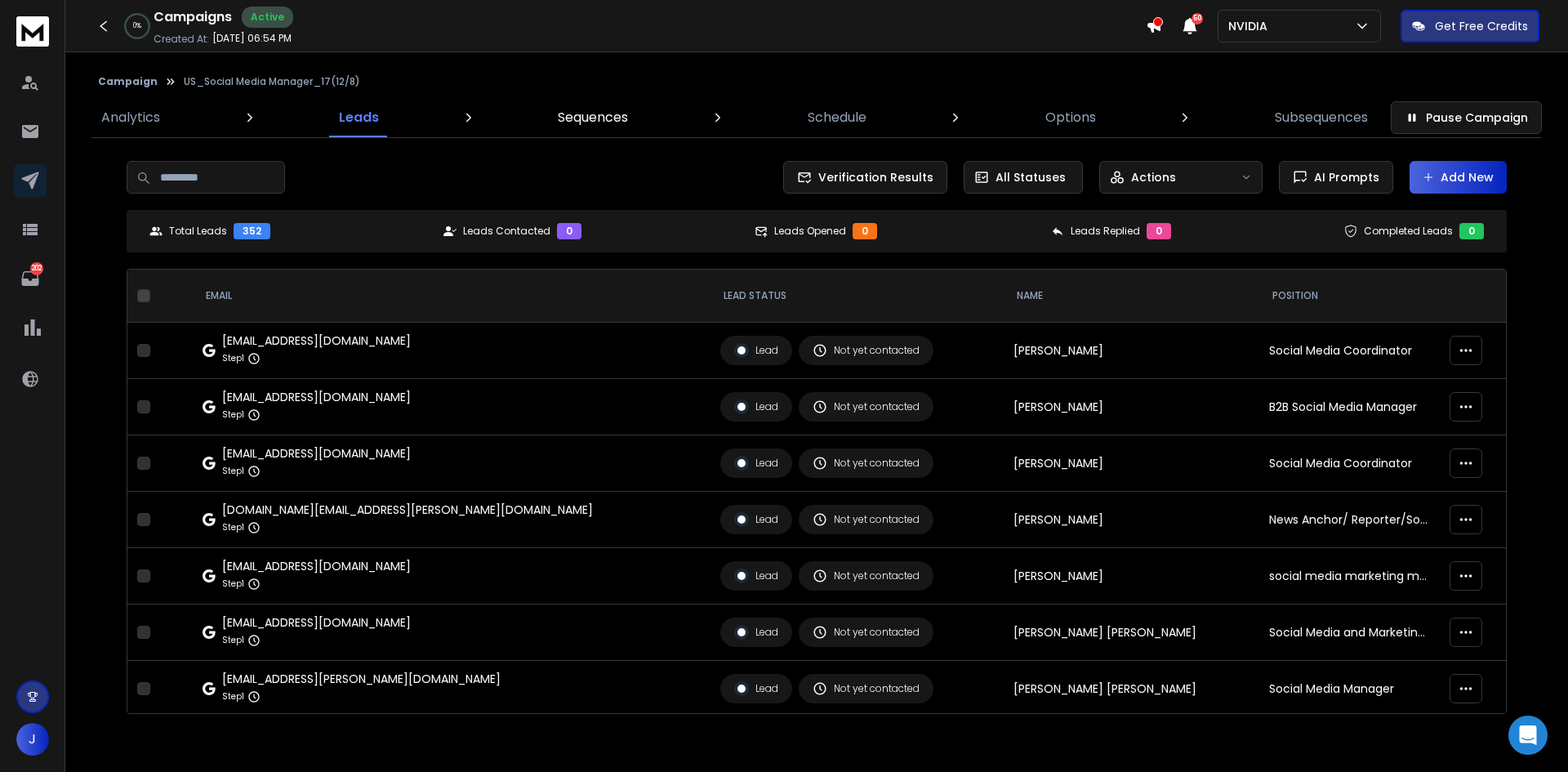
click at [585, 105] on link "Sequences" at bounding box center [593, 117] width 90 height 39
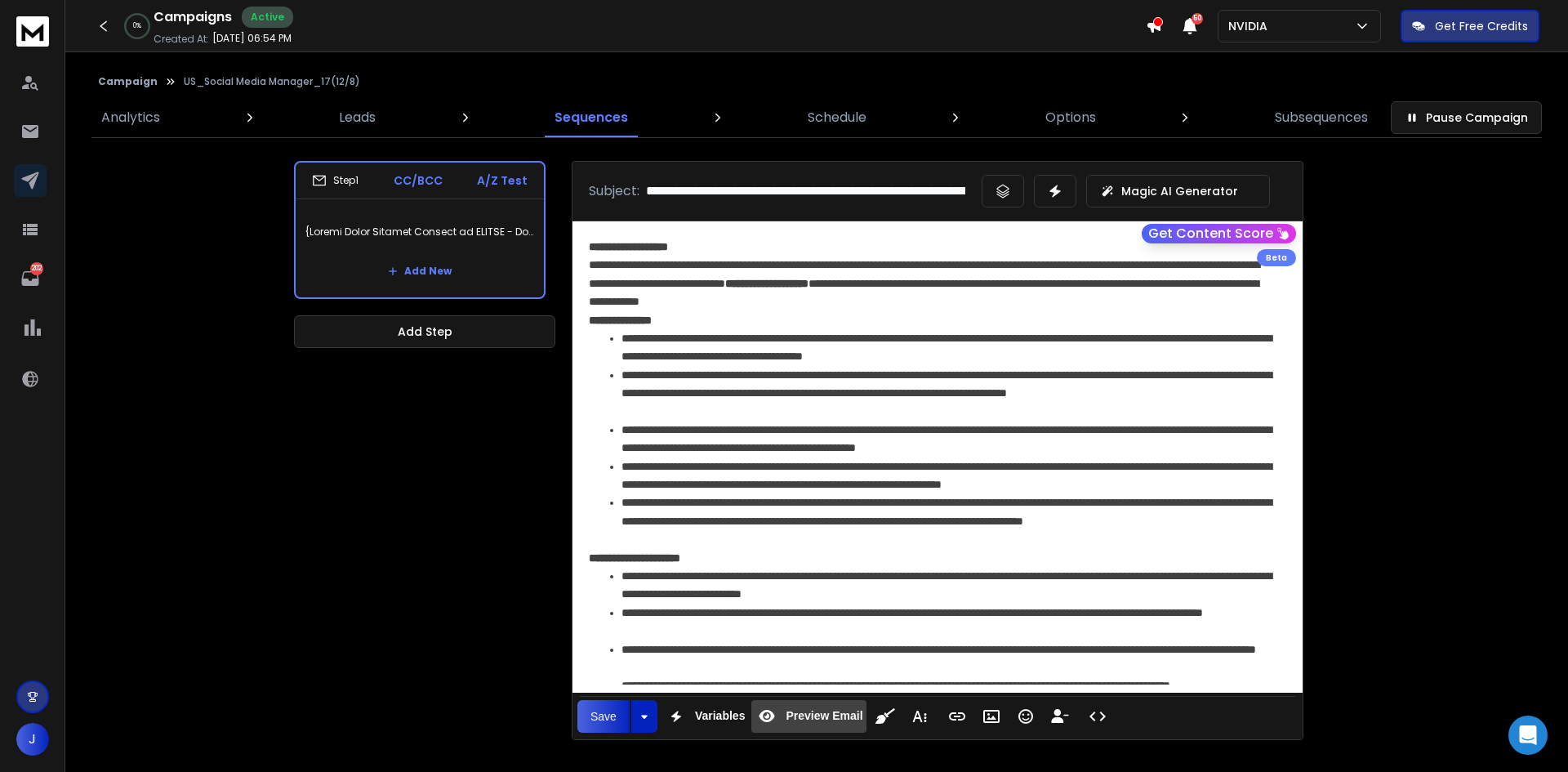
click at [824, 731] on button "Preview Email Preview Email" at bounding box center [809, 717] width 115 height 33
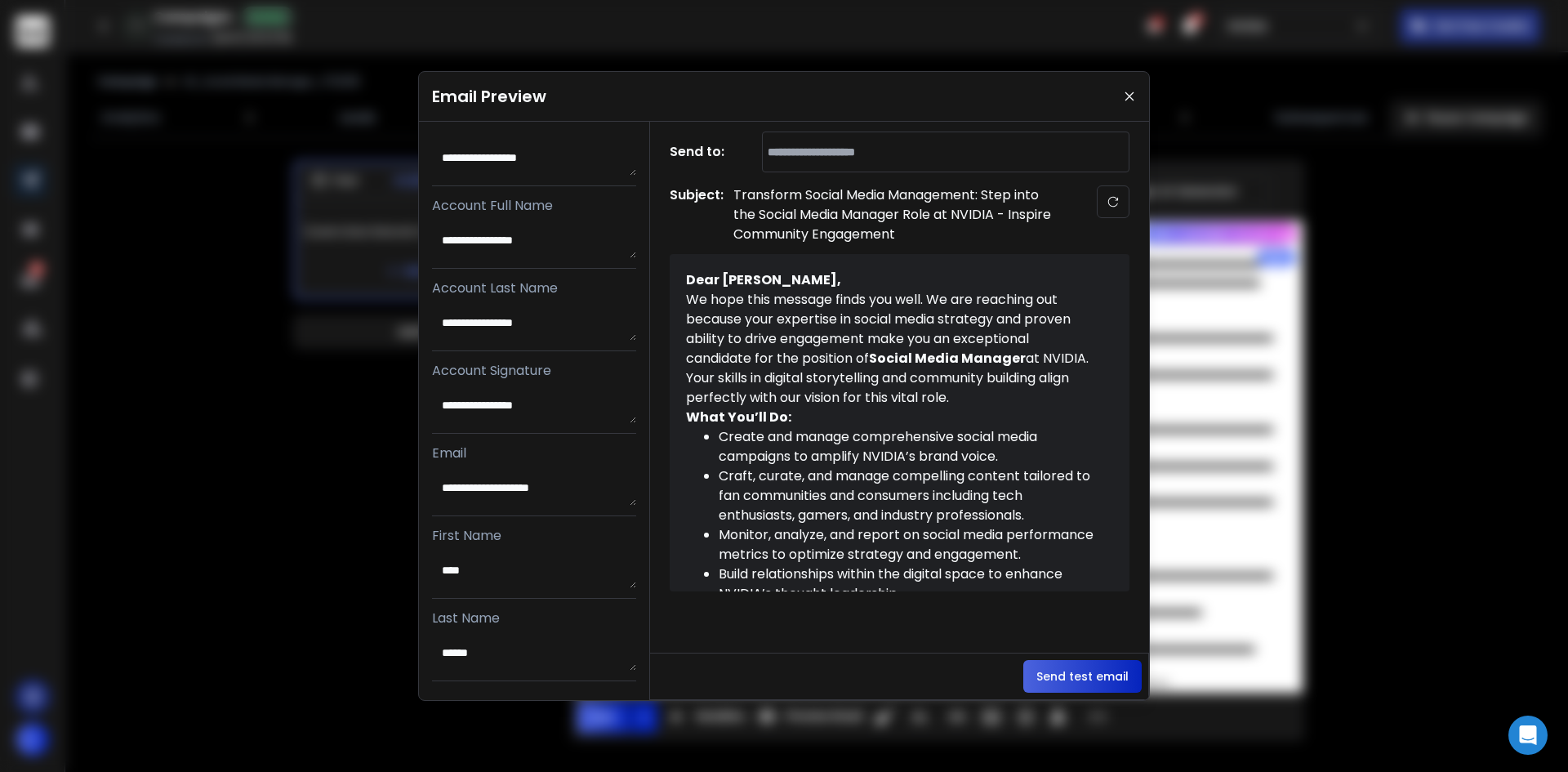
scroll to position [164, 0]
click at [1106, 210] on button at bounding box center [1113, 202] width 33 height 33
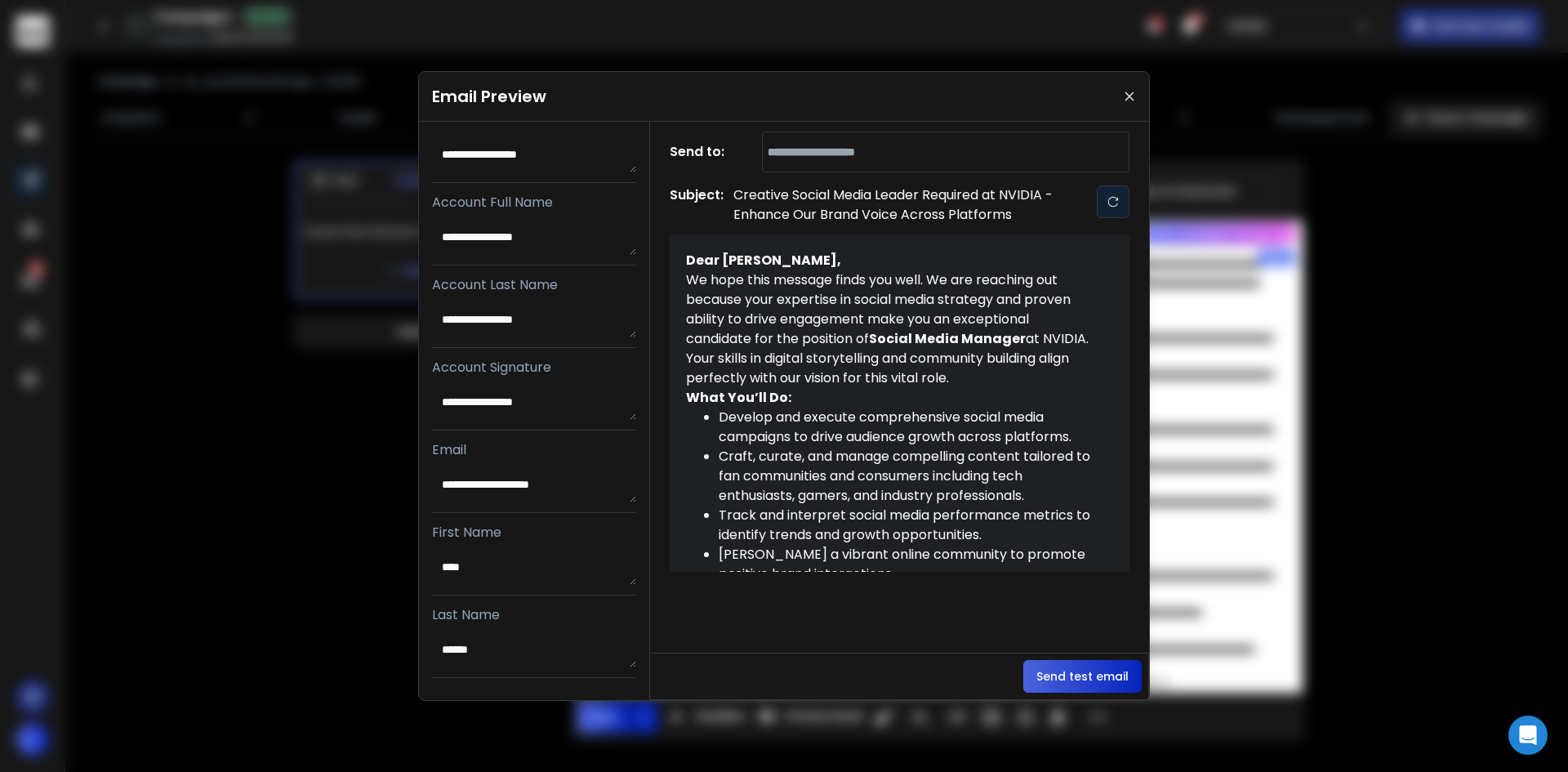
click at [1106, 210] on button at bounding box center [1113, 202] width 33 height 33
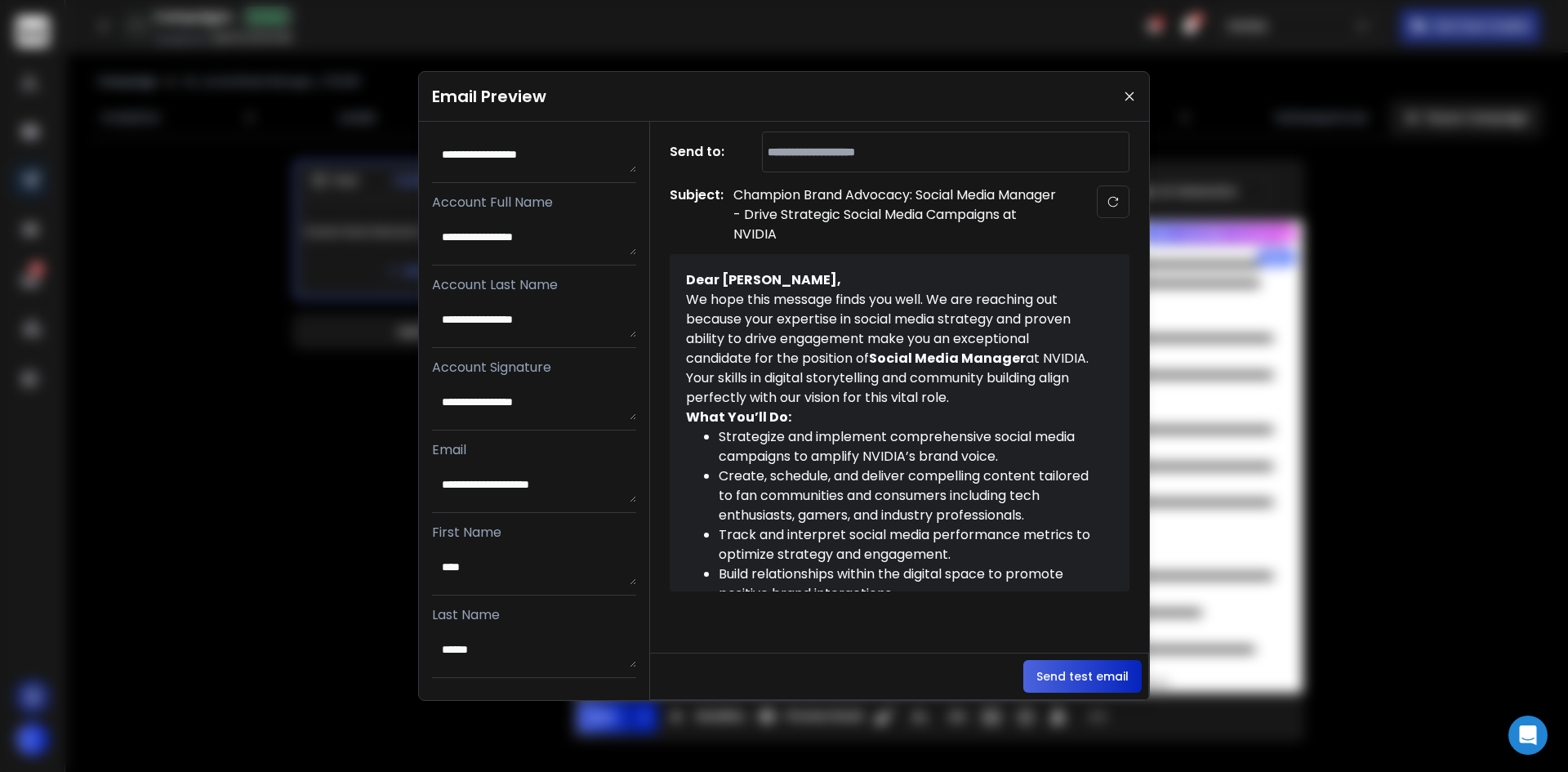
click at [1136, 109] on div "Email Preview" at bounding box center [784, 96] width 730 height 49
click at [1134, 100] on icon at bounding box center [1129, 97] width 9 height 9
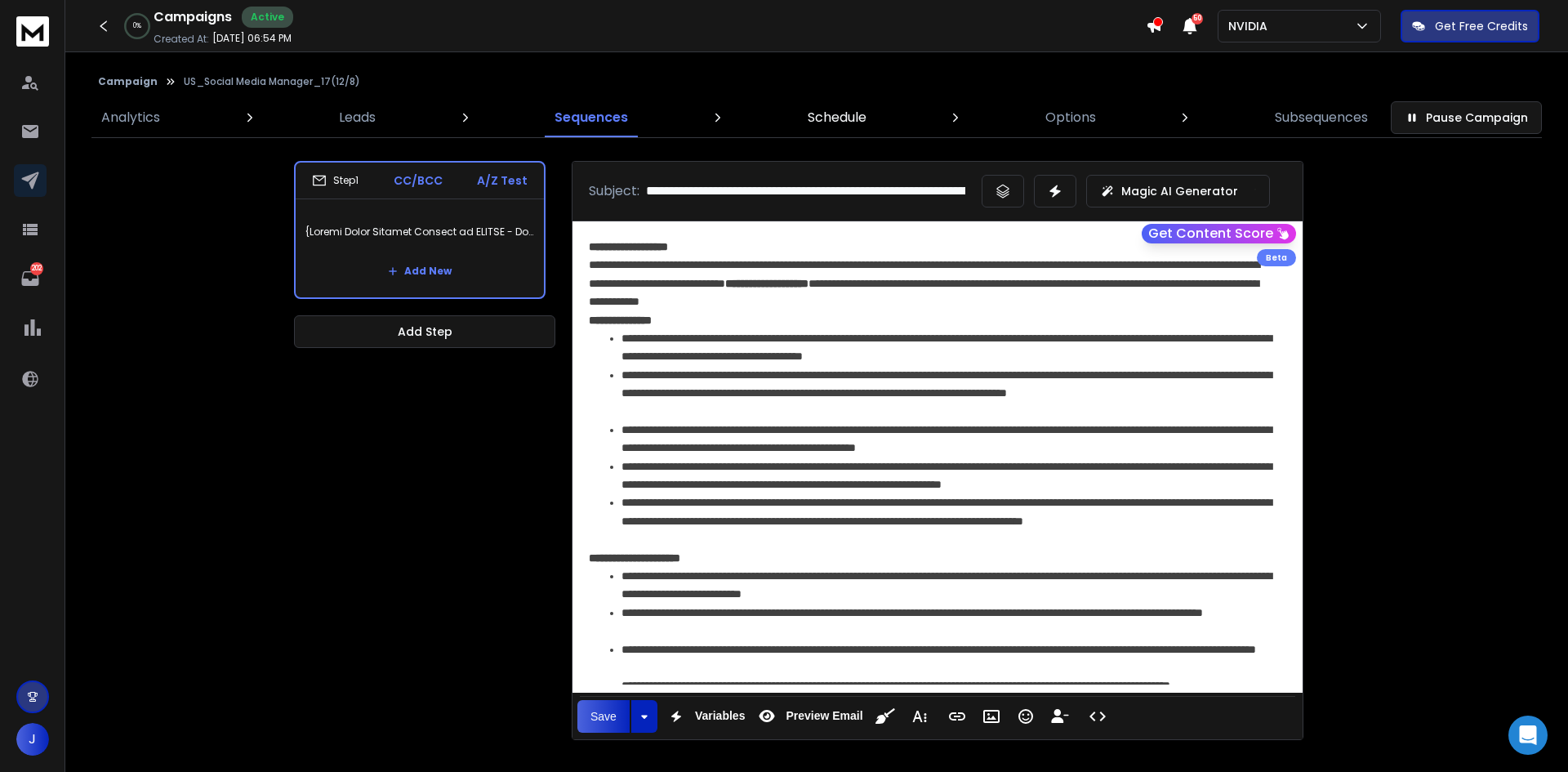
click at [835, 116] on p "Schedule" at bounding box center [837, 118] width 58 height 19
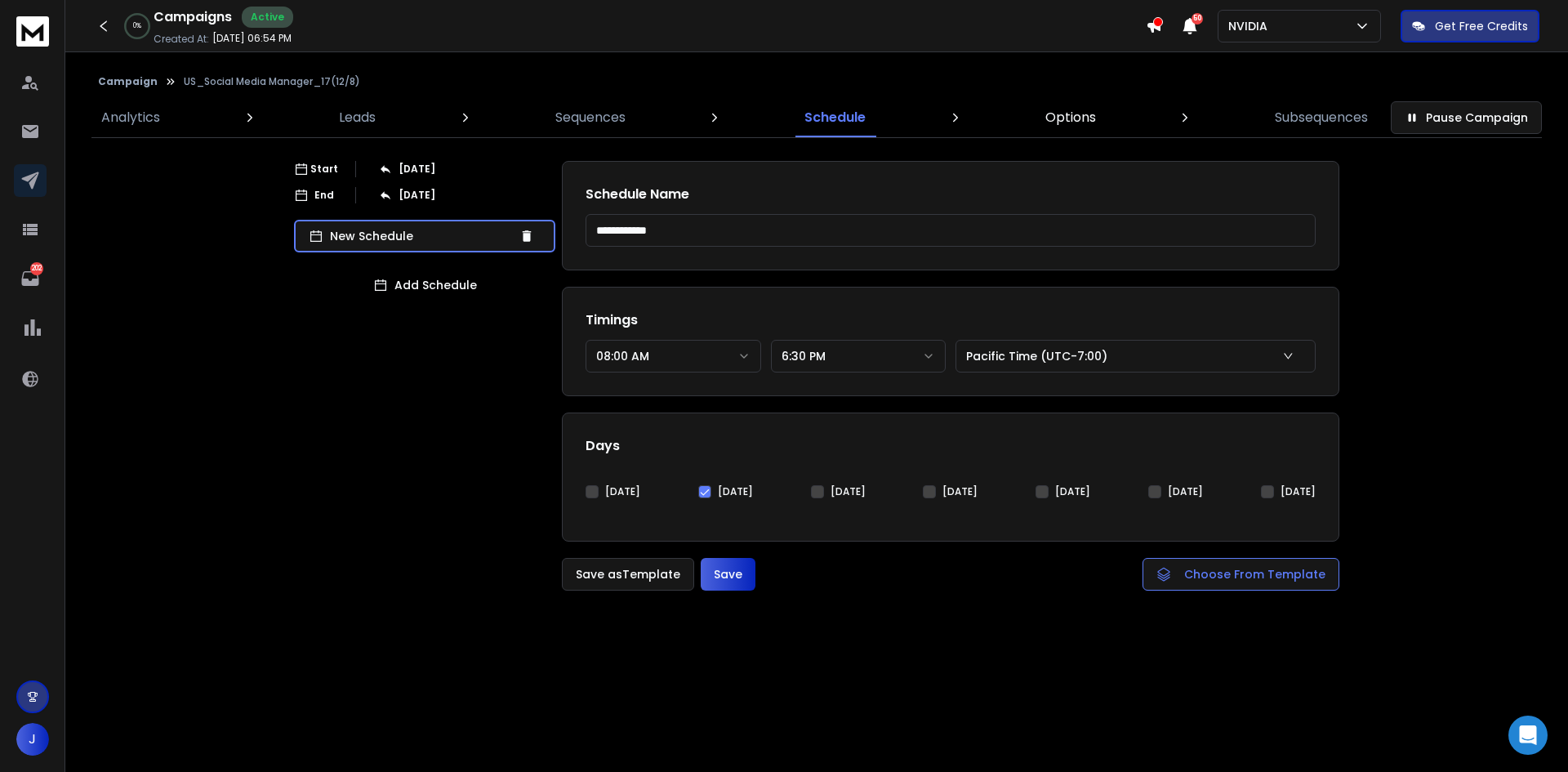
click at [1080, 119] on p "Options" at bounding box center [1070, 118] width 51 height 19
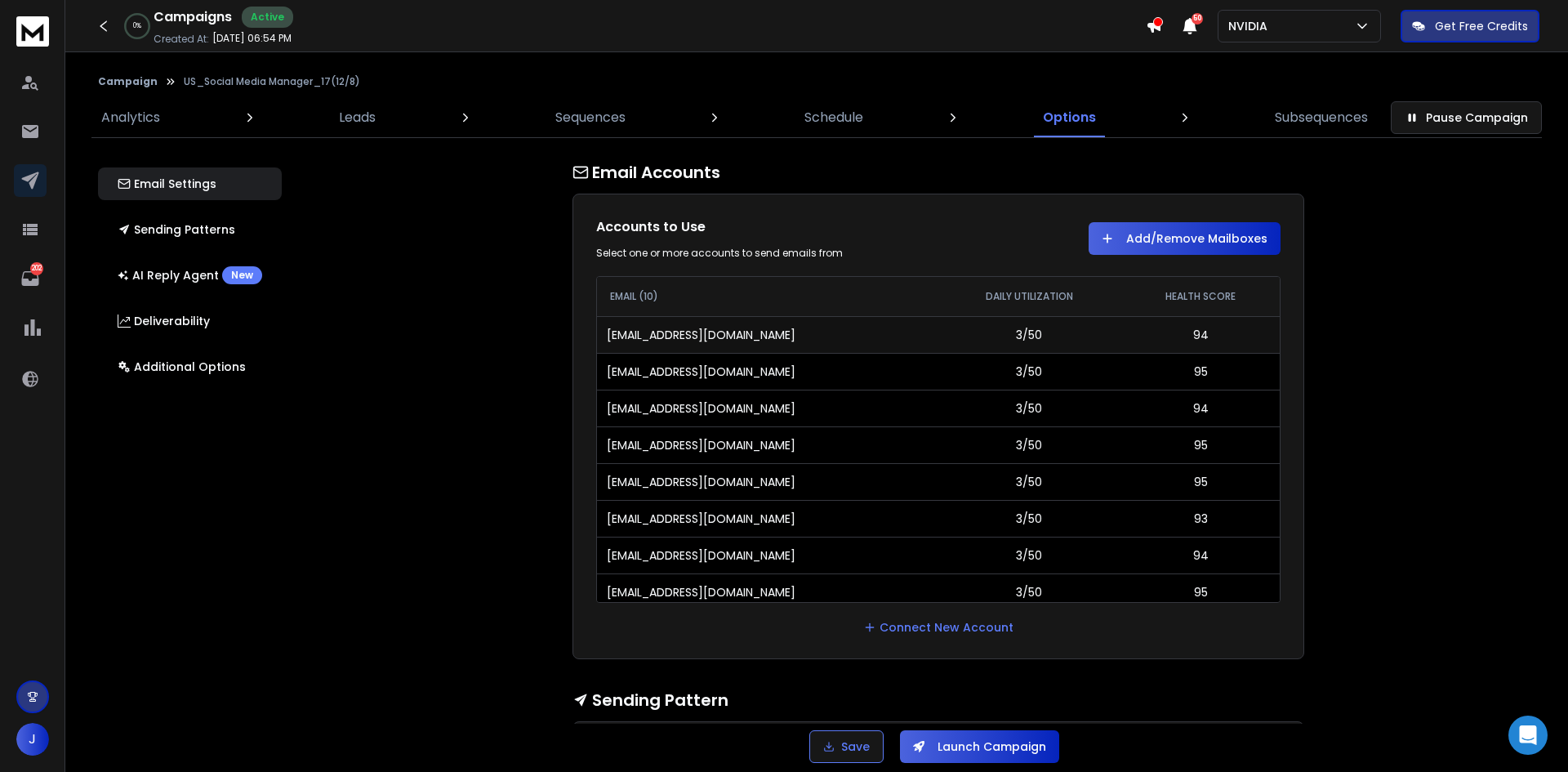
click at [793, 342] on p "wearehiring@careerpathwayplatformnvidia.com" at bounding box center [701, 335] width 188 height 16
copy p "wearehiring@careerpathwayplatformnvidia.com"
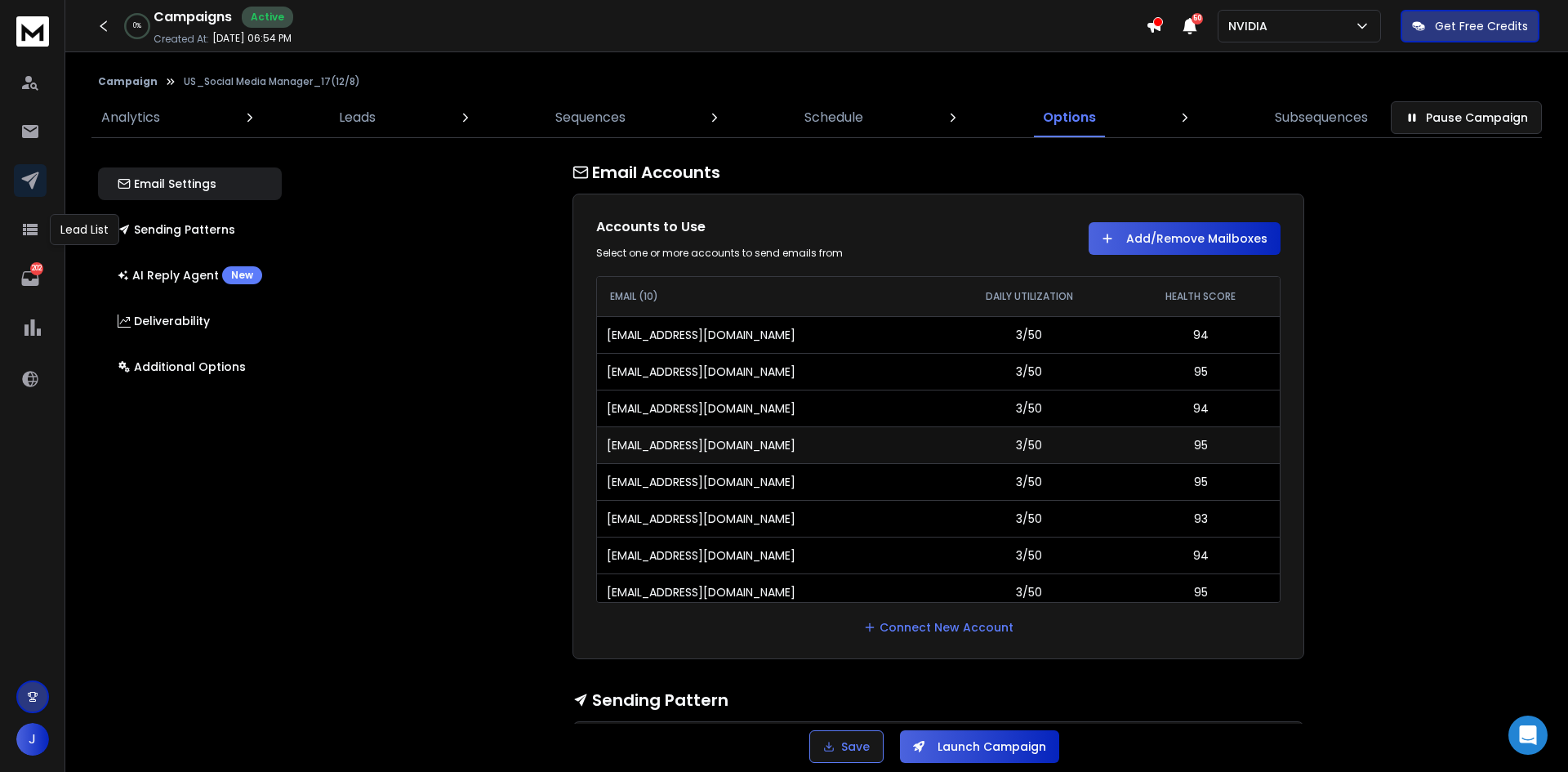
click at [1095, 447] on td "3/50" at bounding box center [1030, 445] width 185 height 36
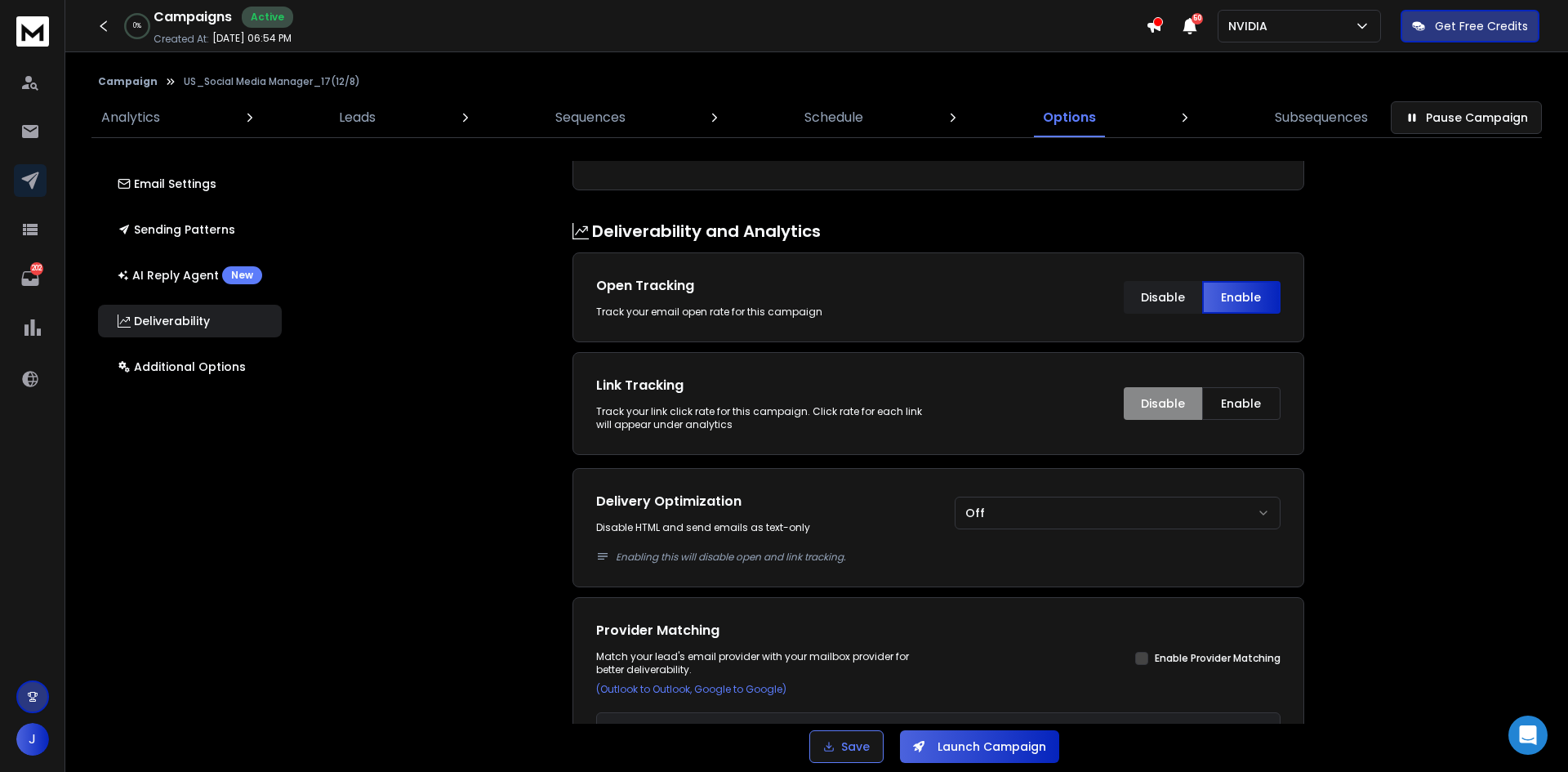
scroll to position [1798, 0]
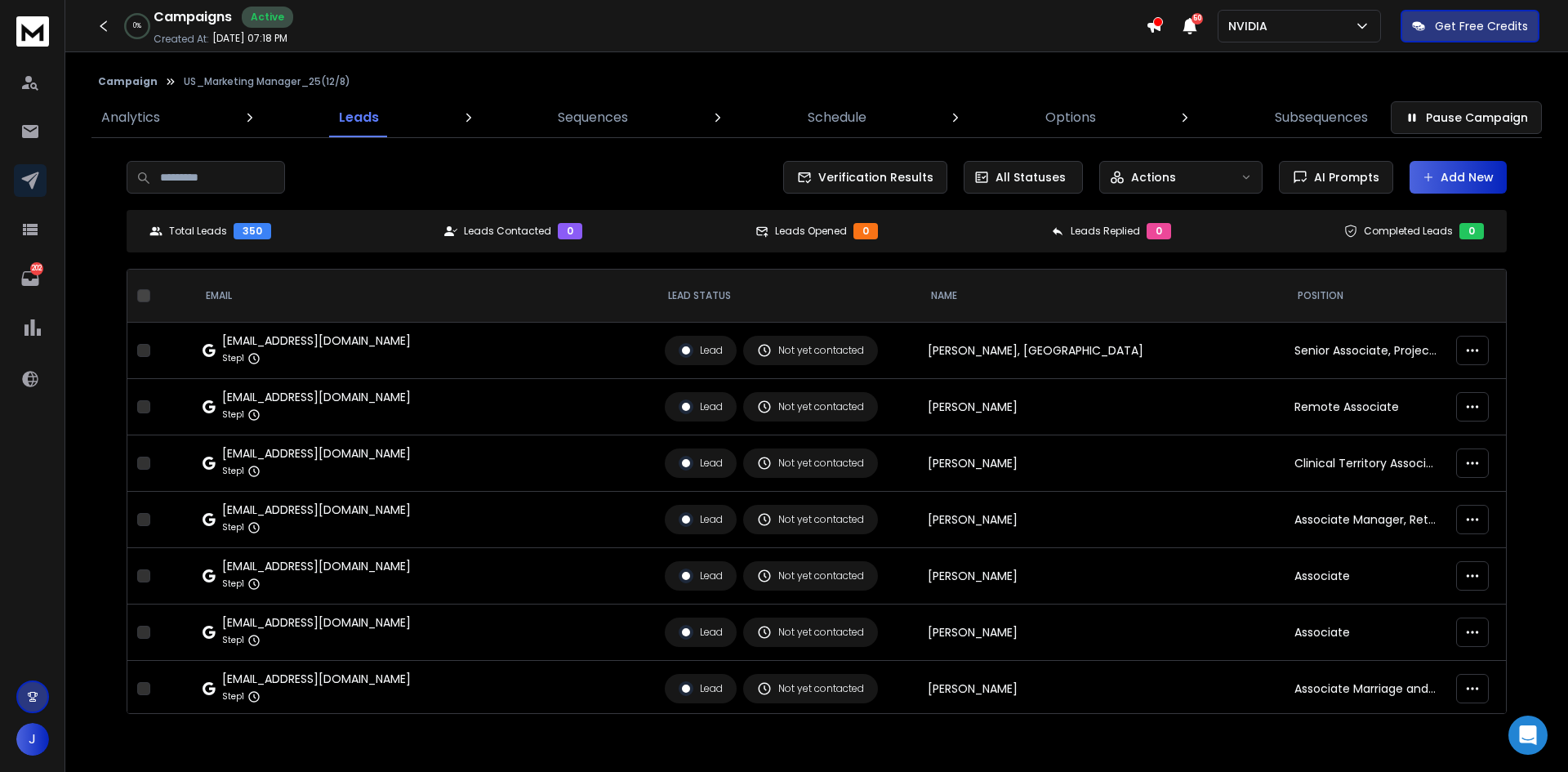
click at [699, 184] on div "Verification Results All Statuses Actions AI Prompts Add New" at bounding box center [817, 177] width 1381 height 33
click at [475, 173] on div "Verification Results All Statuses Actions AI Prompts Add New" at bounding box center [817, 177] width 1381 height 33
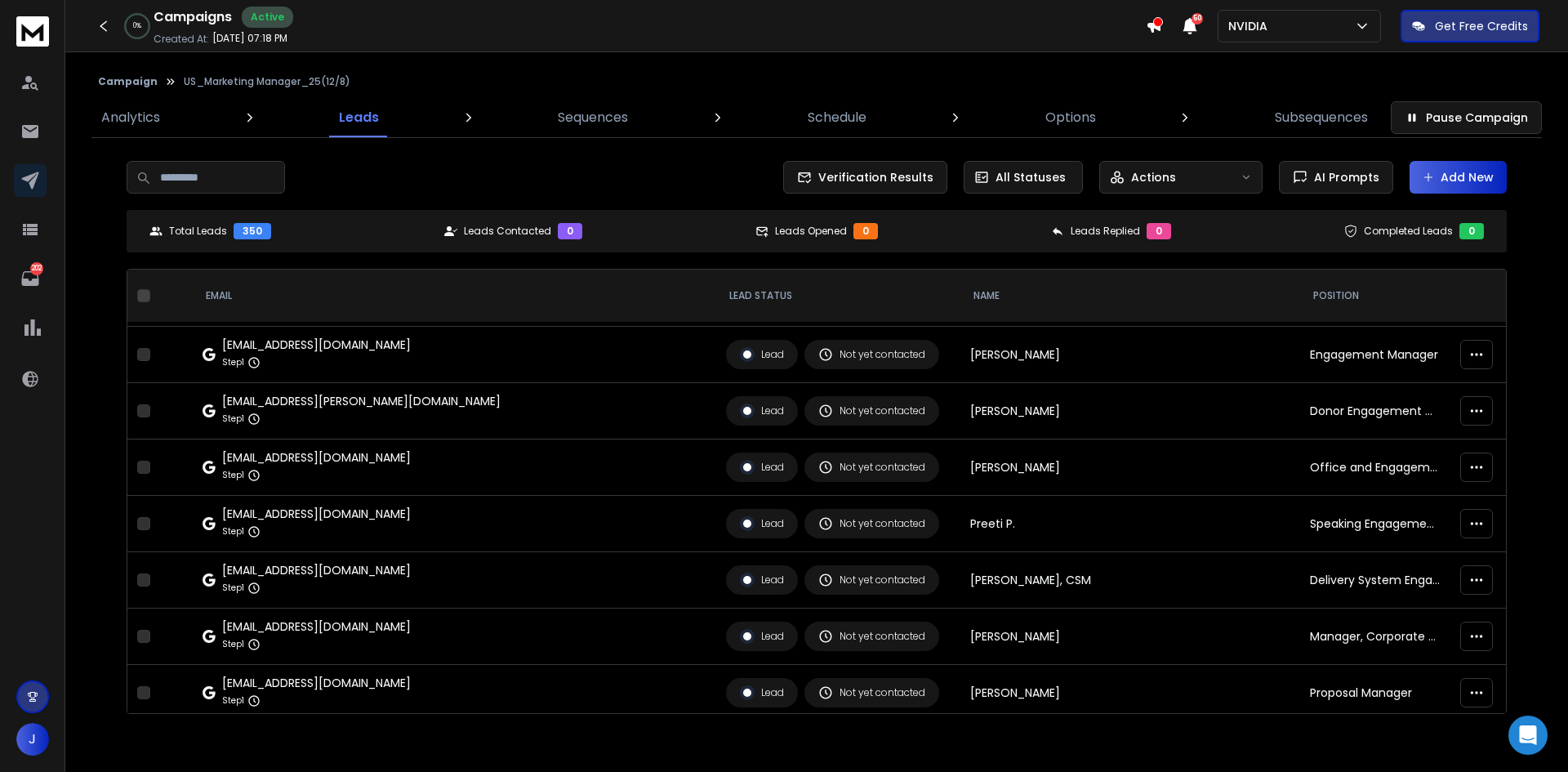
scroll to position [3748, 0]
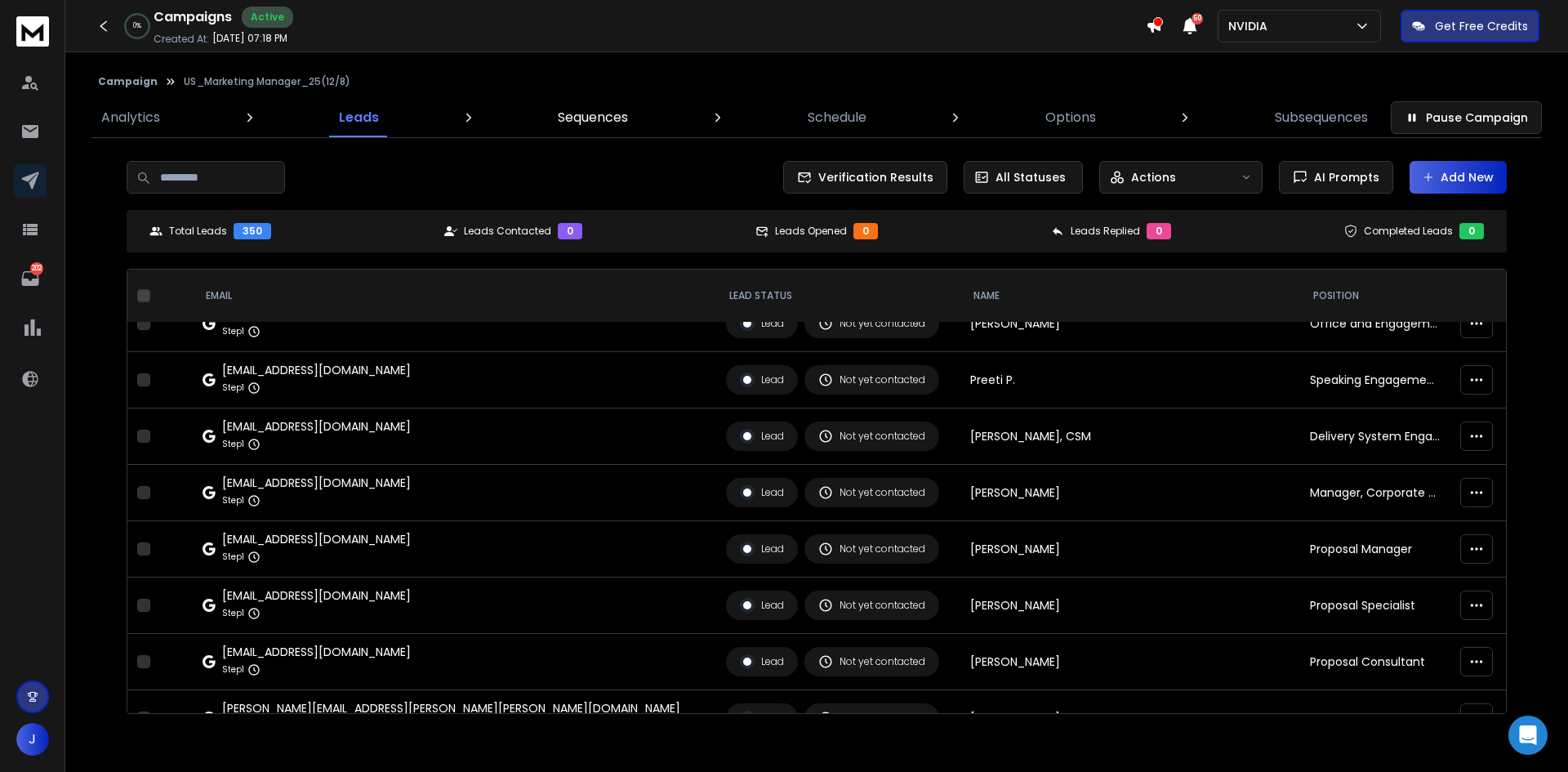
click at [581, 122] on p "Sequences" at bounding box center [592, 118] width 70 height 19
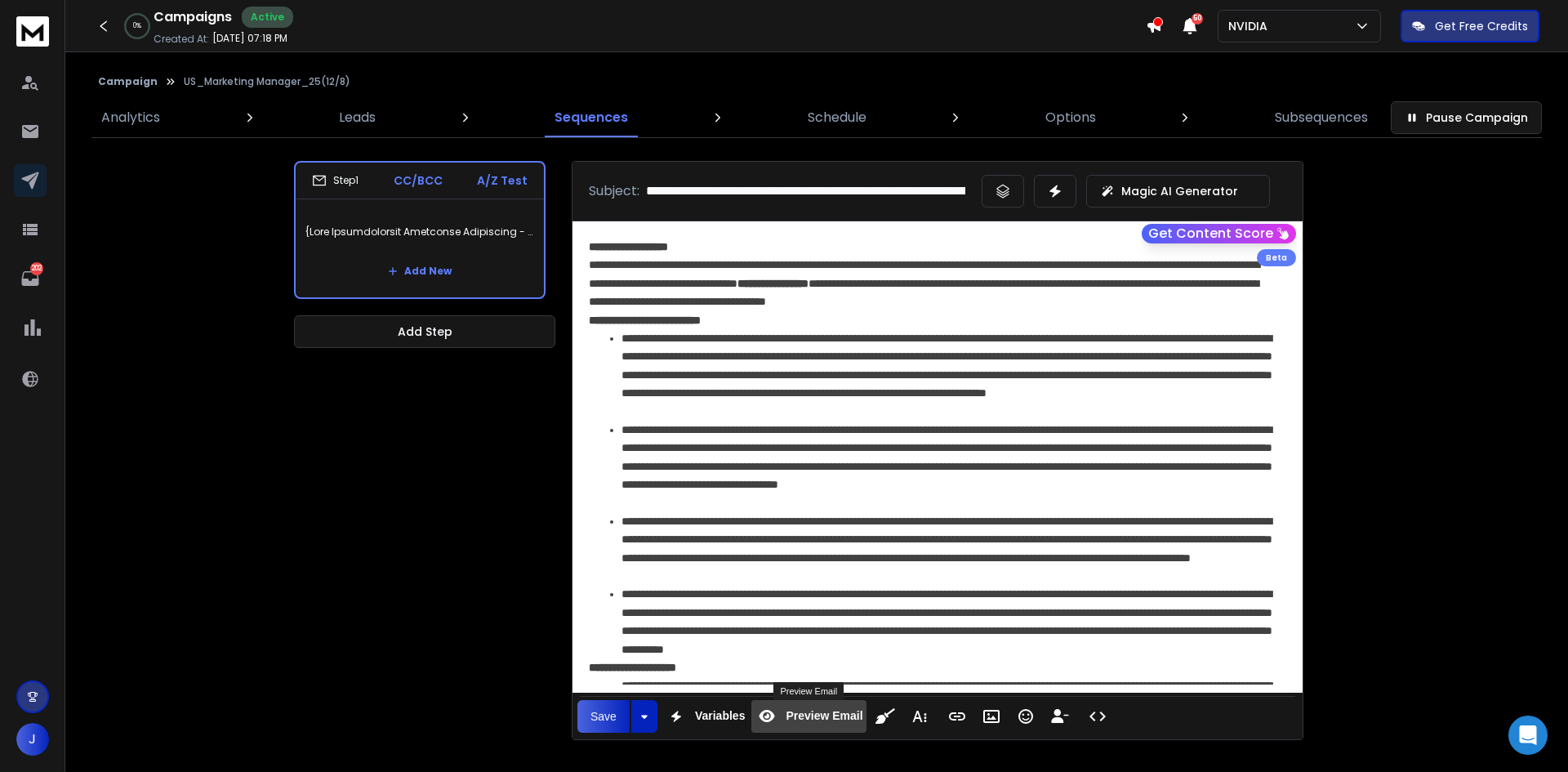
click at [817, 709] on div "Preview Email" at bounding box center [809, 717] width 115 height 27
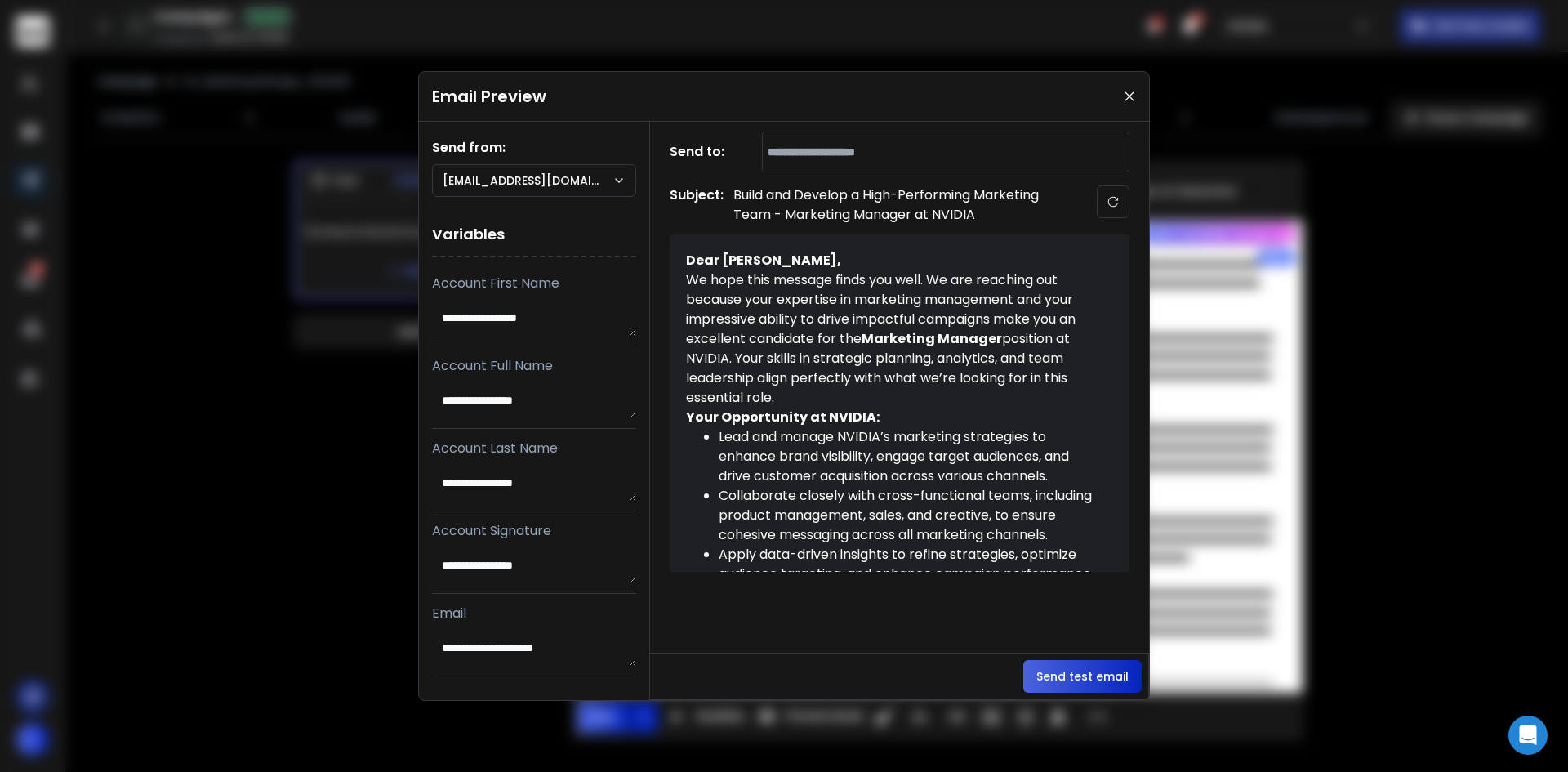
scroll to position [164, 0]
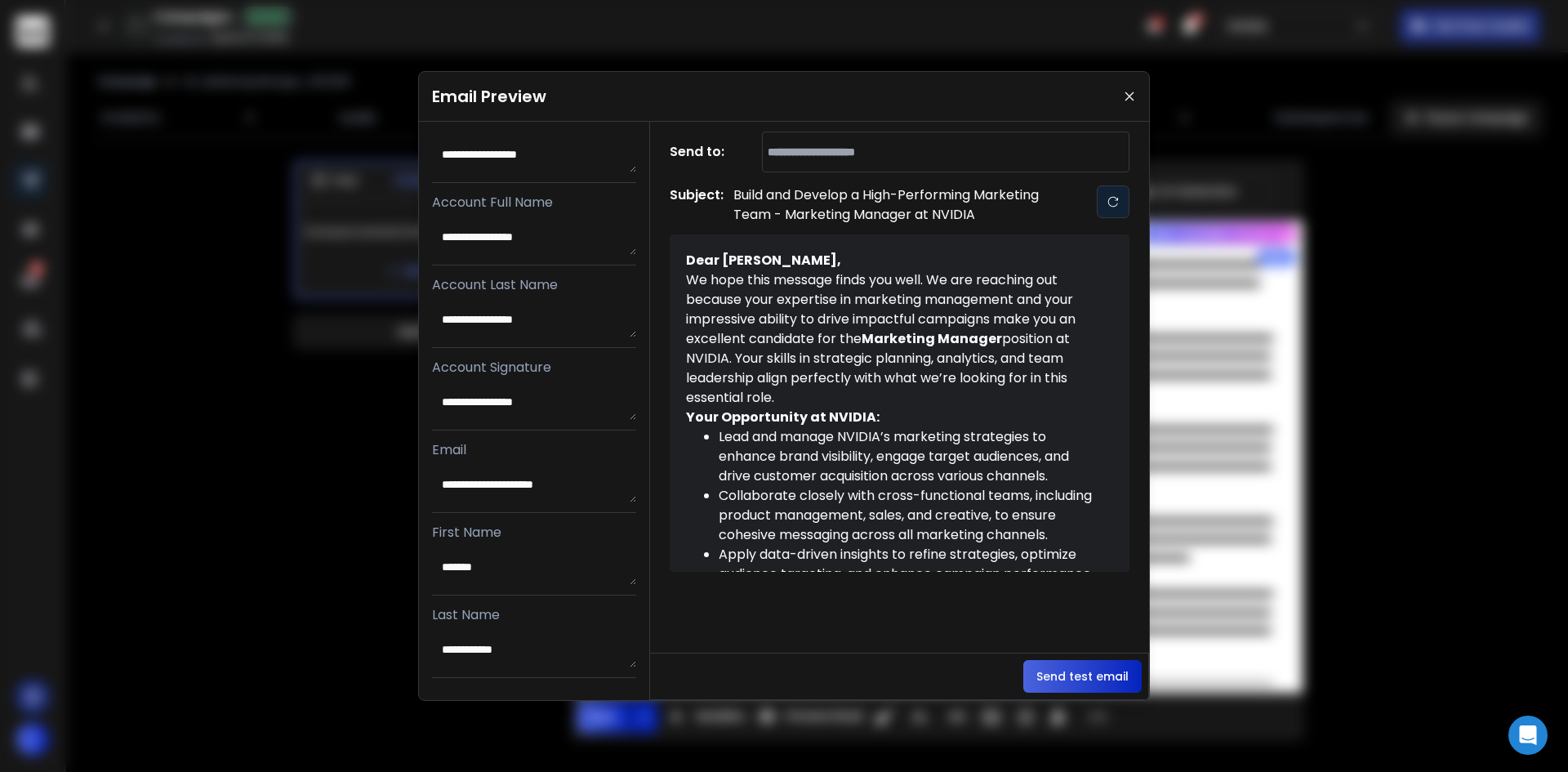
click at [1128, 215] on div "Subject: Build and Develop a High-Performing Marketing Team - Marketing Manager…" at bounding box center [899, 205] width 460 height 39
click at [1123, 205] on button at bounding box center [1113, 202] width 33 height 33
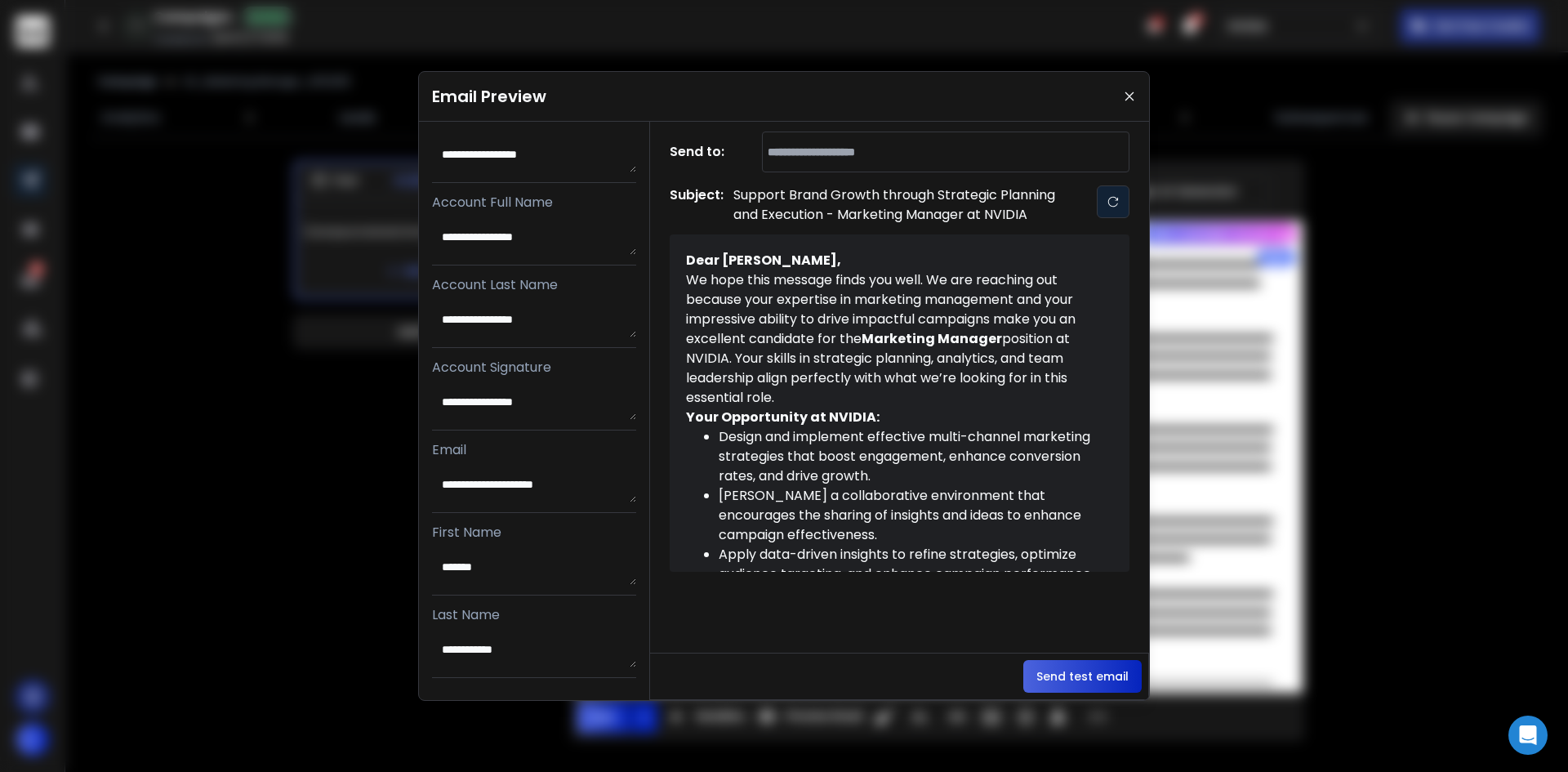
click at [1123, 205] on button at bounding box center [1113, 202] width 33 height 33
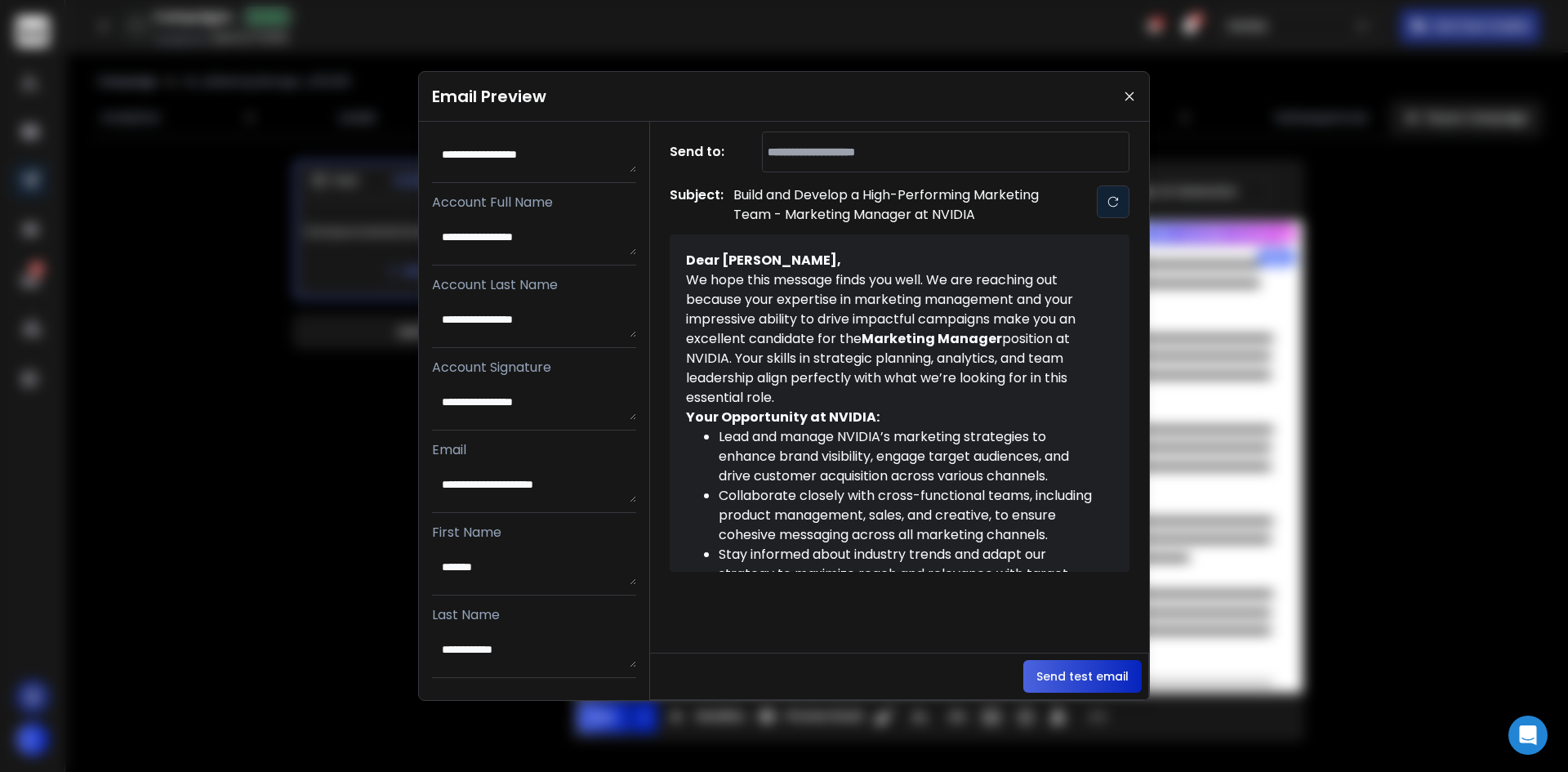
click at [1123, 205] on button at bounding box center [1113, 202] width 33 height 33
click at [1099, 206] on button at bounding box center [1113, 202] width 33 height 33
click at [1132, 93] on icon at bounding box center [1129, 97] width 13 height 13
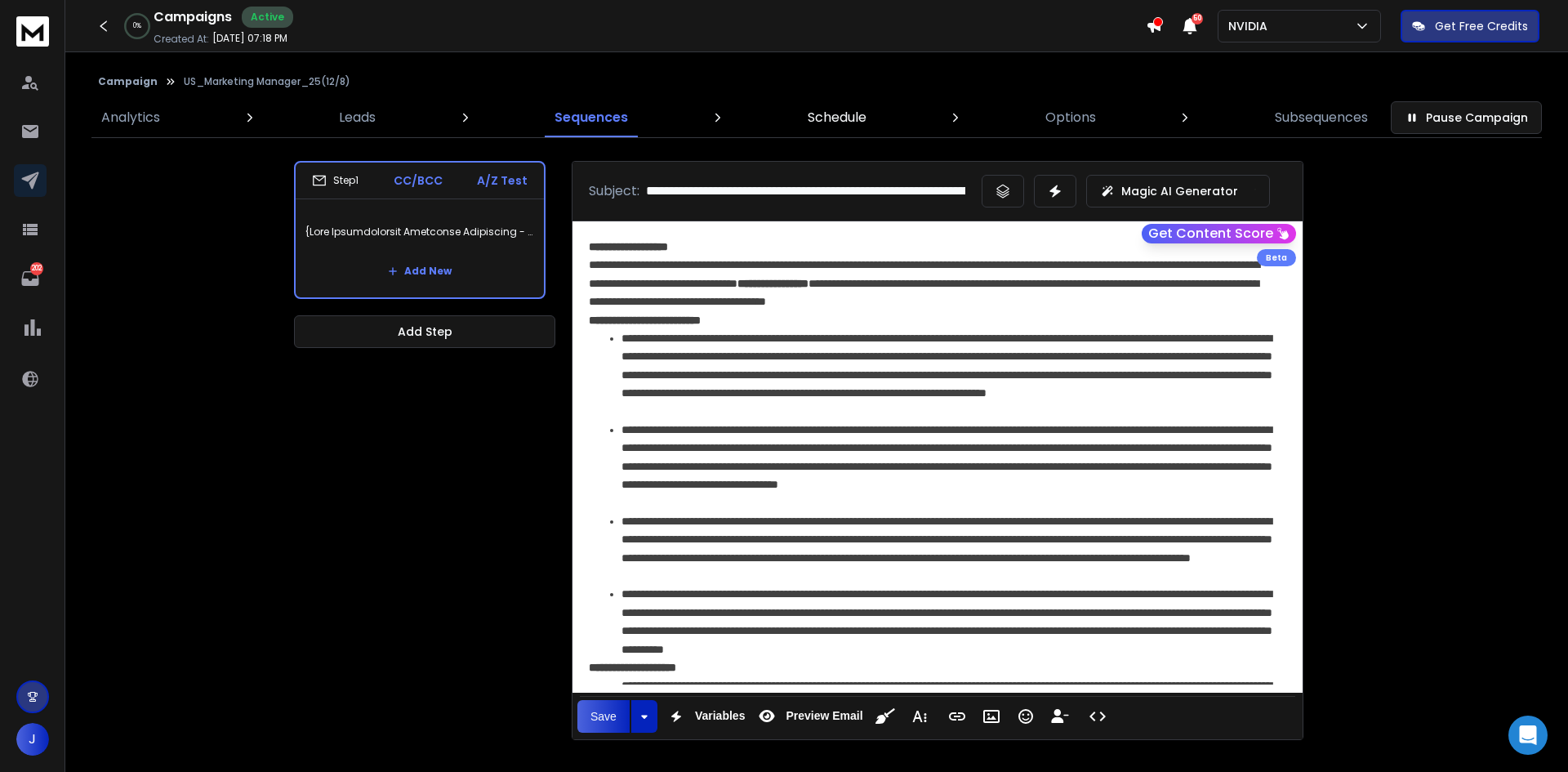
click at [831, 128] on link "Schedule" at bounding box center [837, 117] width 78 height 39
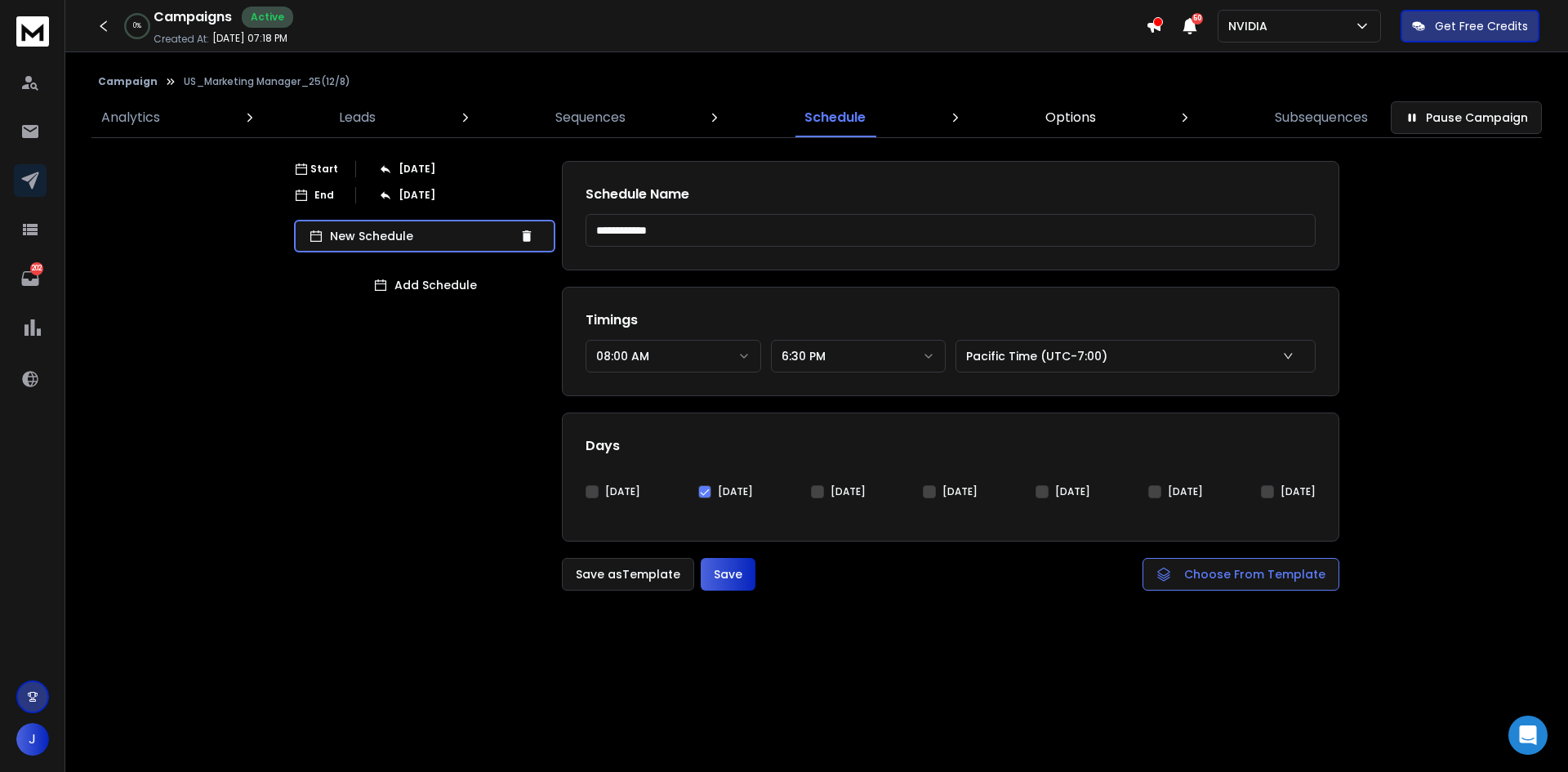
click at [1065, 115] on p "Options" at bounding box center [1070, 118] width 51 height 19
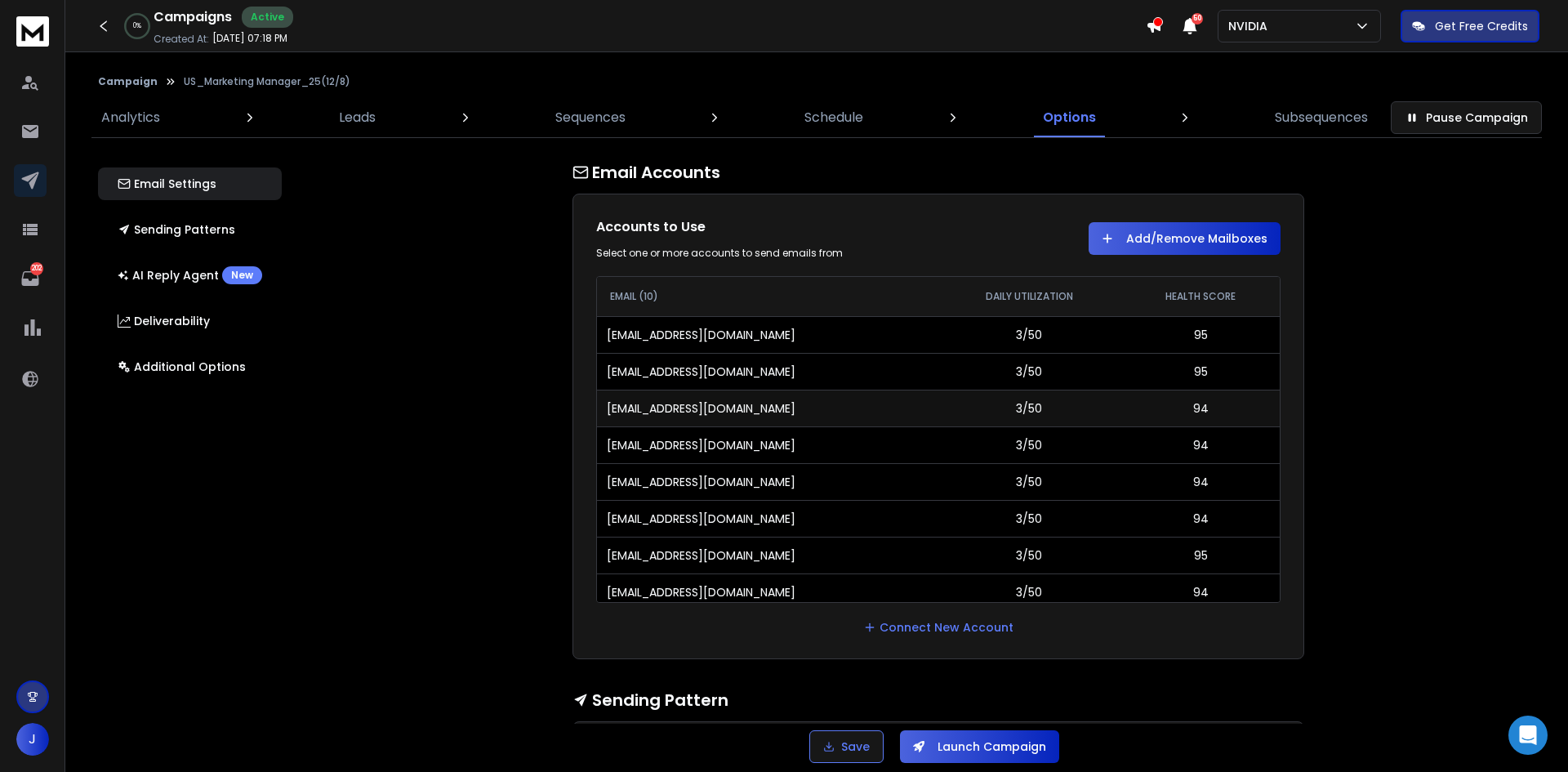
click at [795, 407] on p "[EMAIL_ADDRESS][DOMAIN_NAME]" at bounding box center [701, 408] width 188 height 16
copy p "[EMAIL_ADDRESS][DOMAIN_NAME]"
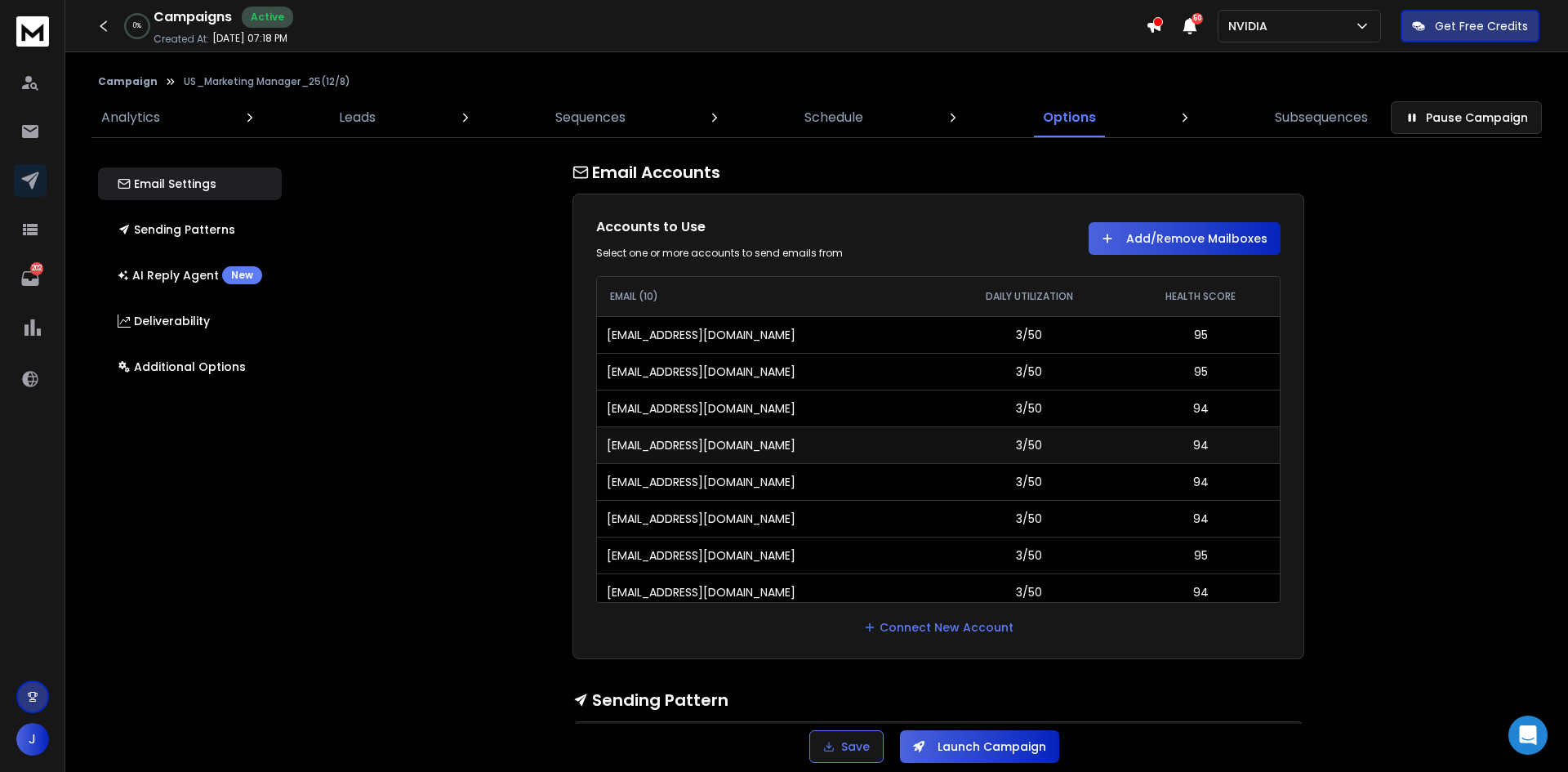
click at [926, 442] on div "[EMAIL_ADDRESS][DOMAIN_NAME]" at bounding box center [767, 445] width 320 height 16
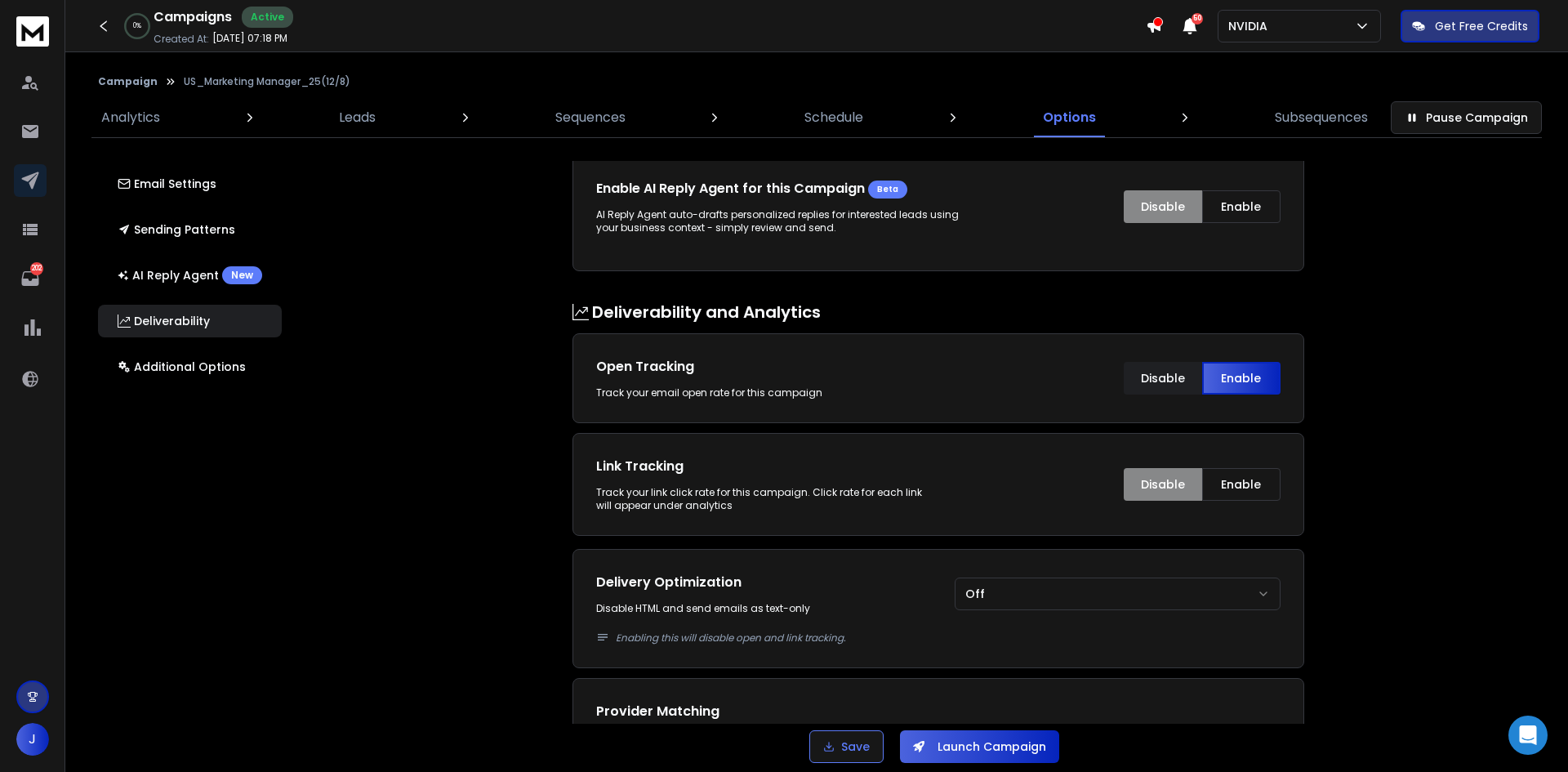
scroll to position [1634, 0]
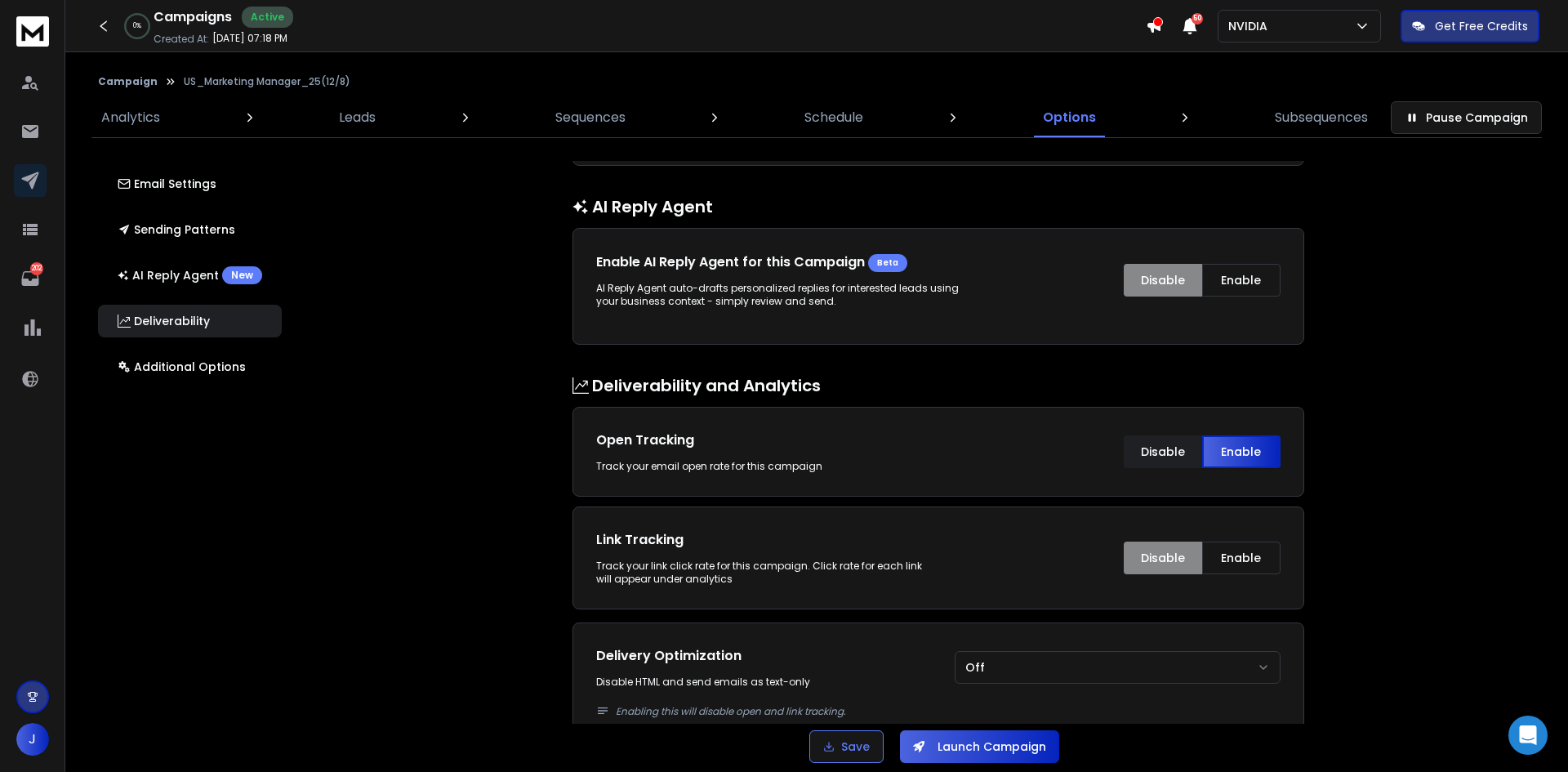
click at [1443, 485] on div "Email Accounts Accounts to Use Select one or more accounts to send emails from …" at bounding box center [947, 442] width 1279 height 563
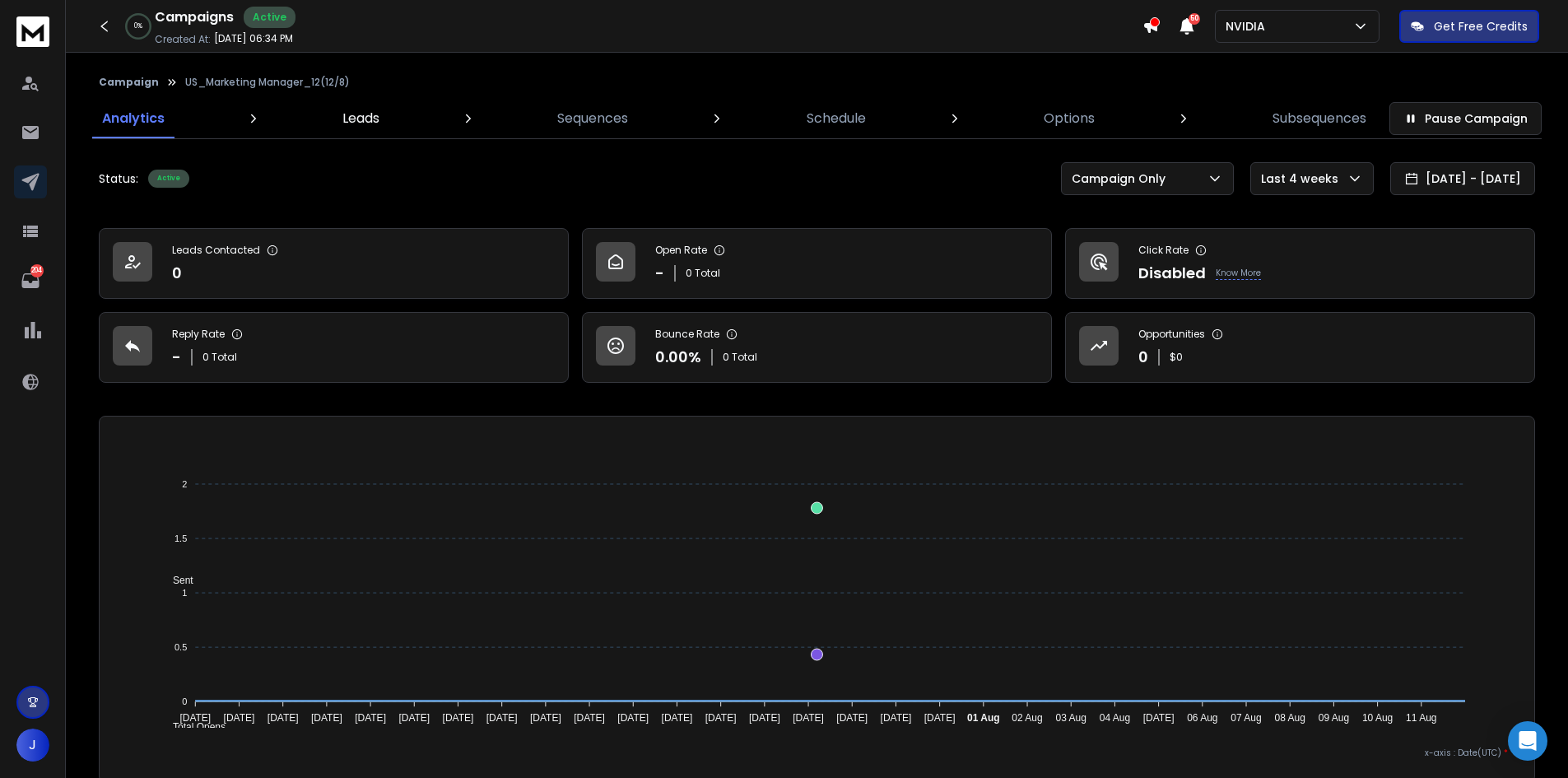
click at [364, 103] on link "Leads" at bounding box center [360, 118] width 57 height 40
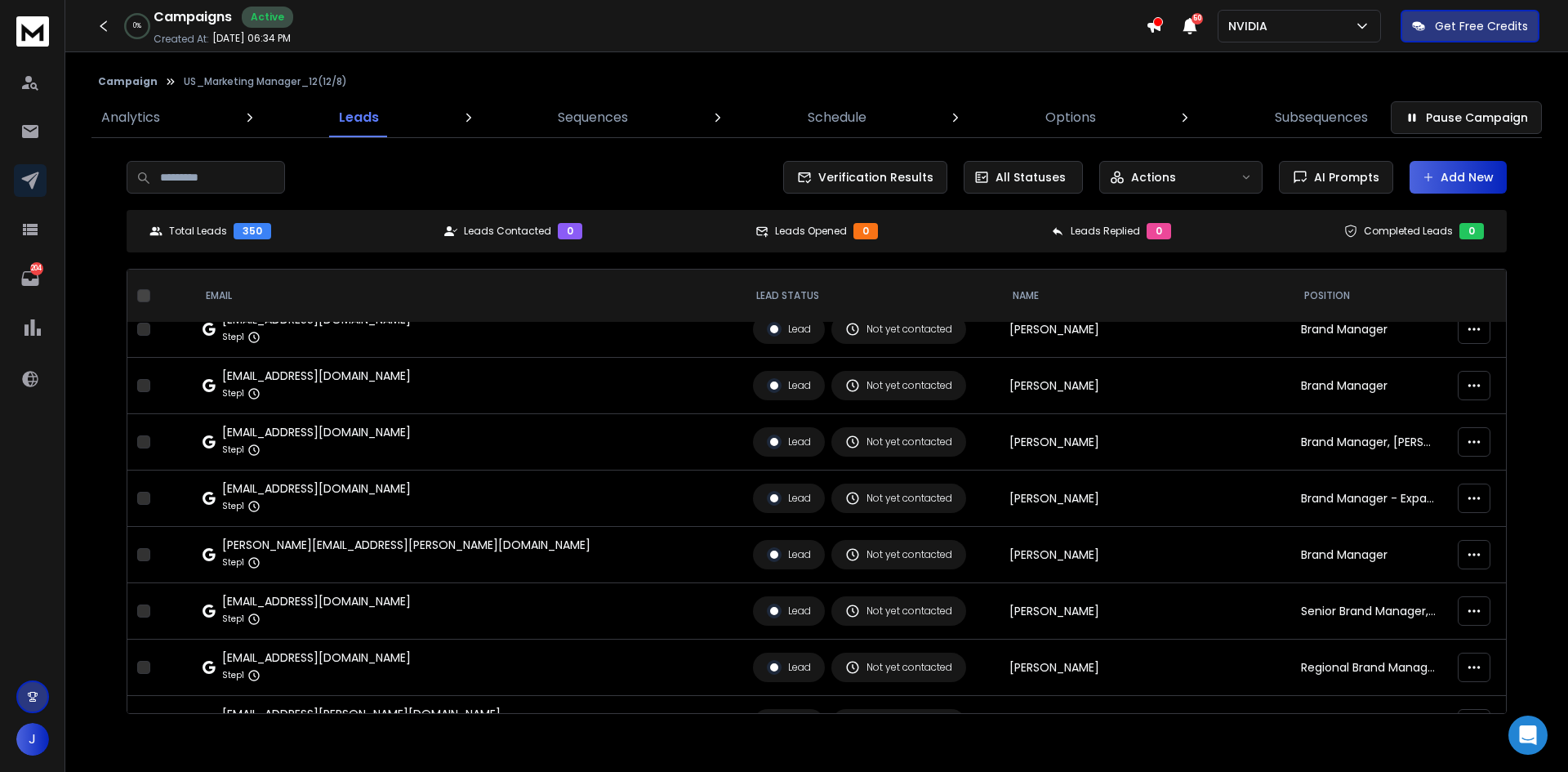
scroll to position [4401, 0]
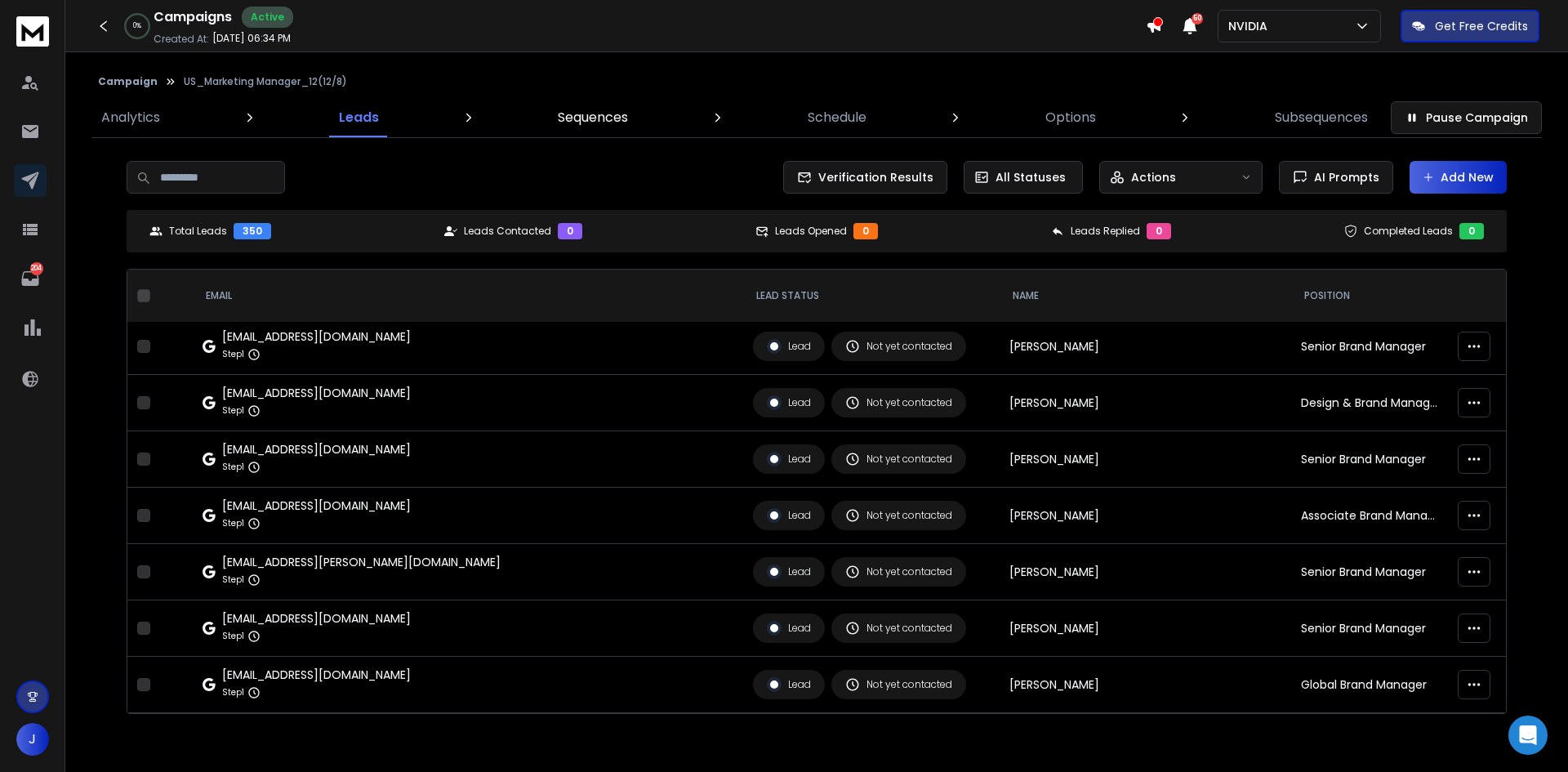
click at [563, 129] on link "Sequences" at bounding box center [593, 117] width 90 height 39
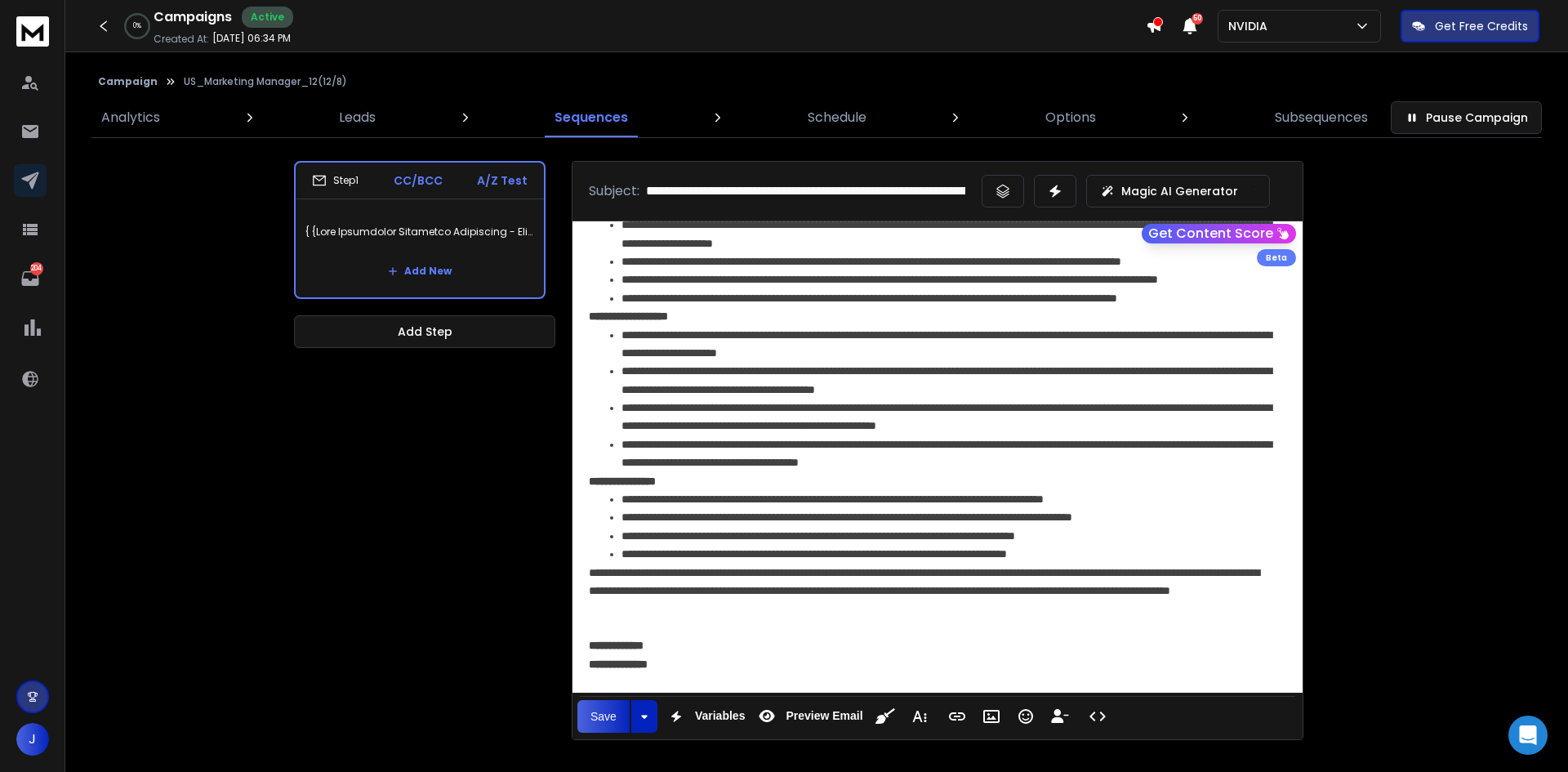
scroll to position [502, 0]
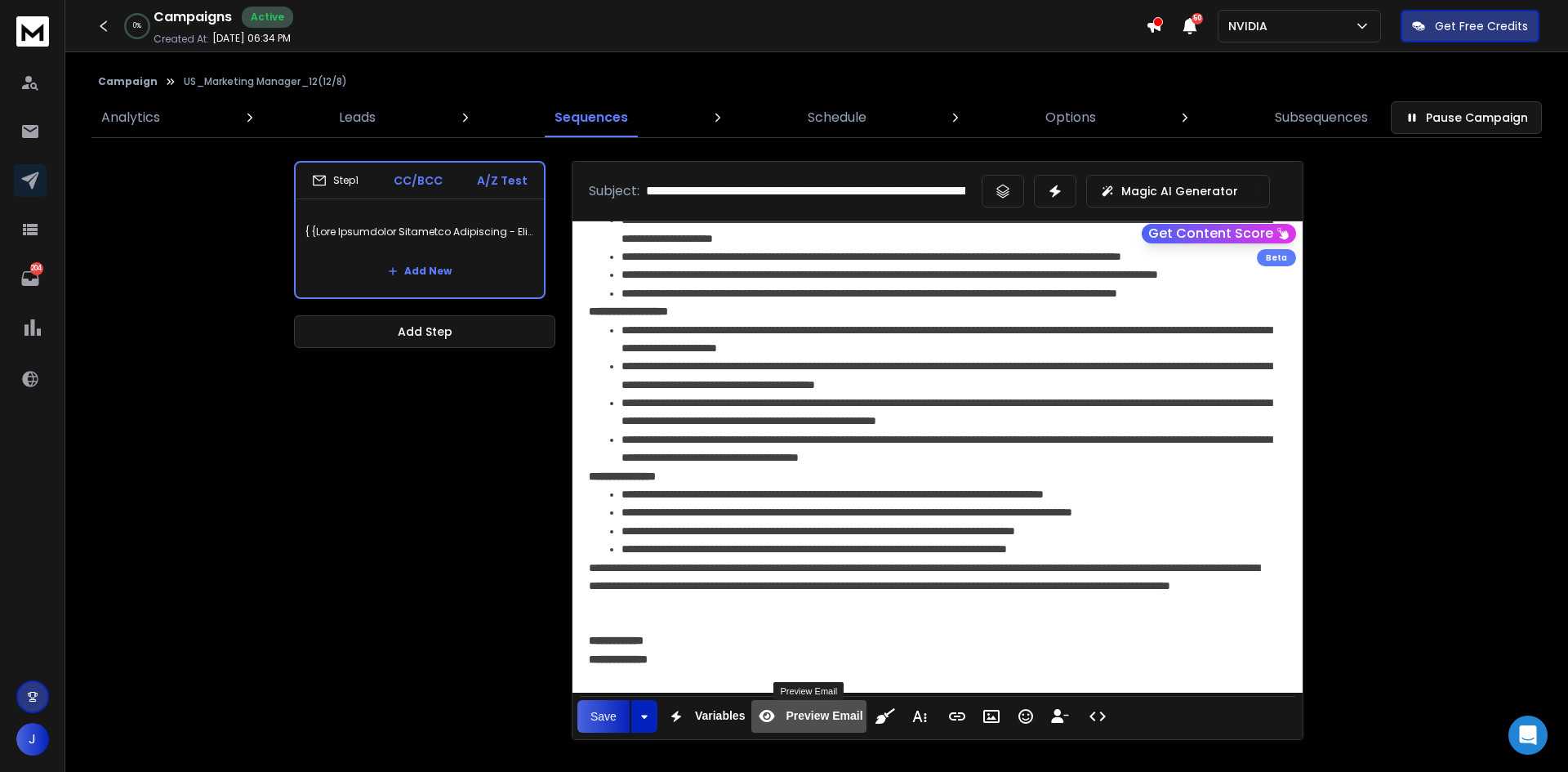
drag, startPoint x: 822, startPoint y: 731, endPoint x: 825, endPoint y: 715, distance: 16.3
click at [825, 715] on button "Preview Email Preview Email" at bounding box center [809, 717] width 115 height 33
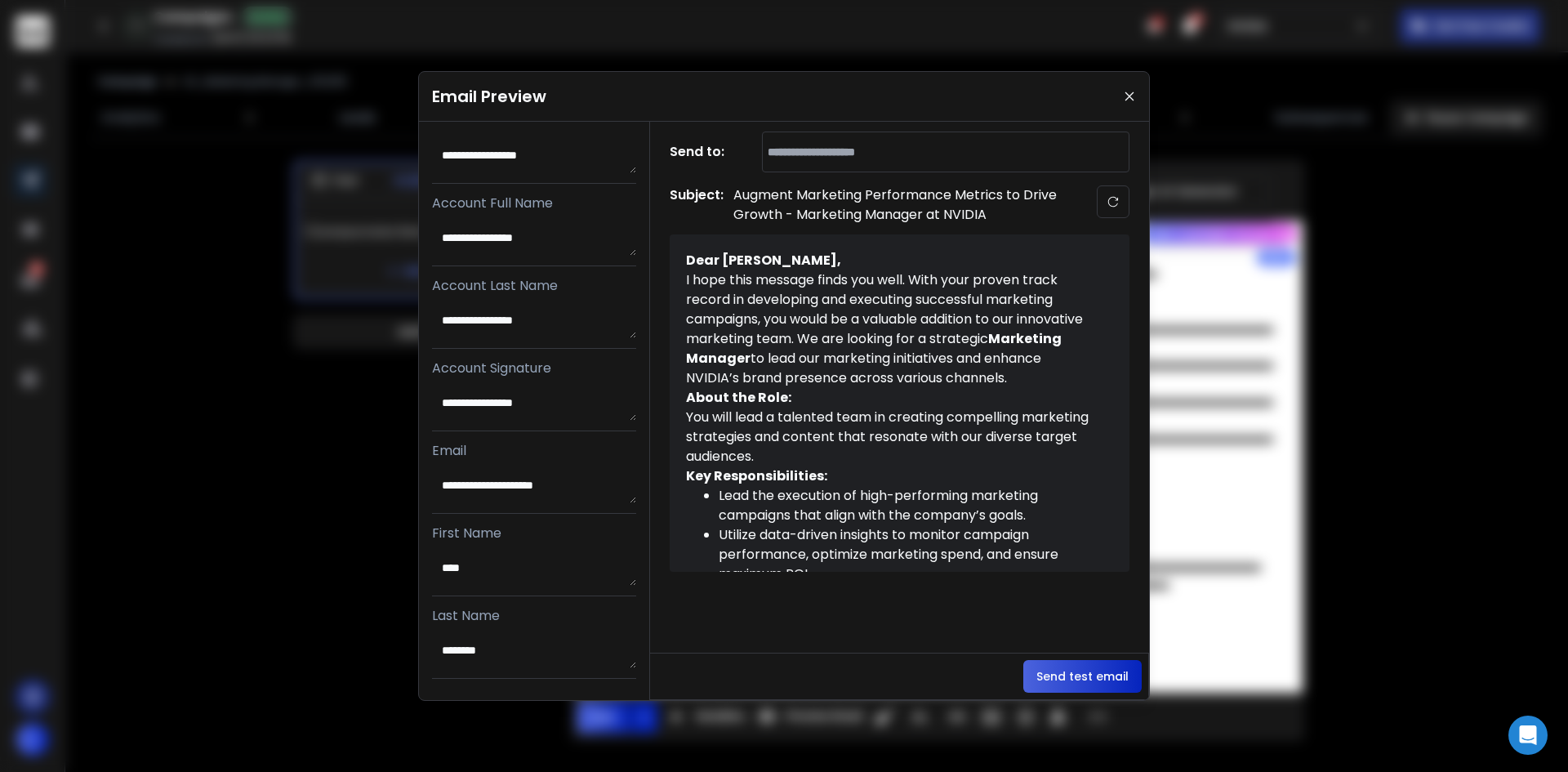
scroll to position [164, 0]
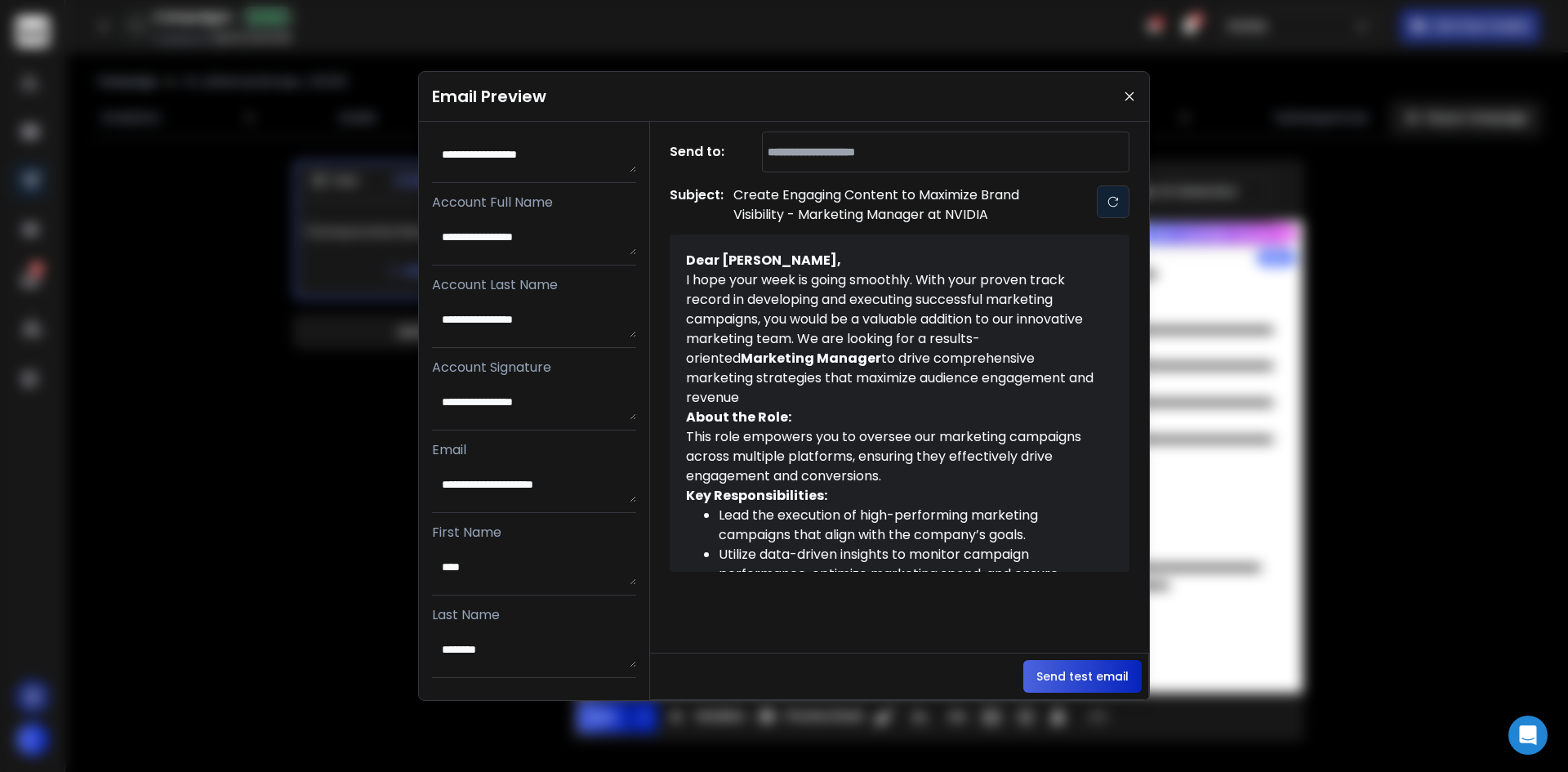
click at [1105, 202] on button at bounding box center [1113, 202] width 33 height 33
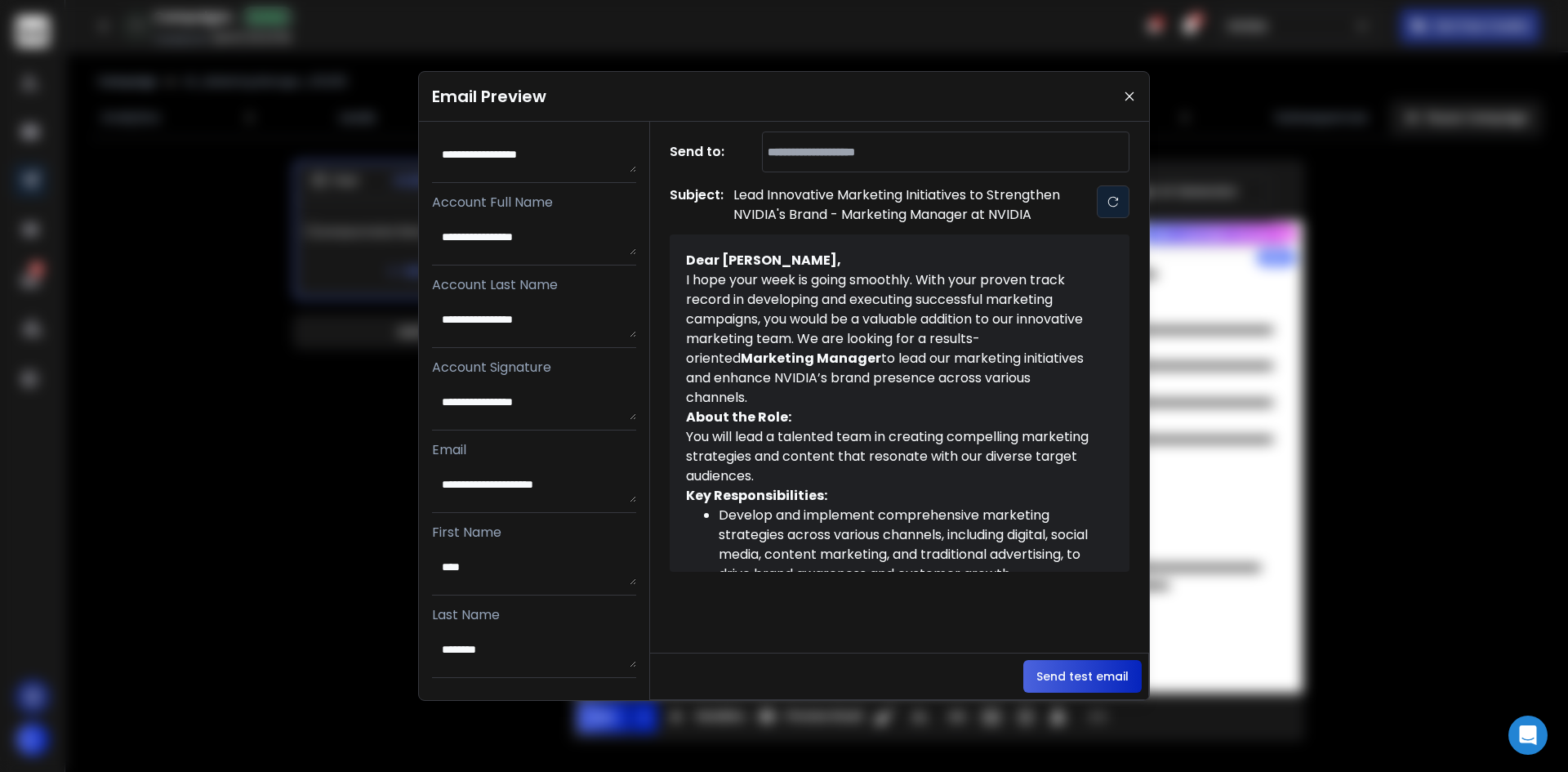
click at [1105, 202] on button at bounding box center [1113, 202] width 33 height 33
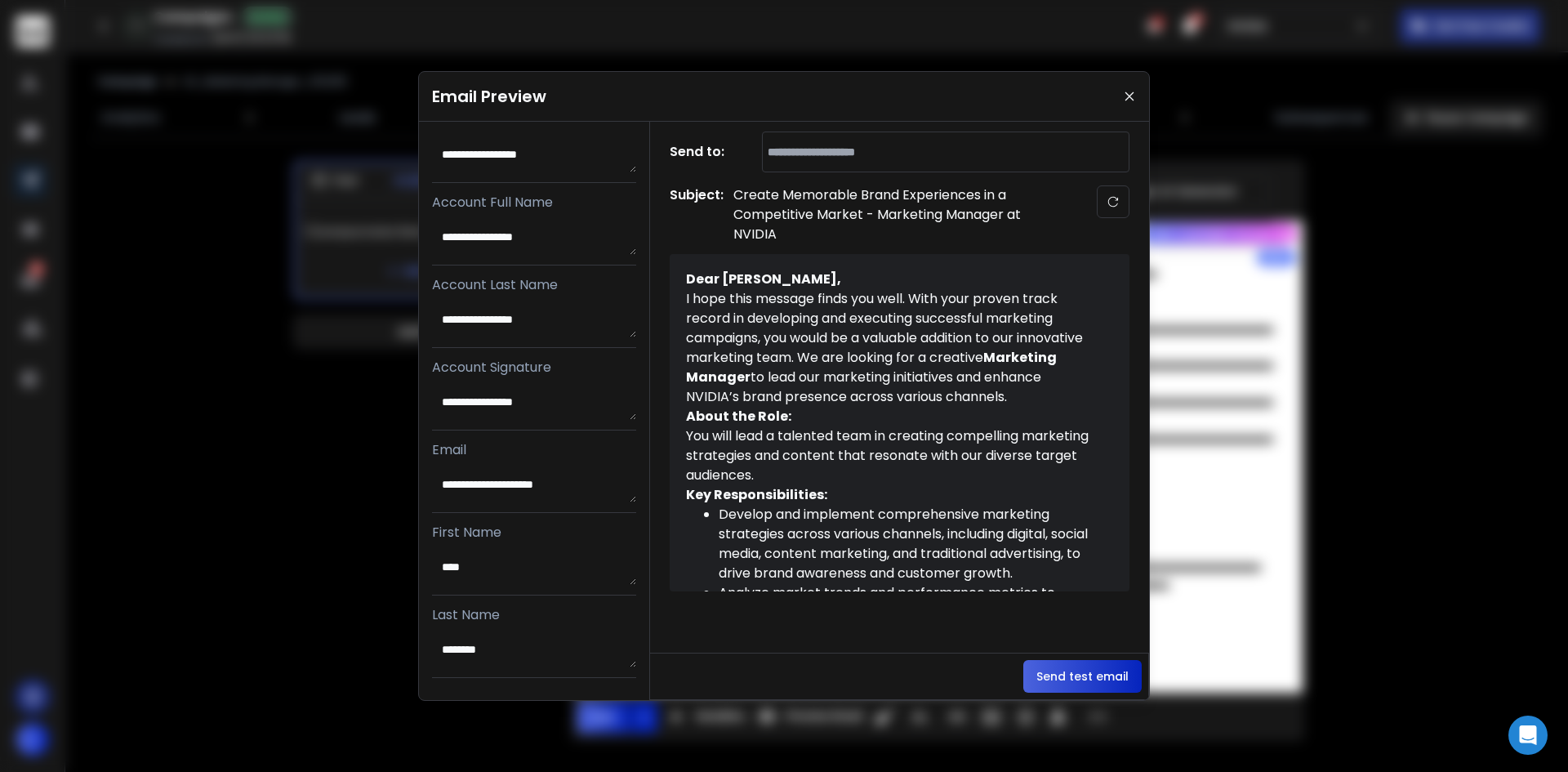
scroll to position [0, 0]
click at [1132, 94] on icon at bounding box center [1129, 97] width 9 height 9
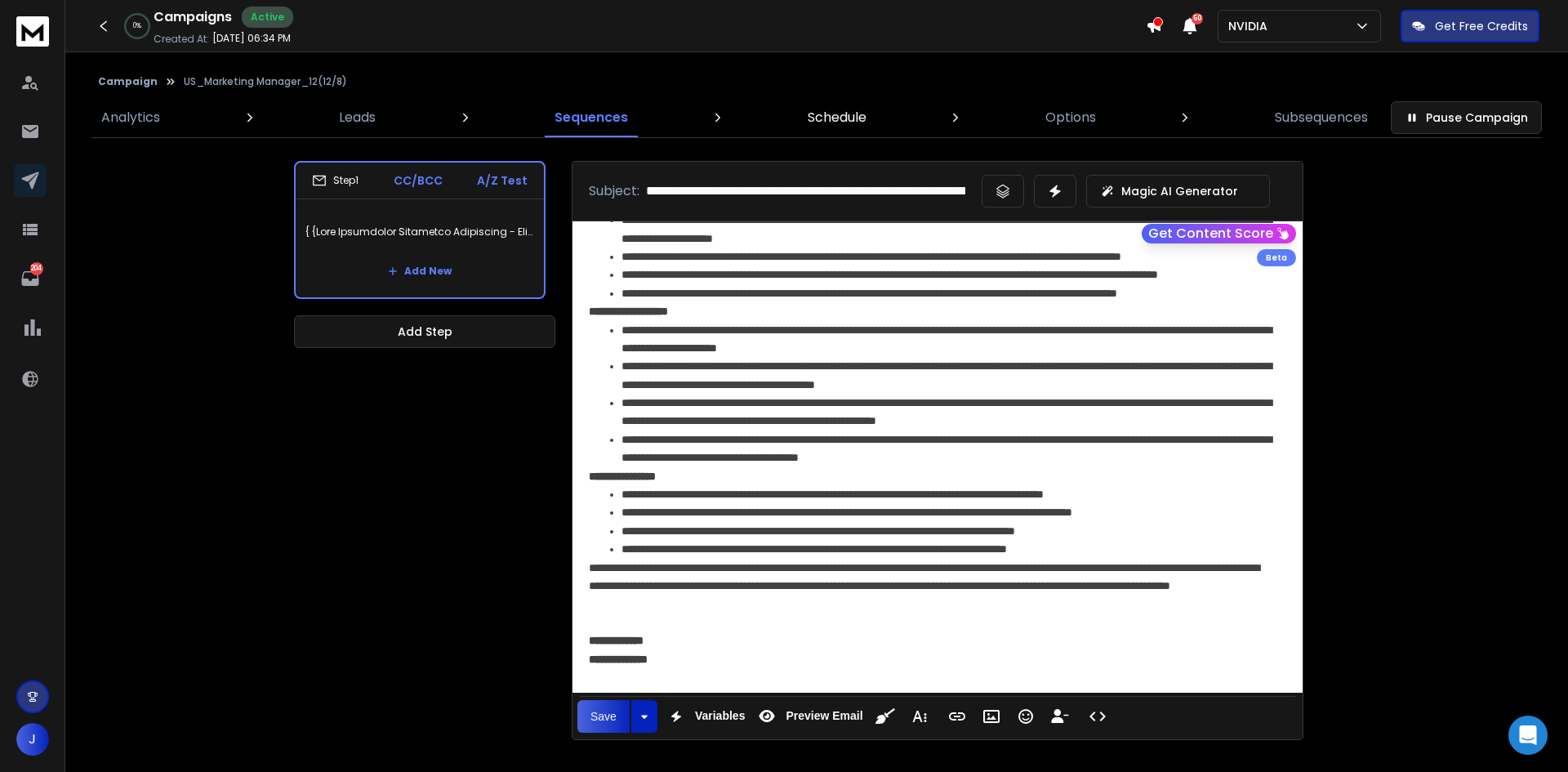
click at [799, 115] on link "Schedule" at bounding box center [837, 117] width 78 height 39
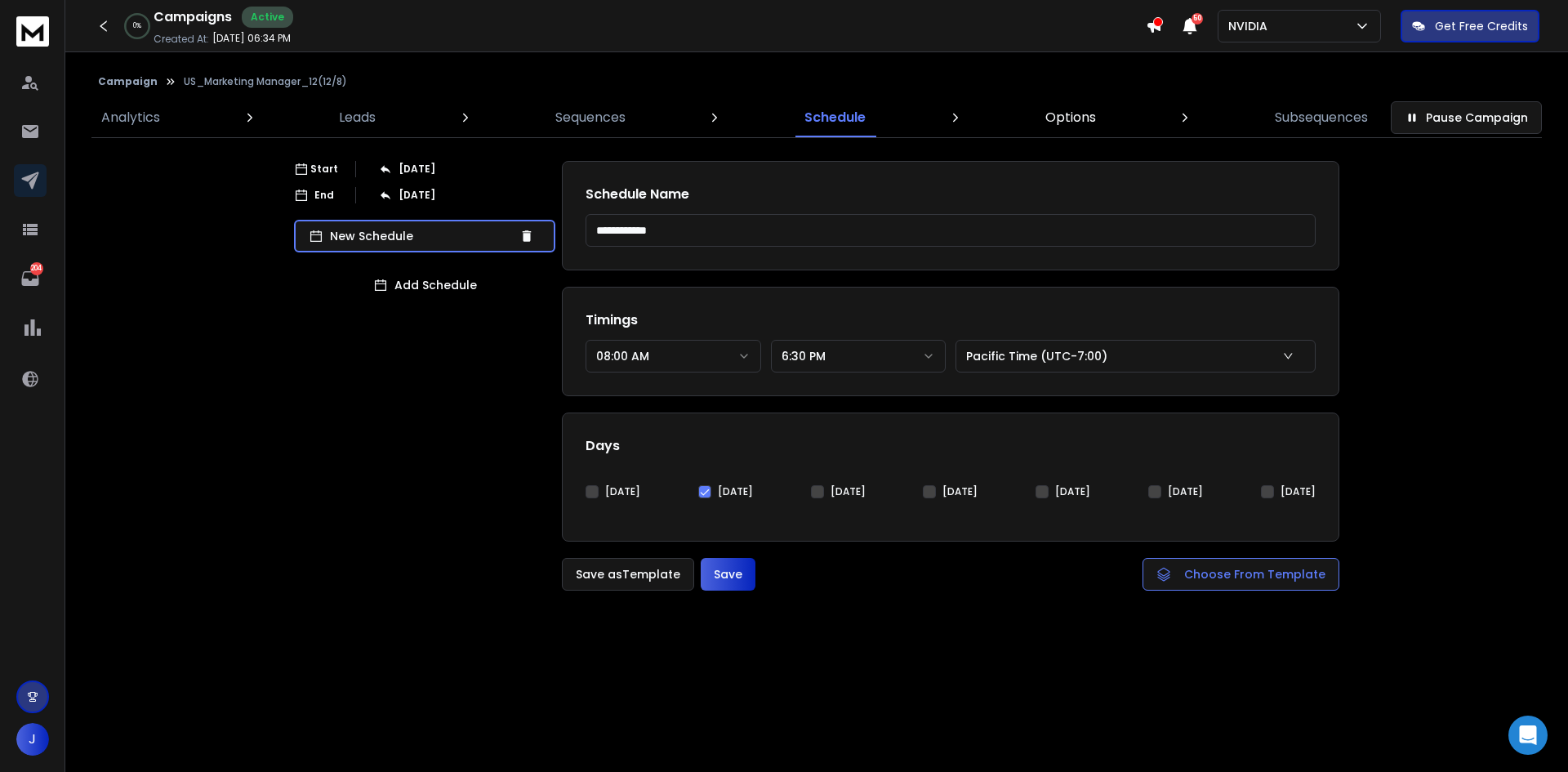
click at [1060, 120] on p "Options" at bounding box center [1070, 118] width 51 height 19
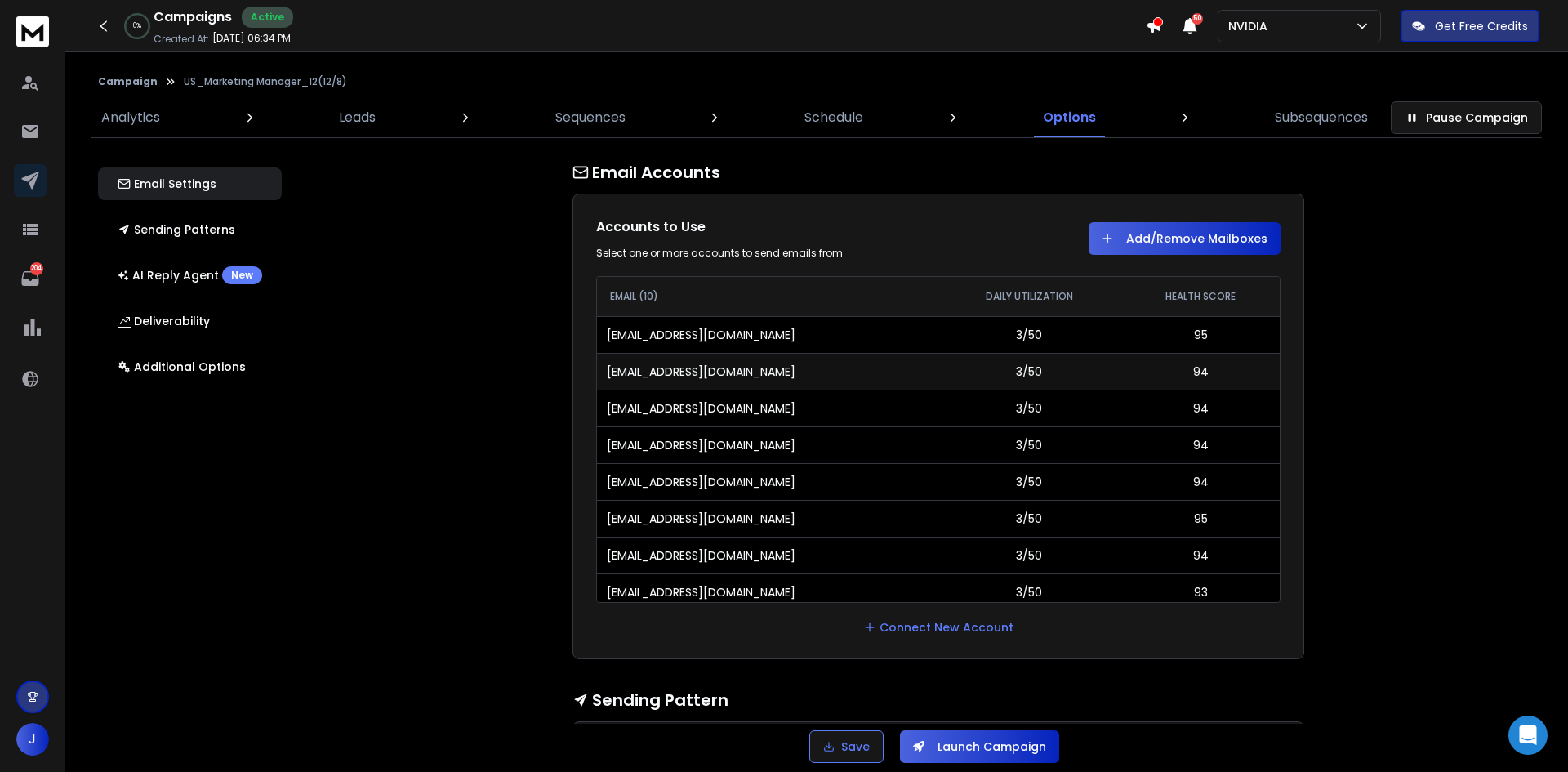
click at [795, 373] on p "greattalents@predictivecareerdevelopmentnvidia.com" at bounding box center [701, 371] width 188 height 16
copy p "greattalents@predictivecareerdevelopmentnvidia.com"
click at [795, 369] on p "greattalents@predictivecareerdevelopmentnvidia.com" at bounding box center [701, 371] width 188 height 16
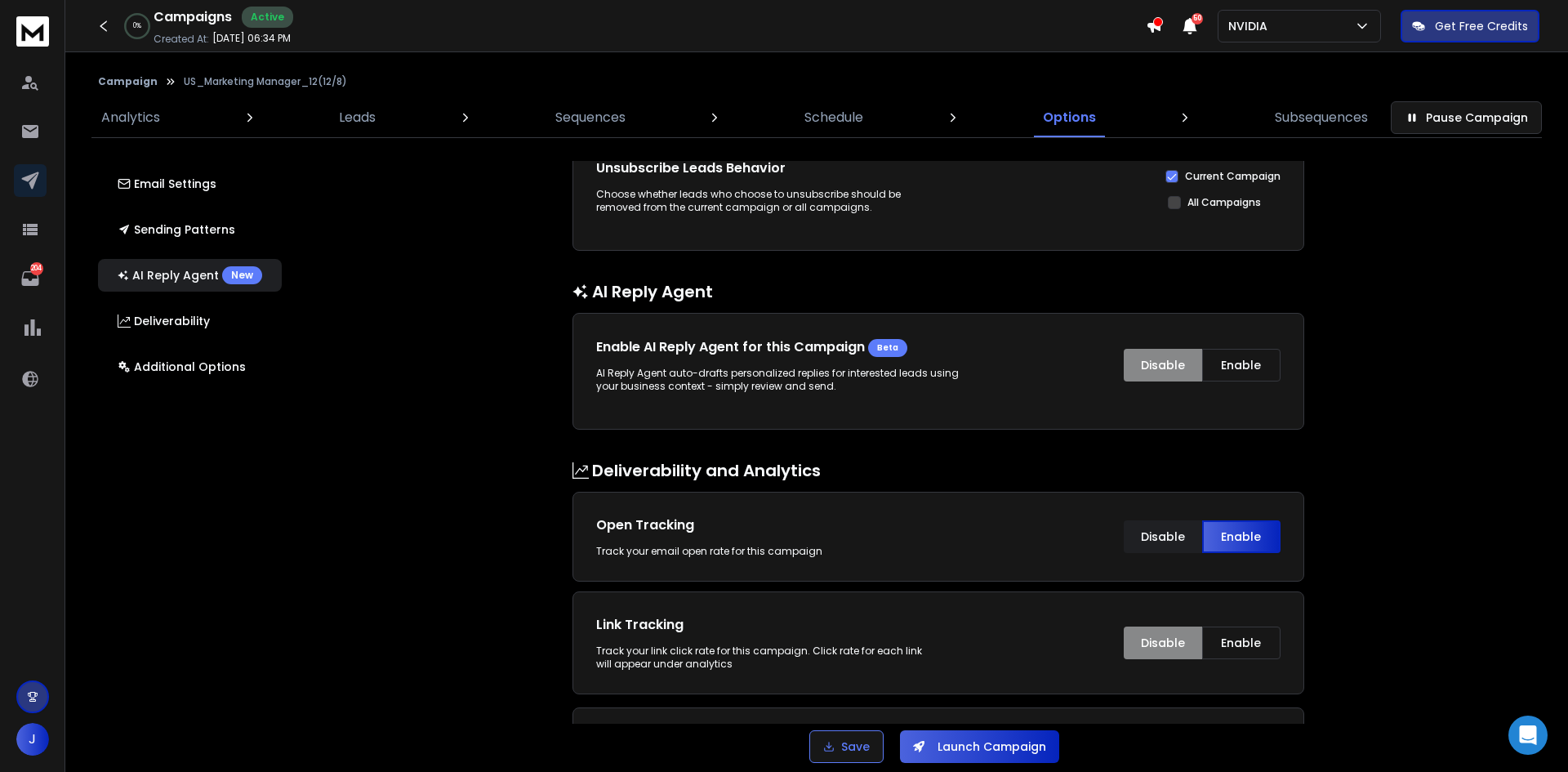
scroll to position [1634, 0]
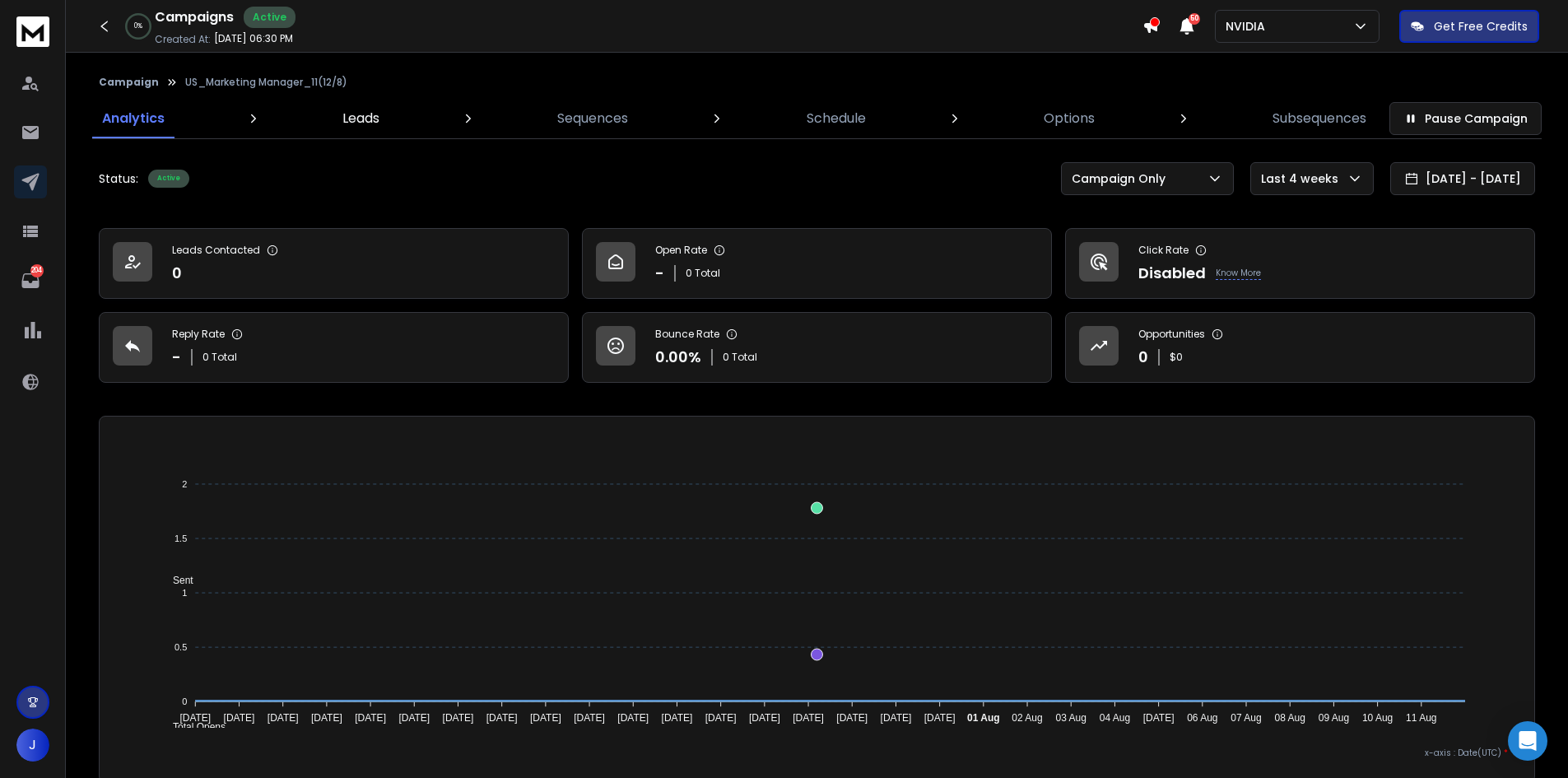
click at [358, 121] on p "Leads" at bounding box center [360, 119] width 37 height 19
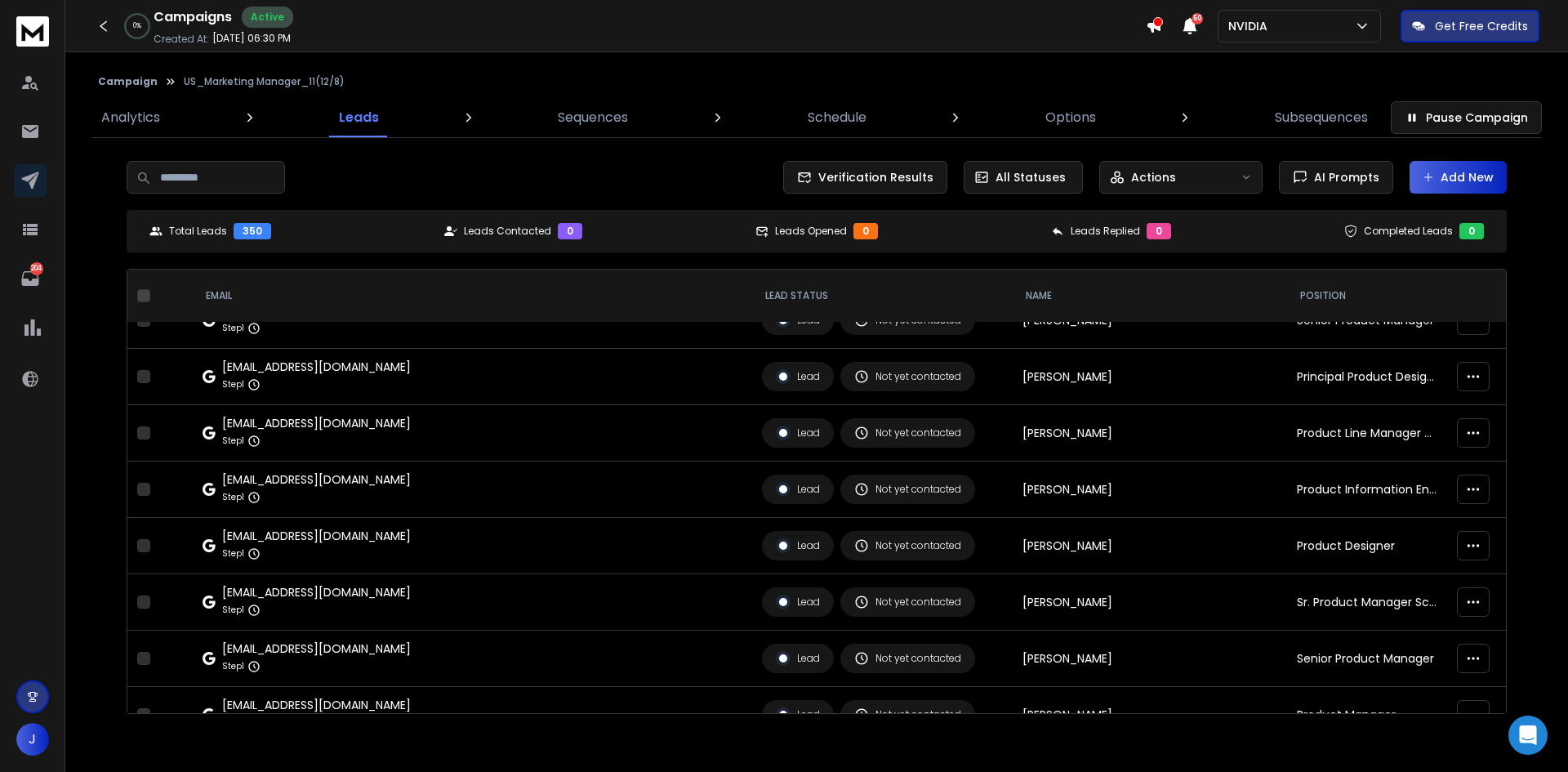
scroll to position [1634, 0]
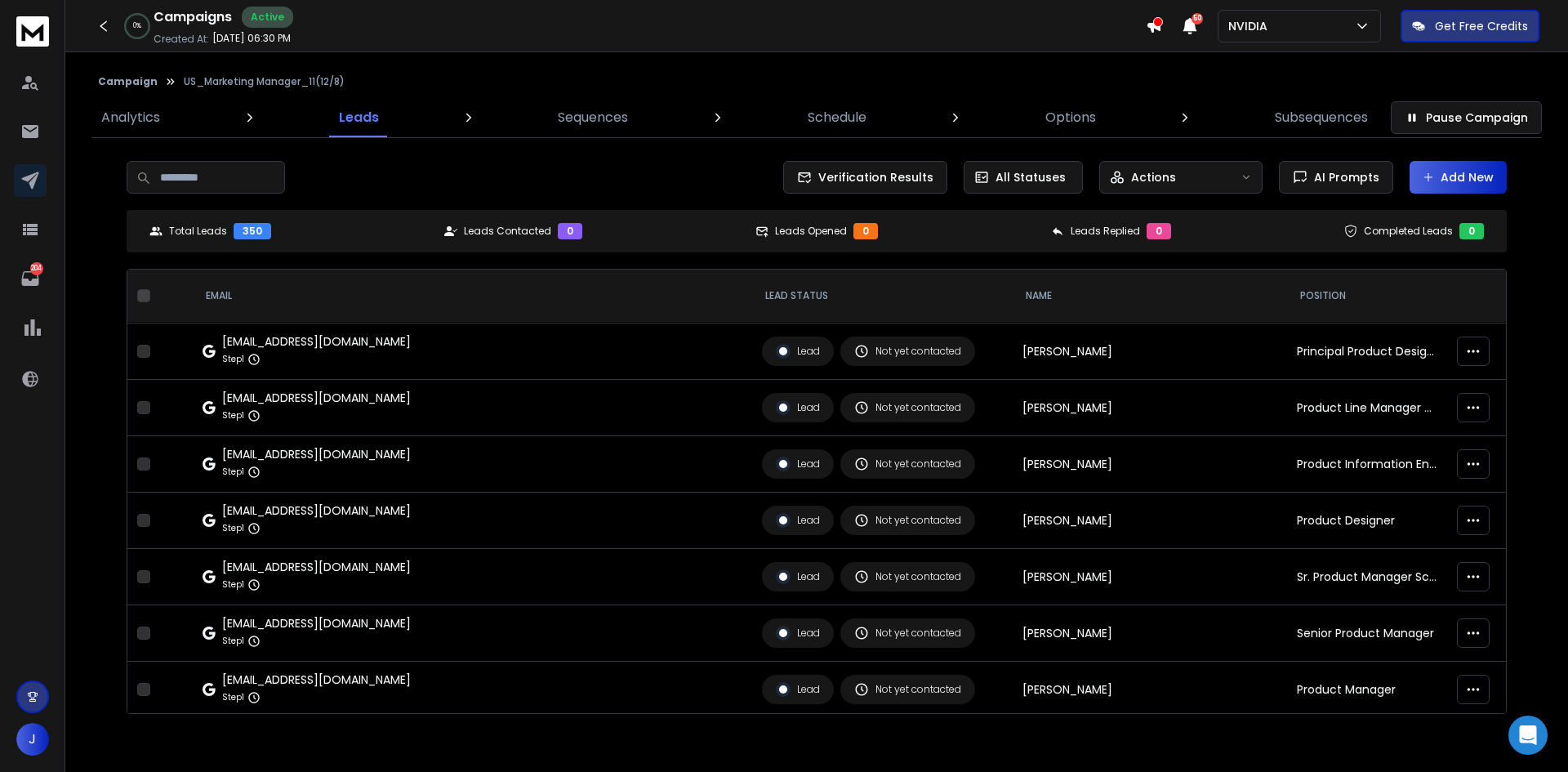
click at [585, 98] on div "Campaign US_Marketing Manager_11(12/8) Analytics Leads Sequences Schedule Optio…" at bounding box center [817, 103] width 1450 height 70
click at [596, 113] on p "Sequences" at bounding box center [592, 118] width 70 height 19
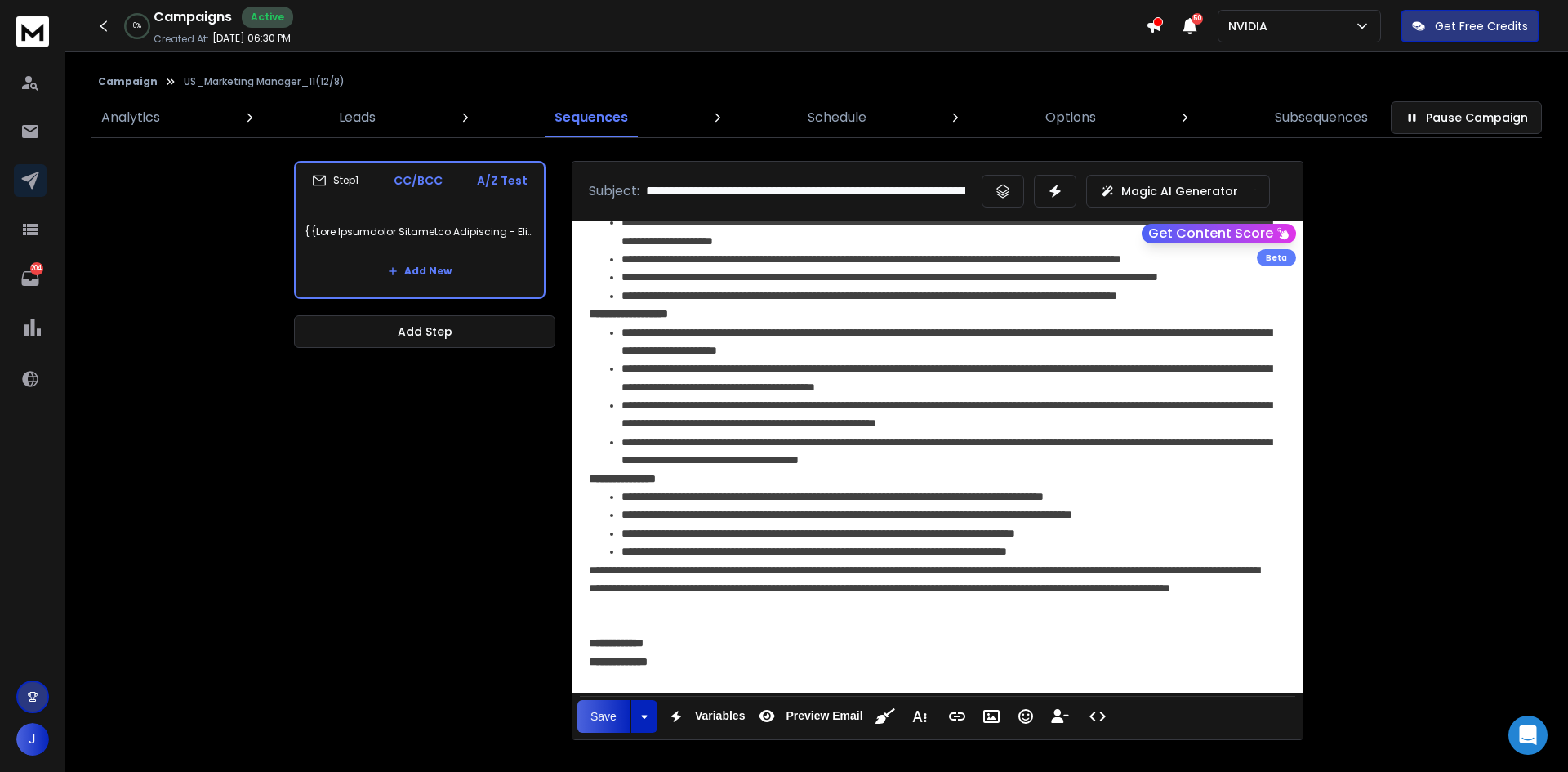
scroll to position [502, 0]
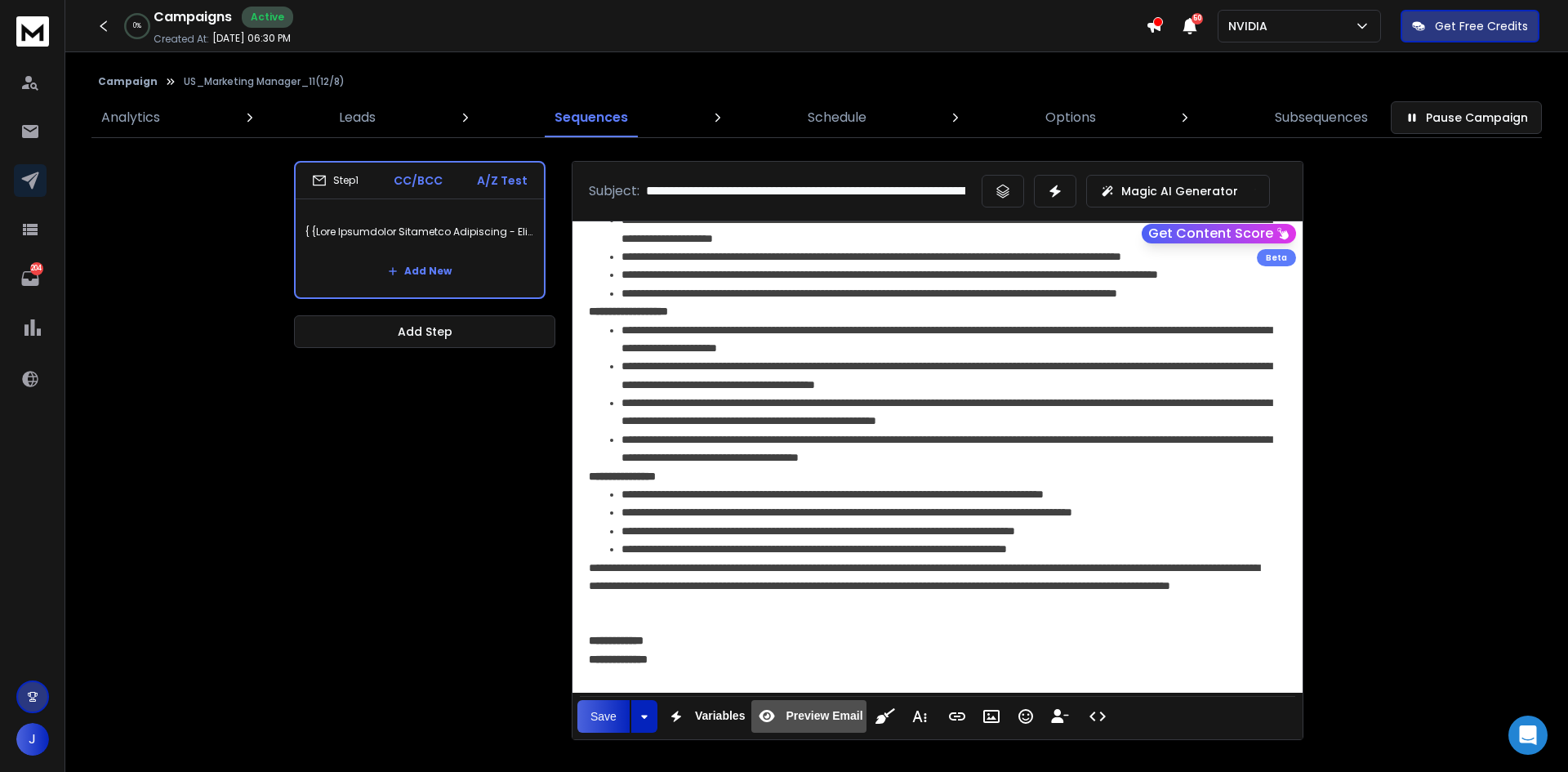
click at [832, 717] on span "Preview Email" at bounding box center [823, 716] width 83 height 14
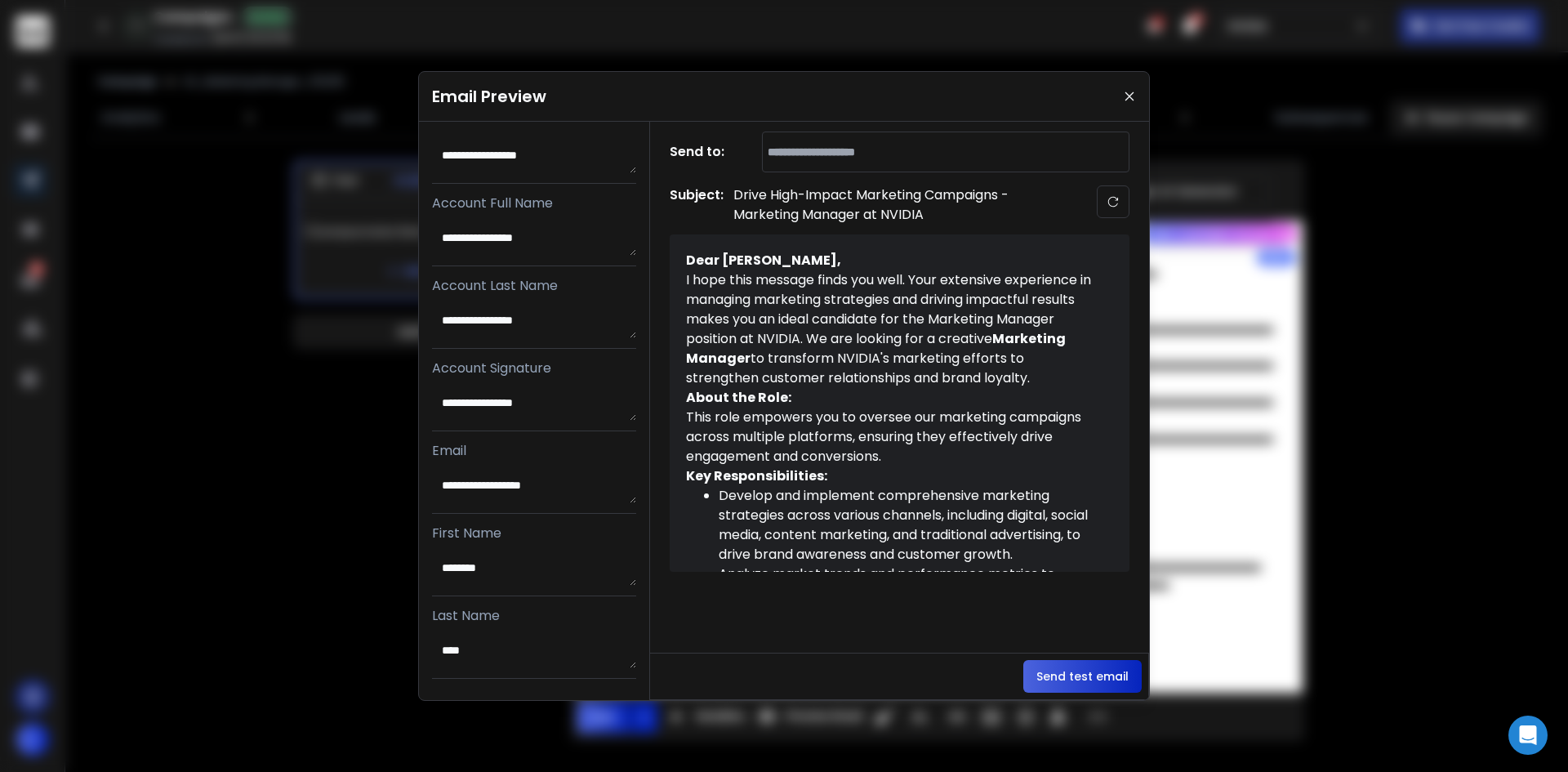
scroll to position [164, 0]
click at [1112, 192] on button at bounding box center [1113, 202] width 33 height 33
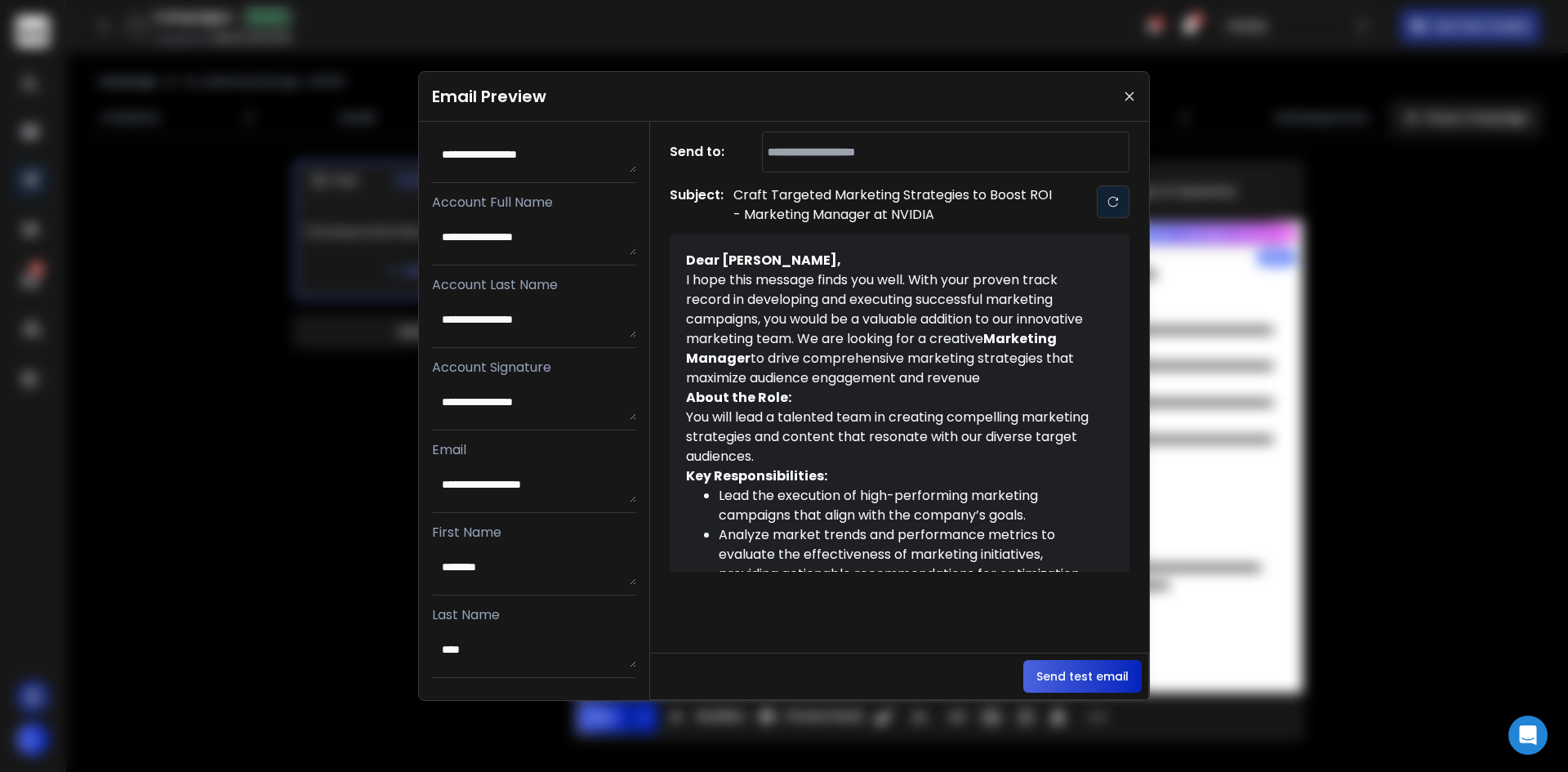
click at [1112, 192] on button at bounding box center [1113, 202] width 33 height 33
click at [1111, 189] on button at bounding box center [1113, 202] width 33 height 33
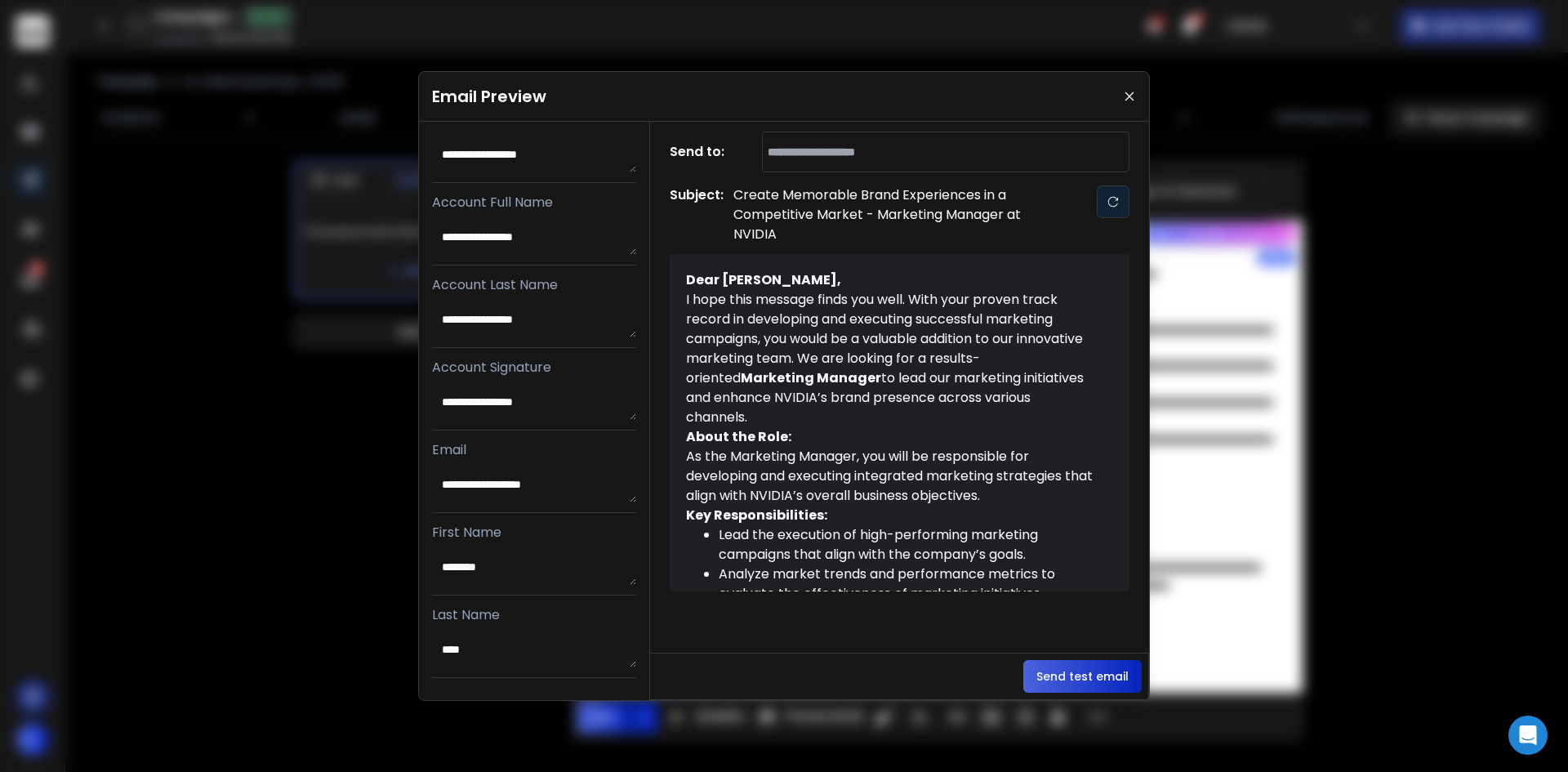
click at [1111, 189] on button at bounding box center [1113, 202] width 33 height 33
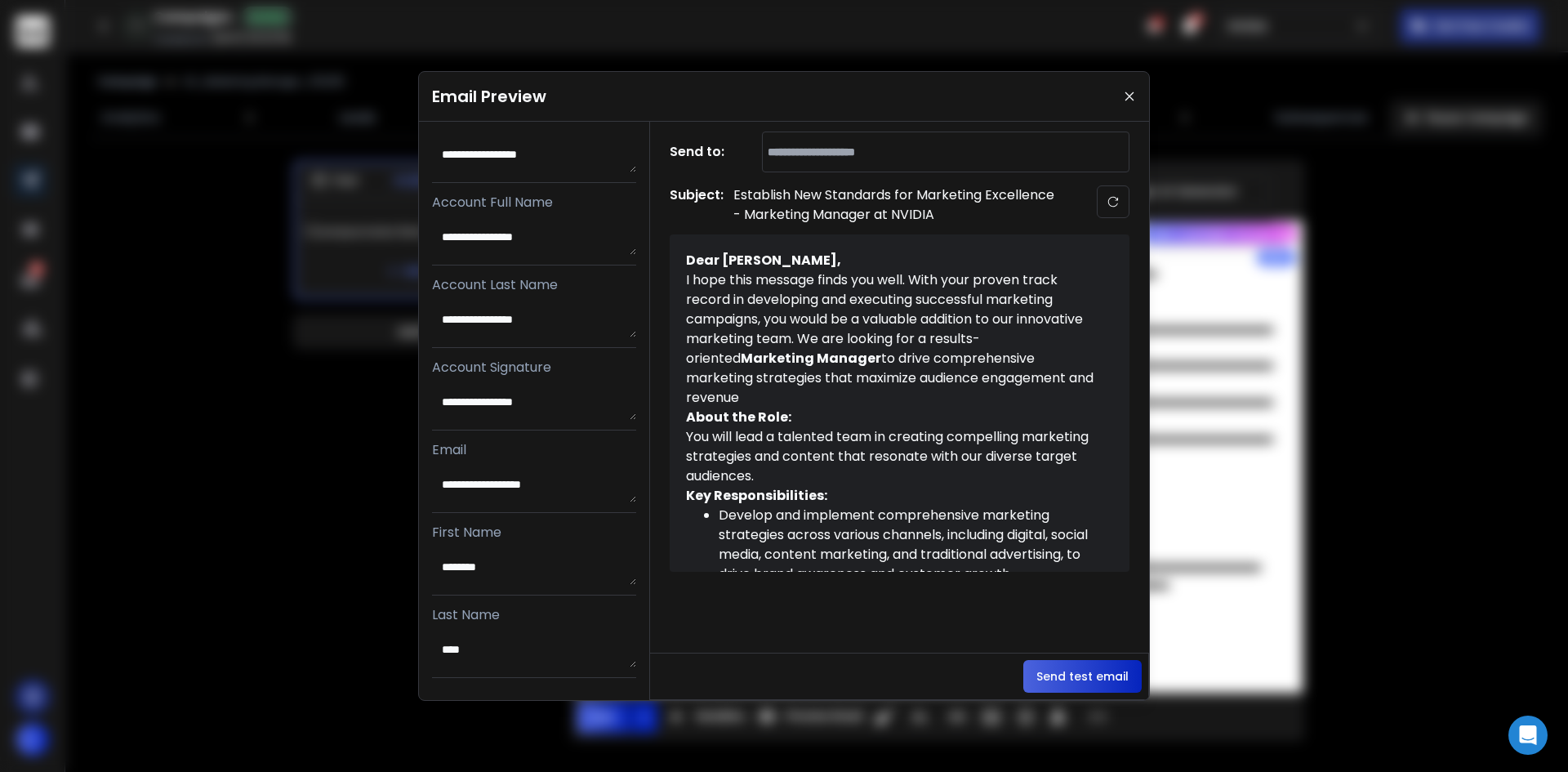
click at [1128, 91] on icon at bounding box center [1129, 97] width 13 height 13
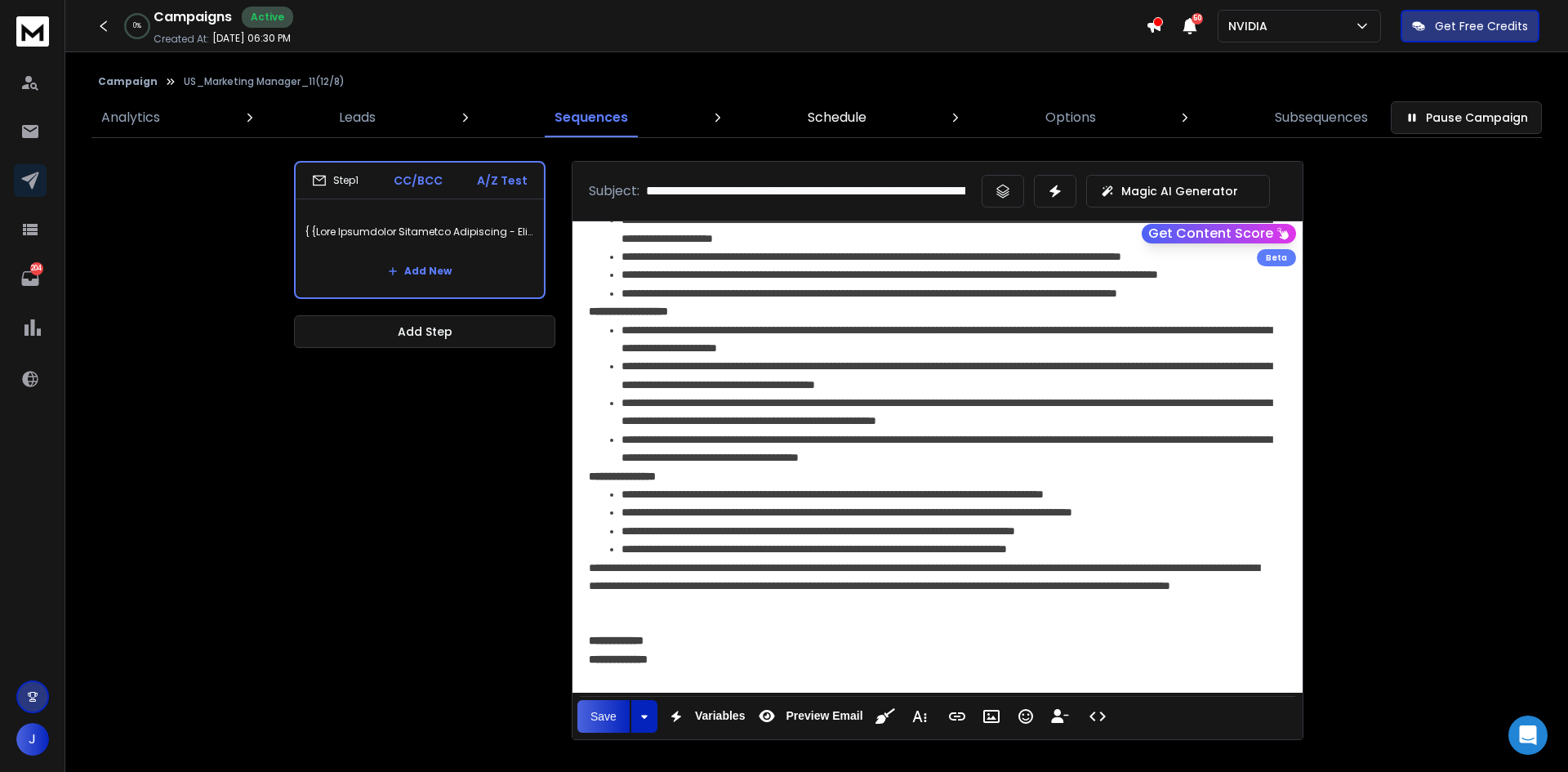
click at [861, 123] on p "Schedule" at bounding box center [837, 118] width 58 height 19
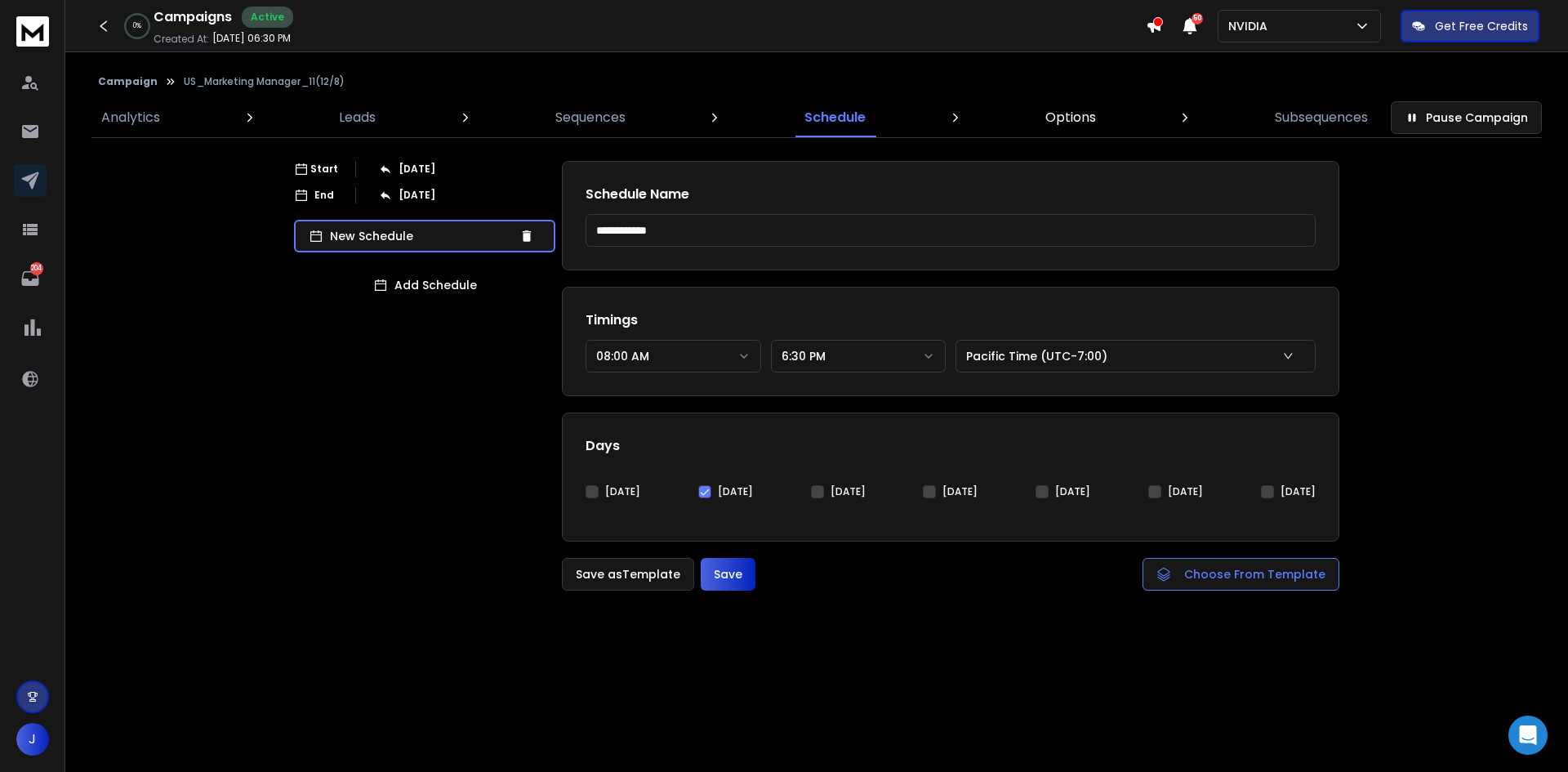
click at [1057, 116] on p "Options" at bounding box center [1070, 118] width 51 height 19
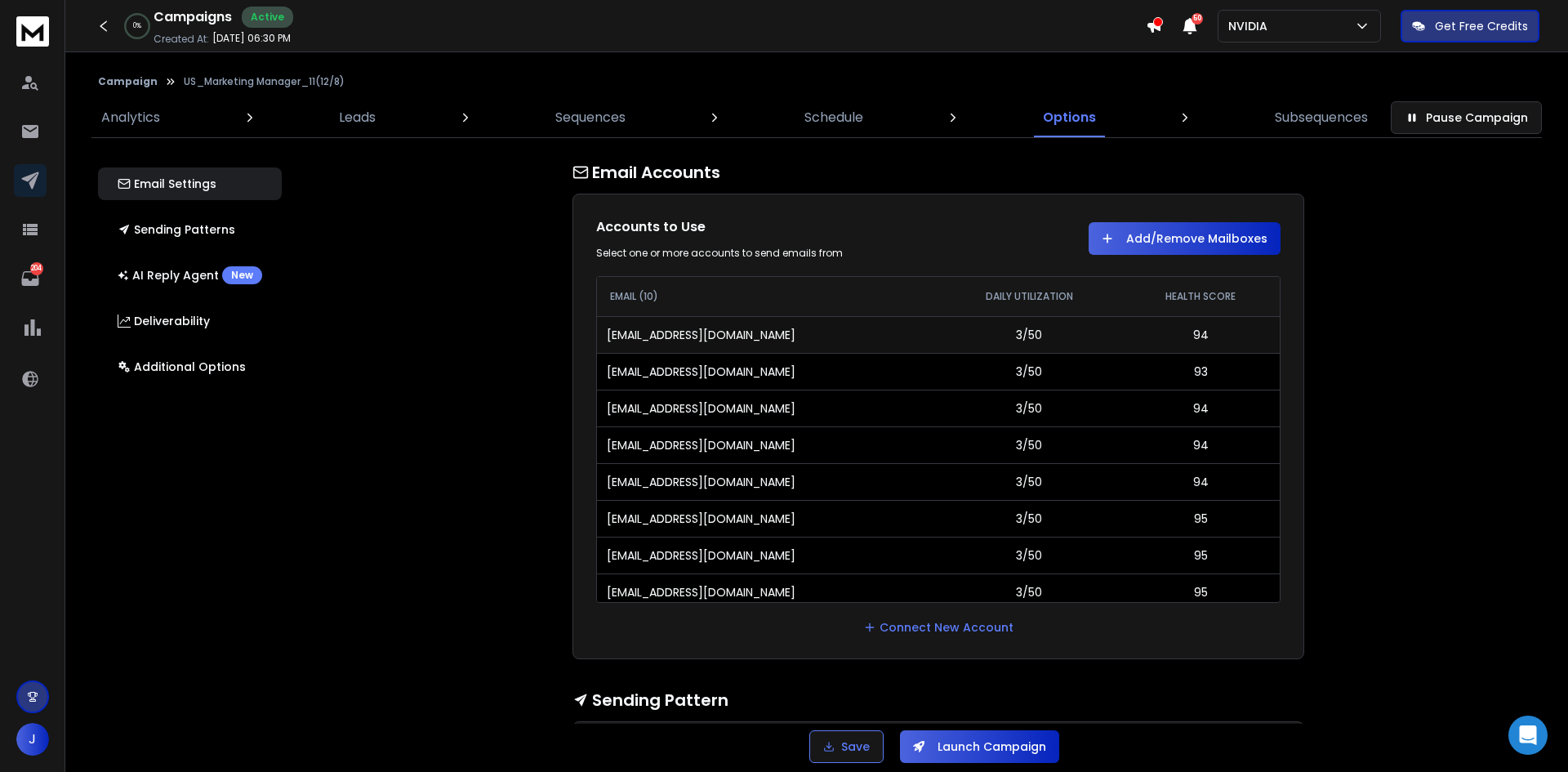
click at [795, 340] on p "hiring@talentengagementcloudnvidia.com" at bounding box center [701, 335] width 188 height 16
copy p "hiring@talentengagementcloudnvidia.com"
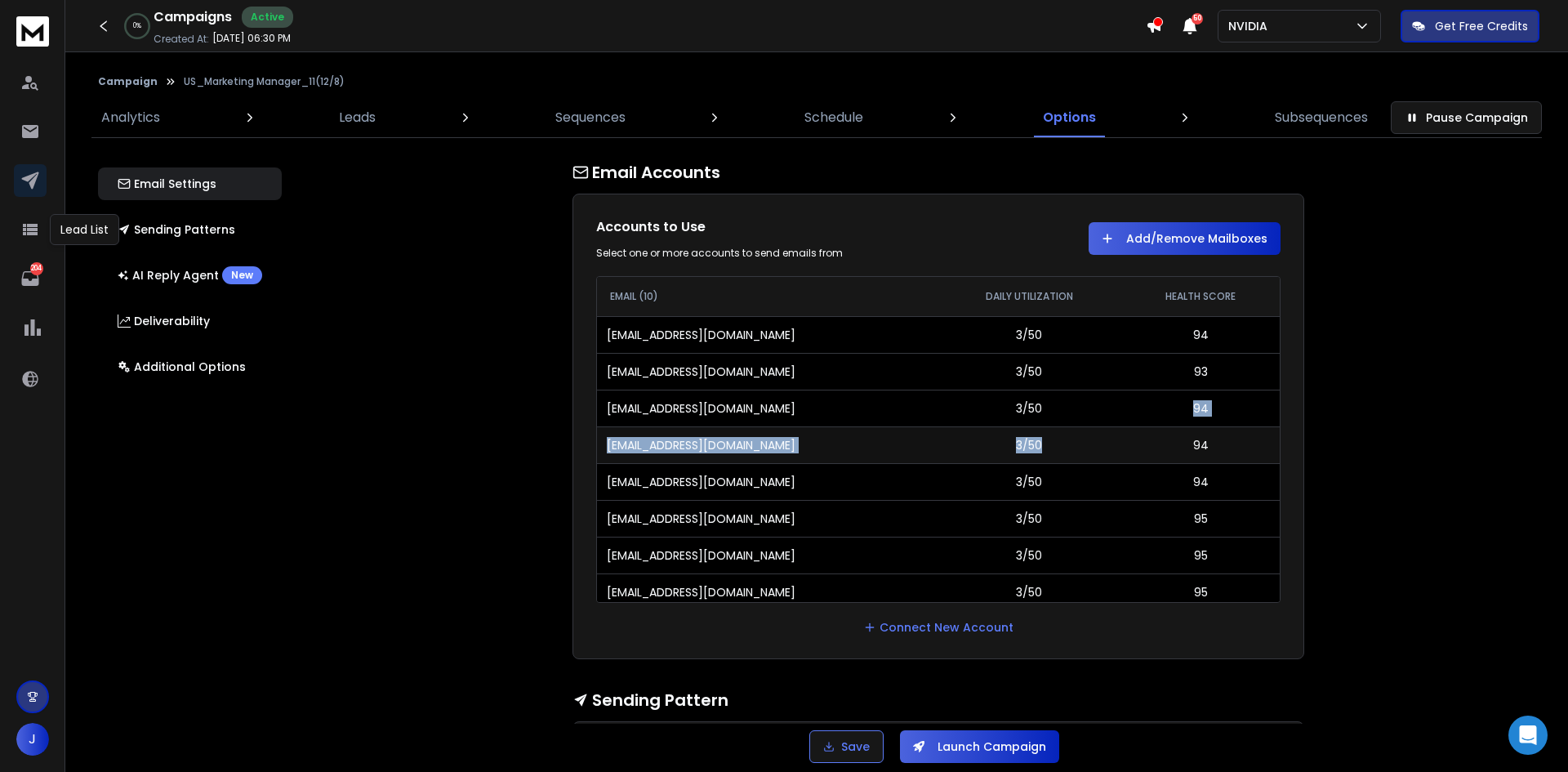
click at [1102, 427] on tbody "hiring@talentengagementcloudnvidia.com 3/50 94 hiringteam@cloudbasedtalentanaly…" at bounding box center [938, 500] width 683 height 367
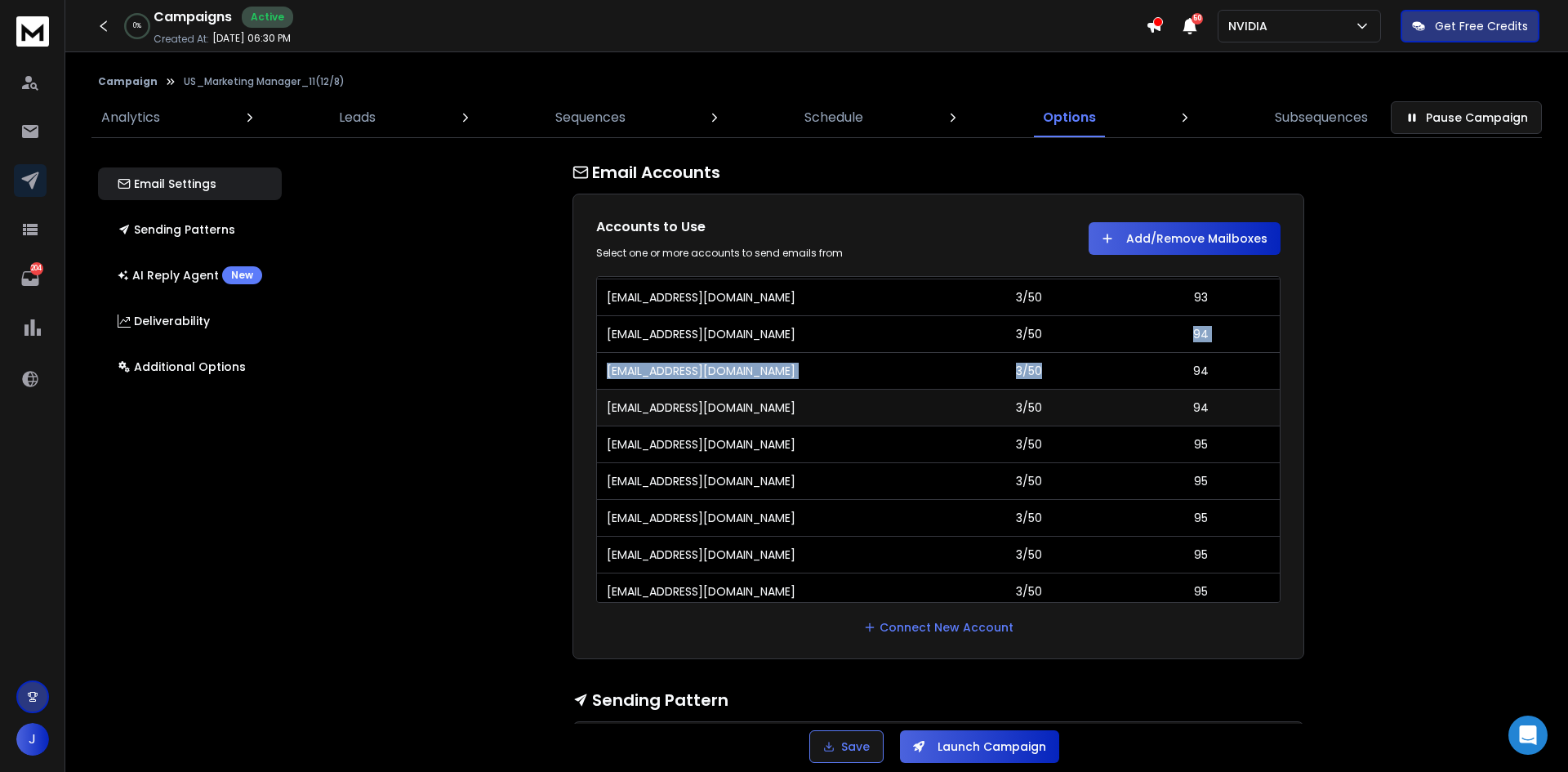
scroll to position [81, 0]
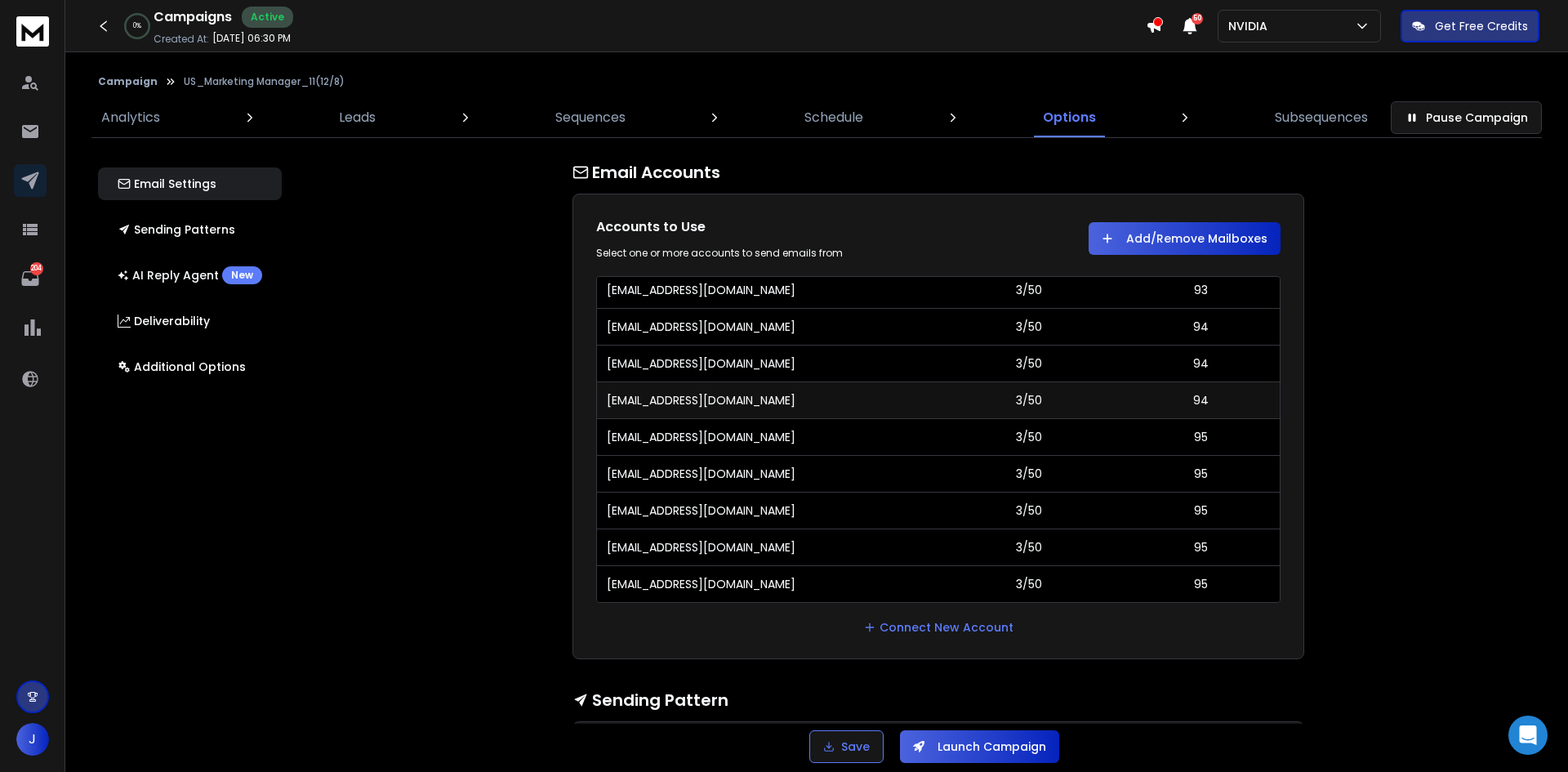
click at [1144, 410] on td "94" at bounding box center [1201, 400] width 158 height 36
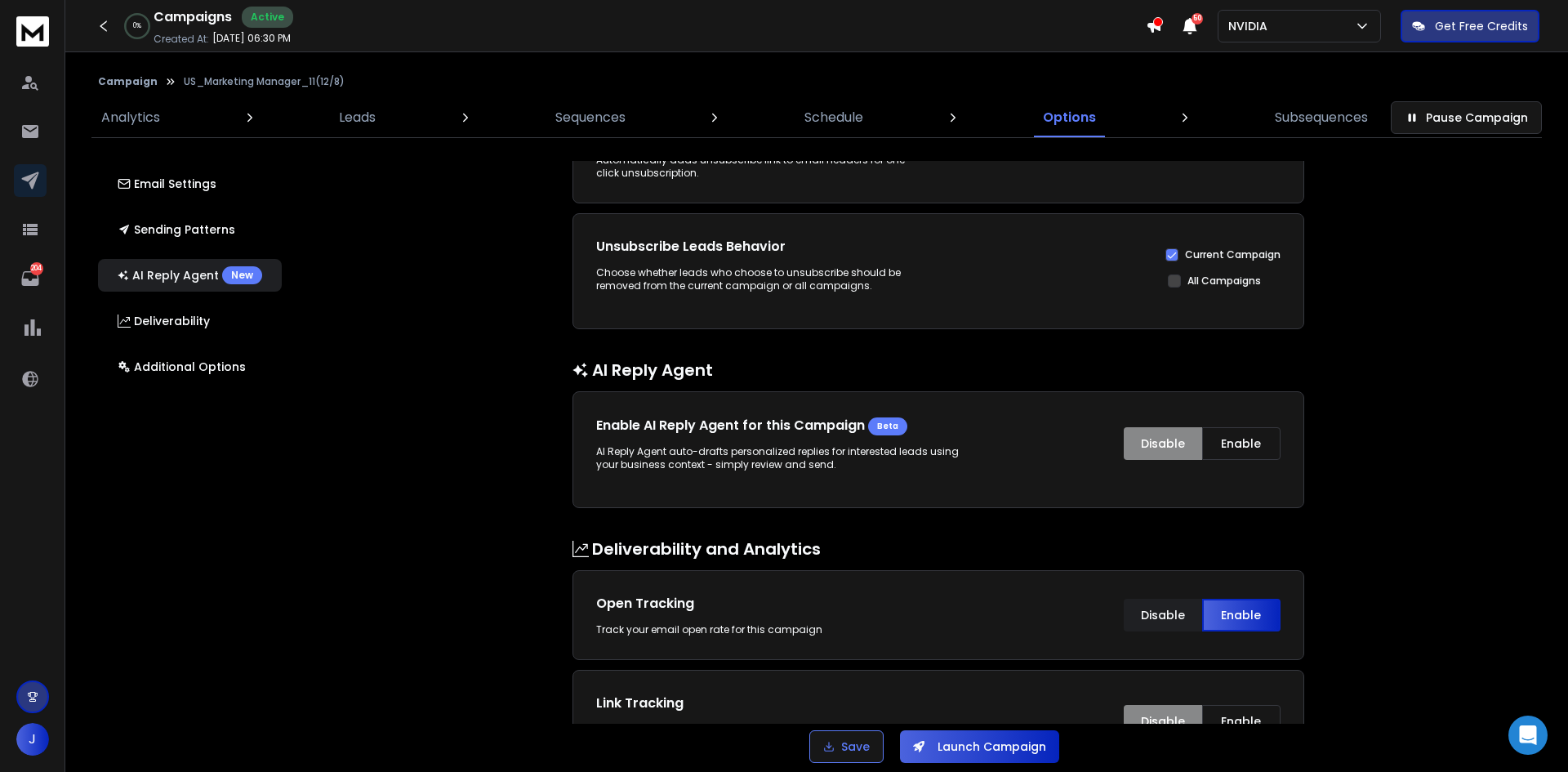
scroll to position [1634, 0]
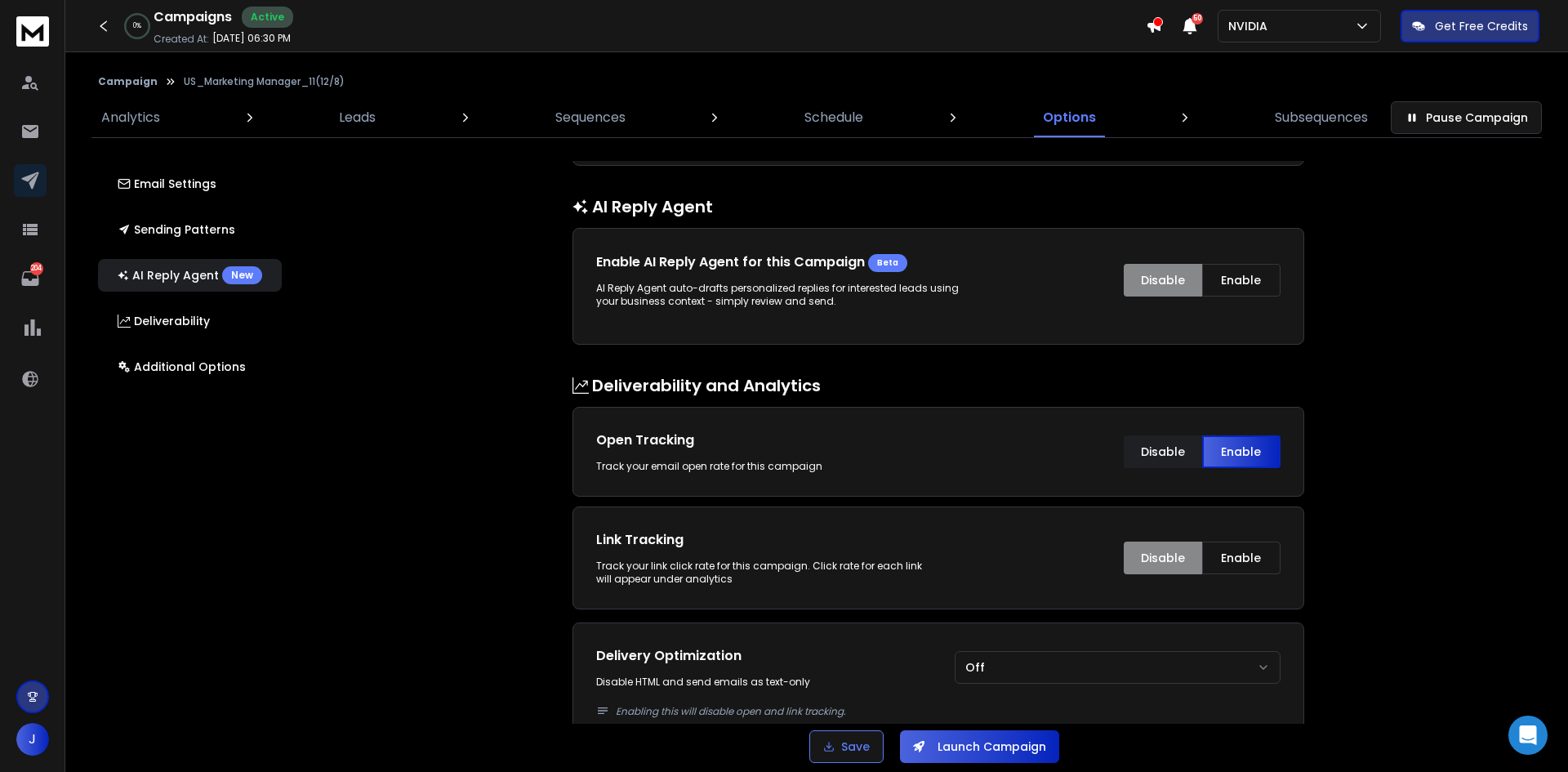
click at [1421, 436] on div "Email Accounts Accounts to Use Select one or more accounts to send emails from …" at bounding box center [947, 442] width 1279 height 563
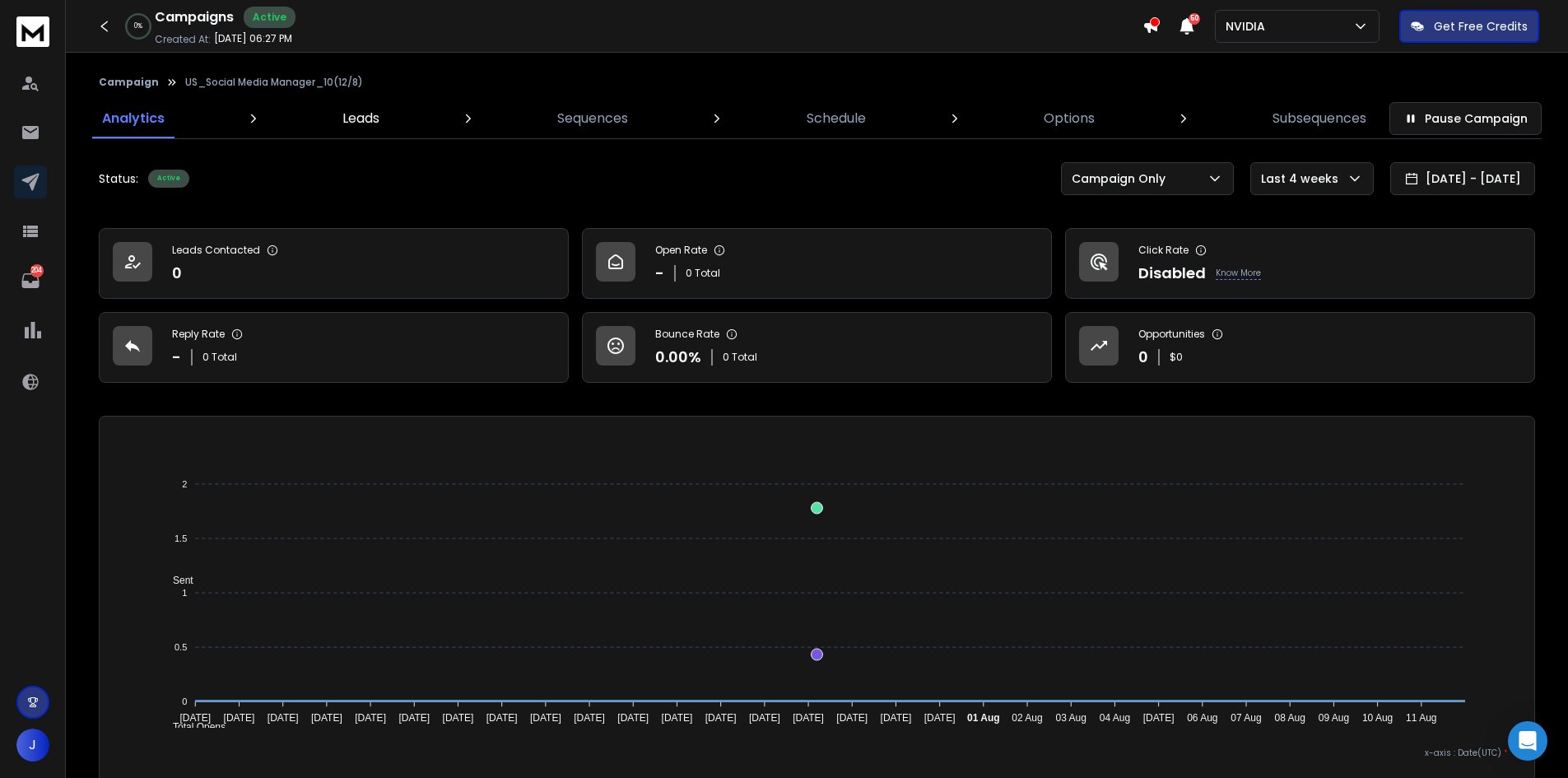
click at [371, 126] on p "Leads" at bounding box center [360, 119] width 37 height 19
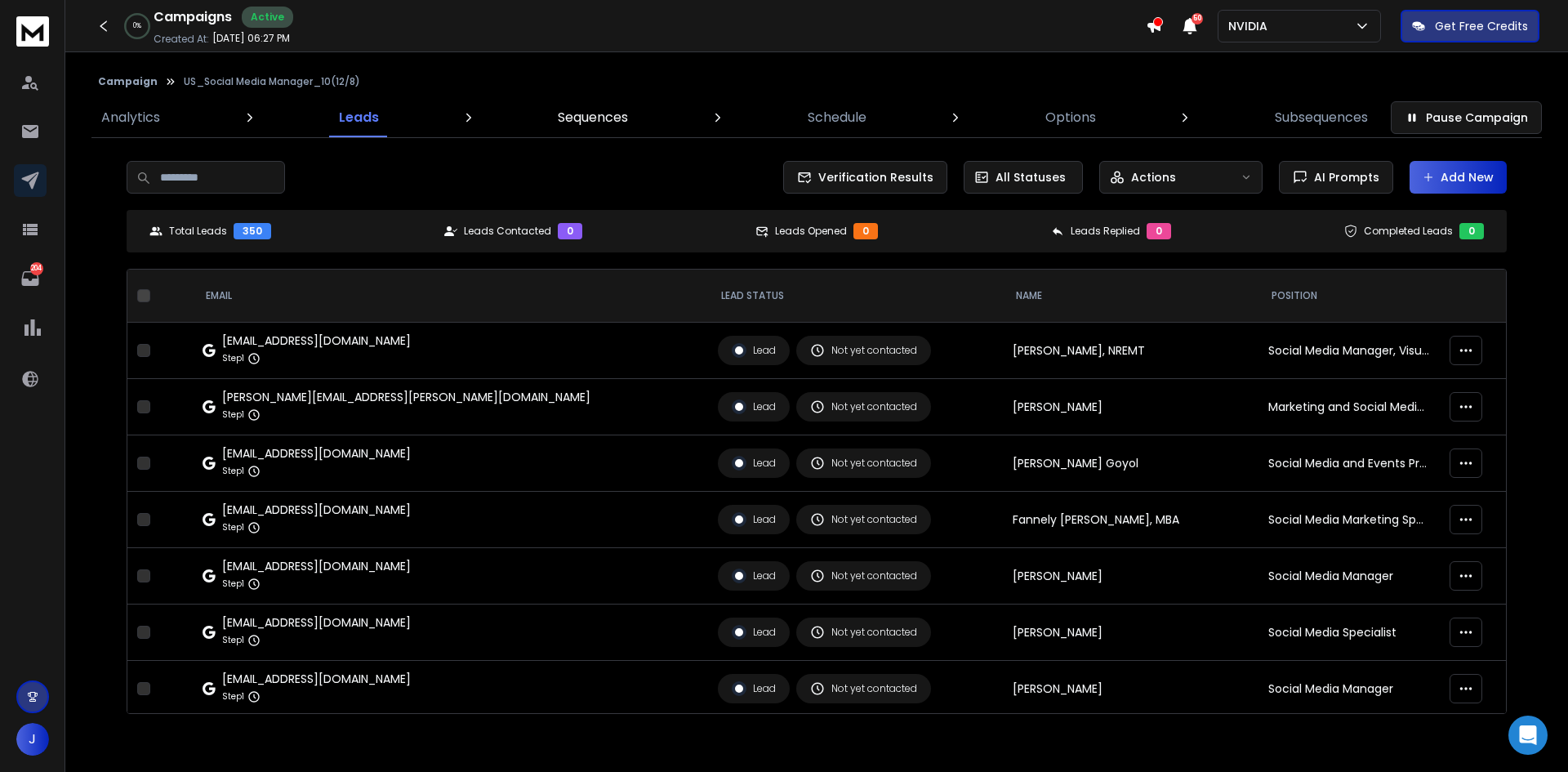
click at [591, 117] on p "Sequences" at bounding box center [592, 118] width 70 height 19
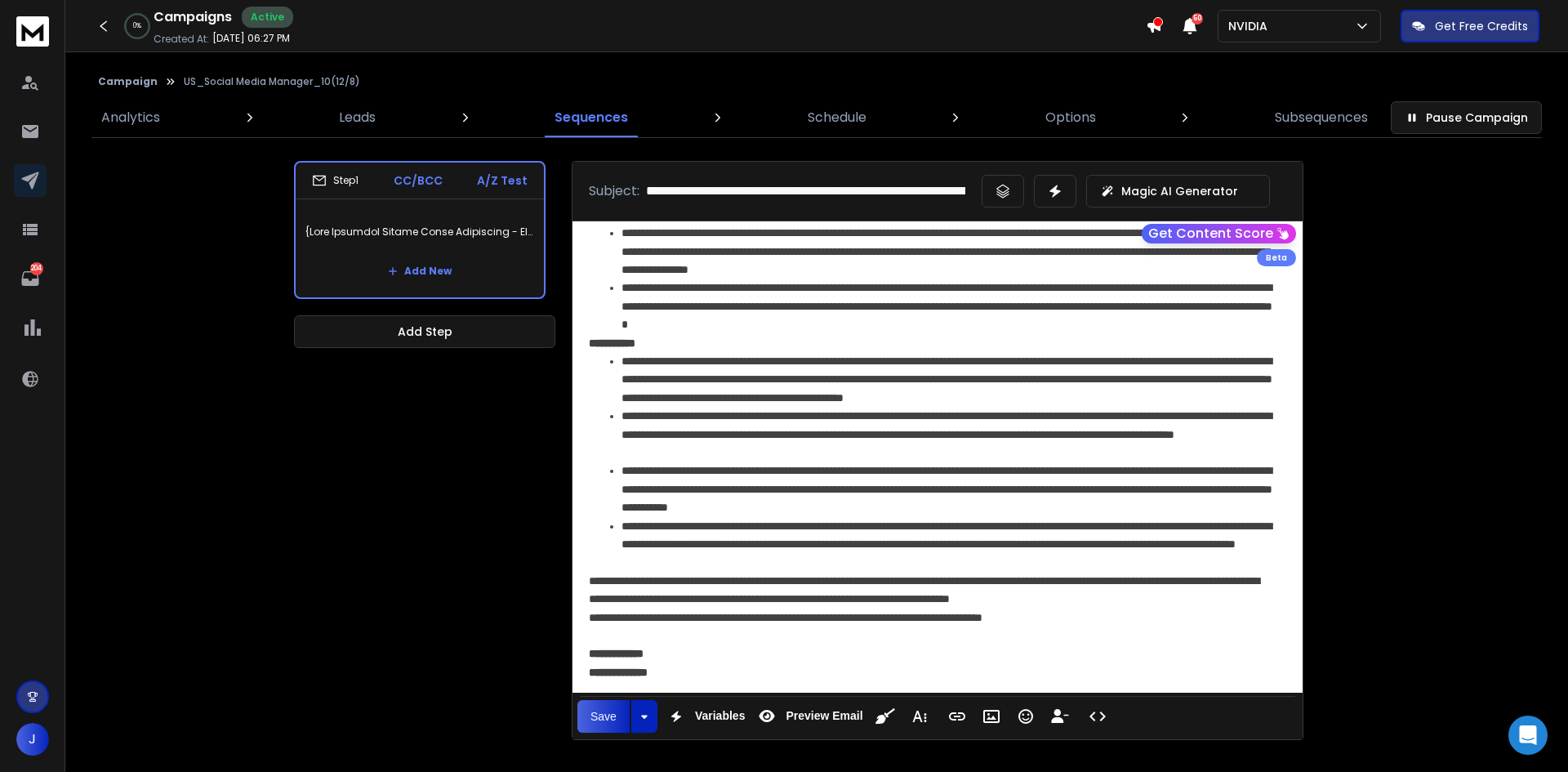
scroll to position [978, 0]
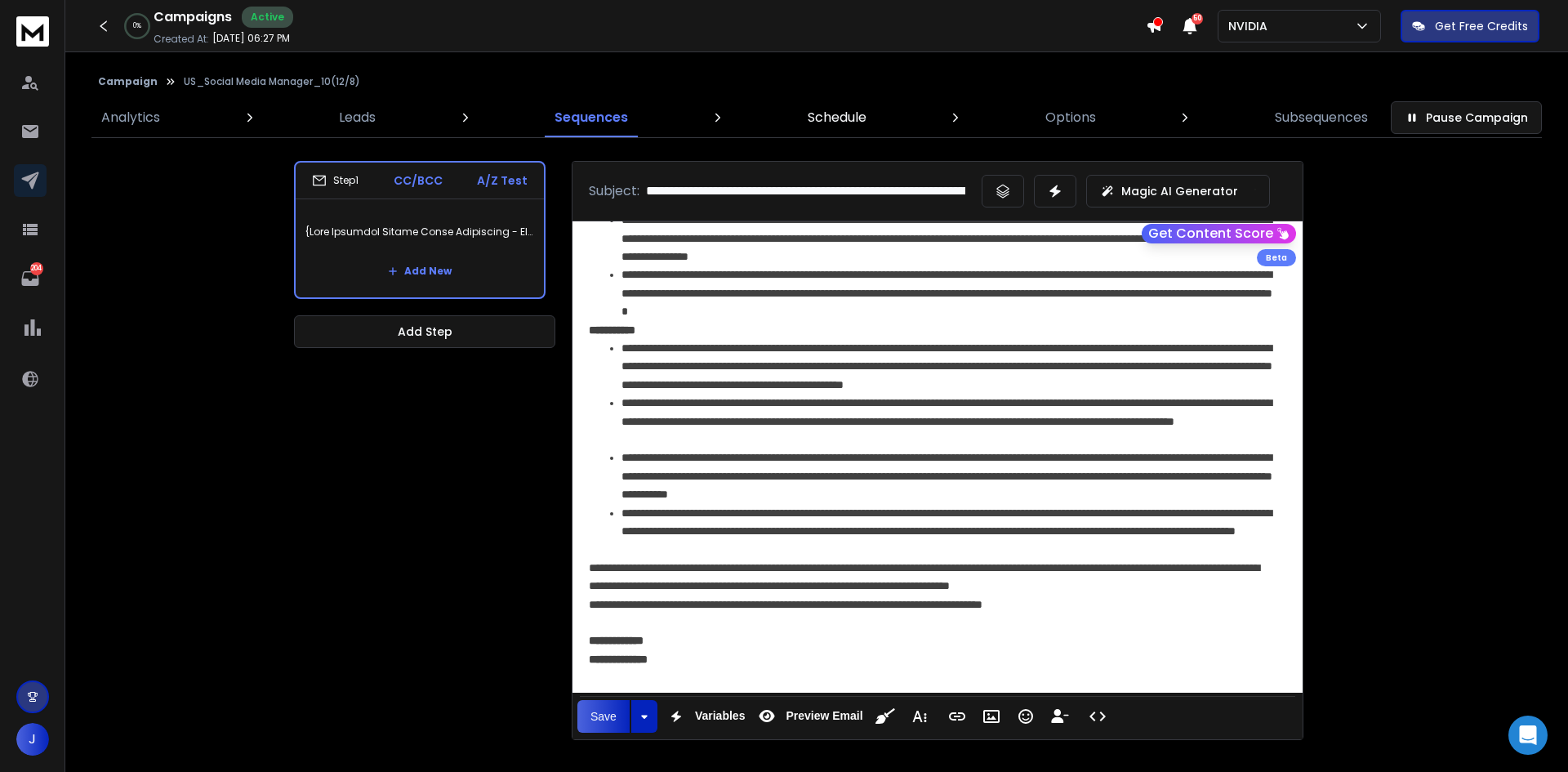
click at [854, 115] on p "Schedule" at bounding box center [837, 118] width 58 height 19
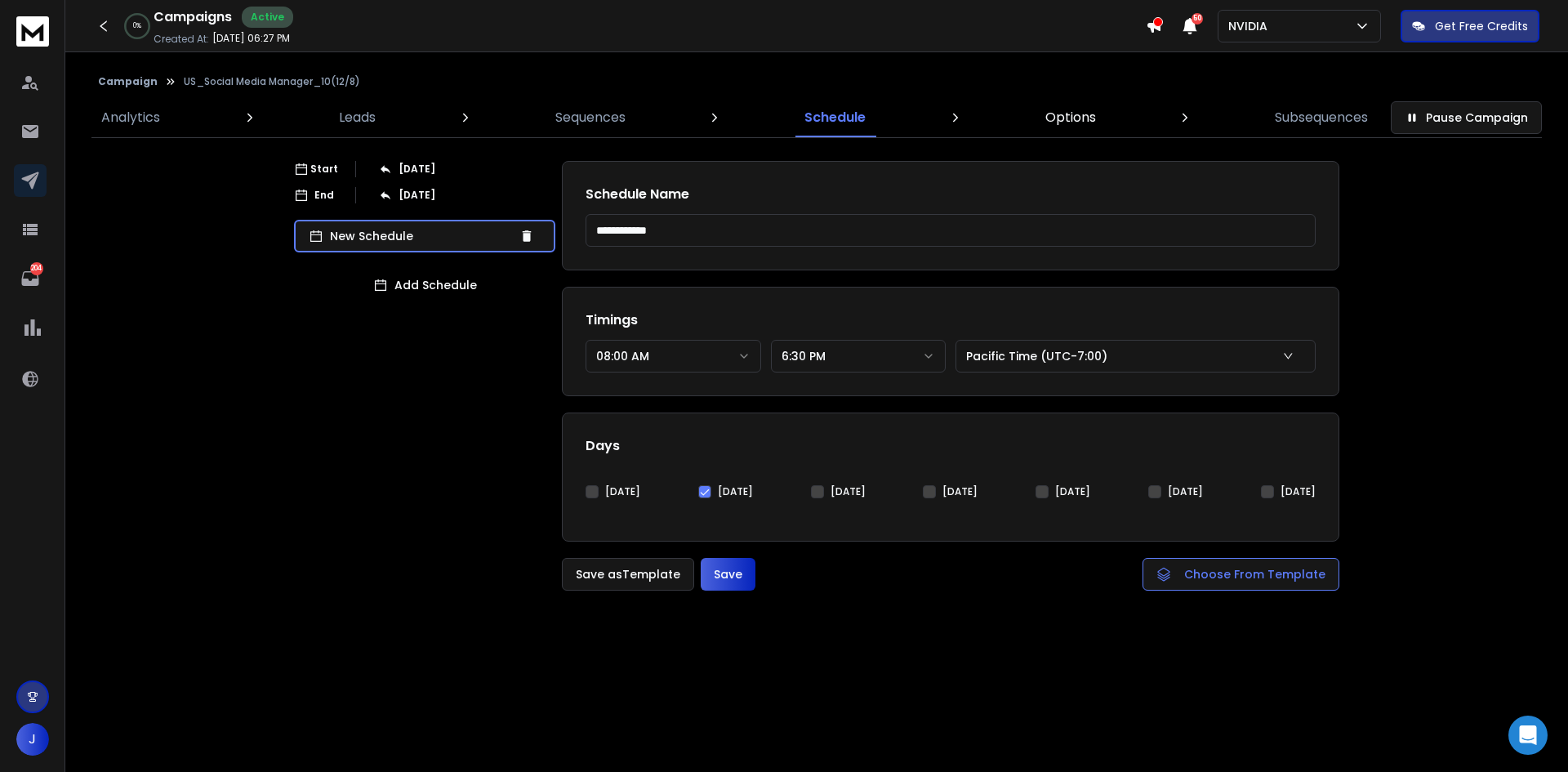
click at [1061, 121] on p "Options" at bounding box center [1070, 118] width 51 height 19
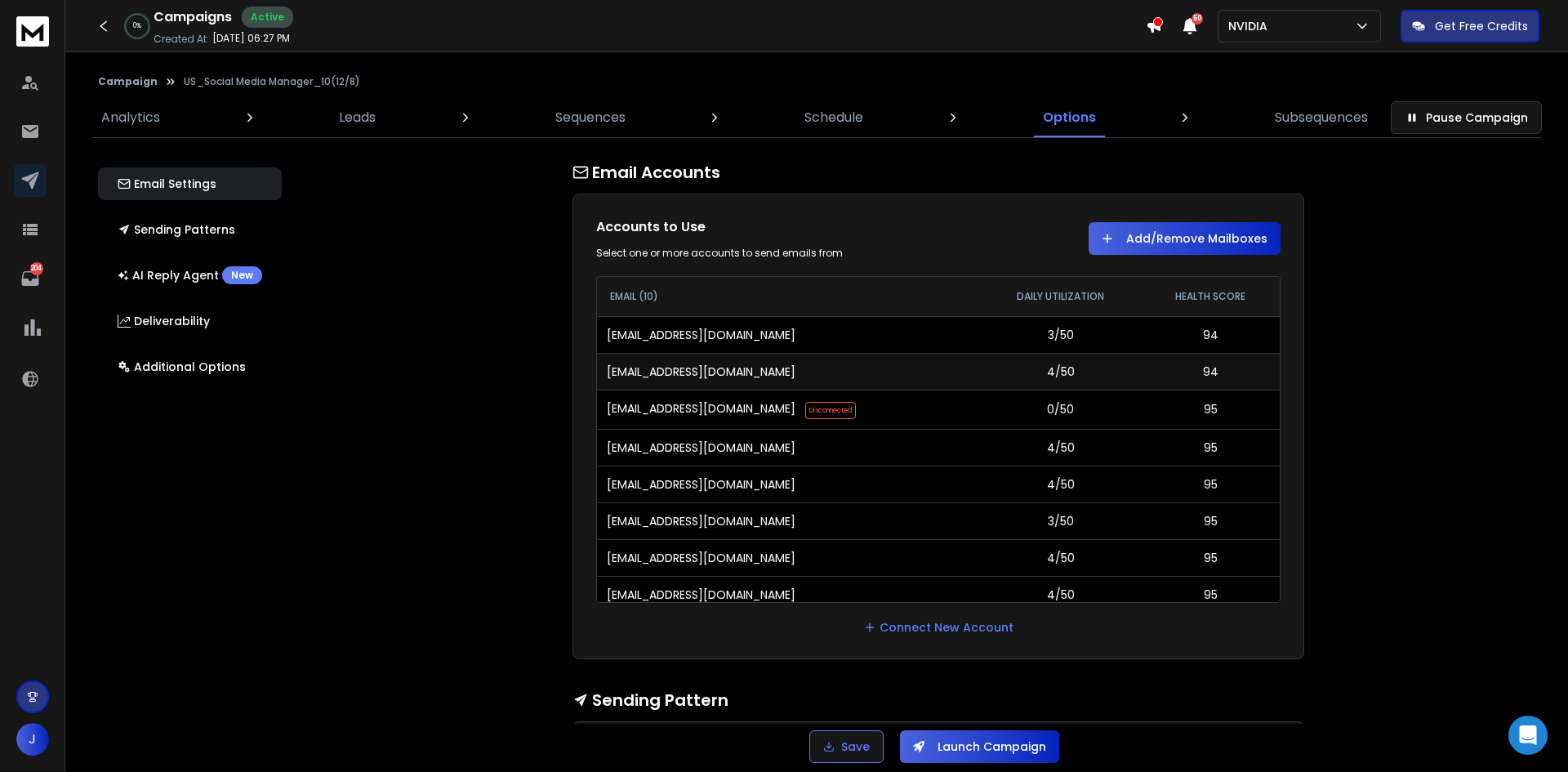
click at [750, 362] on td "[EMAIL_ADDRESS][DOMAIN_NAME]" at bounding box center [788, 371] width 383 height 36
copy p "[EMAIL_ADDRESS][DOMAIN_NAME]"
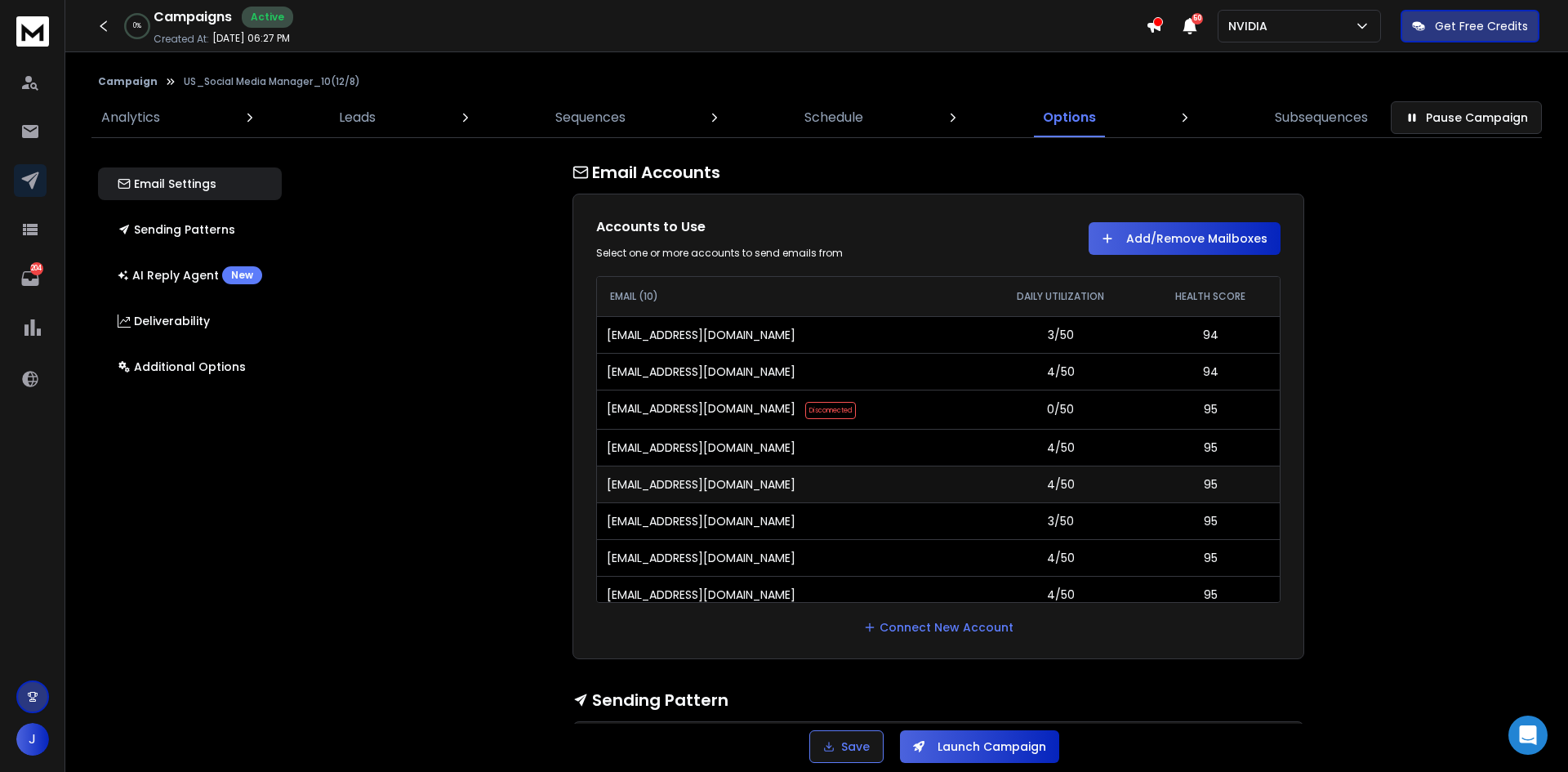
click at [1127, 471] on td "4/50" at bounding box center [1060, 484] width 162 height 36
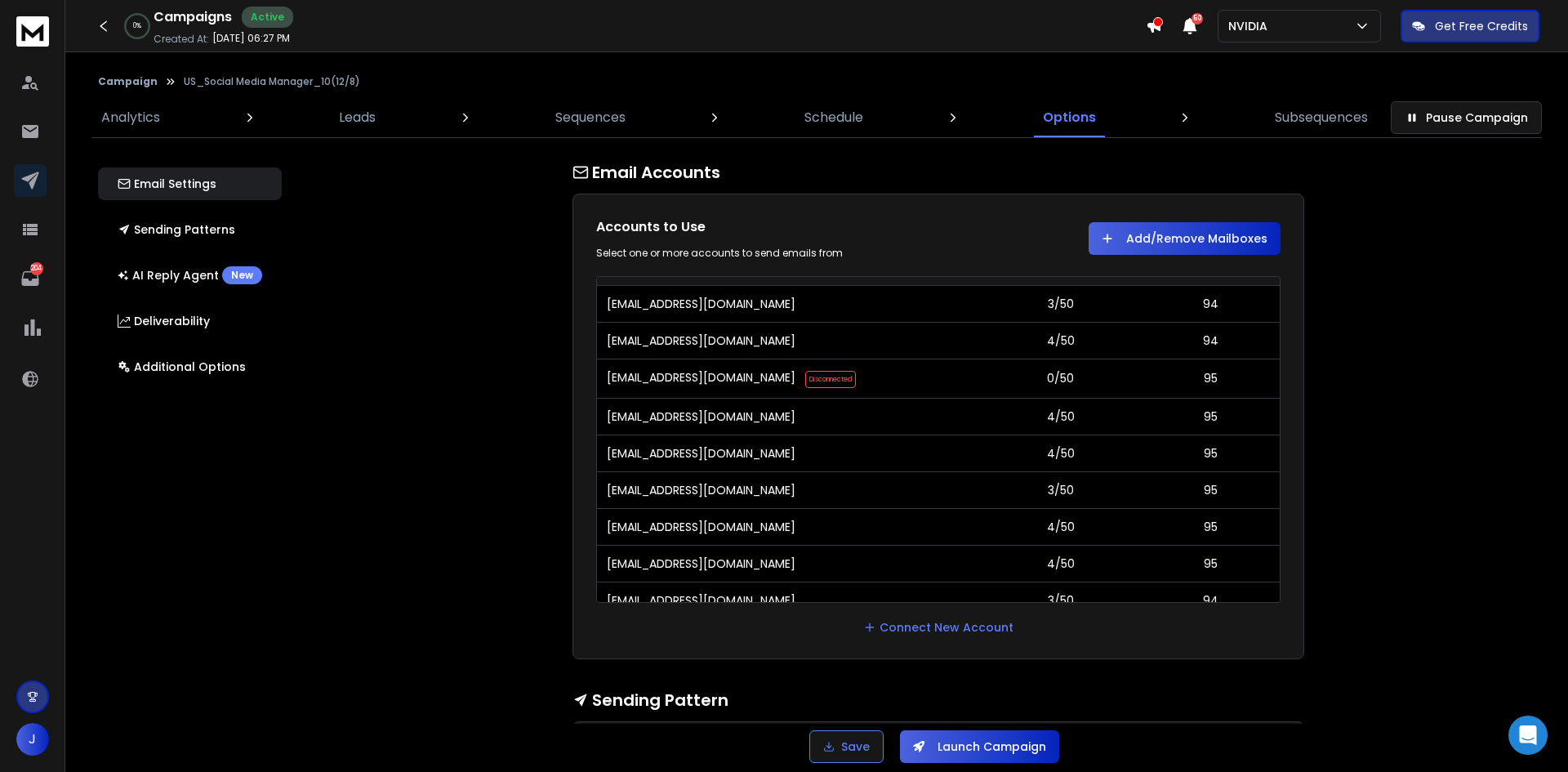
scroll to position [84, 0]
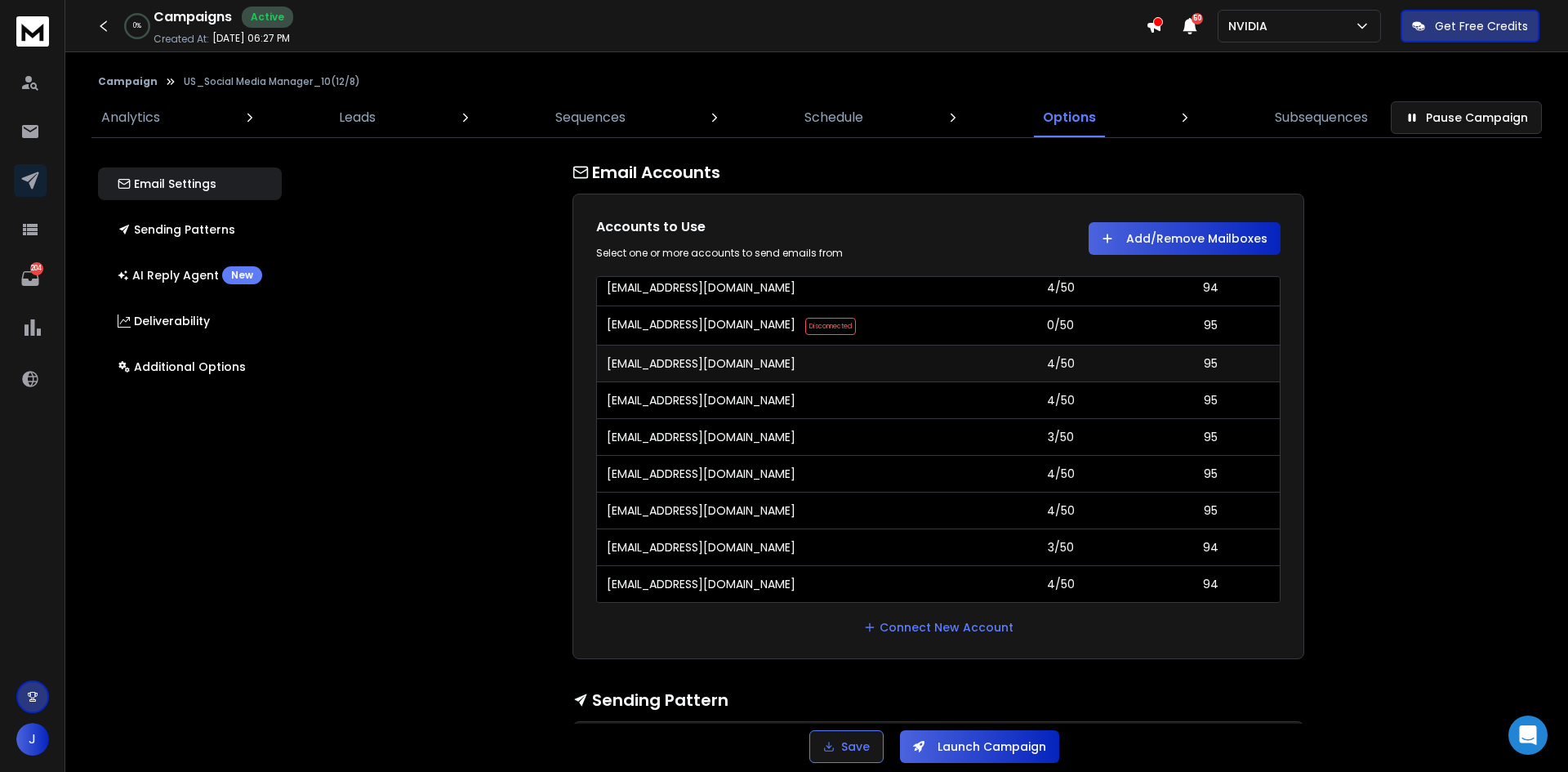
click at [824, 345] on td "[EMAIL_ADDRESS][DOMAIN_NAME]" at bounding box center [788, 363] width 383 height 36
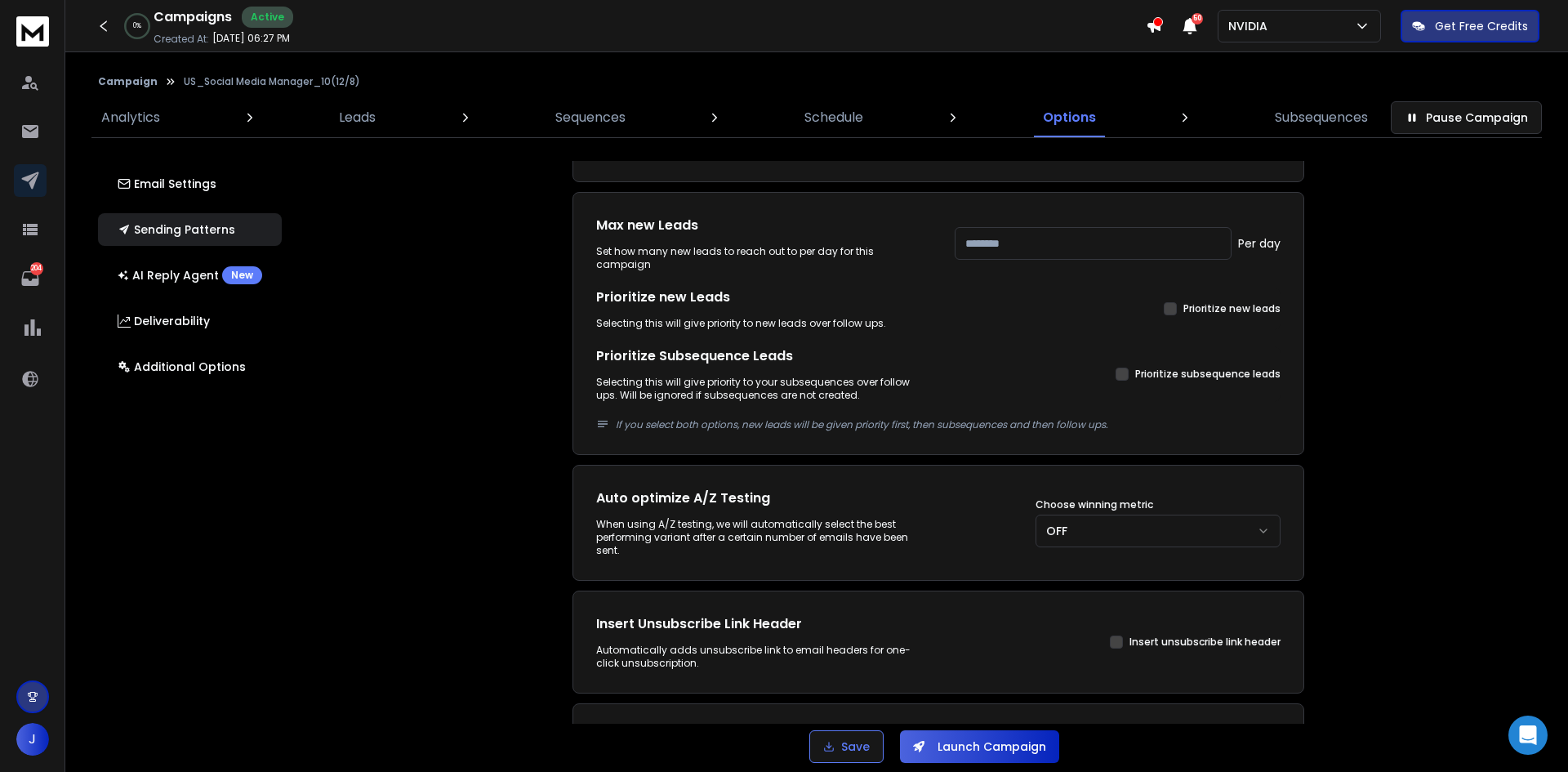
click at [1378, 374] on div "Email Accounts Accounts to Use Select one or more accounts to send emails from …" at bounding box center [947, 442] width 1279 height 563
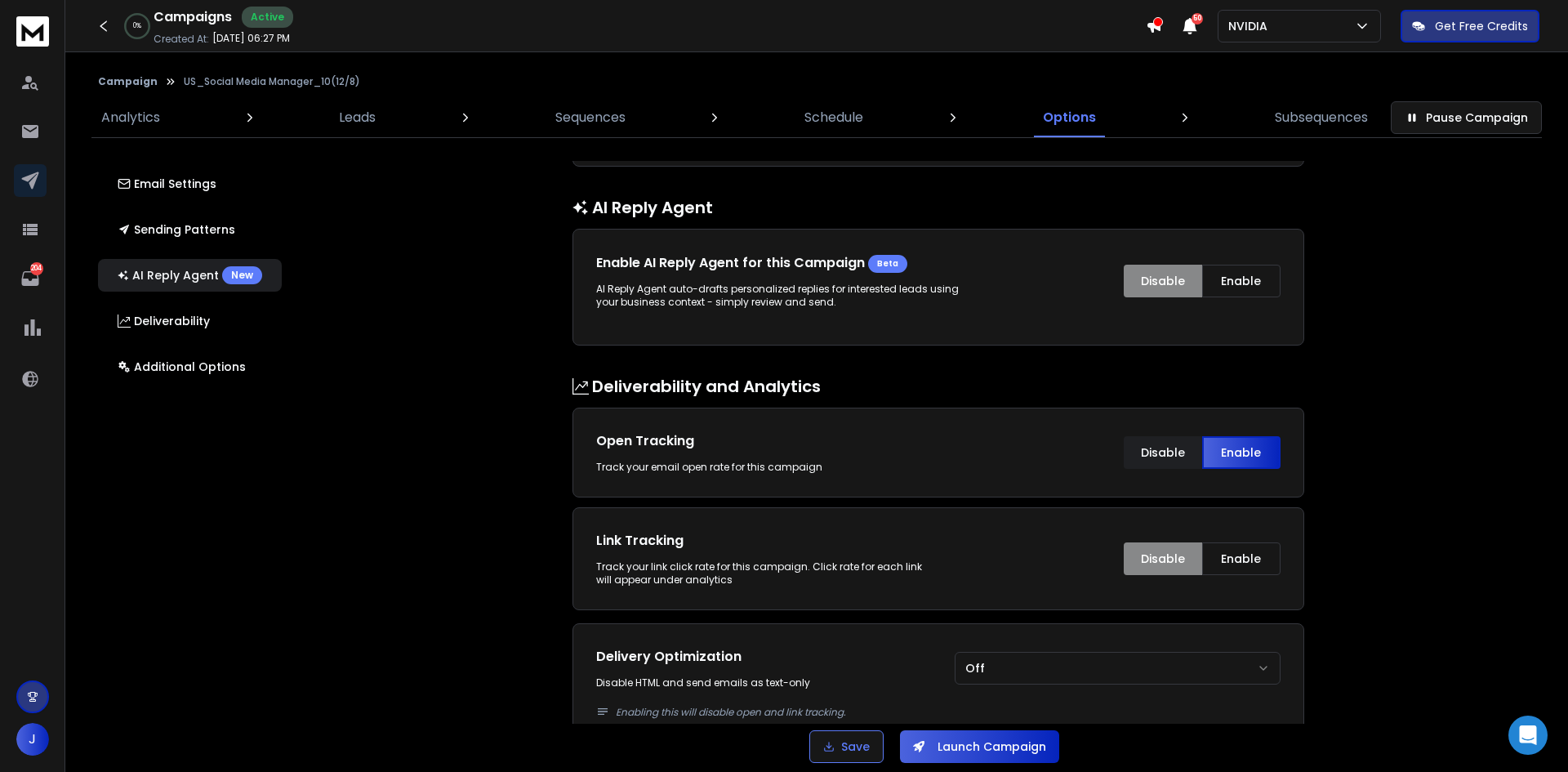
scroll to position [1634, 0]
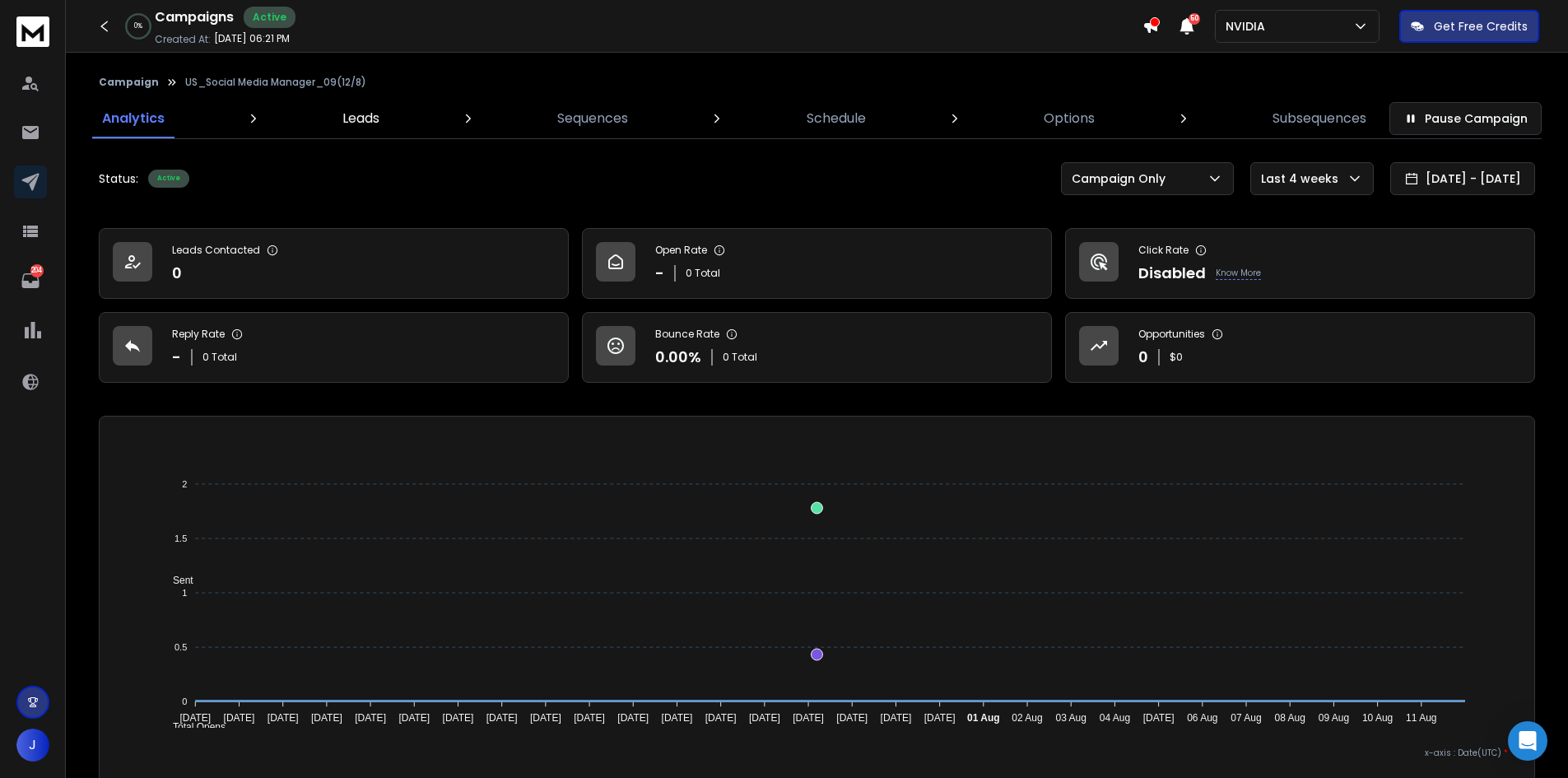
click at [346, 121] on p "Leads" at bounding box center [360, 119] width 37 height 19
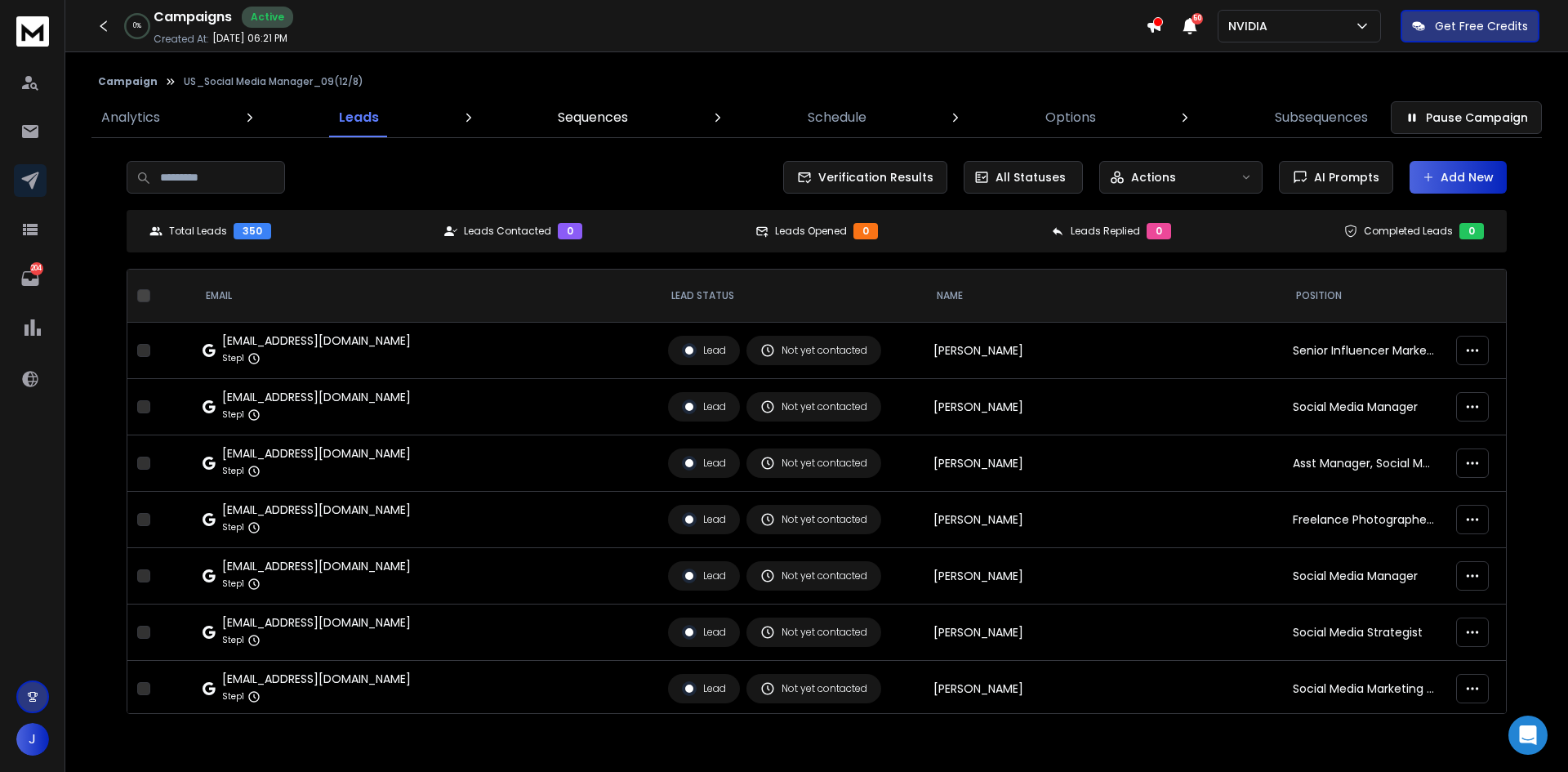
click at [550, 123] on link "Sequences" at bounding box center [593, 117] width 90 height 39
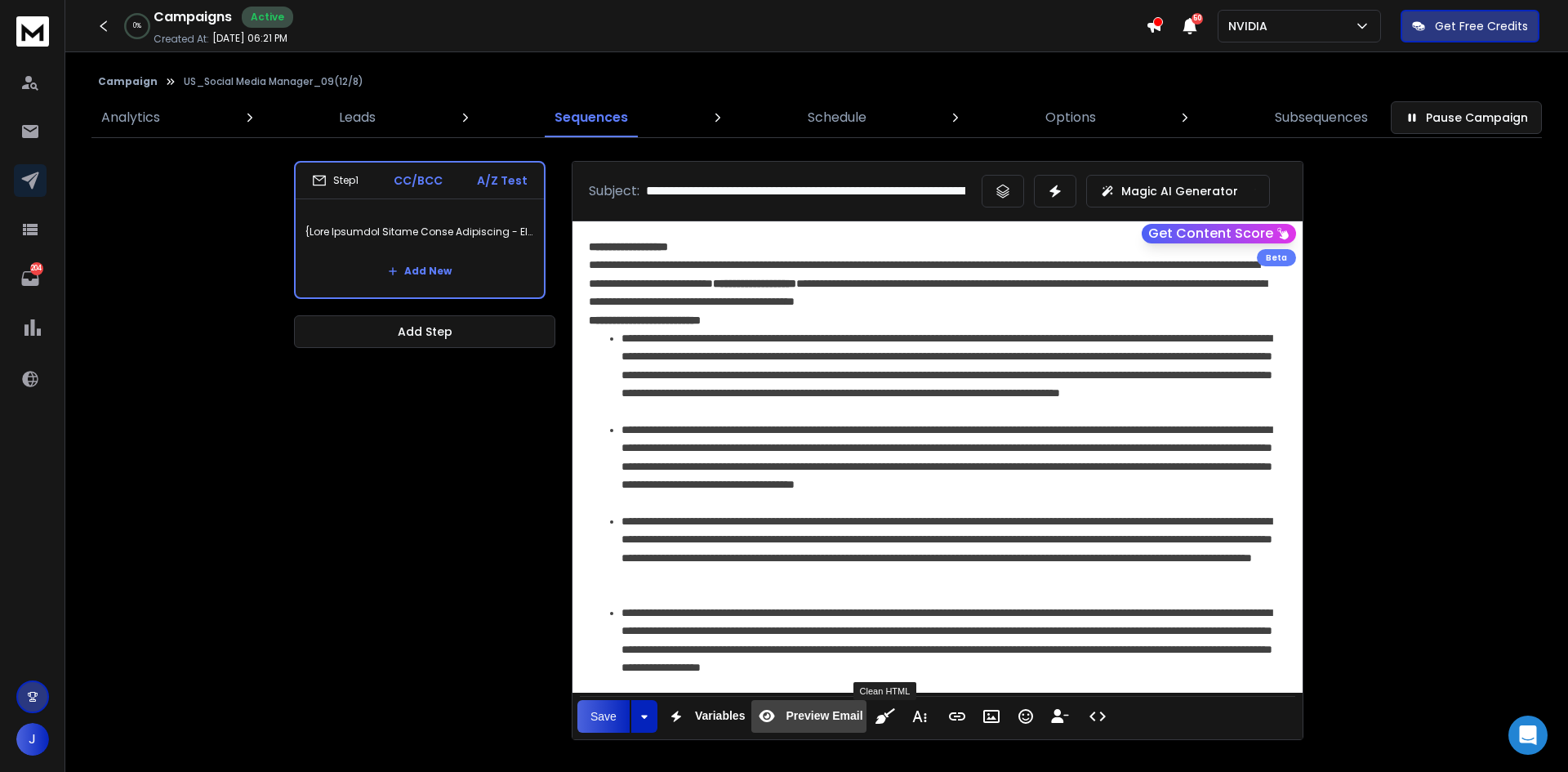
click at [840, 715] on span "Preview Email" at bounding box center [823, 716] width 83 height 14
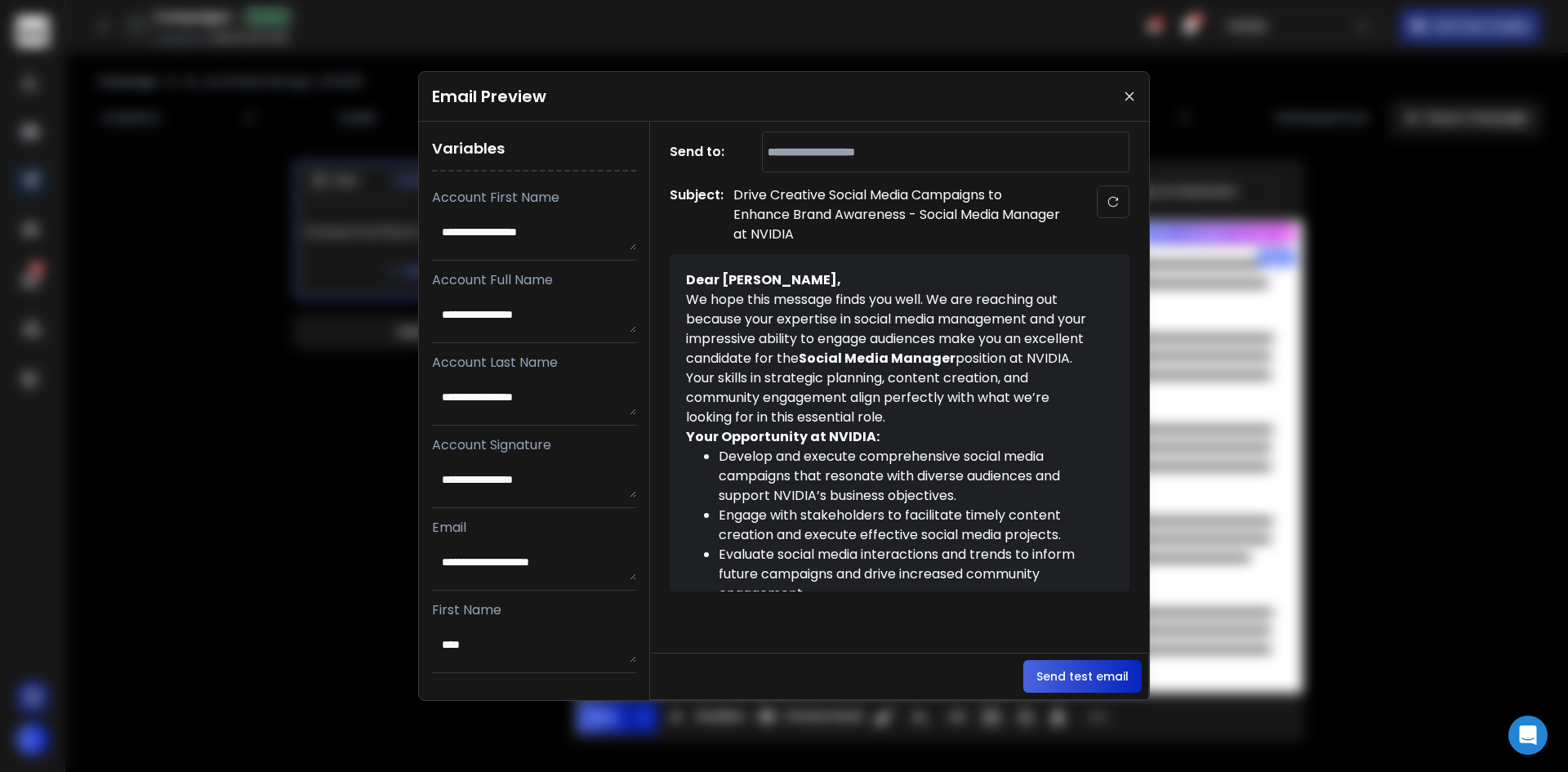
scroll to position [164, 0]
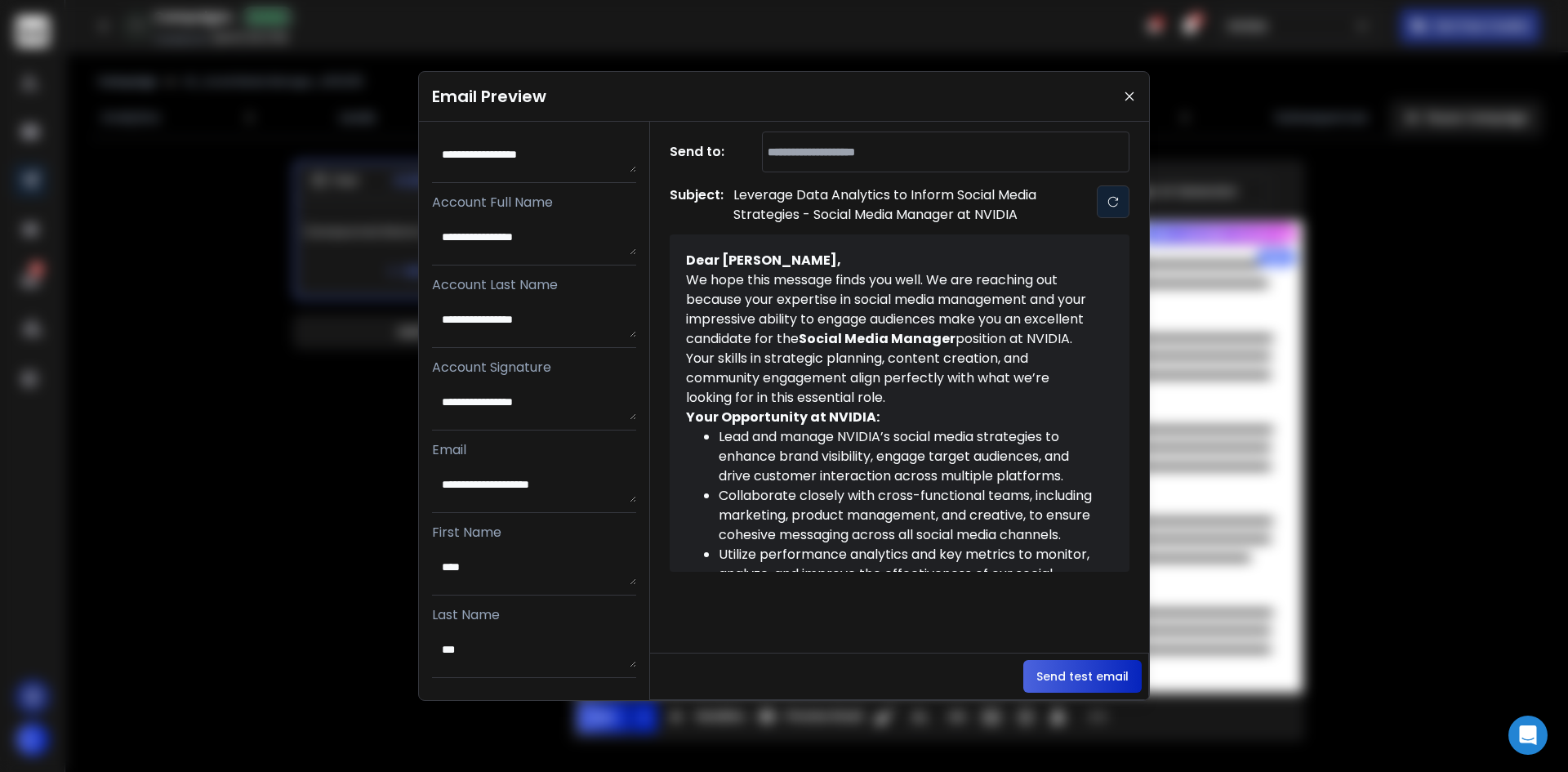
click at [1122, 215] on button at bounding box center [1113, 202] width 33 height 33
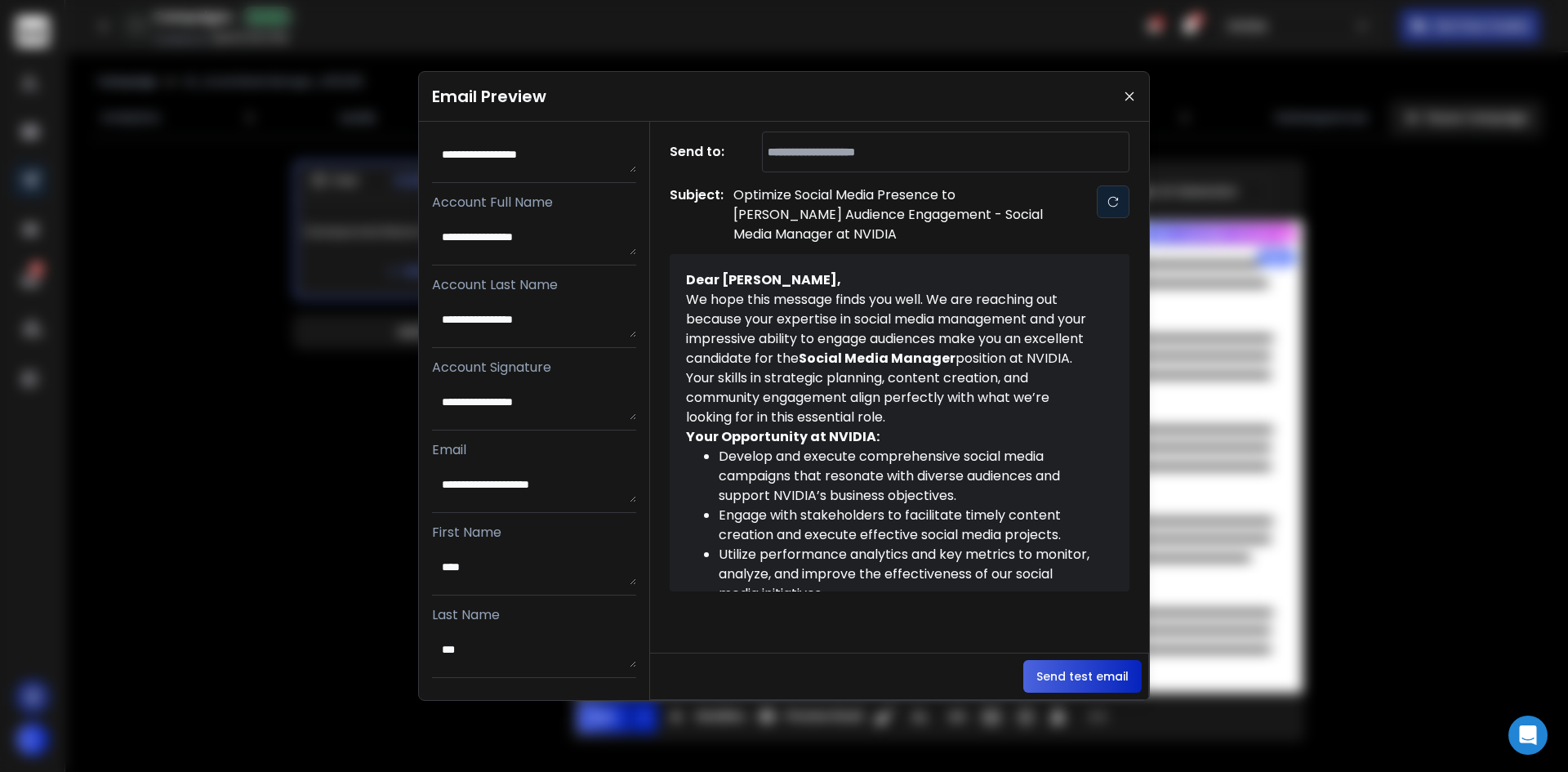
click at [1122, 215] on button at bounding box center [1113, 202] width 33 height 33
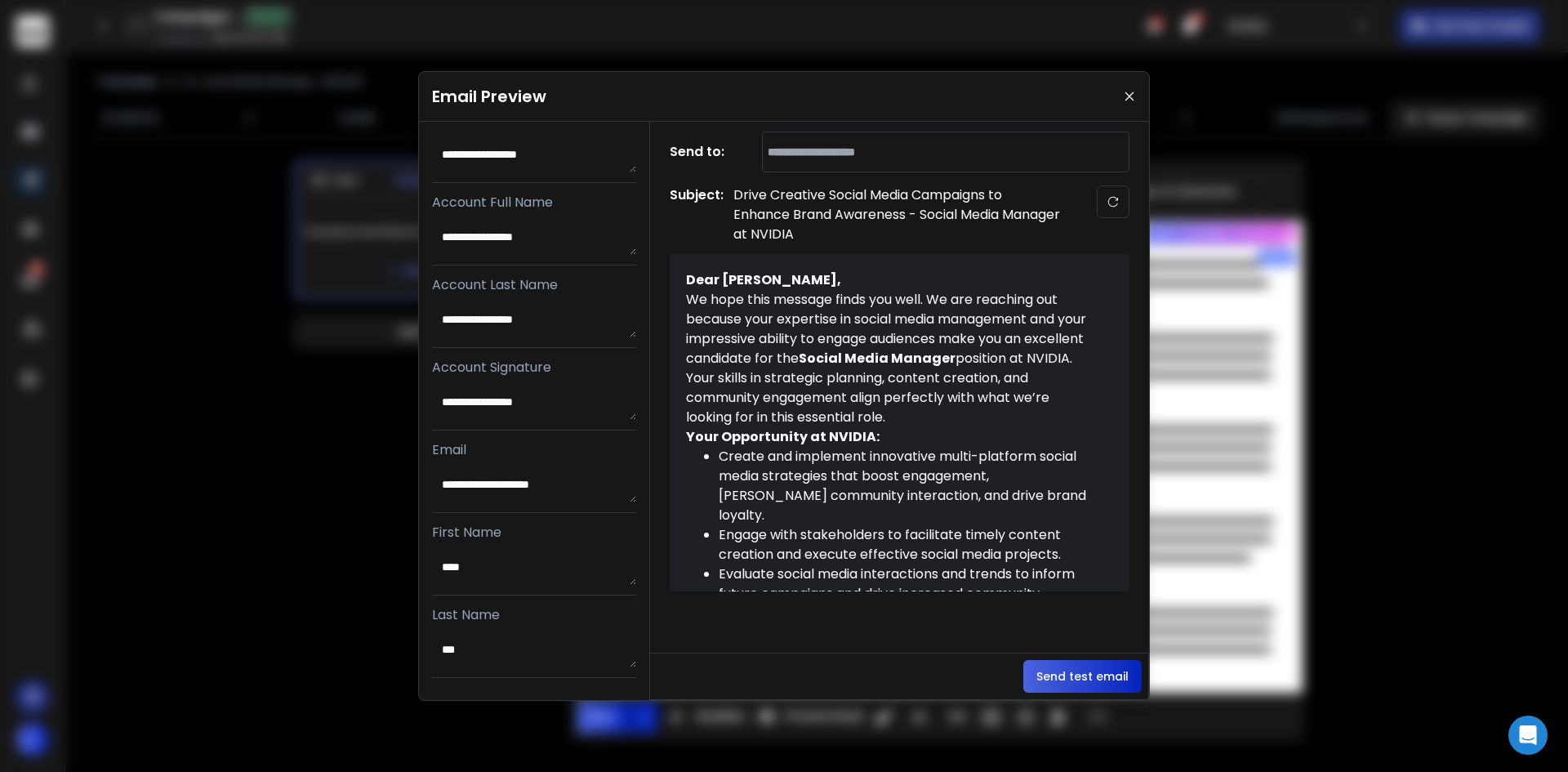
click at [1132, 95] on icon at bounding box center [1129, 97] width 9 height 9
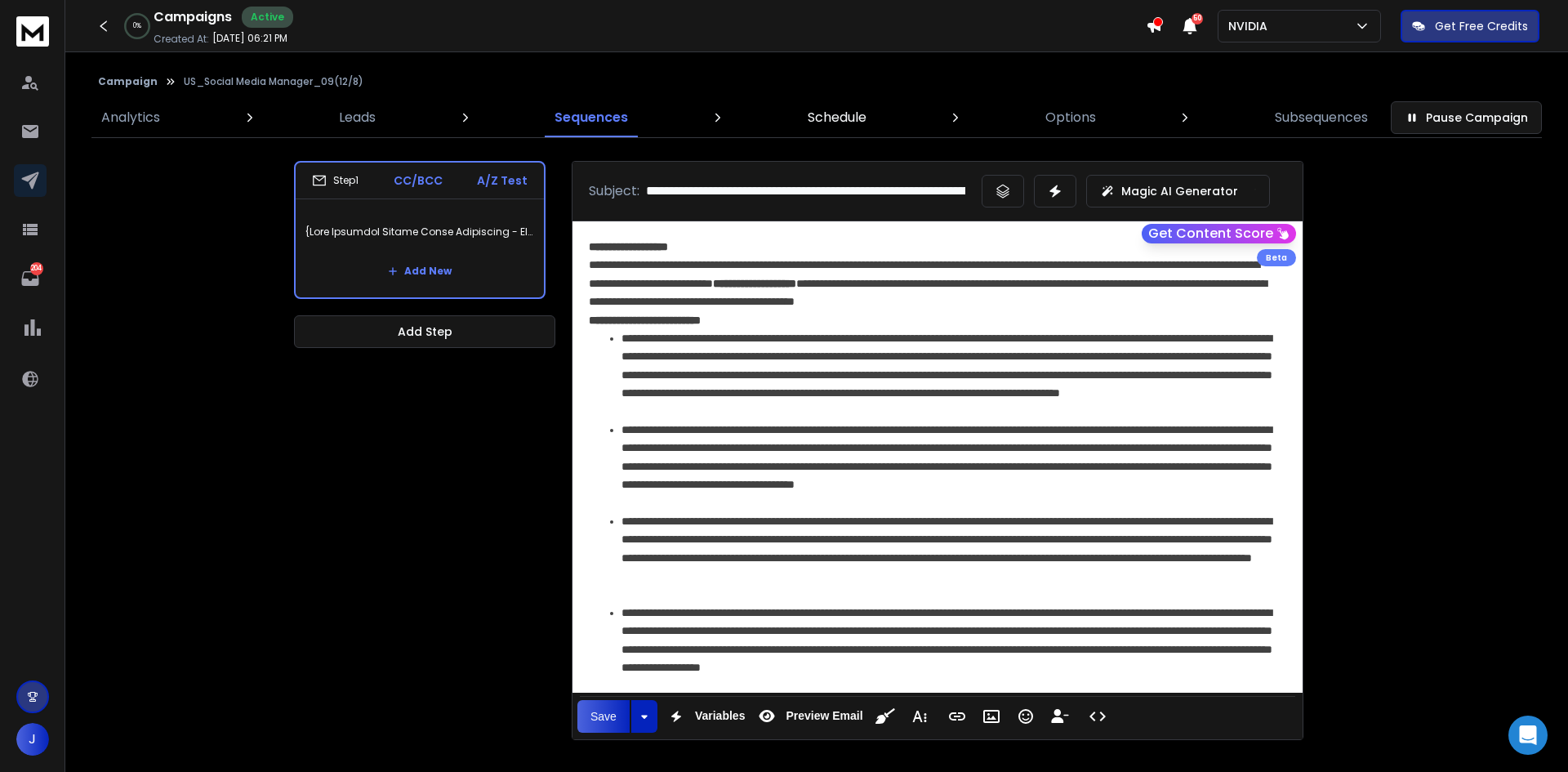
click at [844, 113] on p "Schedule" at bounding box center [837, 118] width 58 height 19
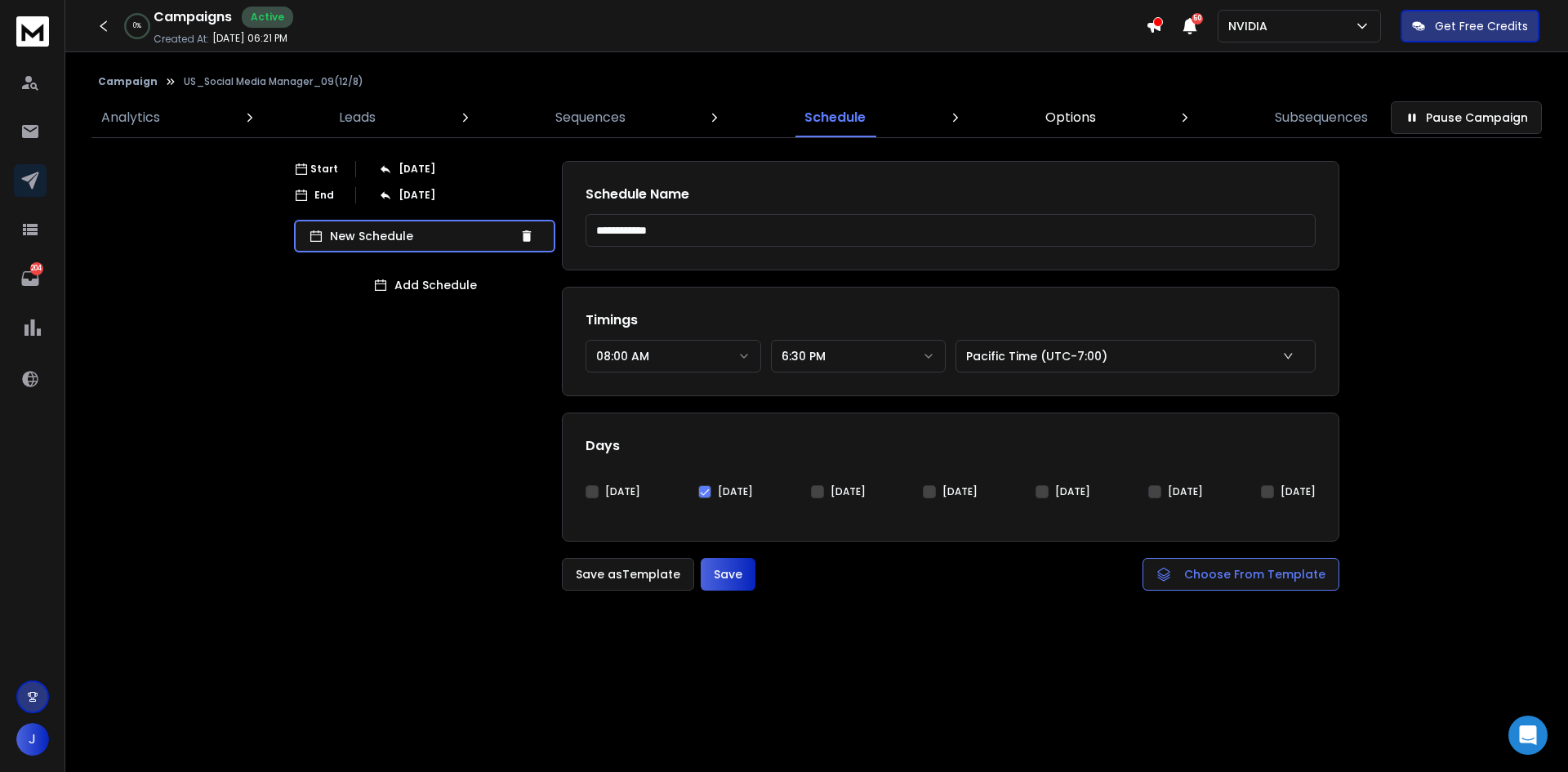
click at [1067, 108] on p "Options" at bounding box center [1070, 118] width 51 height 19
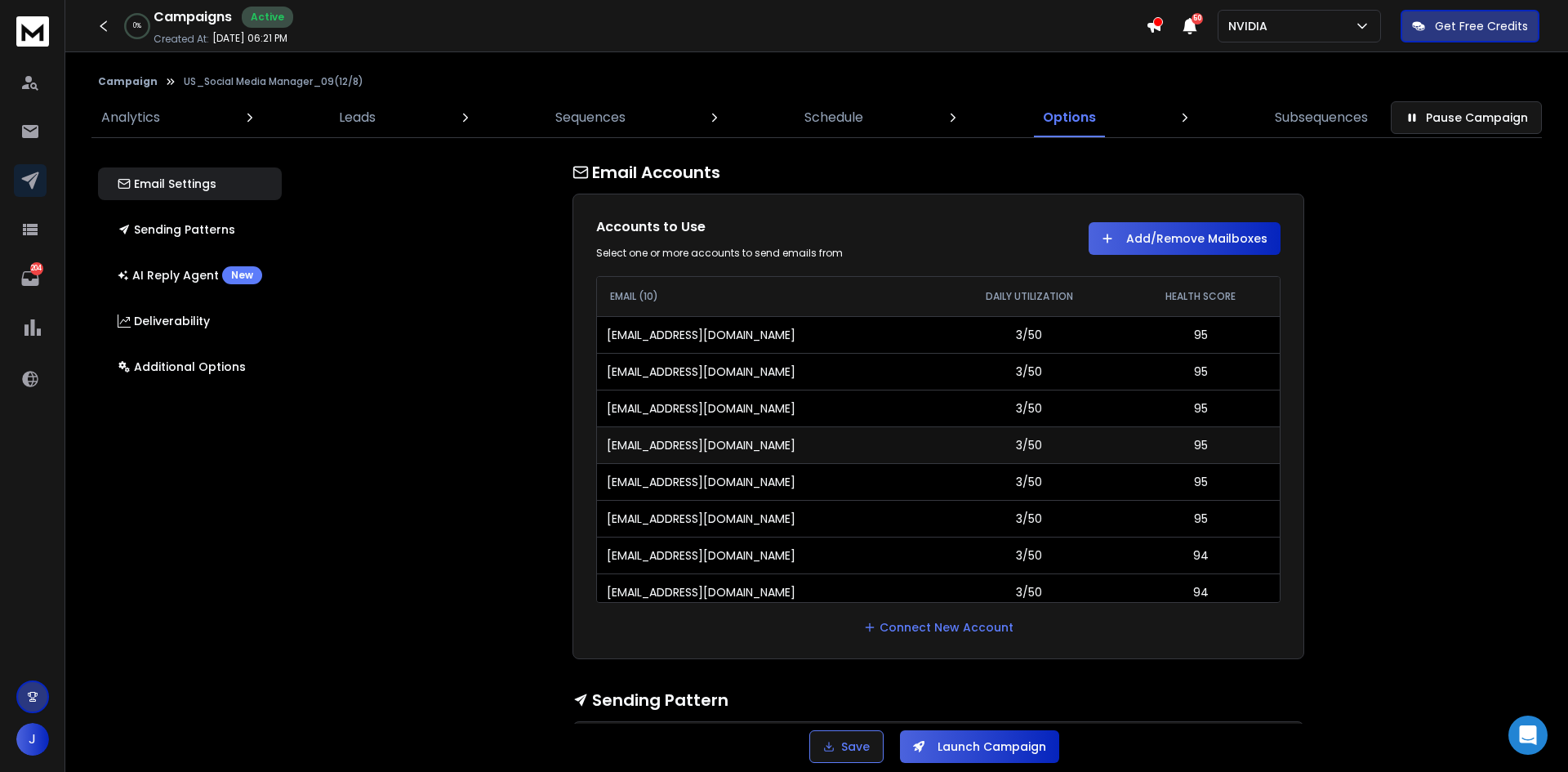
click at [795, 452] on p "applynow@careerdevelopmentplatformnvidia.com" at bounding box center [701, 445] width 188 height 16
copy p "applynow@careerdevelopmentplatformnvidia.com"
click at [725, 437] on p "applynow@careerdevelopmentplatformnvidia.com" at bounding box center [701, 445] width 188 height 16
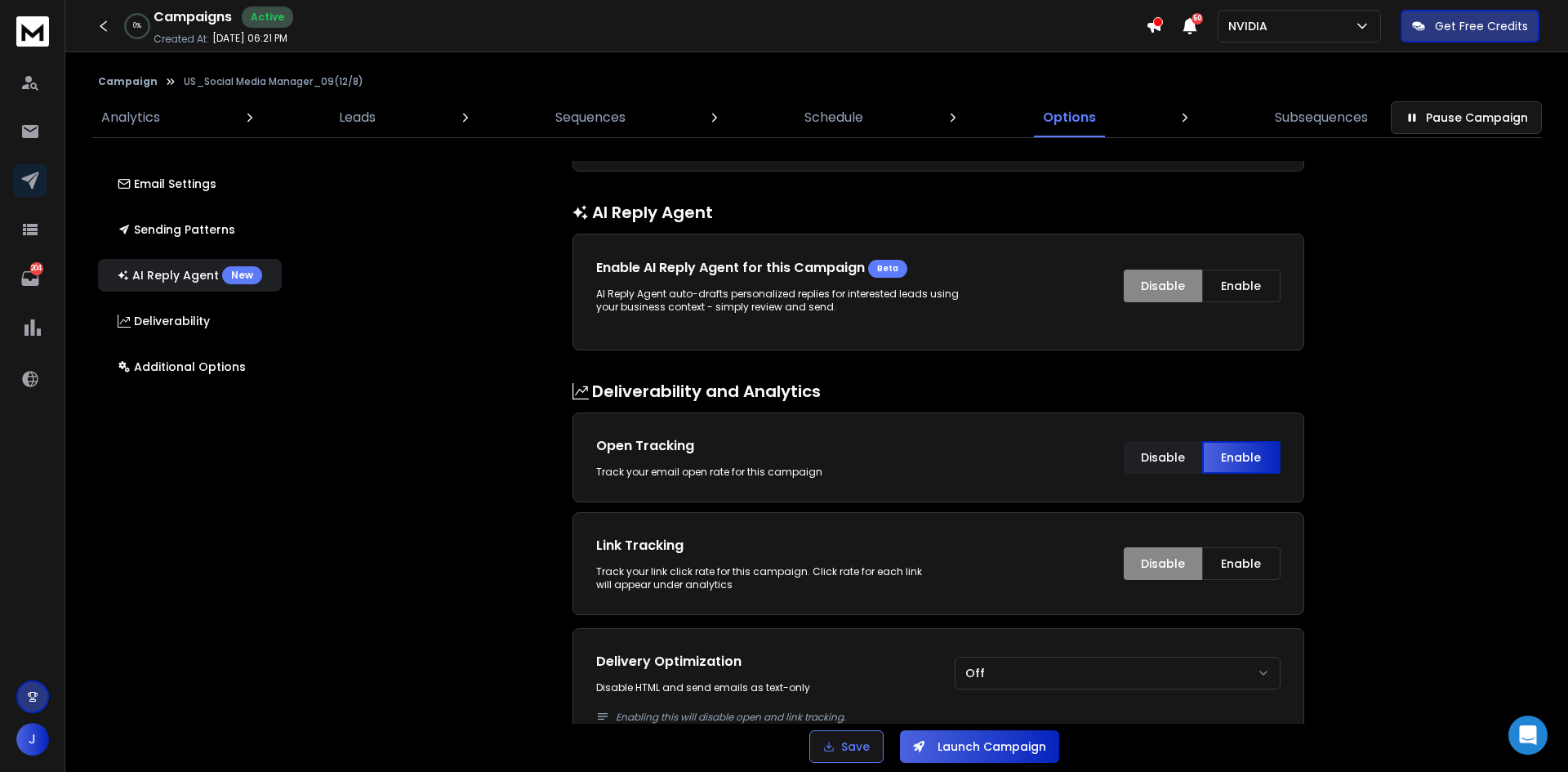
scroll to position [1634, 0]
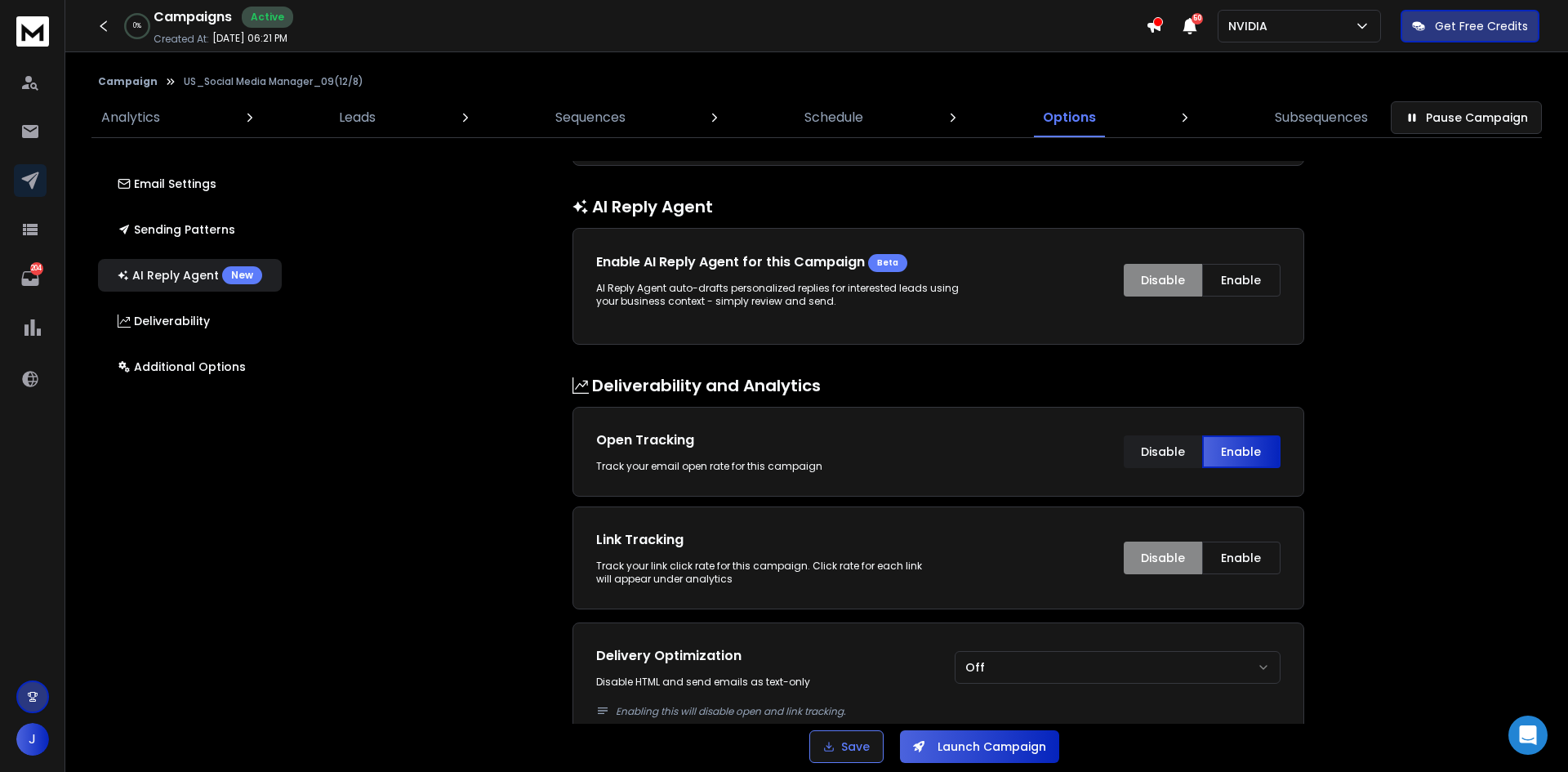
click at [1368, 437] on div "Email Accounts Accounts to Use Select one or more accounts to send emails from …" at bounding box center [947, 442] width 1279 height 563
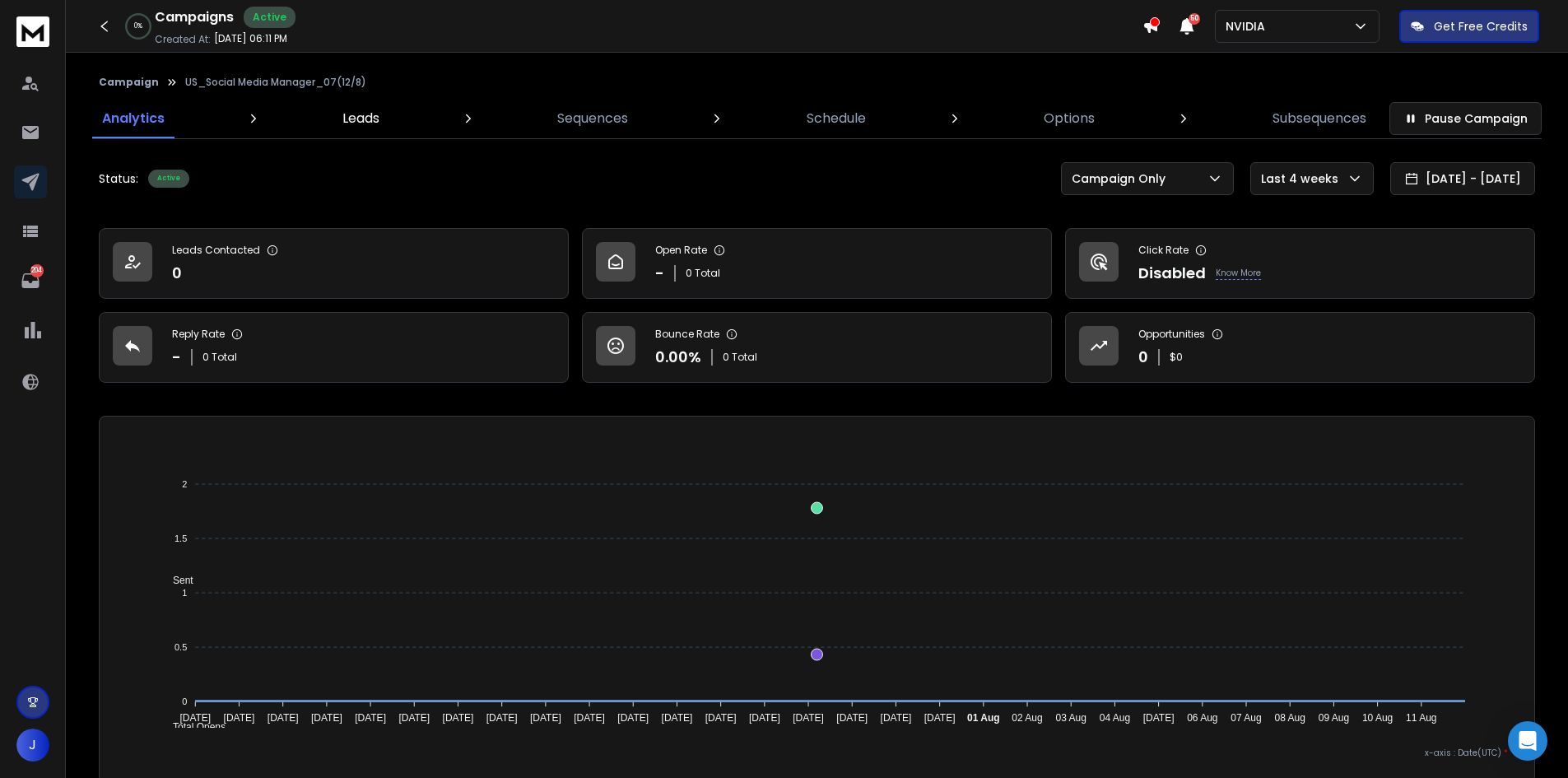
click at [378, 125] on p "Leads" at bounding box center [360, 119] width 37 height 19
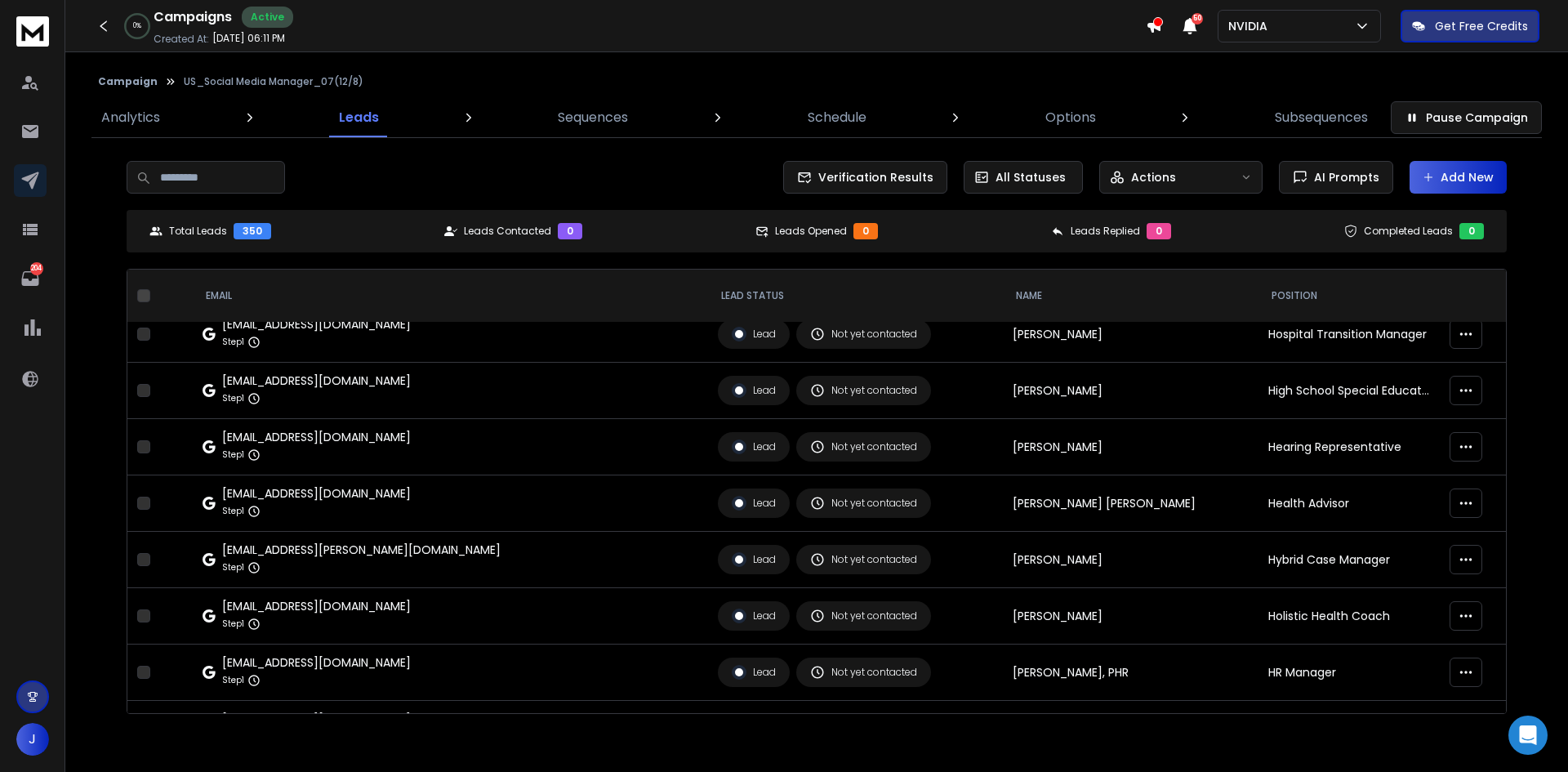
scroll to position [1470, 0]
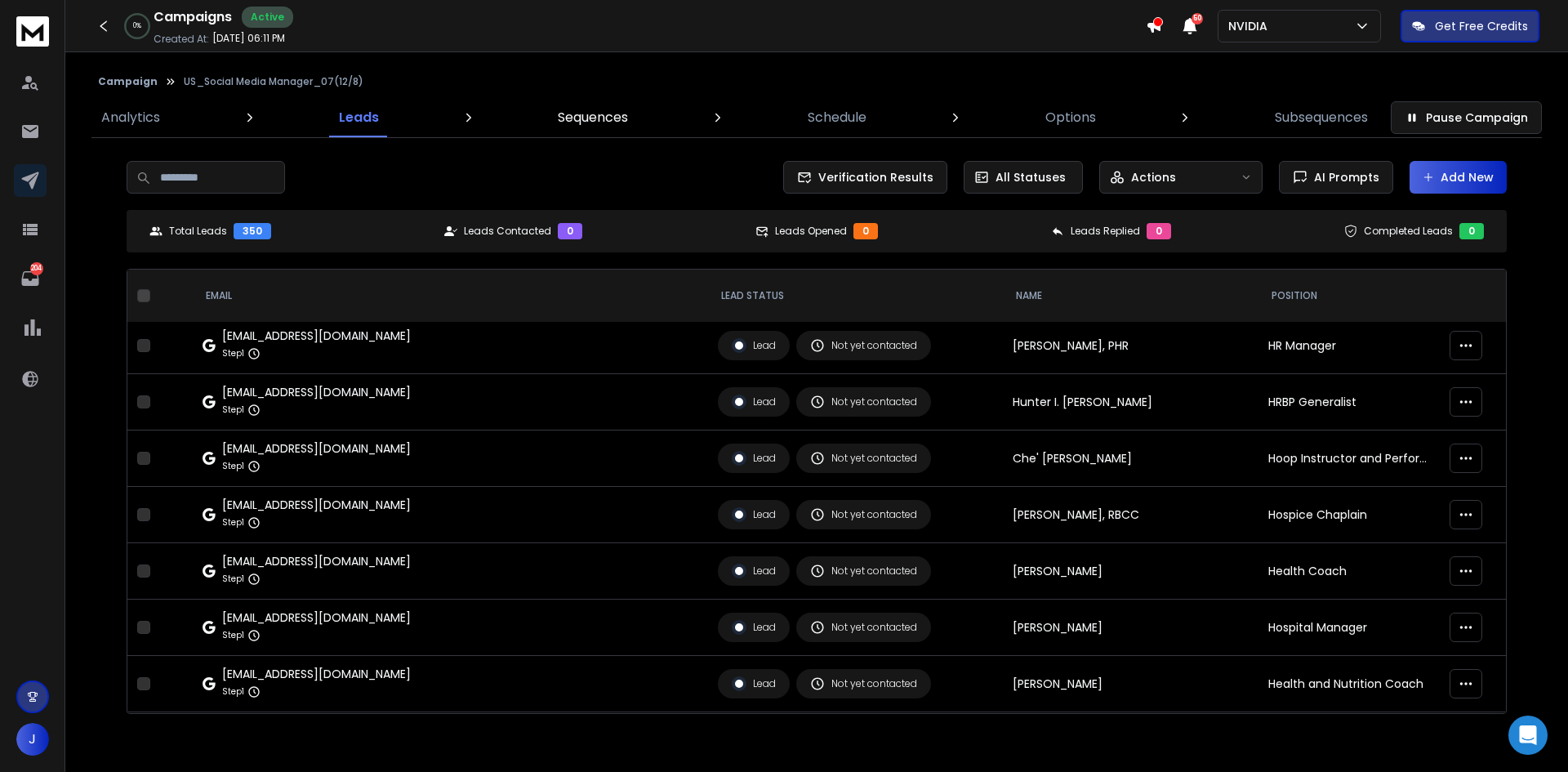
click at [617, 134] on link "Sequences" at bounding box center [593, 117] width 90 height 39
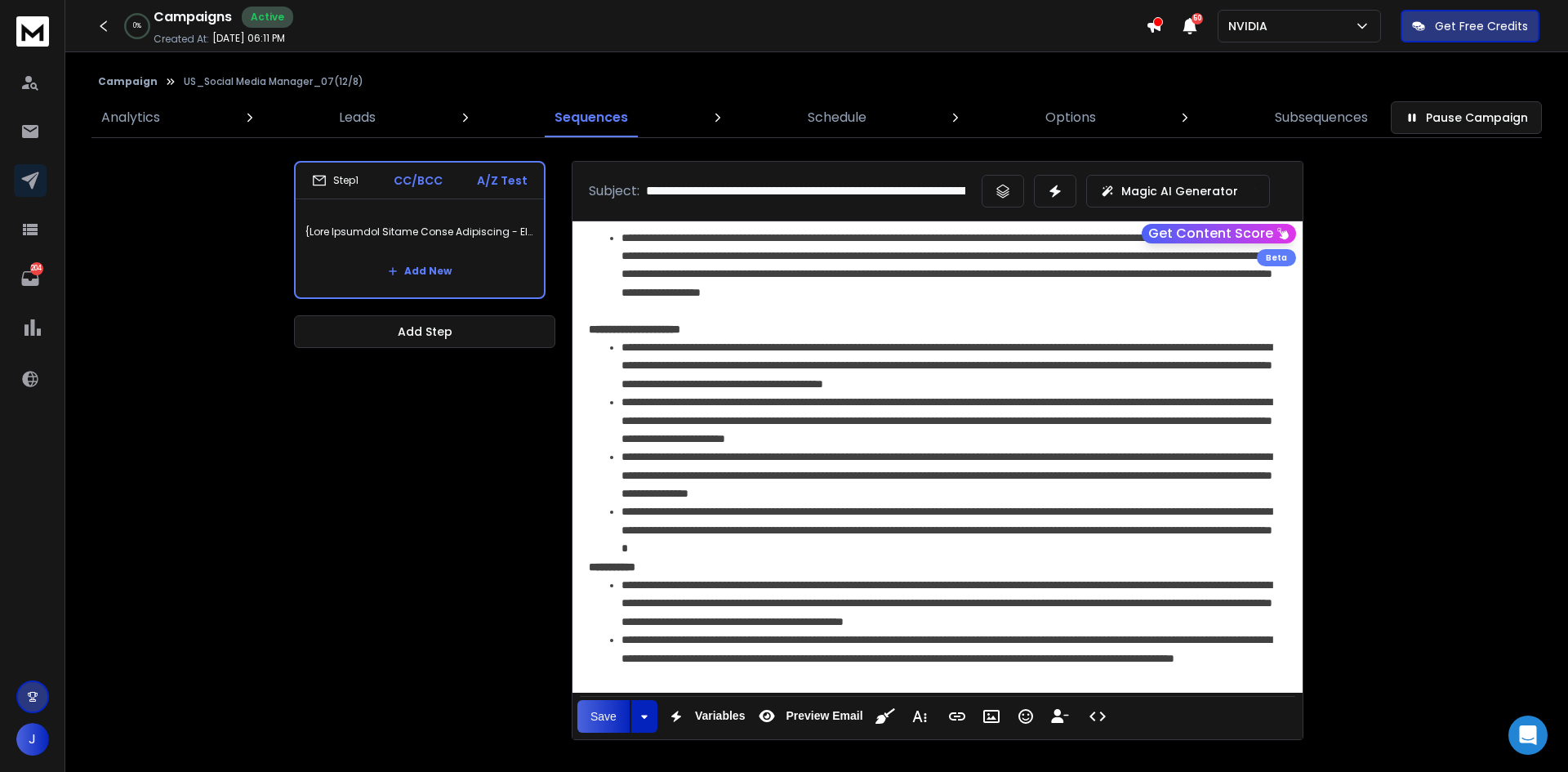
scroll to position [978, 0]
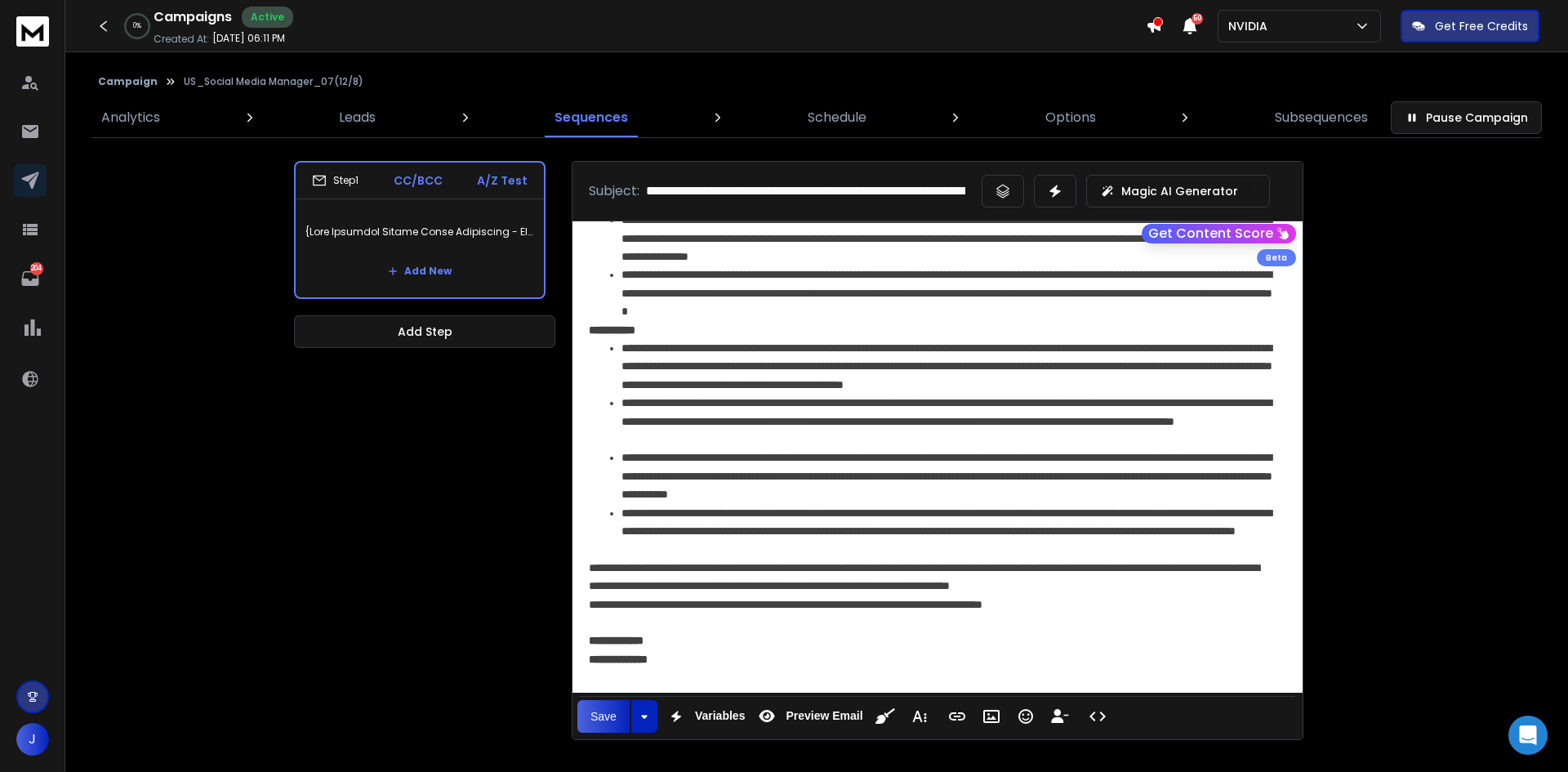
click at [810, 697] on div "Save Save Save as Template Variables Insert Variable Preview Email Preview Emai…" at bounding box center [756, 717] width 361 height 39
click at [814, 706] on div "Preview Email" at bounding box center [809, 717] width 115 height 27
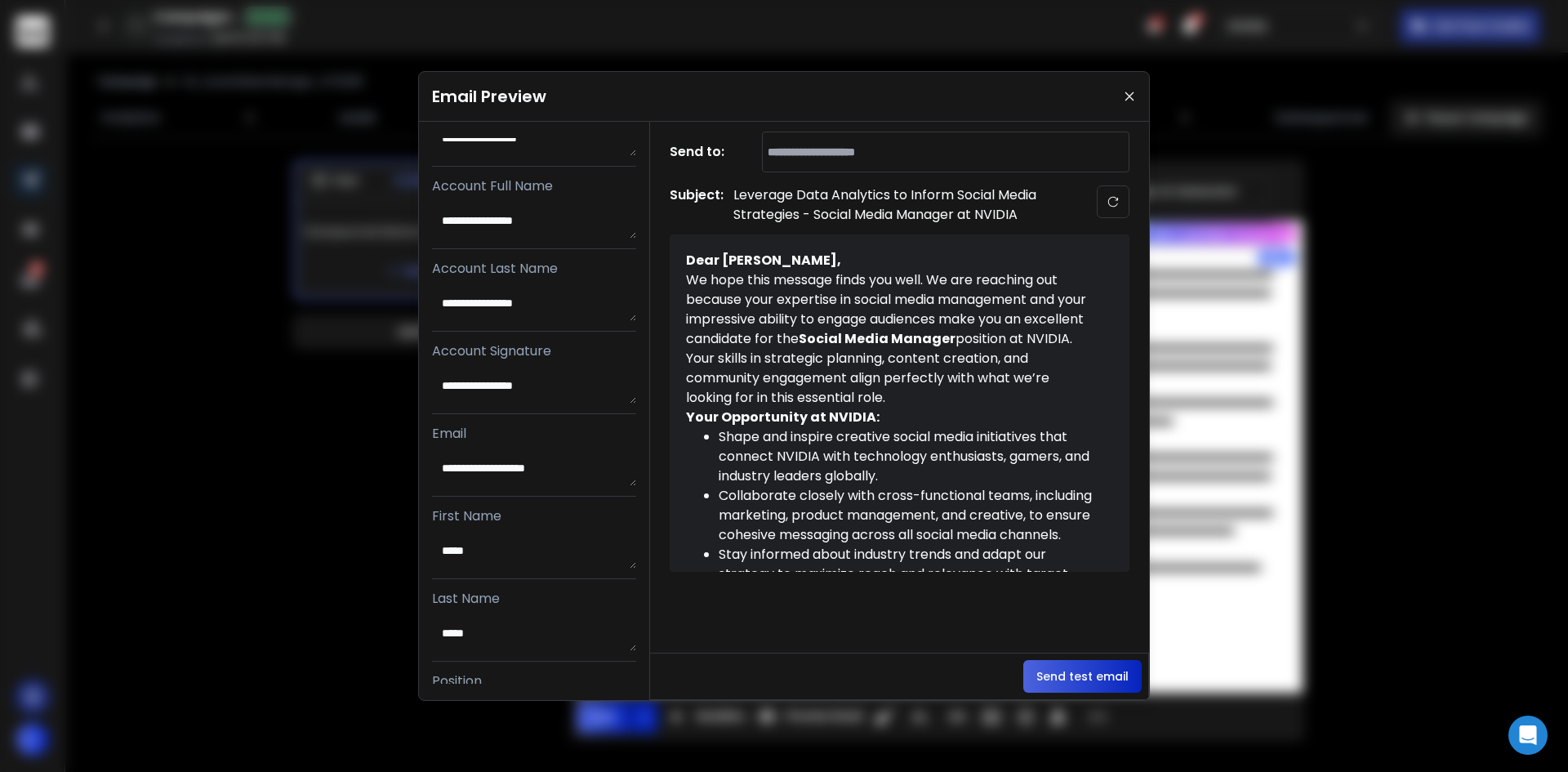
scroll to position [240, 0]
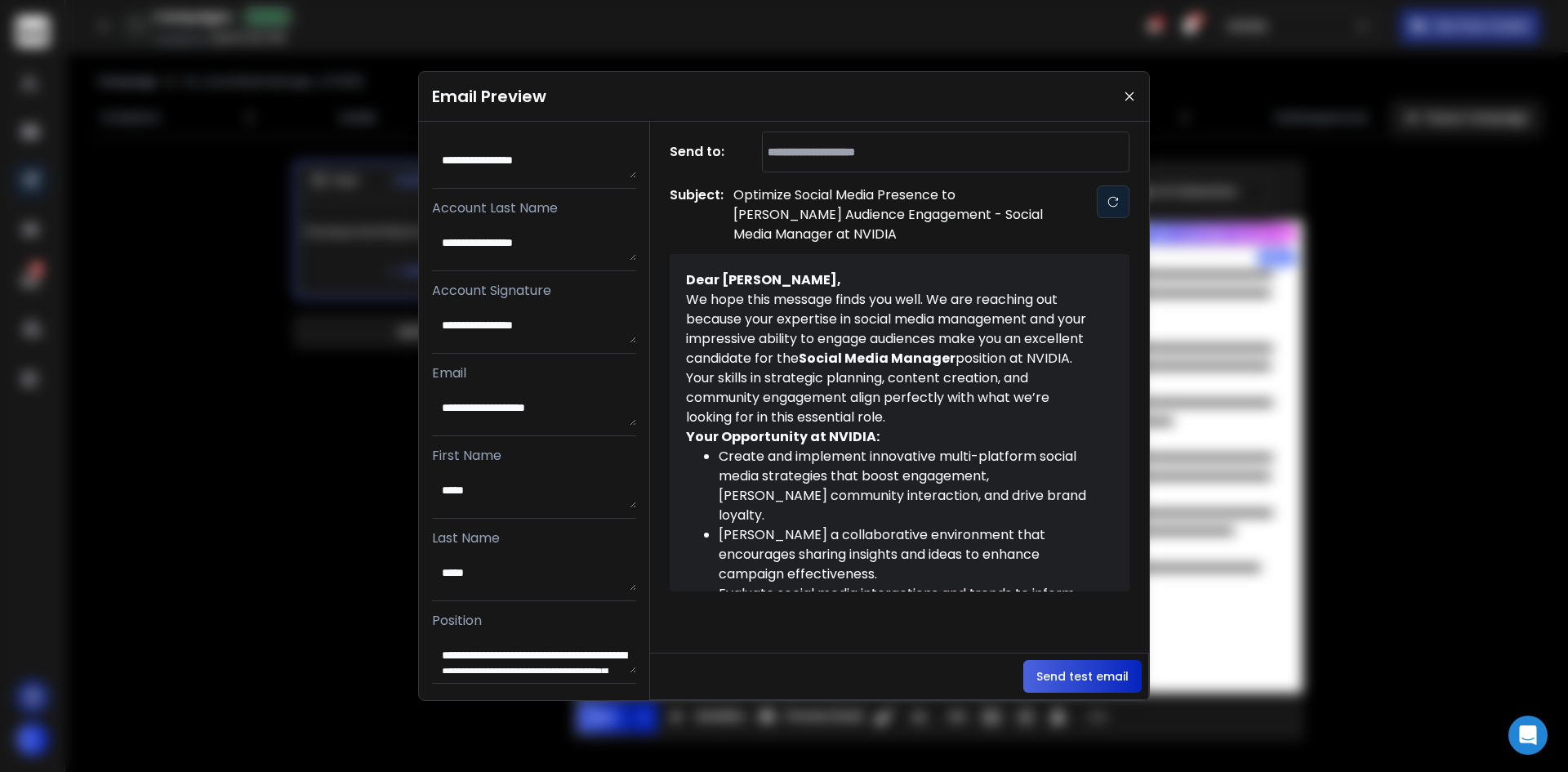
click at [1117, 200] on icon at bounding box center [1113, 202] width 10 height 10
click at [1133, 105] on div "Email Preview" at bounding box center [784, 96] width 730 height 49
click at [1136, 93] on div "Email Preview" at bounding box center [784, 96] width 730 height 49
click at [1134, 96] on icon at bounding box center [1129, 97] width 13 height 13
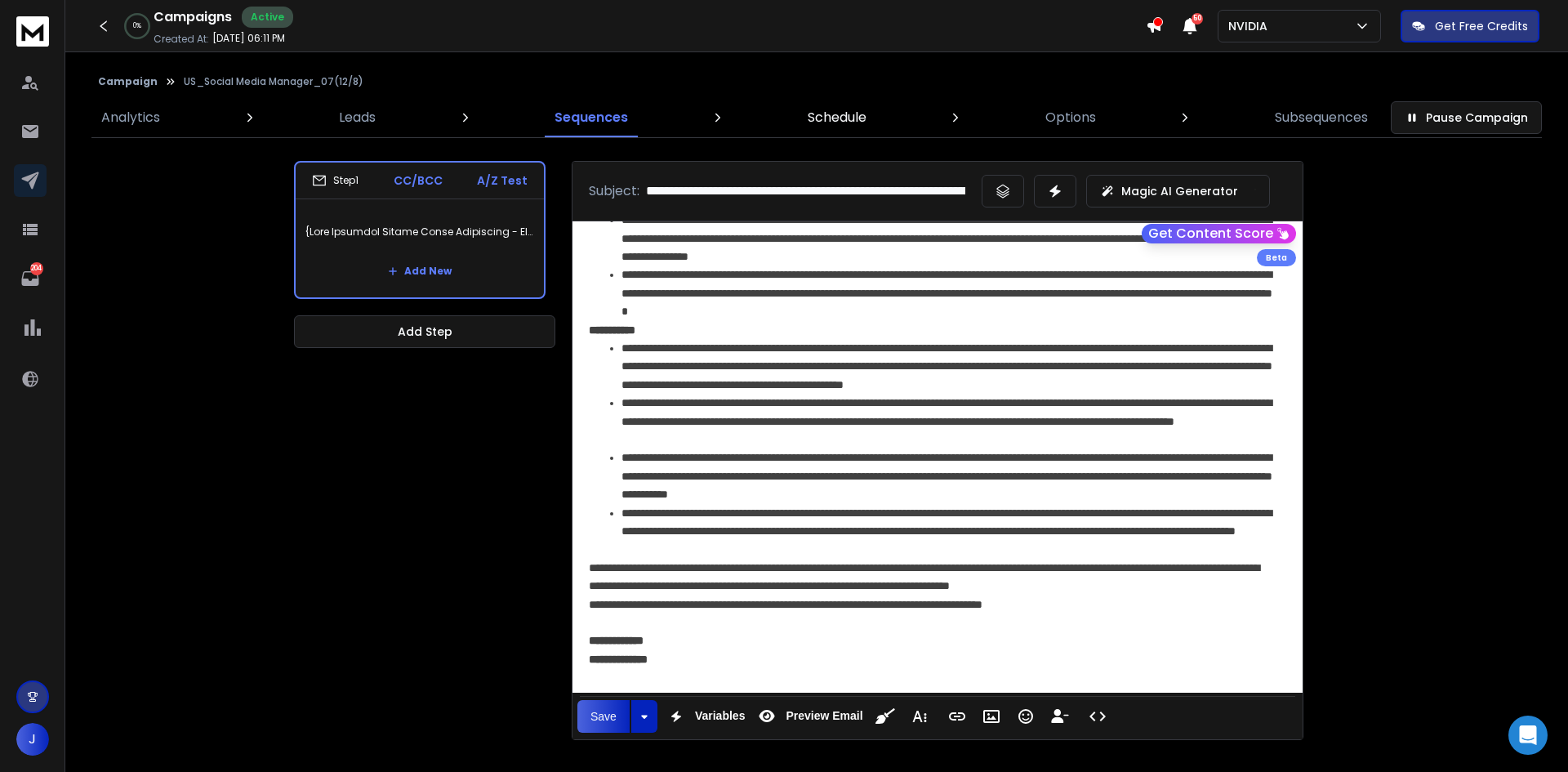
click at [868, 124] on link "Schedule" at bounding box center [837, 117] width 78 height 39
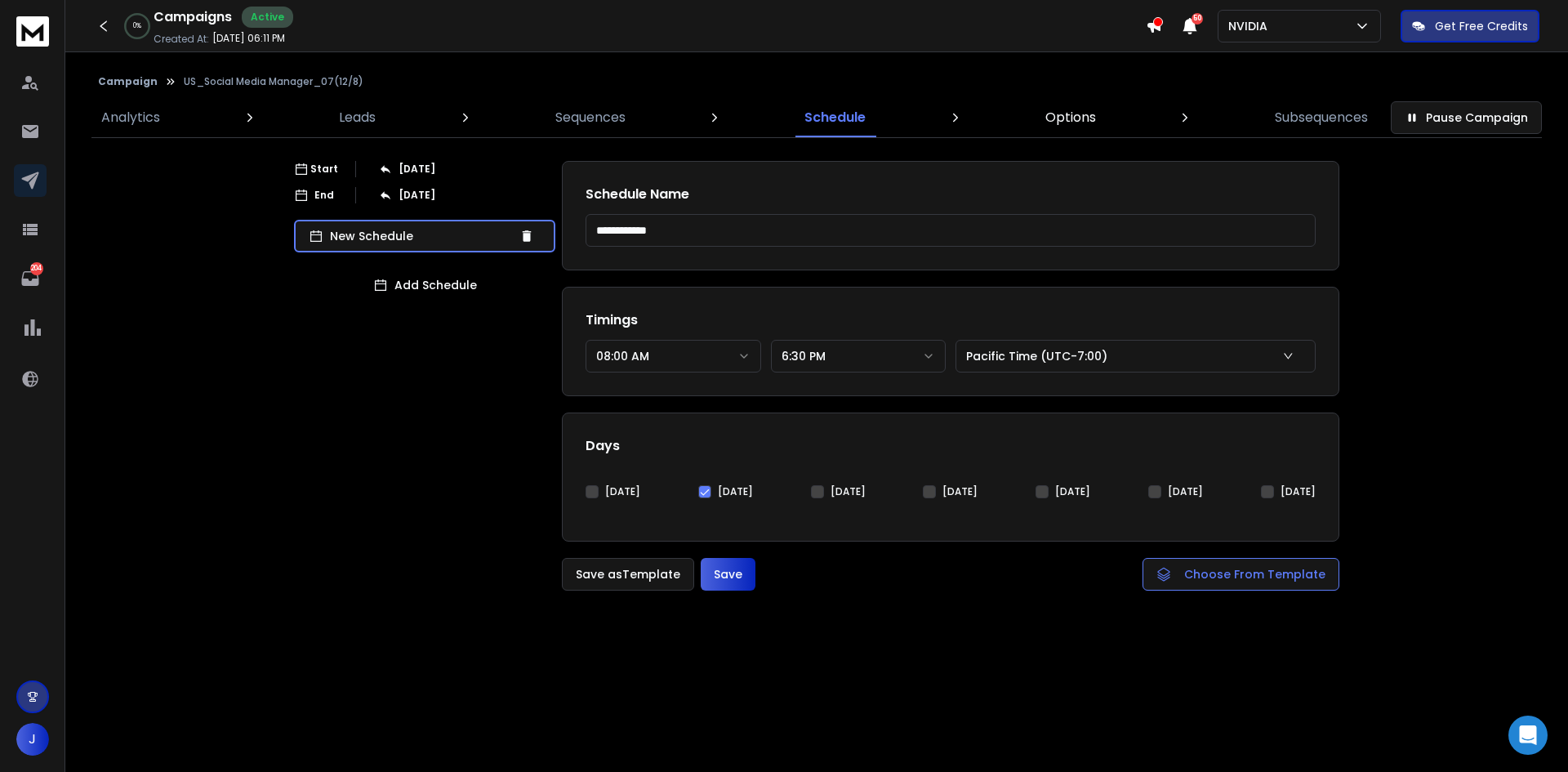
click at [1079, 130] on link "Options" at bounding box center [1070, 117] width 70 height 39
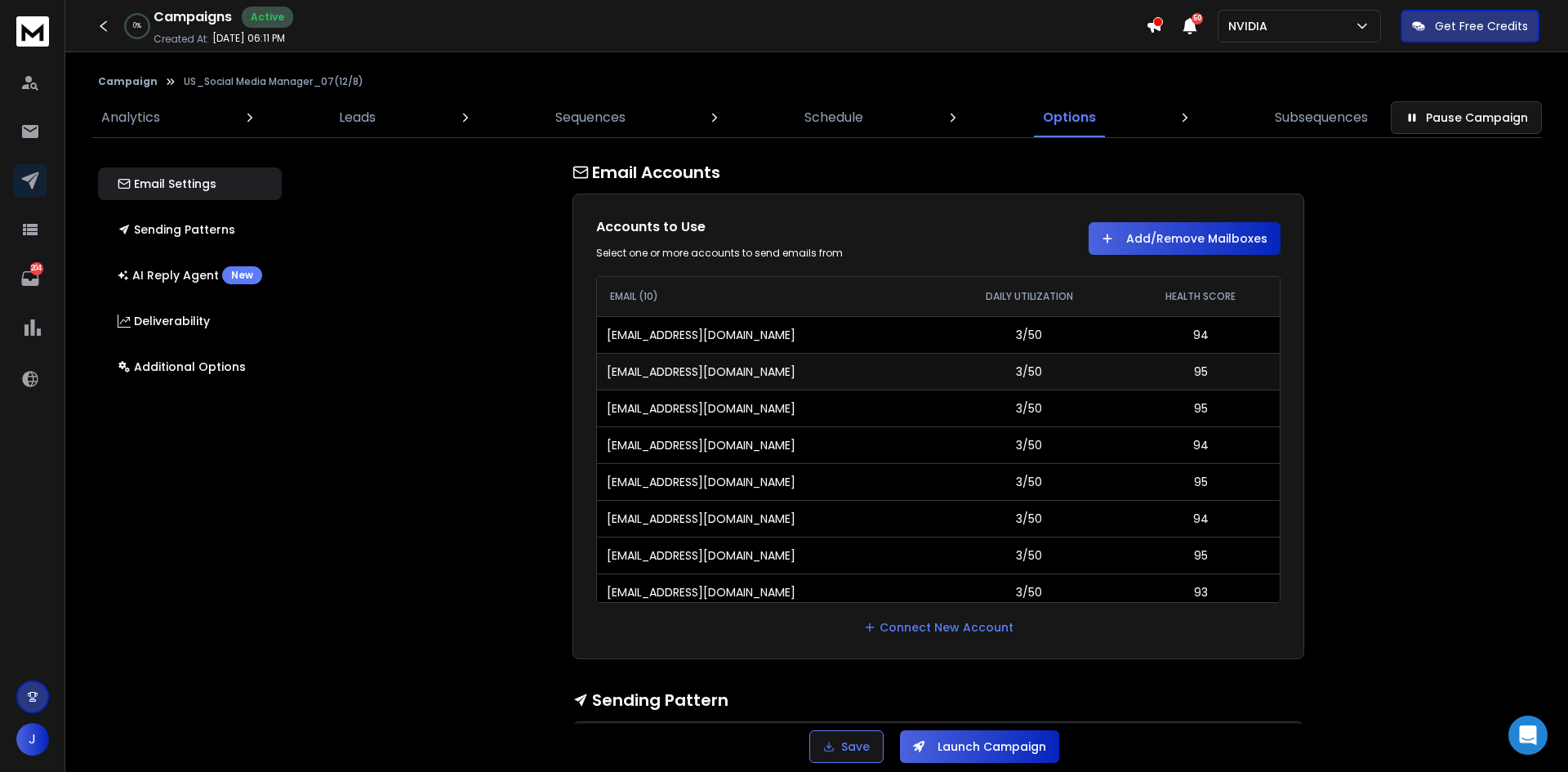
click at [787, 361] on td "[EMAIL_ADDRESS][DOMAIN_NAME]" at bounding box center [766, 371] width 339 height 36
copy p "[EMAIL_ADDRESS][DOMAIN_NAME]"
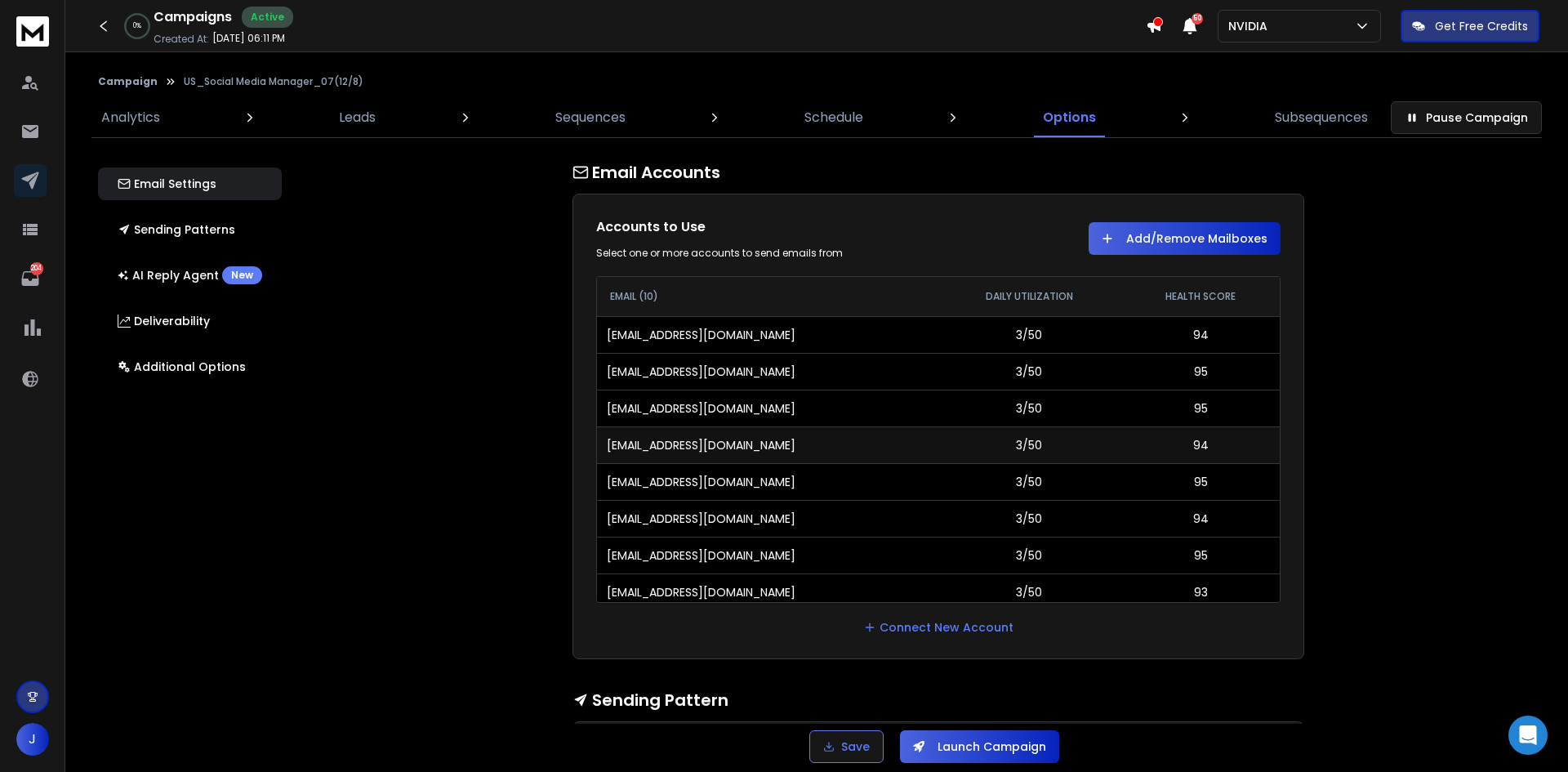
click at [892, 432] on td "[EMAIL_ADDRESS][DOMAIN_NAME]" at bounding box center [766, 445] width 339 height 36
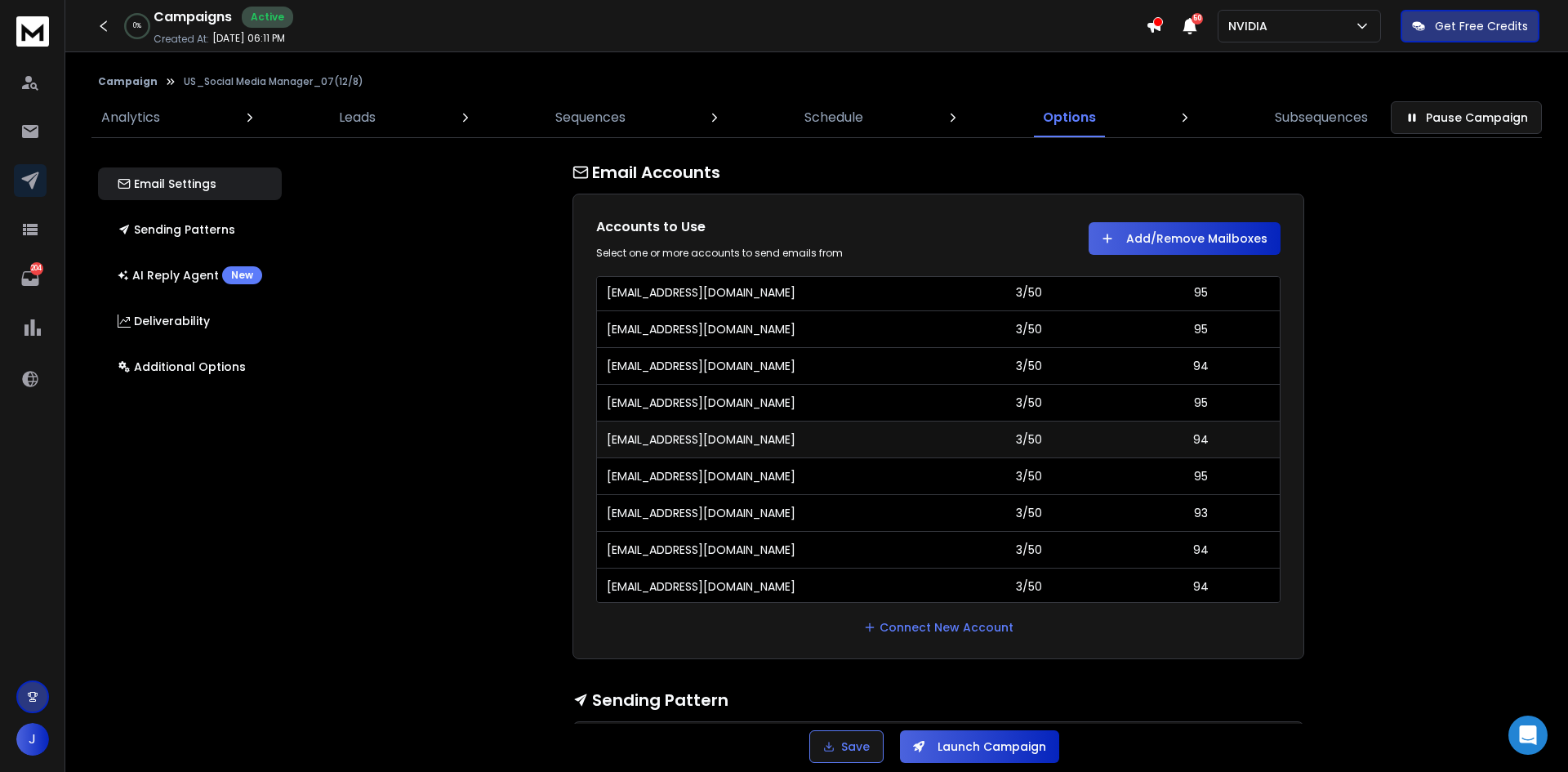
scroll to position [81, 0]
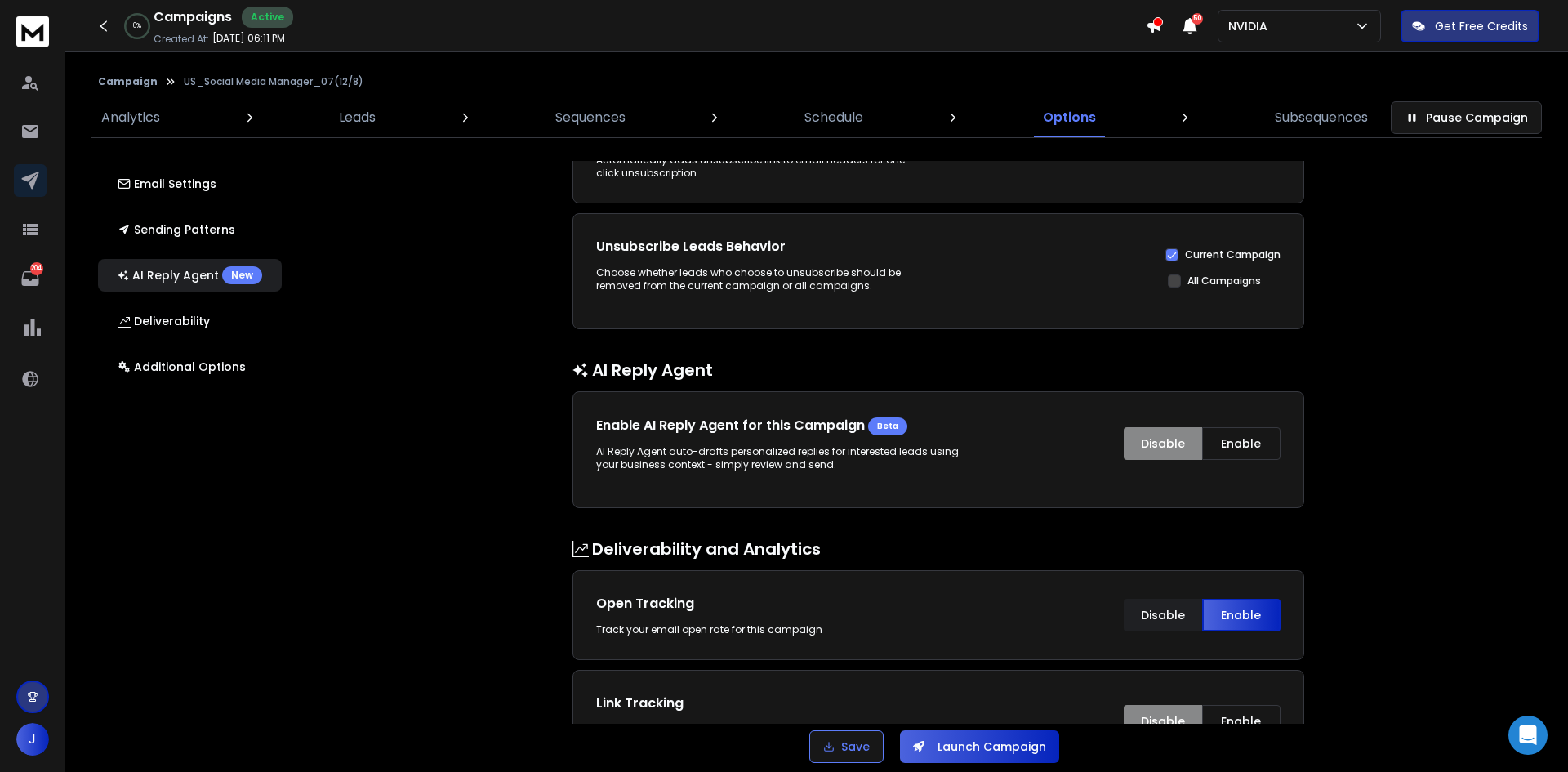
click at [1392, 443] on div "Email Accounts Accounts to Use Select one or more accounts to send emails from …" at bounding box center [947, 442] width 1279 height 563
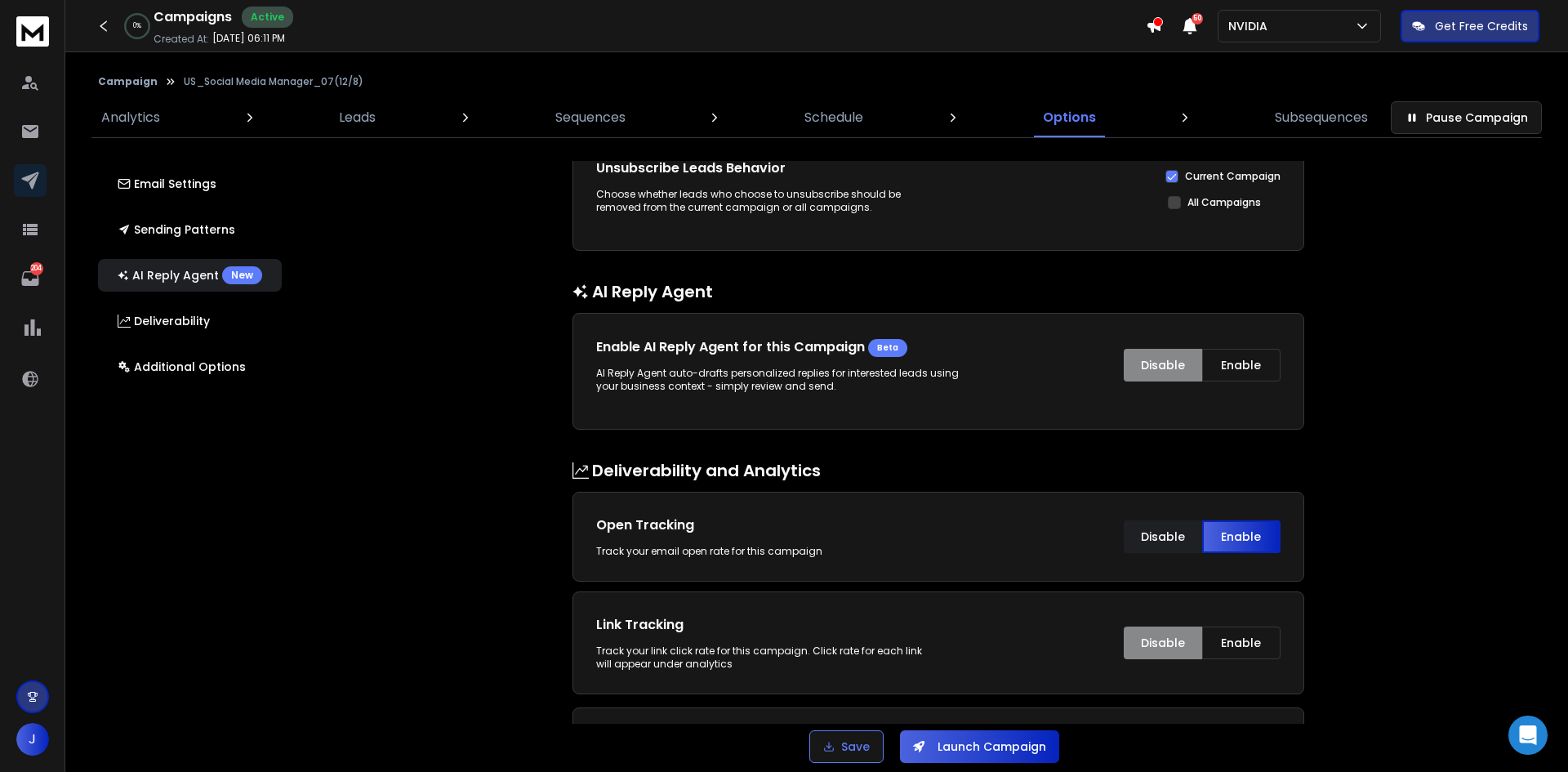
scroll to position [1634, 0]
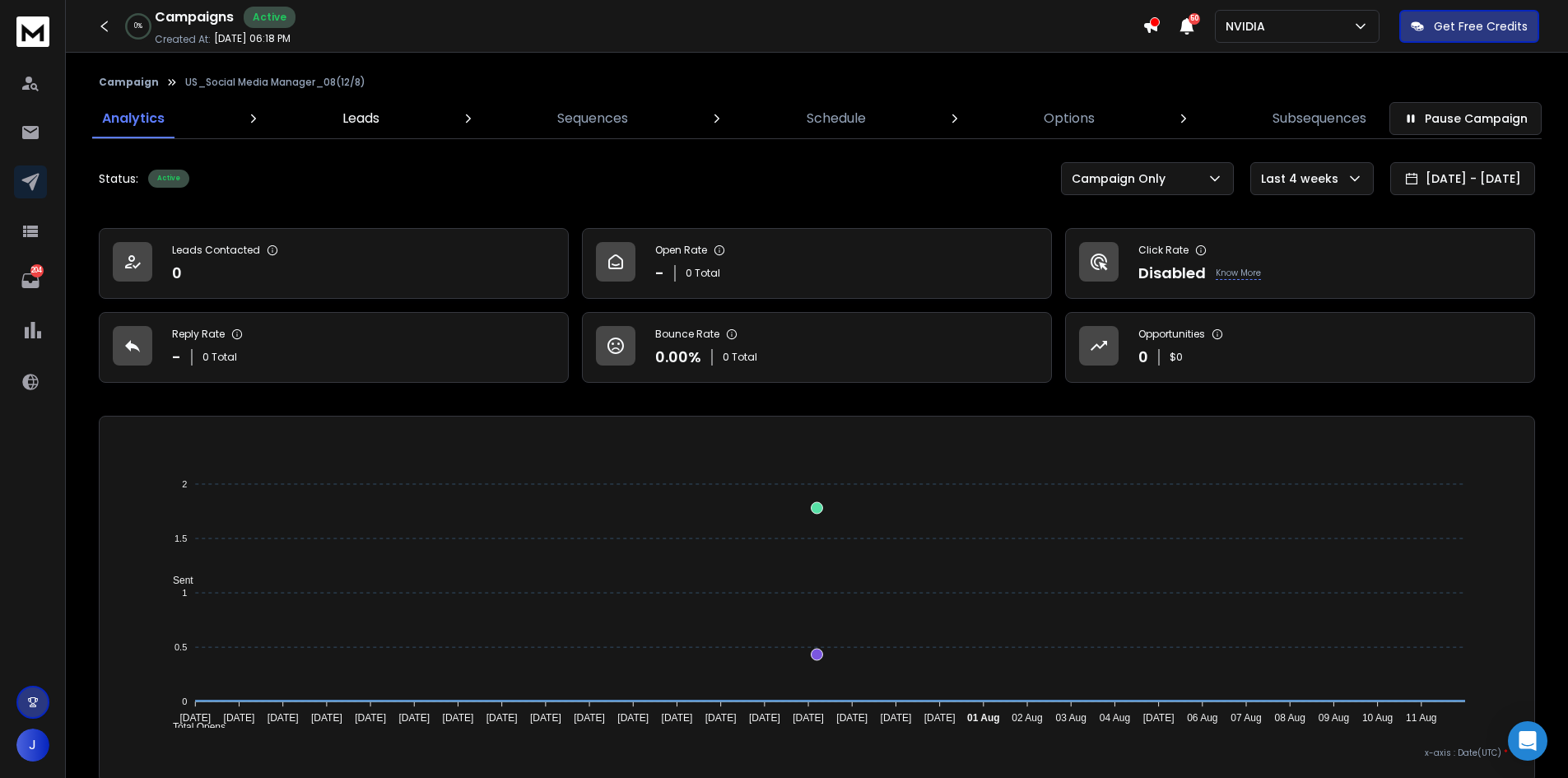
click at [368, 116] on p "Leads" at bounding box center [360, 119] width 37 height 19
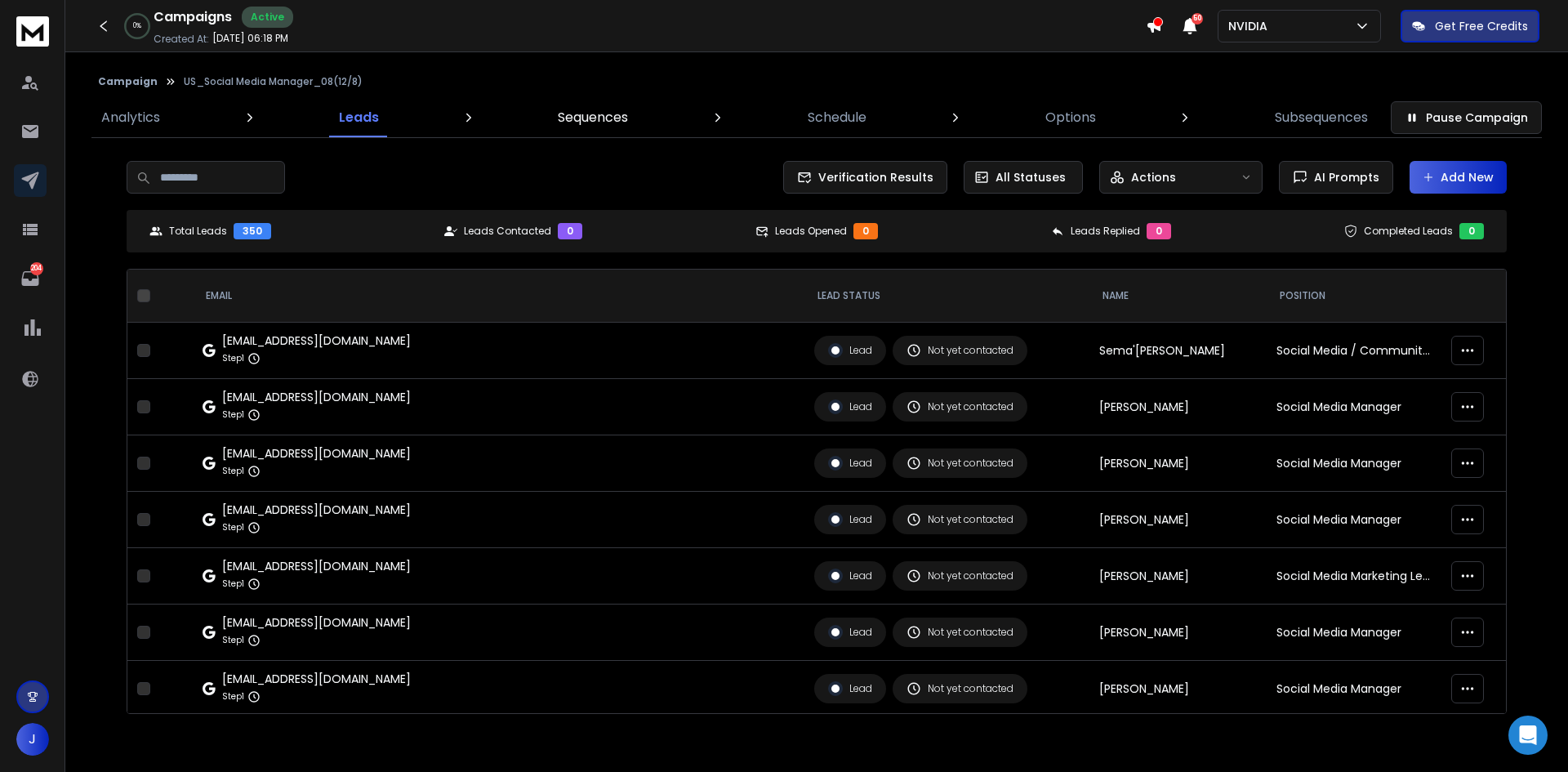
click at [595, 130] on link "Sequences" at bounding box center [593, 117] width 90 height 39
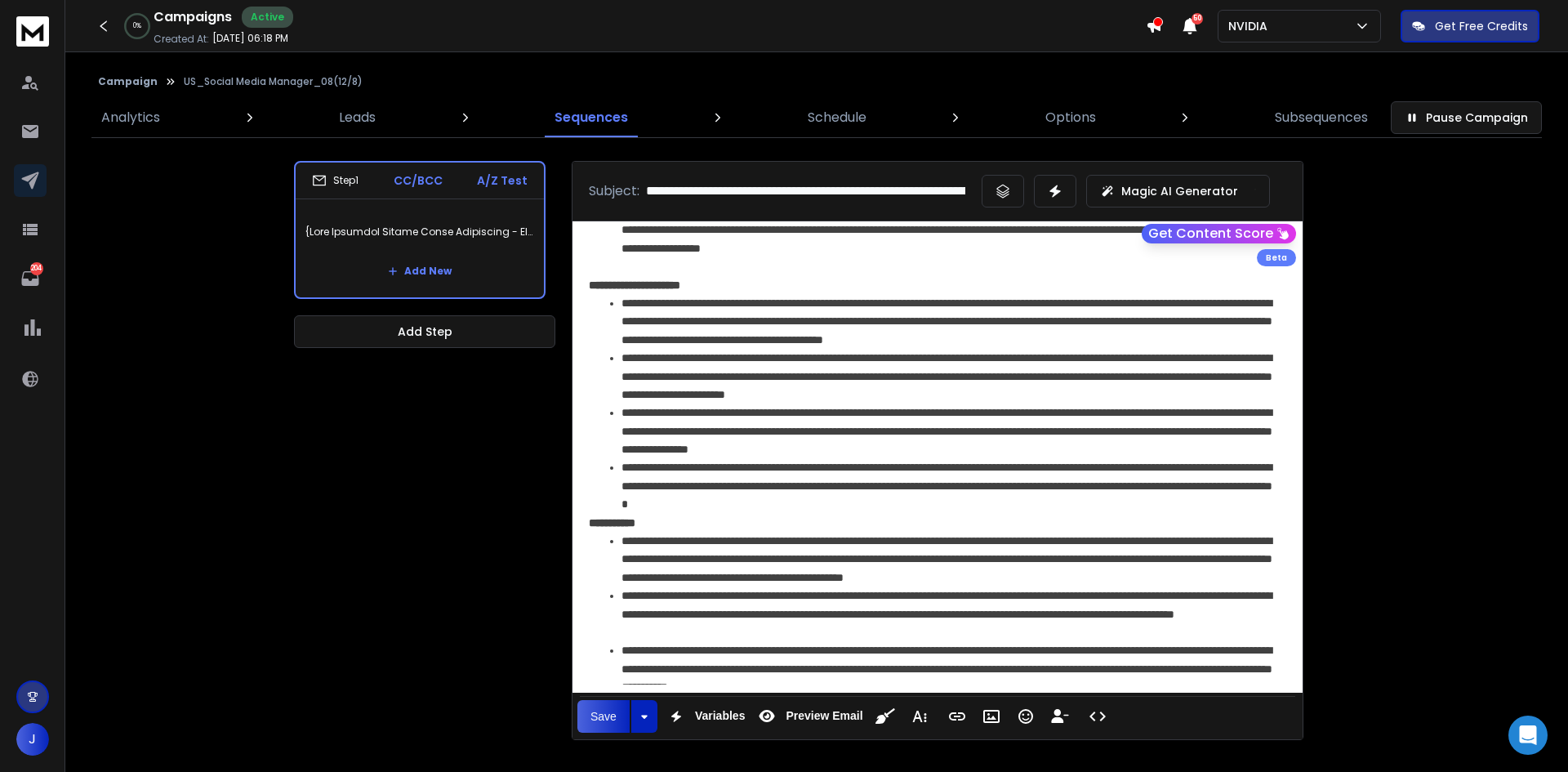
scroll to position [978, 0]
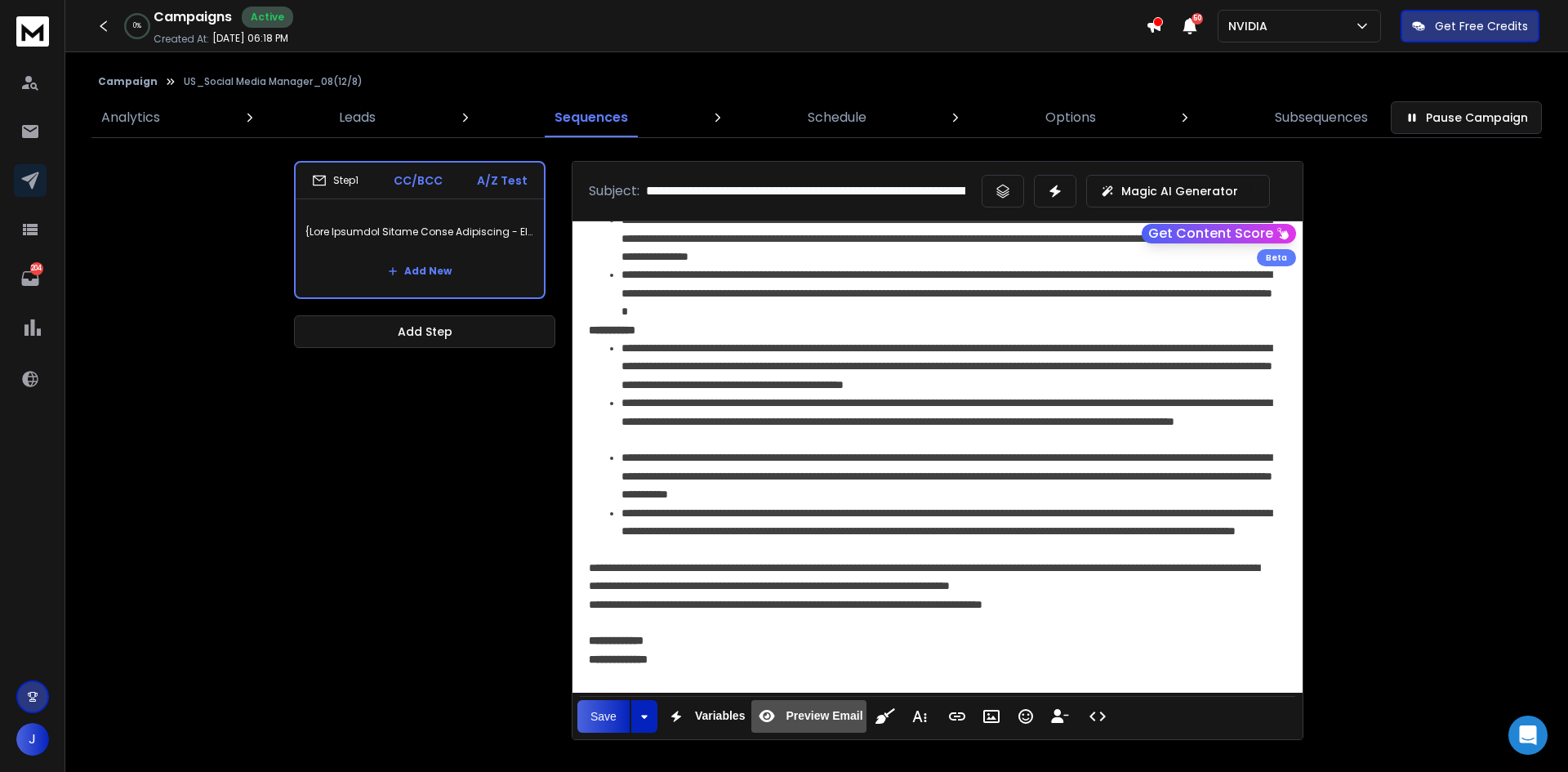
click at [820, 703] on div "Preview Email" at bounding box center [809, 717] width 115 height 27
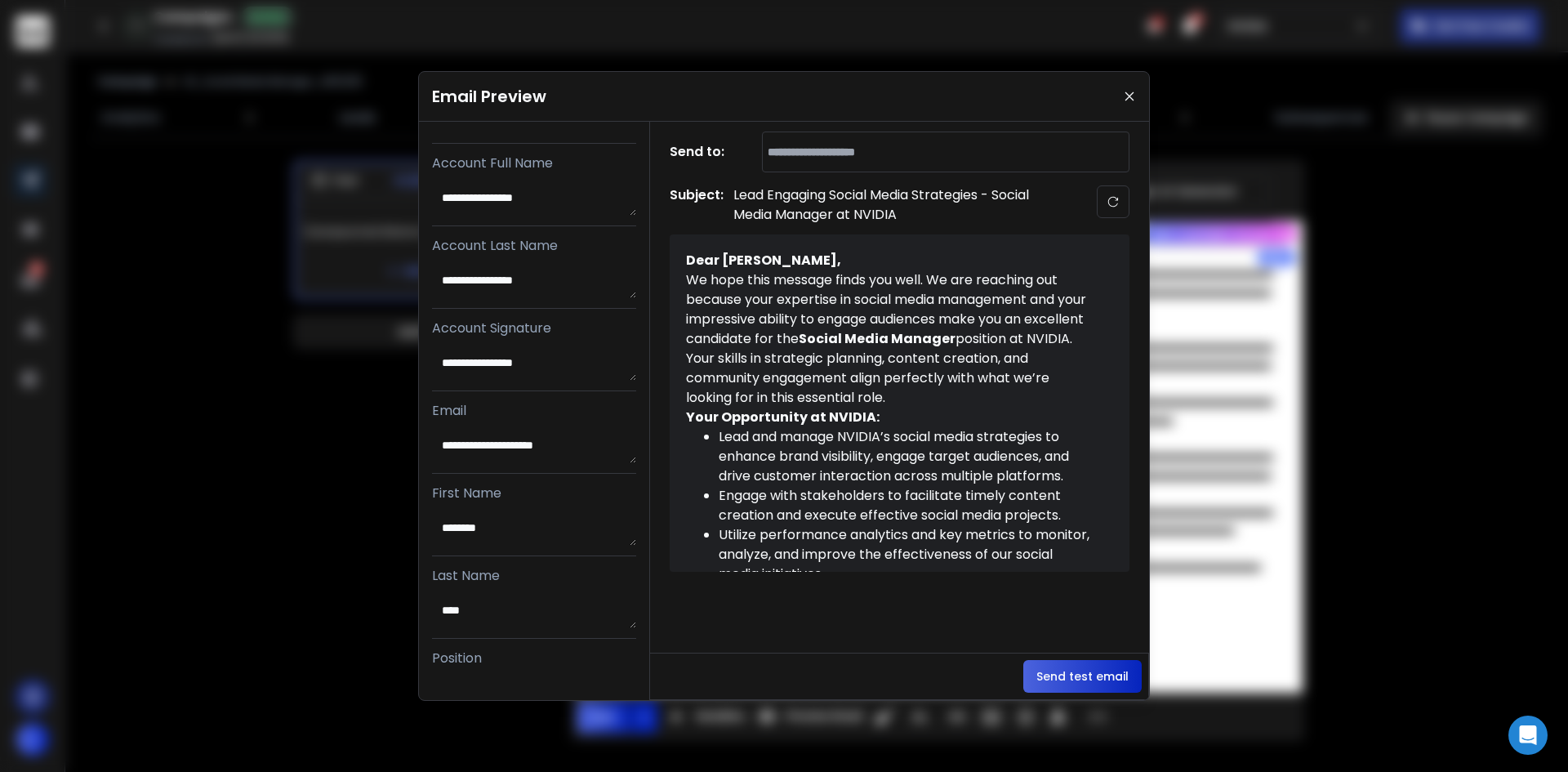
scroll to position [240, 0]
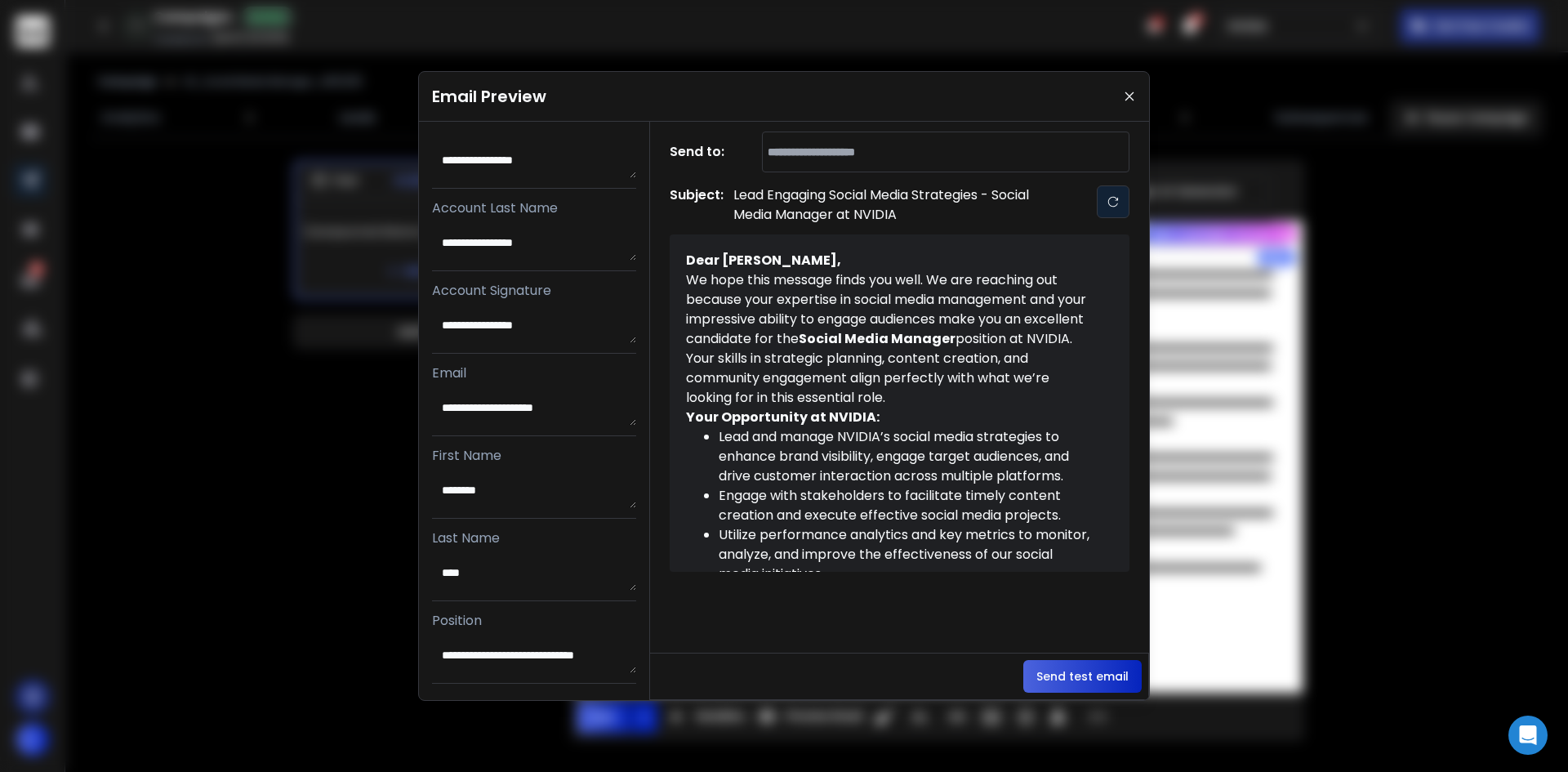
click at [1114, 202] on icon at bounding box center [1113, 202] width 11 height 11
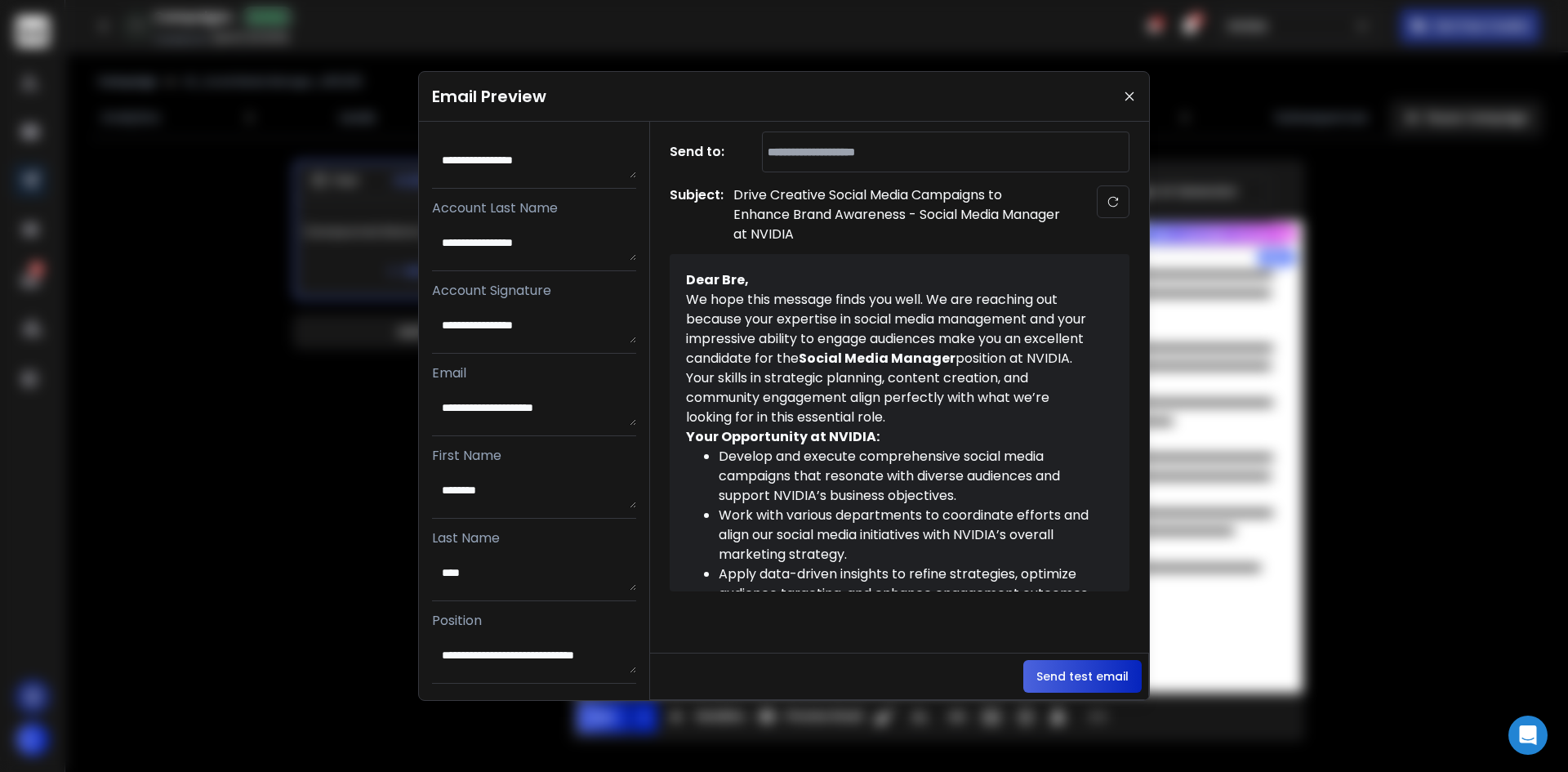
click at [1114, 203] on icon at bounding box center [1113, 202] width 11 height 11
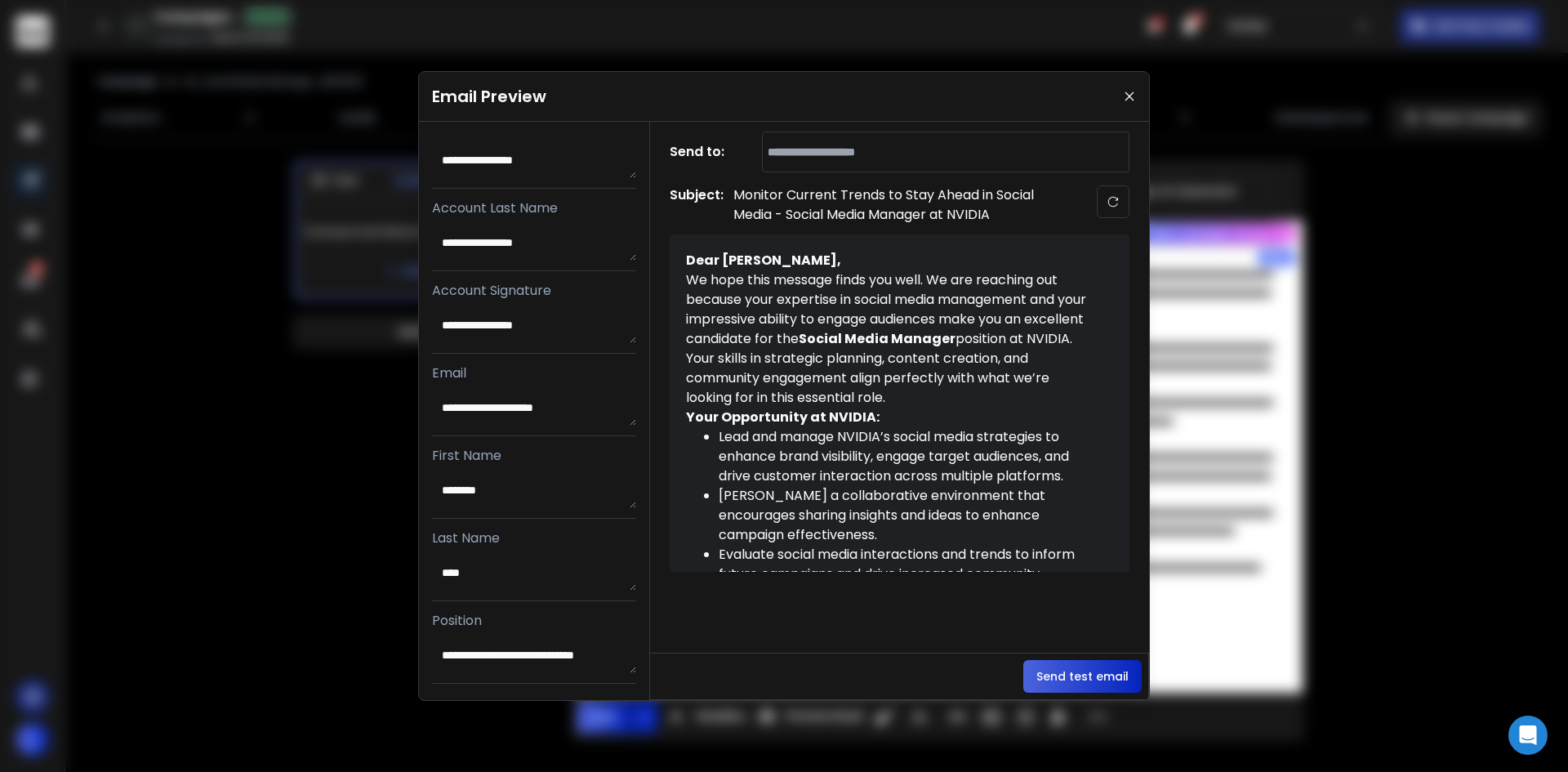
click at [1126, 97] on icon at bounding box center [1129, 97] width 13 height 13
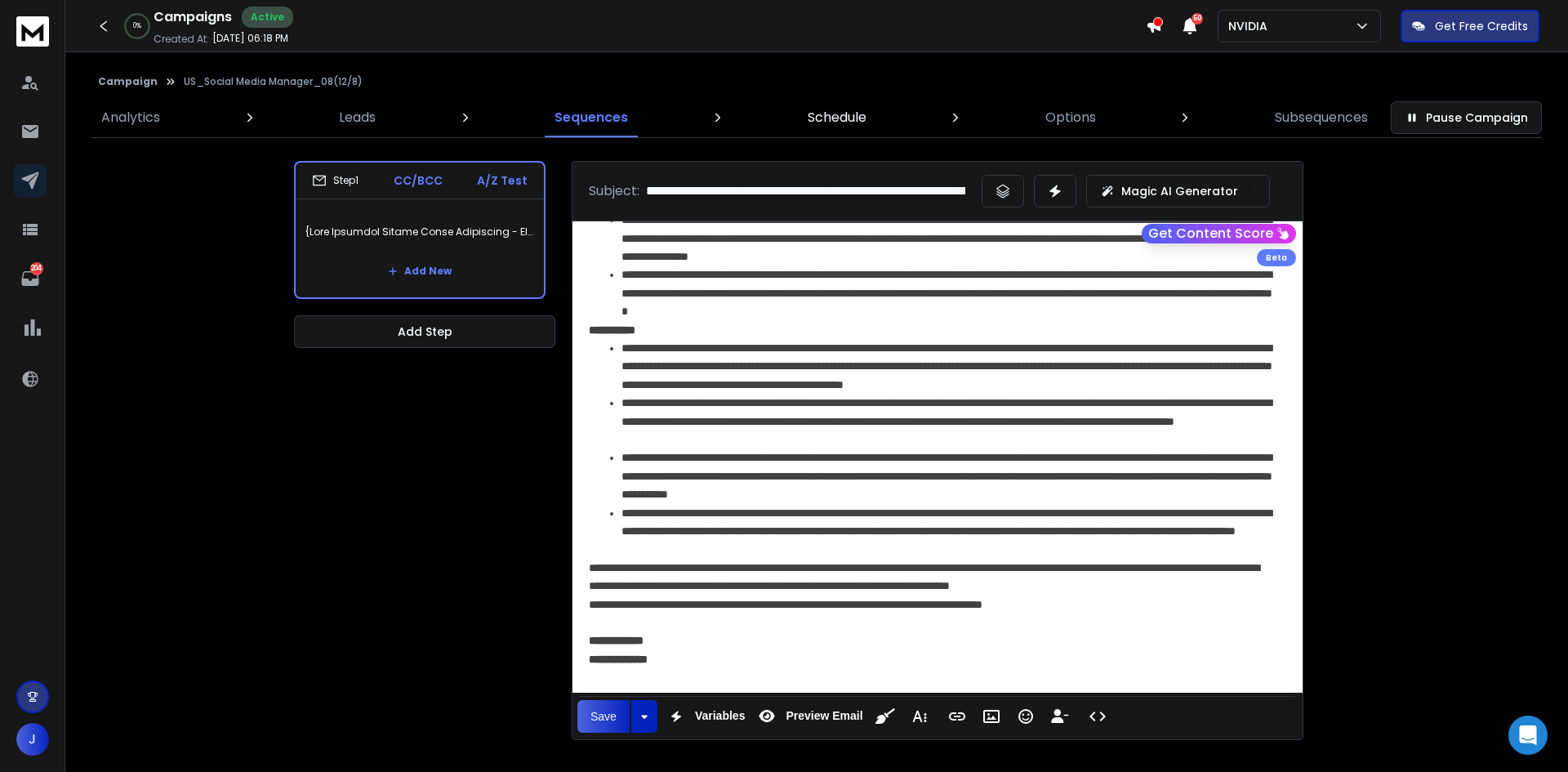
click at [827, 126] on p "Schedule" at bounding box center [837, 118] width 58 height 19
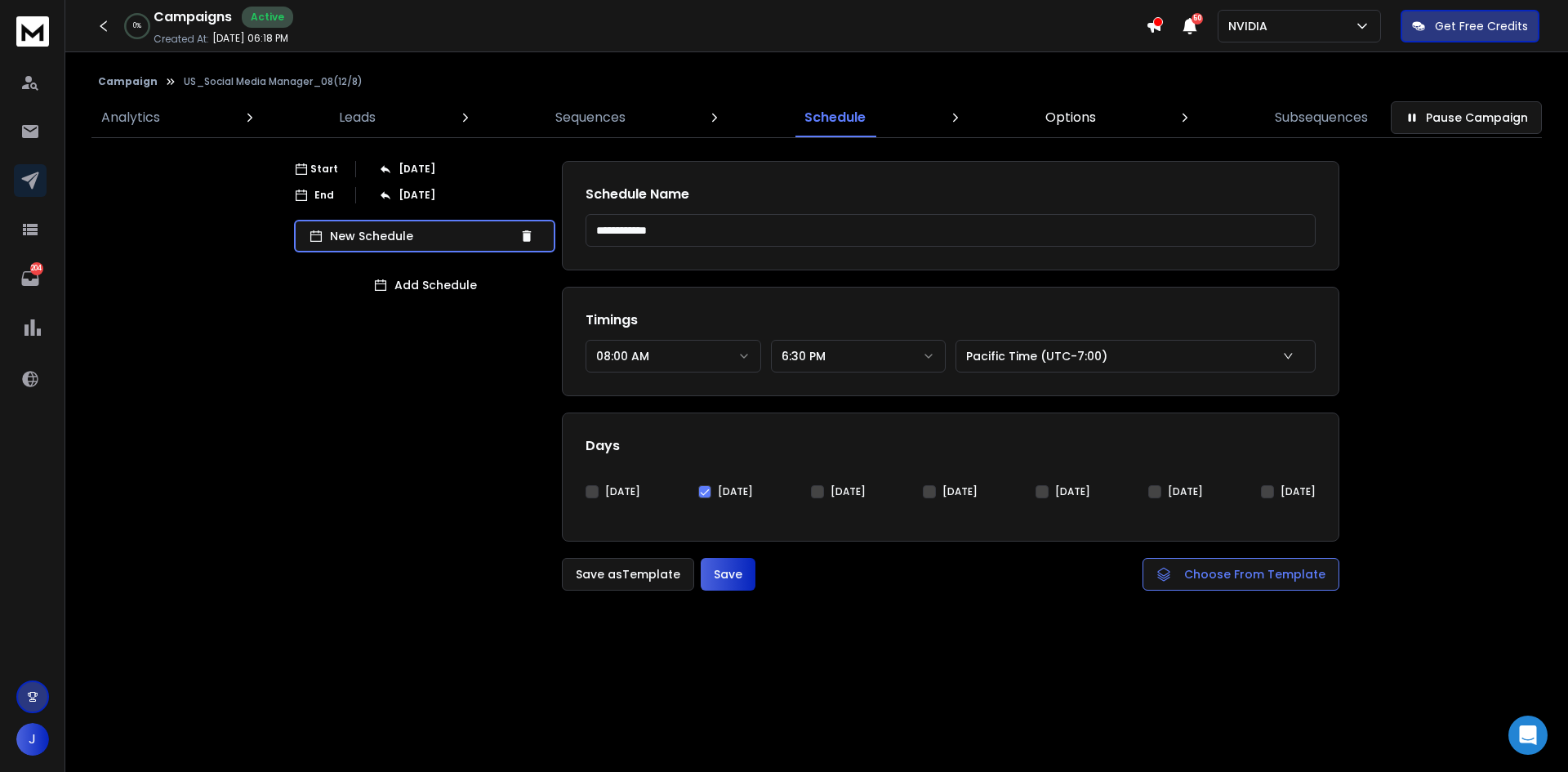
click at [1050, 125] on p "Options" at bounding box center [1070, 118] width 51 height 19
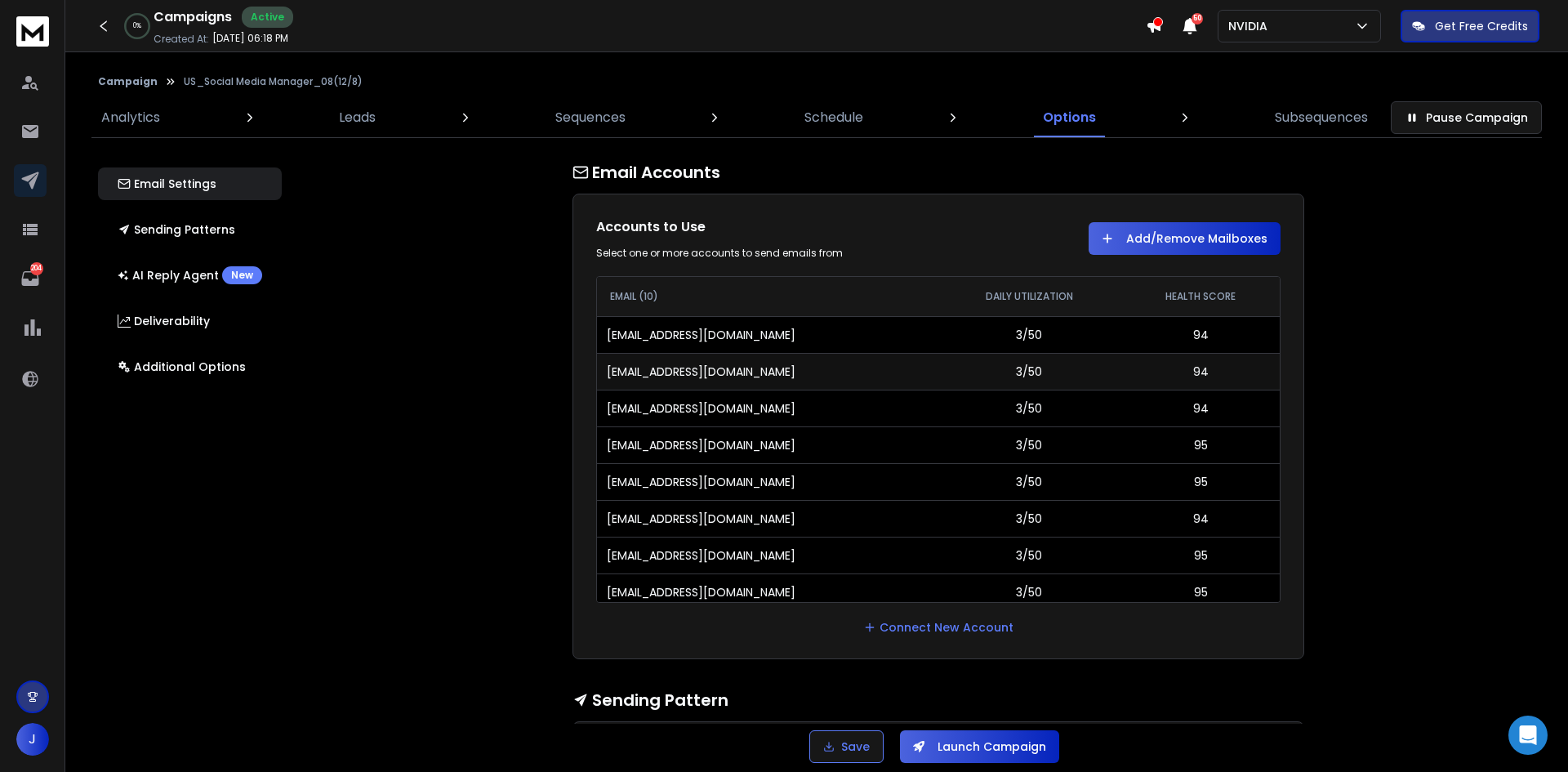
click at [795, 364] on p "recruitingteam@nextgenrecruitmentnvidia.com" at bounding box center [701, 371] width 188 height 16
copy p "recruitingteam@nextgenrecruitmentnvidia.com"
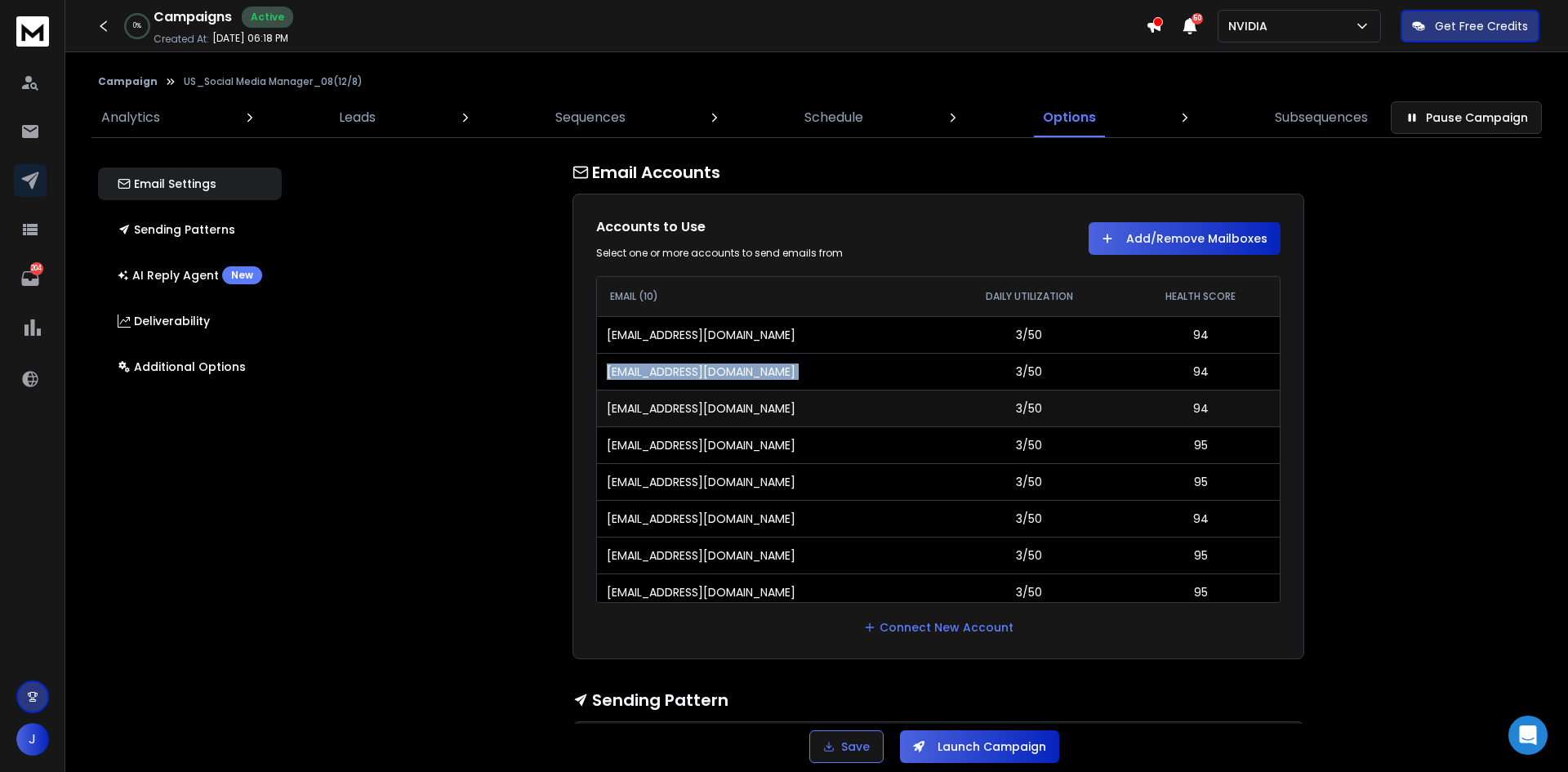
click at [778, 389] on tbody "jobs@digitaljobmarketnvidia.com 3/50 94 recruitingteam@nextgenrecruitmentnvidia…" at bounding box center [938, 500] width 683 height 367
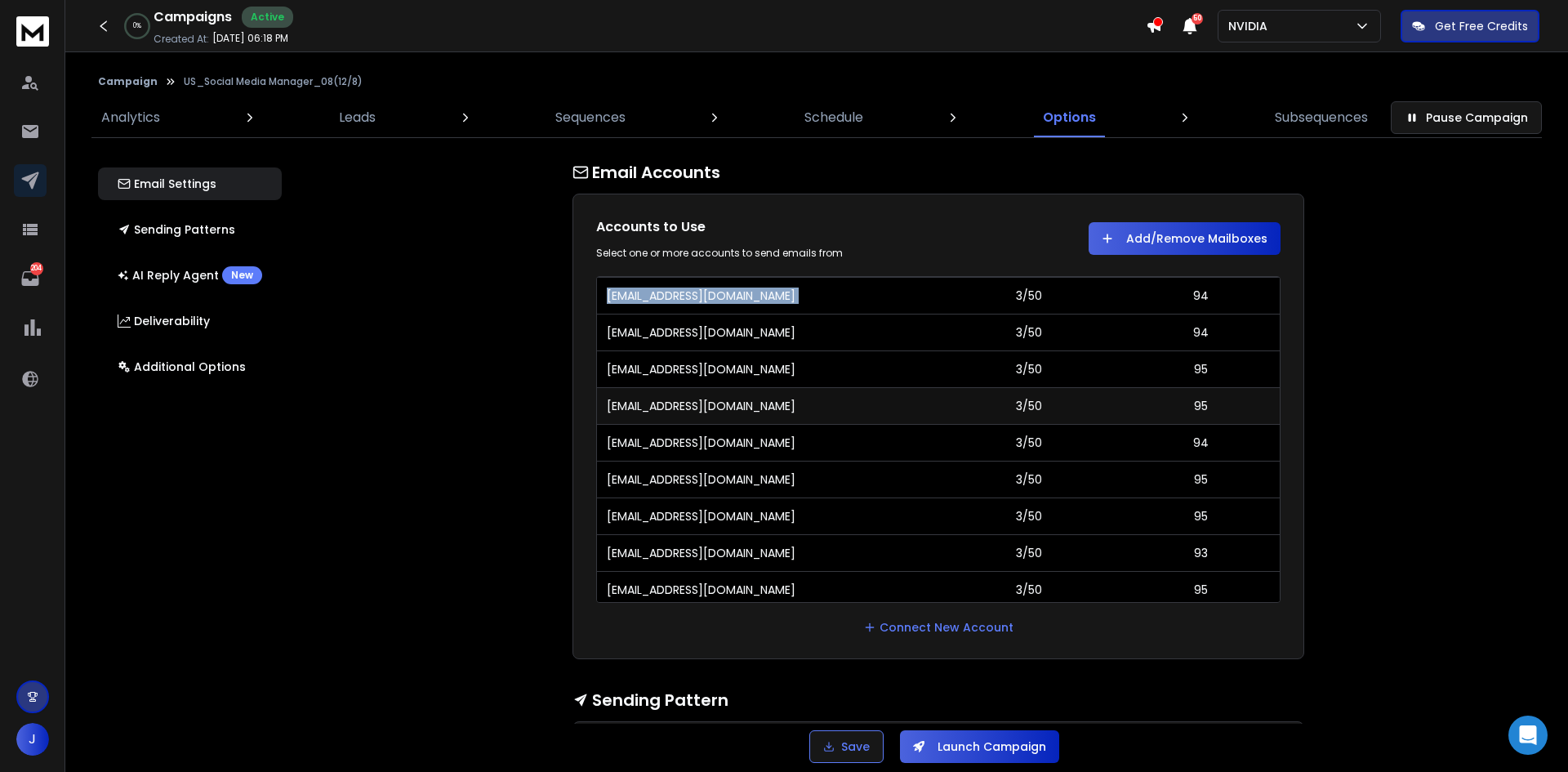
scroll to position [81, 0]
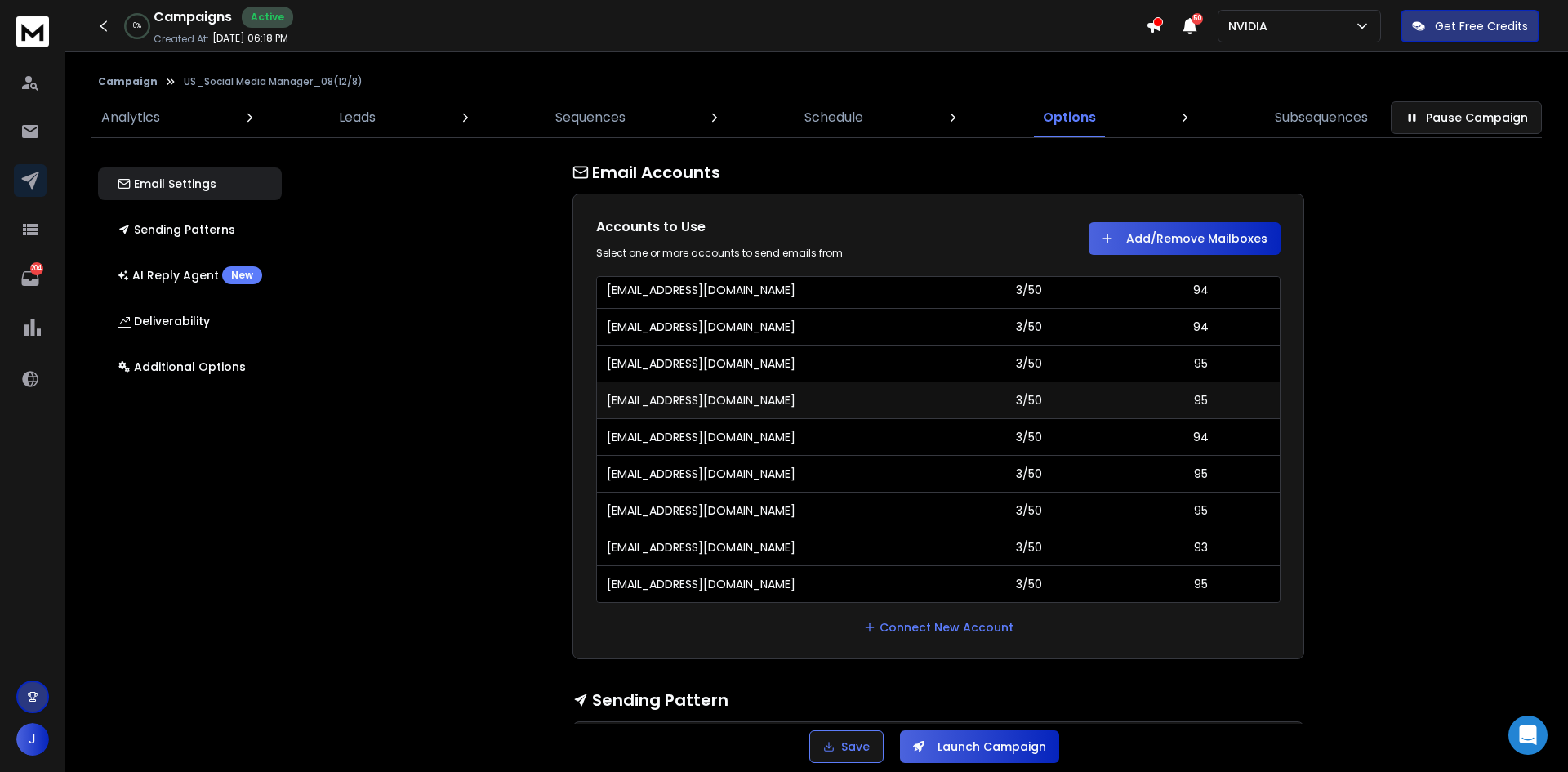
click at [1000, 399] on td "3/50" at bounding box center [1030, 400] width 185 height 36
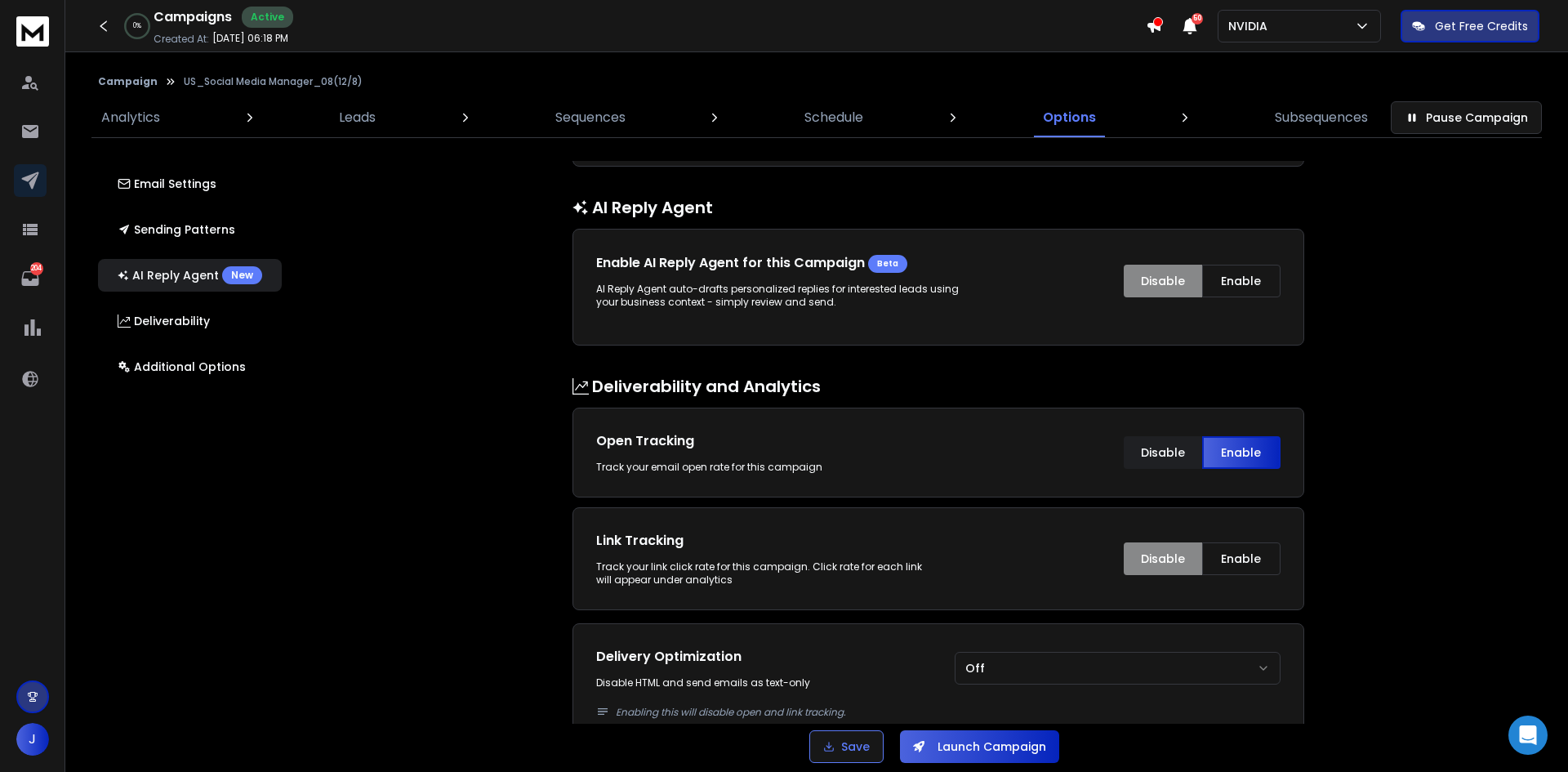
scroll to position [1634, 0]
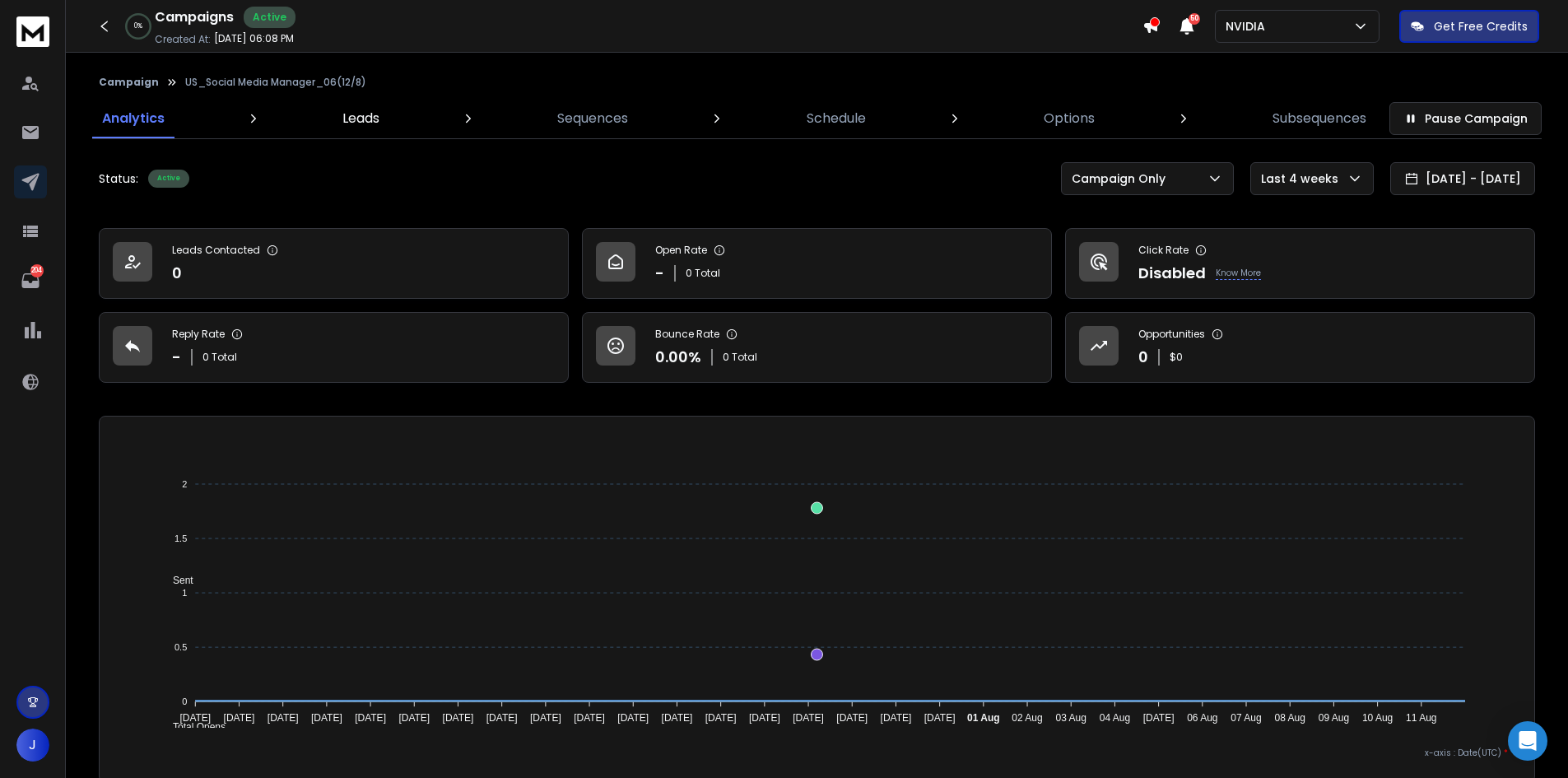
click at [359, 121] on p "Leads" at bounding box center [360, 119] width 37 height 19
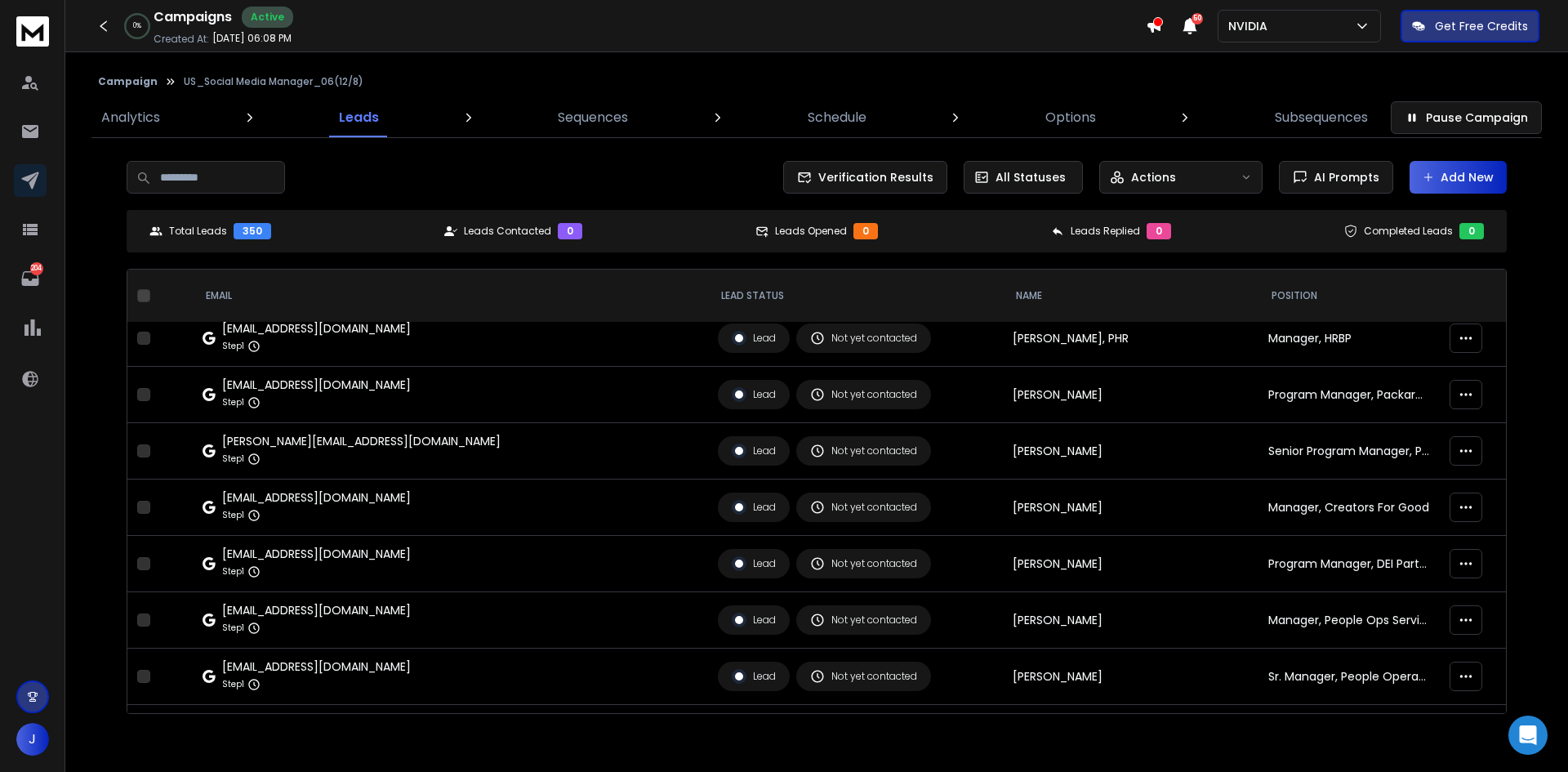
scroll to position [981, 0]
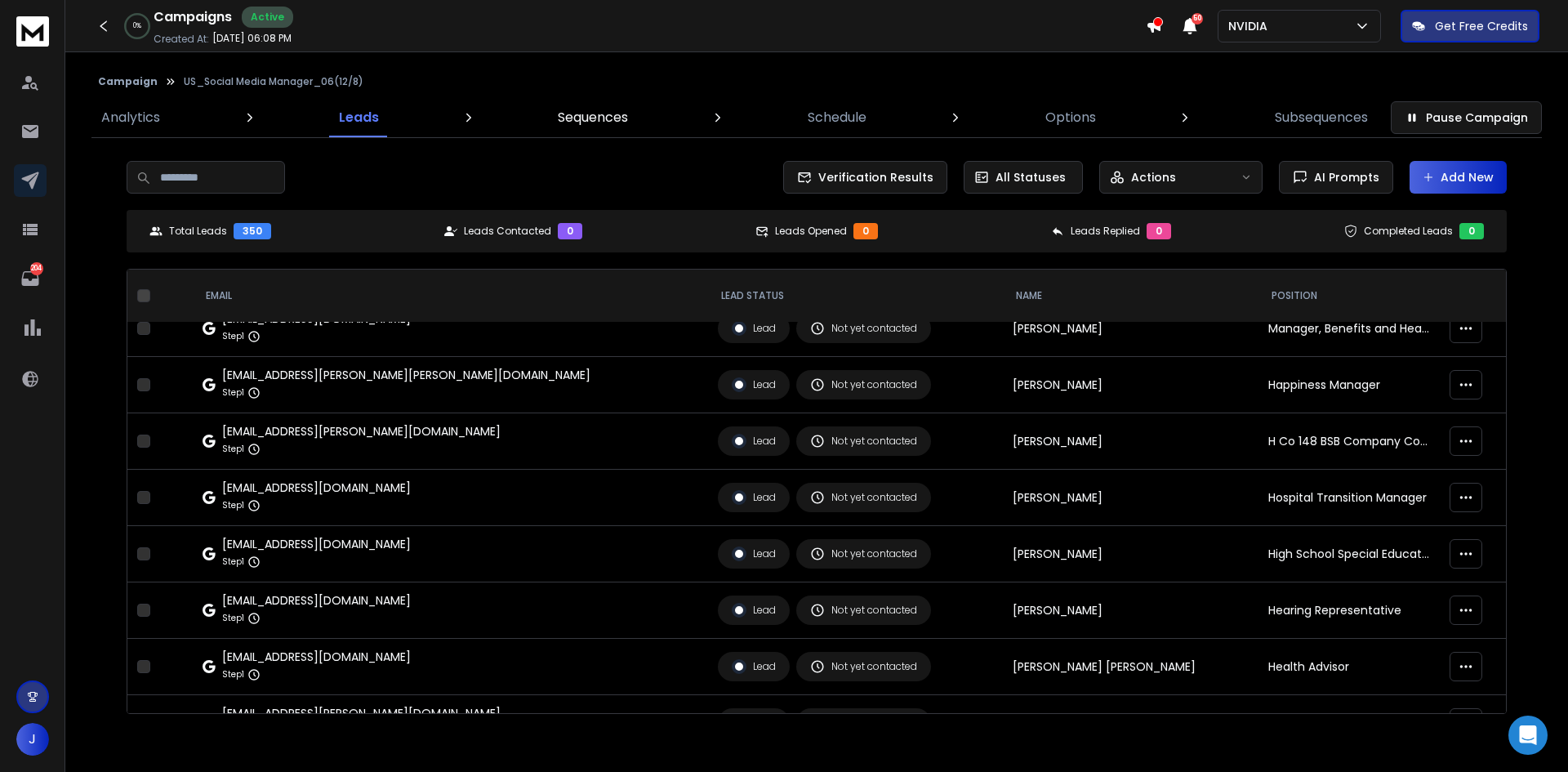
click at [582, 118] on p "Sequences" at bounding box center [592, 118] width 70 height 19
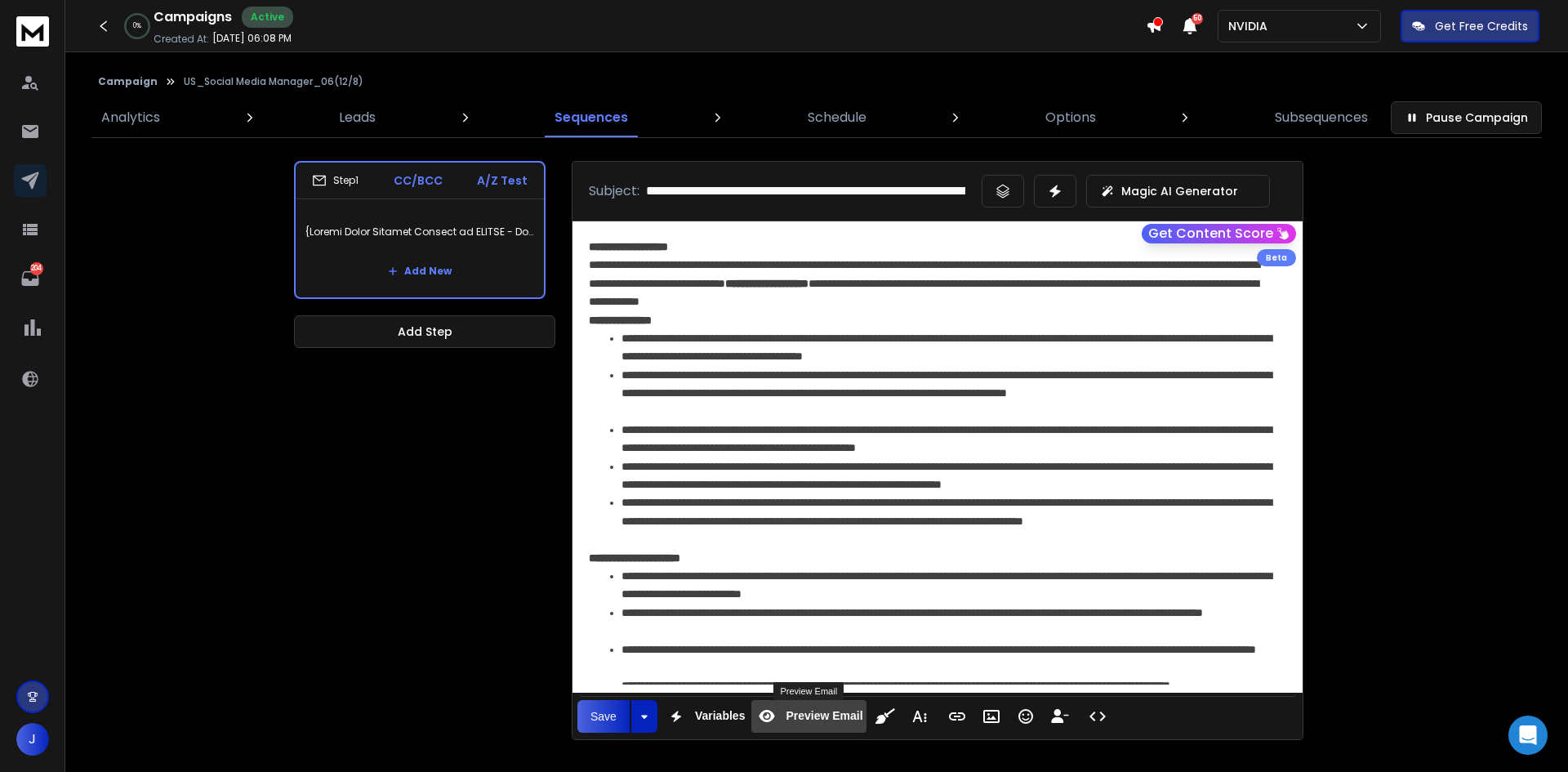
click at [841, 725] on div "Preview Email" at bounding box center [809, 717] width 115 height 27
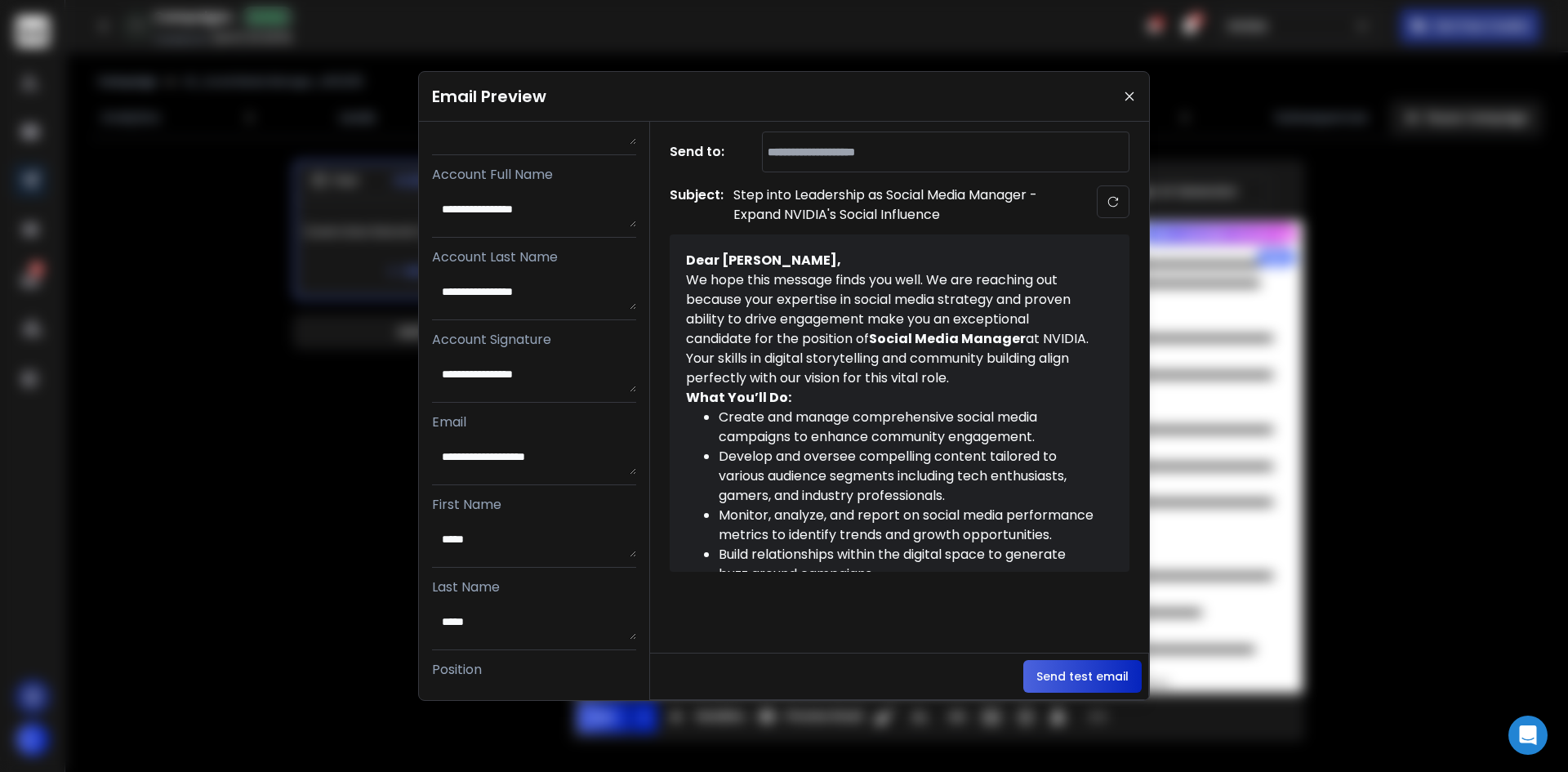
scroll to position [240, 0]
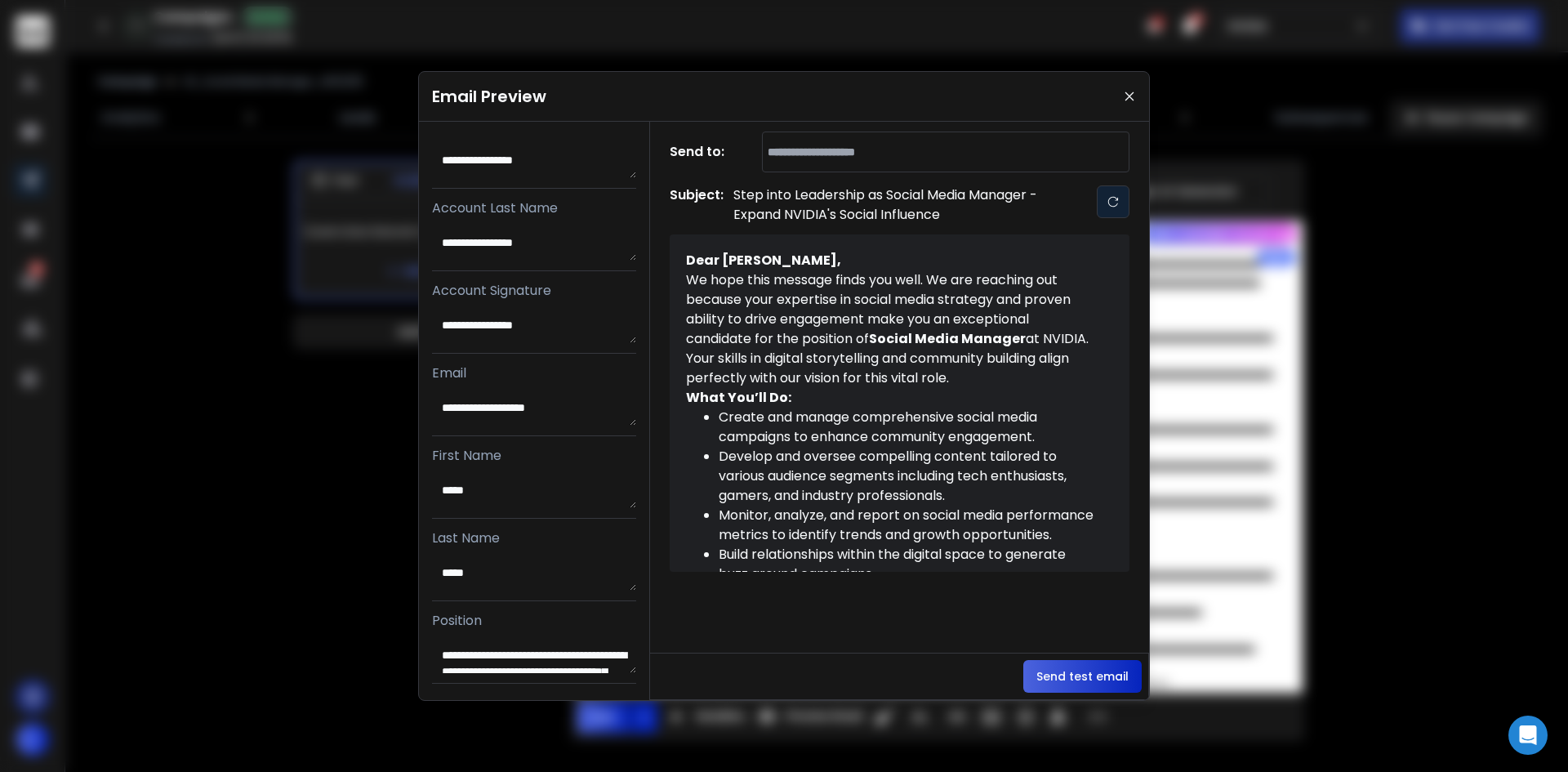
click at [1116, 186] on button at bounding box center [1113, 202] width 33 height 33
click at [1111, 187] on button at bounding box center [1113, 202] width 33 height 33
click at [1128, 91] on icon at bounding box center [1129, 97] width 13 height 13
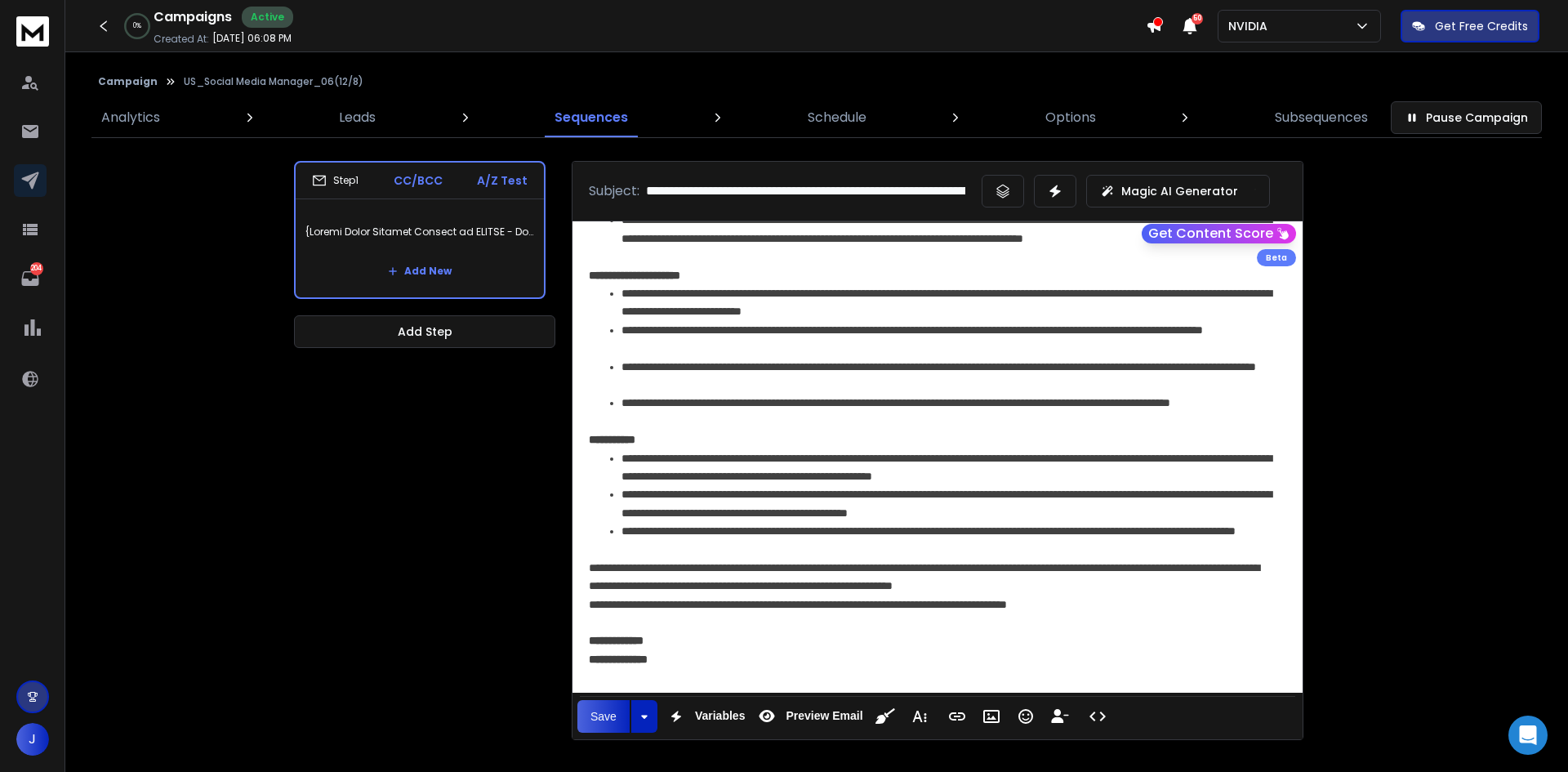
scroll to position [0, 0]
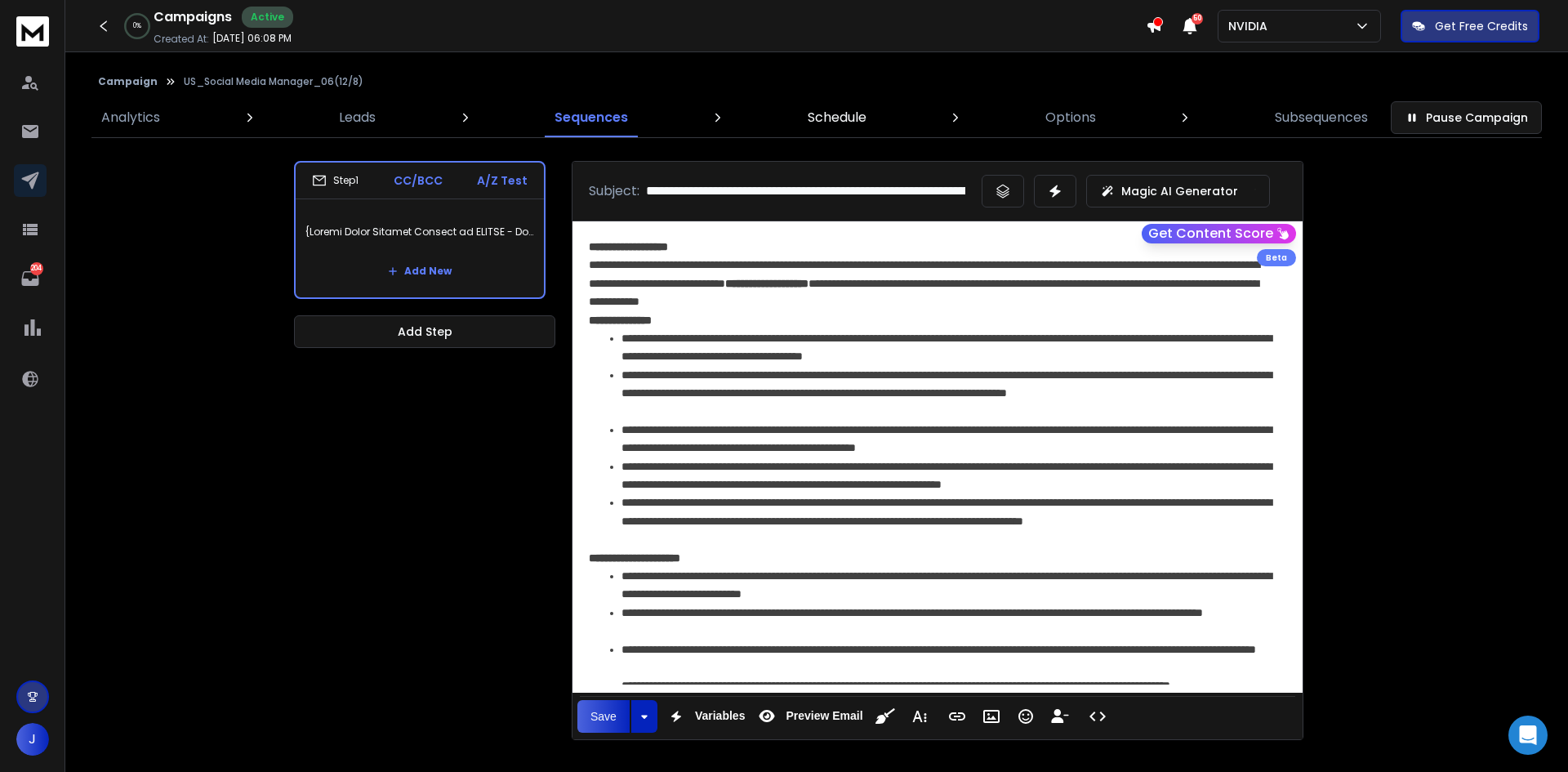
click at [806, 127] on link "Schedule" at bounding box center [837, 117] width 78 height 39
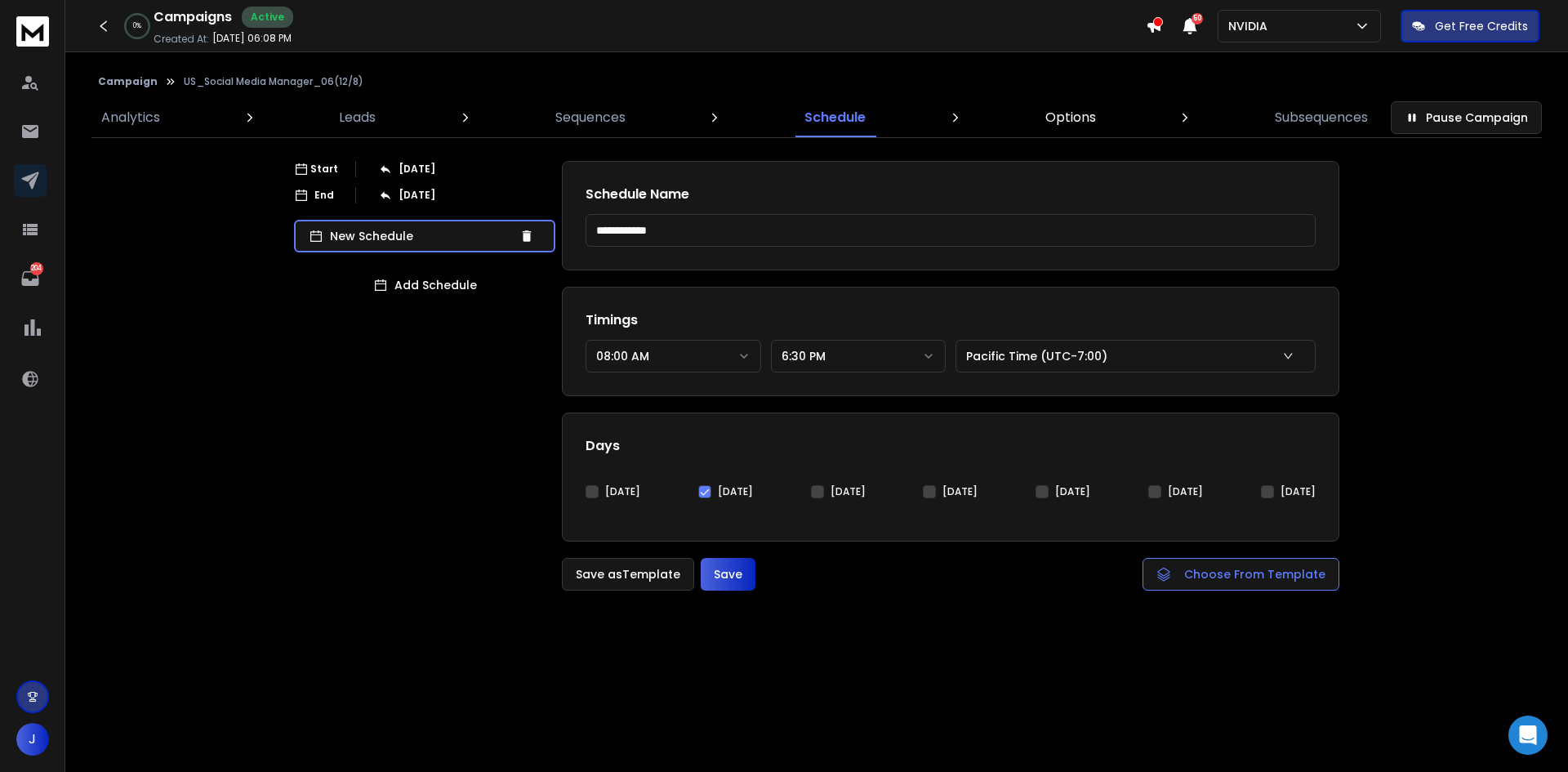
click at [1075, 115] on p "Options" at bounding box center [1070, 118] width 51 height 19
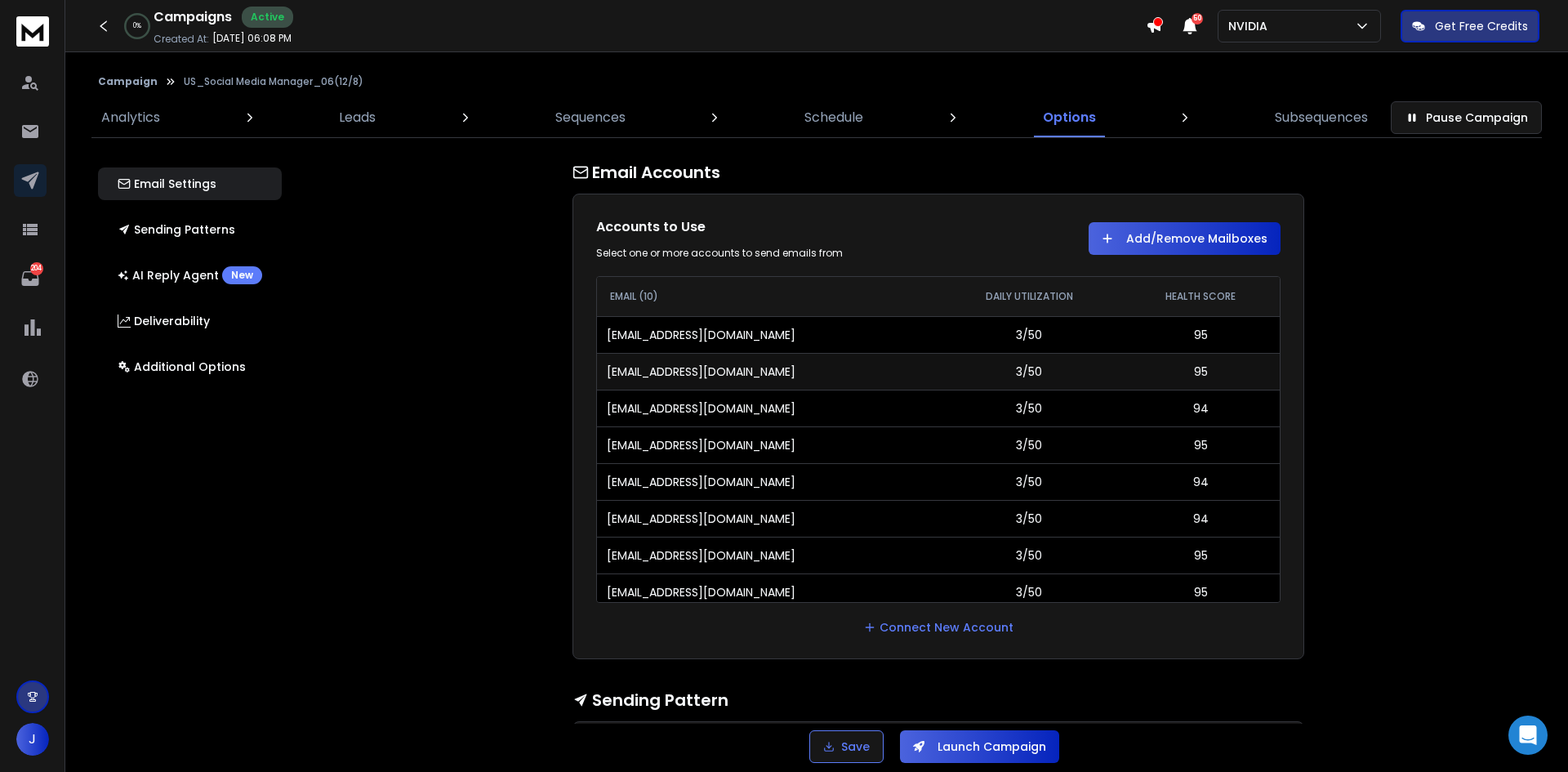
click at [795, 372] on p "[EMAIL_ADDRESS][DOMAIN_NAME]" at bounding box center [701, 371] width 188 height 16
copy p "[EMAIL_ADDRESS][DOMAIN_NAME]"
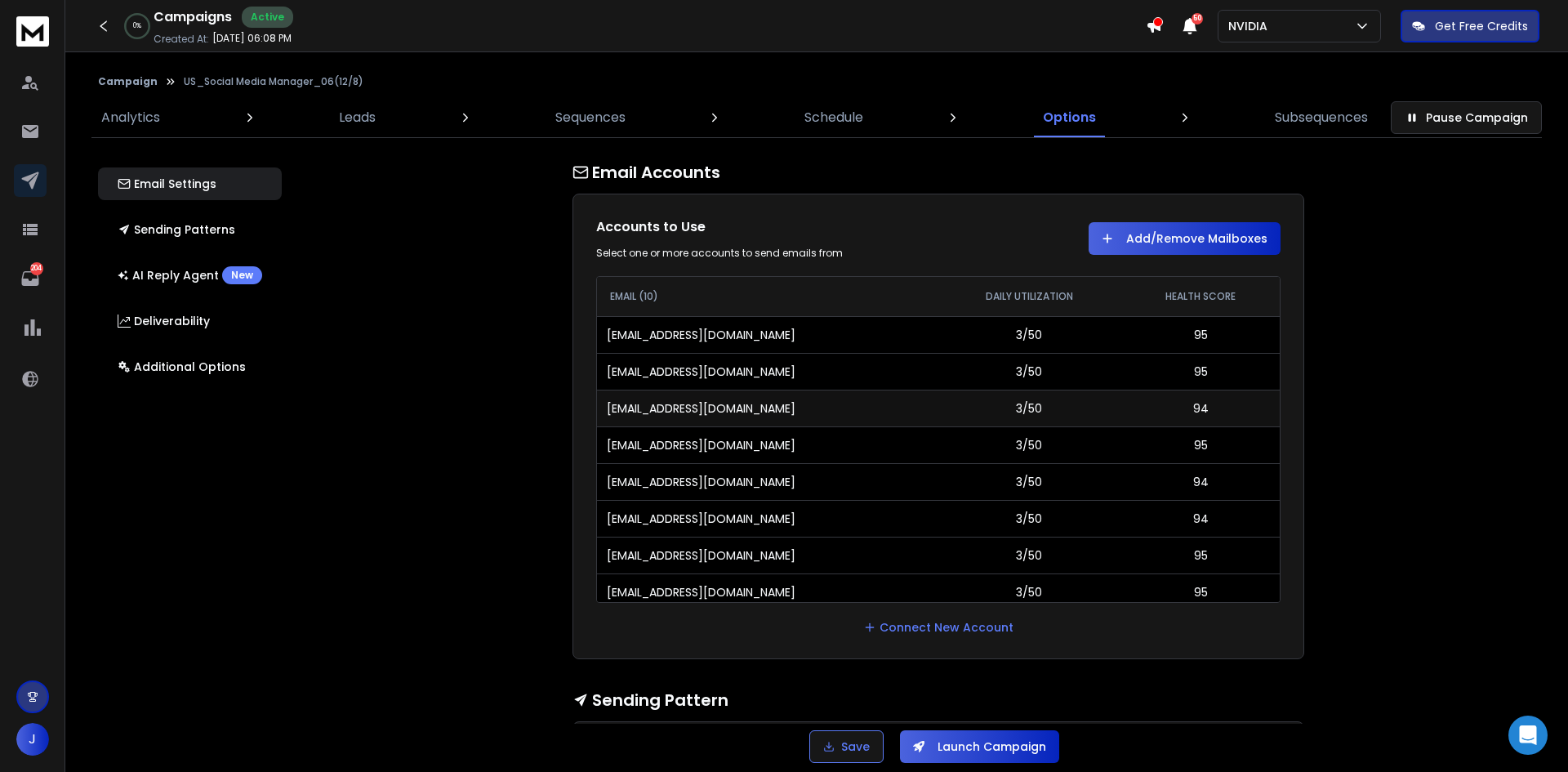
click at [937, 417] on td "[EMAIL_ADDRESS][DOMAIN_NAME]" at bounding box center [766, 408] width 339 height 36
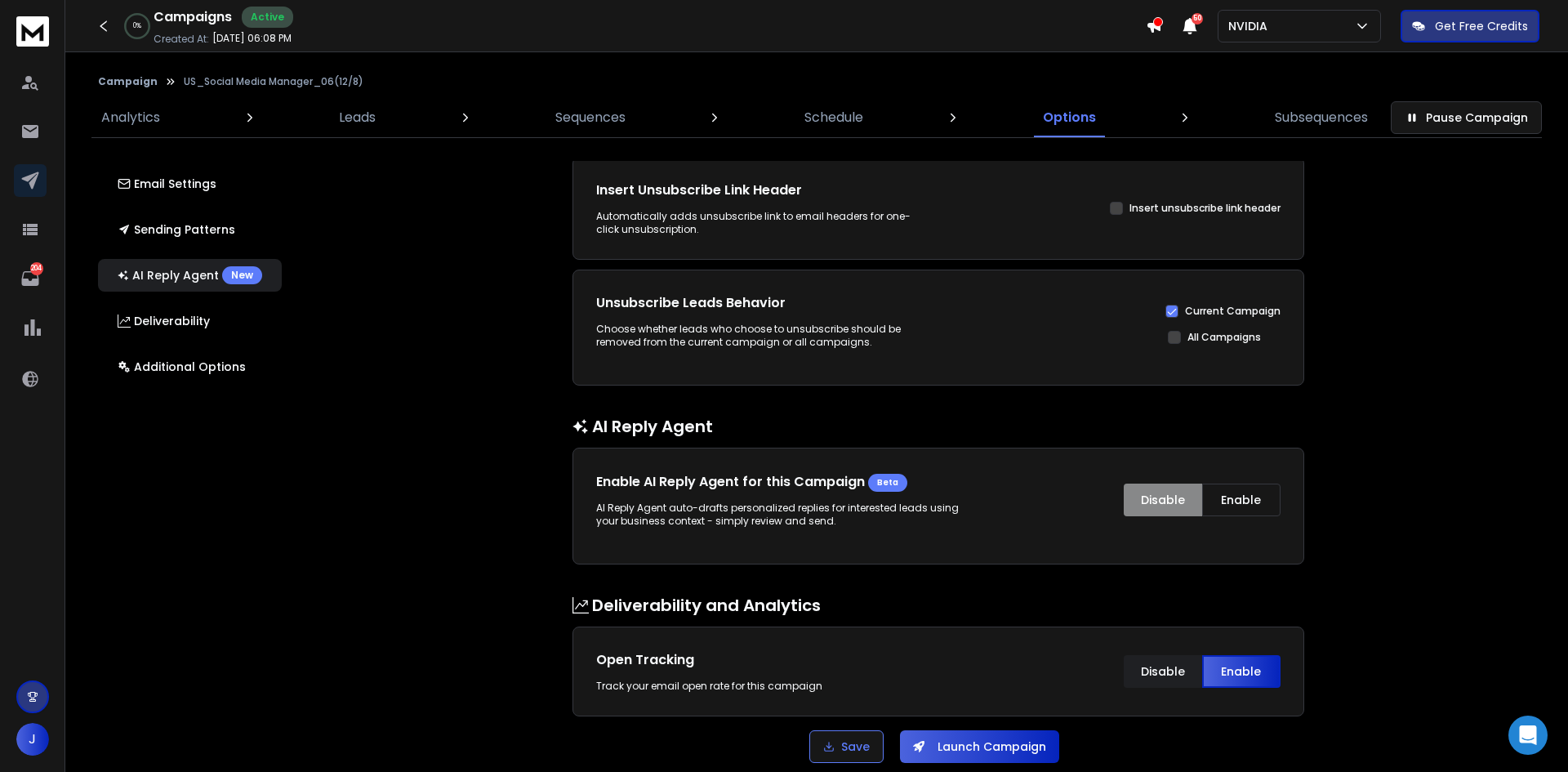
scroll to position [1634, 0]
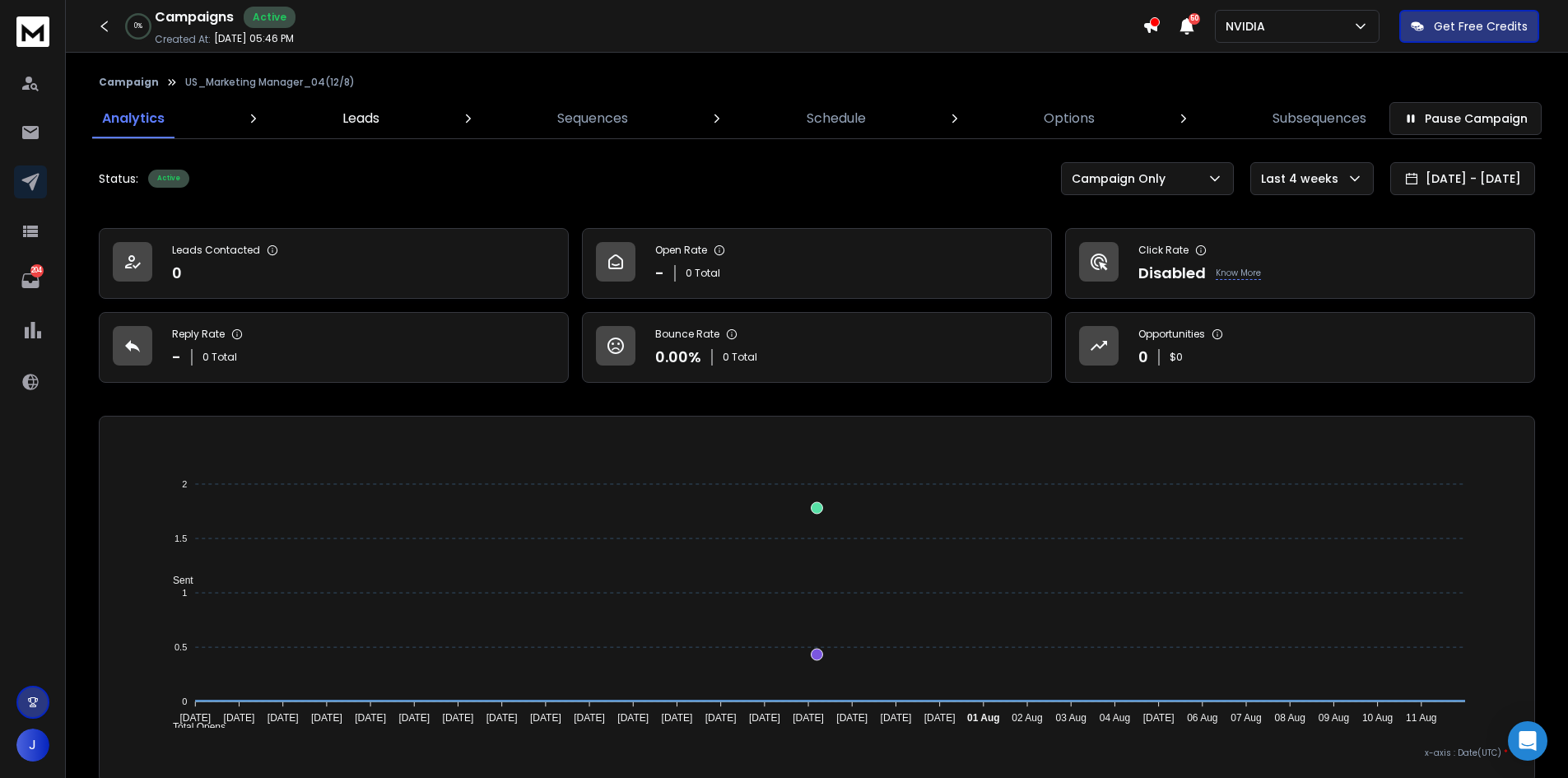
click at [381, 128] on link "Leads" at bounding box center [360, 118] width 57 height 40
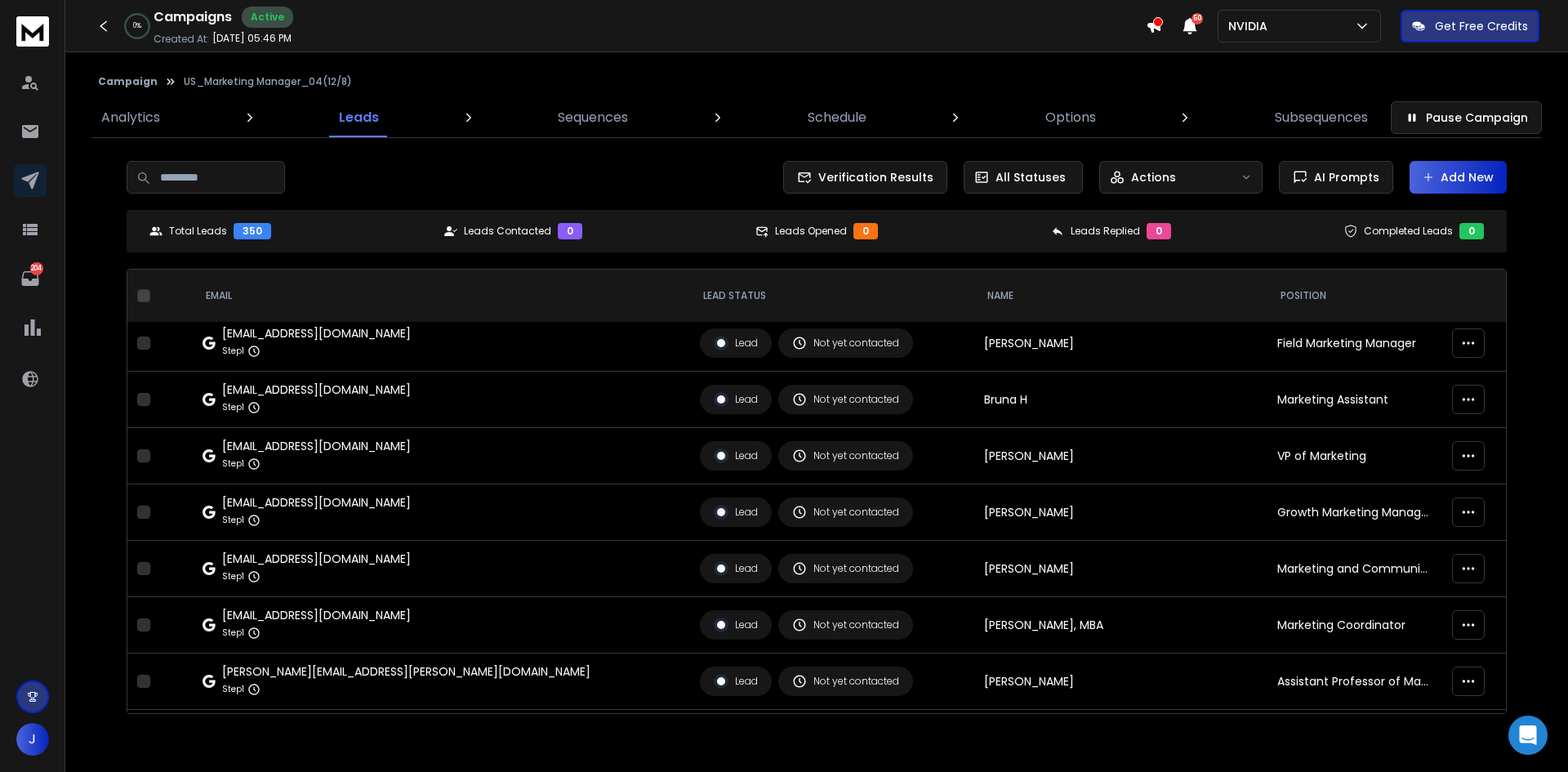
scroll to position [817, 0]
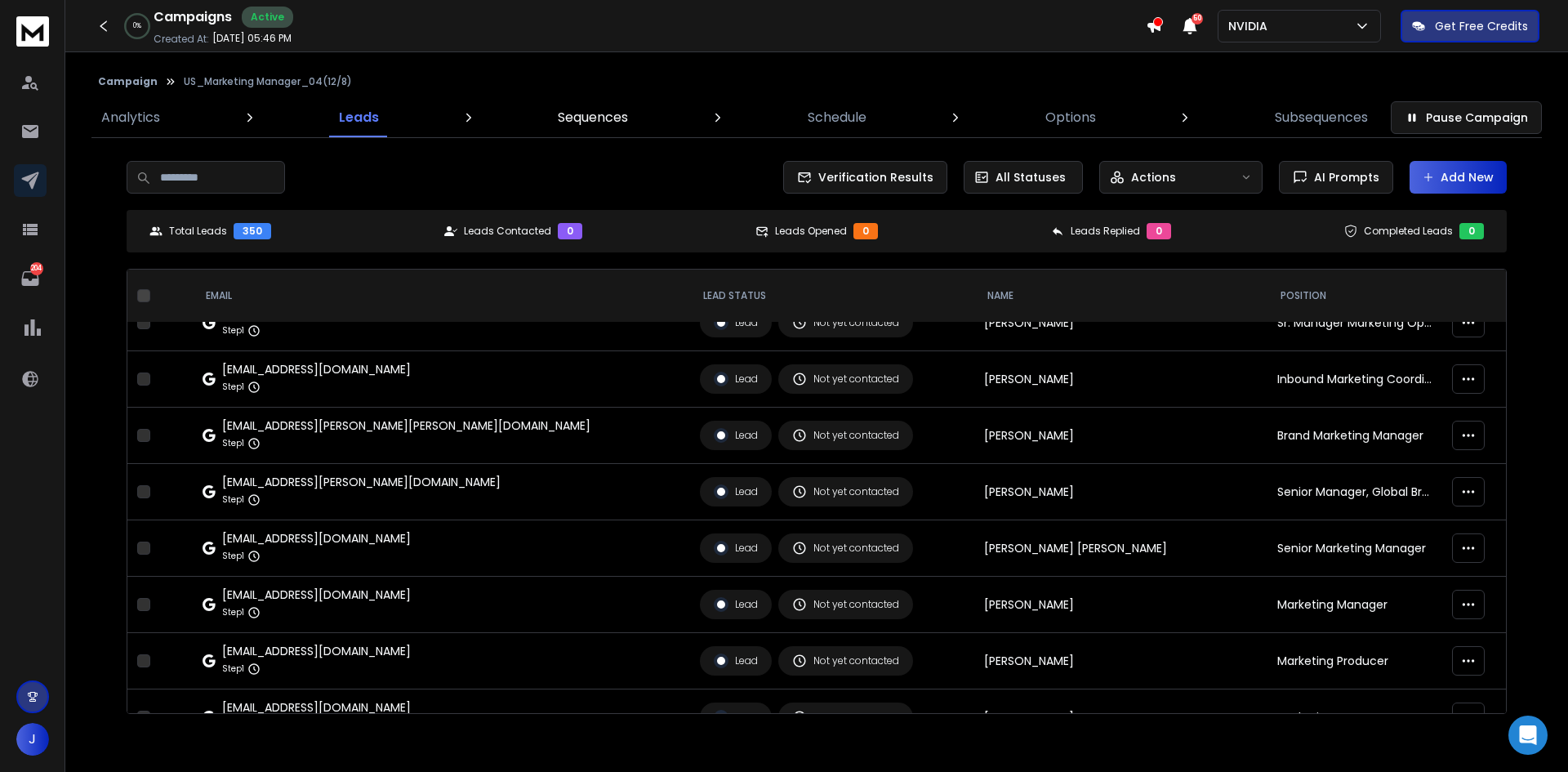
click at [589, 126] on p "Sequences" at bounding box center [592, 118] width 70 height 19
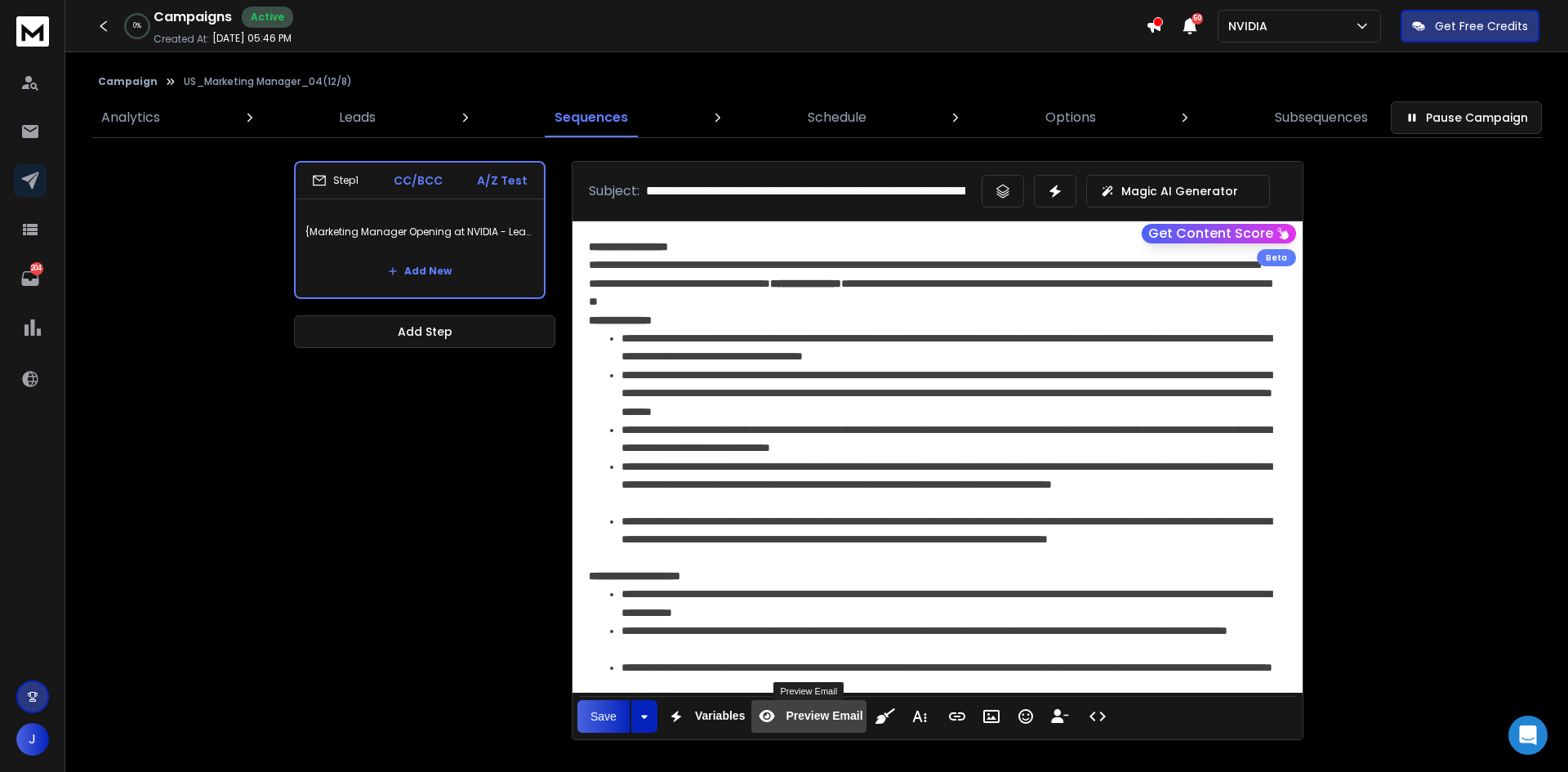
click at [813, 715] on span "Preview Email" at bounding box center [823, 716] width 83 height 14
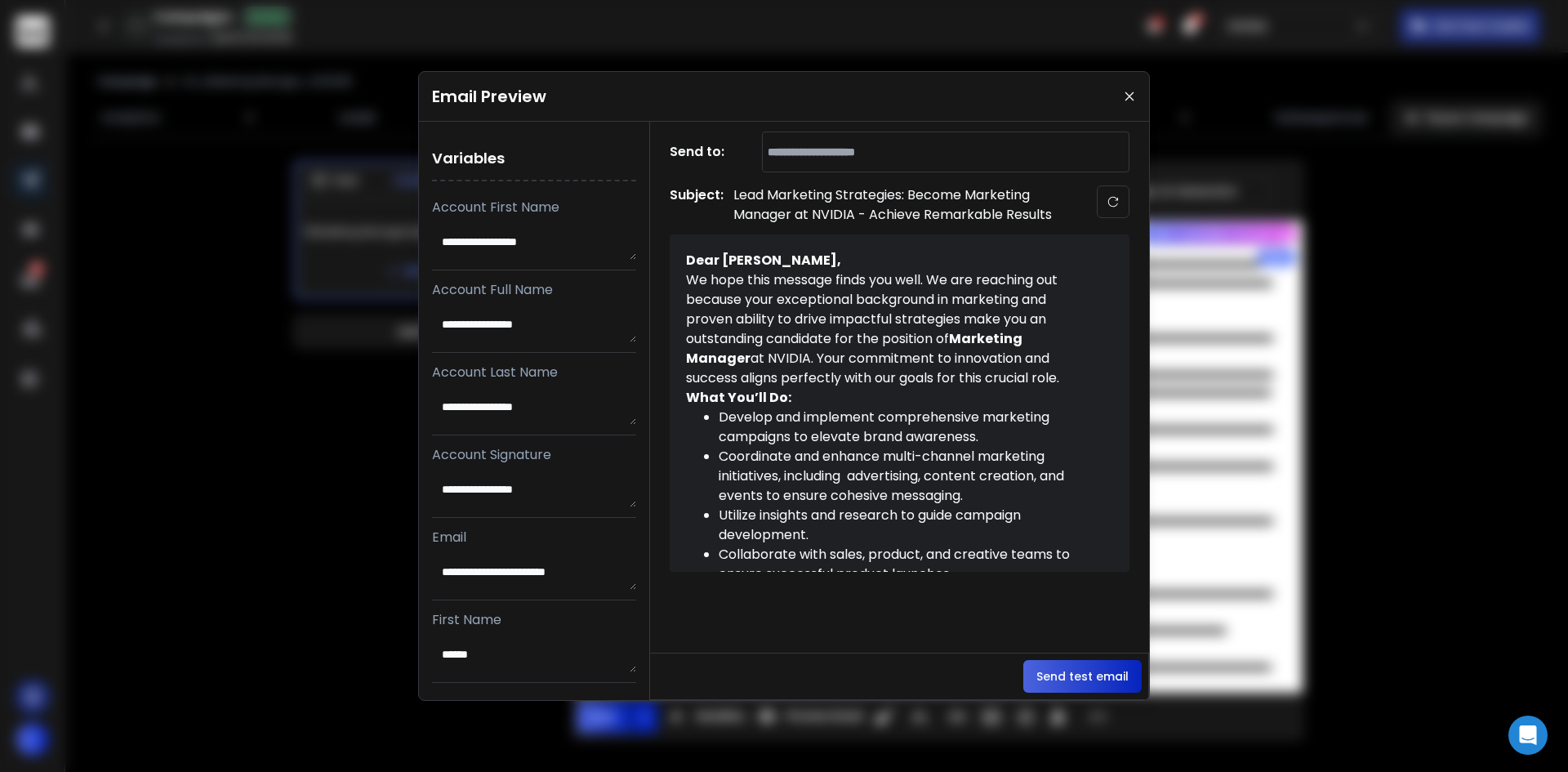
scroll to position [164, 0]
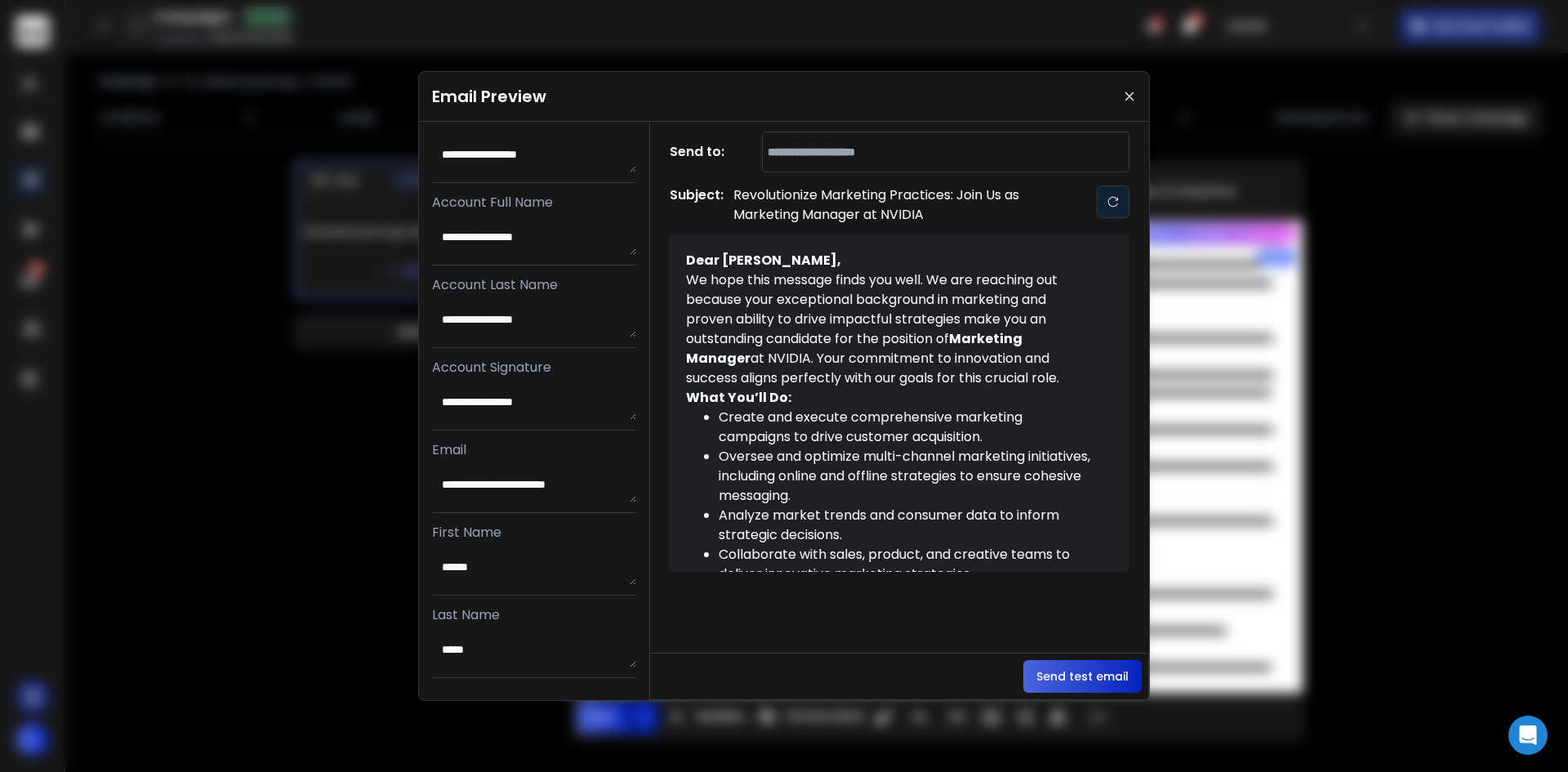
click at [1116, 207] on icon at bounding box center [1113, 202] width 11 height 11
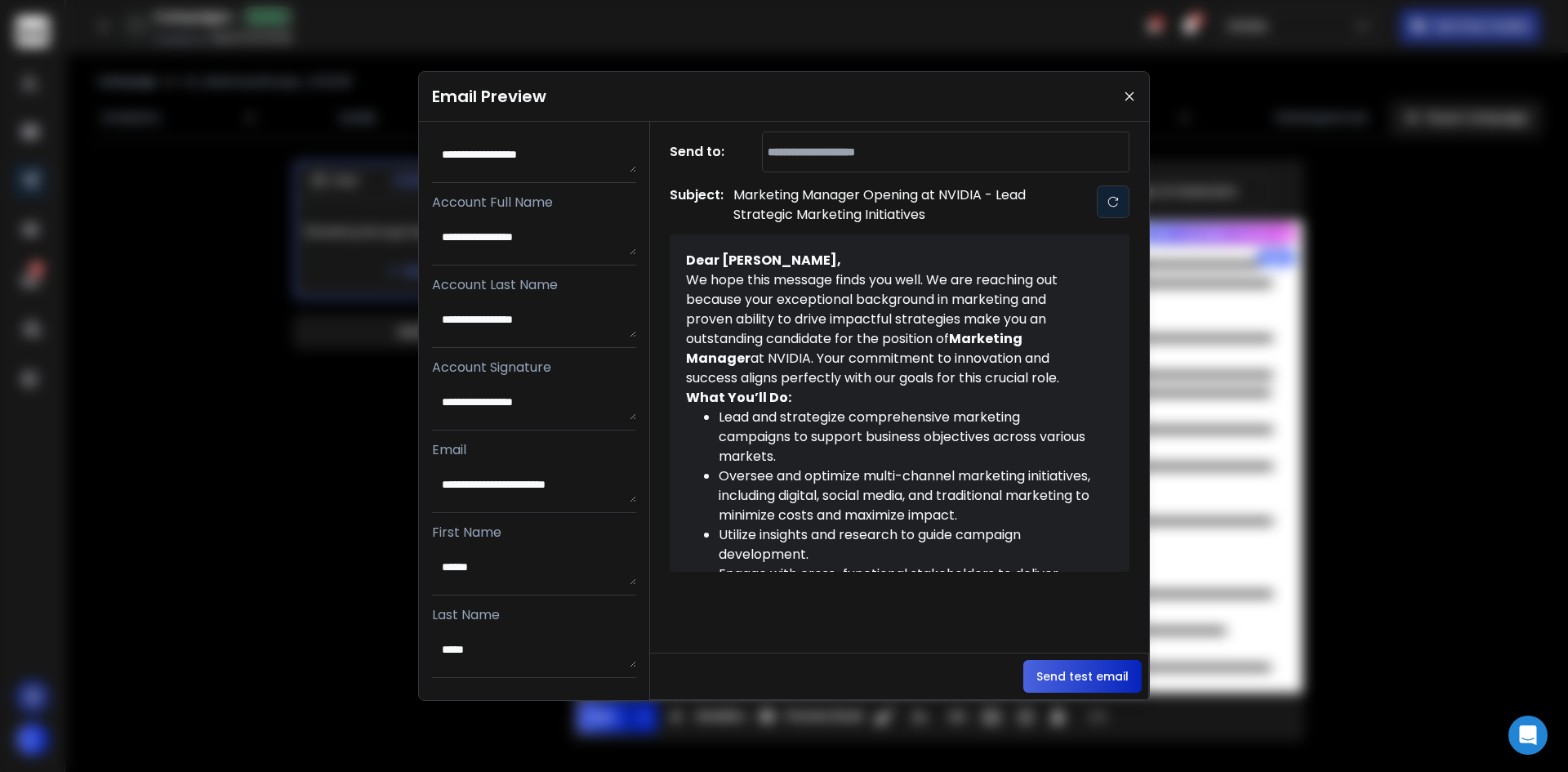
click at [1116, 207] on icon at bounding box center [1113, 202] width 11 height 11
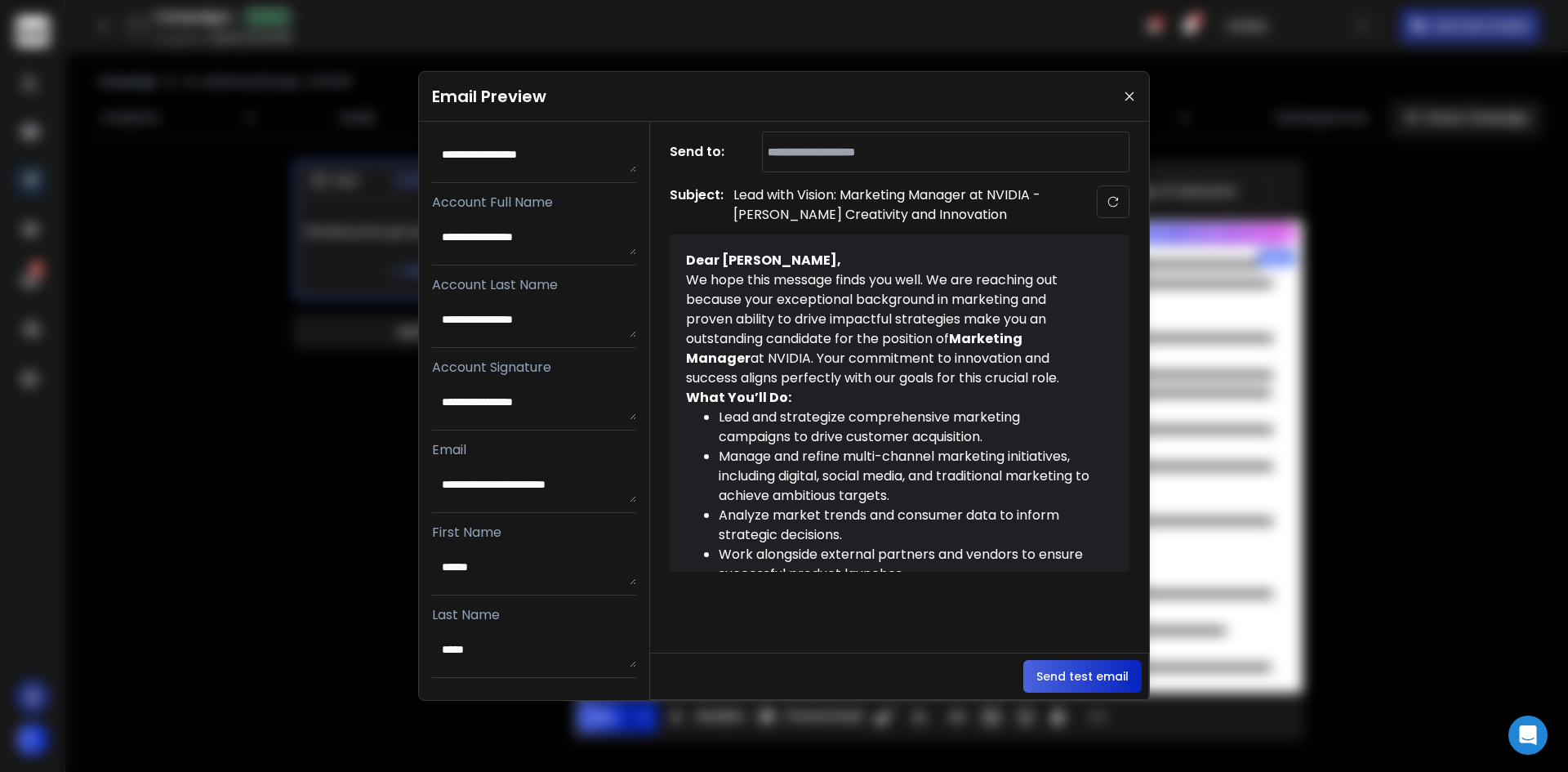
click at [1134, 98] on icon at bounding box center [1129, 97] width 13 height 13
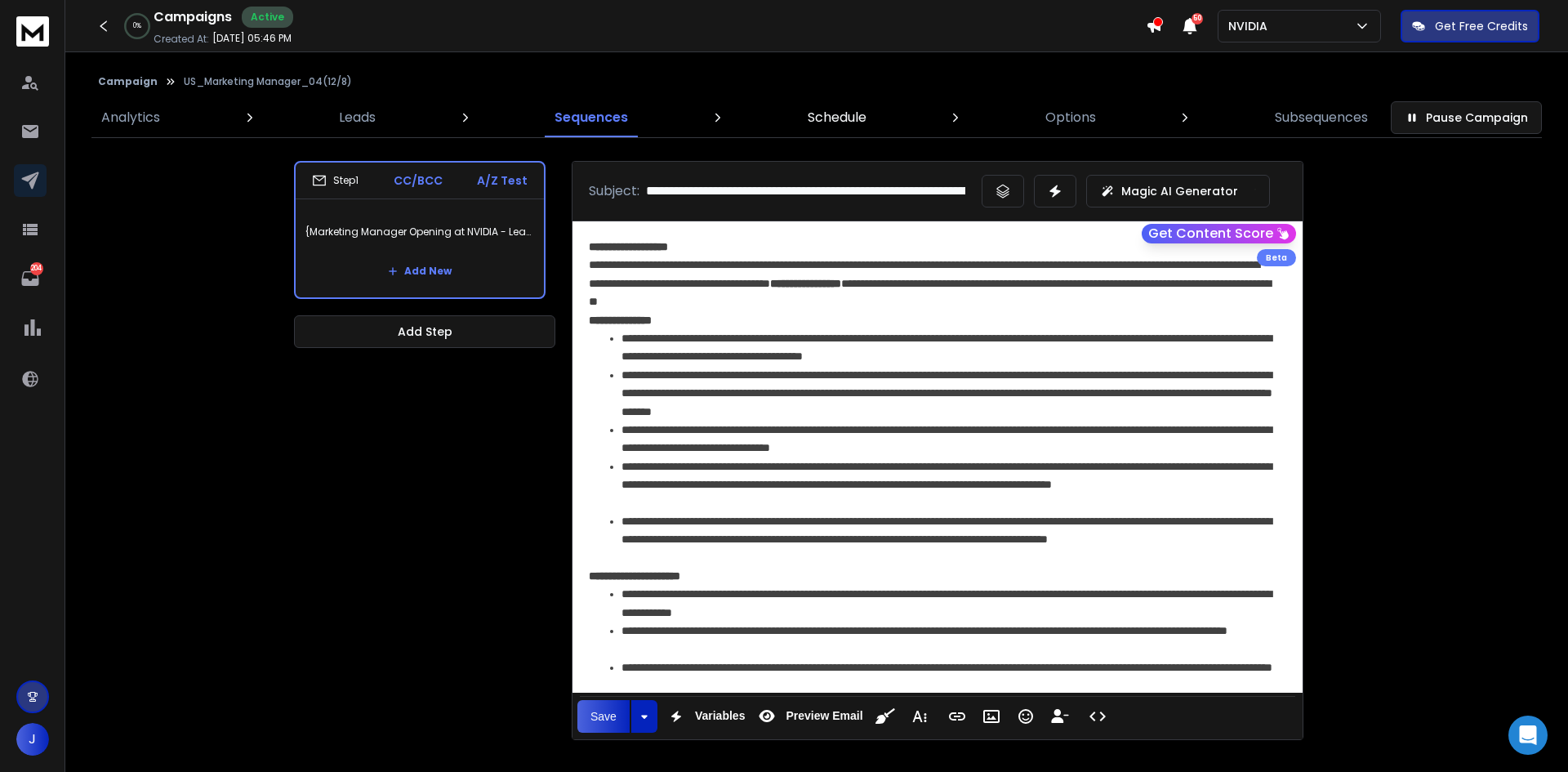
click at [828, 113] on p "Schedule" at bounding box center [837, 118] width 58 height 19
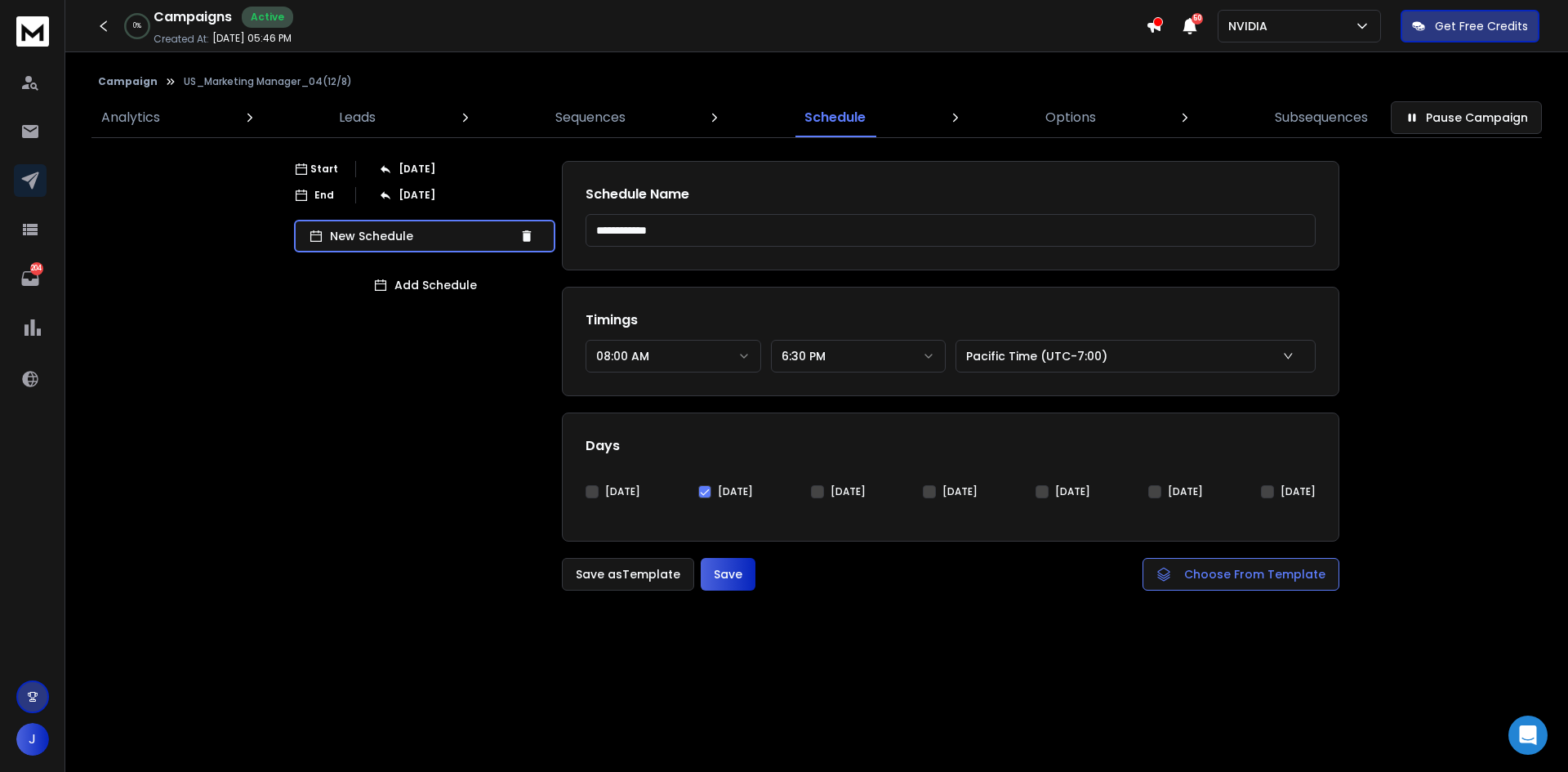
click at [1148, 124] on div "Analytics Leads Sequences Schedule Options Subsequences" at bounding box center [734, 117] width 1286 height 39
click at [1070, 107] on link "Options" at bounding box center [1070, 117] width 70 height 39
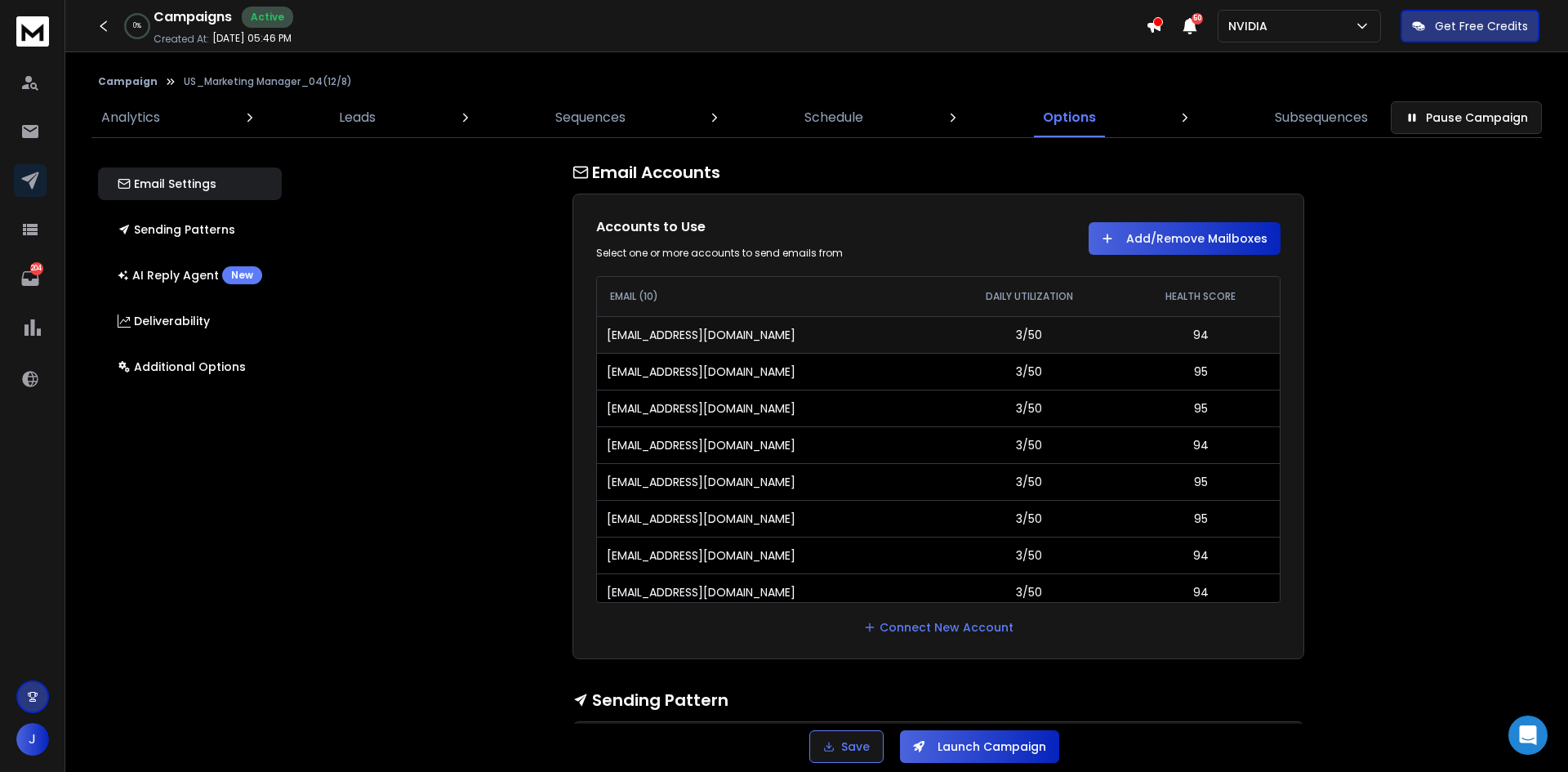
click at [795, 328] on p "[EMAIL_ADDRESS][DOMAIN_NAME]" at bounding box center [701, 335] width 188 height 16
copy p "[EMAIL_ADDRESS][DOMAIN_NAME]"
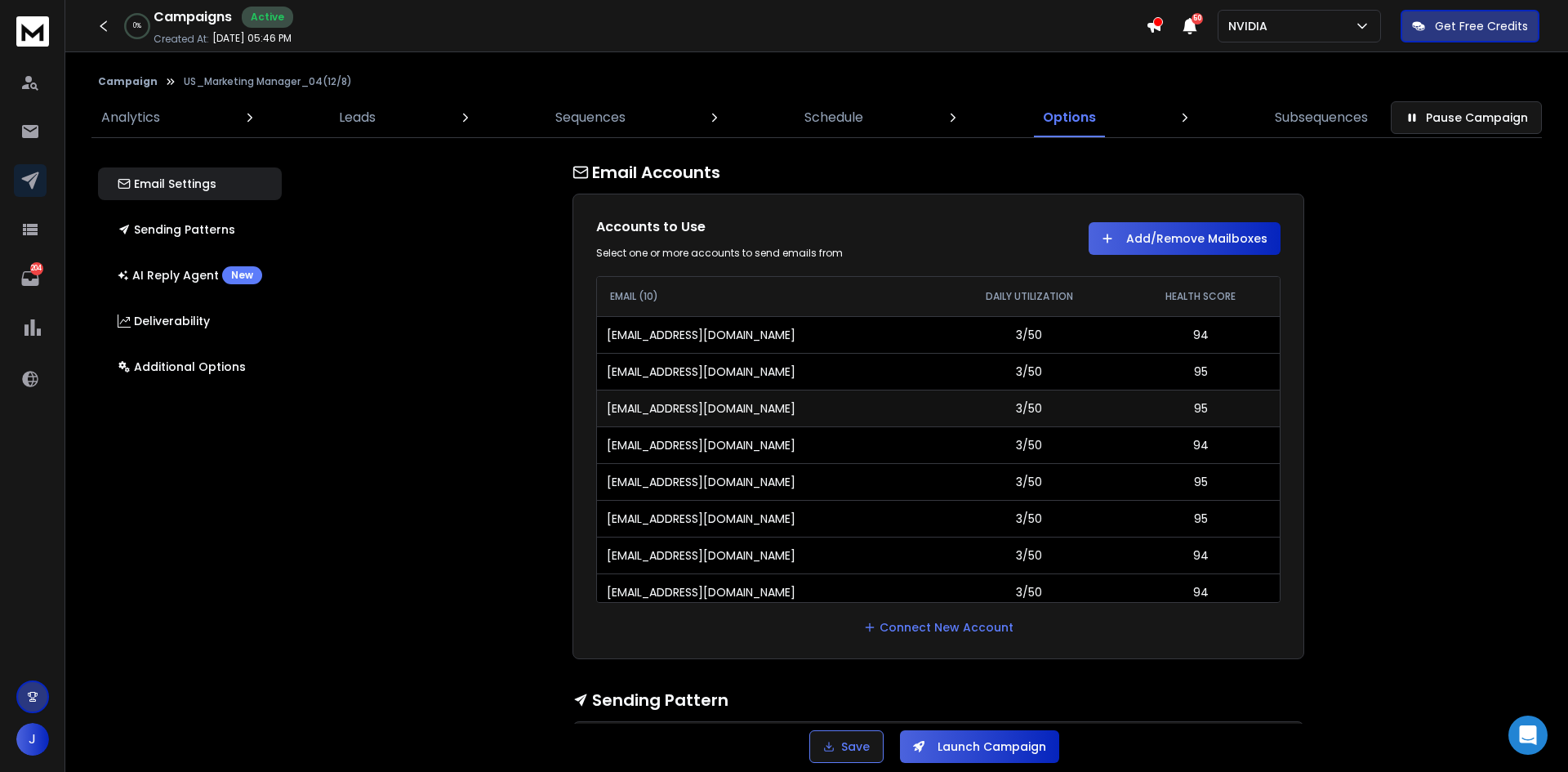
drag, startPoint x: 1034, startPoint y: 401, endPoint x: 1048, endPoint y: 407, distance: 15.2
click at [1034, 402] on td "3/50" at bounding box center [1030, 408] width 185 height 36
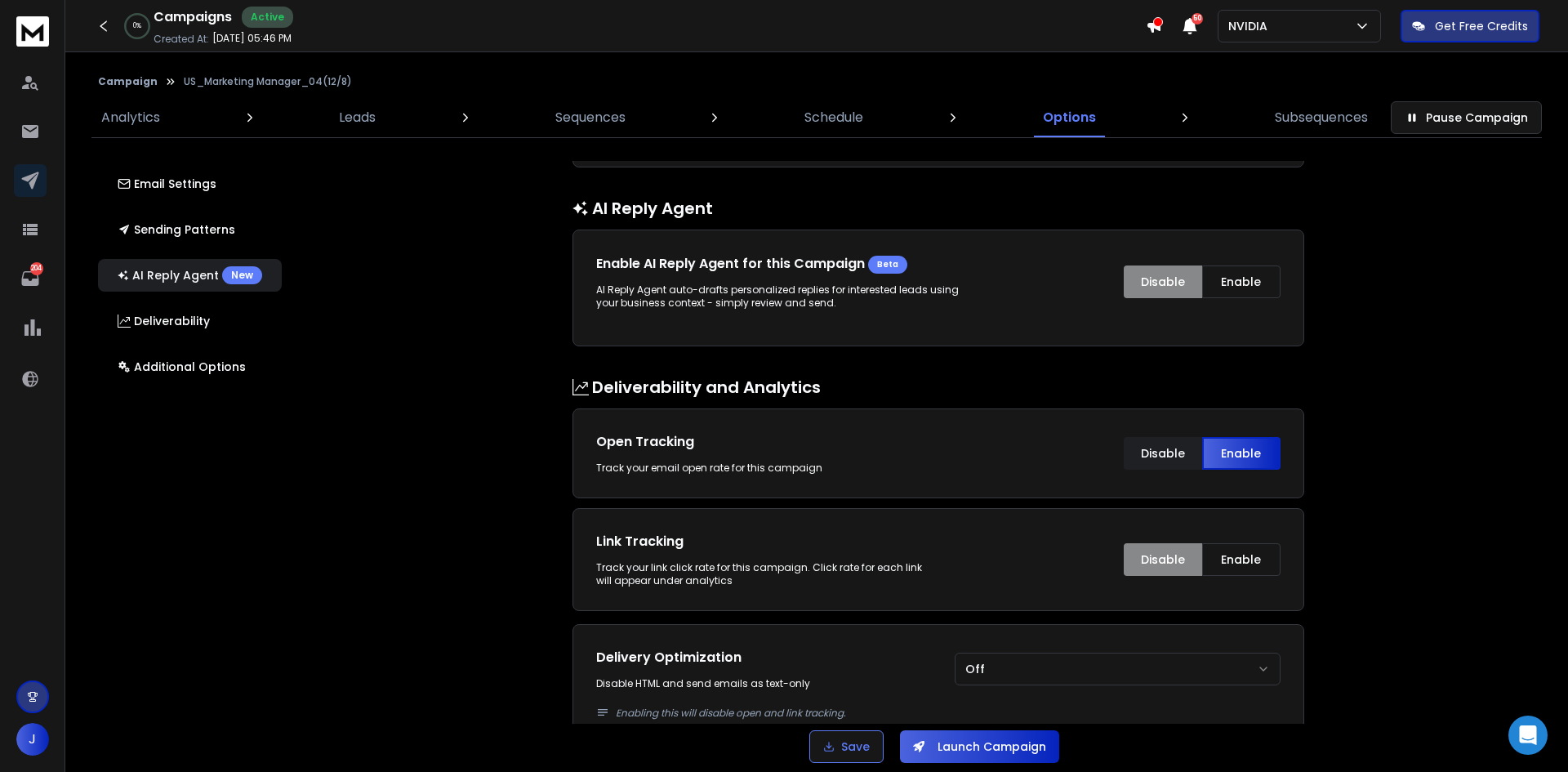
scroll to position [1634, 0]
click at [1371, 416] on div "Email Accounts Accounts to Use Select one or more accounts to send emails from …" at bounding box center [947, 442] width 1279 height 563
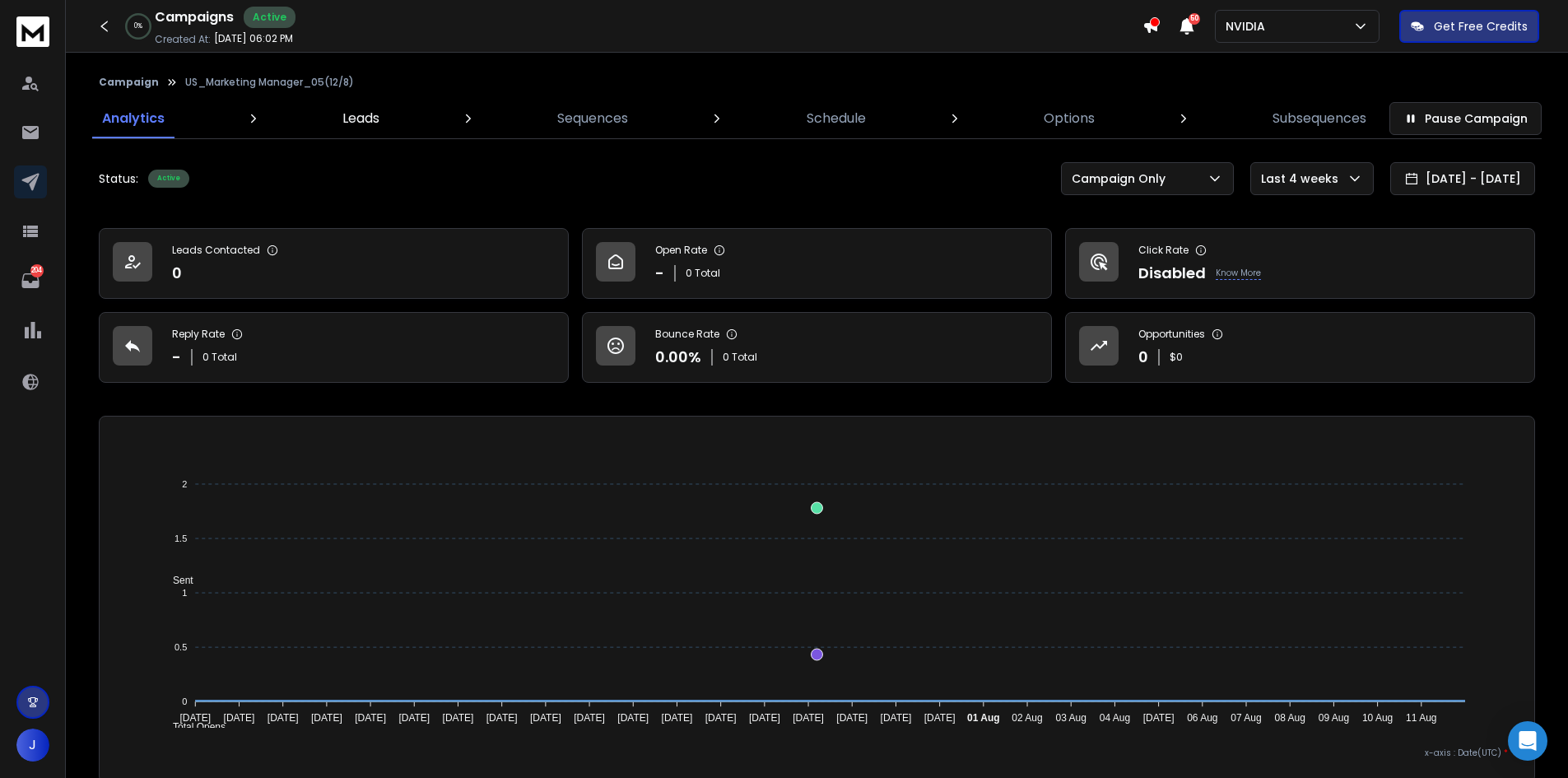
click at [372, 122] on p "Leads" at bounding box center [360, 119] width 37 height 19
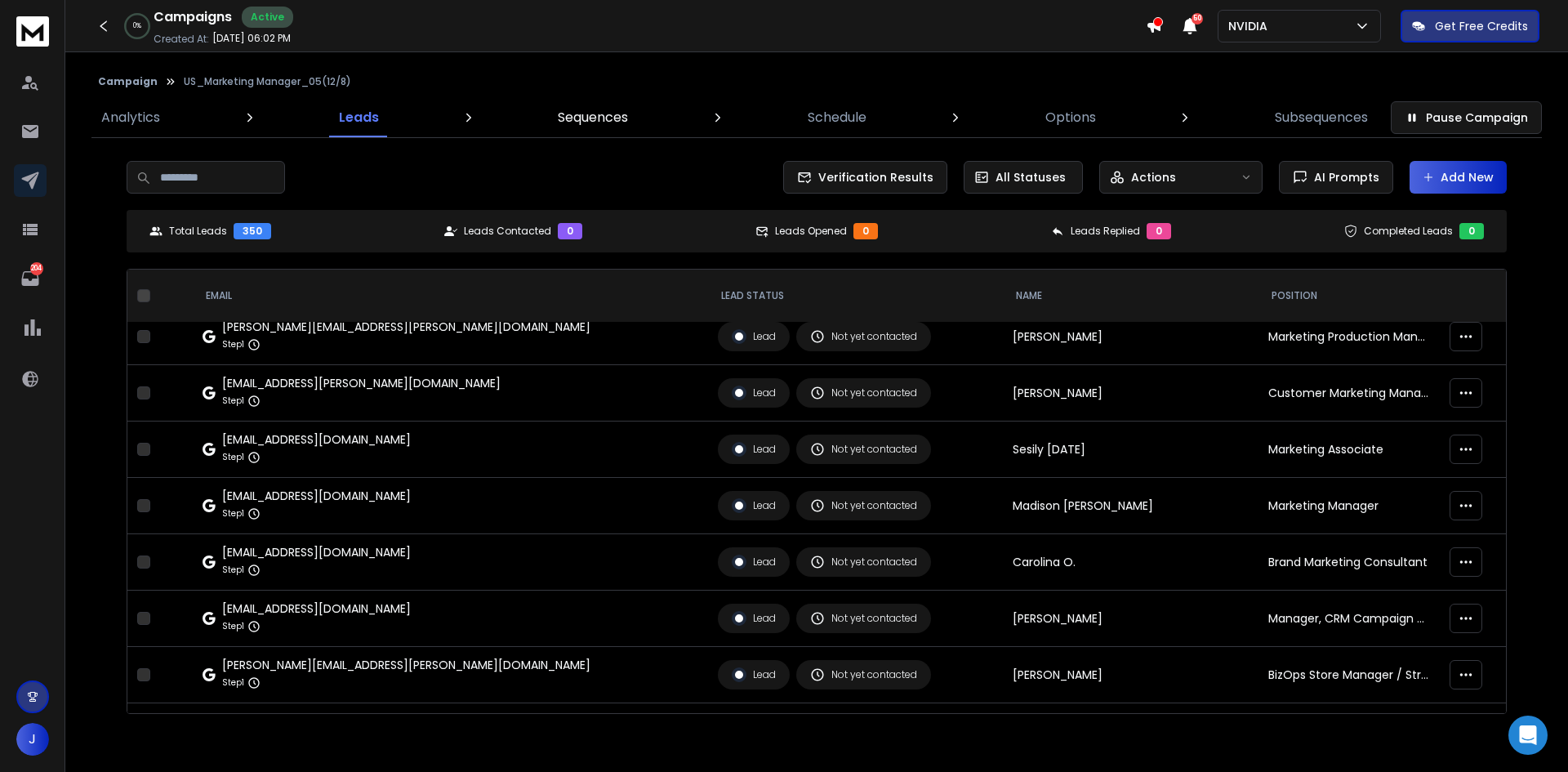
scroll to position [327, 0]
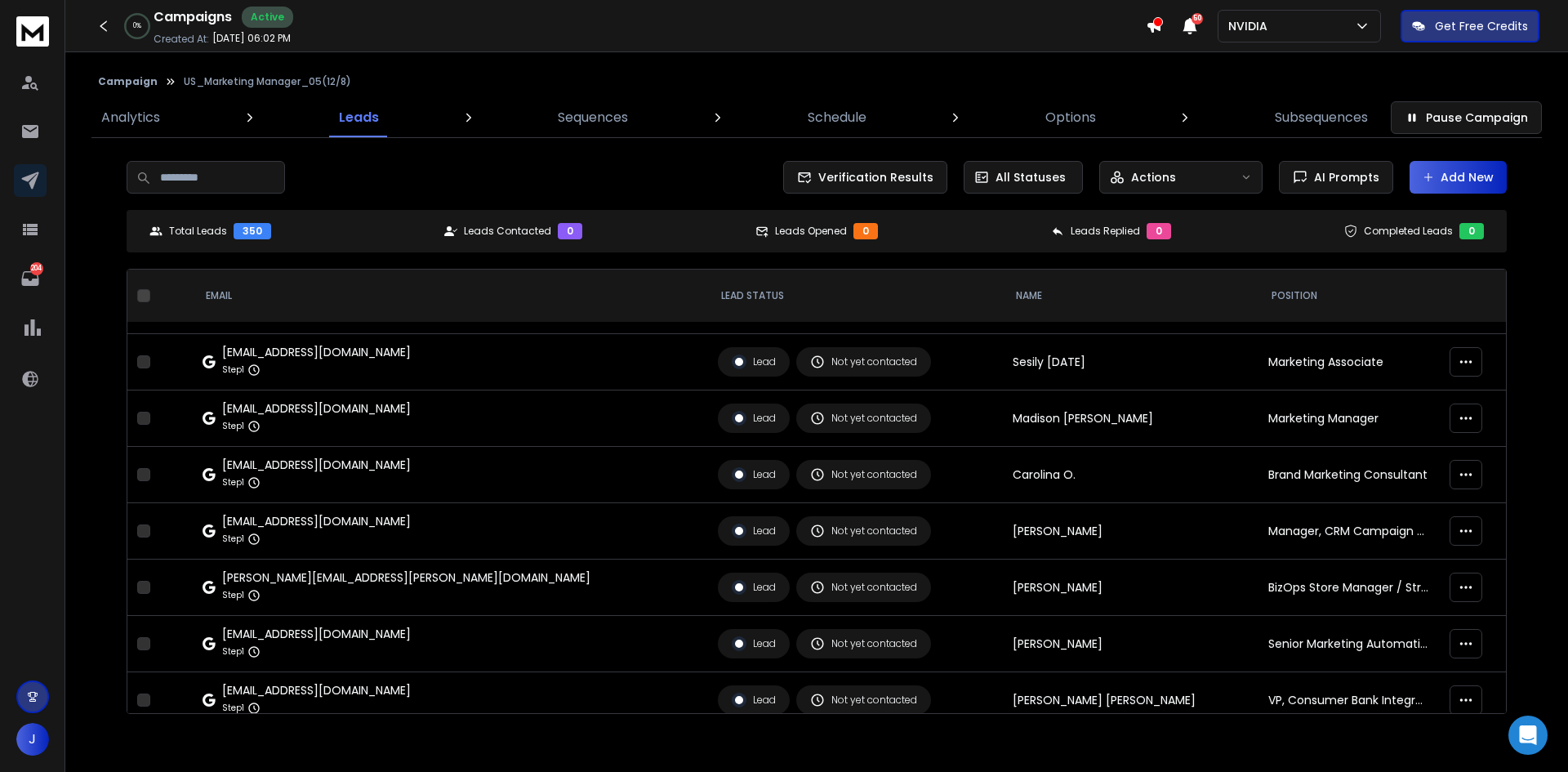
click at [549, 98] on div "Campaign US_Marketing Manager_05(12/8) Analytics Leads Sequences Schedule Optio…" at bounding box center [817, 103] width 1450 height 70
click at [557, 104] on link "Sequences" at bounding box center [593, 117] width 90 height 39
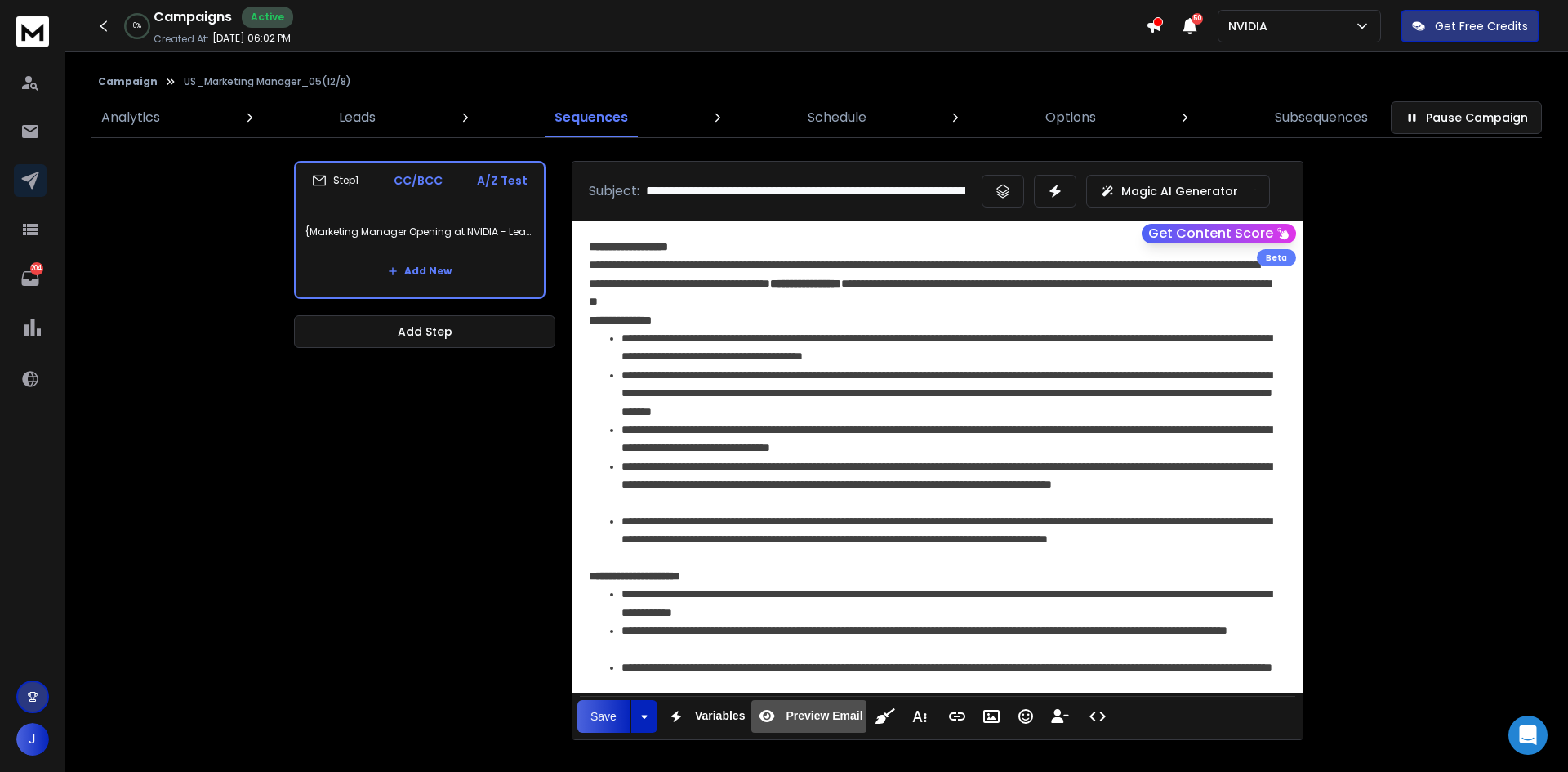
click at [844, 712] on span "Preview Email" at bounding box center [823, 716] width 83 height 14
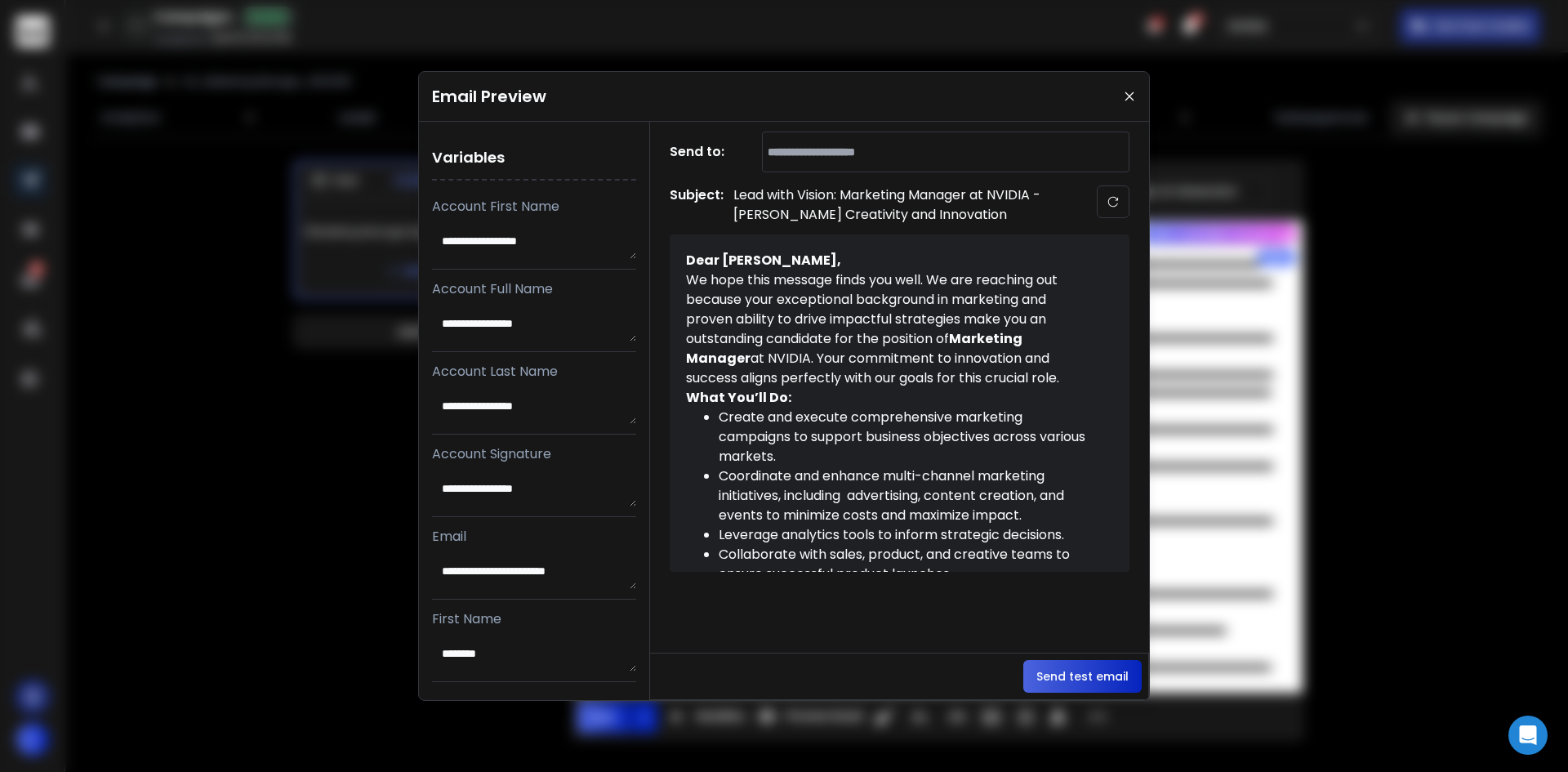
scroll to position [164, 0]
drag, startPoint x: 1112, startPoint y: 184, endPoint x: 1116, endPoint y: 197, distance: 13.6
click at [1112, 185] on div "Send to: Subject: Lead with Vision: Marketing Manager at NVIDIA - [PERSON_NAME]…" at bounding box center [900, 346] width 499 height 451
click at [1116, 197] on icon at bounding box center [1113, 202] width 11 height 11
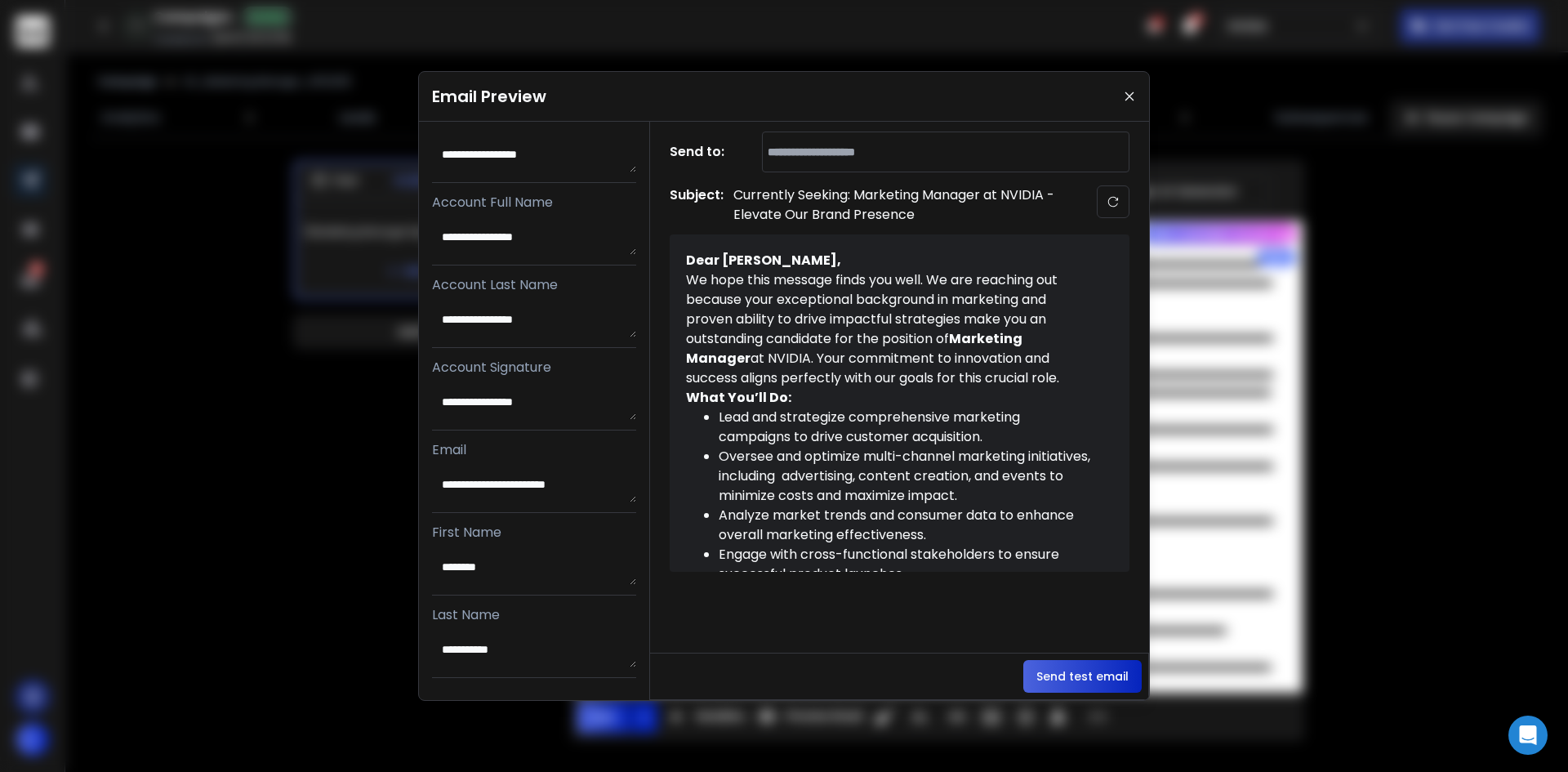
click at [1123, 93] on icon at bounding box center [1129, 97] width 13 height 13
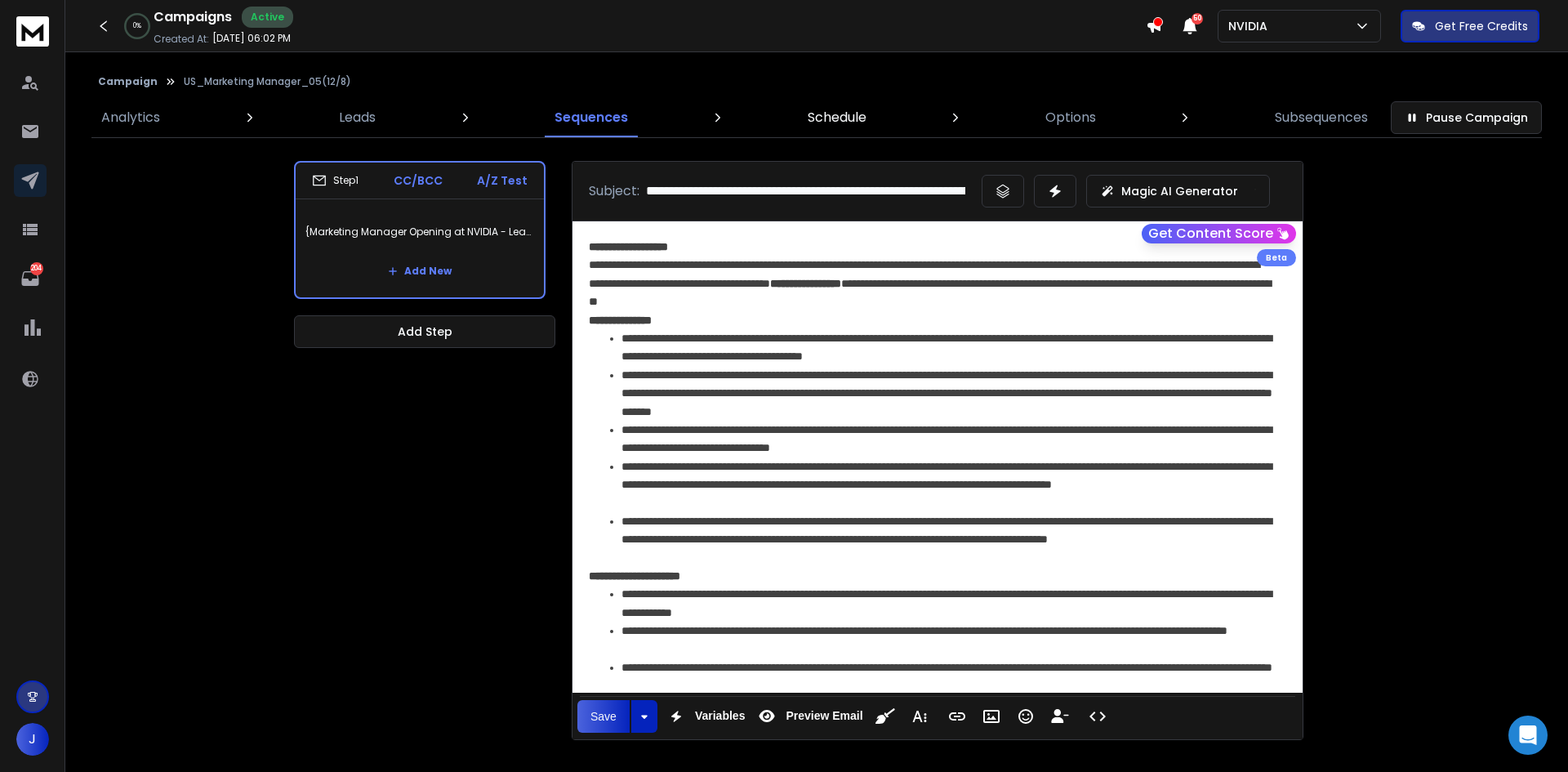
click at [833, 111] on p "Schedule" at bounding box center [837, 118] width 58 height 19
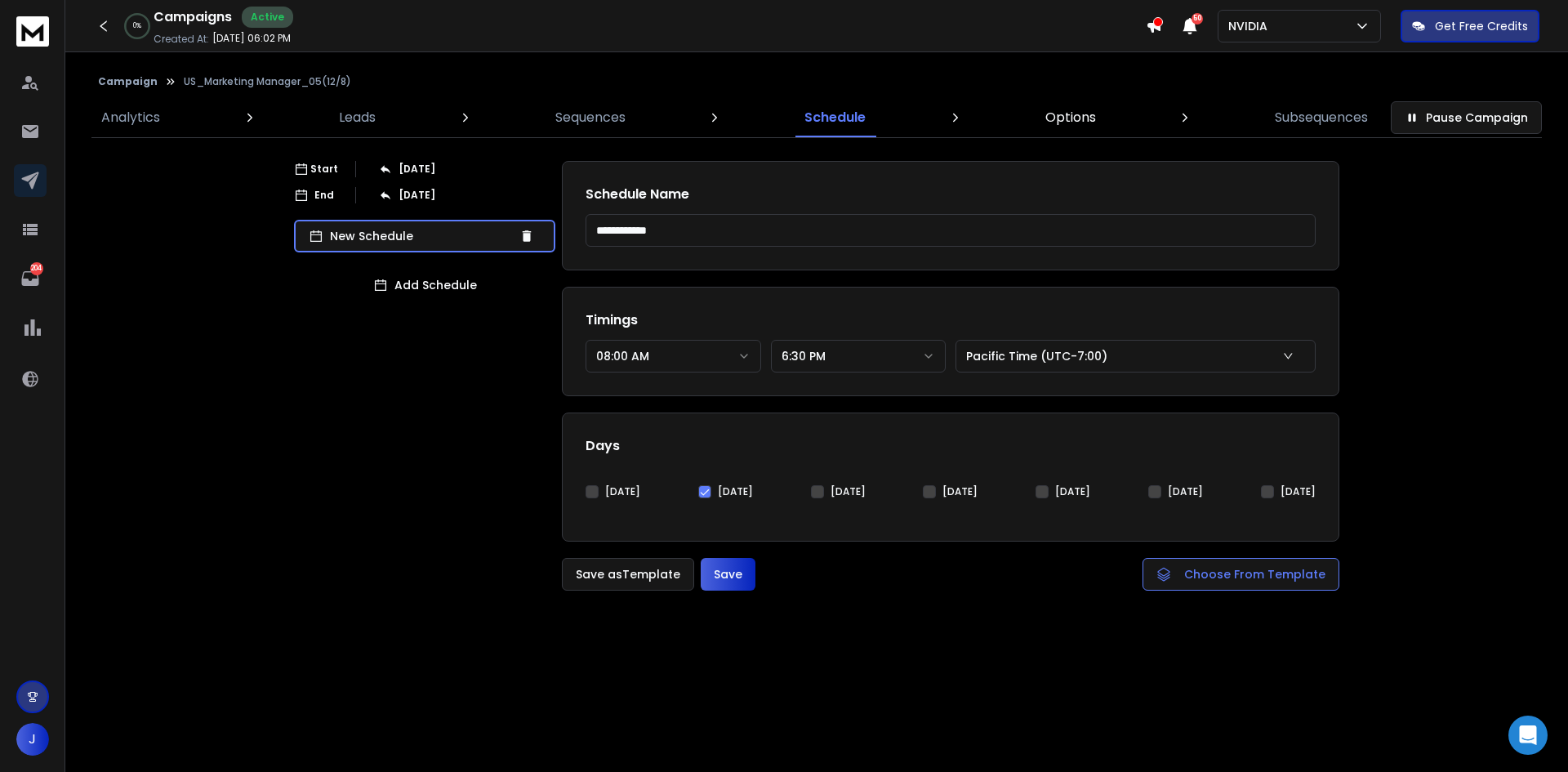
click at [1052, 121] on p "Options" at bounding box center [1070, 118] width 51 height 19
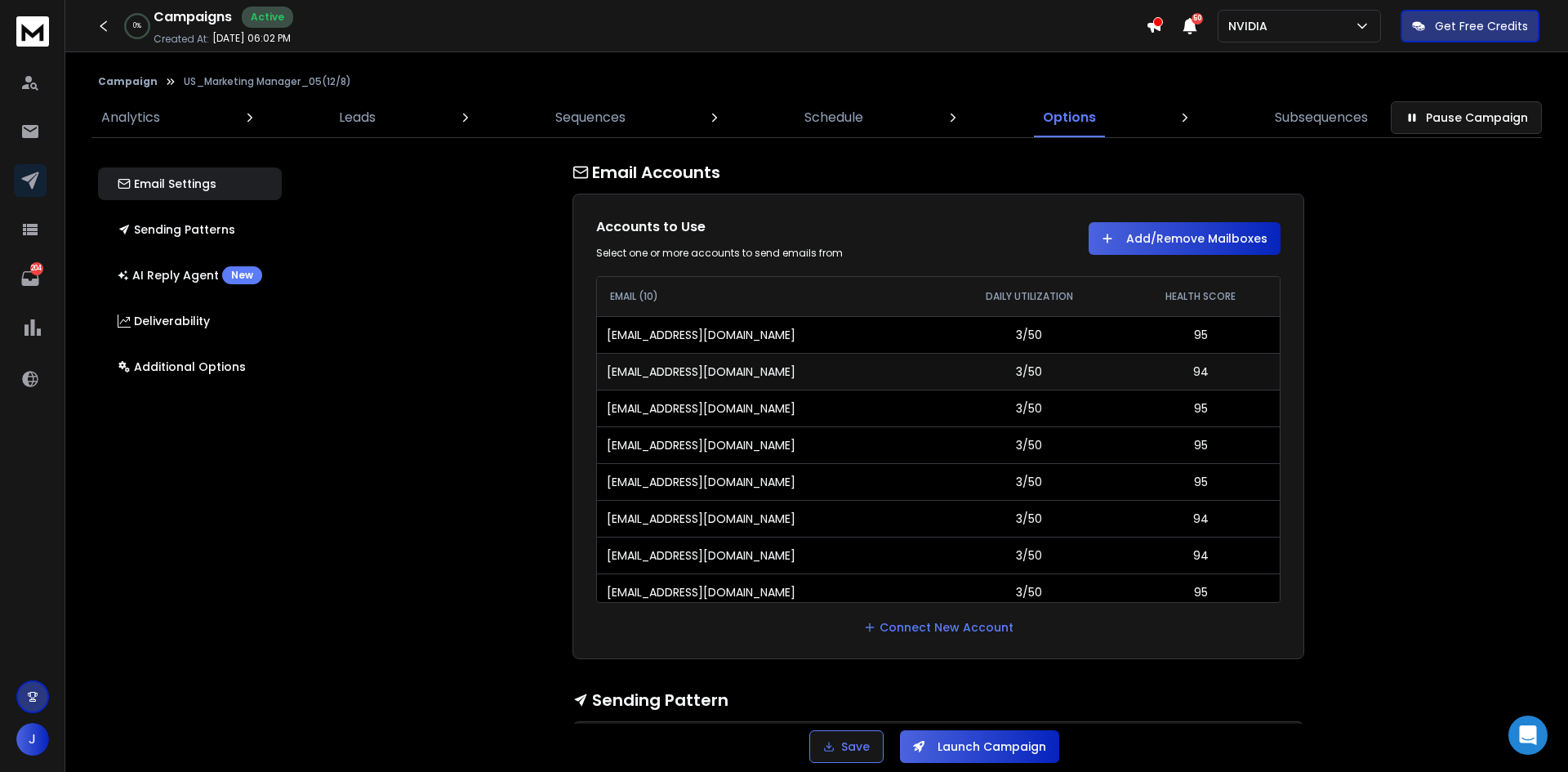
click at [795, 368] on p "[EMAIL_ADDRESS][DOMAIN_NAME]" at bounding box center [701, 371] width 188 height 16
copy p "[EMAIL_ADDRESS][DOMAIN_NAME]"
drag, startPoint x: 900, startPoint y: 346, endPoint x: 959, endPoint y: 354, distance: 59.5
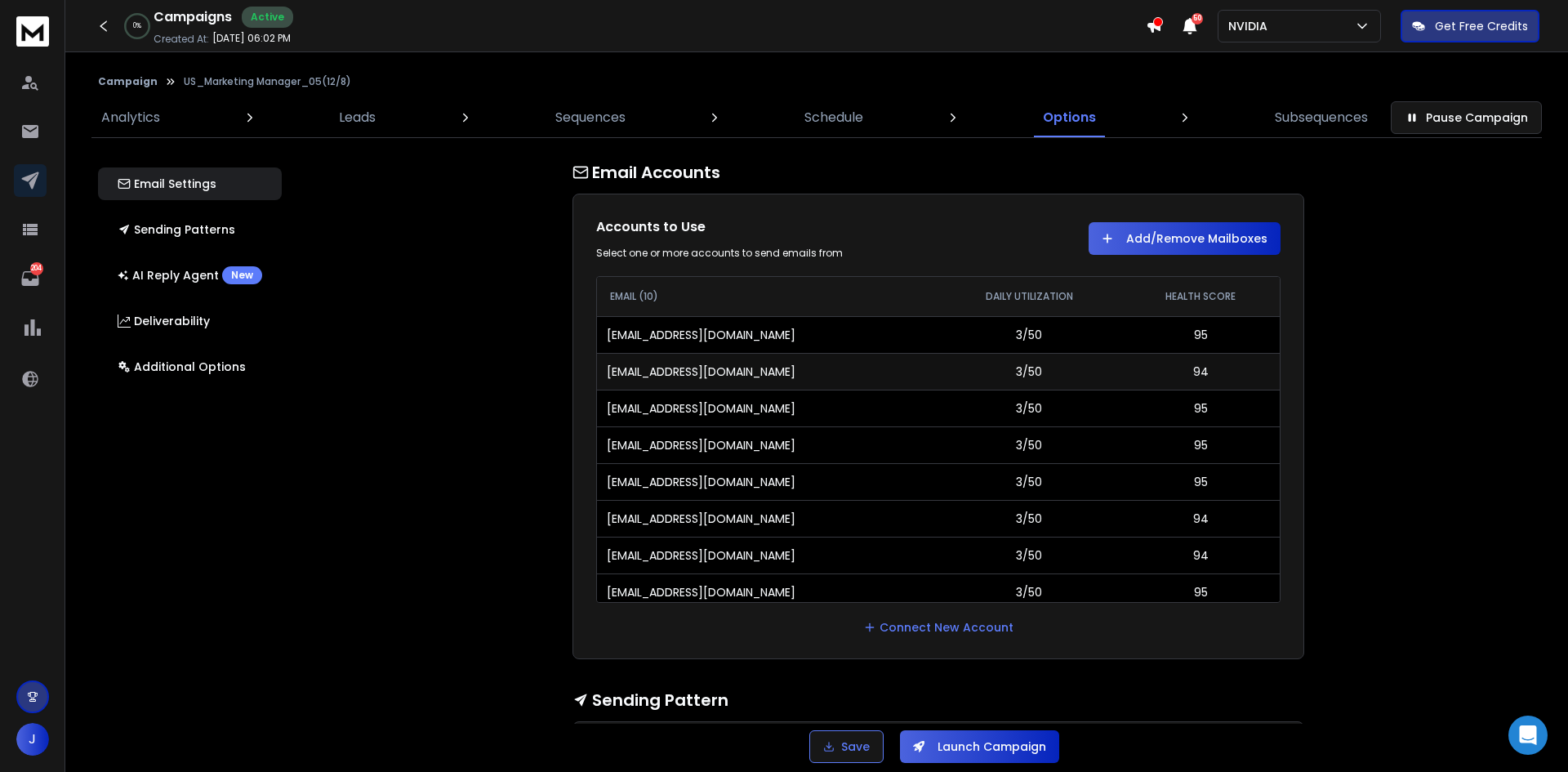
click at [901, 346] on td "[EMAIL_ADDRESS][DOMAIN_NAME]" at bounding box center [766, 335] width 339 height 36
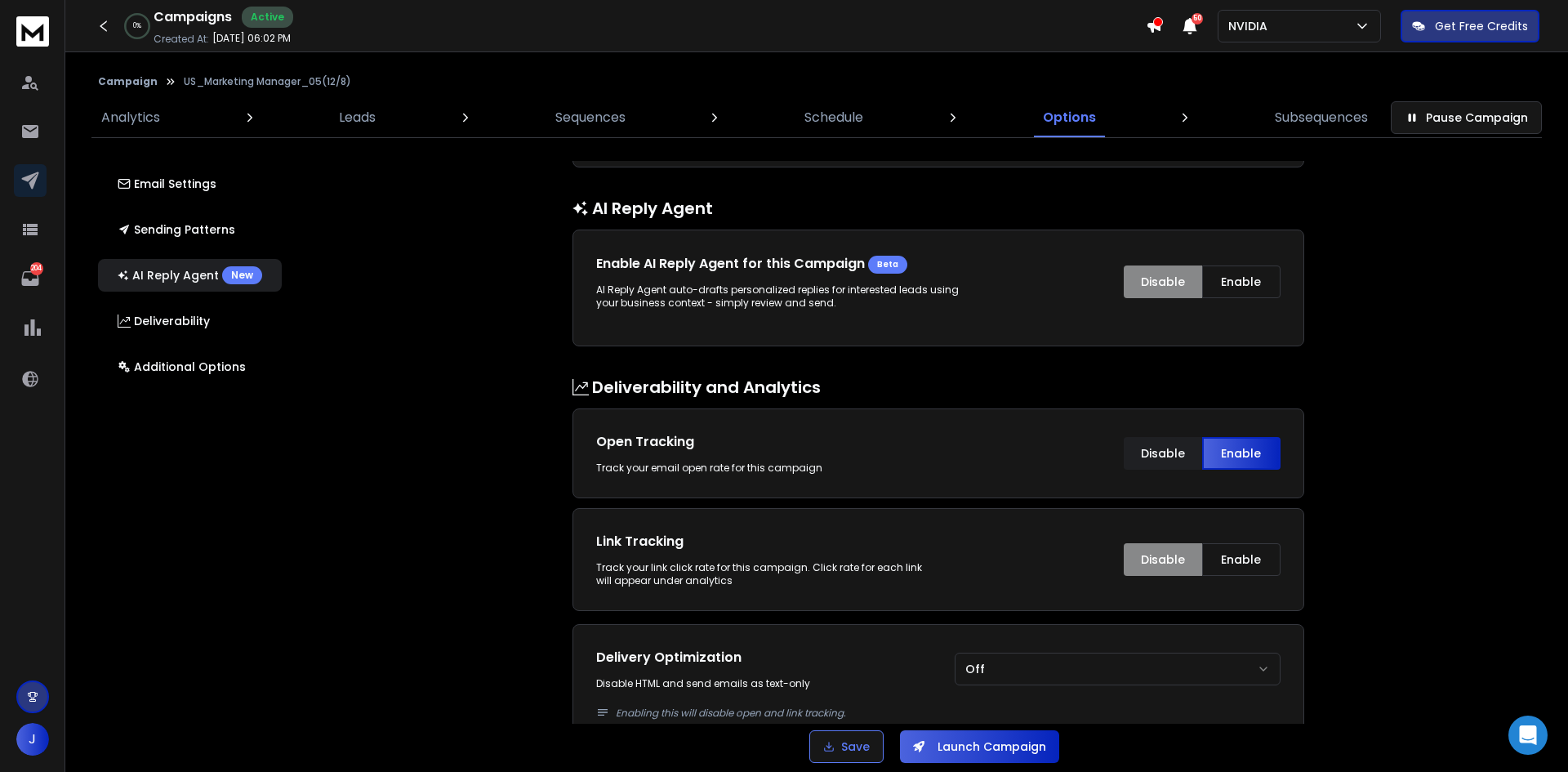
scroll to position [1634, 0]
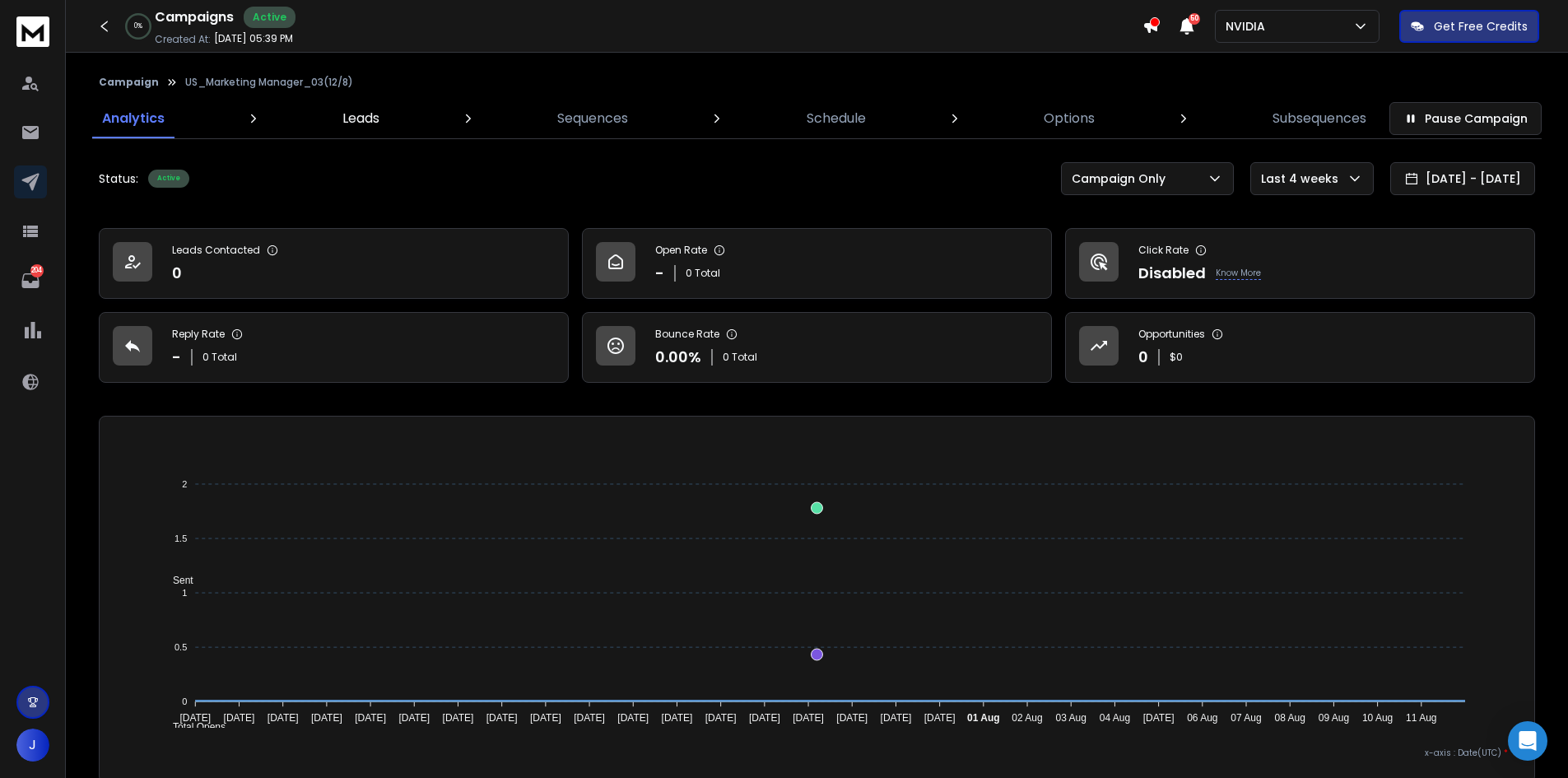
click at [367, 123] on p "Leads" at bounding box center [360, 119] width 37 height 19
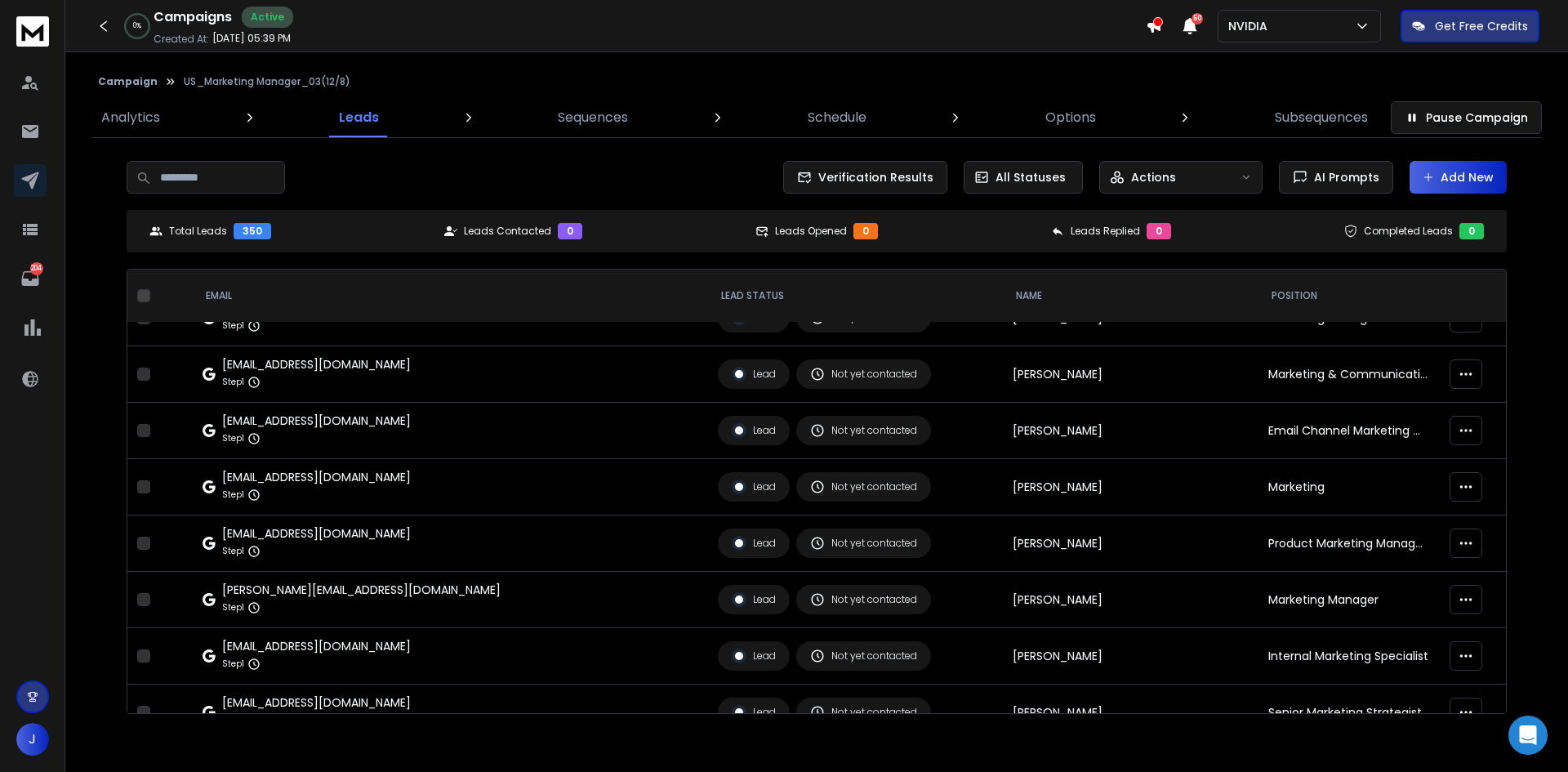
scroll to position [653, 0]
click at [606, 127] on link "Sequences" at bounding box center [593, 117] width 90 height 39
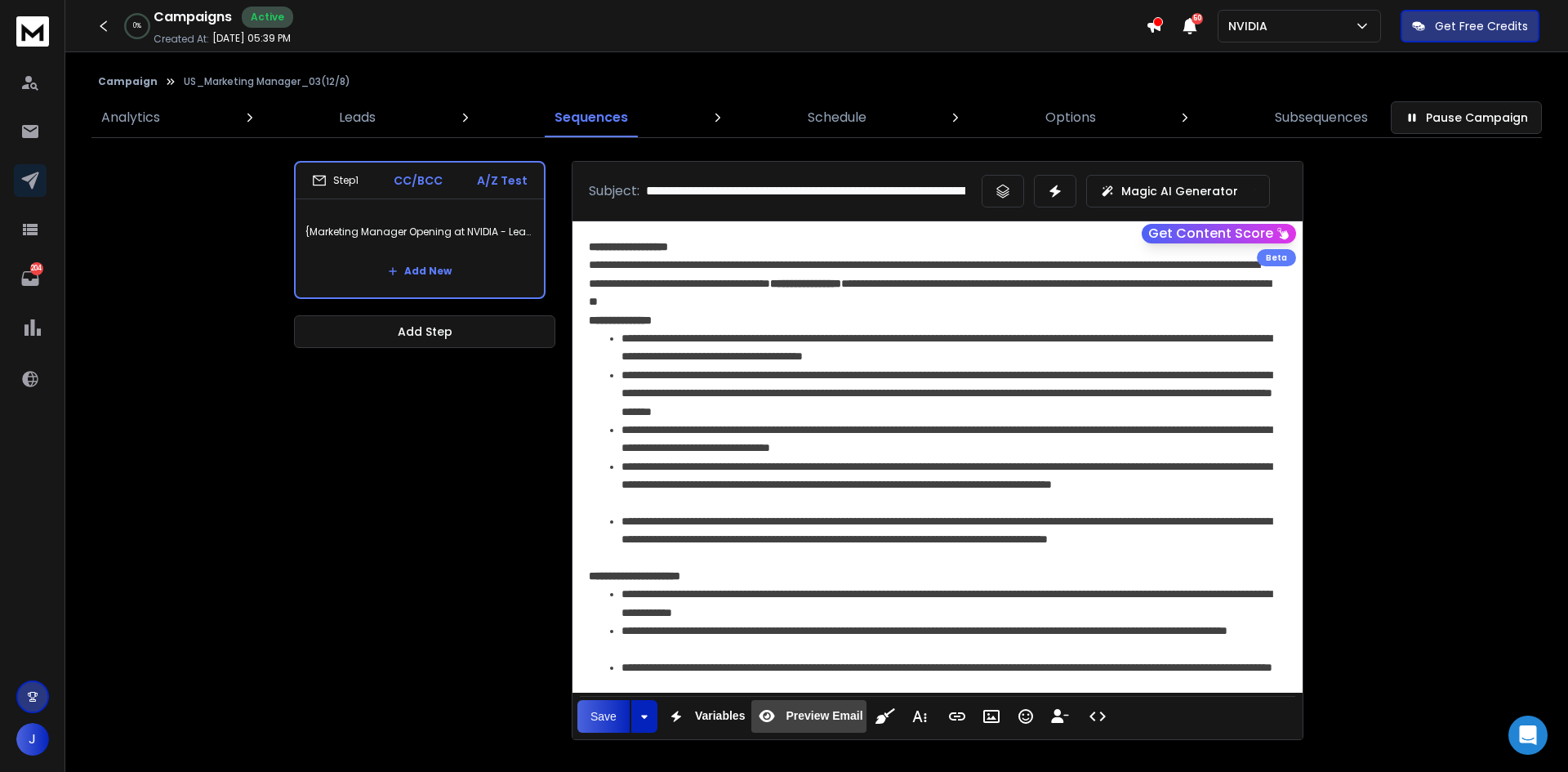
click at [843, 711] on span "Preview Email" at bounding box center [823, 716] width 83 height 14
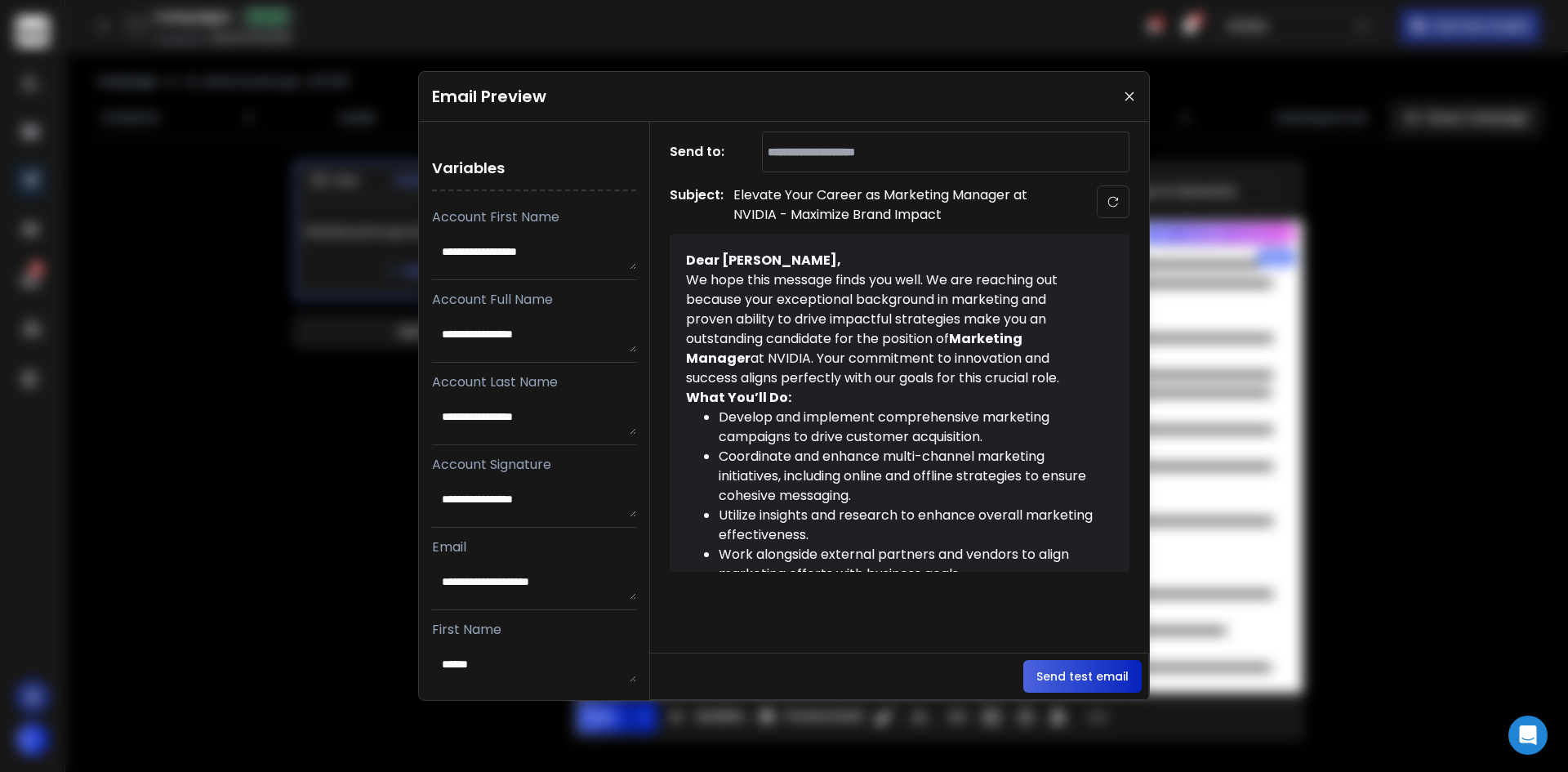
scroll to position [164, 0]
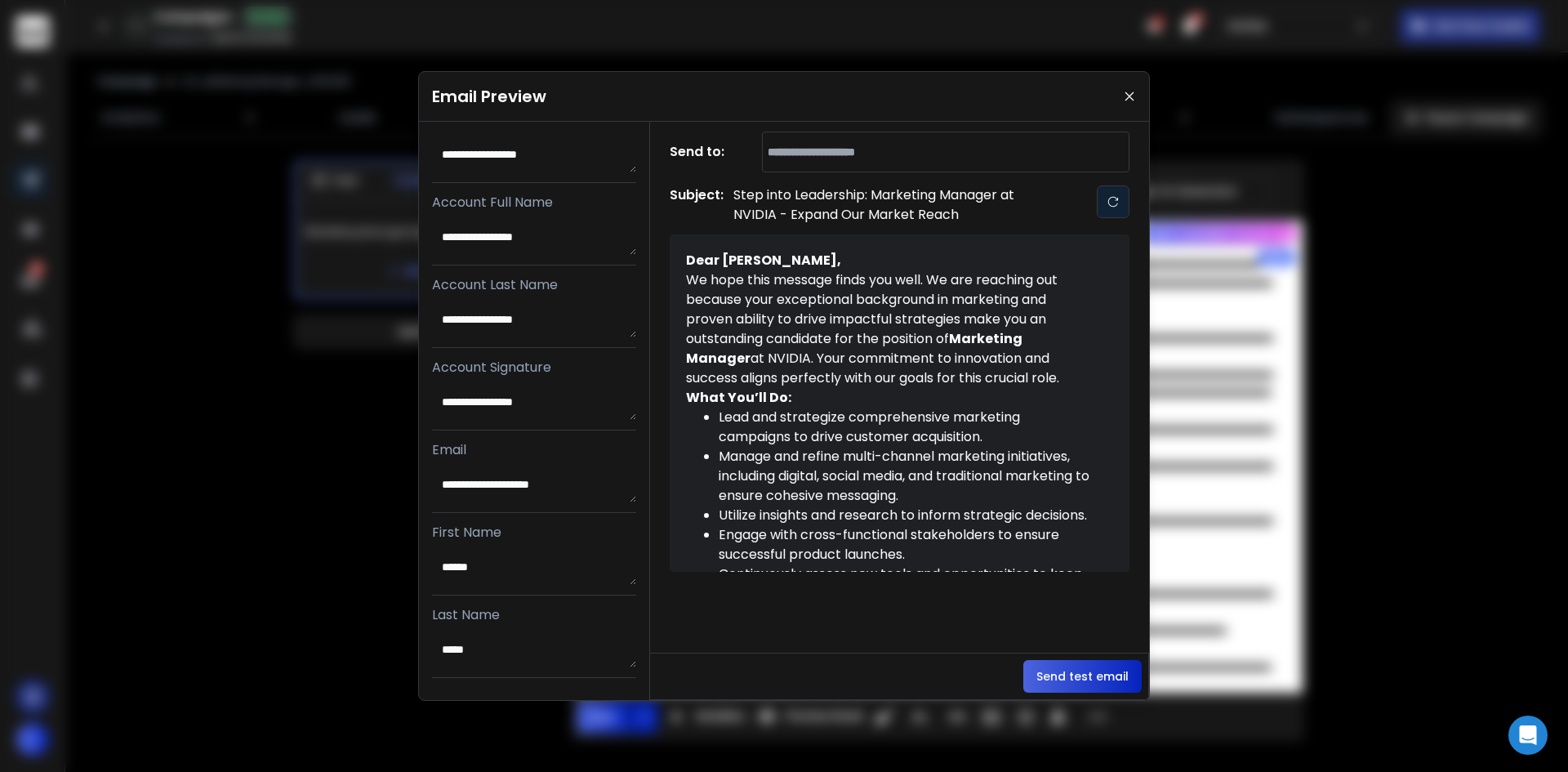
click at [1115, 207] on icon at bounding box center [1113, 202] width 10 height 10
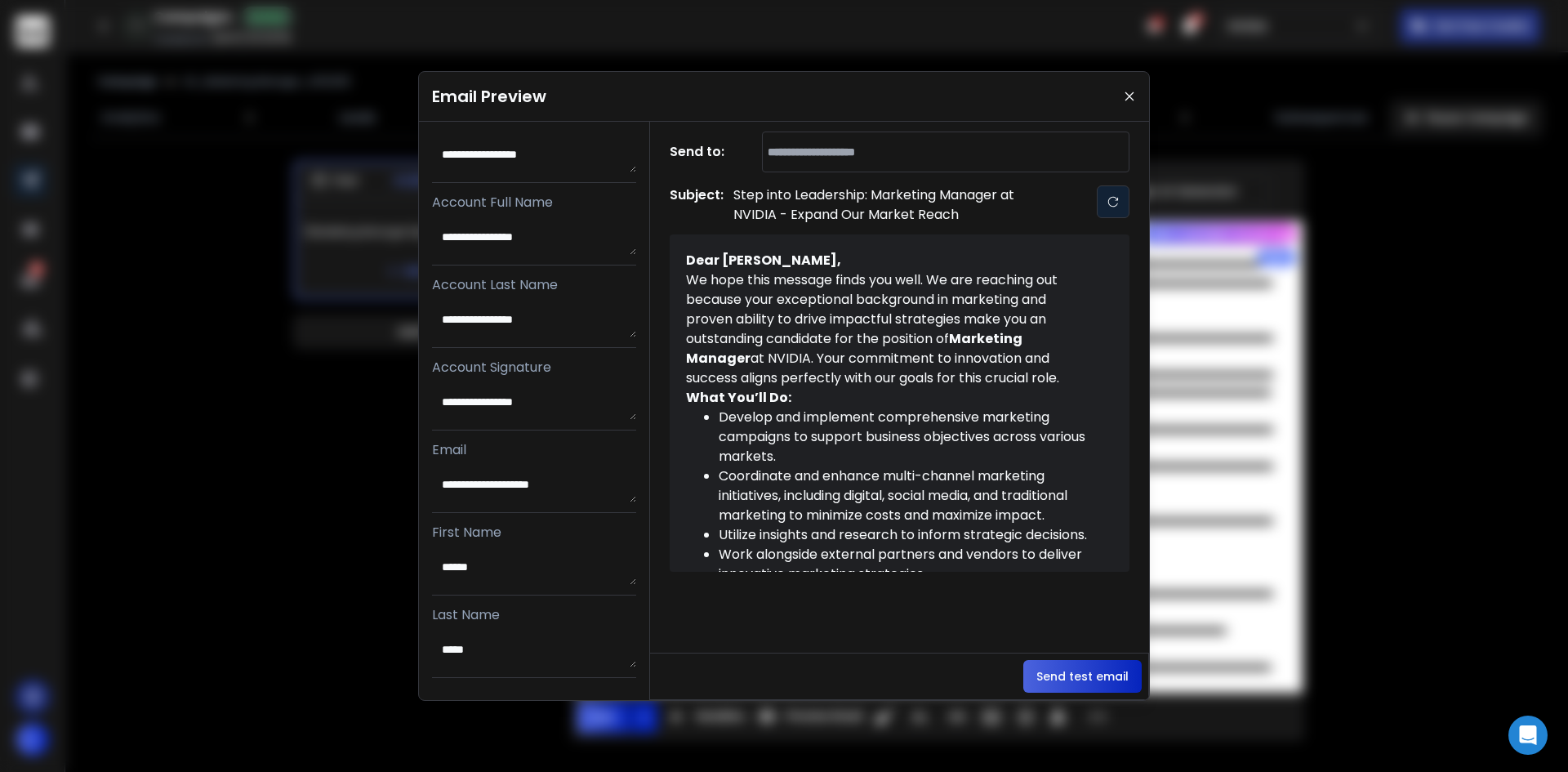
click at [1115, 207] on icon at bounding box center [1113, 202] width 10 height 10
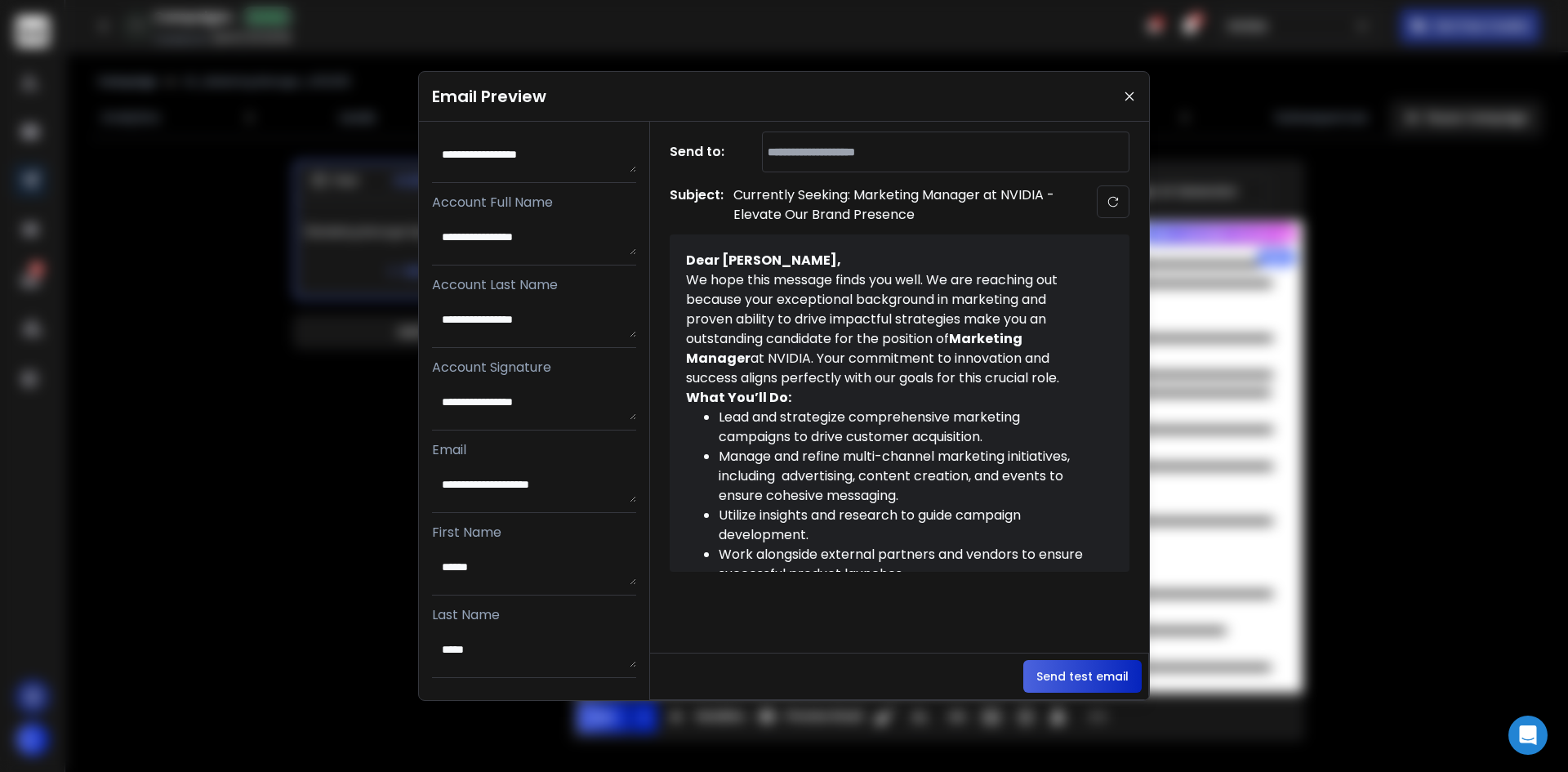
click at [1130, 98] on icon at bounding box center [1129, 97] width 9 height 9
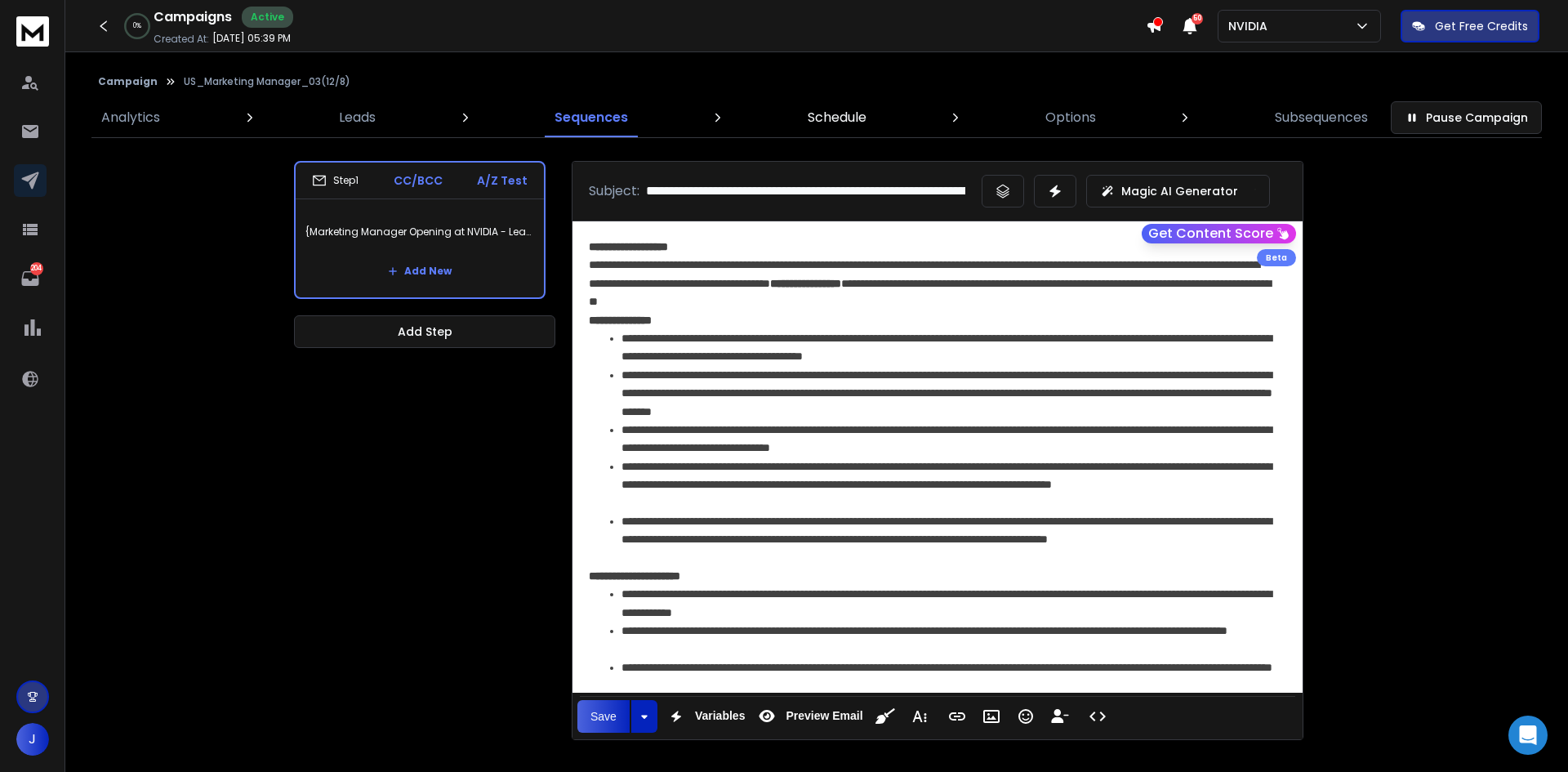
drag, startPoint x: 779, startPoint y: 120, endPoint x: 842, endPoint y: 113, distance: 63.4
click at [780, 120] on div "Analytics Leads Sequences Schedule Options Subsequences" at bounding box center [734, 117] width 1286 height 39
click at [842, 113] on p "Schedule" at bounding box center [837, 118] width 58 height 19
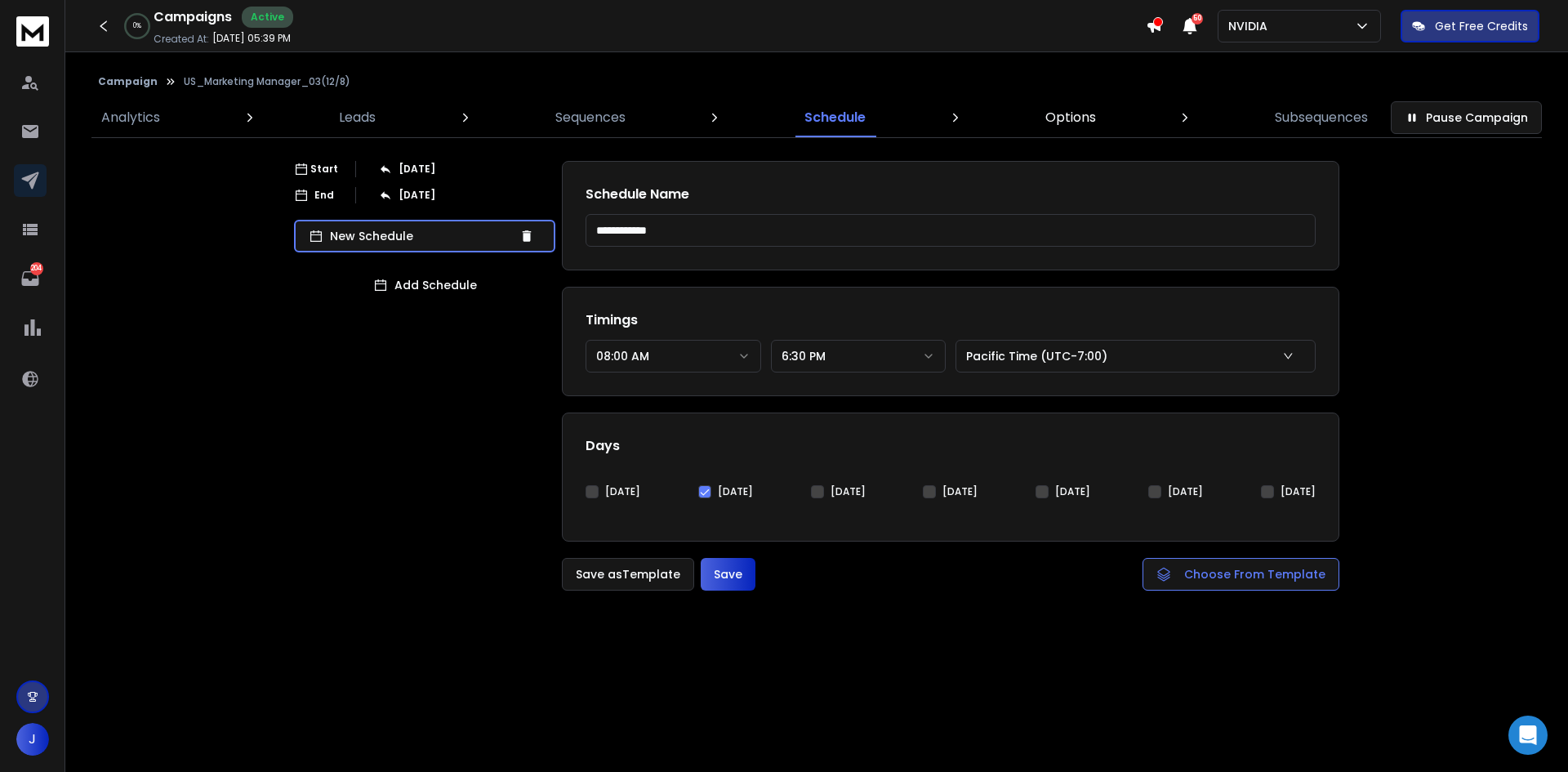
click at [1082, 127] on link "Options" at bounding box center [1070, 117] width 70 height 39
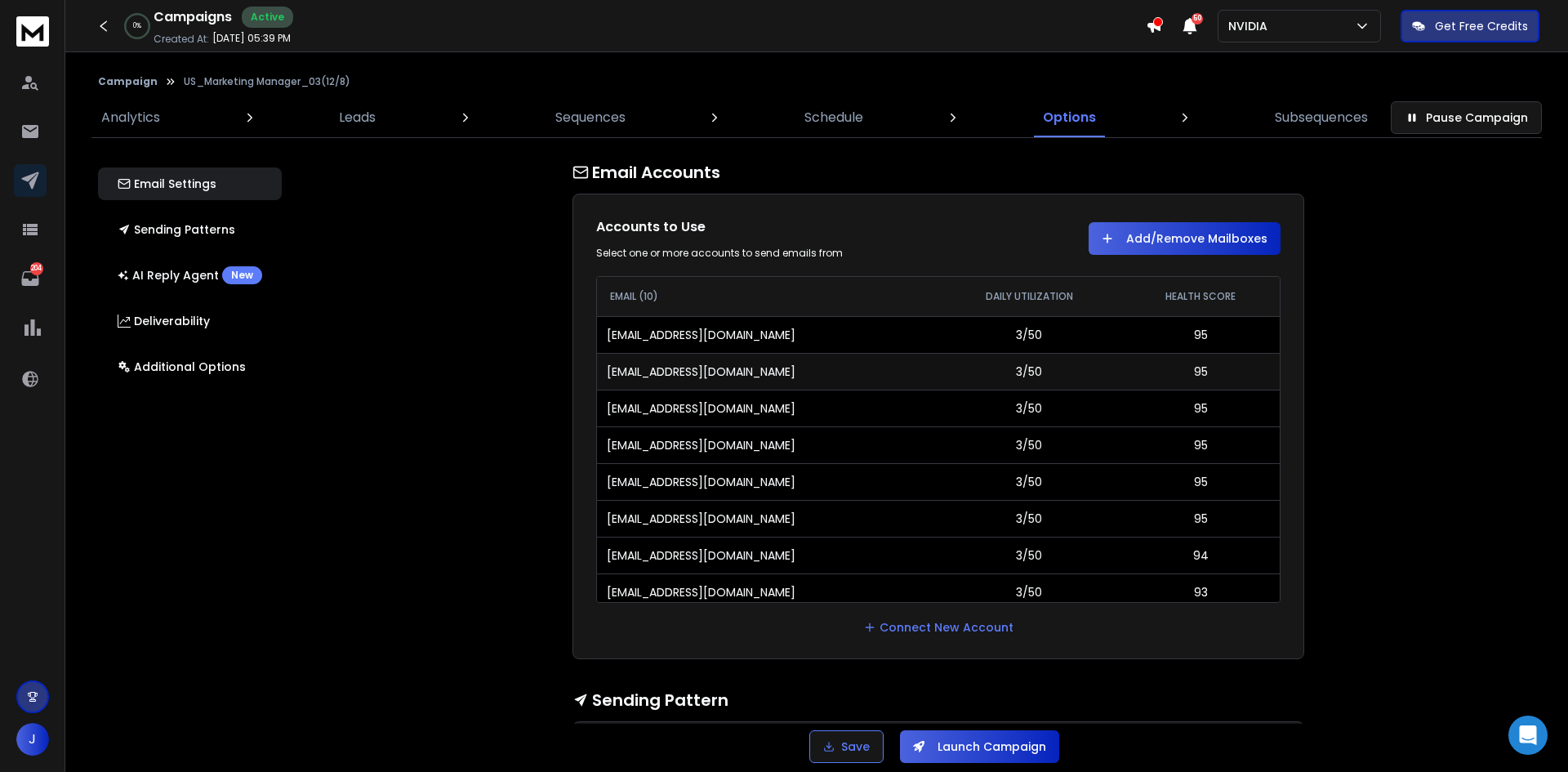
click at [762, 377] on p "jobopenings@futureofworknvidia.com" at bounding box center [701, 371] width 188 height 16
copy p "jobopenings@futureofworknvidia.com"
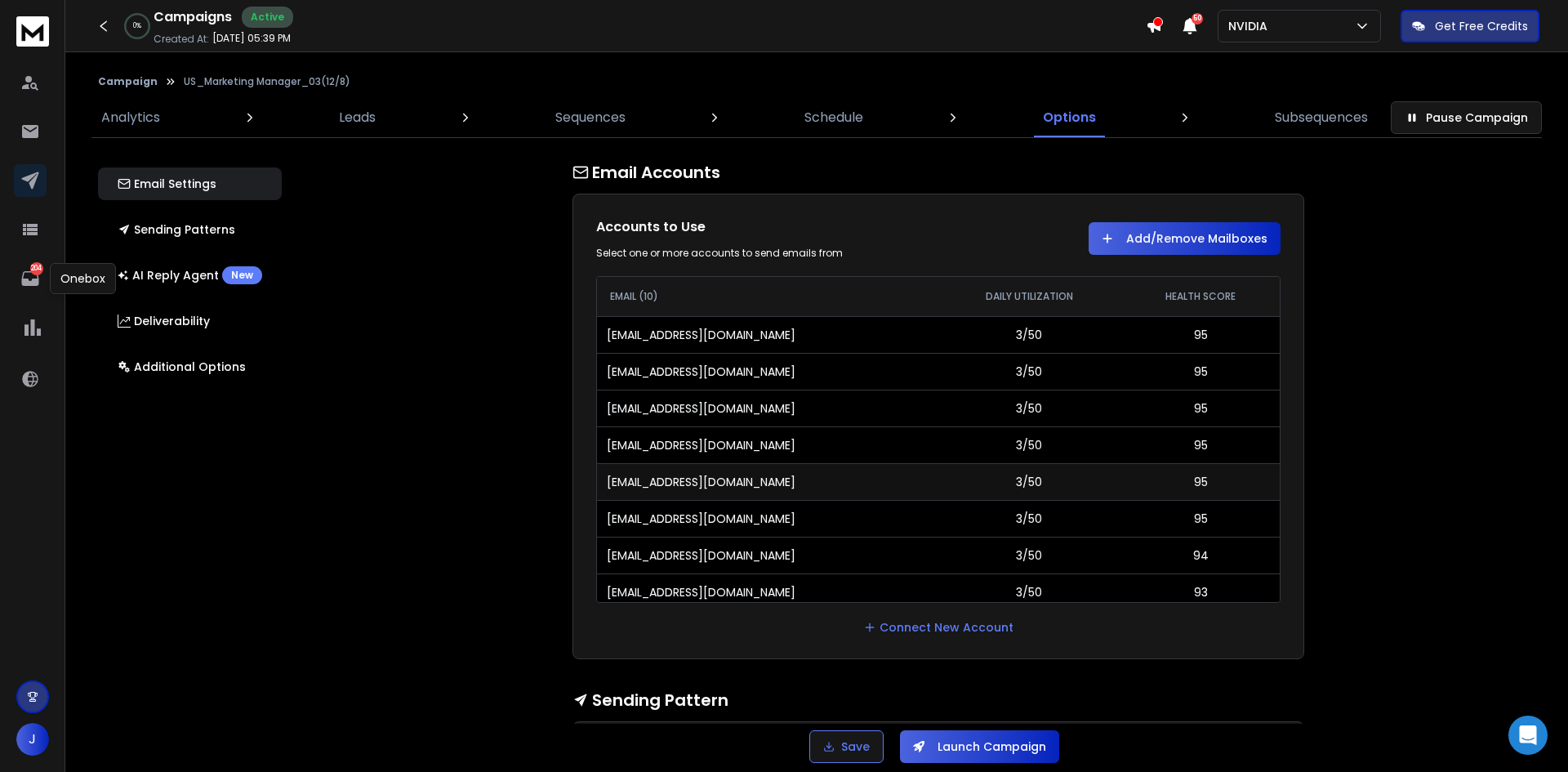
click at [1095, 469] on td "3/50" at bounding box center [1030, 481] width 185 height 36
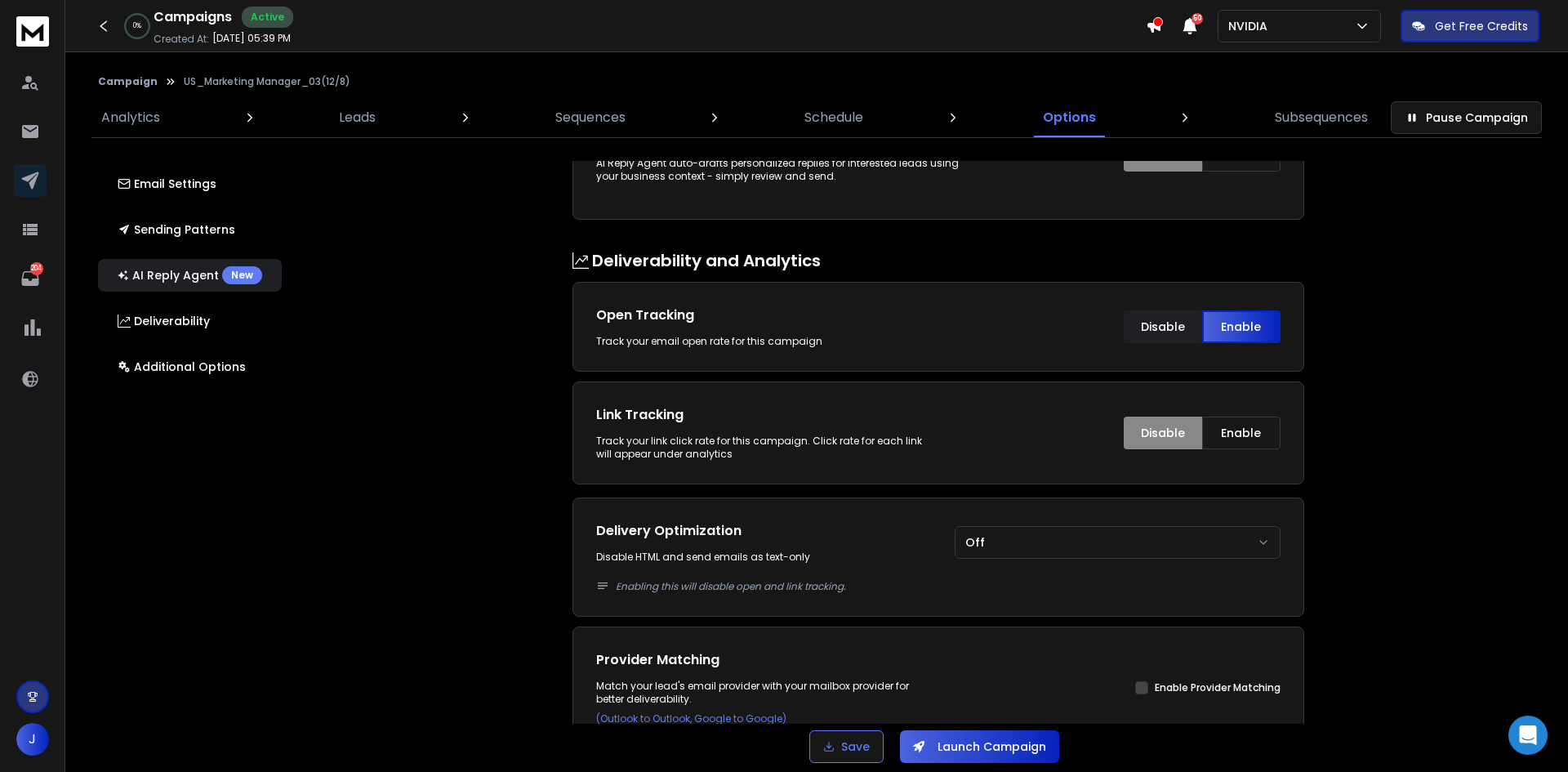
scroll to position [1798, 0]
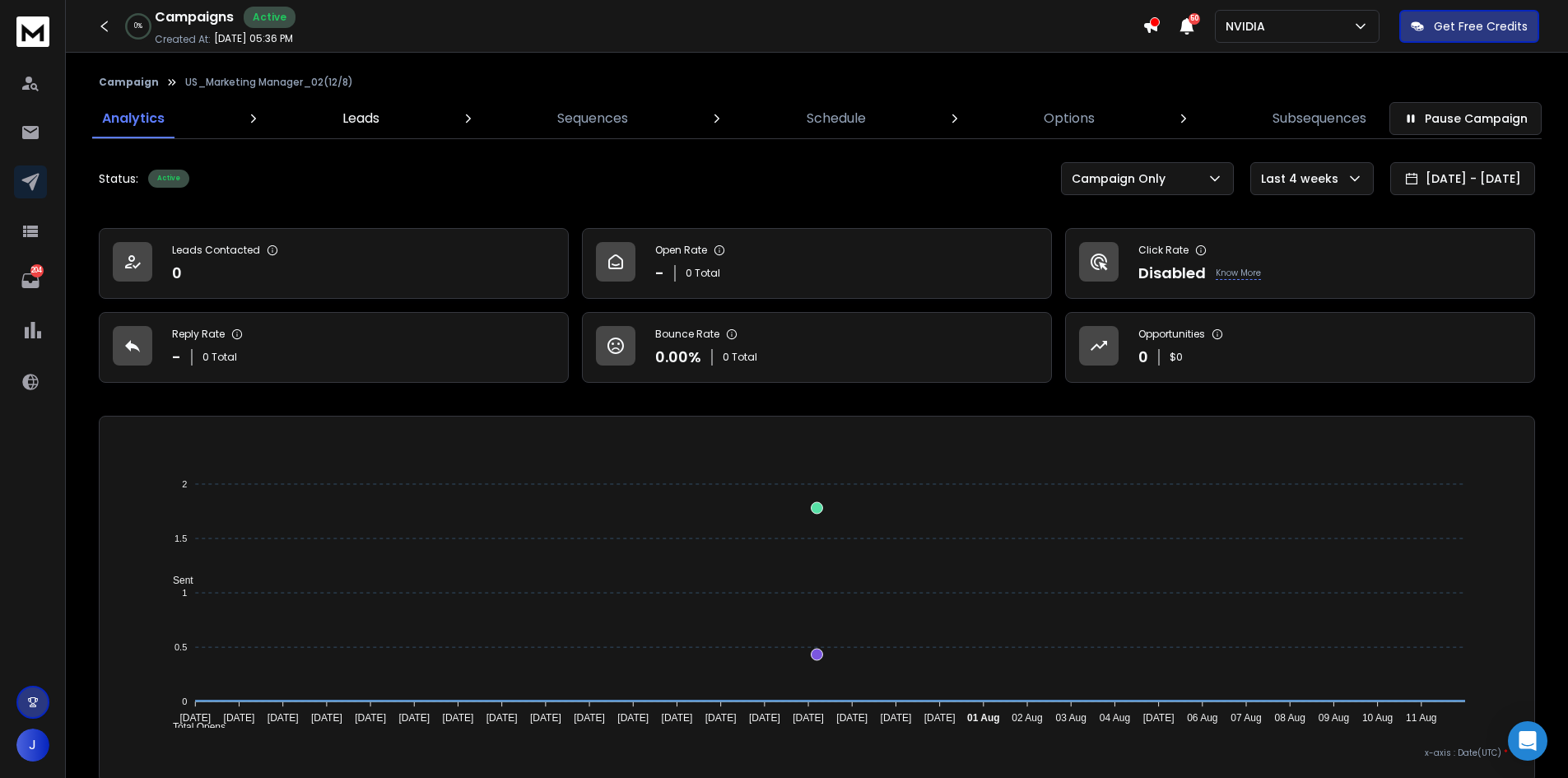
click at [359, 127] on p "Leads" at bounding box center [360, 119] width 37 height 19
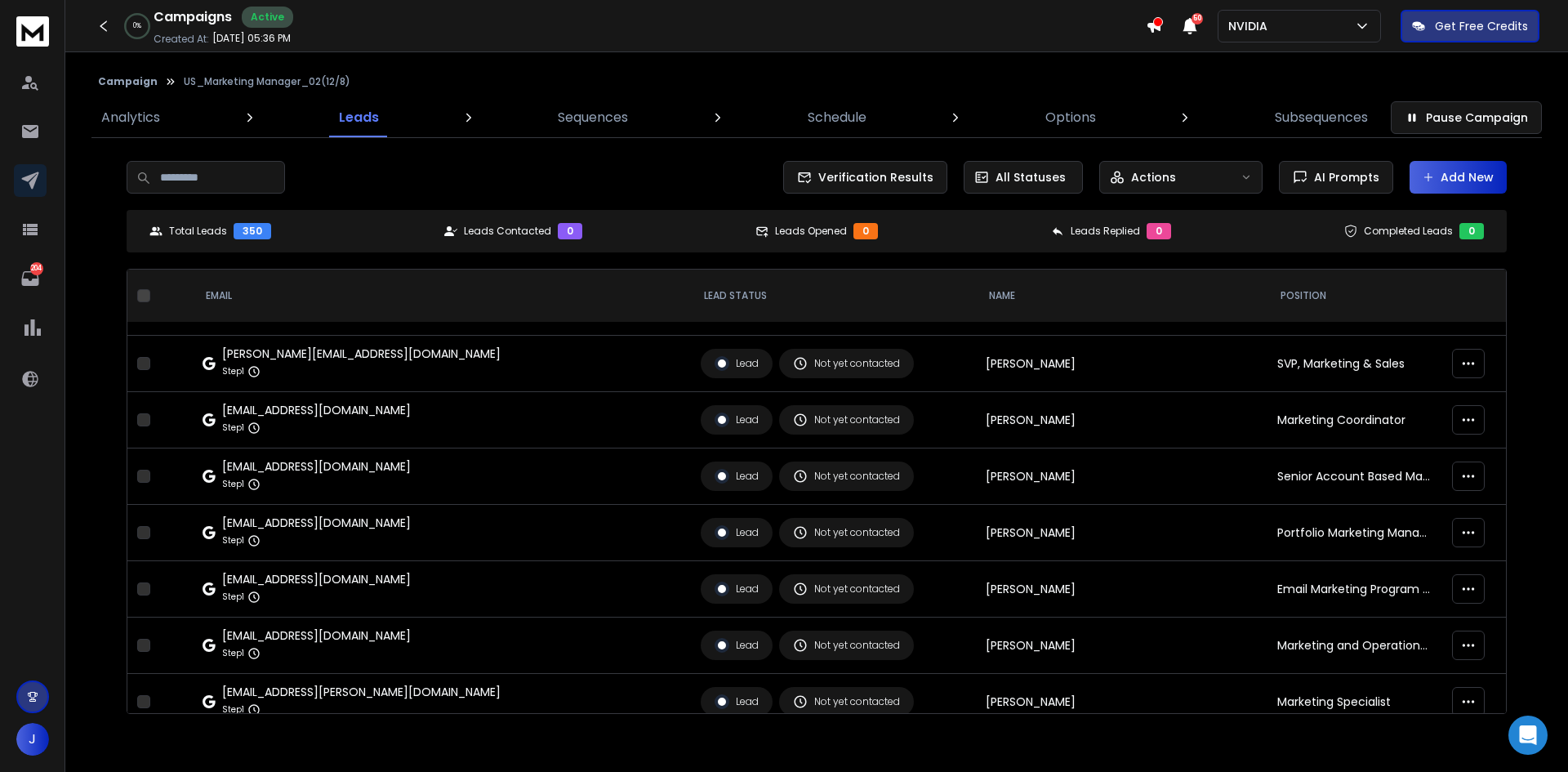
scroll to position [327, 0]
drag, startPoint x: 564, startPoint y: 137, endPoint x: 576, endPoint y: 121, distance: 20.0
click at [566, 135] on link "Sequences" at bounding box center [593, 117] width 90 height 39
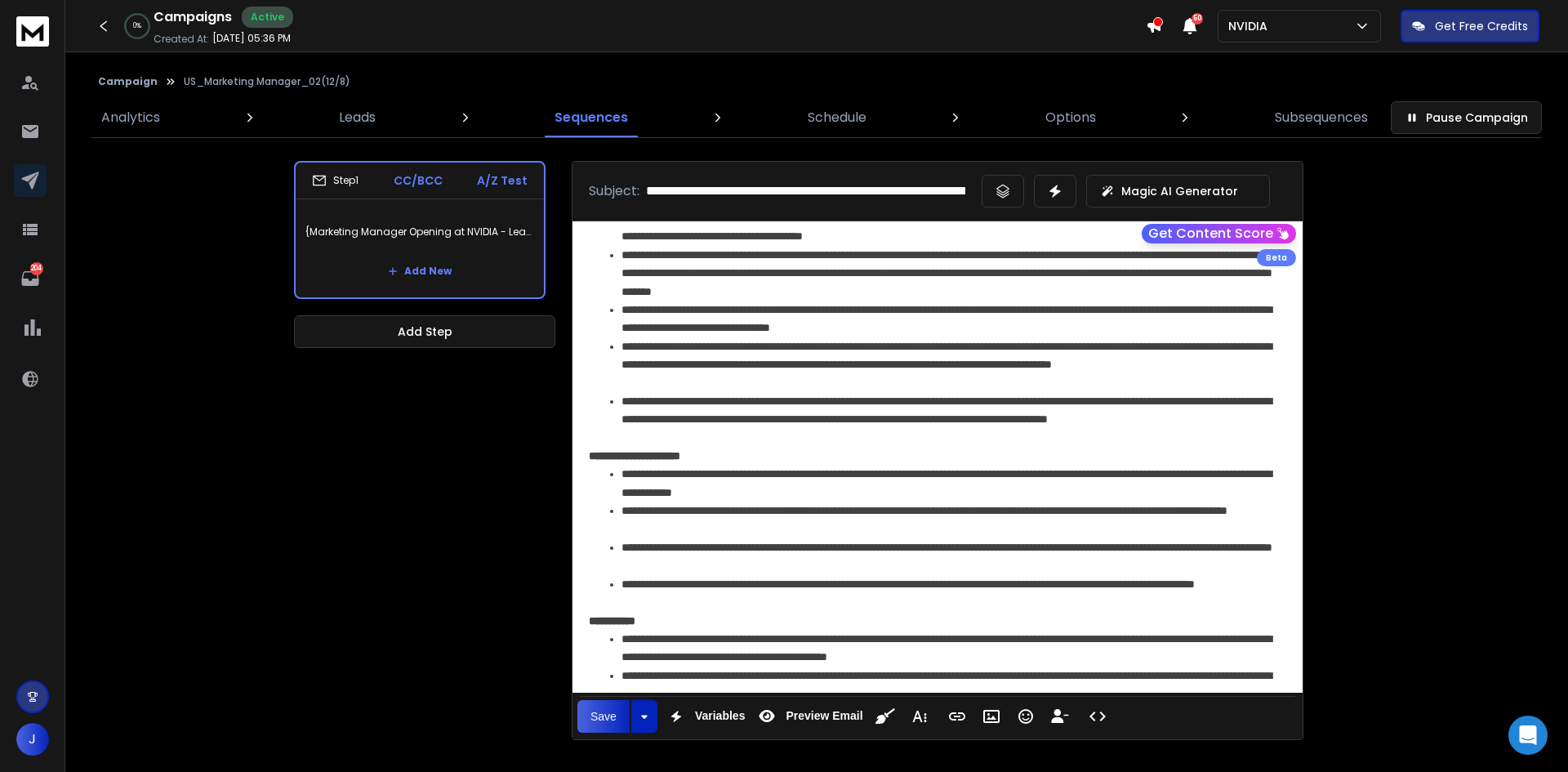
scroll to position [301, 0]
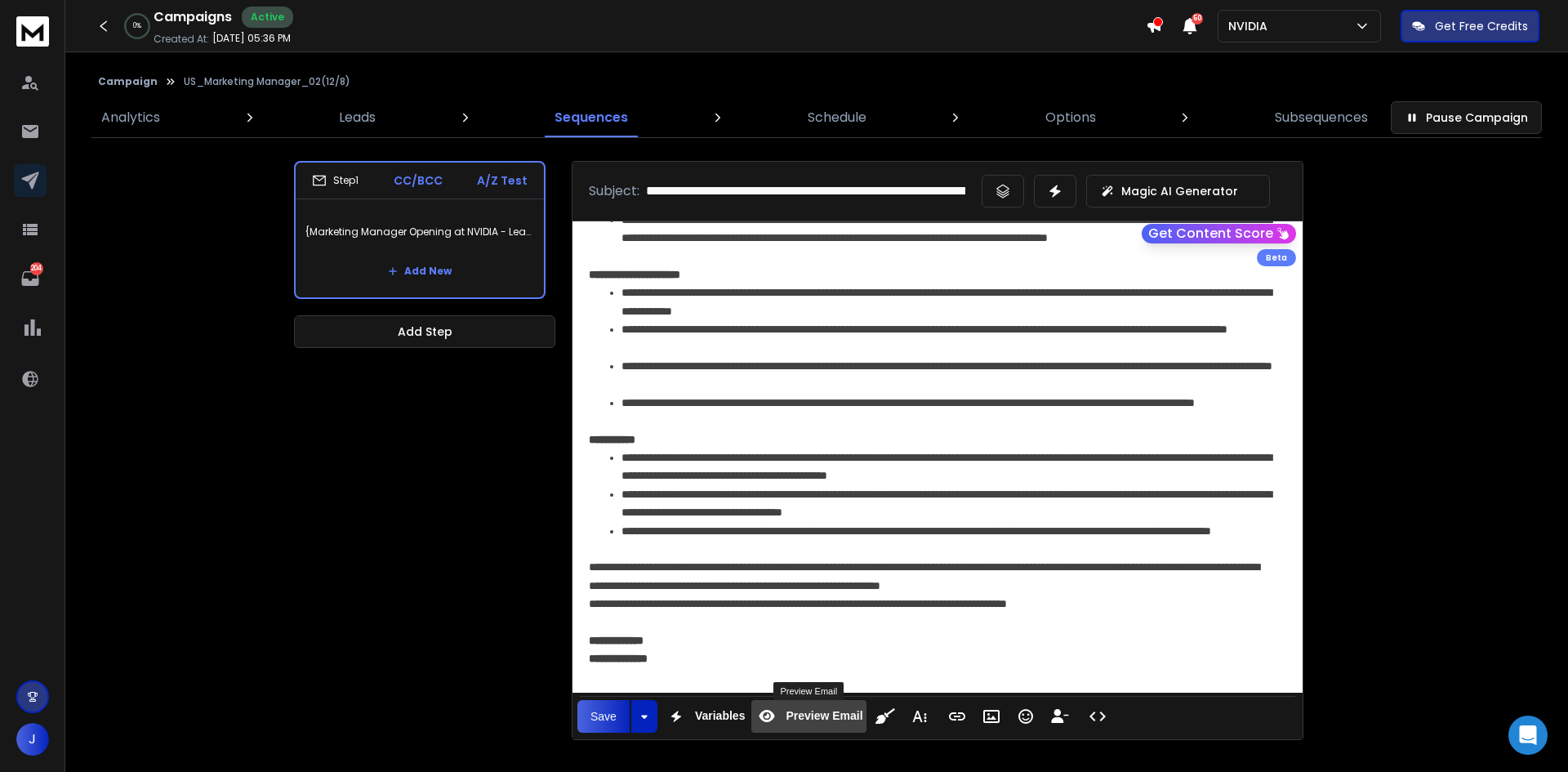
click at [834, 709] on span "Preview Email" at bounding box center [823, 716] width 83 height 14
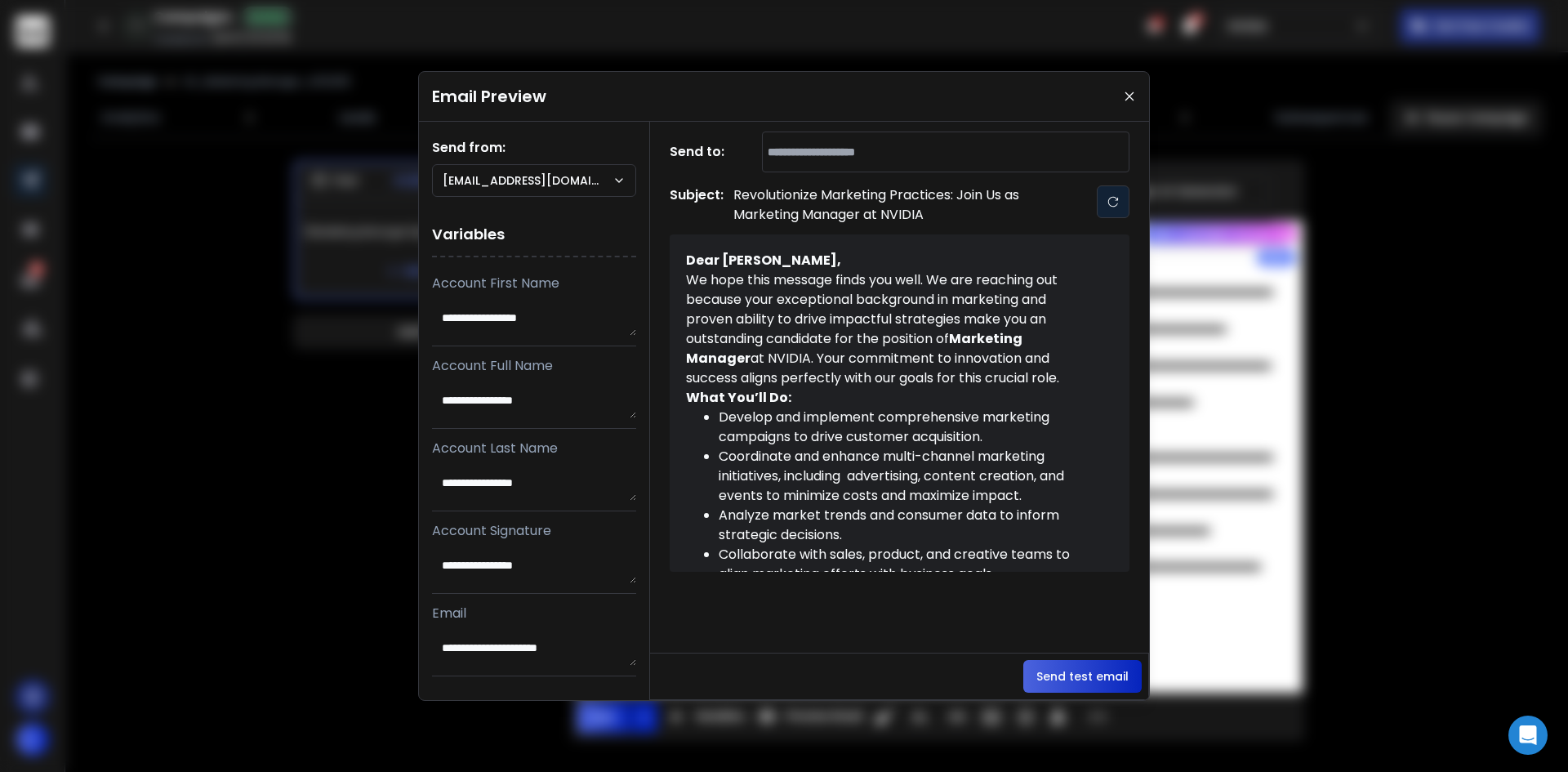
click at [1112, 191] on button at bounding box center [1113, 202] width 33 height 33
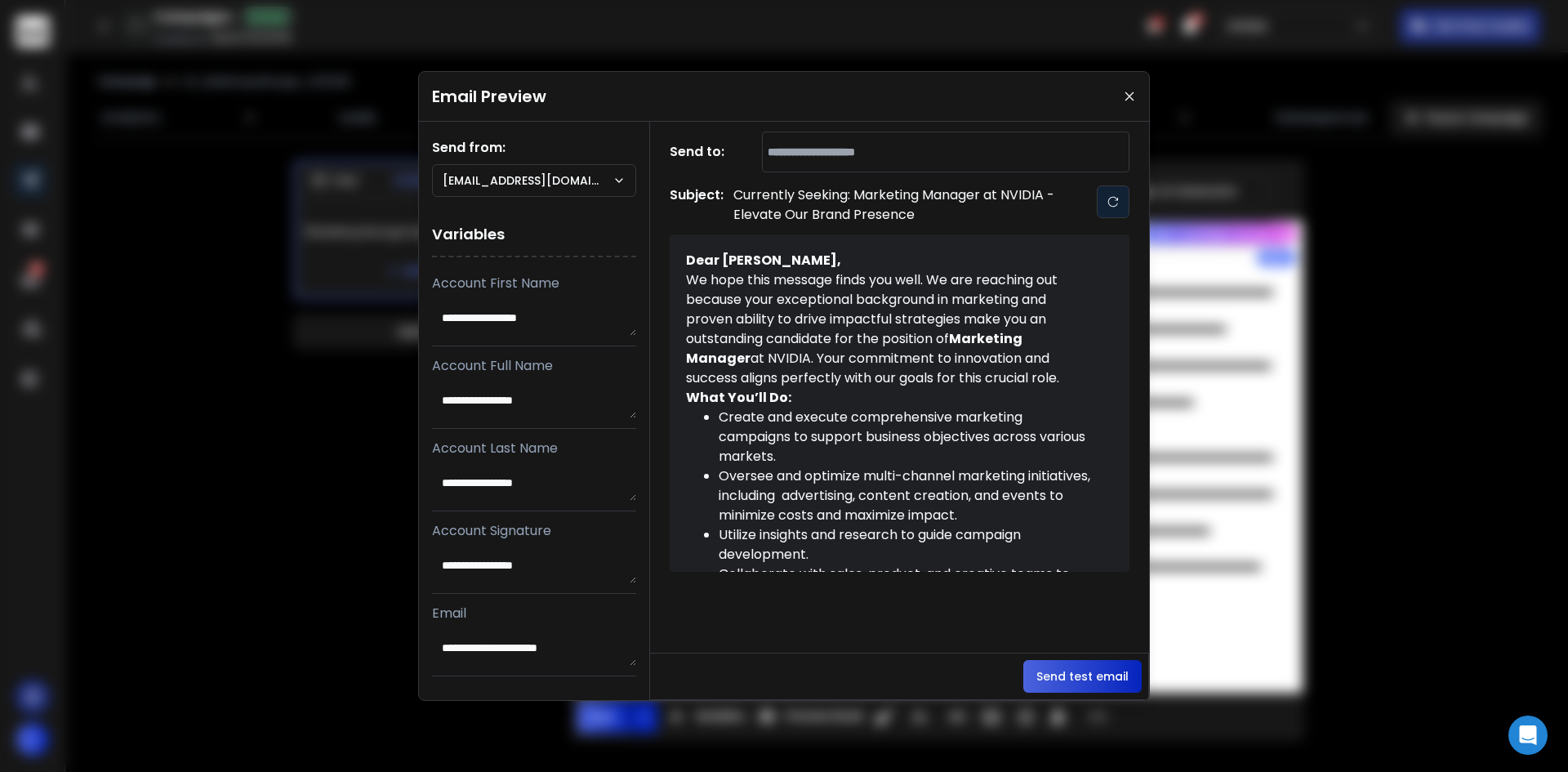
click at [1112, 191] on button at bounding box center [1113, 202] width 33 height 33
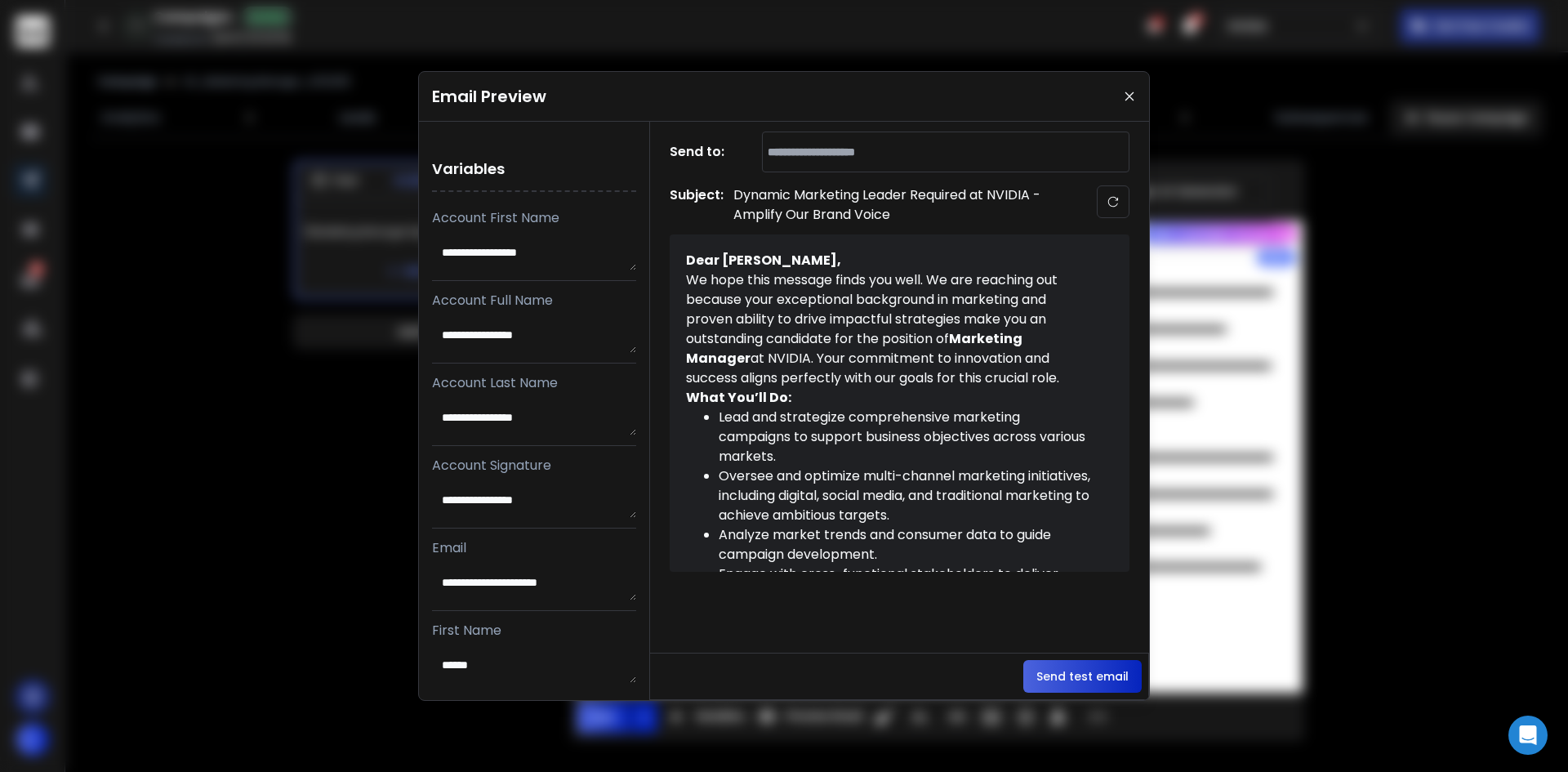
scroll to position [240, 0]
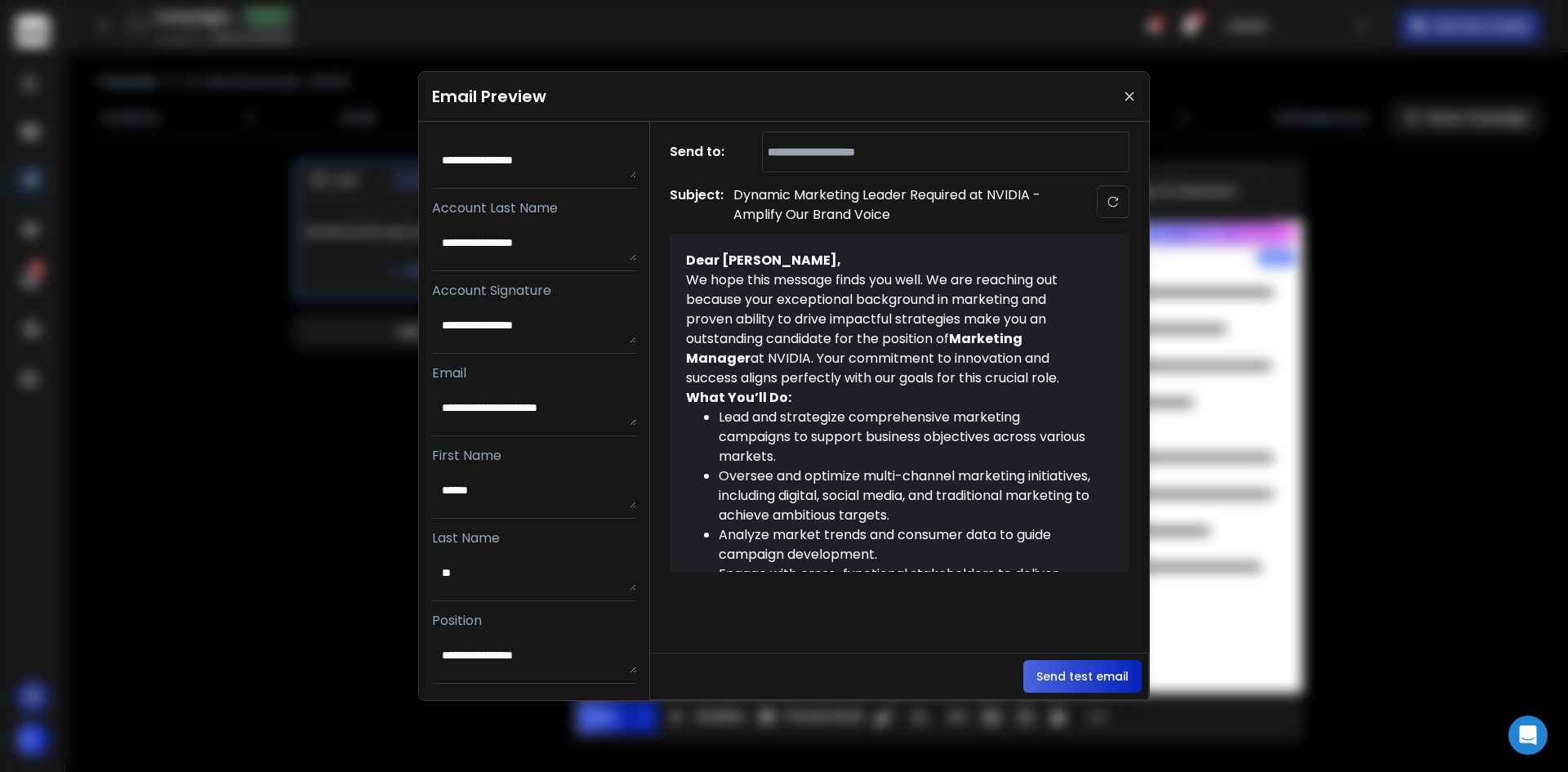
click at [1122, 91] on div "Email Preview" at bounding box center [784, 96] width 730 height 49
click at [1124, 95] on icon at bounding box center [1129, 97] width 13 height 13
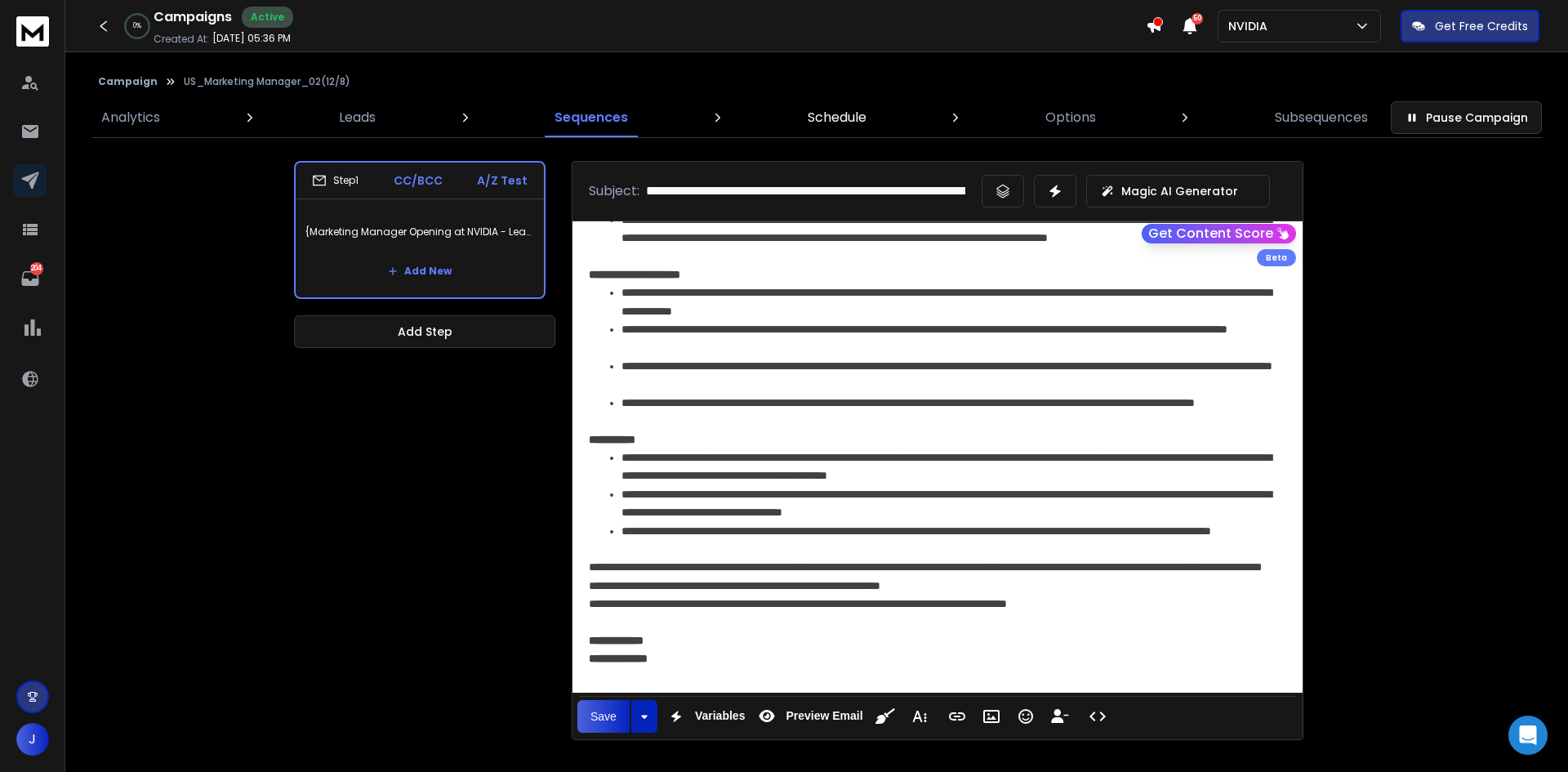
click at [824, 109] on p "Schedule" at bounding box center [837, 118] width 58 height 19
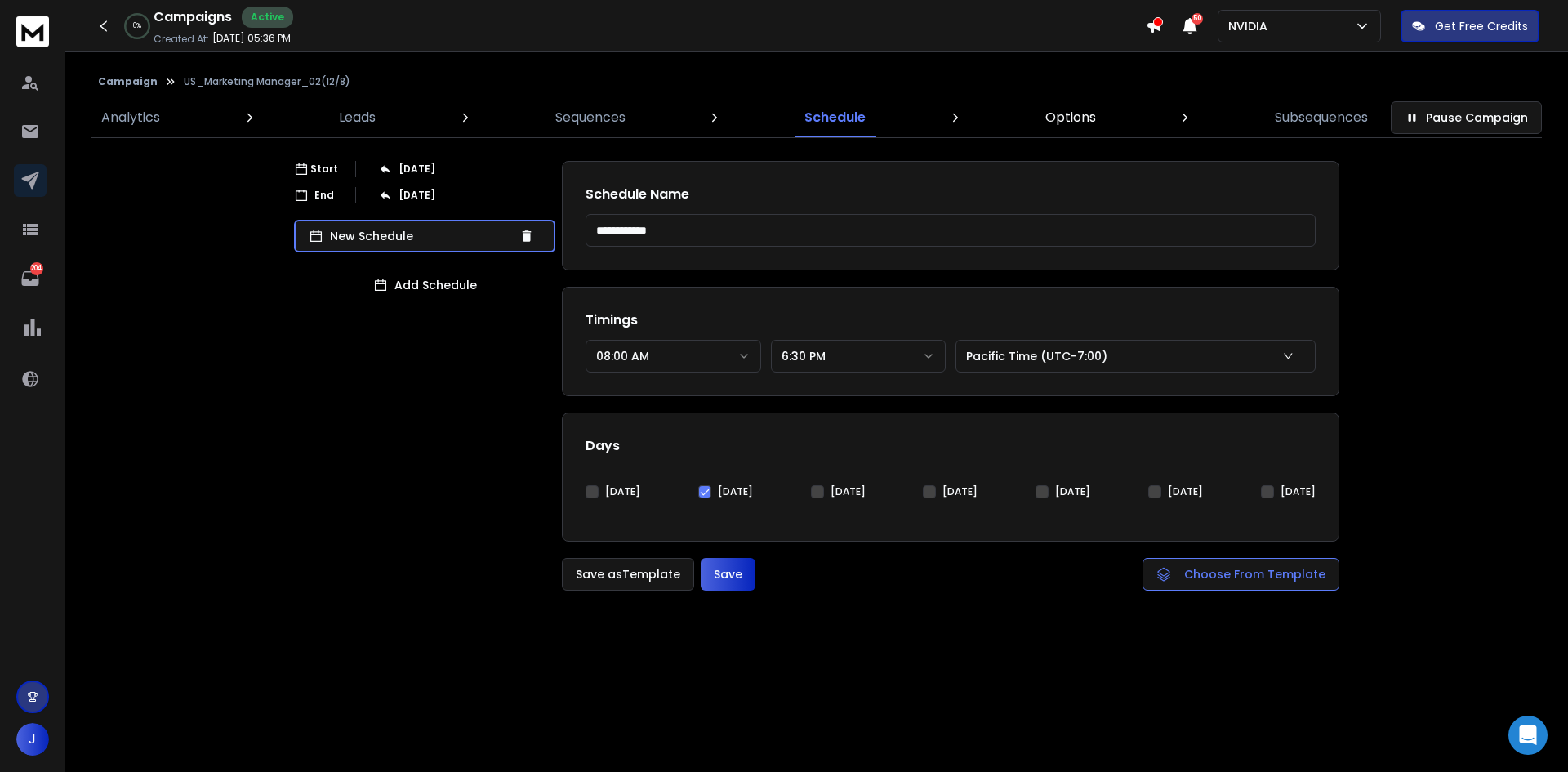
click at [1074, 121] on p "Options" at bounding box center [1070, 118] width 51 height 19
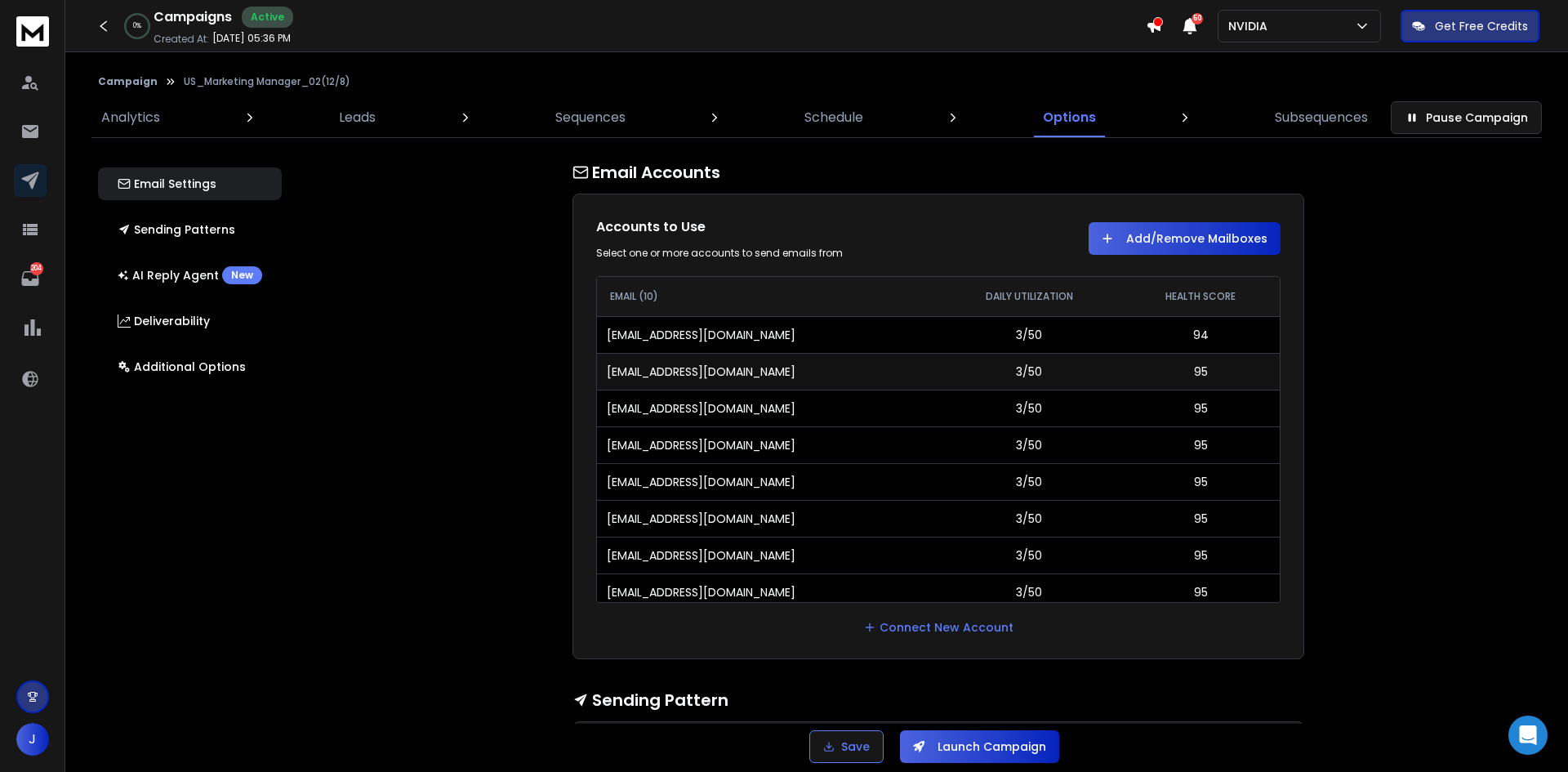
click at [767, 356] on td "[EMAIL_ADDRESS][DOMAIN_NAME]" at bounding box center [766, 371] width 339 height 36
copy p "[EMAIL_ADDRESS][DOMAIN_NAME]"
click at [1165, 374] on td "95" at bounding box center [1201, 371] width 158 height 36
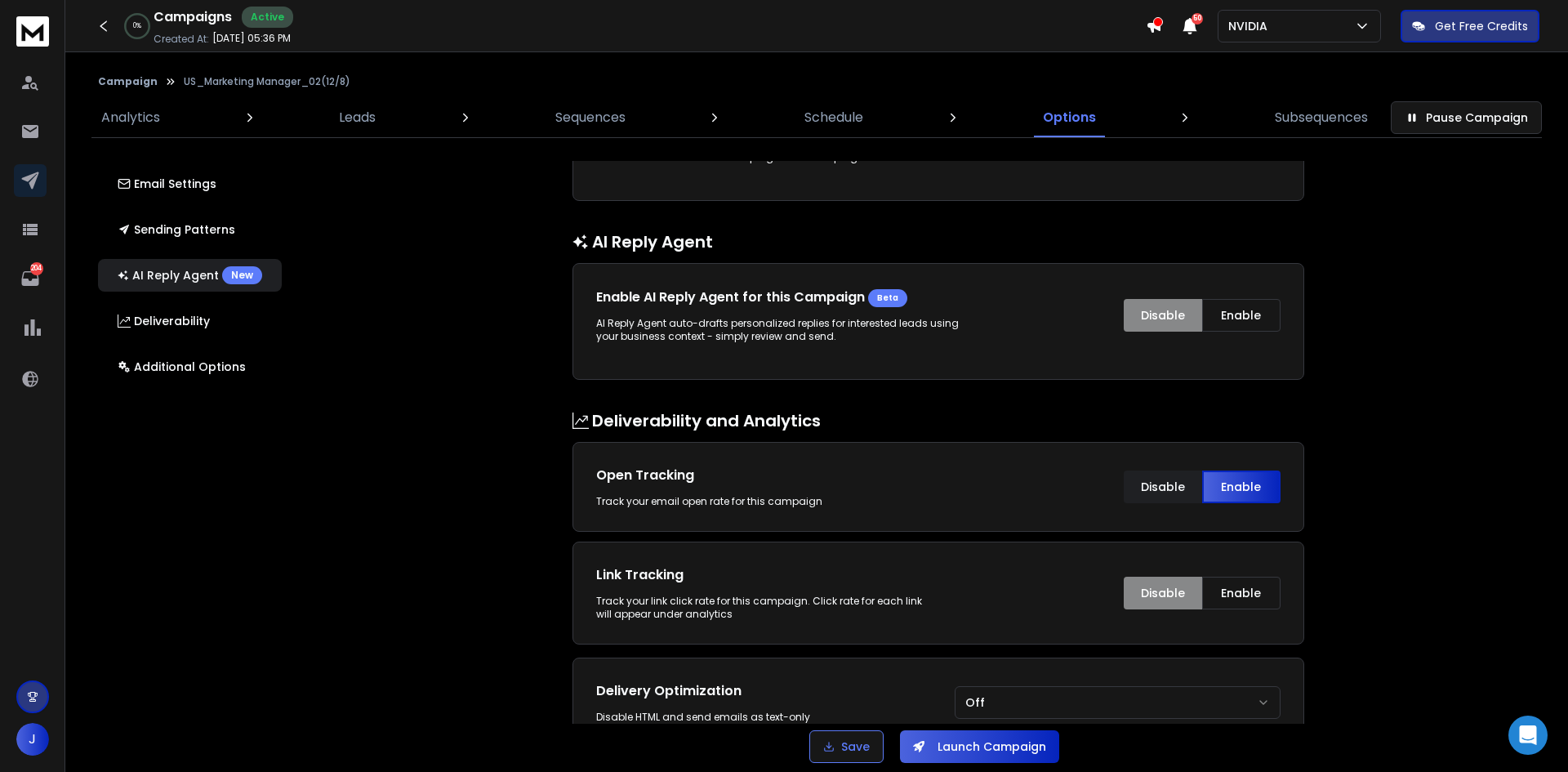
scroll to position [1634, 0]
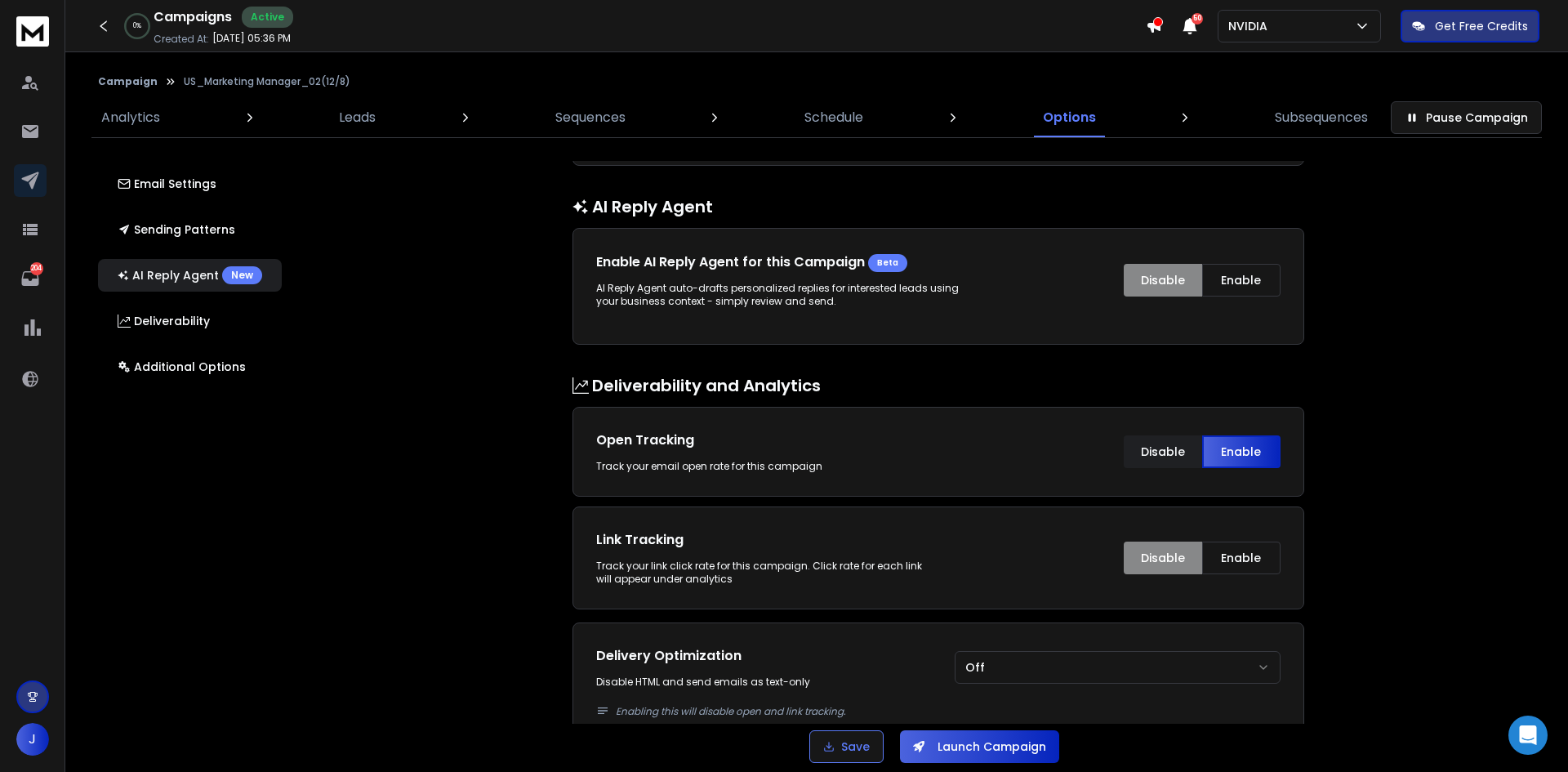
click at [1408, 407] on div "Email Accounts Accounts to Use Select one or more accounts to send emails from …" at bounding box center [947, 442] width 1279 height 563
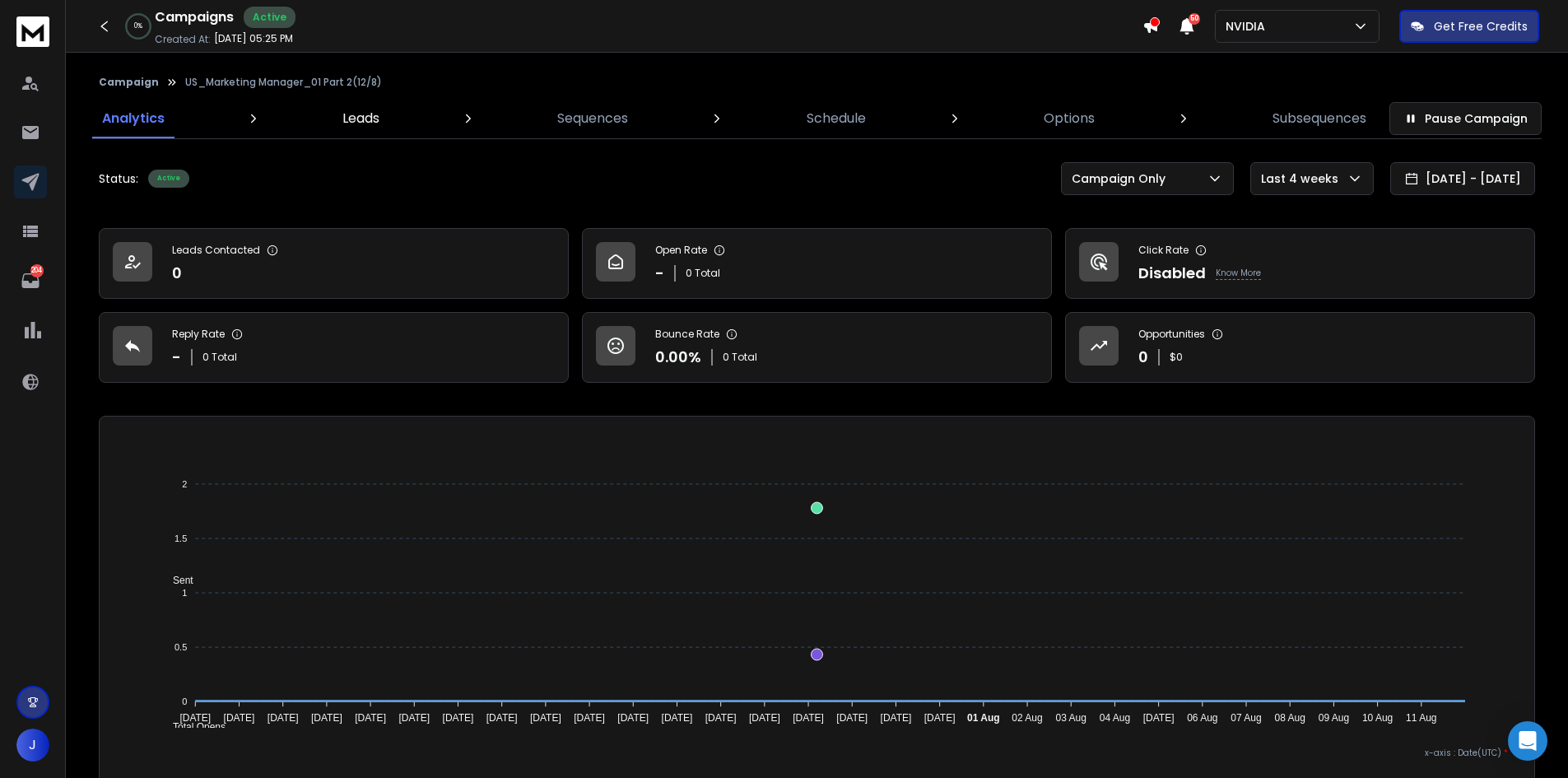
click at [358, 112] on p "Leads" at bounding box center [360, 119] width 37 height 19
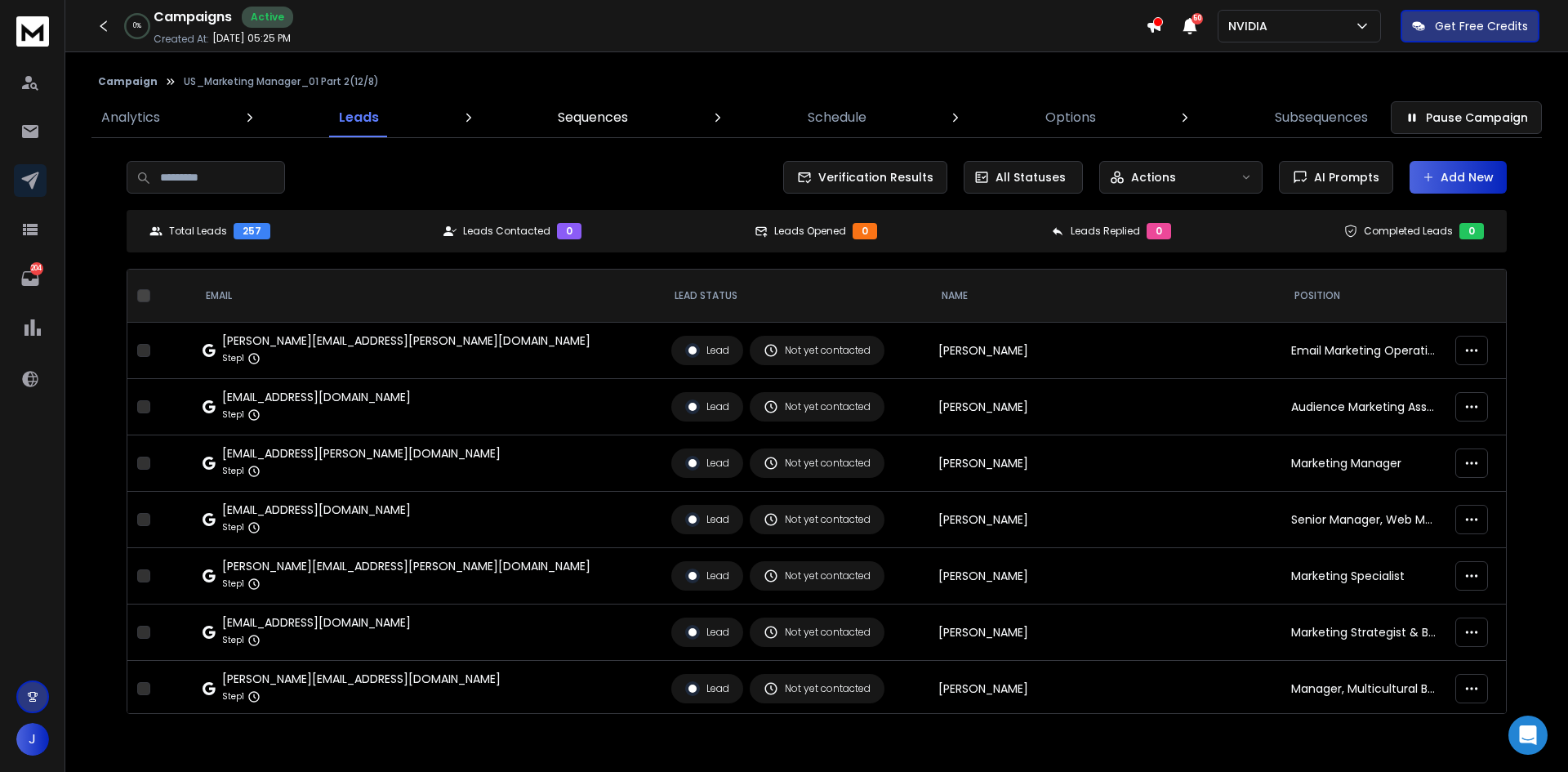
click at [602, 116] on p "Sequences" at bounding box center [592, 118] width 70 height 19
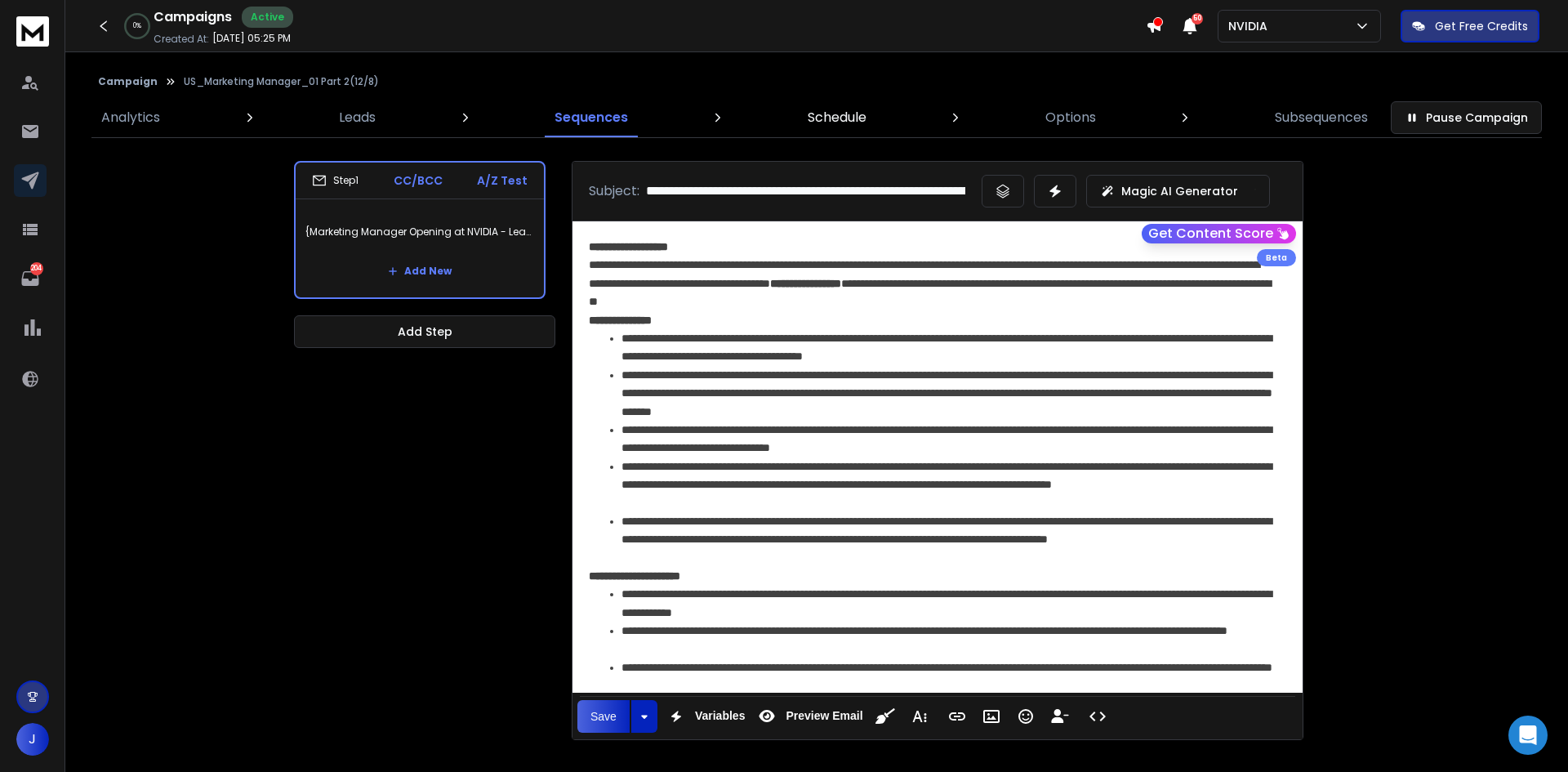
click at [827, 109] on p "Schedule" at bounding box center [837, 118] width 58 height 19
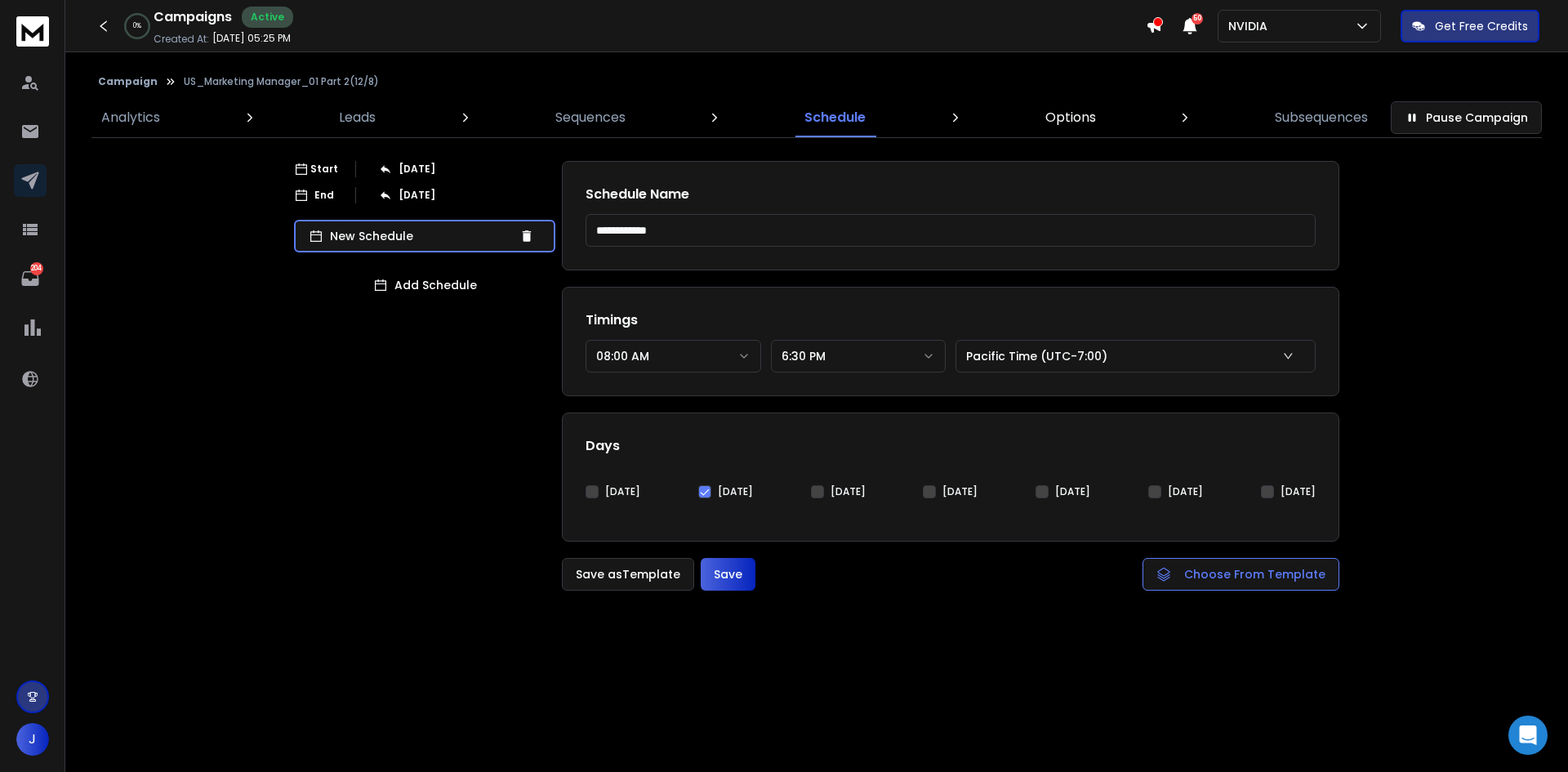
click at [1079, 121] on p "Options" at bounding box center [1070, 118] width 51 height 19
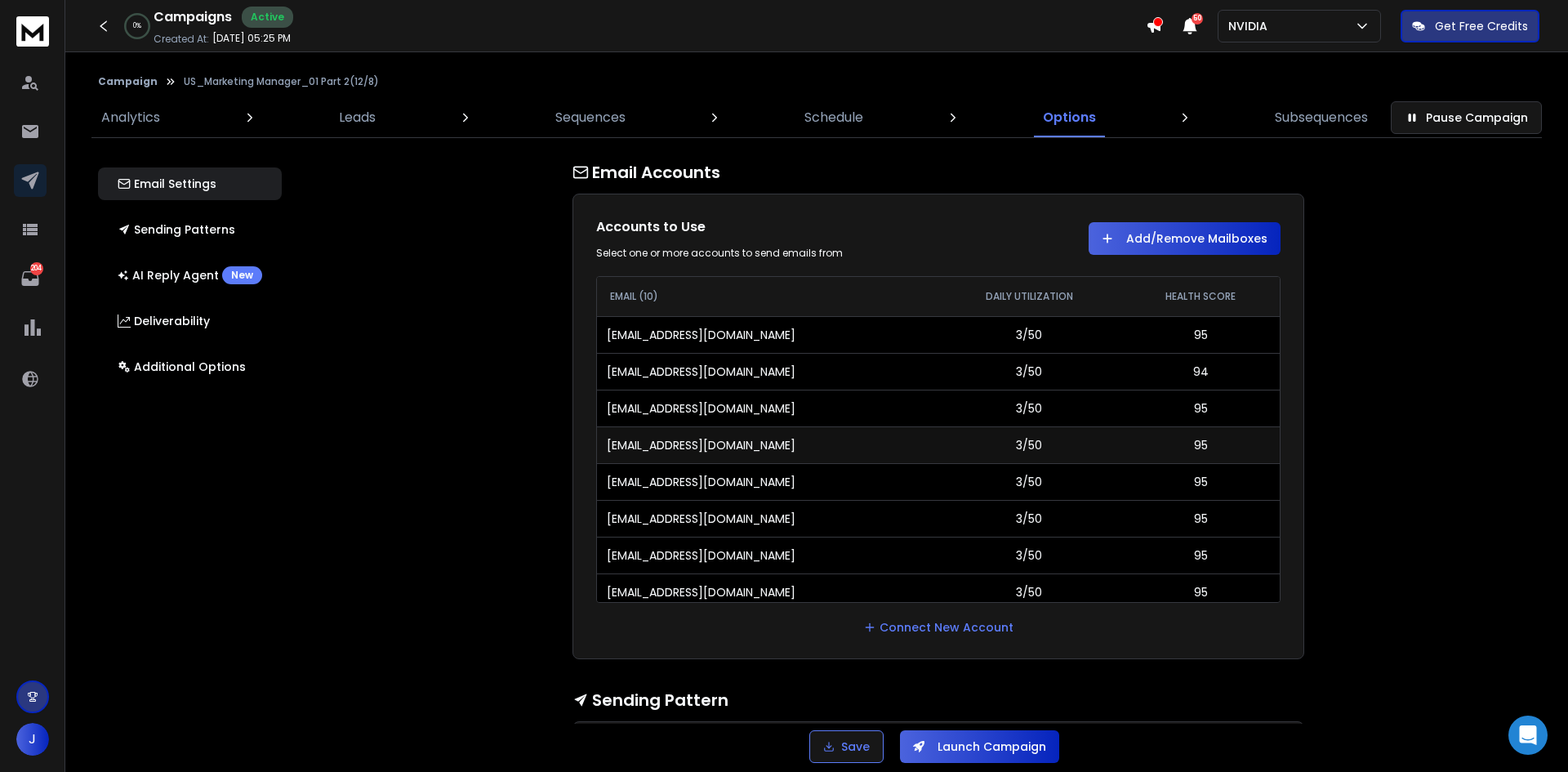
click at [817, 429] on td "[EMAIL_ADDRESS][DOMAIN_NAME]" at bounding box center [766, 445] width 339 height 36
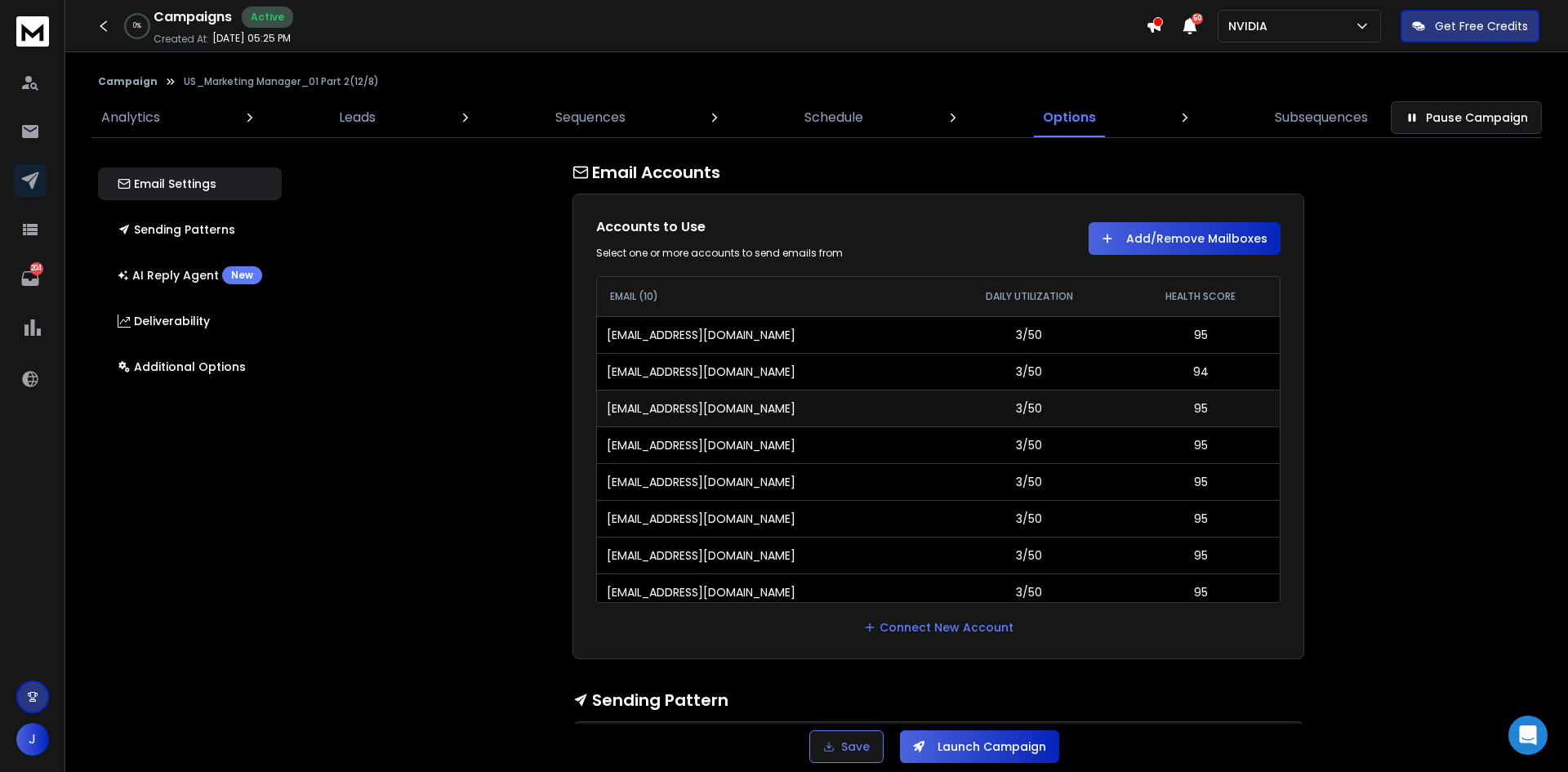
click at [795, 407] on p "[EMAIL_ADDRESS][DOMAIN_NAME]" at bounding box center [701, 408] width 188 height 16
copy p "[EMAIL_ADDRESS][DOMAIN_NAME]"
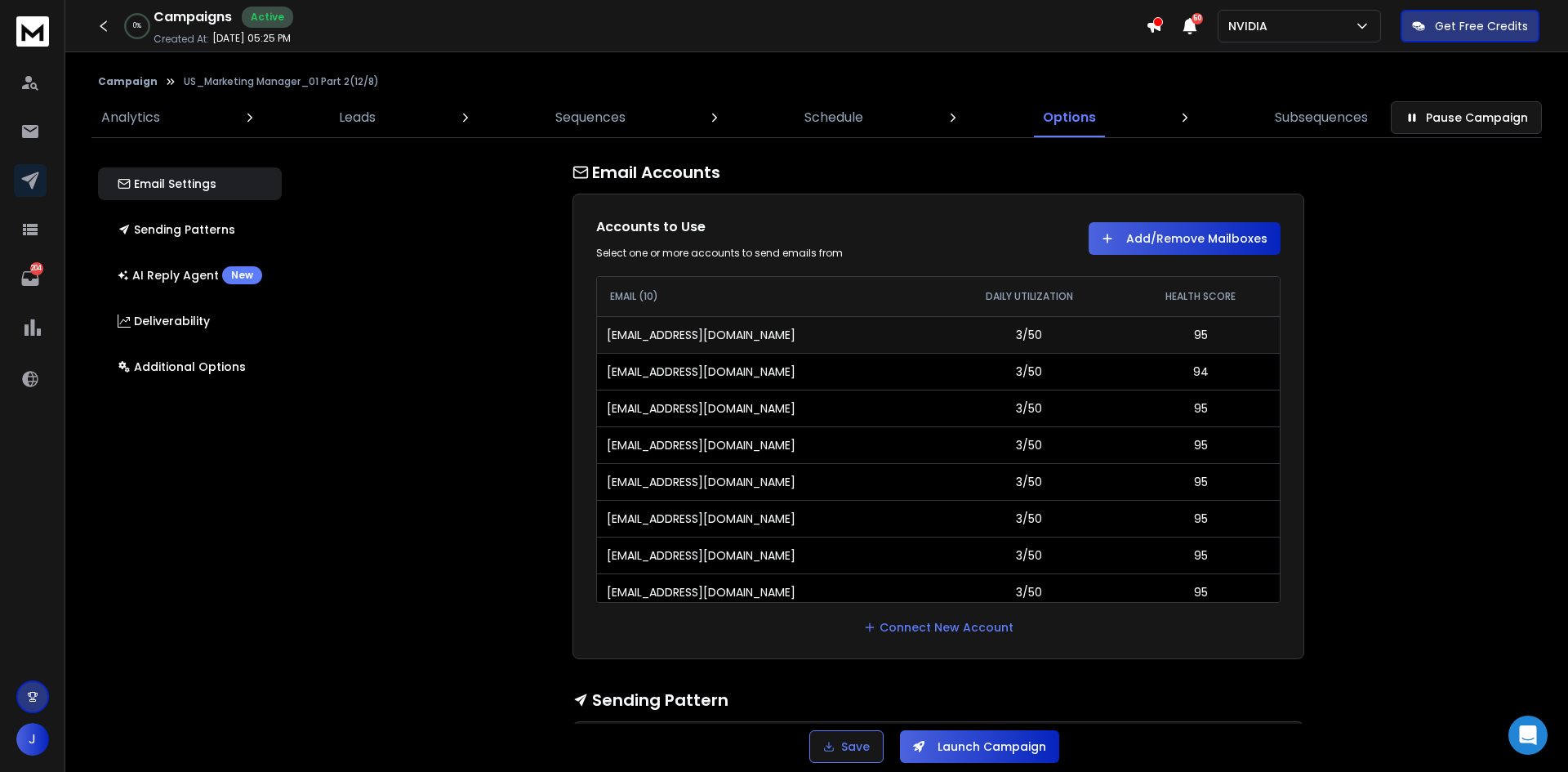
click at [904, 347] on td "[EMAIL_ADDRESS][DOMAIN_NAME]" at bounding box center [766, 335] width 339 height 36
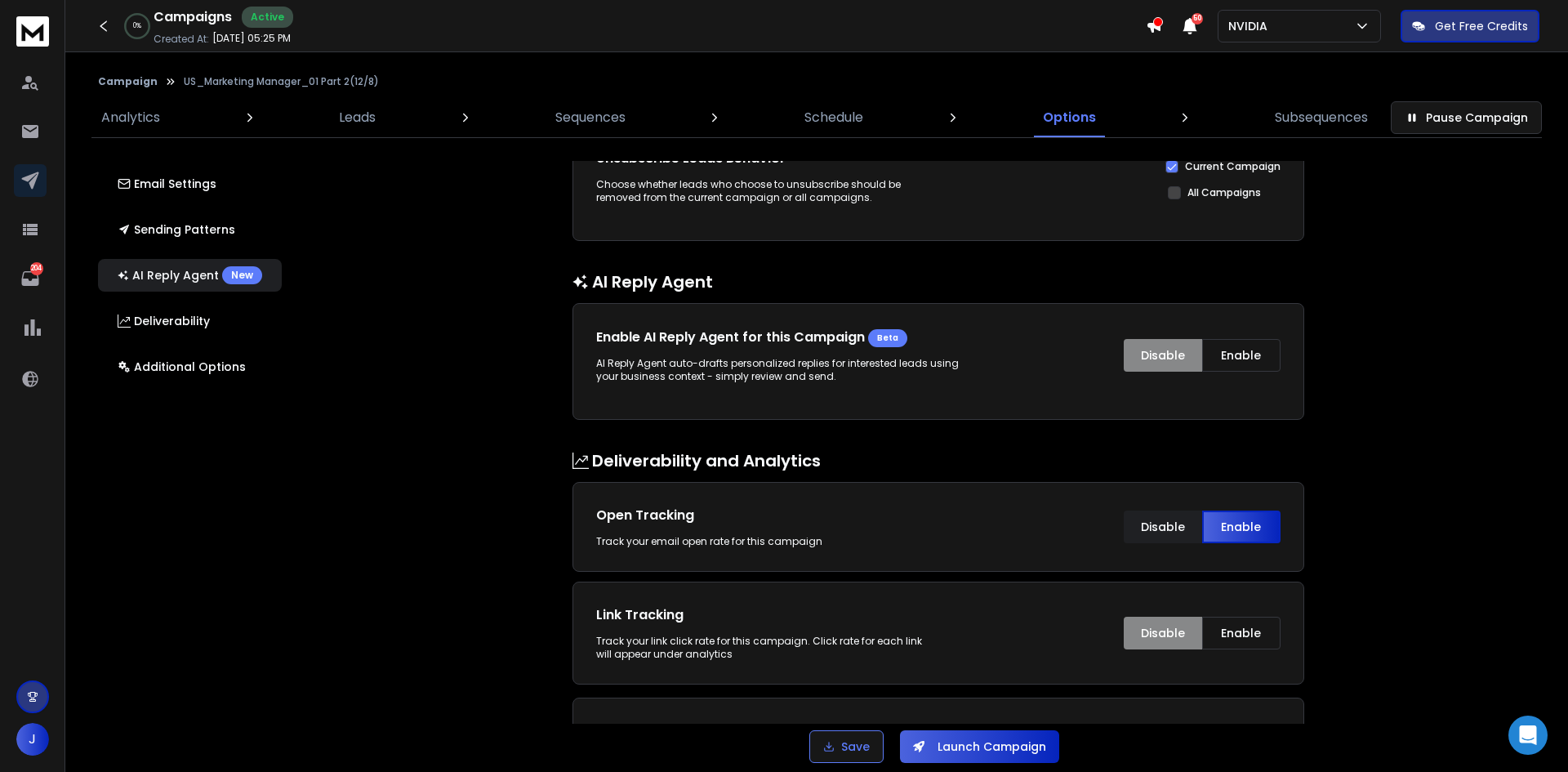
scroll to position [1634, 0]
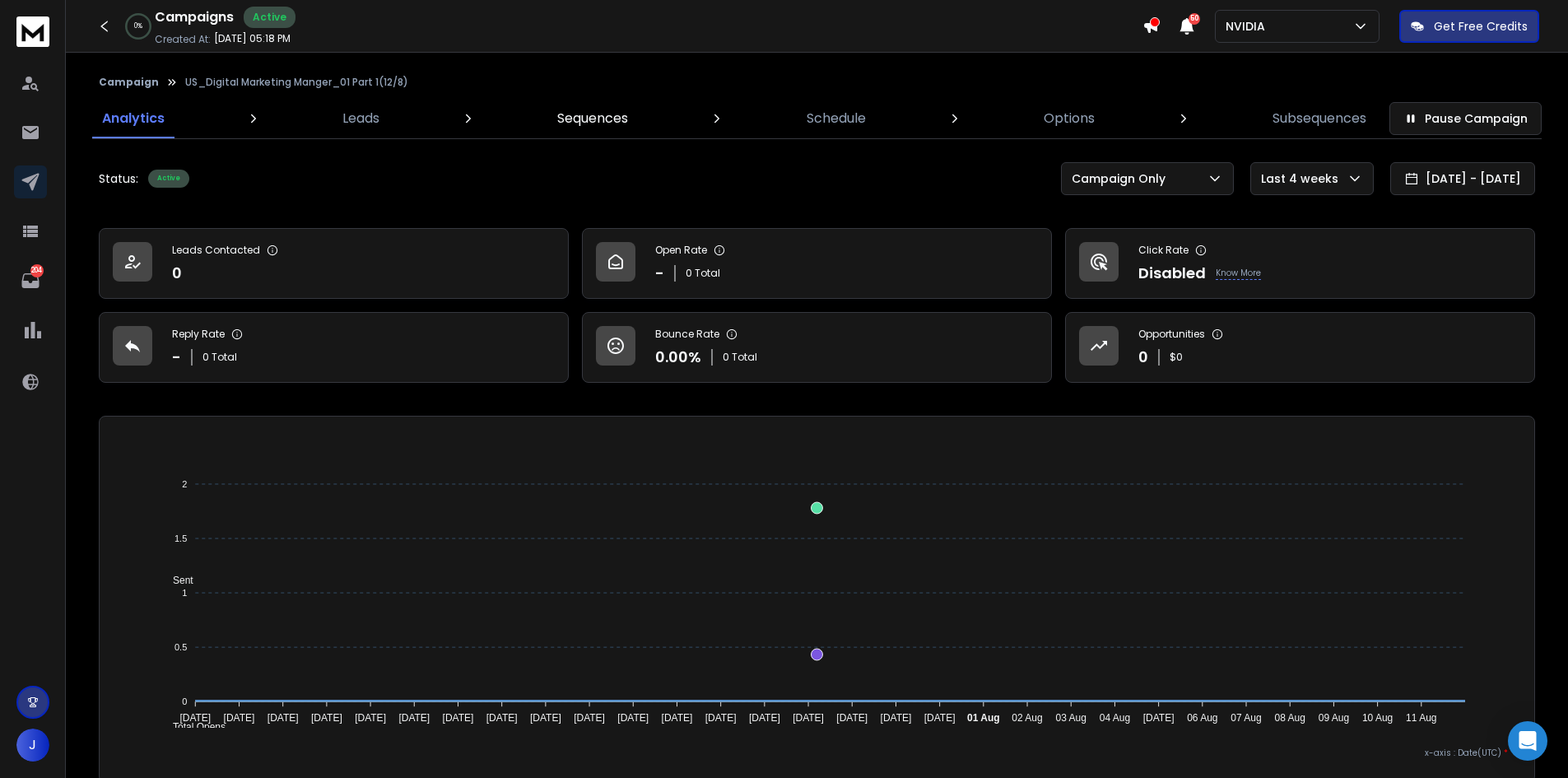
click at [609, 128] on link "Sequences" at bounding box center [593, 118] width 91 height 40
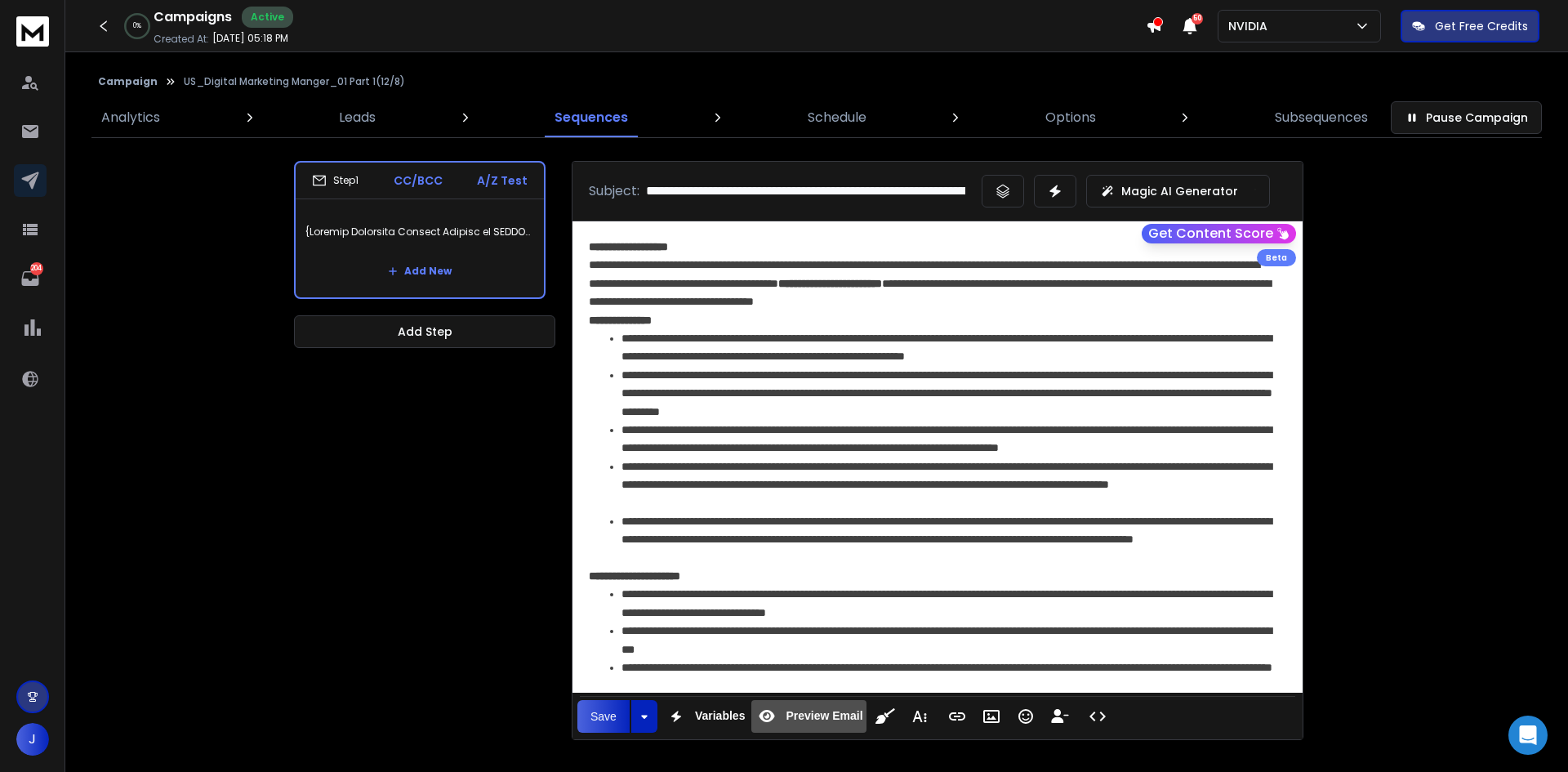
click at [841, 718] on span "Preview Email" at bounding box center [823, 716] width 83 height 14
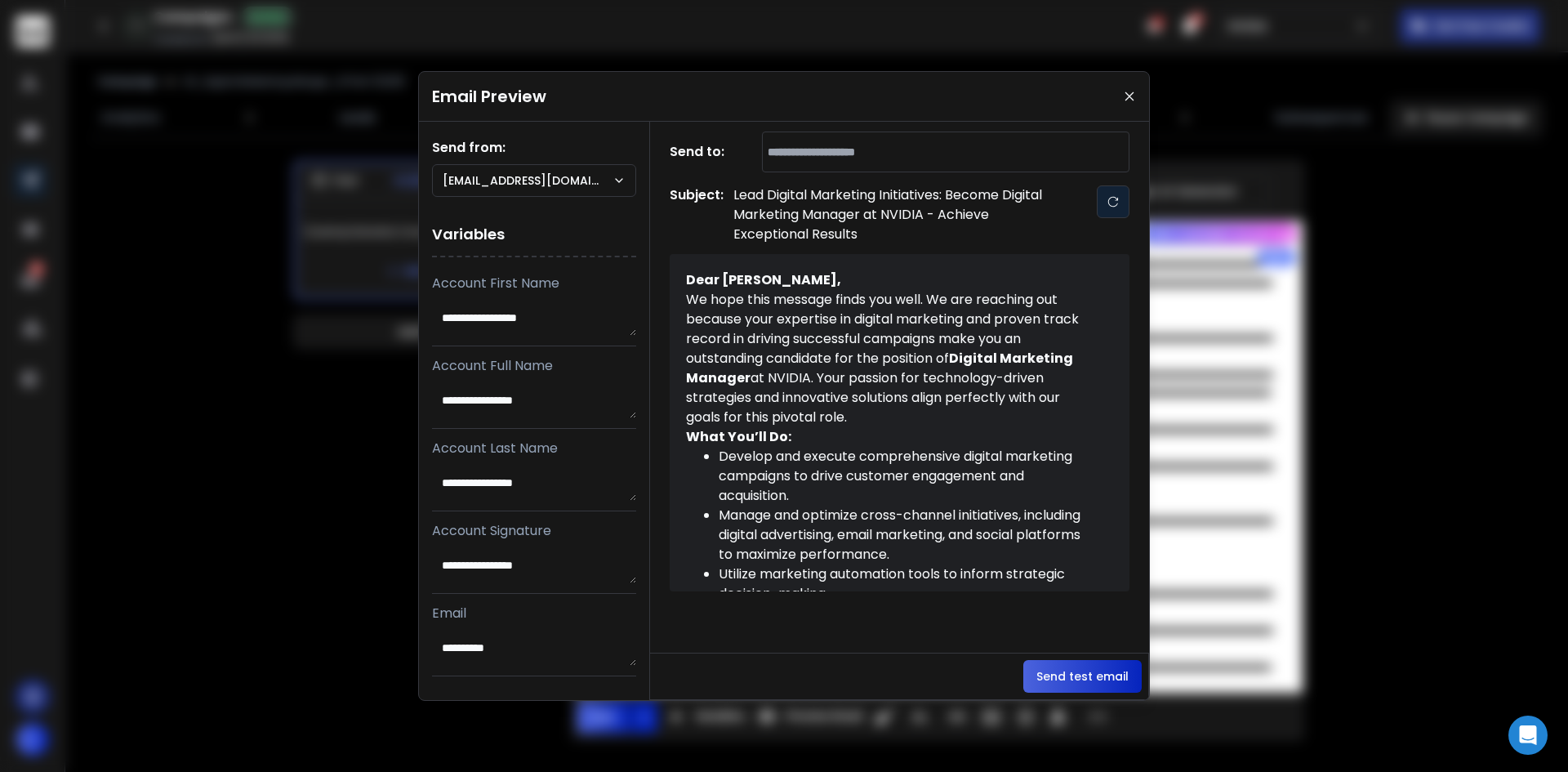
click at [1111, 210] on button at bounding box center [1113, 202] width 33 height 33
click at [1120, 97] on div "Email Preview" at bounding box center [784, 96] width 730 height 49
click at [1122, 97] on div "Email Preview" at bounding box center [784, 96] width 730 height 49
click at [1124, 97] on icon at bounding box center [1129, 97] width 13 height 13
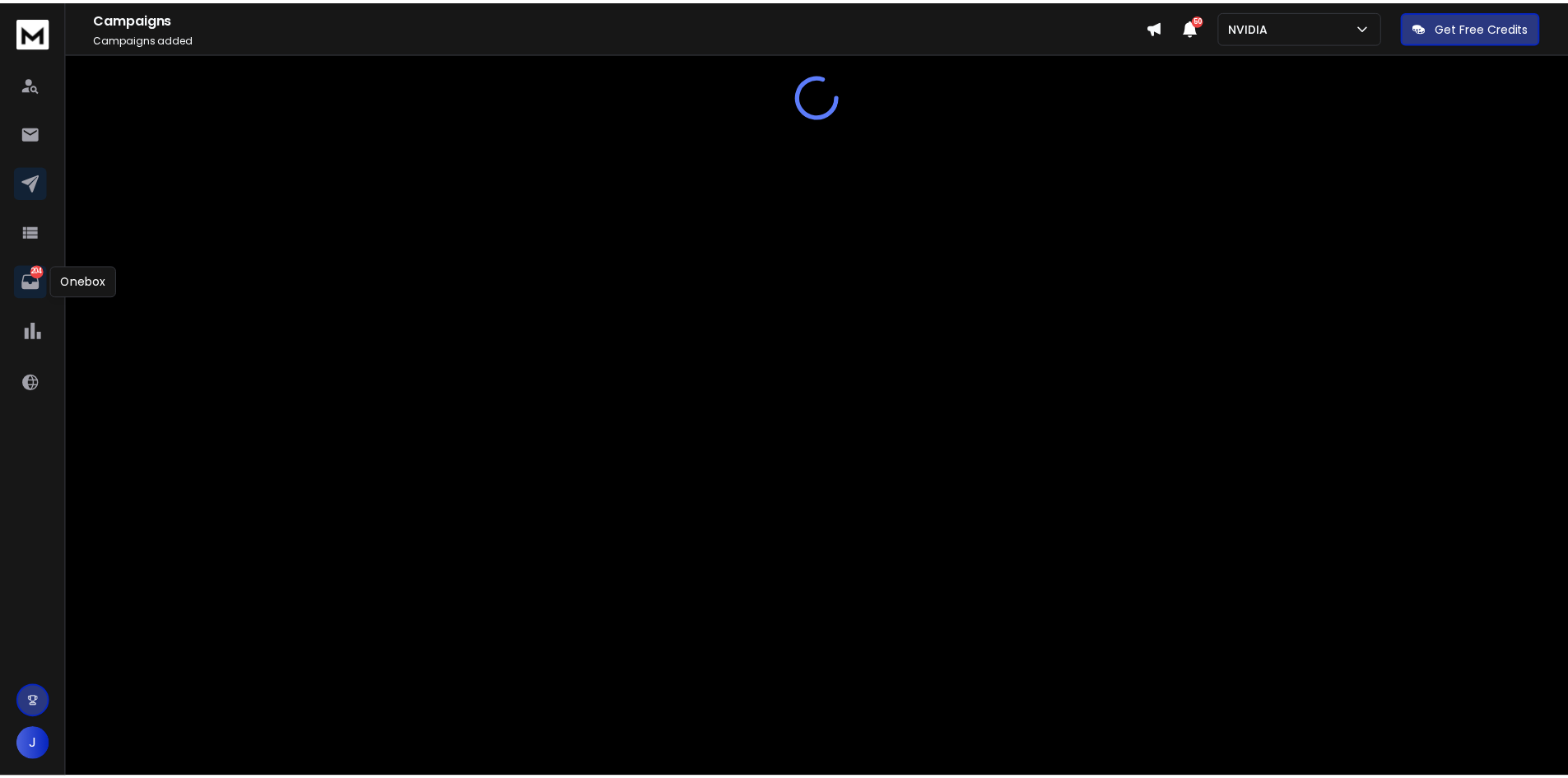
scroll to position [10, 0]
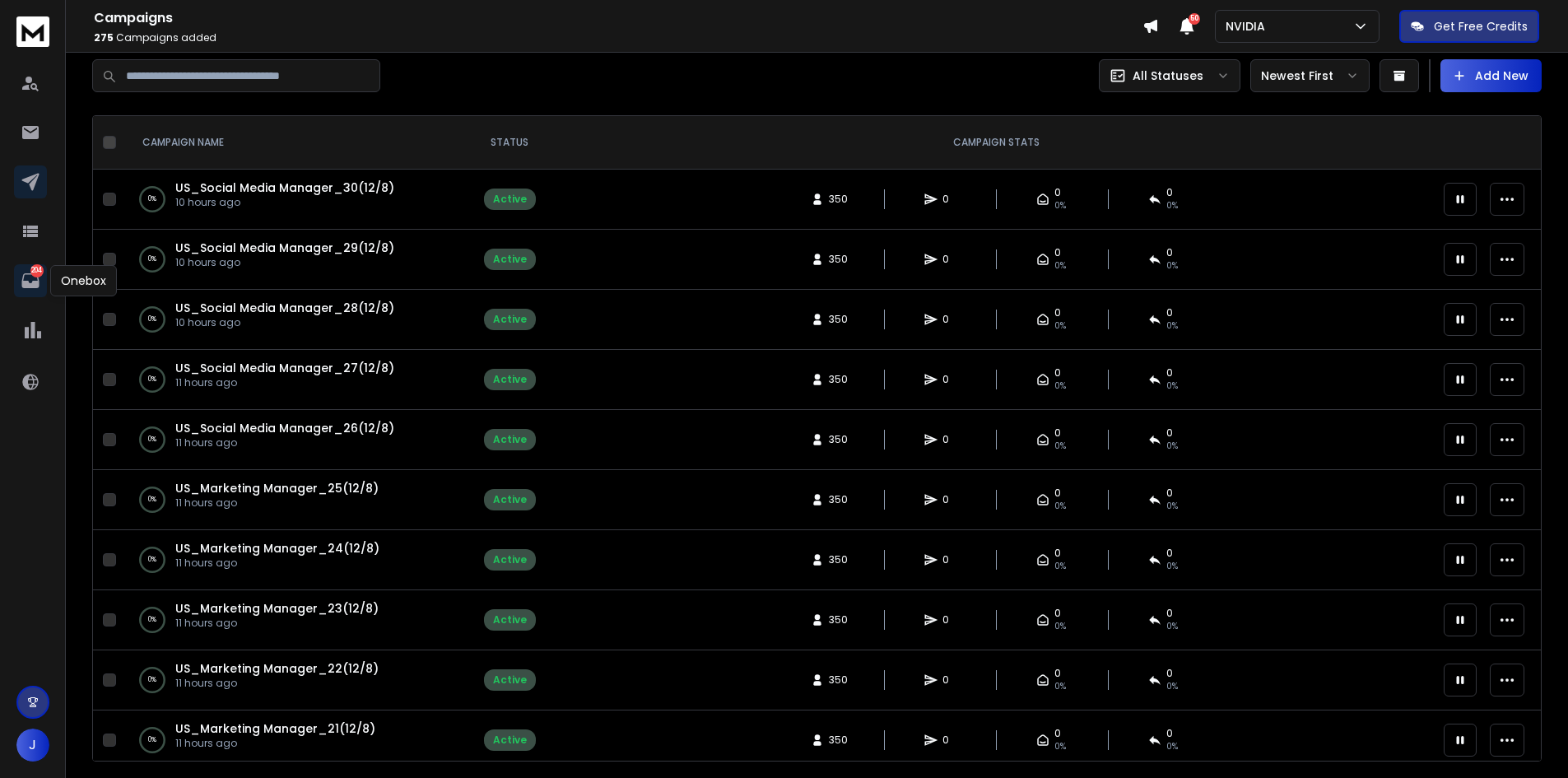
click at [21, 284] on icon at bounding box center [30, 281] width 17 height 14
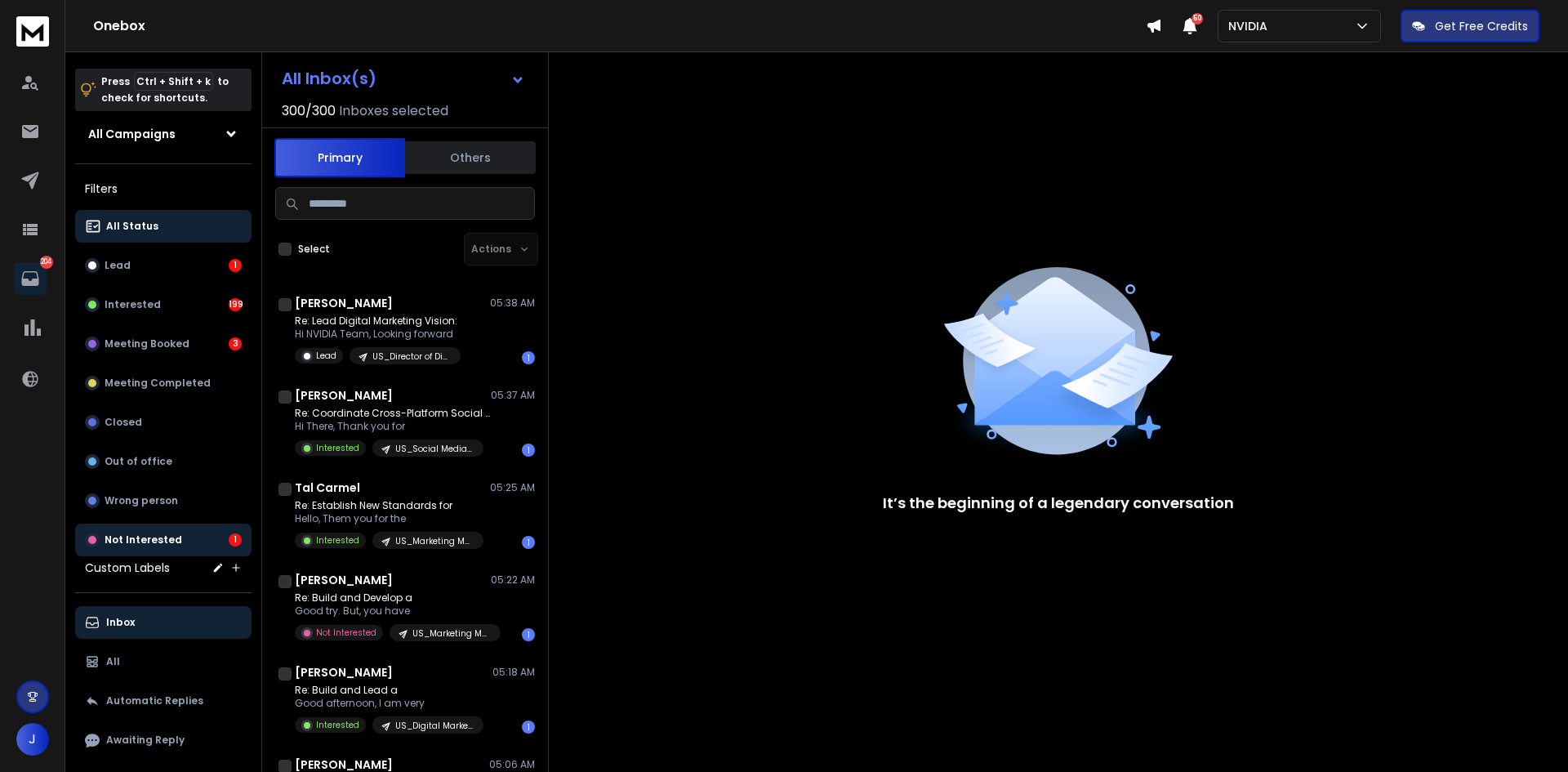
click at [187, 539] on button "Not Interested 1" at bounding box center [163, 540] width 176 height 33
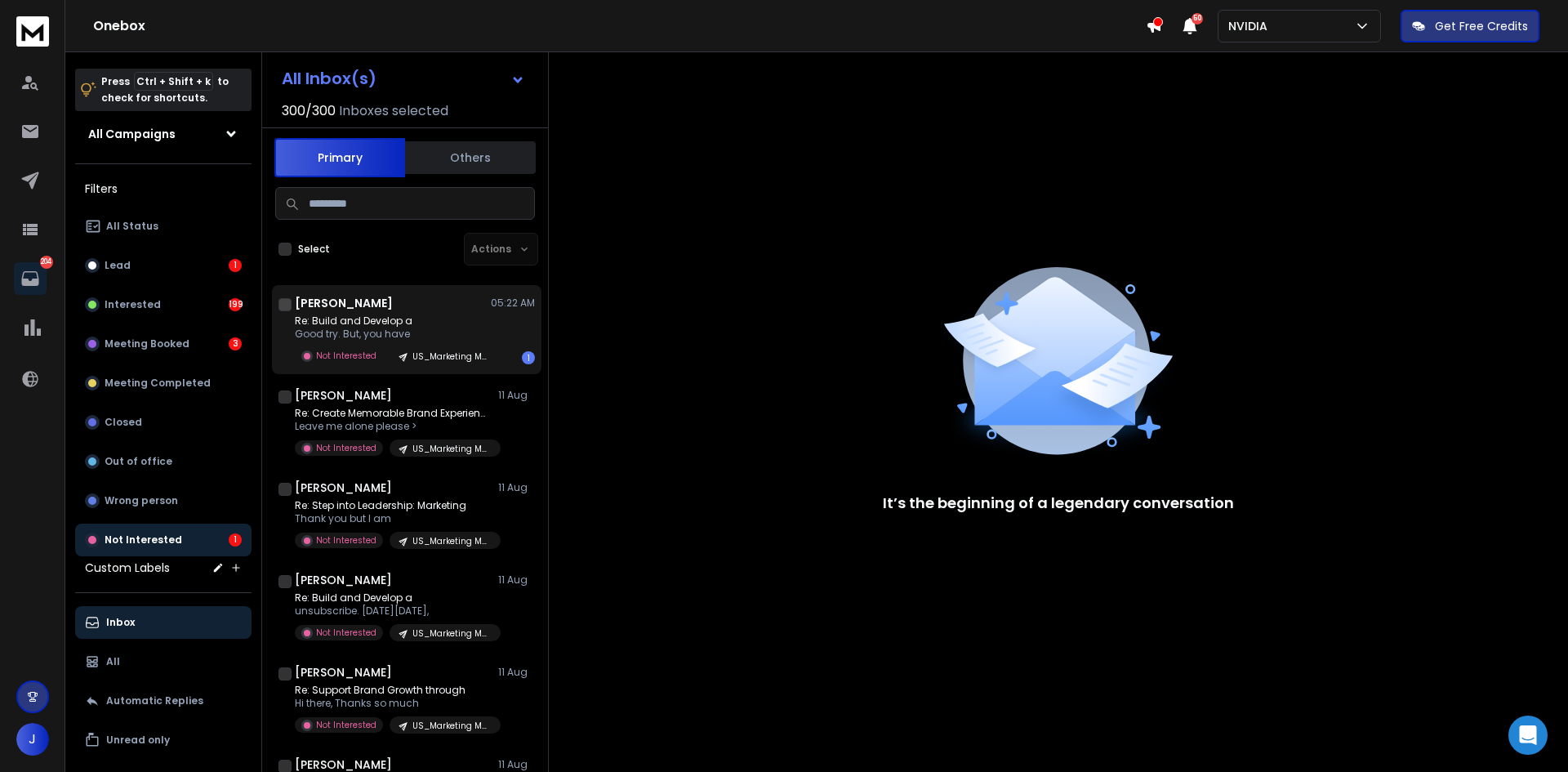
click at [425, 320] on p "Re: Build and Develop a" at bounding box center [392, 321] width 196 height 13
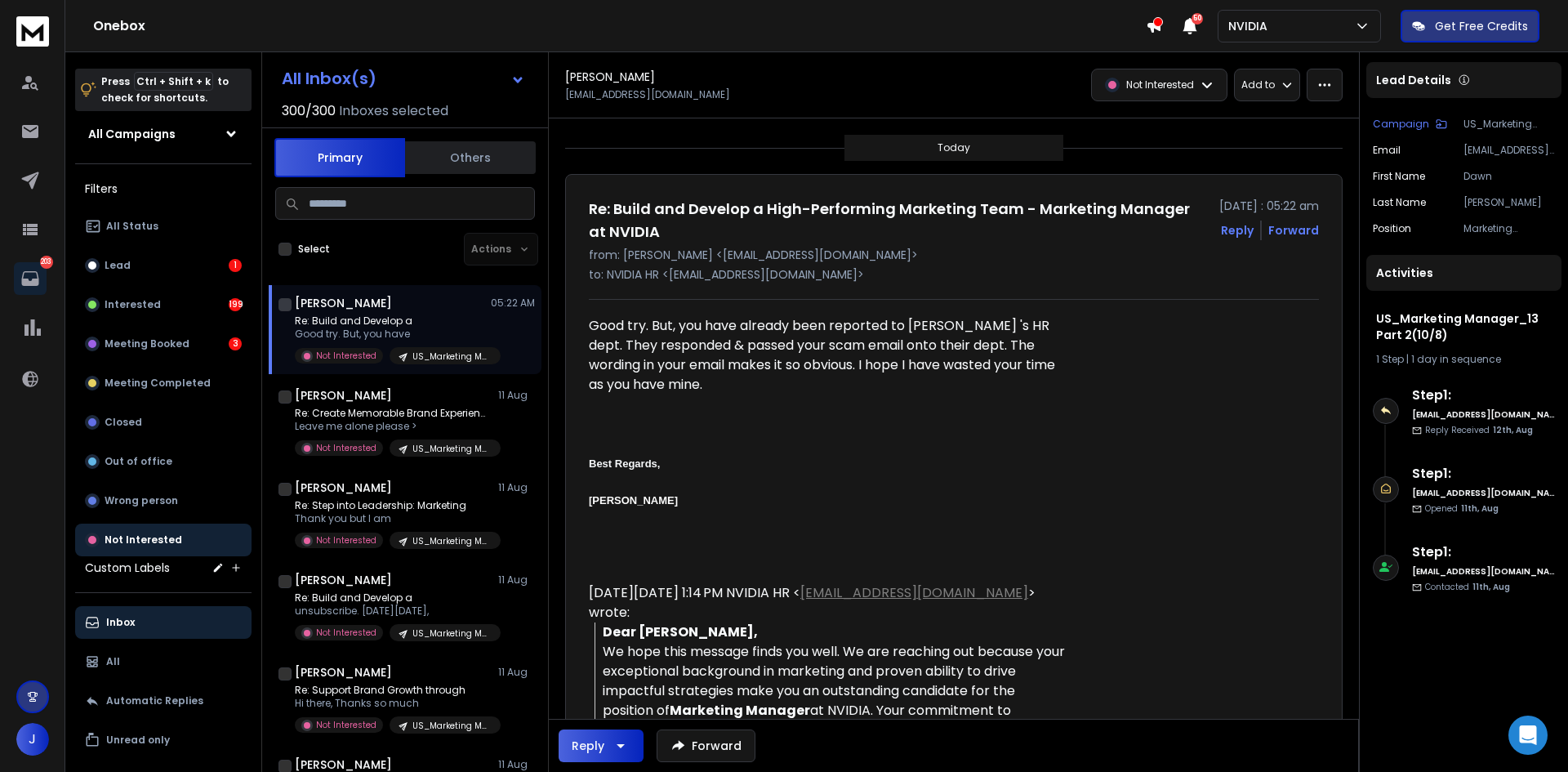
drag, startPoint x: 677, startPoint y: 505, endPoint x: 577, endPoint y: 321, distance: 209.4
copy div "Good try. But, you have already been reported to [PERSON_NAME] 's HR dept. They…"
click at [147, 310] on p "Interested" at bounding box center [132, 305] width 56 height 13
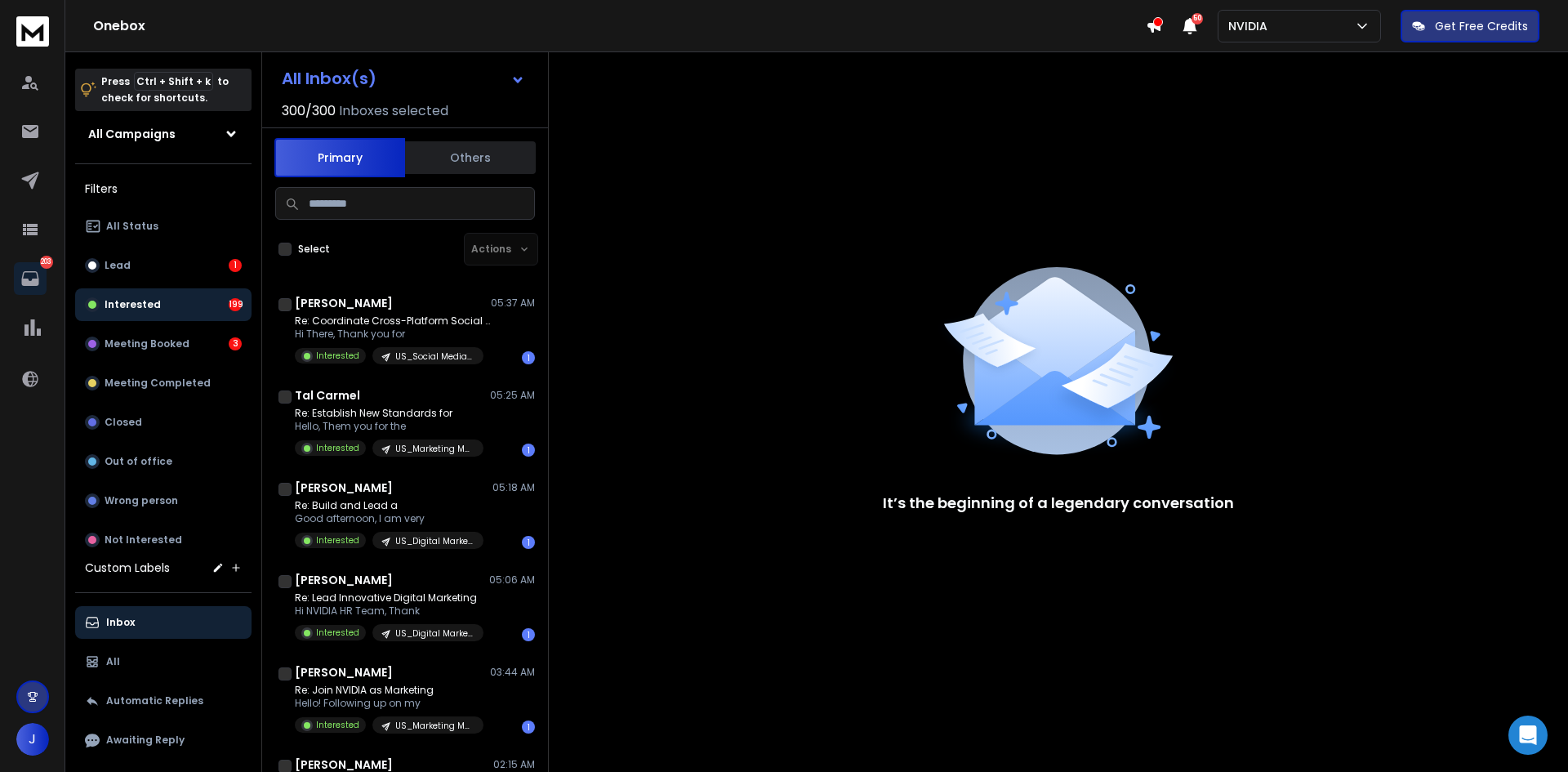
click at [817, 342] on div "It’s the beginning of a legendary conversation" at bounding box center [1058, 381] width 1019 height 656
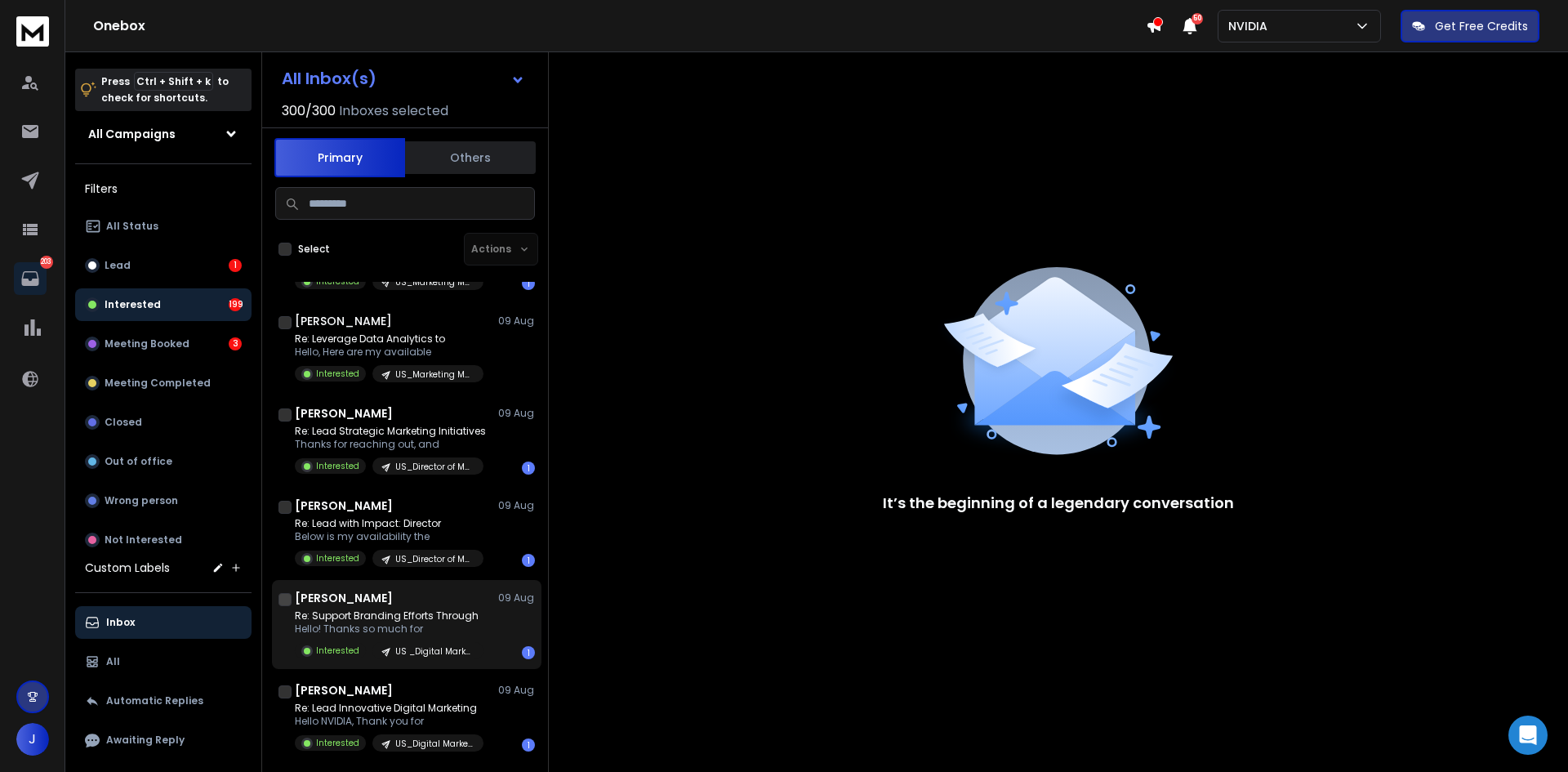
scroll to position [19665, 0]
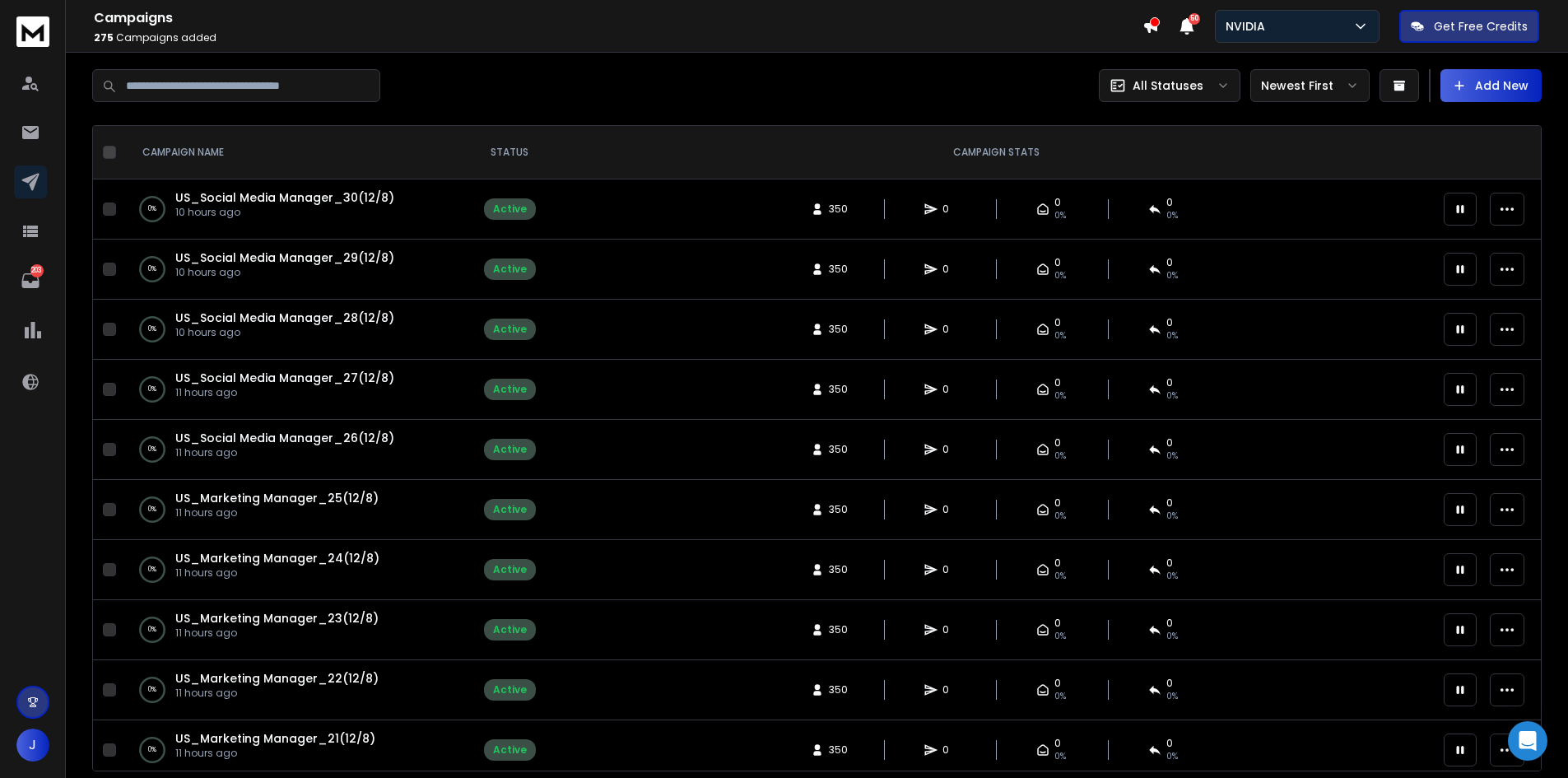
click at [1301, 37] on button "NVIDIA" at bounding box center [1297, 26] width 165 height 33
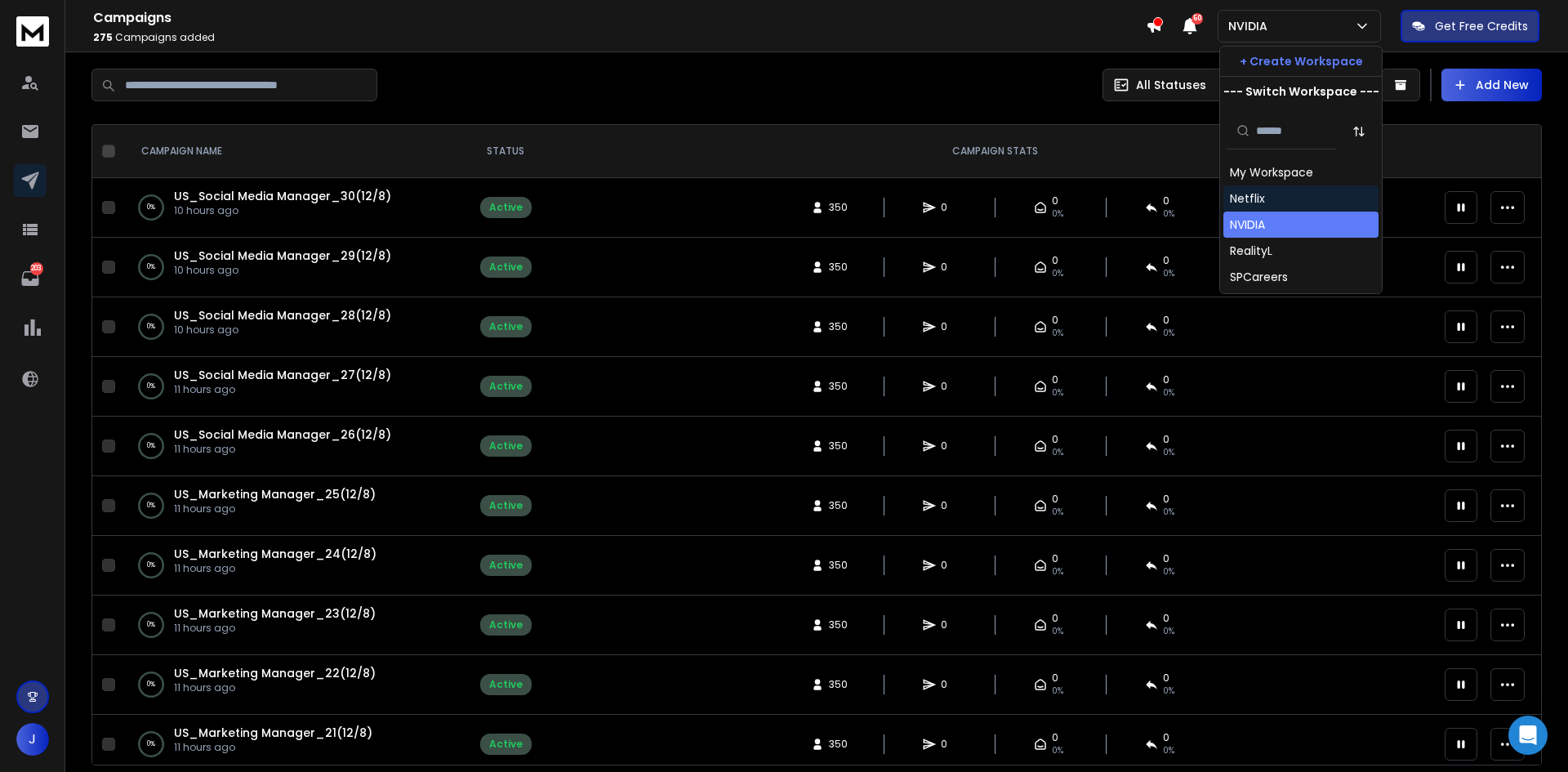
click at [1283, 189] on div "Netflix" at bounding box center [1301, 198] width 155 height 26
